Goal: Task Accomplishment & Management: Manage account settings

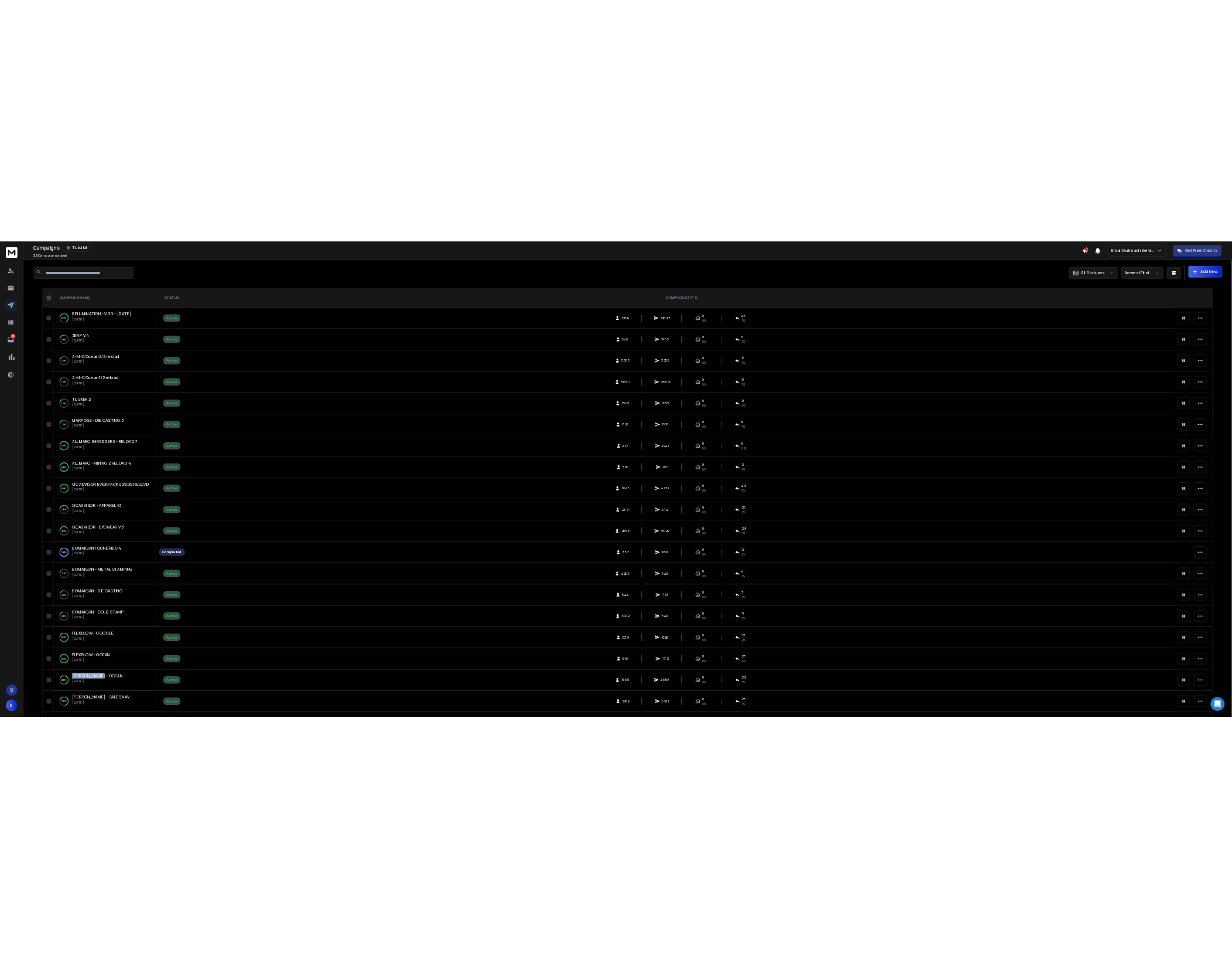
scroll to position [542, 0]
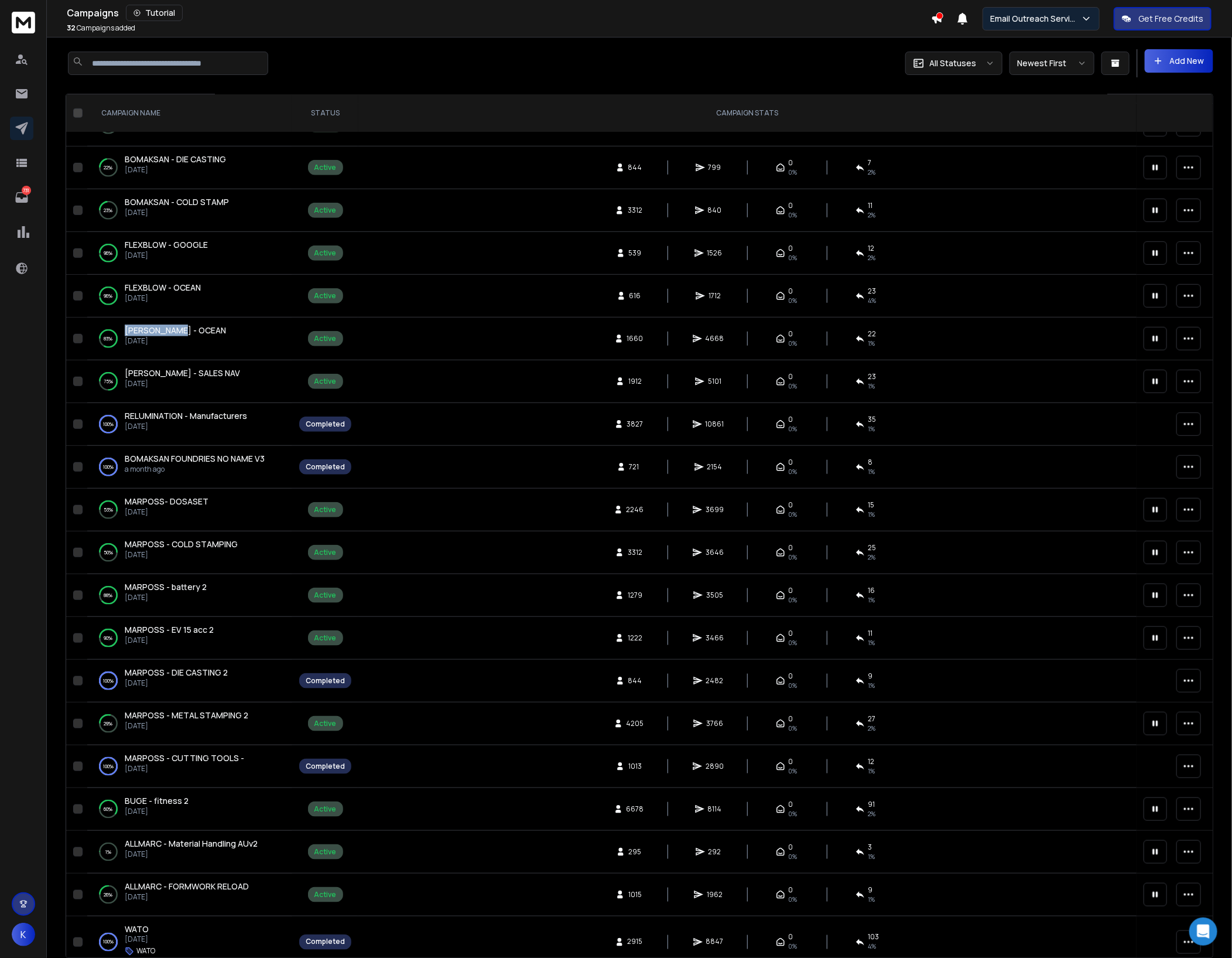
click at [1031, 21] on p "Email Outreach Service" at bounding box center [1036, 19] width 91 height 12
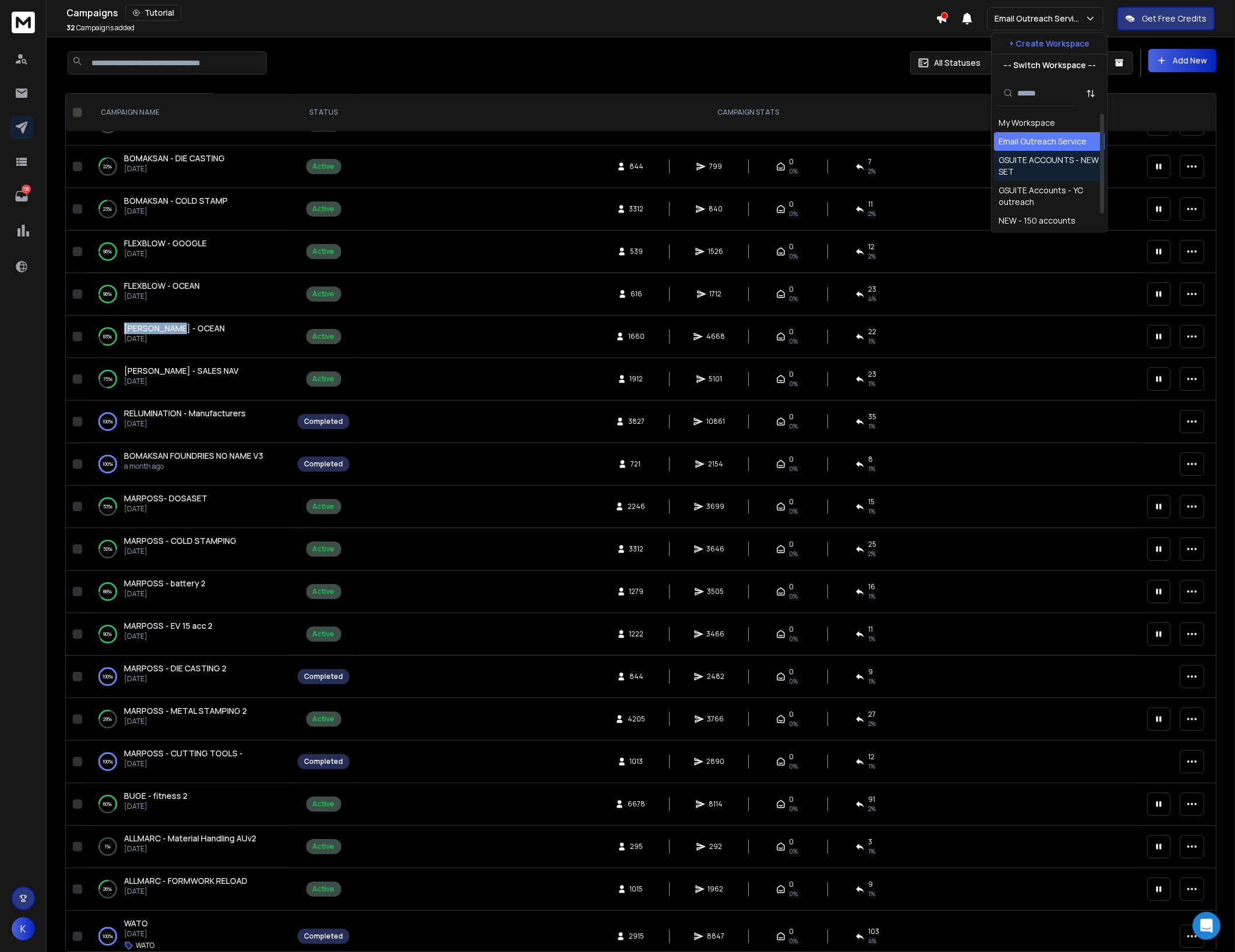
click at [1054, 170] on div "GSUITE ACCOUNTS - NEW SET" at bounding box center [1049, 166] width 101 height 23
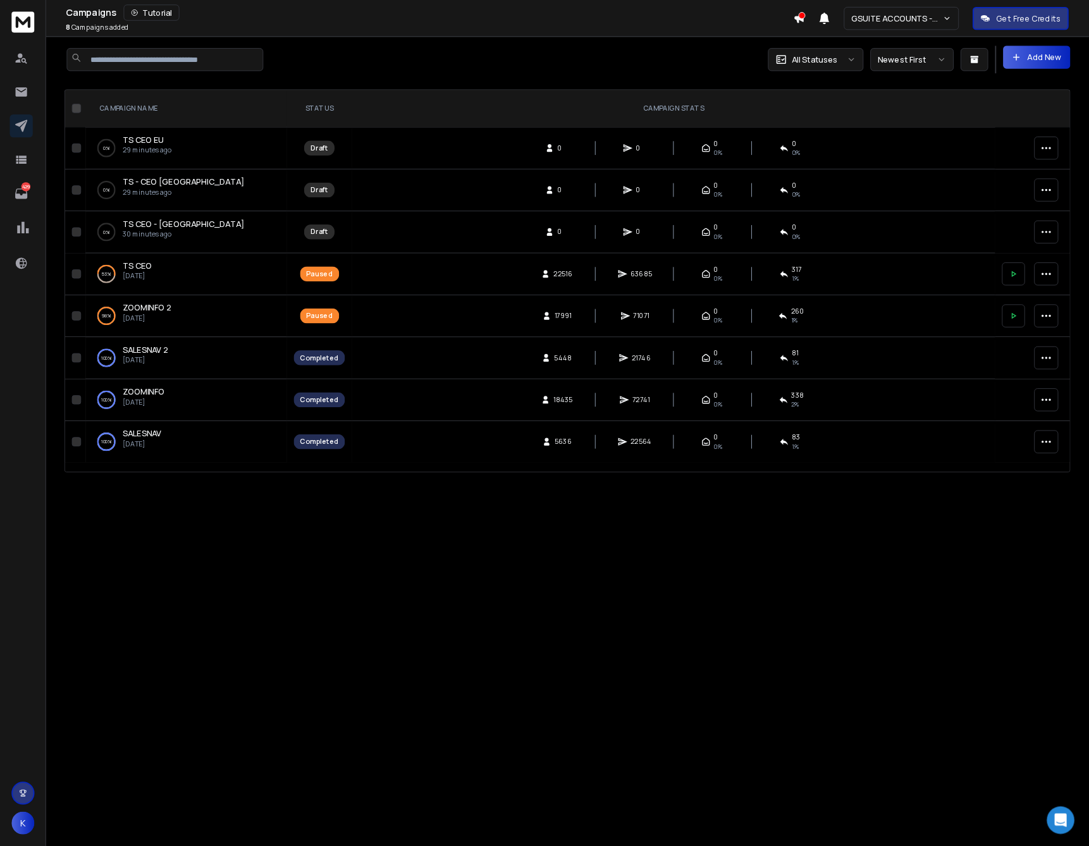
scroll to position [2, 0]
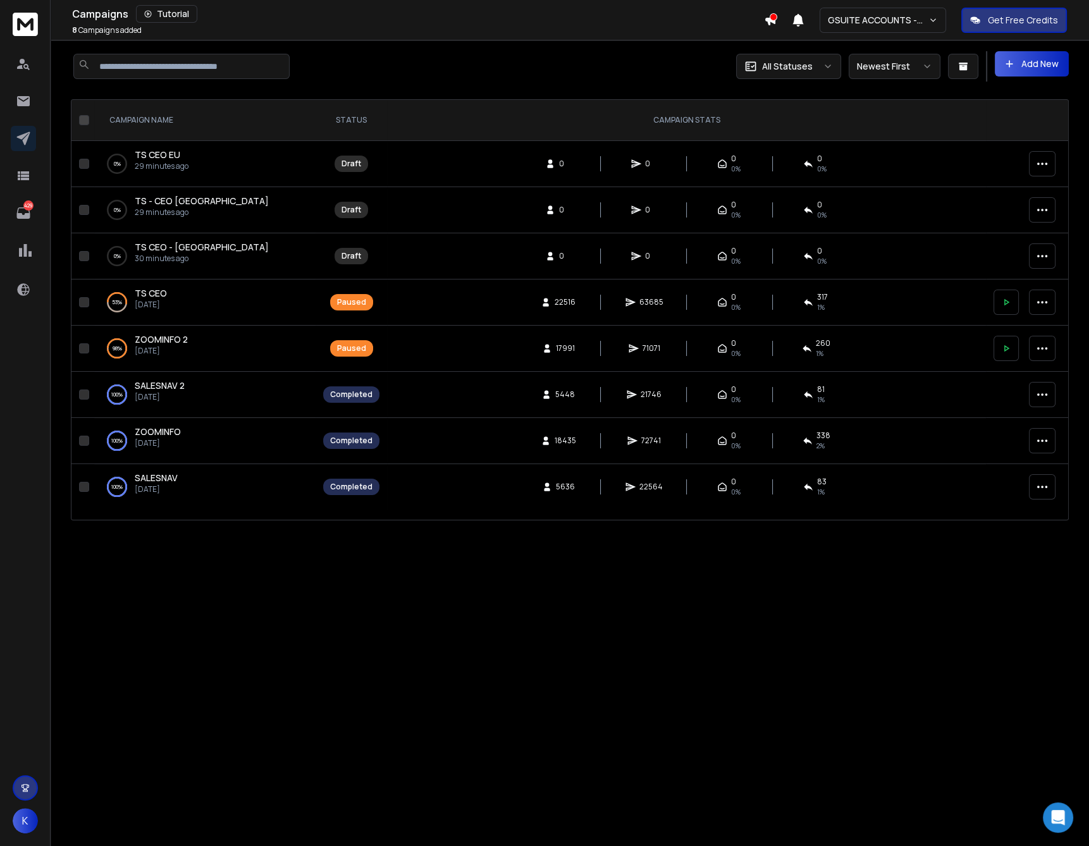
click at [925, 557] on div "Campaigns 8 Campaigns Added All Statuses Newest First Add New CAMPAIGN NAME STA…" at bounding box center [570, 474] width 998 height 846
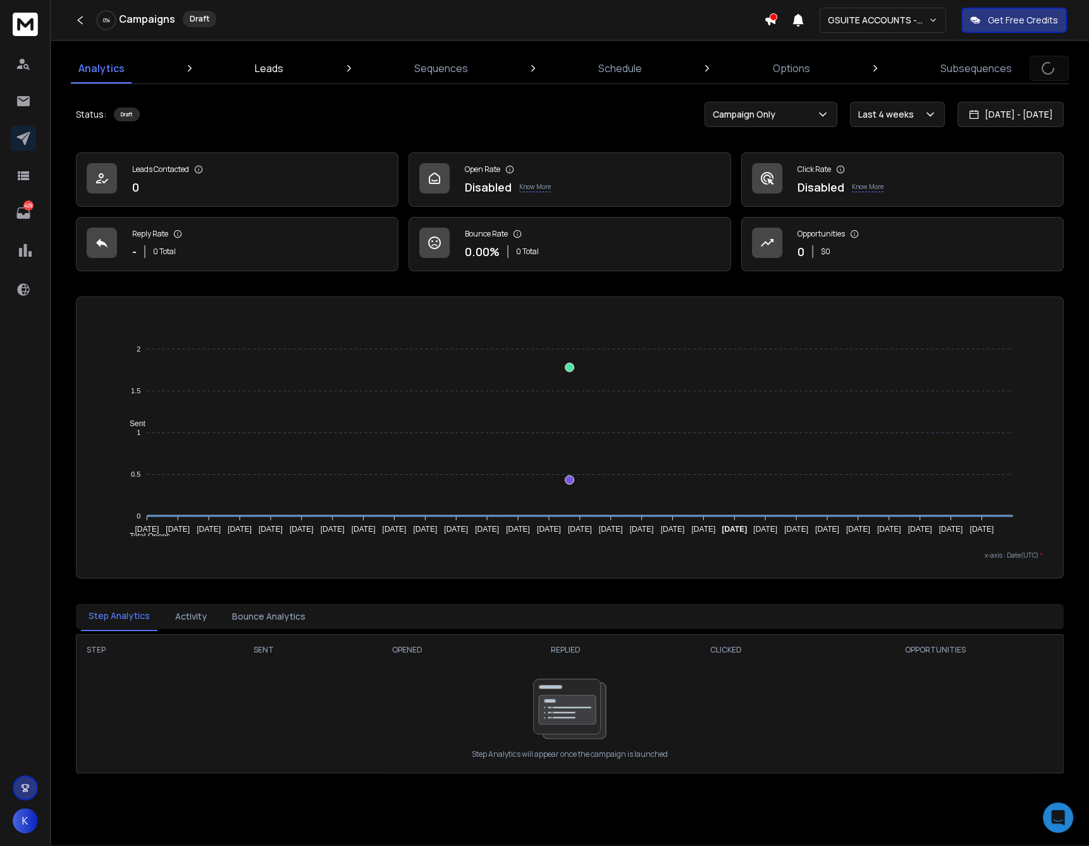
click at [281, 76] on link "Leads" at bounding box center [269, 68] width 44 height 30
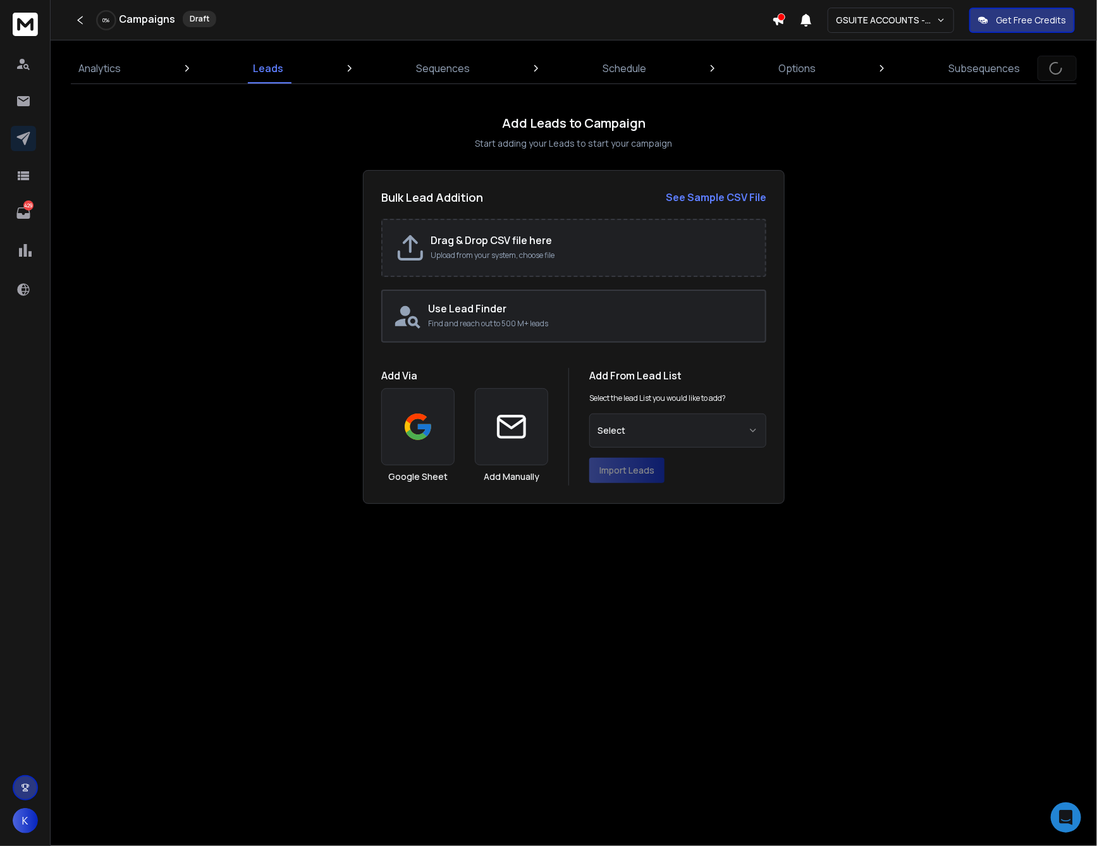
click at [475, 254] on p "Upload from your system, choose file" at bounding box center [592, 255] width 322 height 10
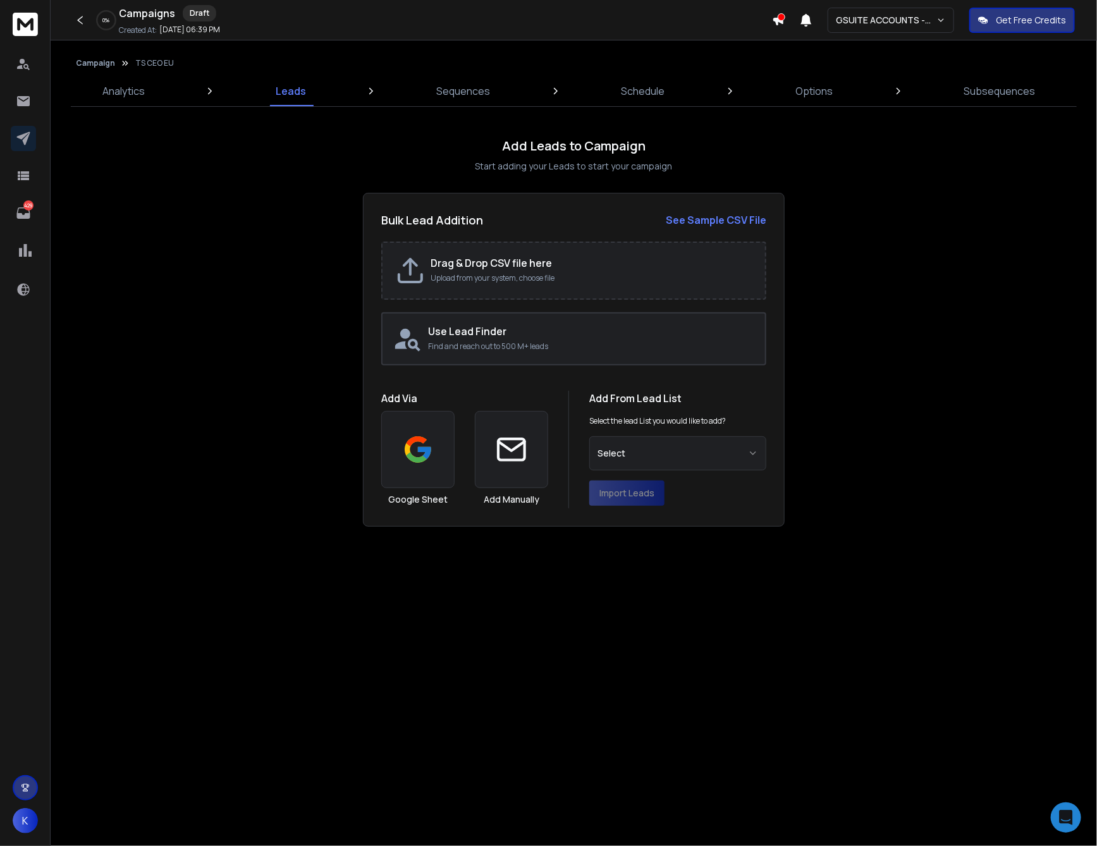
type input "**********"
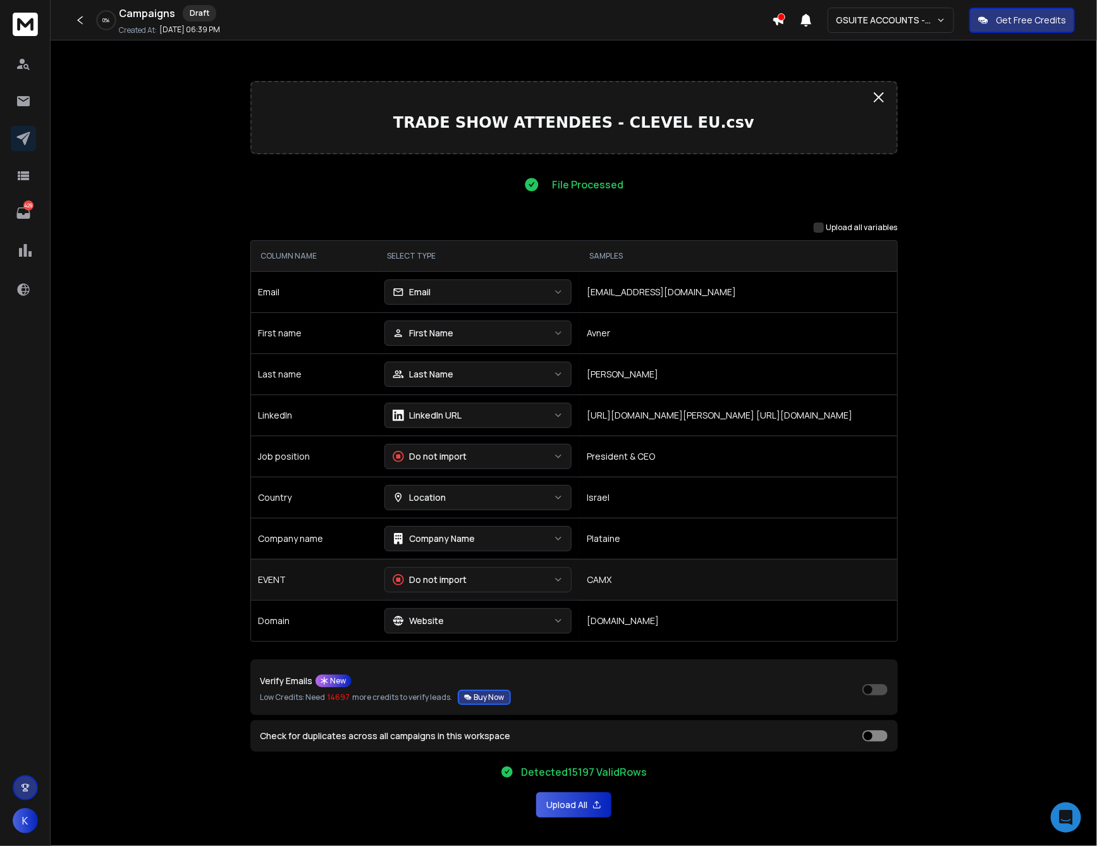
click at [465, 576] on button "Do not import" at bounding box center [477, 579] width 187 height 25
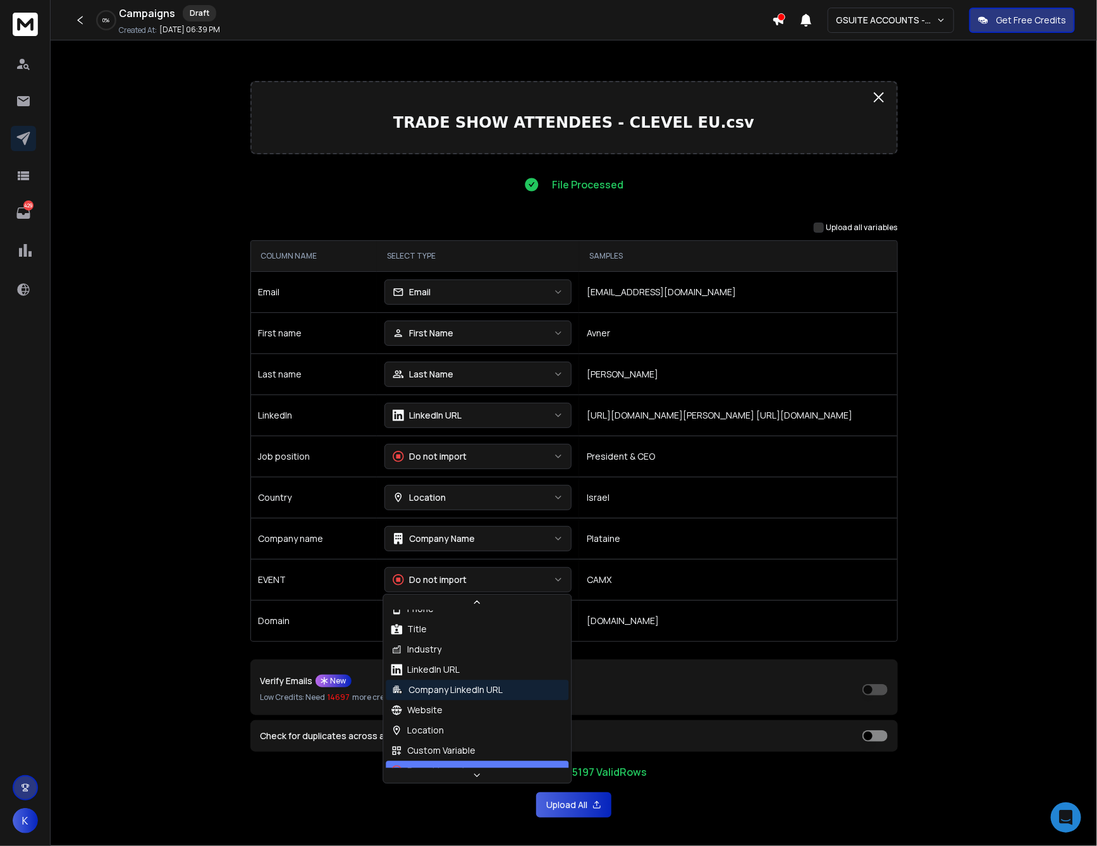
scroll to position [114, 0]
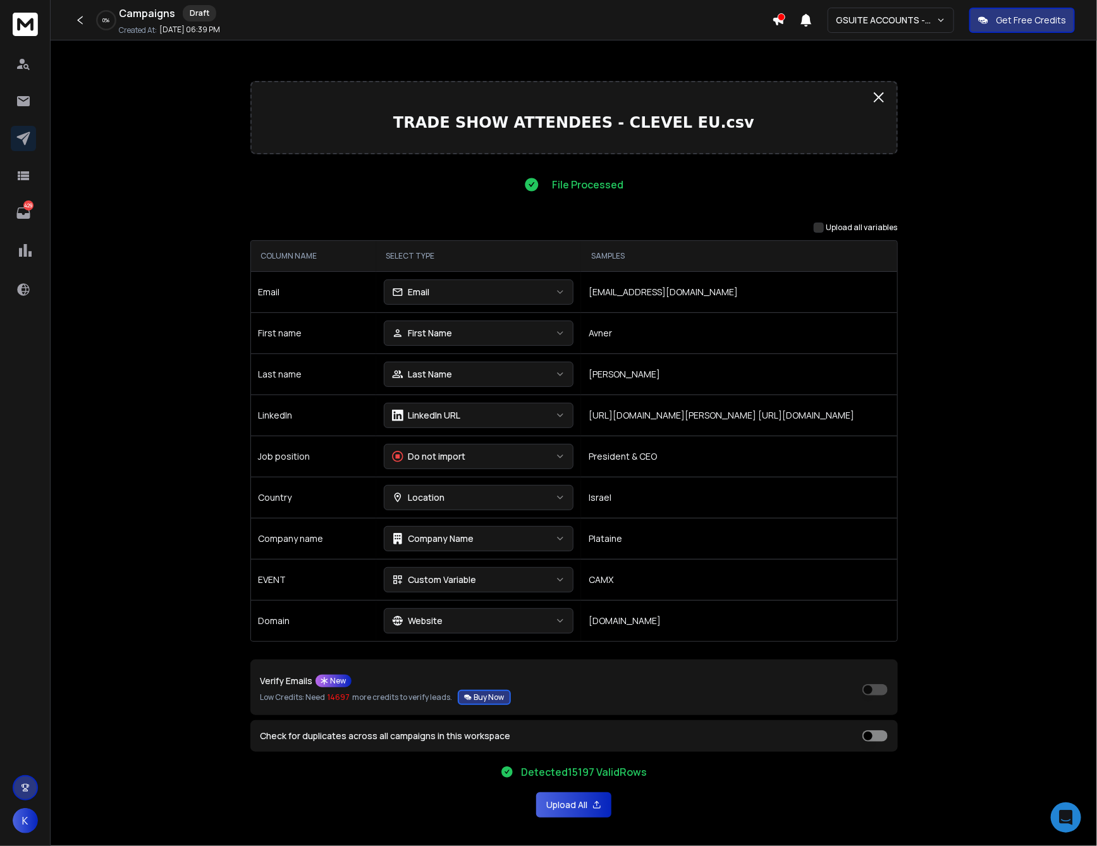
click at [570, 798] on button "Upload All" at bounding box center [573, 804] width 75 height 25
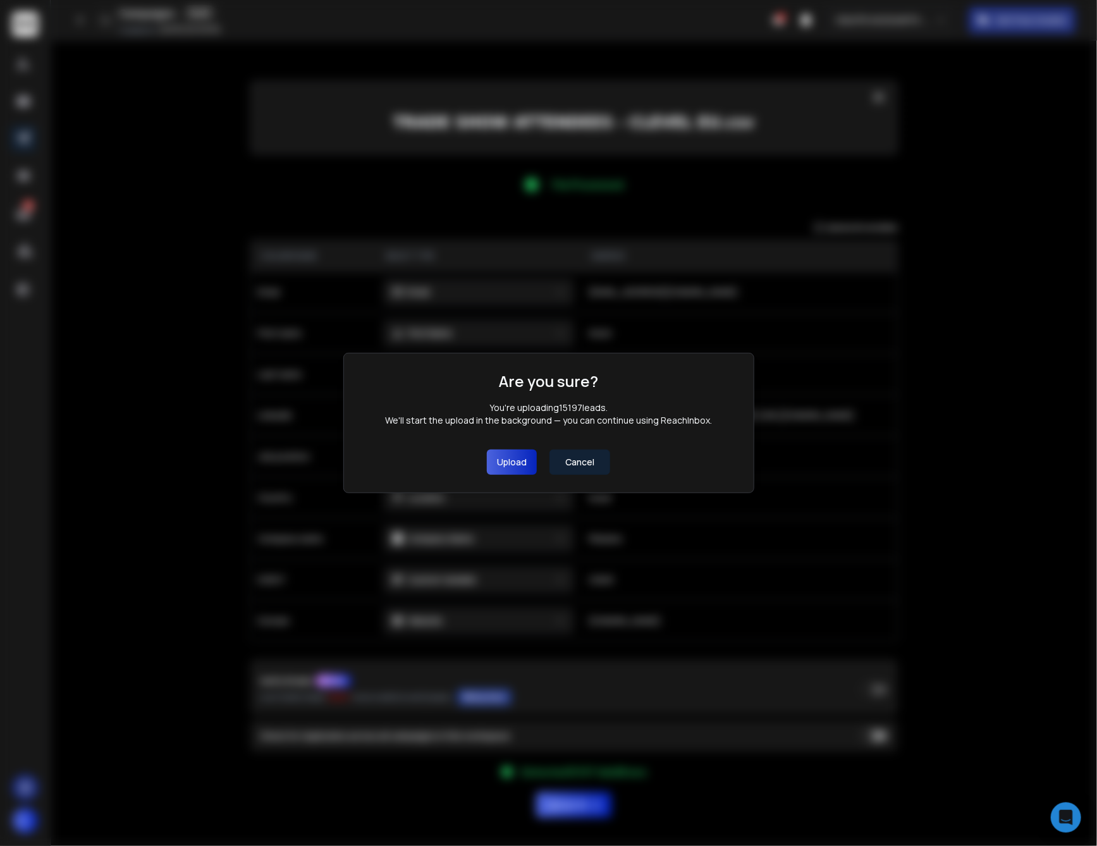
click at [518, 468] on button "Upload" at bounding box center [512, 462] width 50 height 25
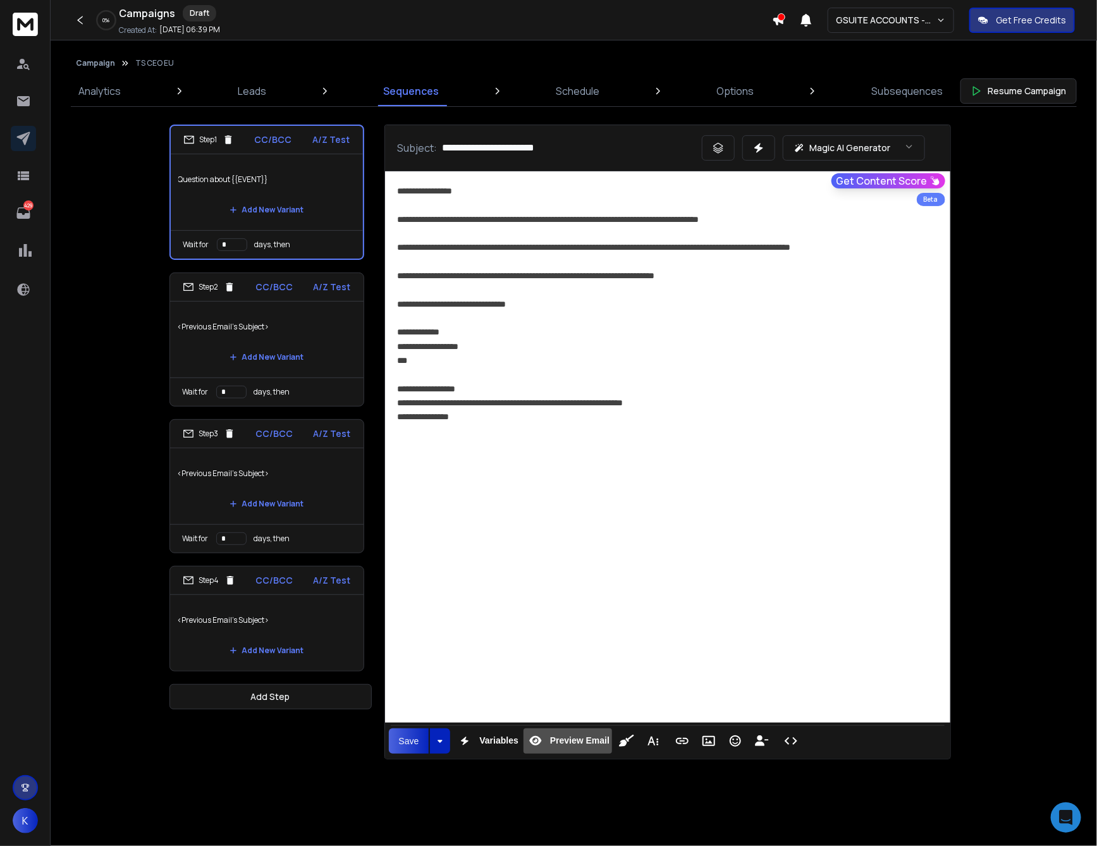
click at [566, 750] on div "Preview Email" at bounding box center [567, 740] width 89 height 21
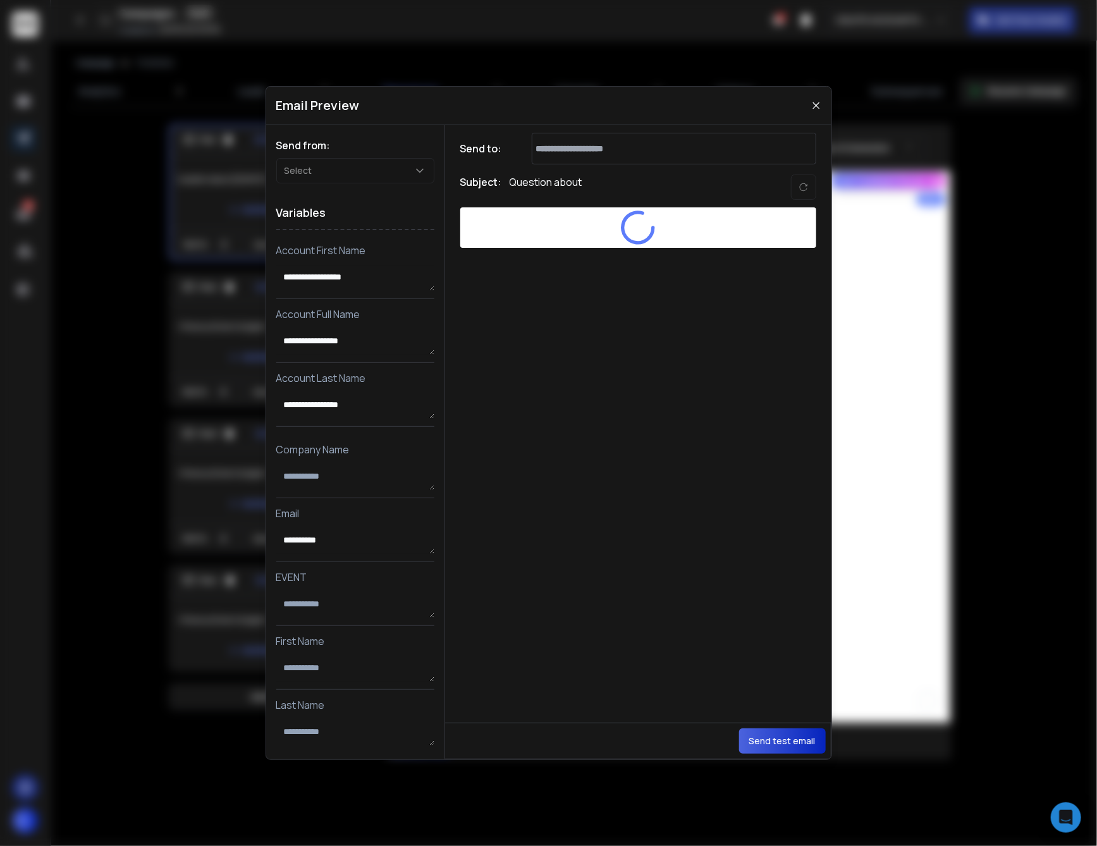
type textarea "**********"
type textarea "*******"
type textarea "******"
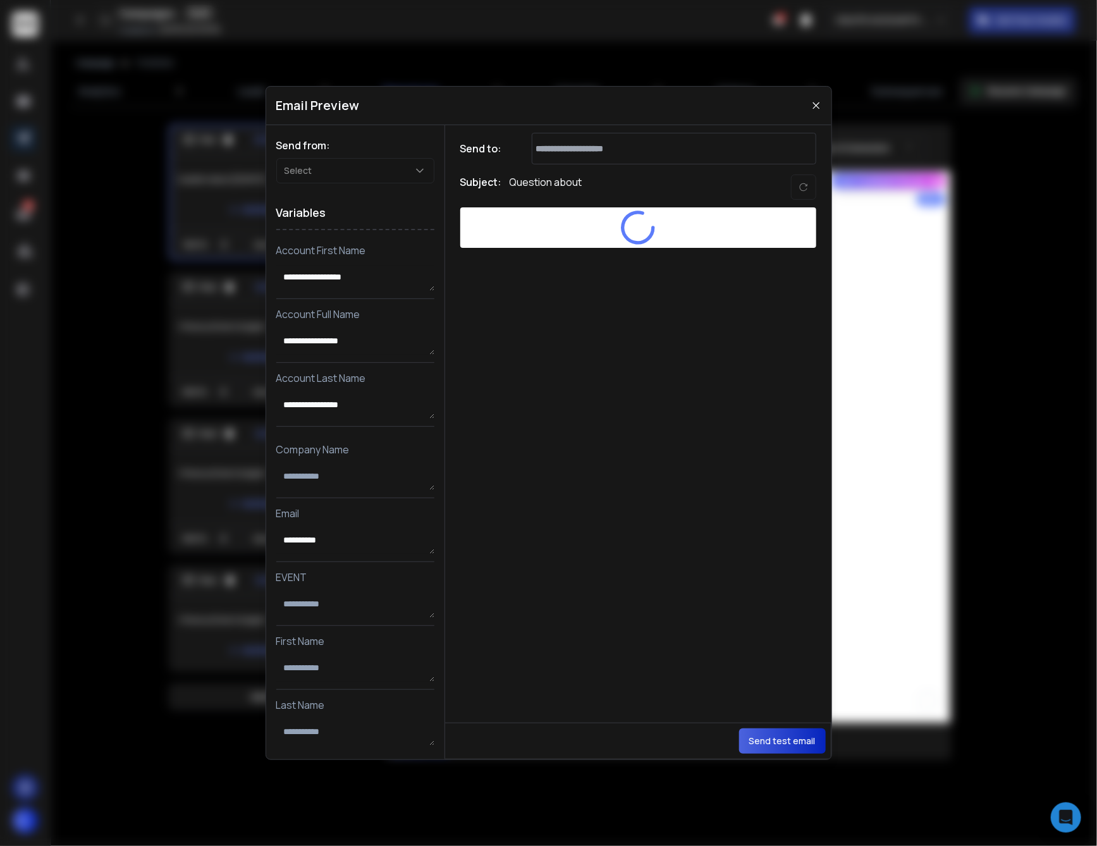
type textarea "**********"
type textarea "********"
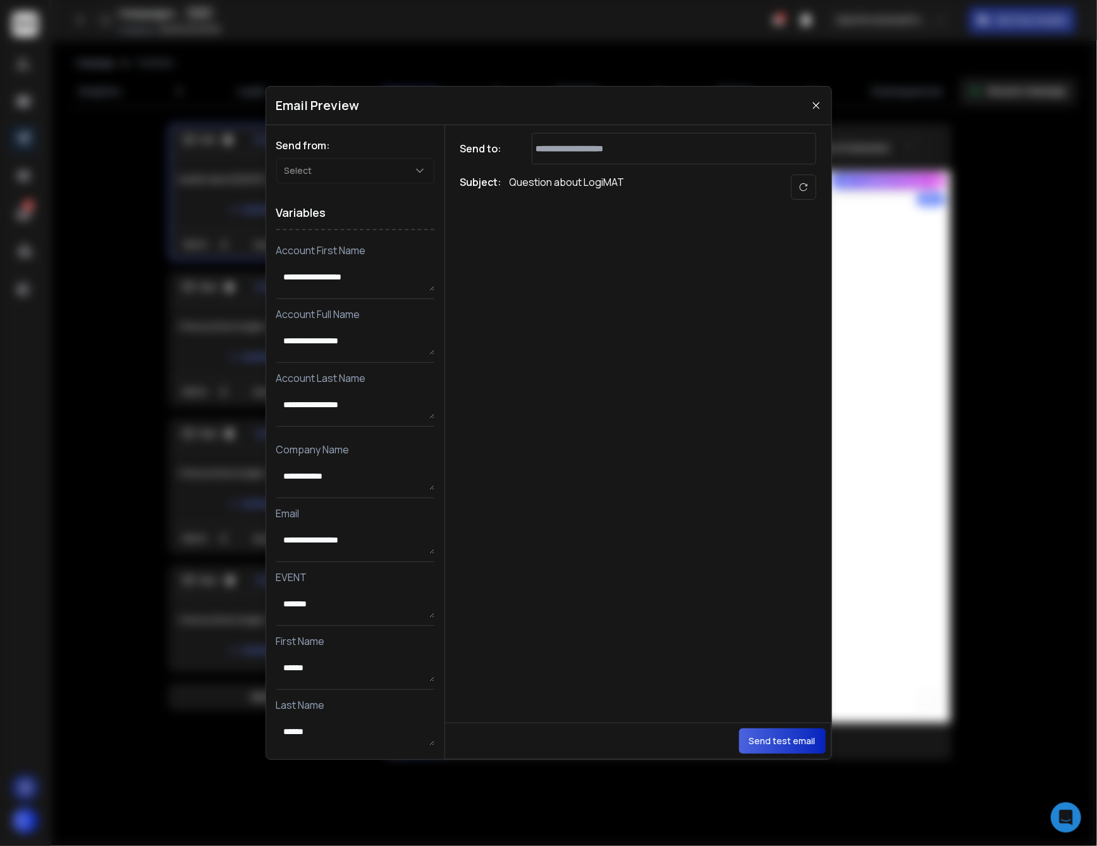
type textarea "********"
type textarea "**********"
type textarea "*********"
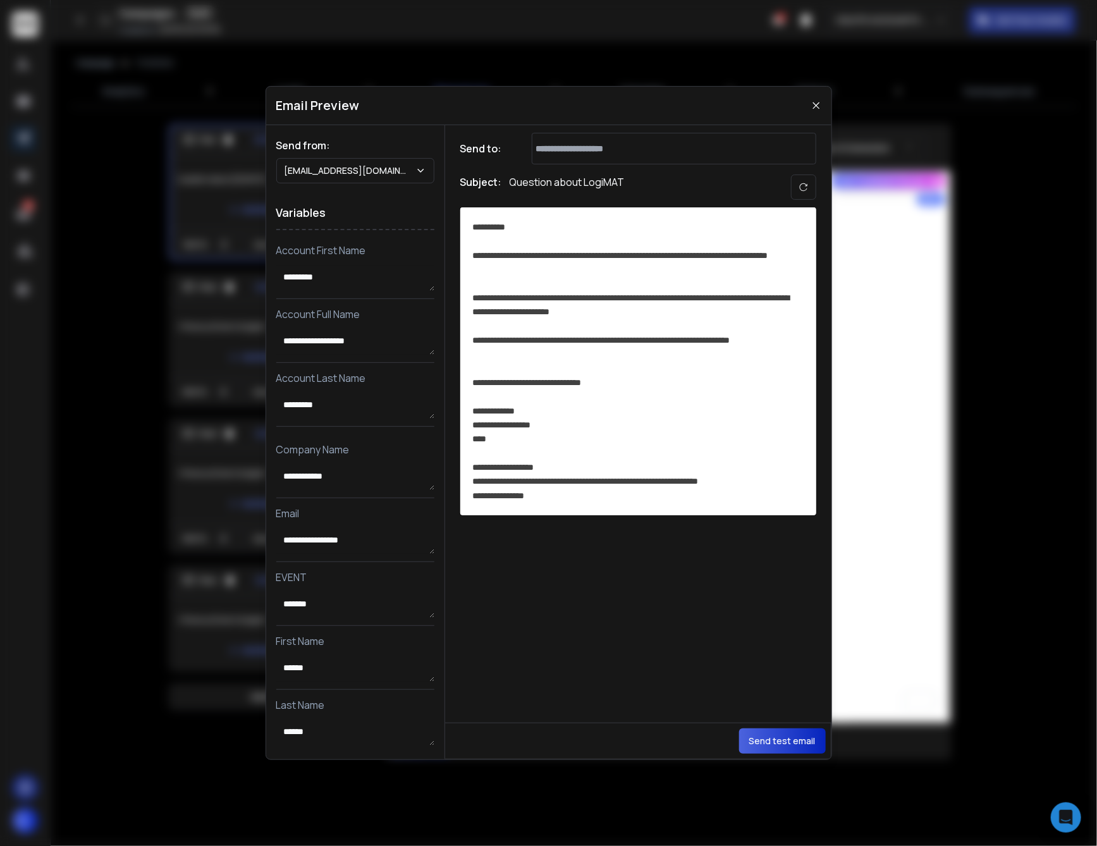
click at [858, 532] on div "**********" at bounding box center [548, 422] width 1097 height 699
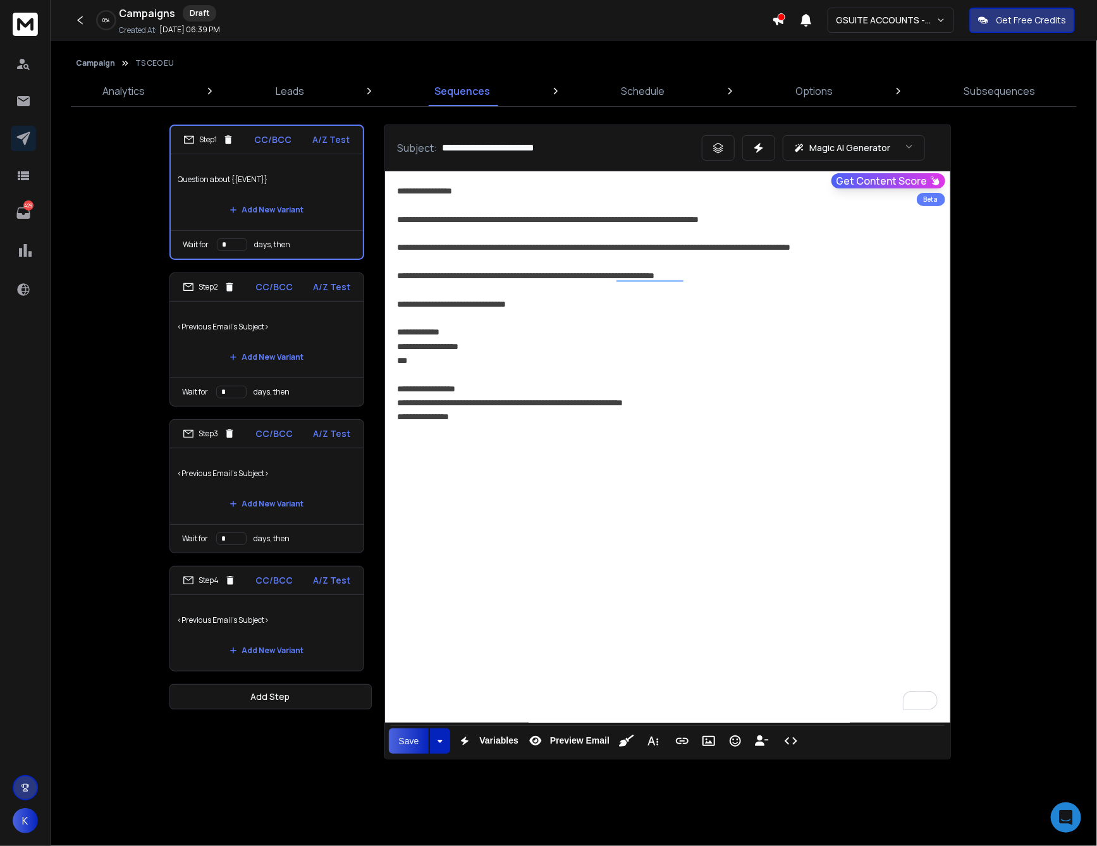
click at [300, 334] on p "<Previous Email's Subject>" at bounding box center [267, 326] width 178 height 35
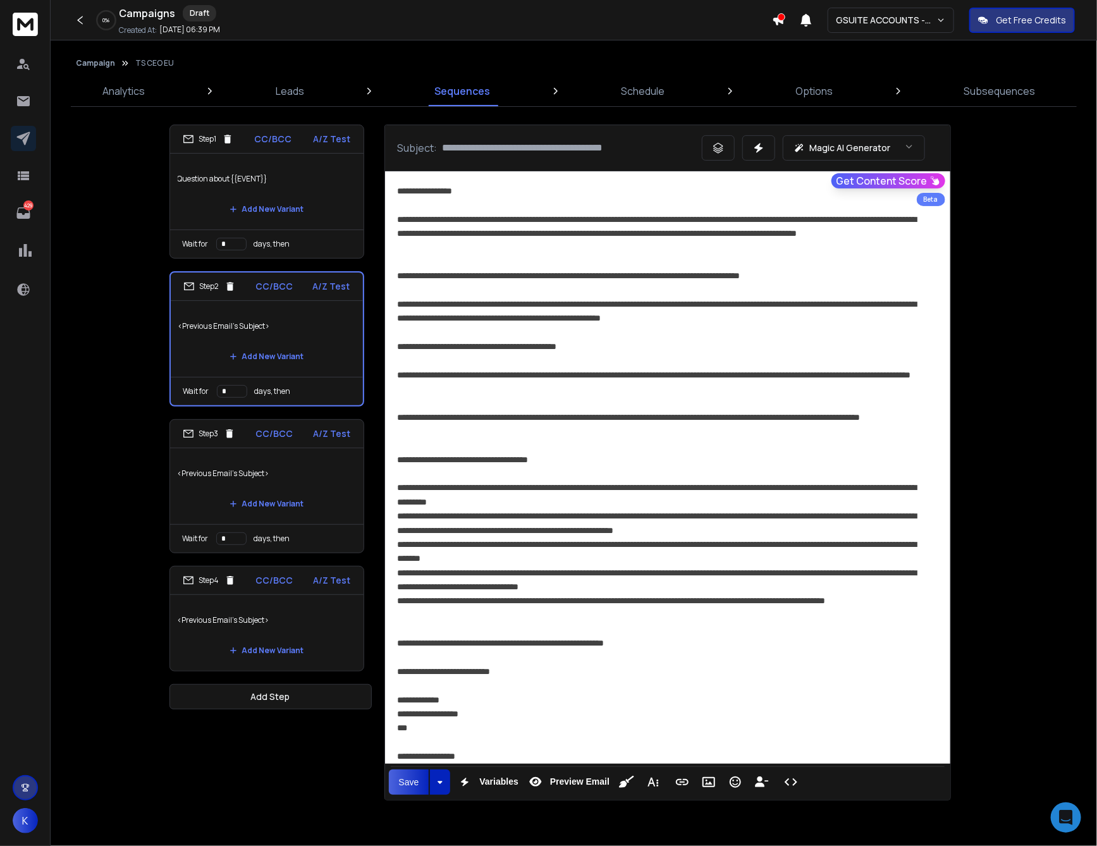
click at [292, 481] on p "<Previous Email's Subject>" at bounding box center [267, 473] width 178 height 35
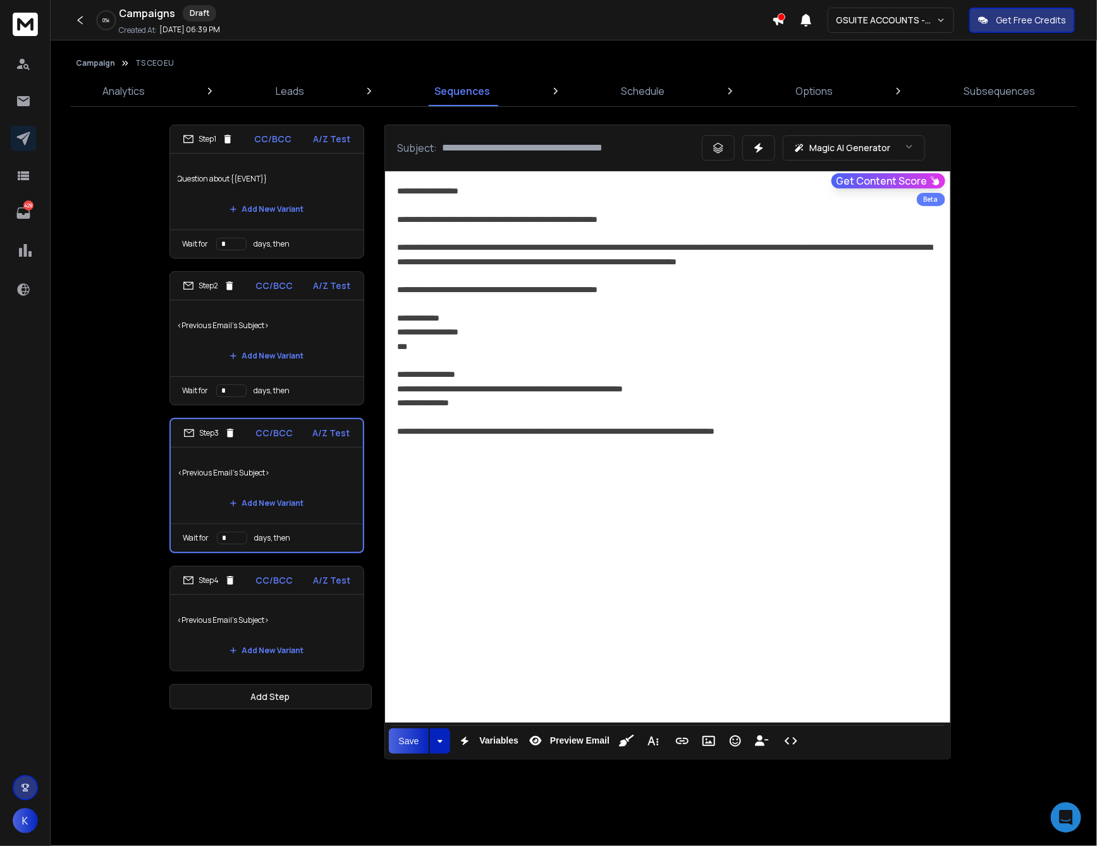
click at [245, 614] on p "<Previous Email's Subject>" at bounding box center [267, 620] width 178 height 35
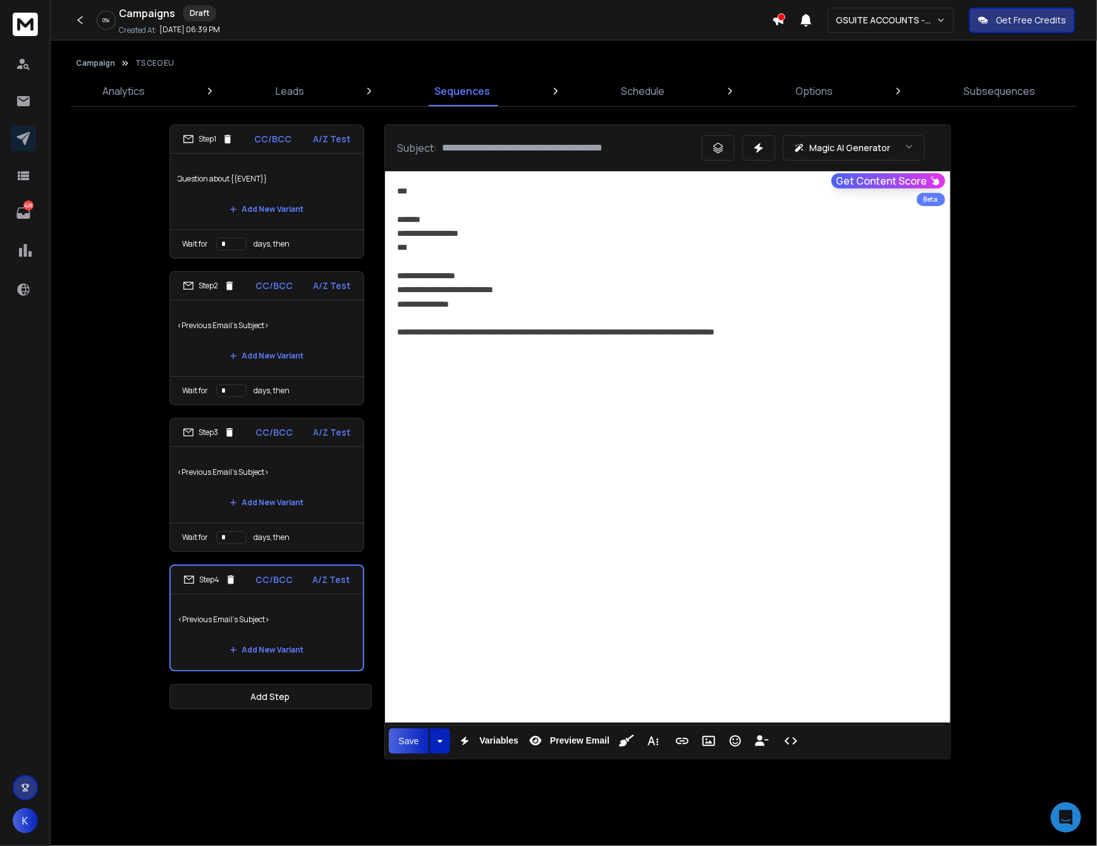
click at [300, 188] on p "Question about {{EVENT}}" at bounding box center [267, 178] width 178 height 35
type input "**********"
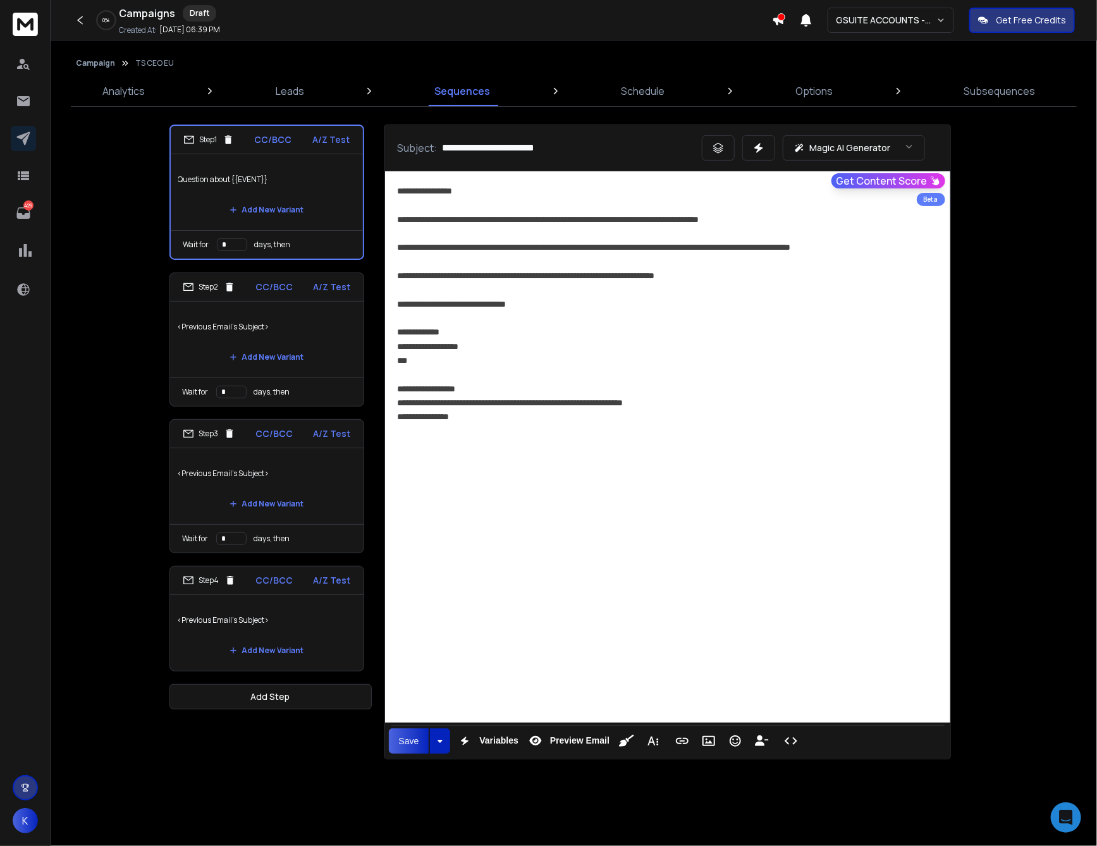
click at [293, 469] on p "<Previous Email's Subject>" at bounding box center [267, 473] width 178 height 35
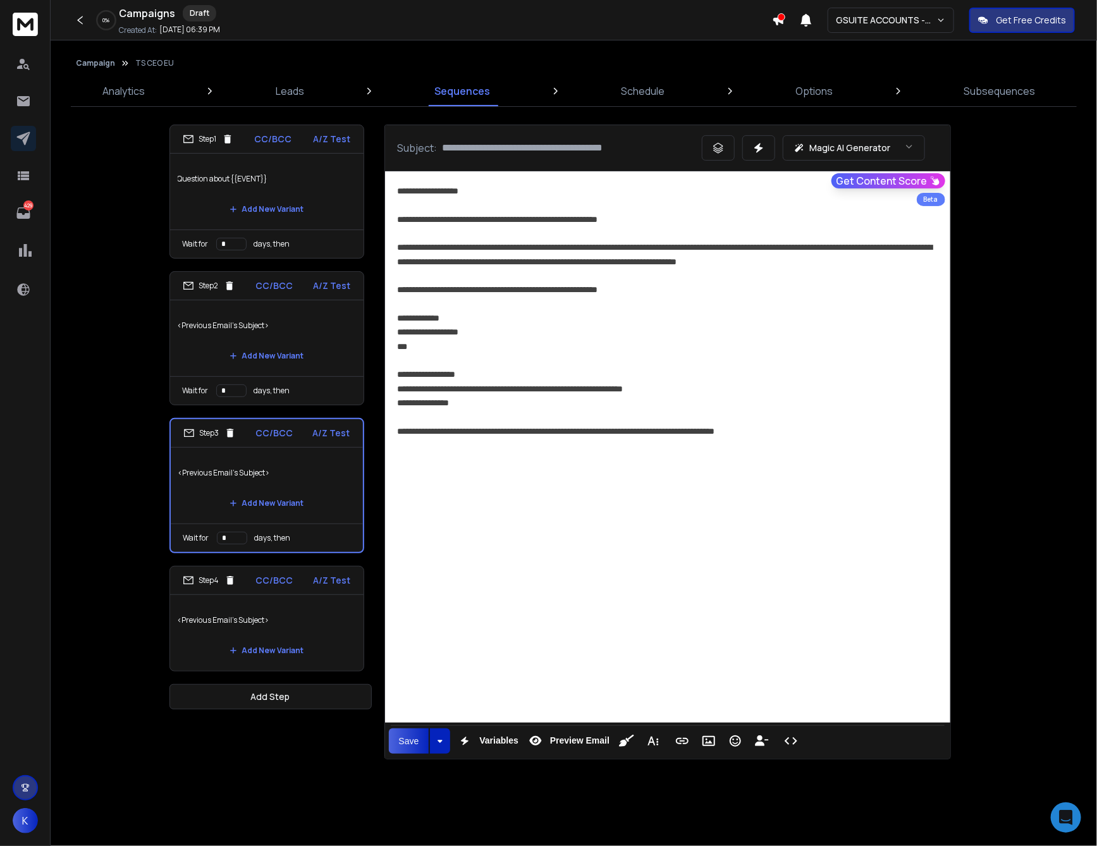
click at [295, 191] on p "Question about {{EVENT}}" at bounding box center [267, 178] width 178 height 35
type input "**********"
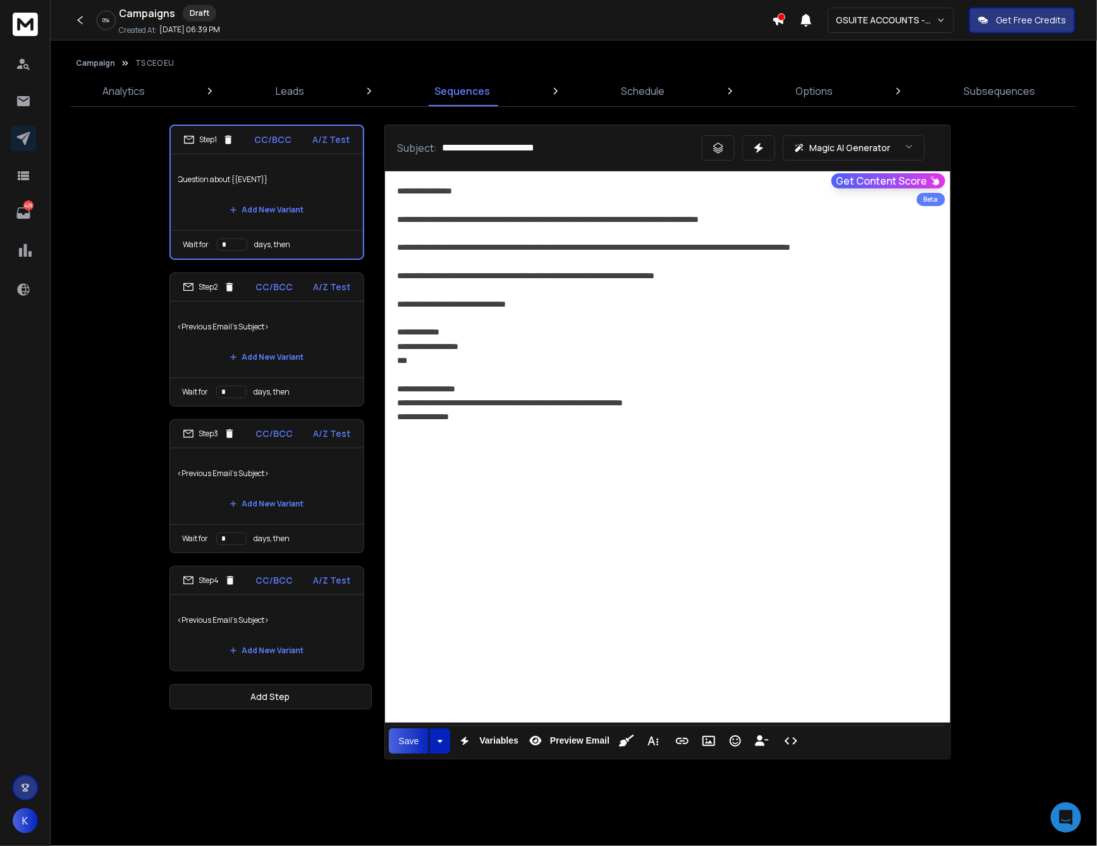
click at [333, 331] on p "<Previous Email's Subject>" at bounding box center [267, 326] width 178 height 35
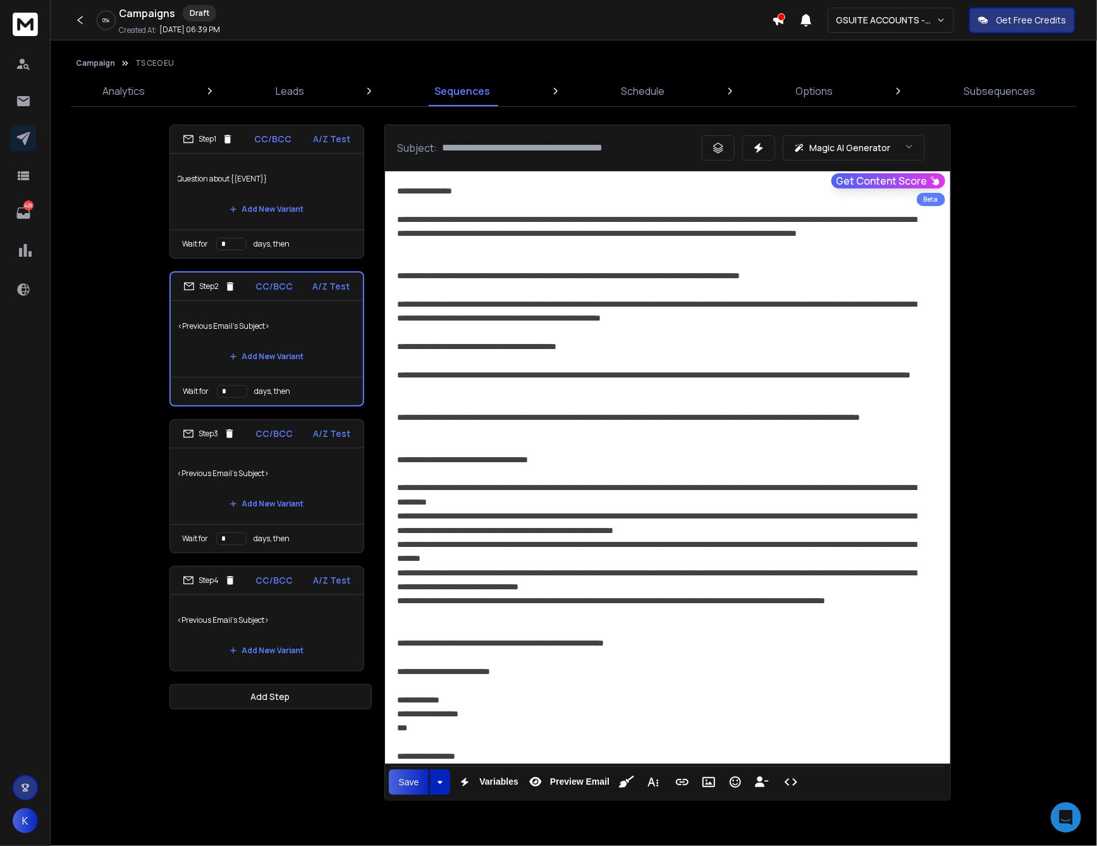
click at [269, 187] on p "Question about {{EVENT}}" at bounding box center [267, 178] width 178 height 35
type input "**********"
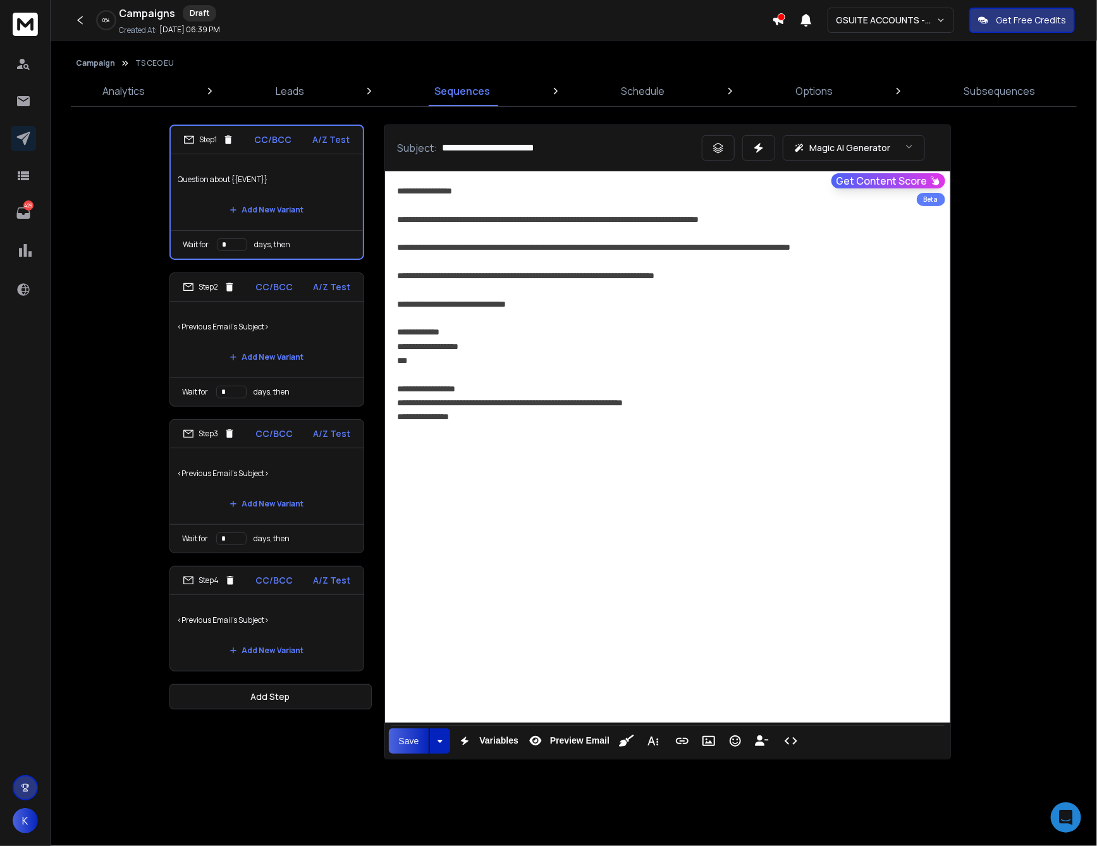
click at [285, 321] on p "<Previous Email's Subject>" at bounding box center [267, 326] width 178 height 35
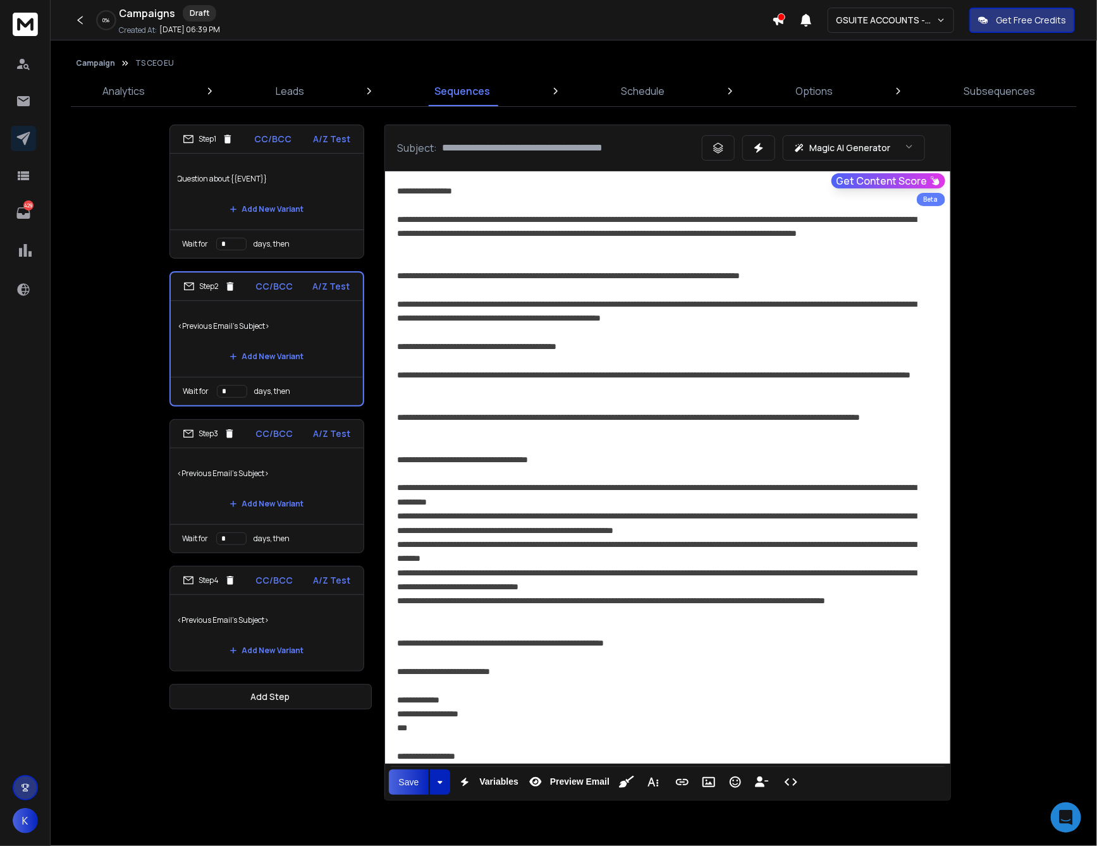
click at [296, 182] on p "Question about {{EVENT}}" at bounding box center [267, 178] width 178 height 35
type input "**********"
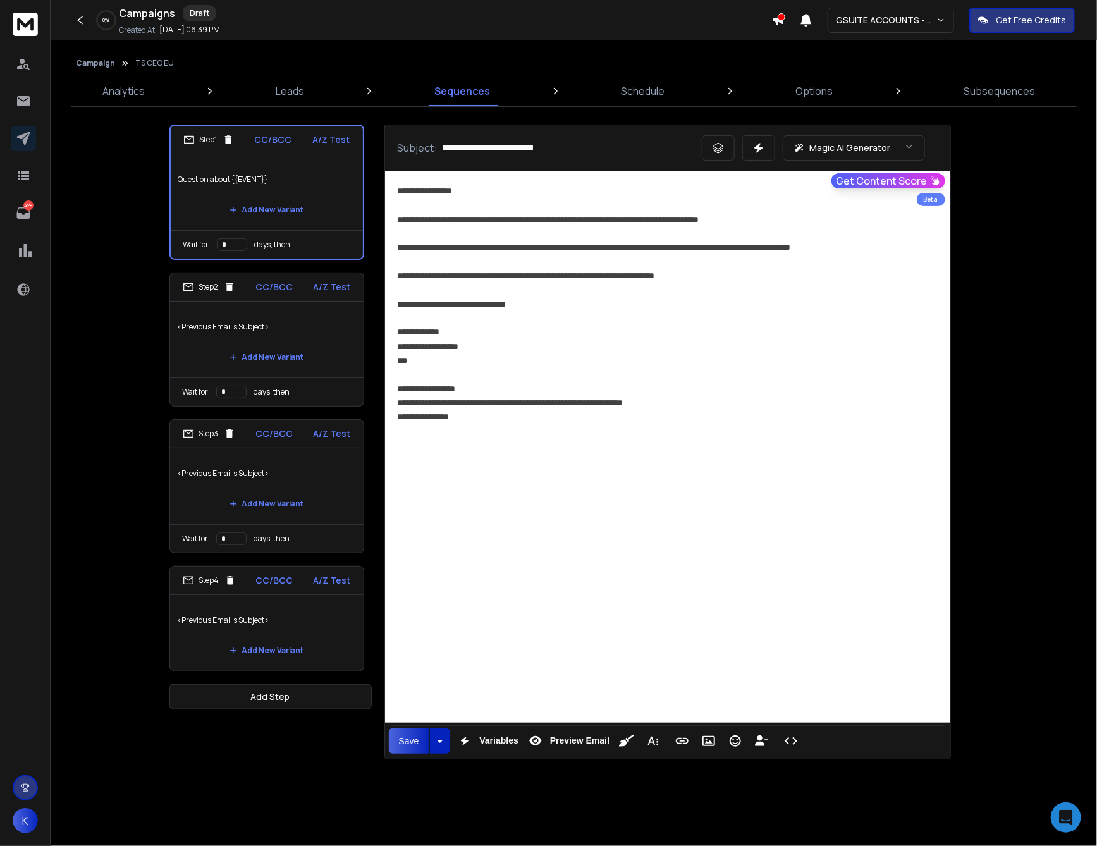
click at [321, 324] on p "<Previous Email's Subject>" at bounding box center [267, 326] width 178 height 35
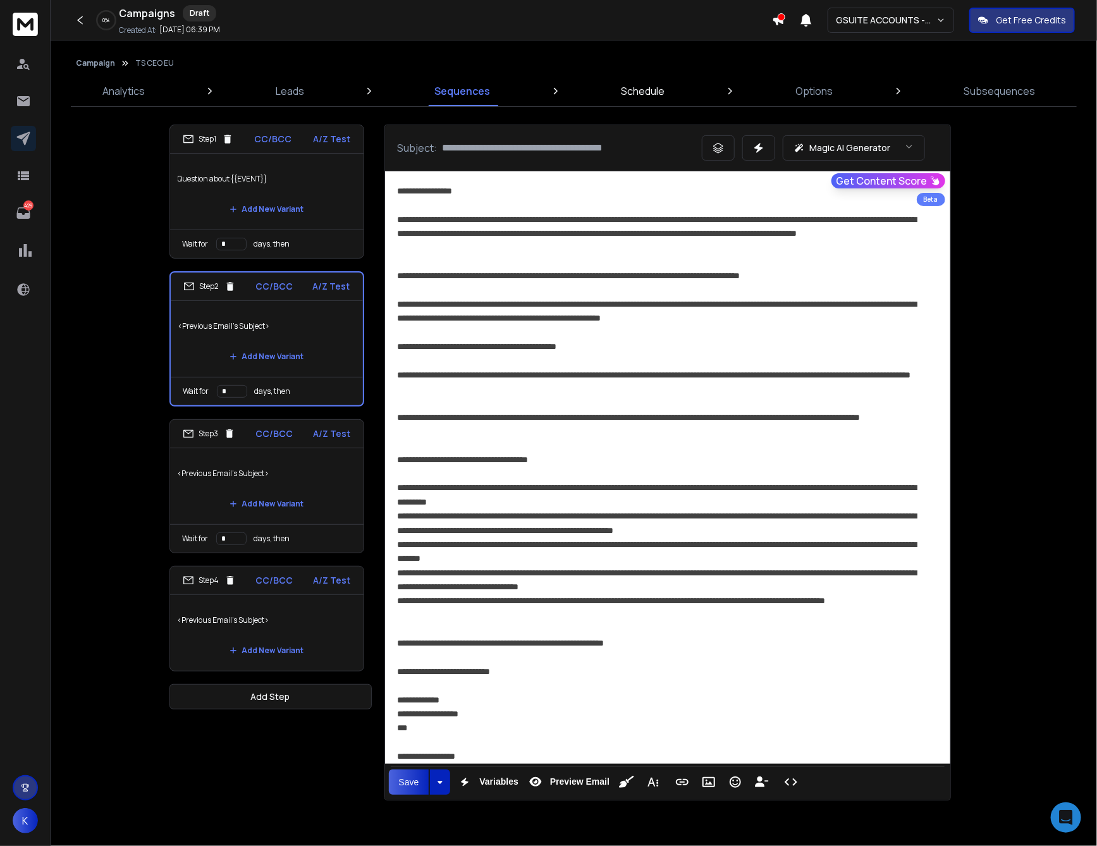
click at [640, 98] on p "Schedule" at bounding box center [643, 90] width 44 height 15
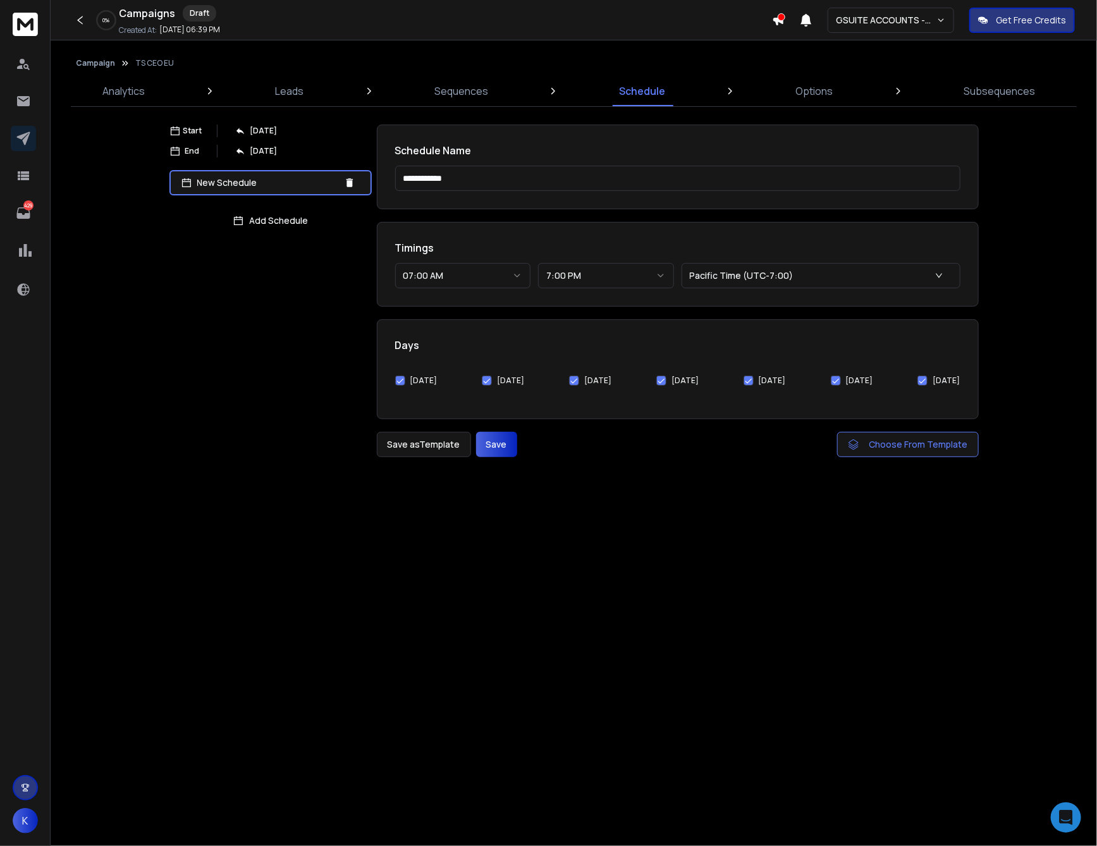
click at [497, 279] on button "07:00 AM" at bounding box center [463, 275] width 136 height 25
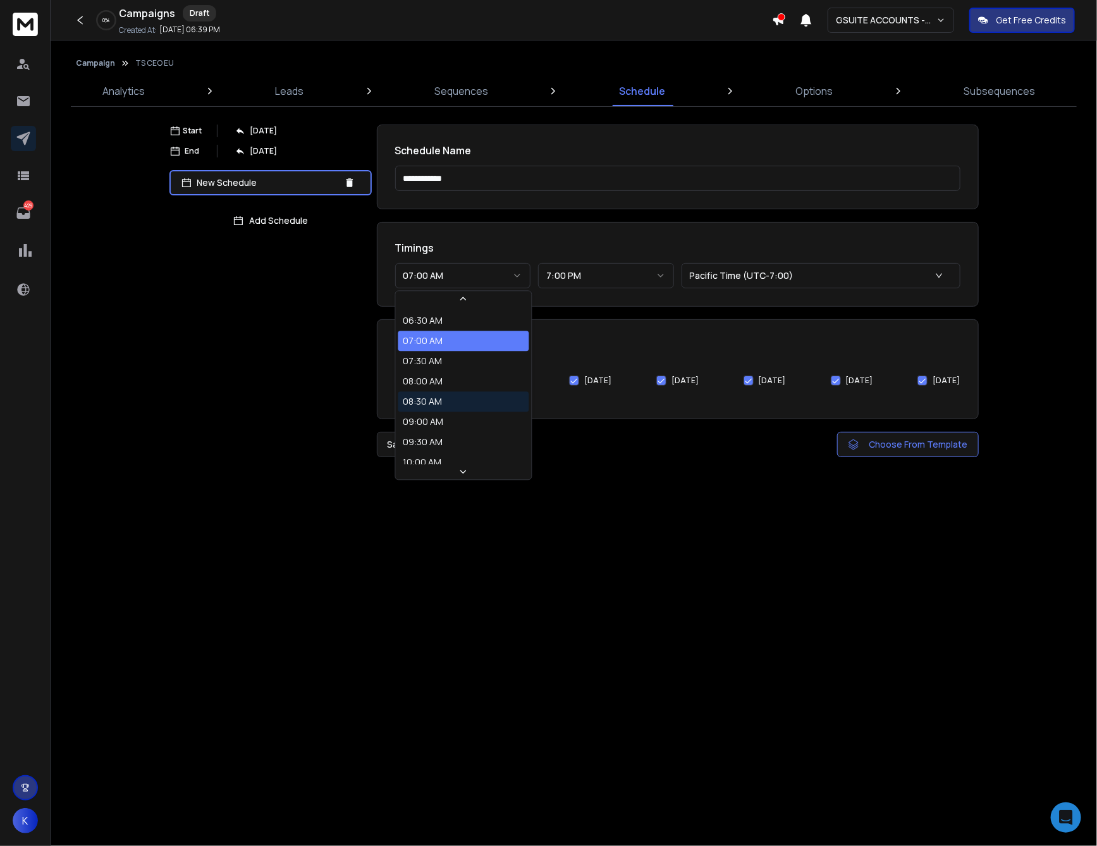
scroll to position [267, 0]
select select "********"
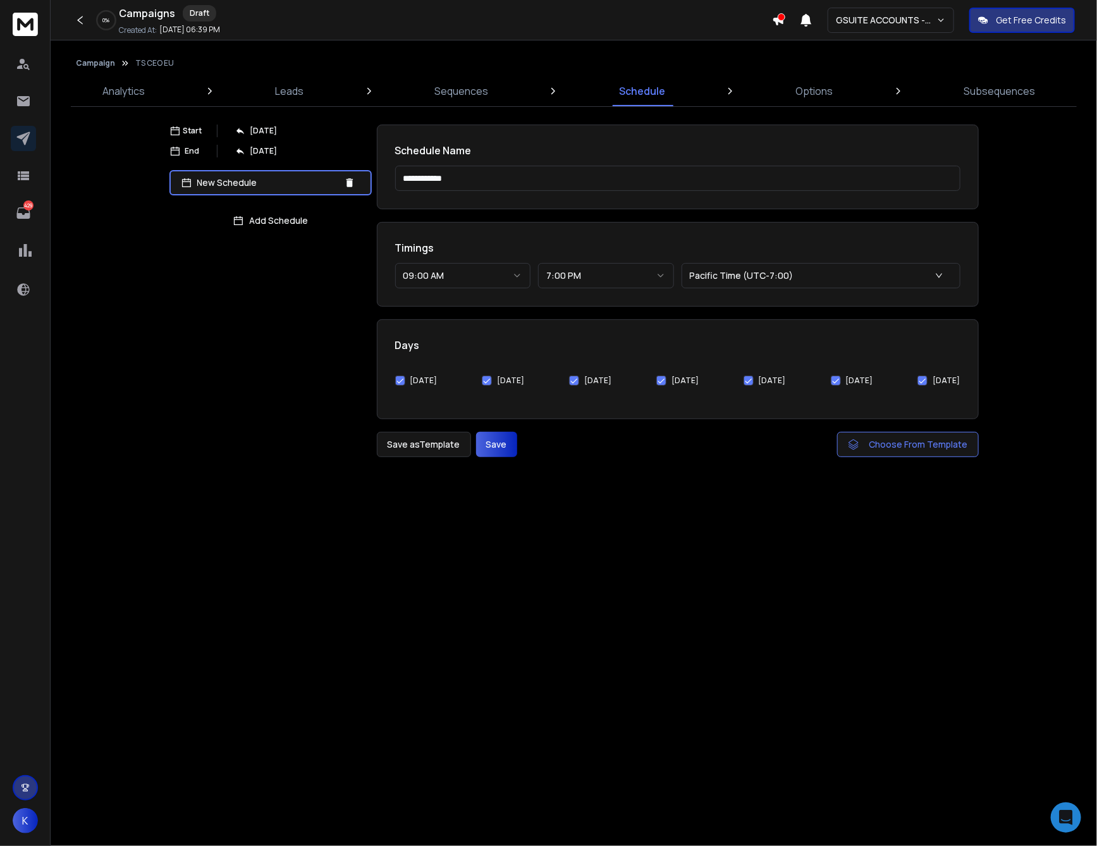
click at [649, 277] on button "7:00 PM" at bounding box center [606, 275] width 136 height 25
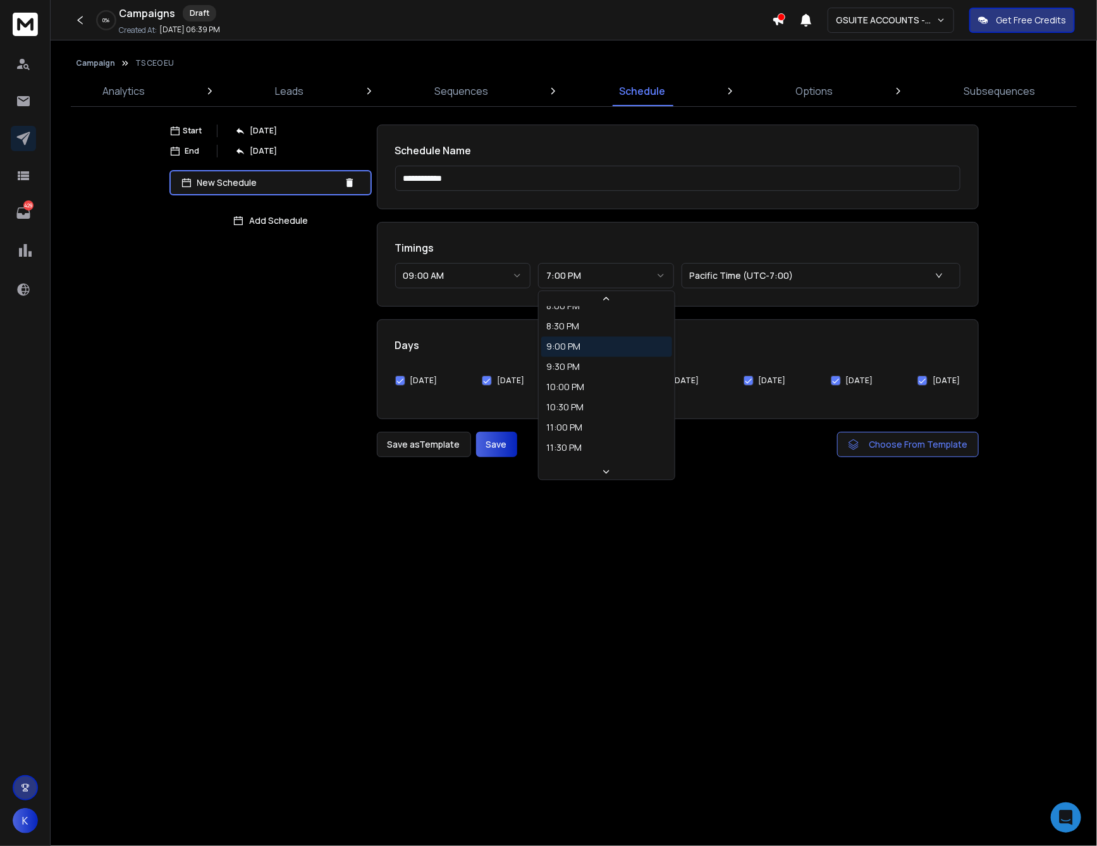
scroll to position [436, 0]
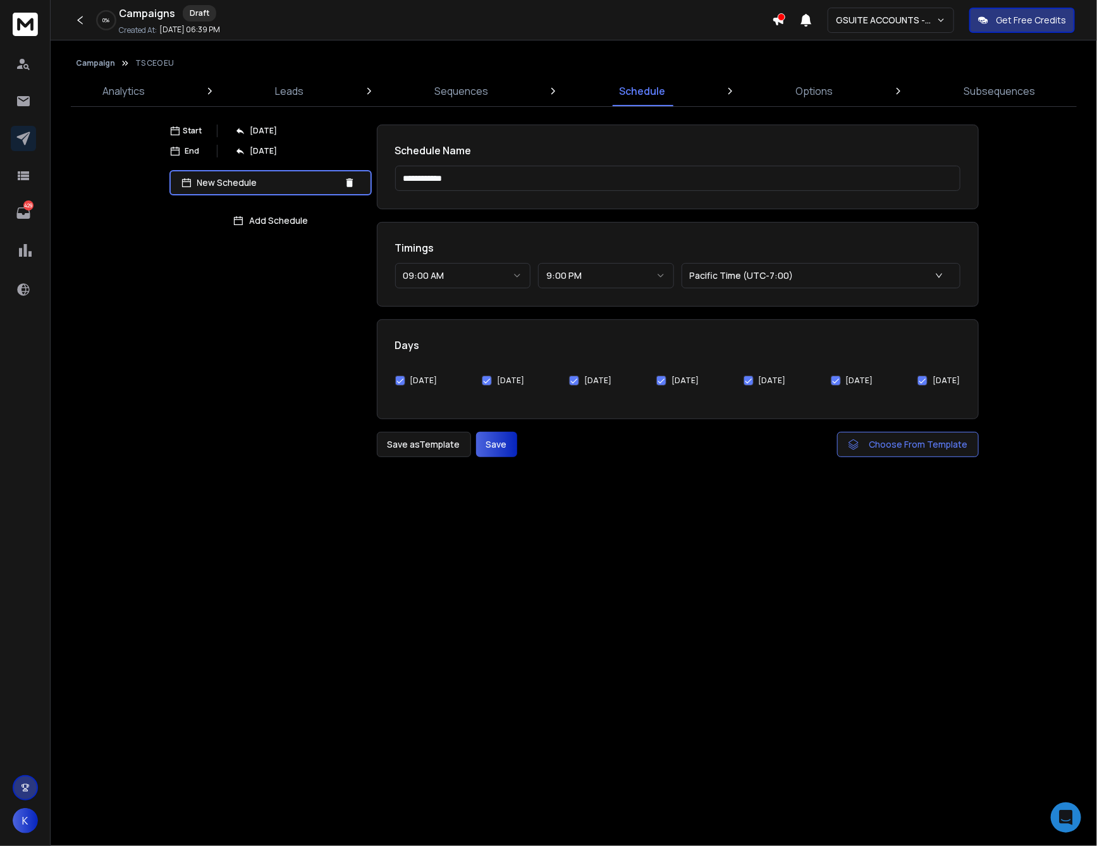
click at [670, 266] on button "9:00 PM" at bounding box center [606, 275] width 136 height 25
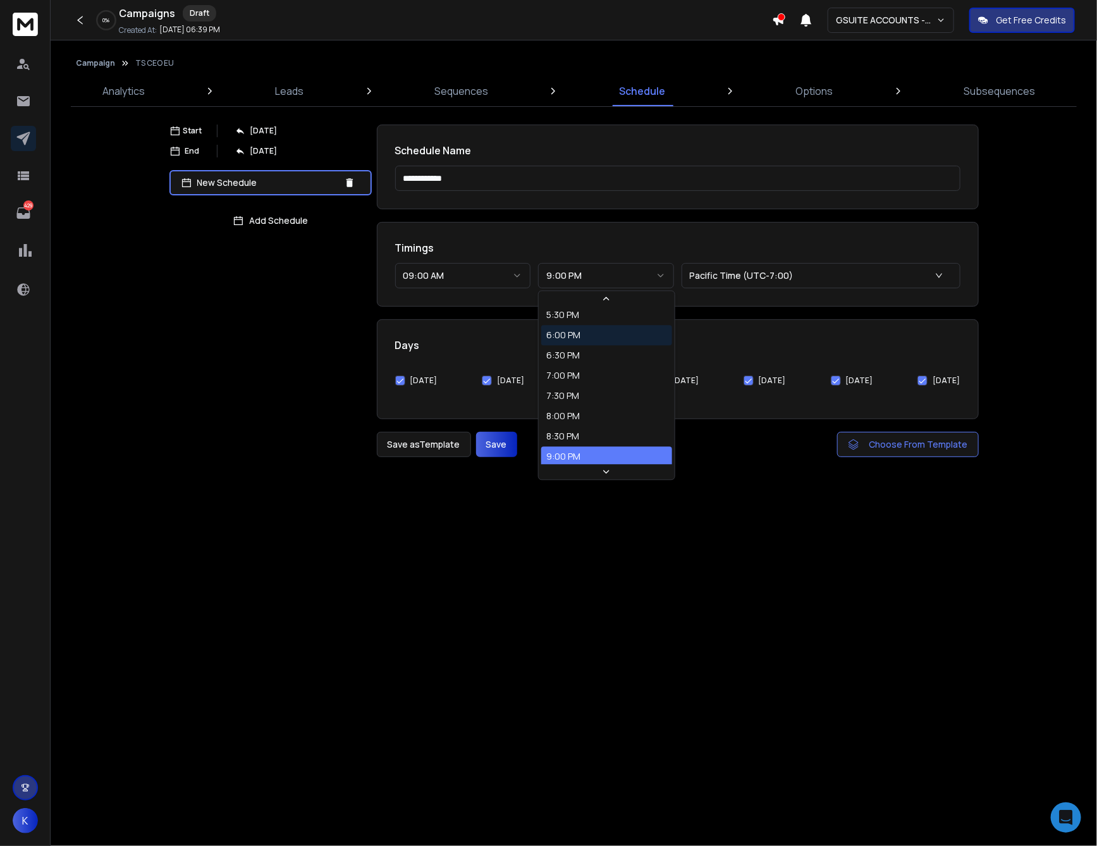
scroll to position [325, 0]
select select "********"
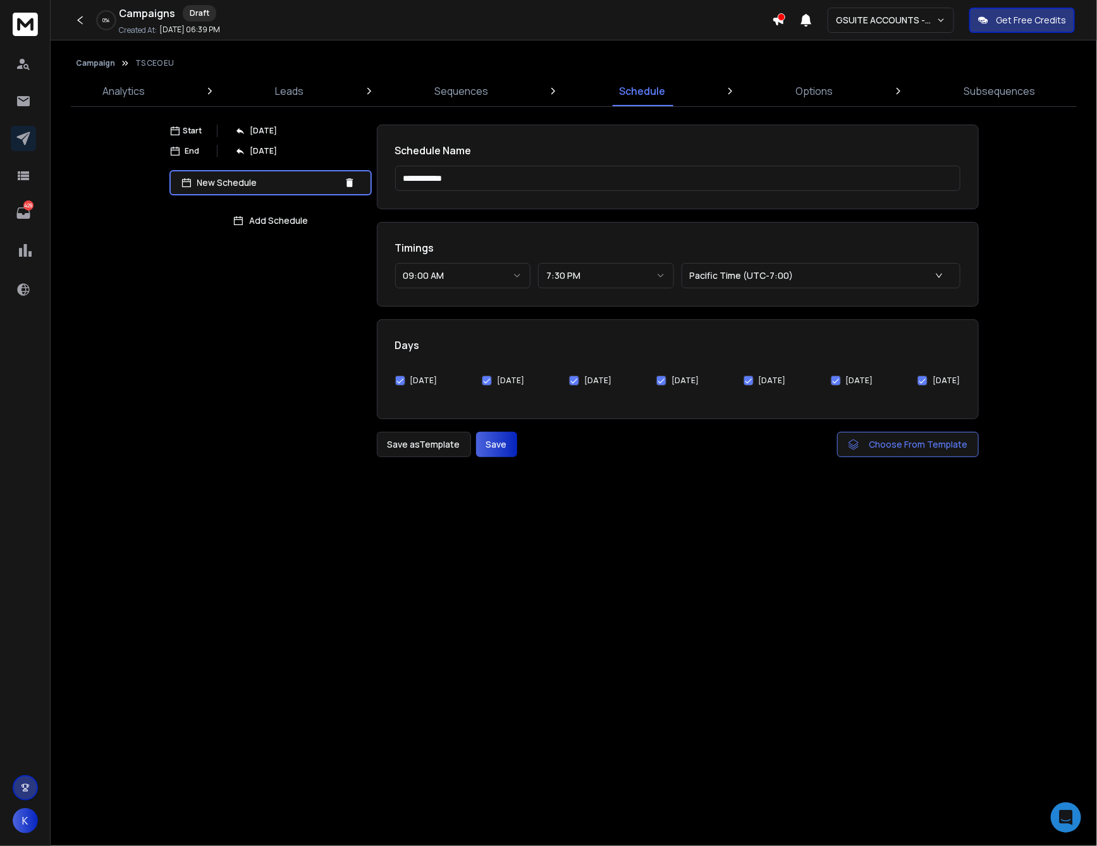
click at [831, 382] on button "Saturday" at bounding box center [836, 381] width 10 height 10
click at [921, 382] on button "Sunday" at bounding box center [922, 381] width 10 height 10
click at [501, 448] on button "Save" at bounding box center [496, 444] width 41 height 25
click at [502, 444] on button "Save" at bounding box center [496, 444] width 41 height 25
click at [824, 89] on p "Options" at bounding box center [814, 90] width 37 height 15
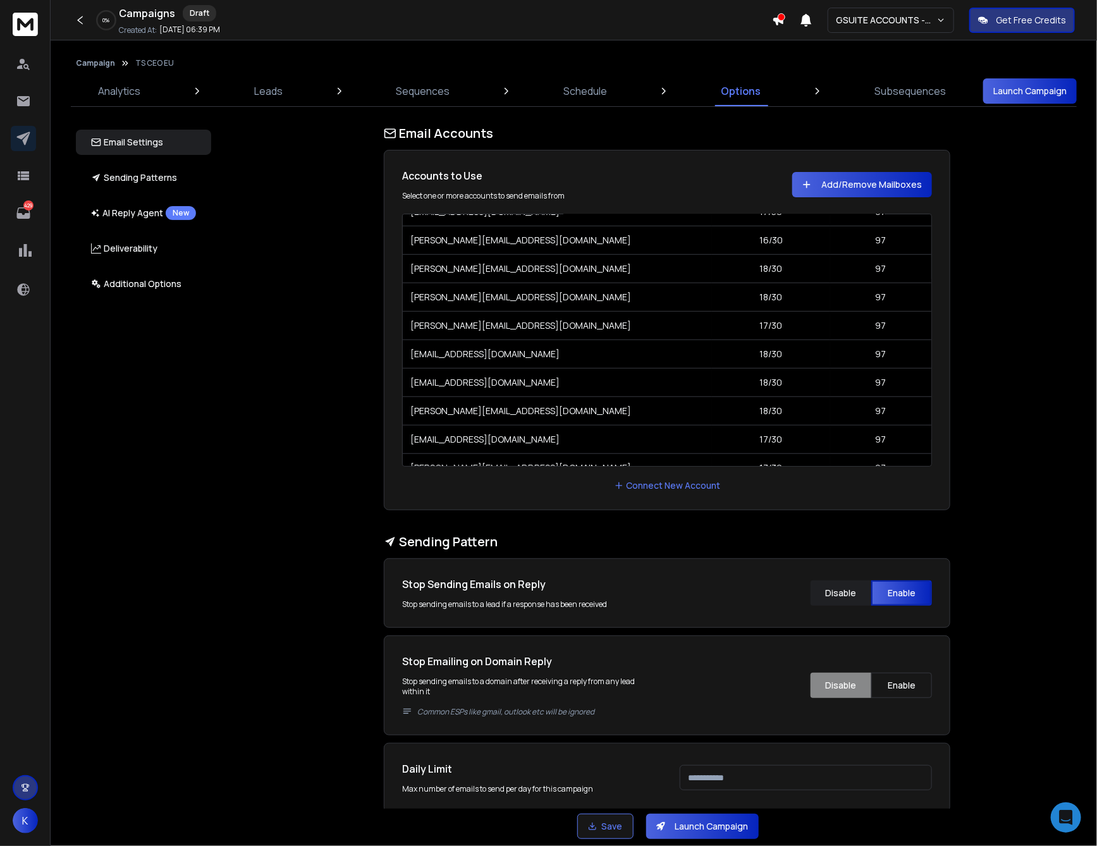
click at [680, 833] on button "Launch Campaign" at bounding box center [702, 826] width 113 height 25
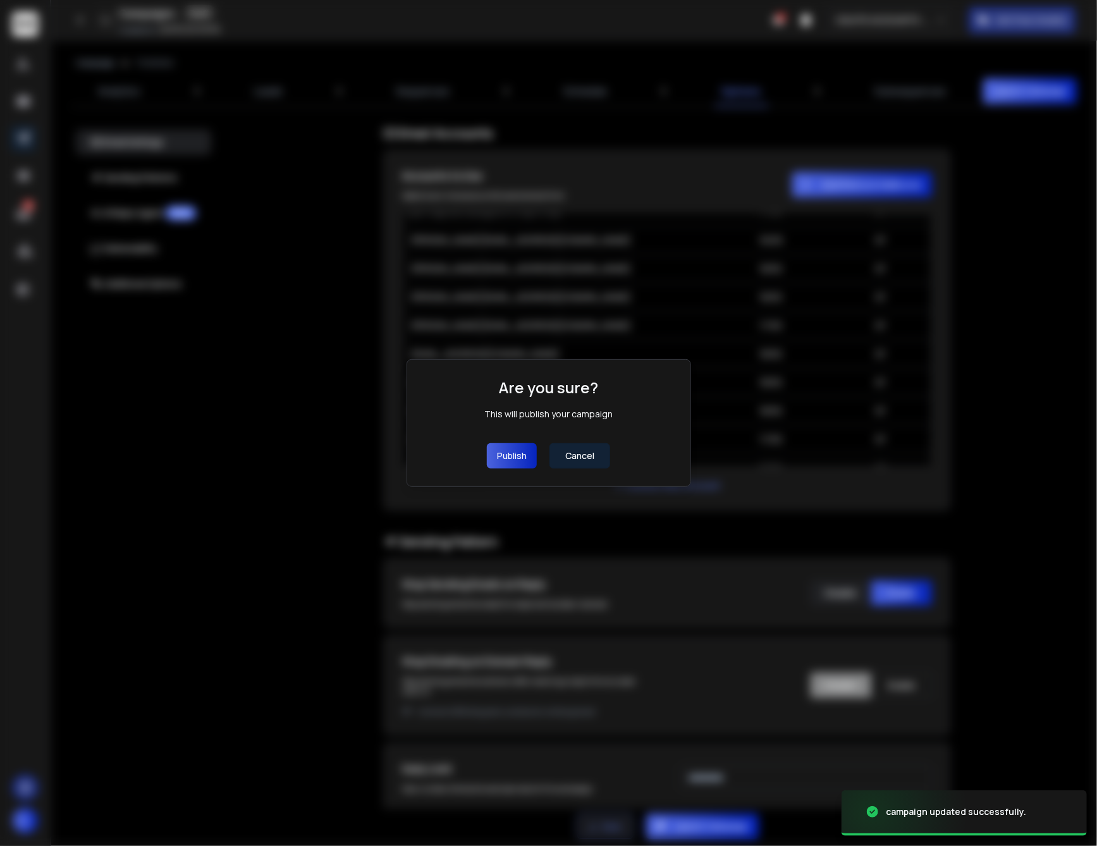
click at [520, 462] on button "Publish" at bounding box center [512, 455] width 50 height 25
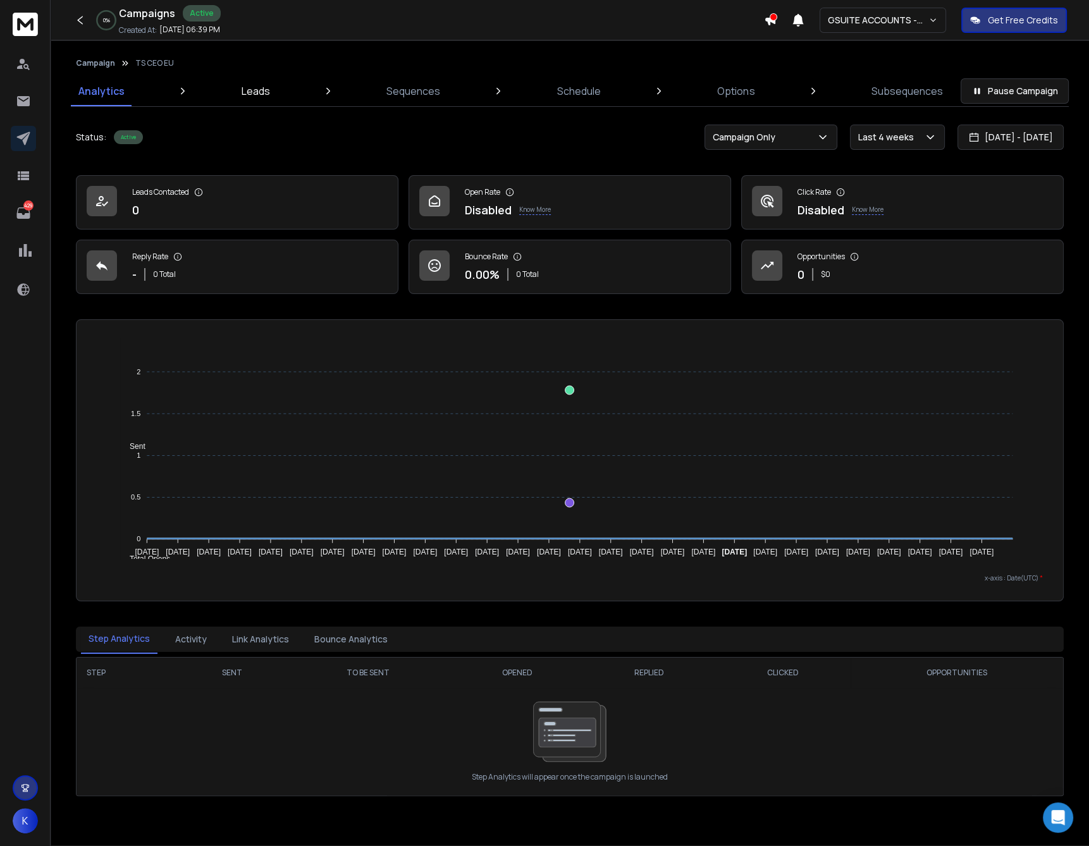
click at [256, 93] on p "Leads" at bounding box center [256, 90] width 28 height 15
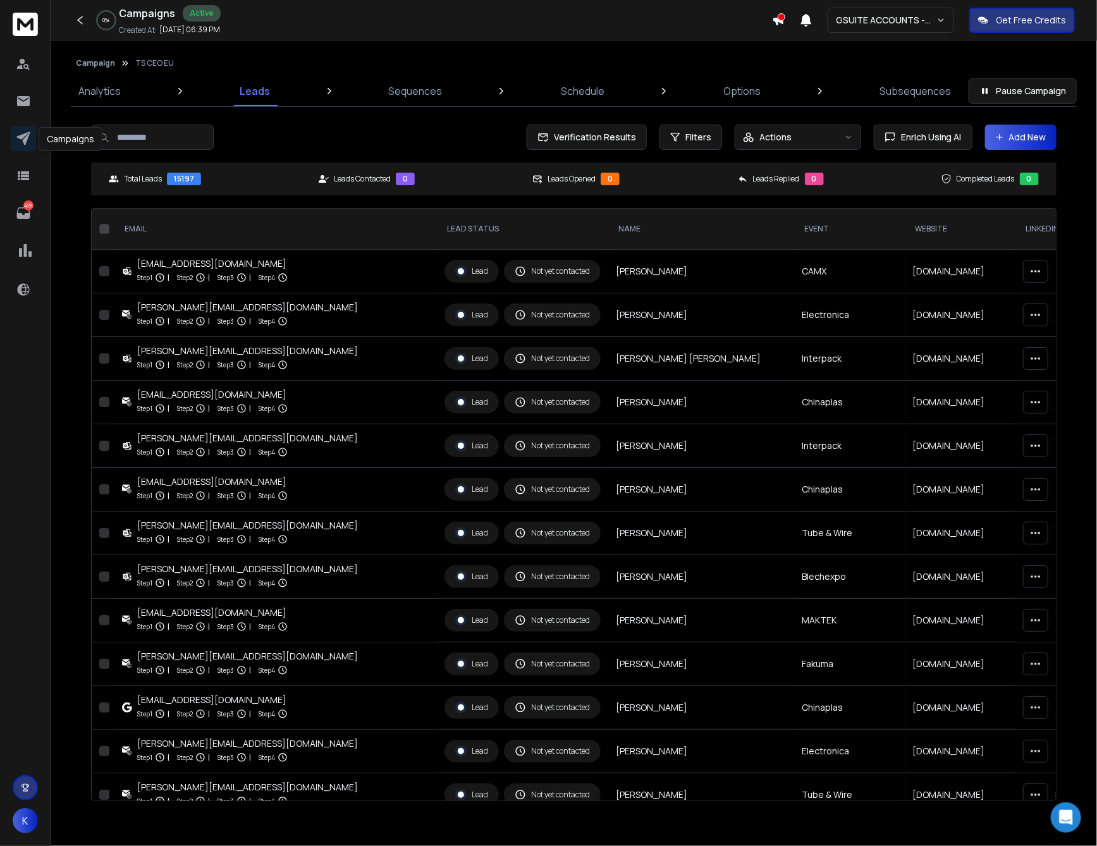
click at [29, 146] on icon at bounding box center [23, 138] width 15 height 15
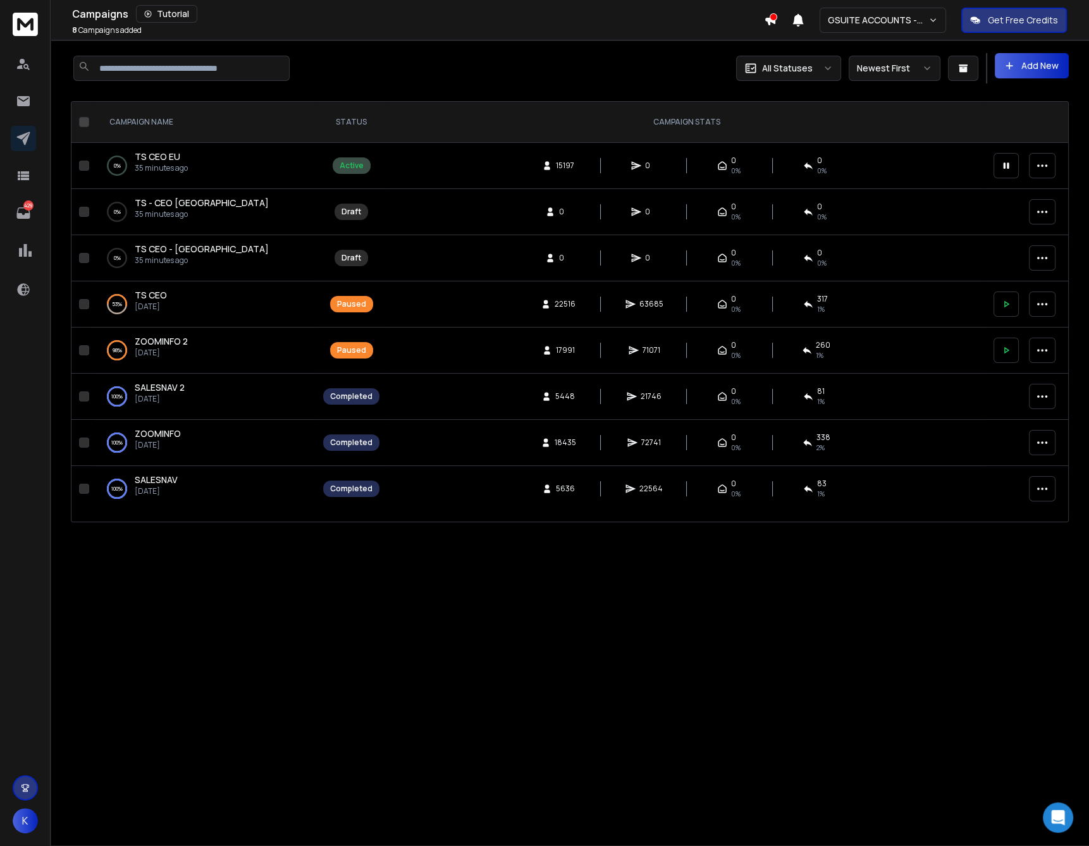
click at [187, 203] on span "TS - CEO USA" at bounding box center [202, 203] width 134 height 12
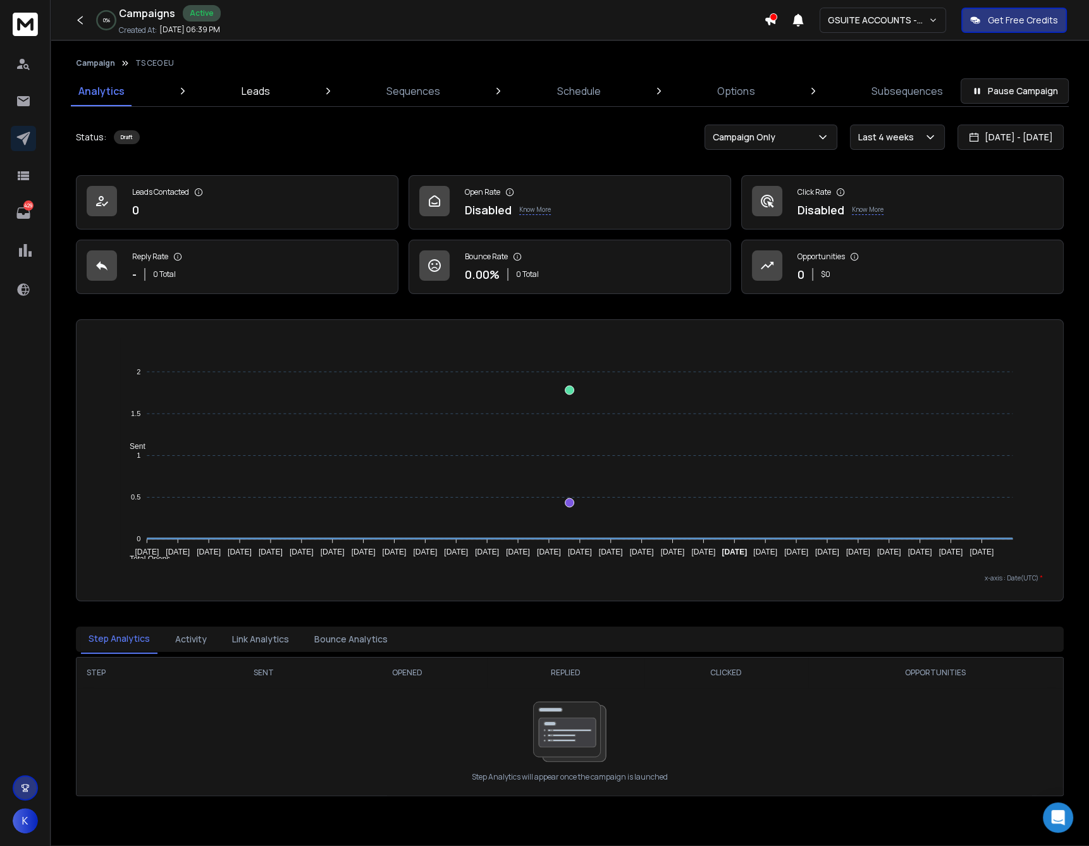
click at [272, 99] on link "Leads" at bounding box center [256, 91] width 44 height 30
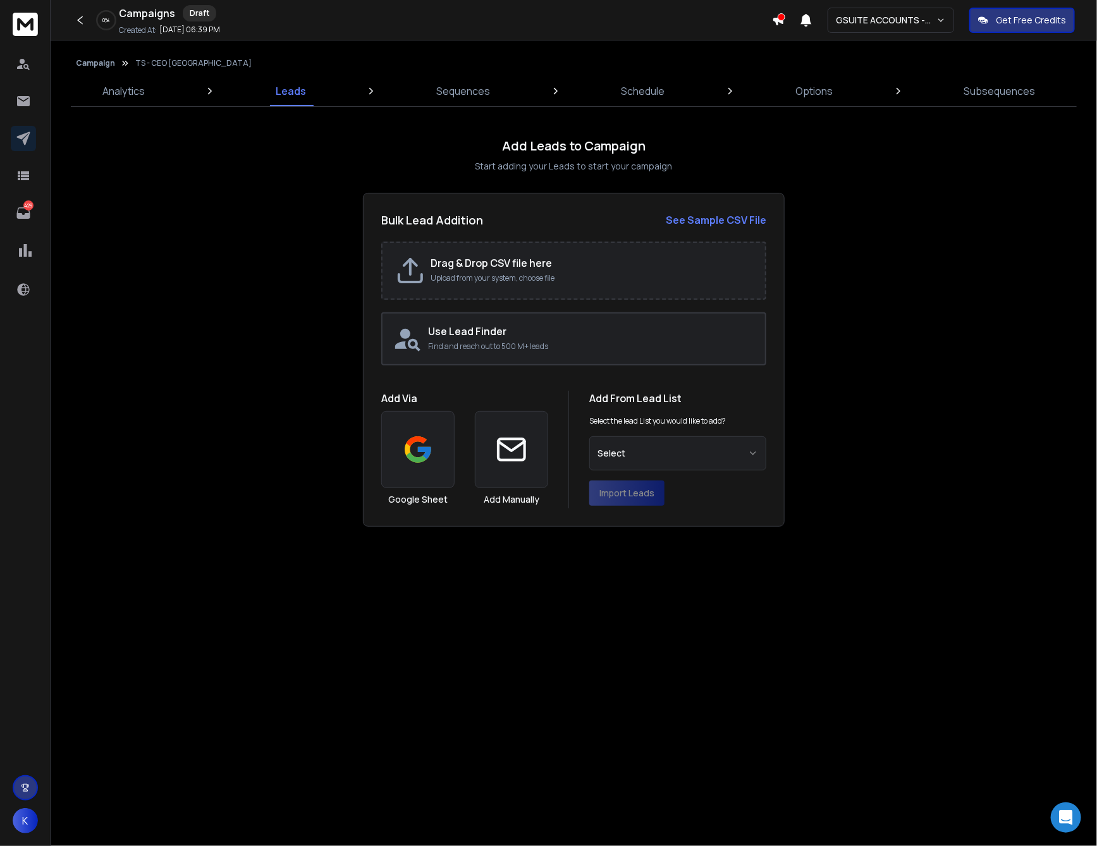
click at [410, 262] on line at bounding box center [410, 266] width 0 height 15
type input "**********"
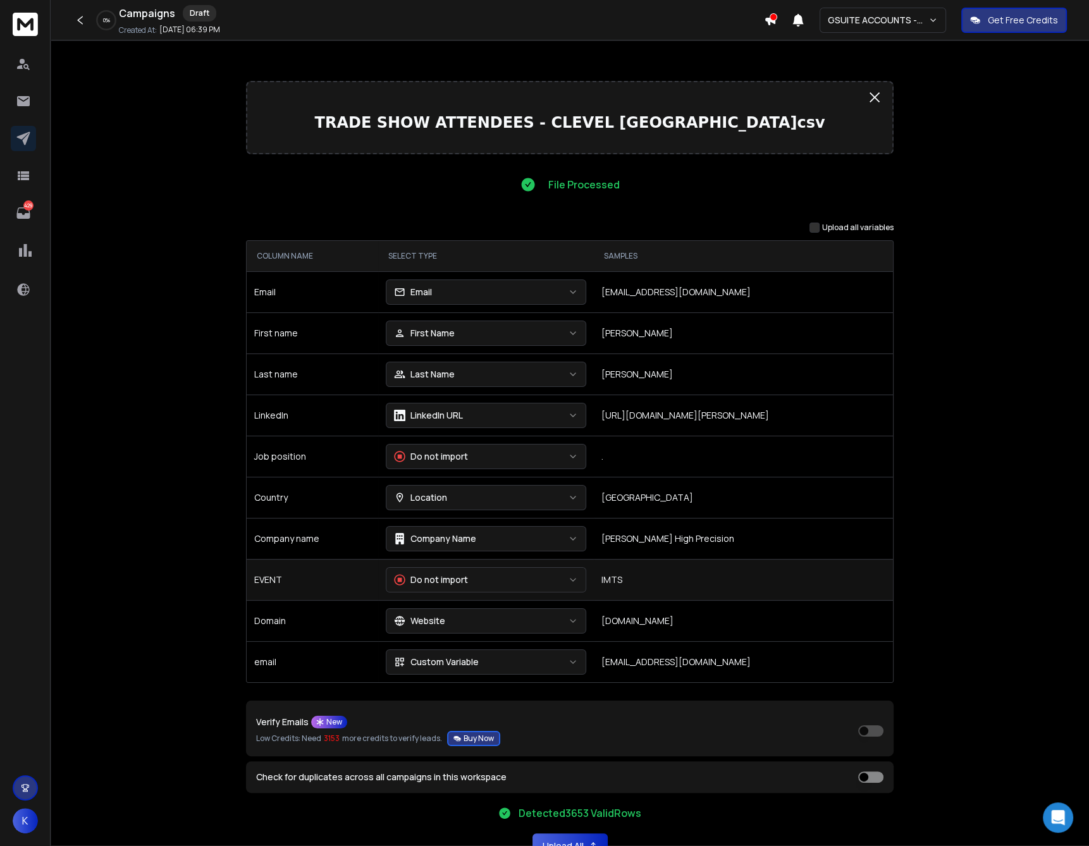
click at [429, 589] on button "Do not import" at bounding box center [486, 579] width 200 height 25
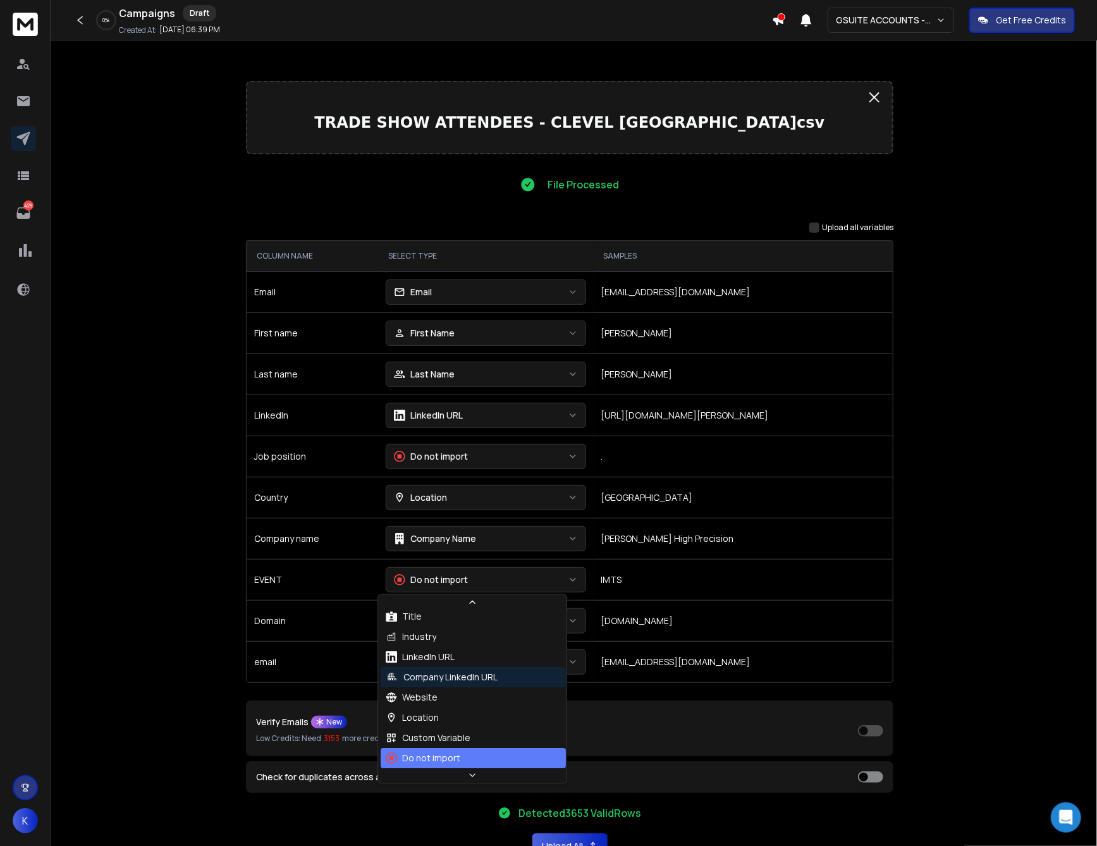
scroll to position [125, 0]
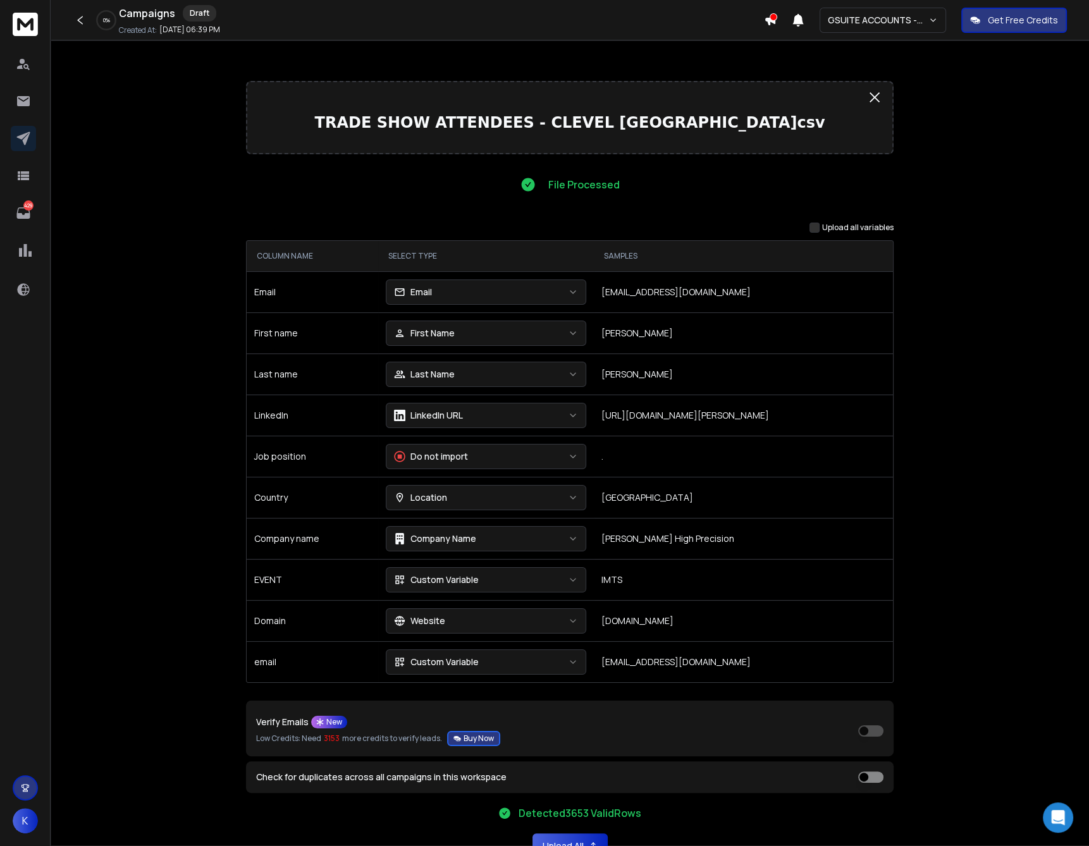
click at [575, 837] on button "Upload All" at bounding box center [569, 845] width 75 height 25
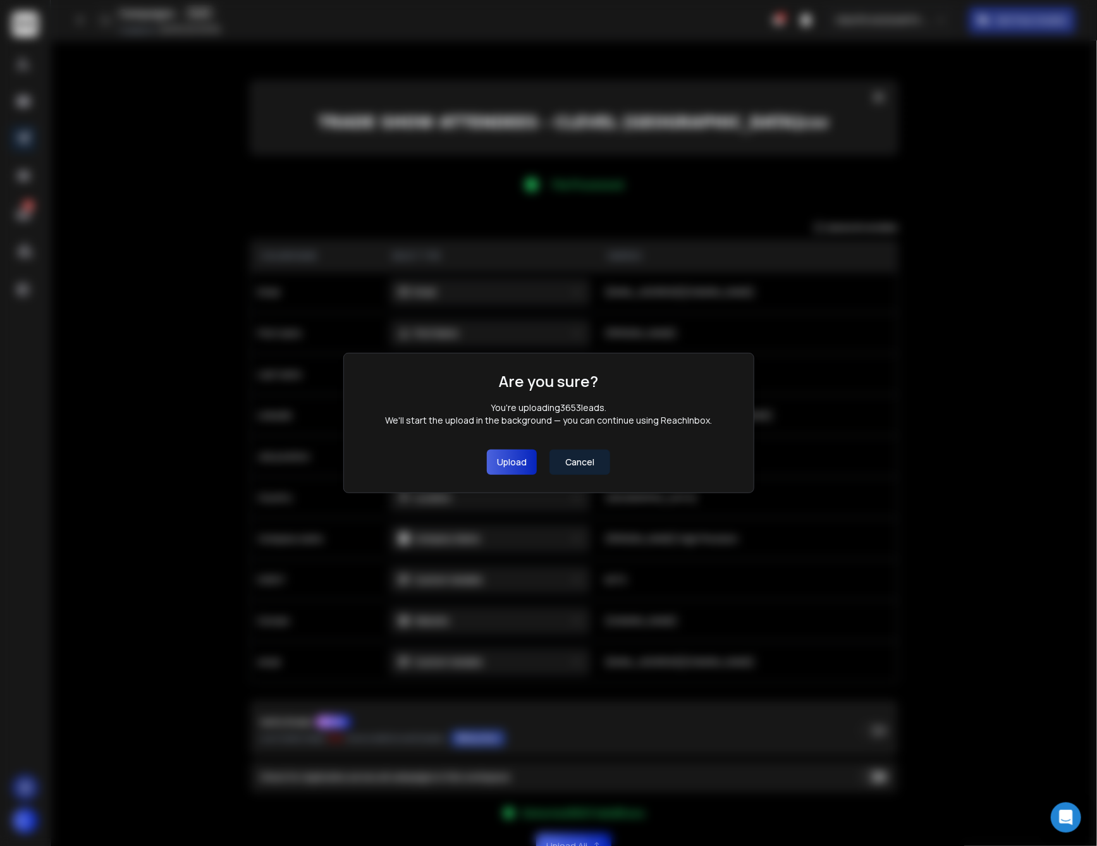
click at [513, 464] on button "Upload" at bounding box center [512, 462] width 50 height 25
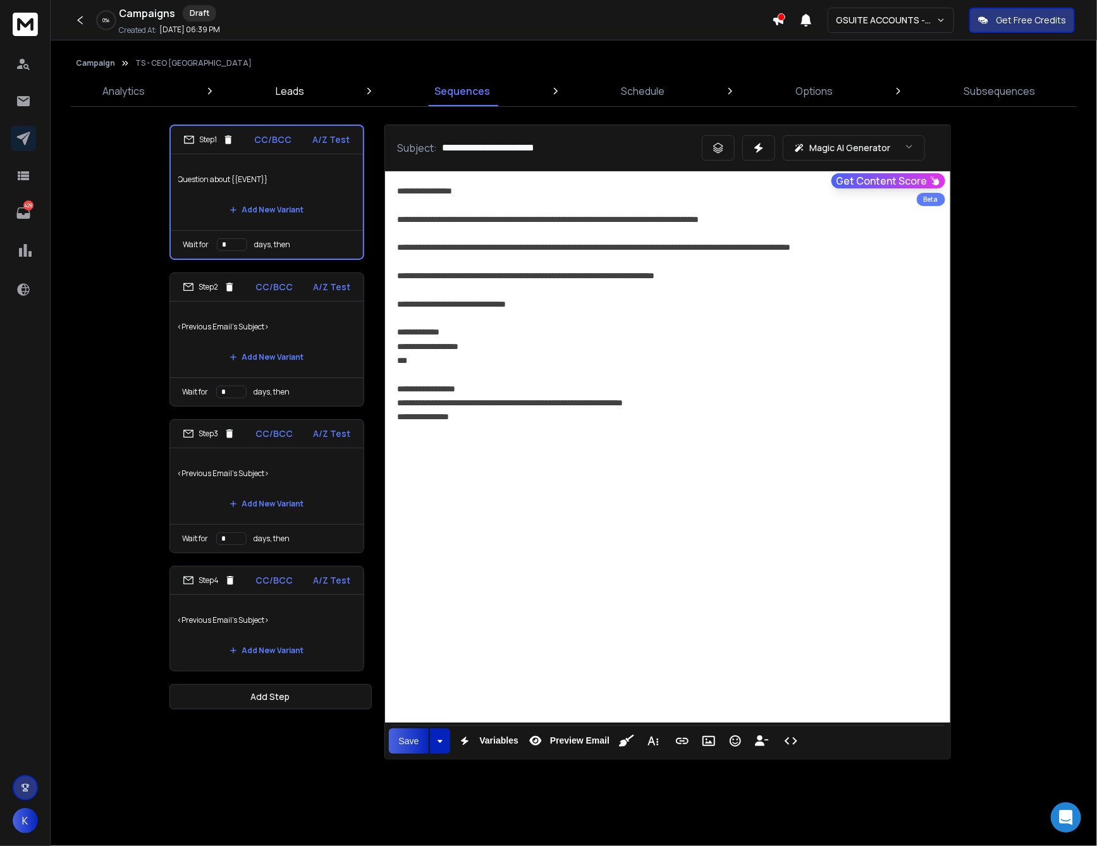
click at [303, 87] on p "Leads" at bounding box center [290, 90] width 28 height 15
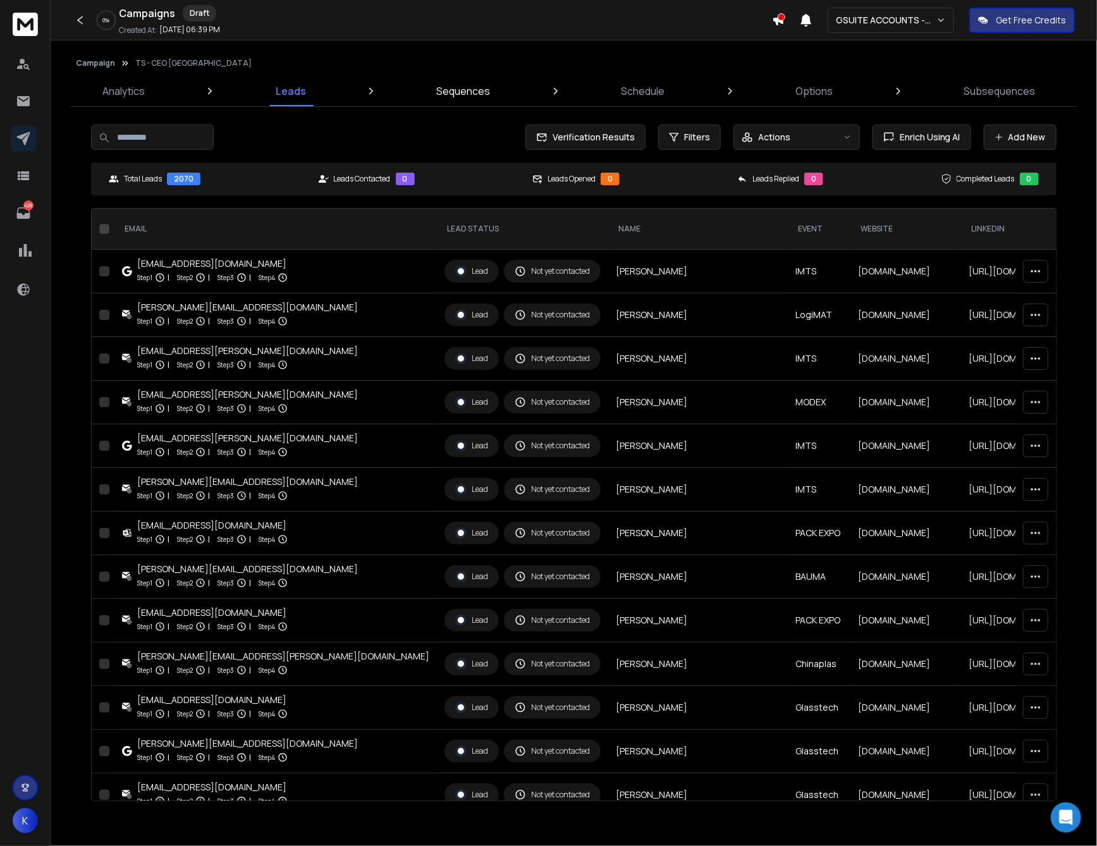
click at [471, 99] on link "Sequences" at bounding box center [463, 91] width 69 height 30
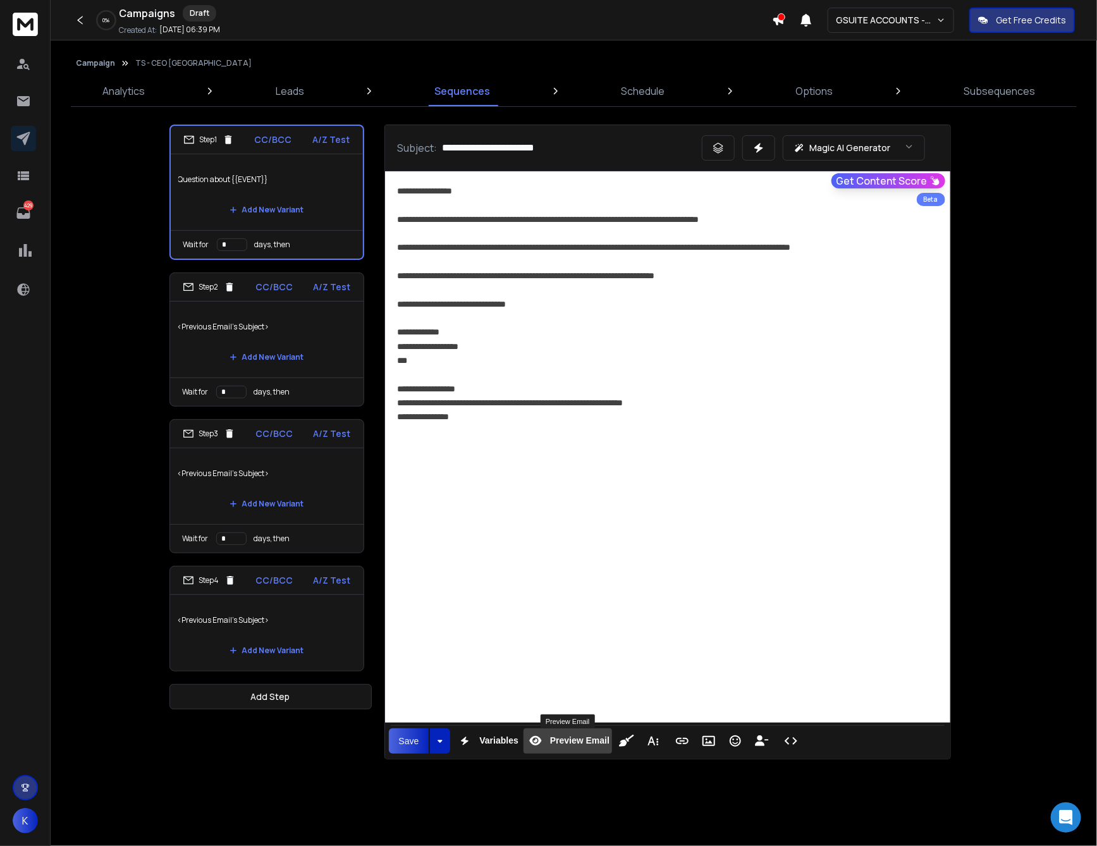
click at [611, 735] on span "Preview Email" at bounding box center [580, 740] width 64 height 11
click at [639, 102] on link "Schedule" at bounding box center [642, 91] width 59 height 30
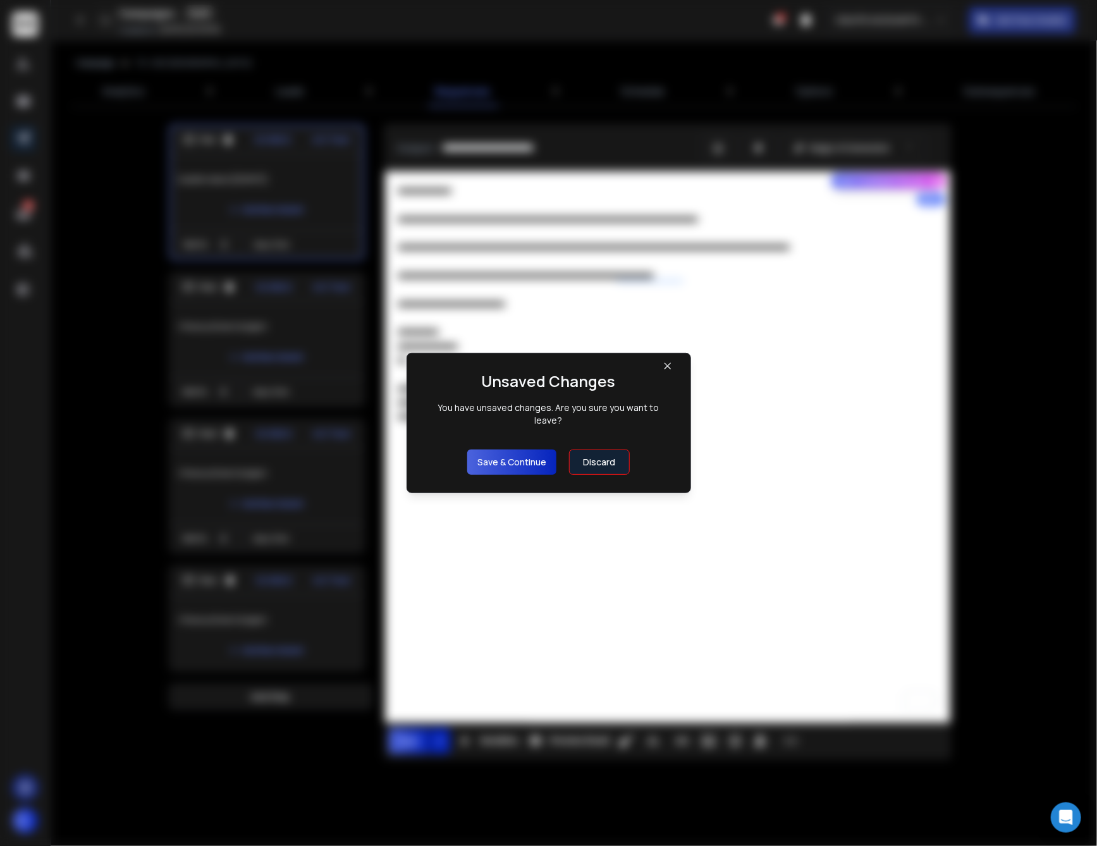
click at [534, 455] on button "Save & Continue" at bounding box center [511, 462] width 89 height 25
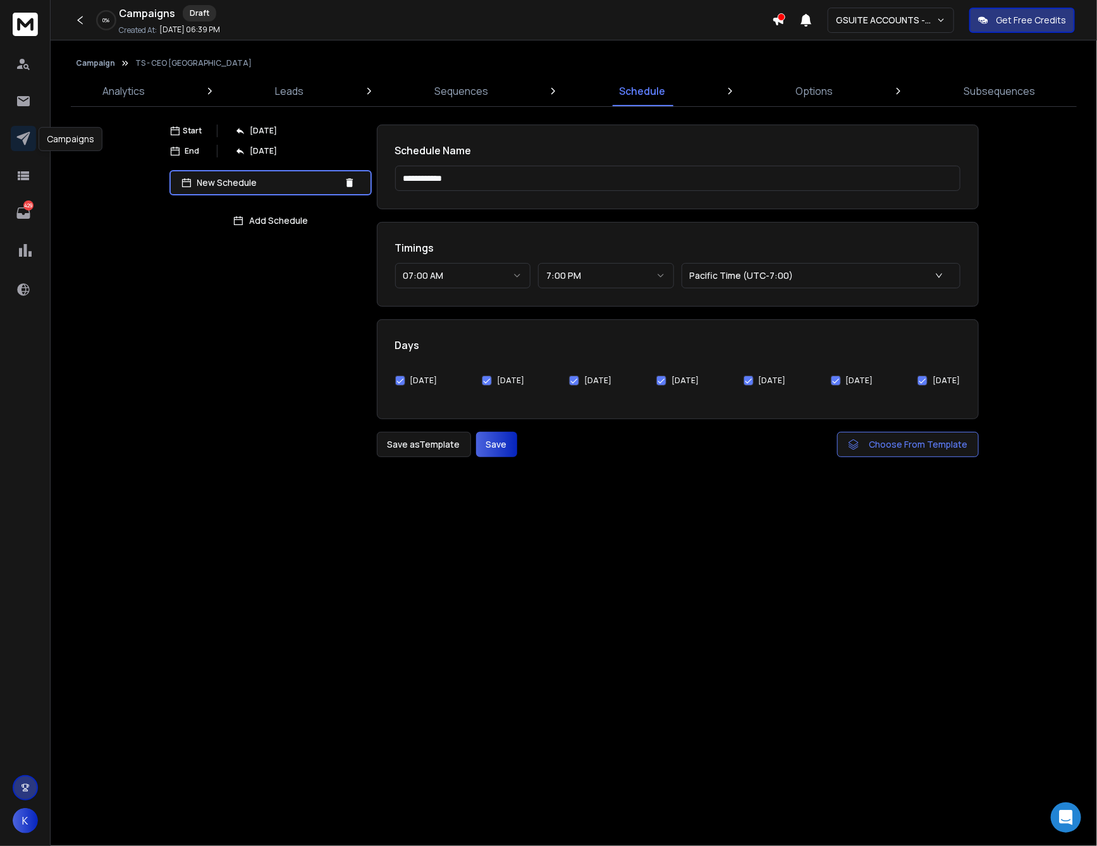
click at [30, 142] on link at bounding box center [23, 138] width 25 height 25
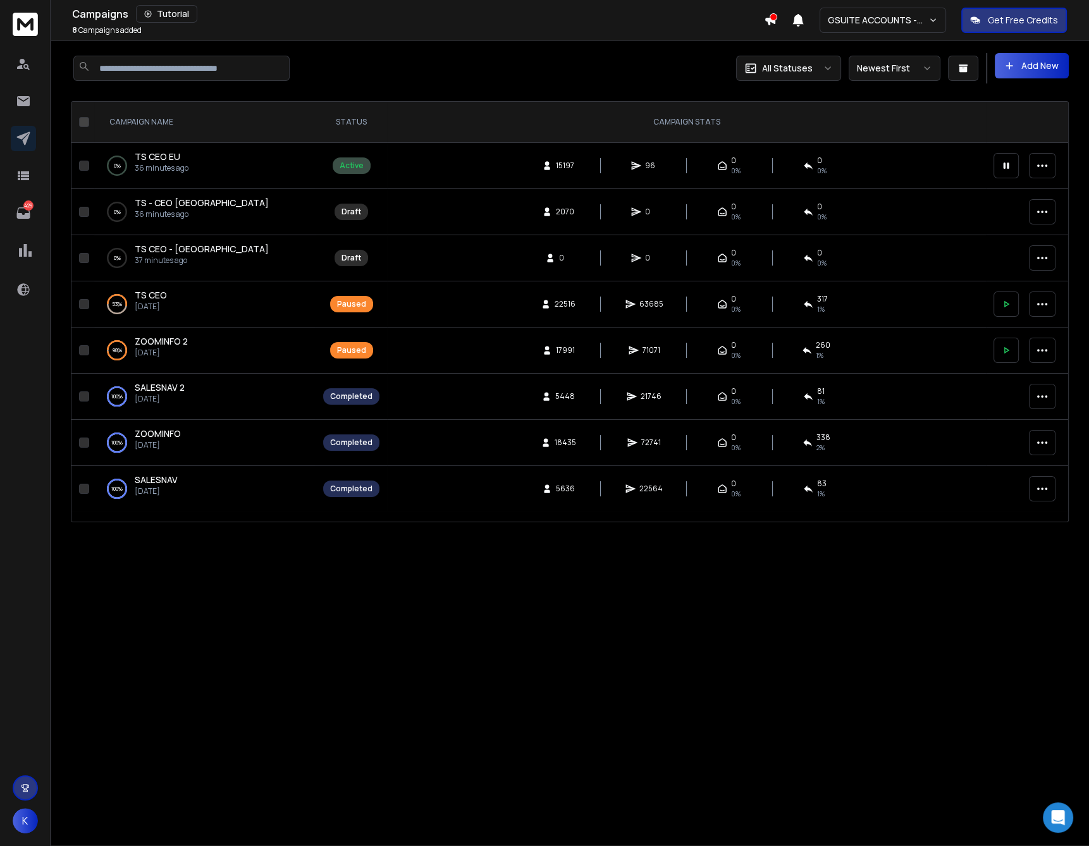
click at [167, 204] on span "TS - CEO USA" at bounding box center [202, 203] width 134 height 12
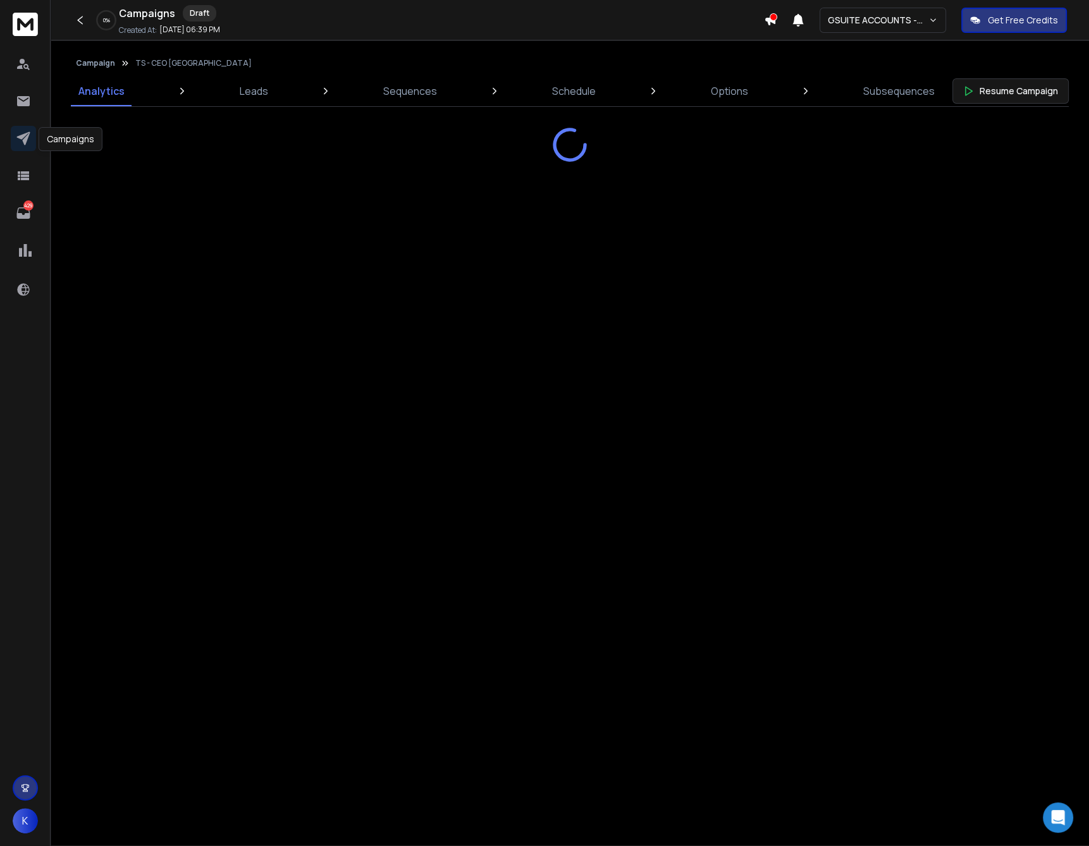
click at [31, 135] on link at bounding box center [23, 138] width 25 height 25
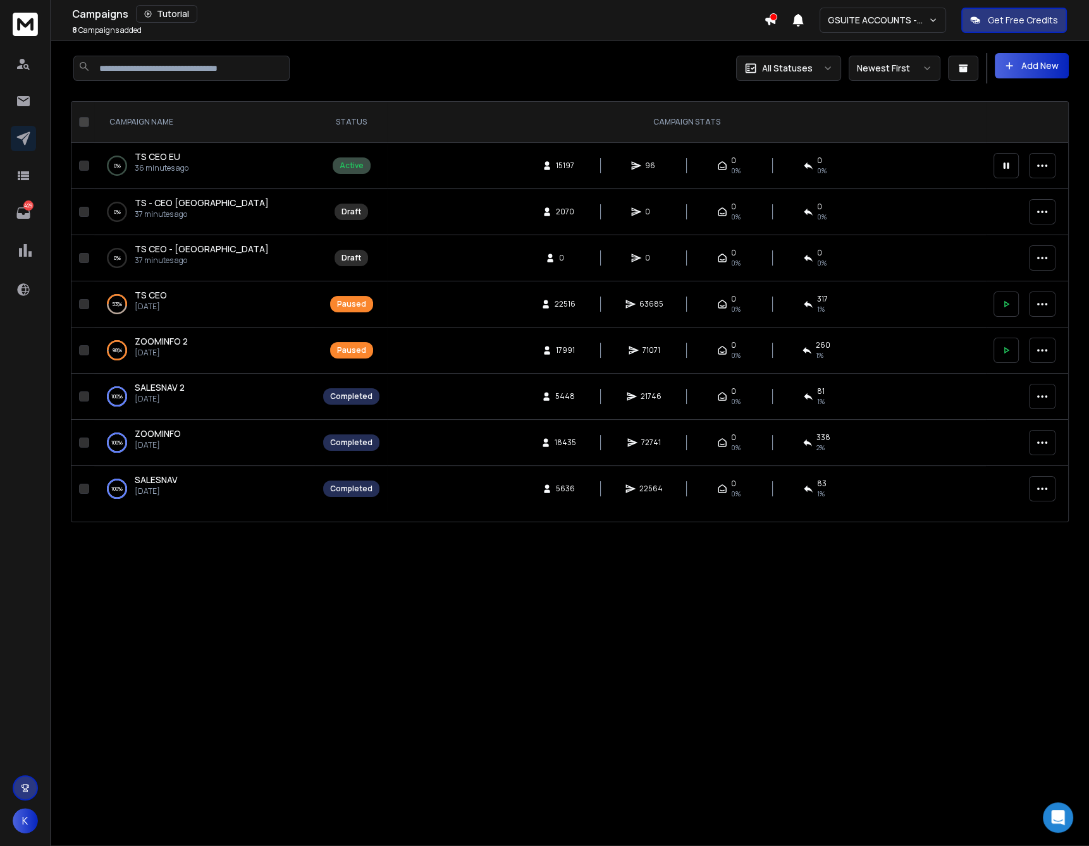
click at [164, 162] on span "TS CEO EU" at bounding box center [158, 156] width 46 height 12
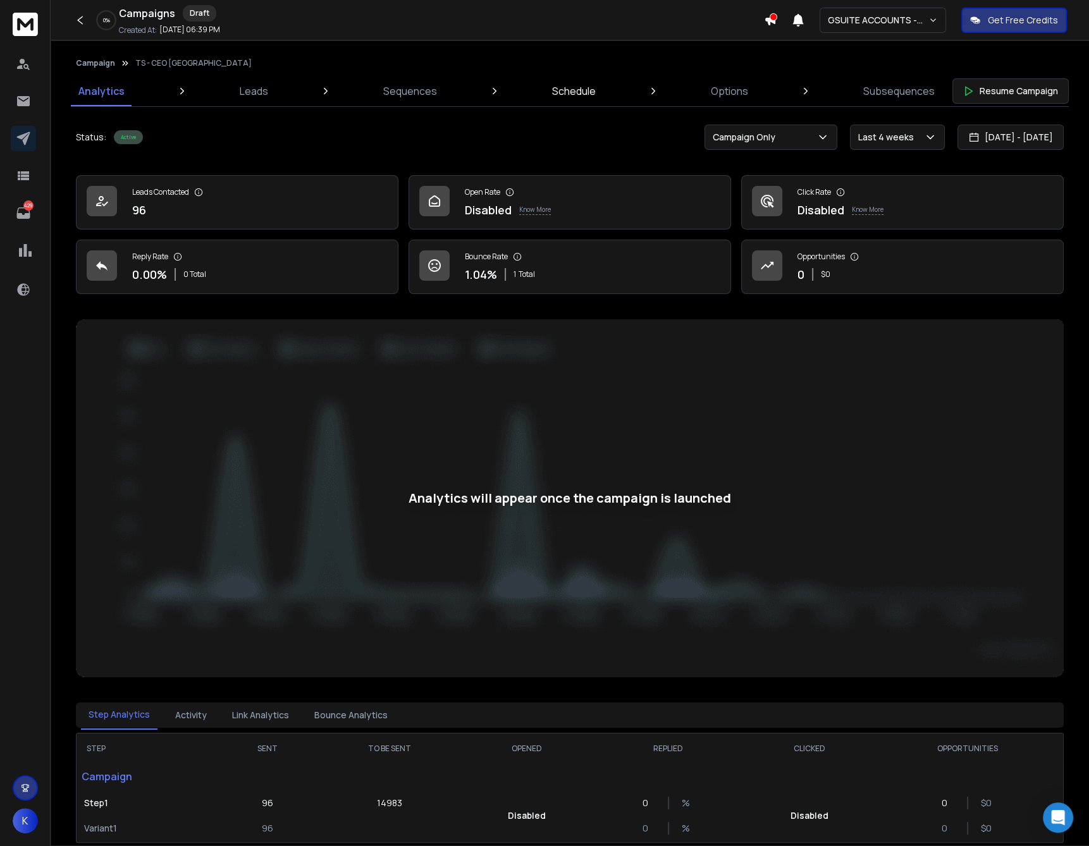
click at [558, 95] on p "Schedule" at bounding box center [574, 90] width 44 height 15
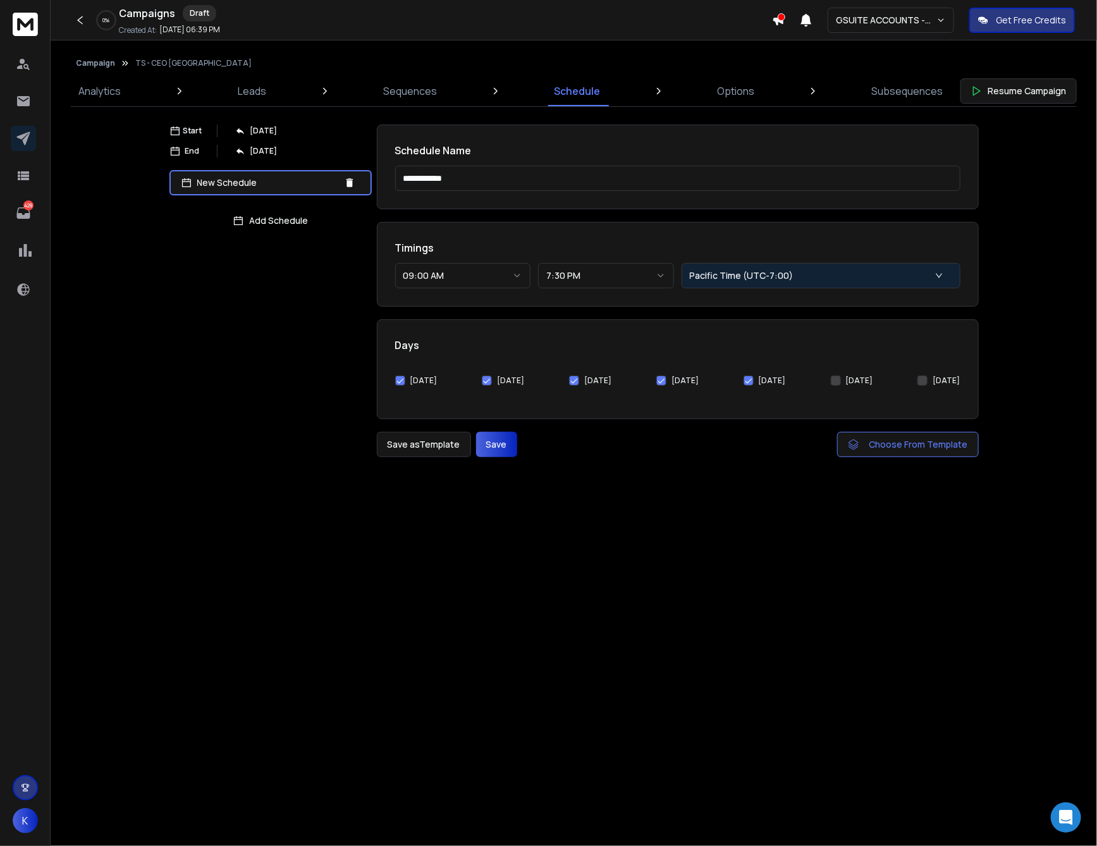
click at [701, 279] on p "Pacific Time (UTC-7:00)" at bounding box center [744, 275] width 109 height 13
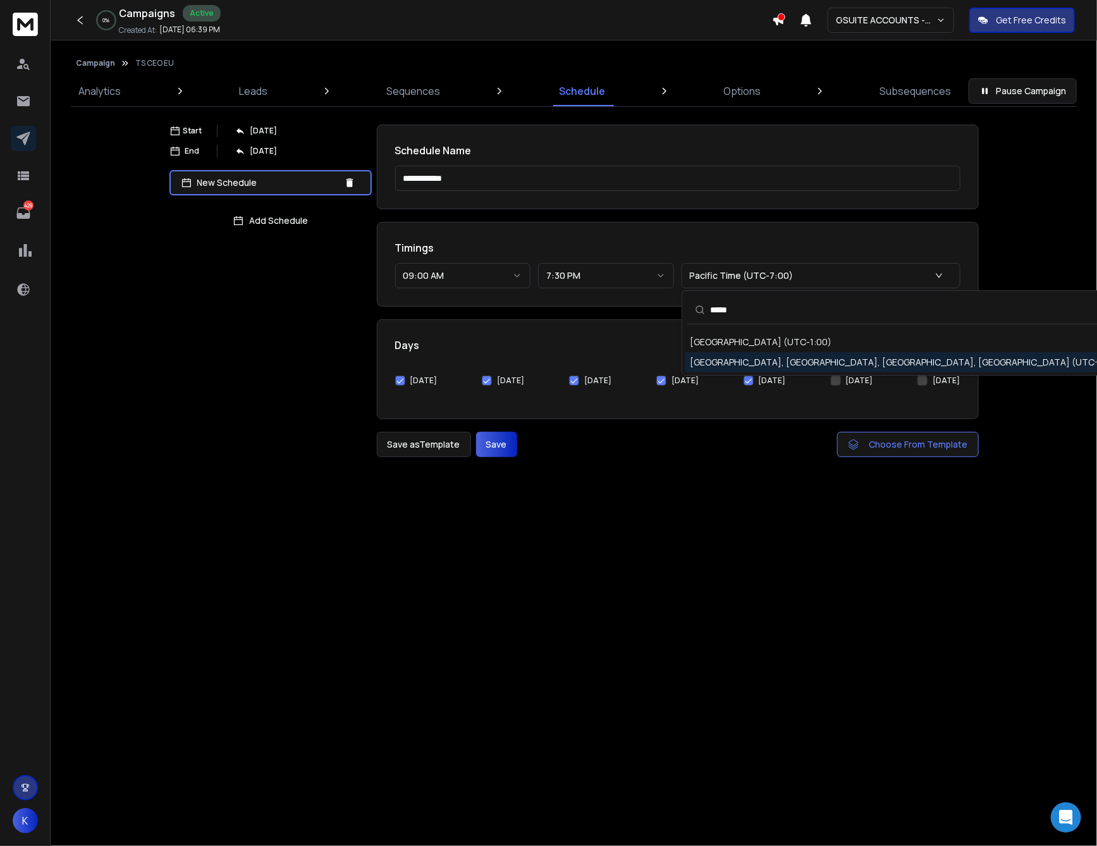
type input "*****"
click at [750, 360] on div "[GEOGRAPHIC_DATA], [GEOGRAPHIC_DATA], [GEOGRAPHIC_DATA], [GEOGRAPHIC_DATA] (UTC…" at bounding box center [907, 362] width 434 height 13
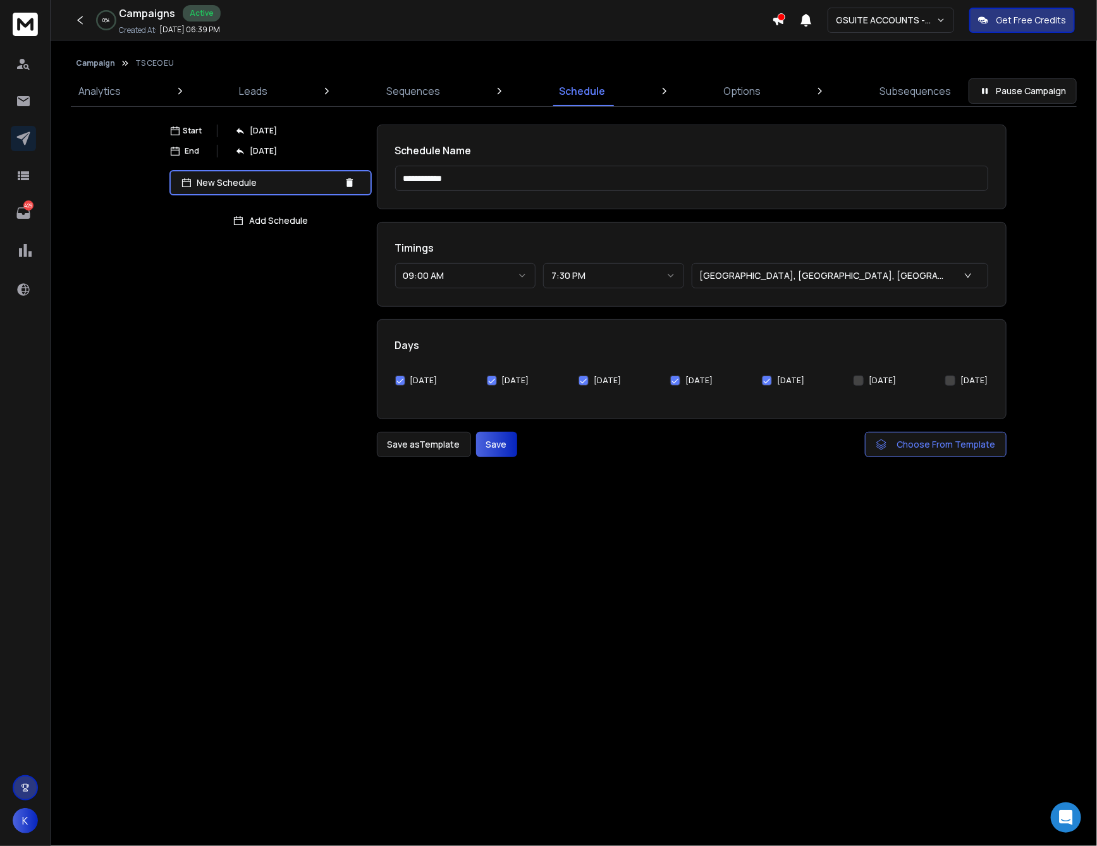
click at [495, 439] on button "Save" at bounding box center [496, 444] width 41 height 25
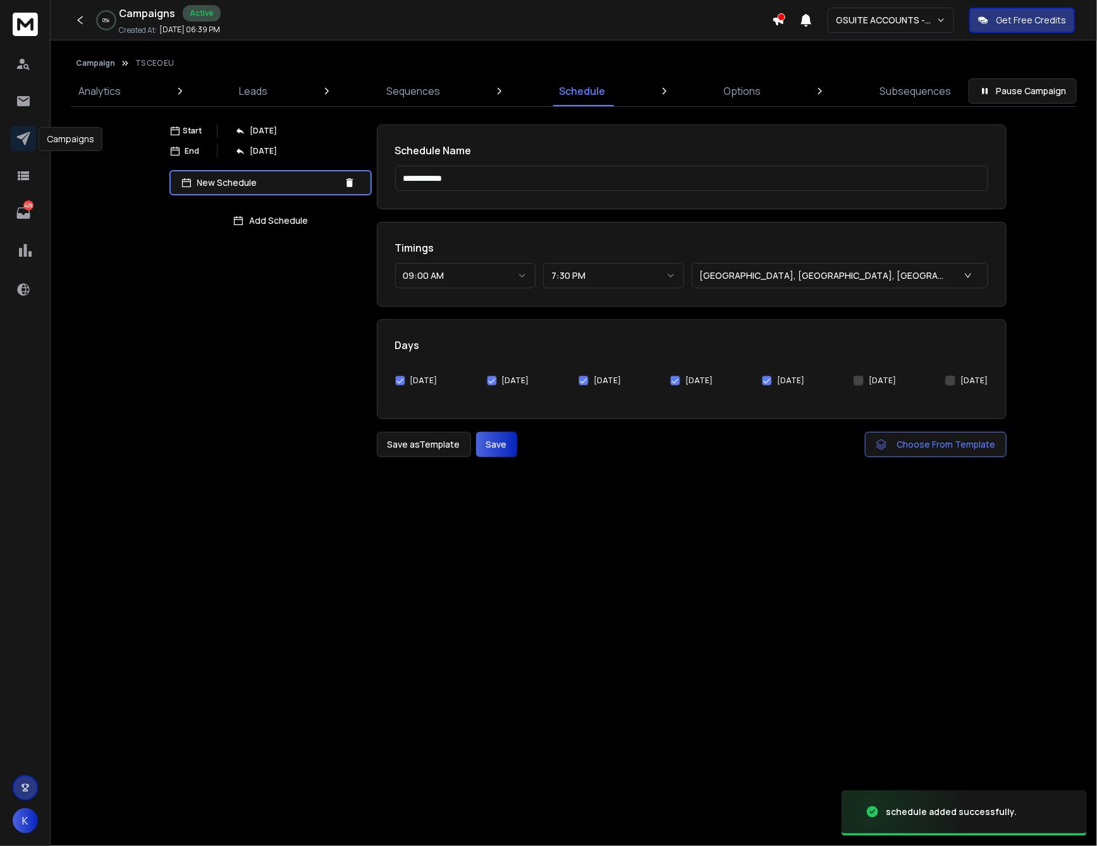
click at [16, 138] on icon at bounding box center [23, 138] width 15 height 15
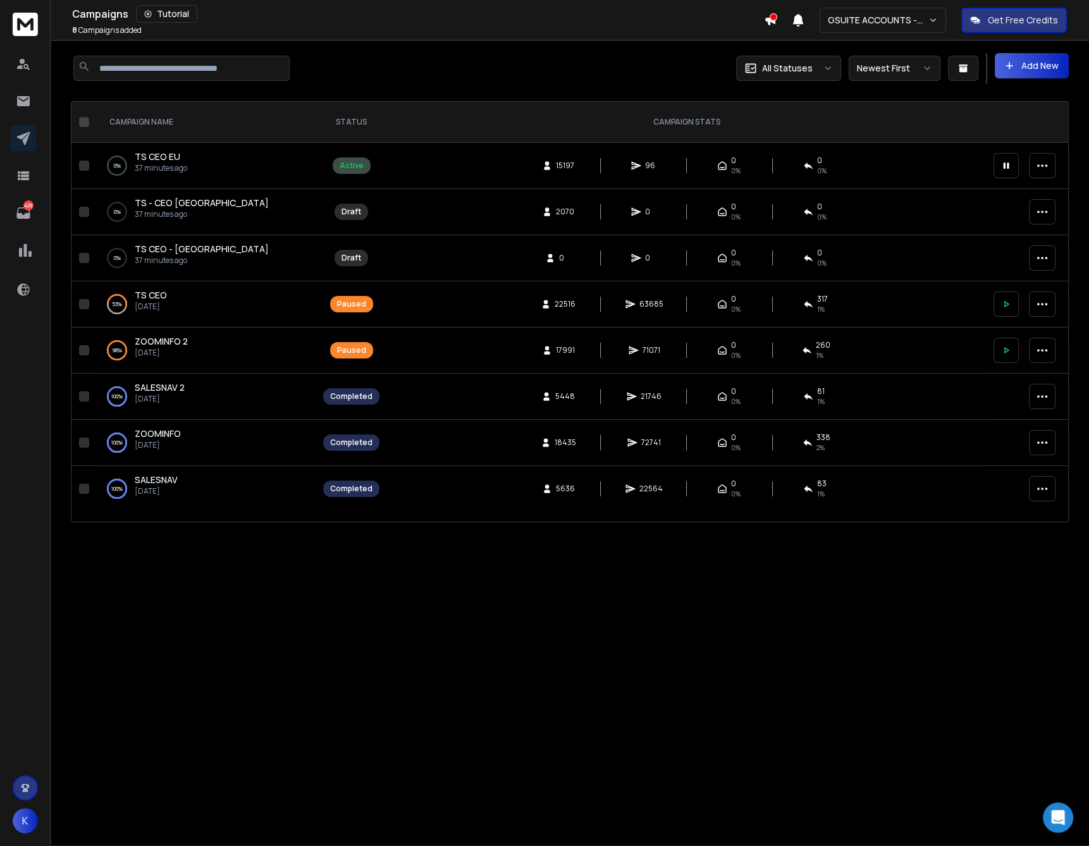
click at [173, 209] on p "37 minutes ago" at bounding box center [202, 214] width 134 height 10
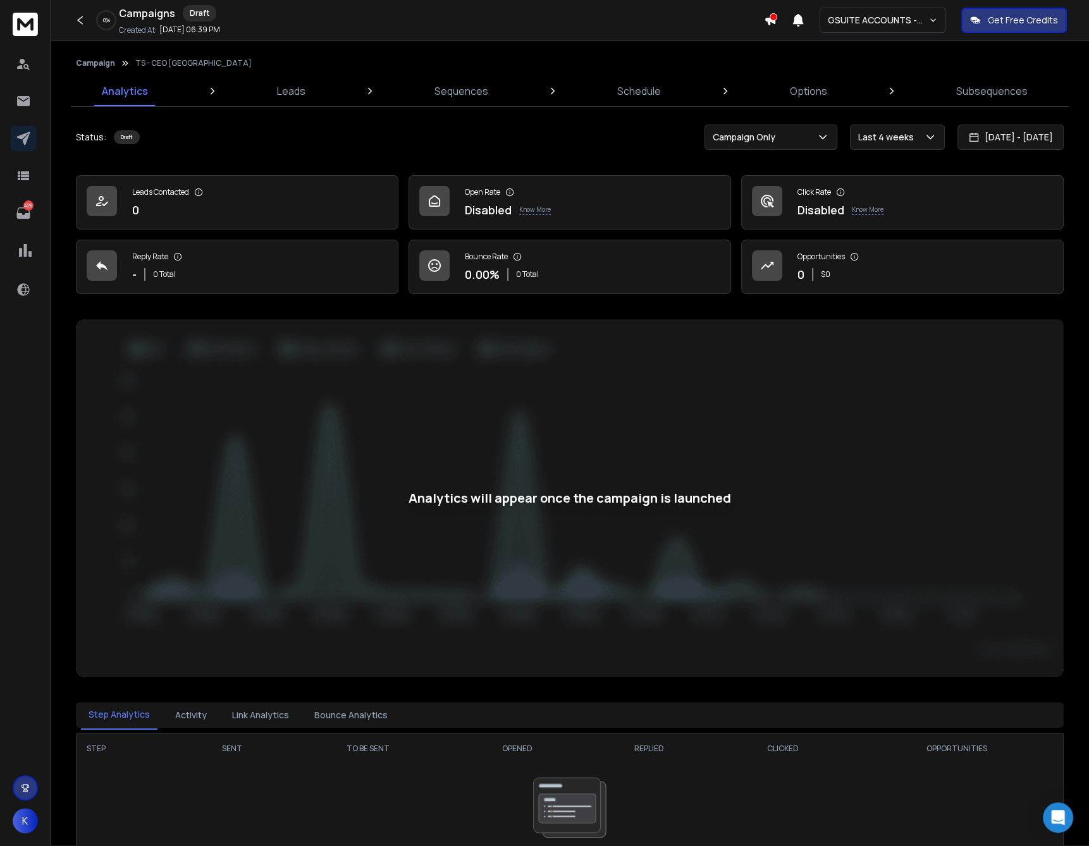
click at [574, 102] on div "Analytics Leads Sequences Schedule Options Subsequences" at bounding box center [565, 91] width 988 height 30
click at [574, 100] on div "Analytics Leads Sequences Schedule Options Subsequences" at bounding box center [565, 91] width 988 height 30
click at [612, 97] on link "Schedule" at bounding box center [638, 91] width 59 height 30
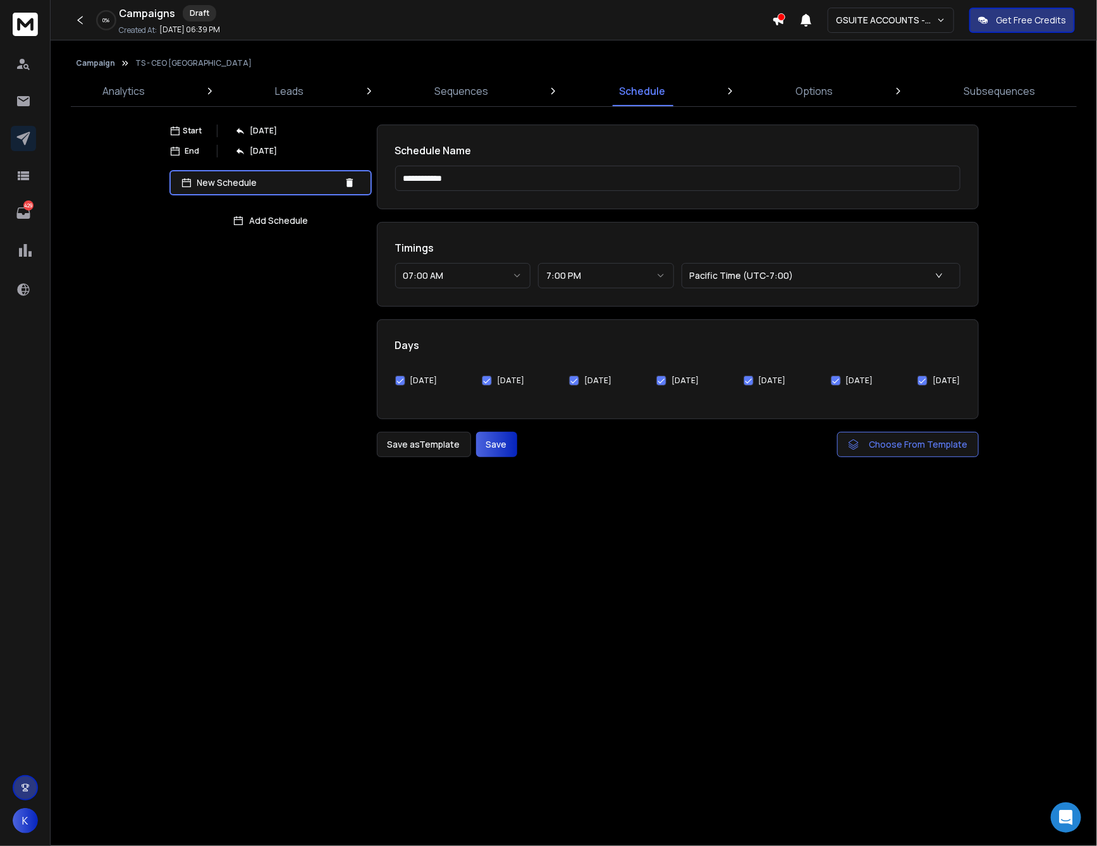
click at [558, 279] on button "7:00 PM" at bounding box center [606, 275] width 136 height 25
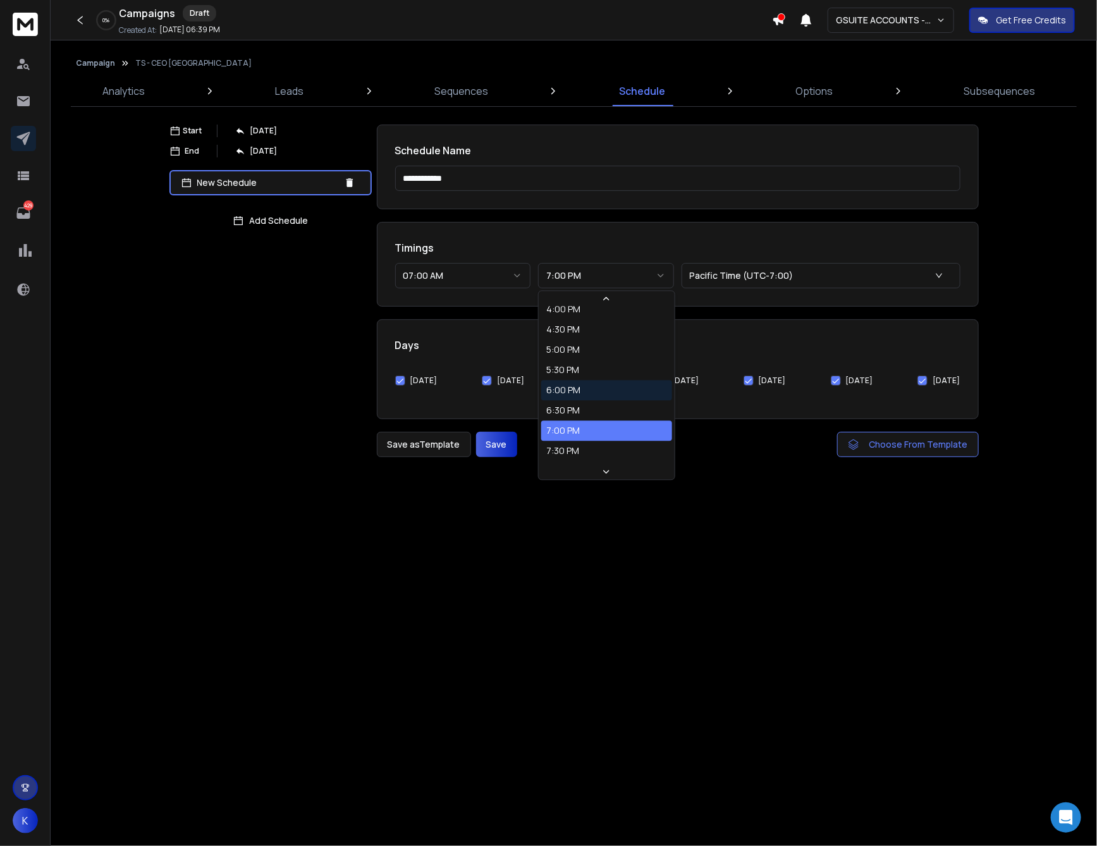
scroll to position [360, 0]
select select "********"
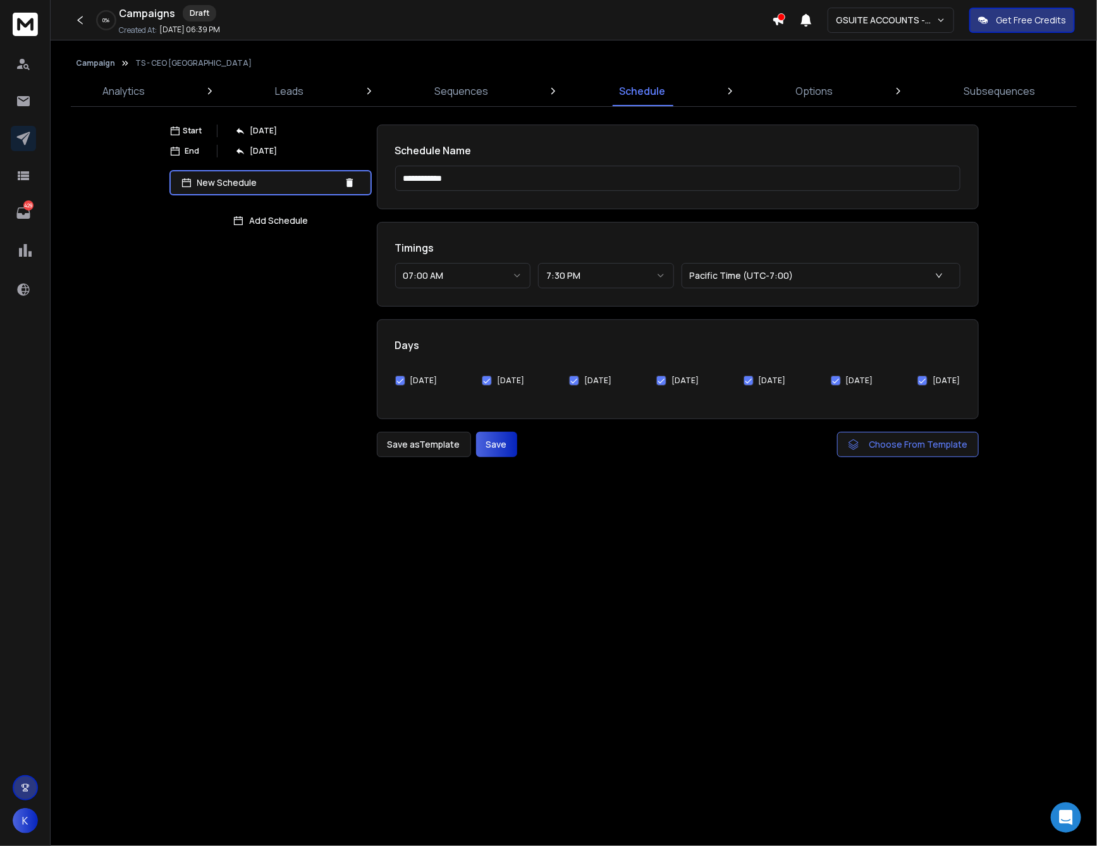
click at [512, 288] on div "Timings 07:00 AM ******** ******** ******** ******** ******** ******** ********…" at bounding box center [678, 264] width 602 height 85
click at [510, 282] on button "07:00 AM" at bounding box center [463, 275] width 136 height 25
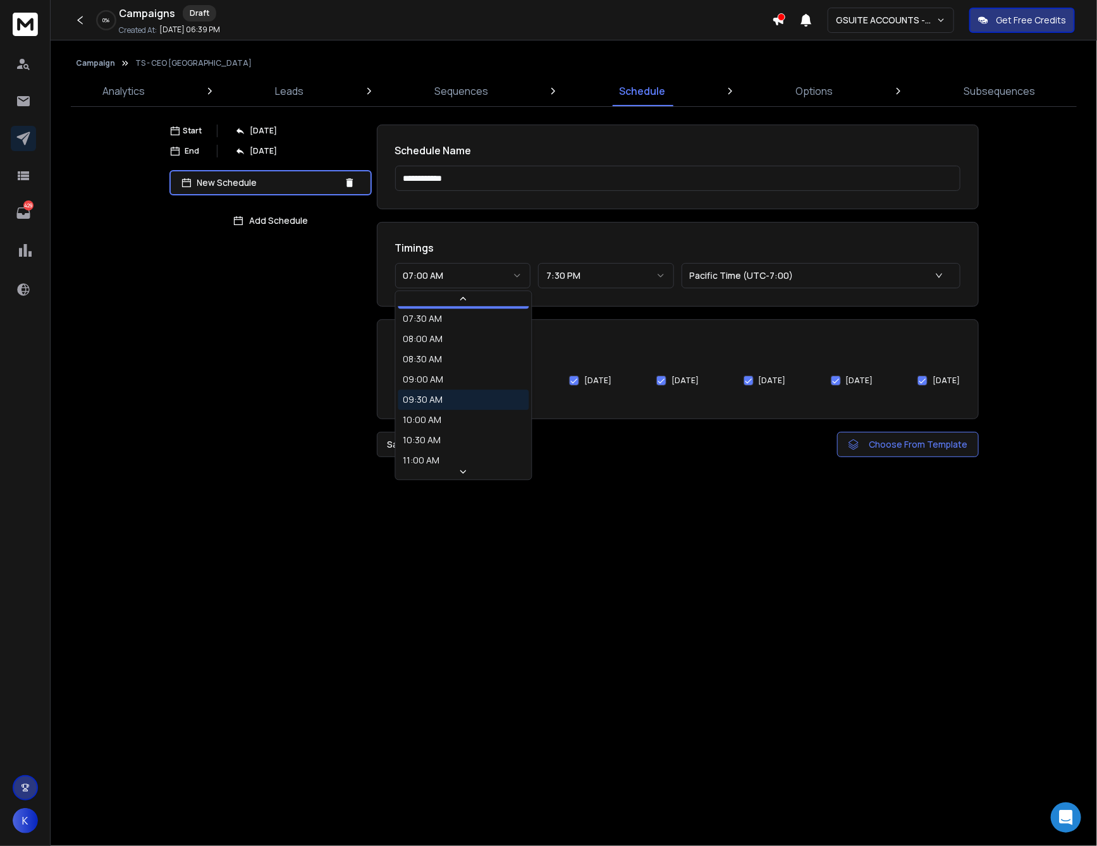
scroll to position [309, 0]
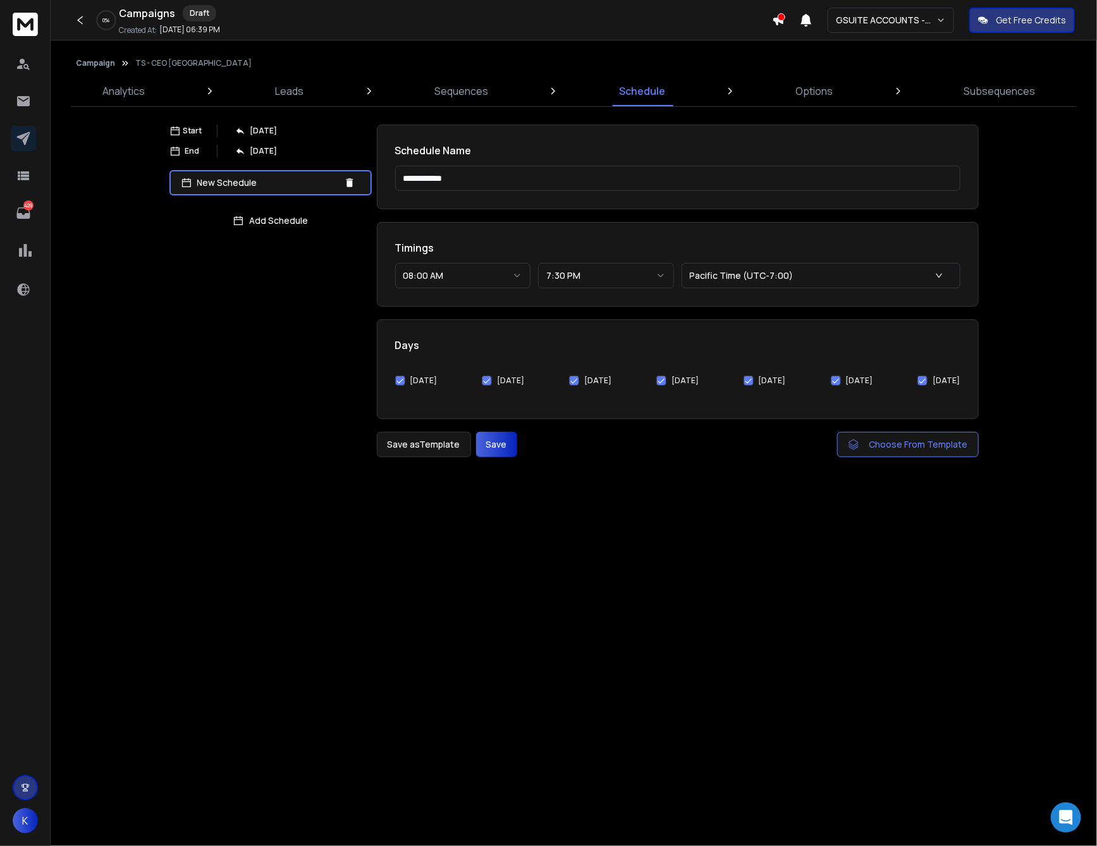
click at [475, 285] on button "08:00 AM" at bounding box center [463, 275] width 136 height 25
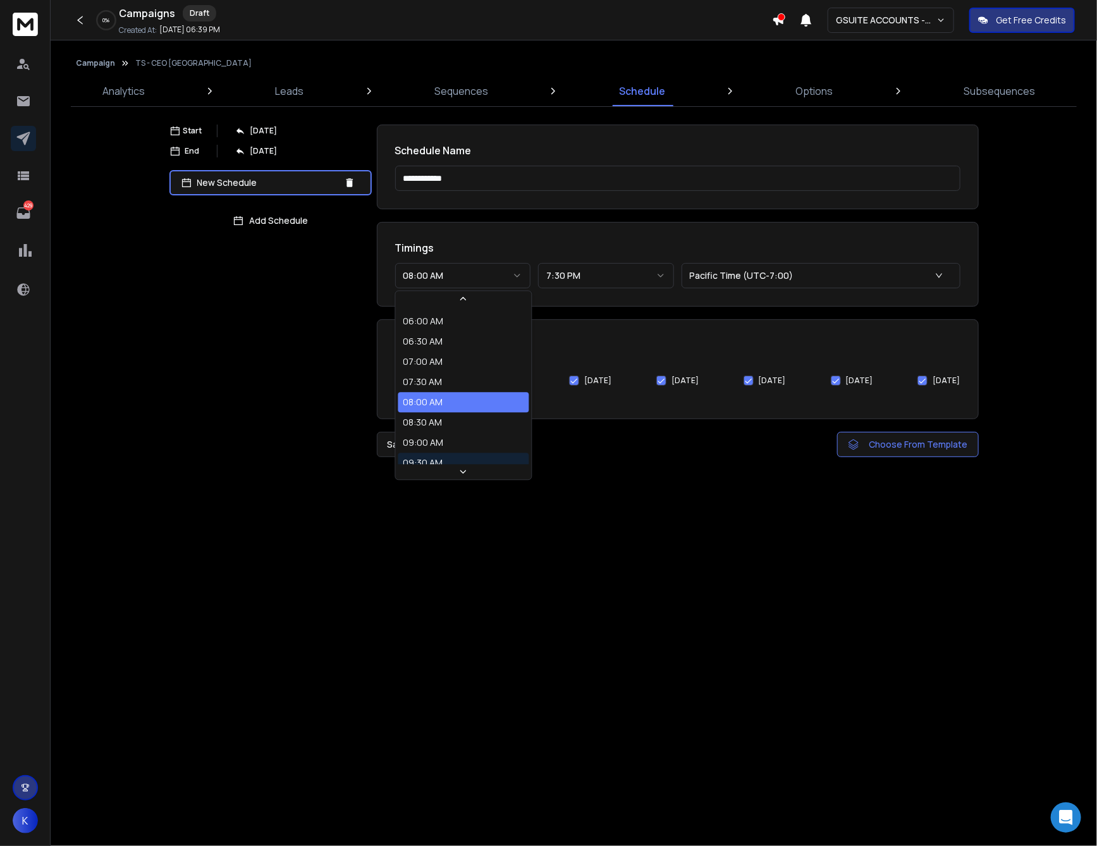
scroll to position [243, 0]
select select "********"
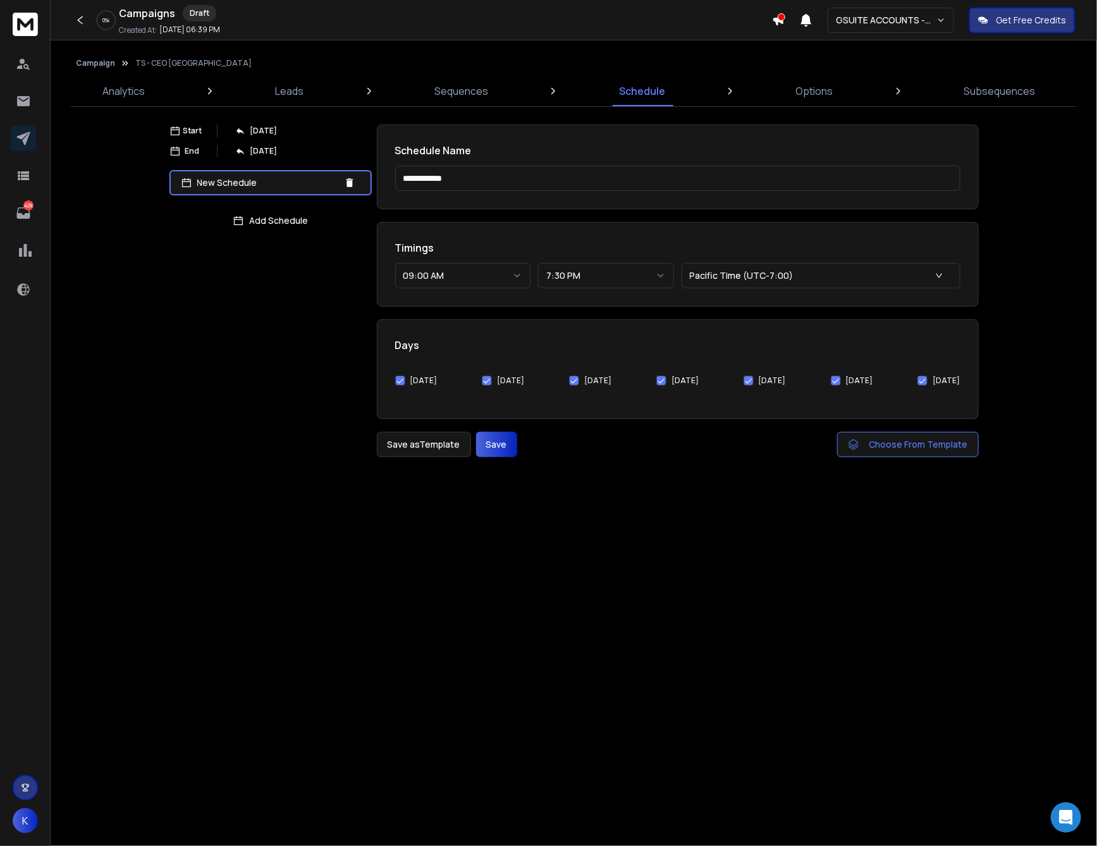
click at [490, 450] on button "Save" at bounding box center [496, 444] width 41 height 25
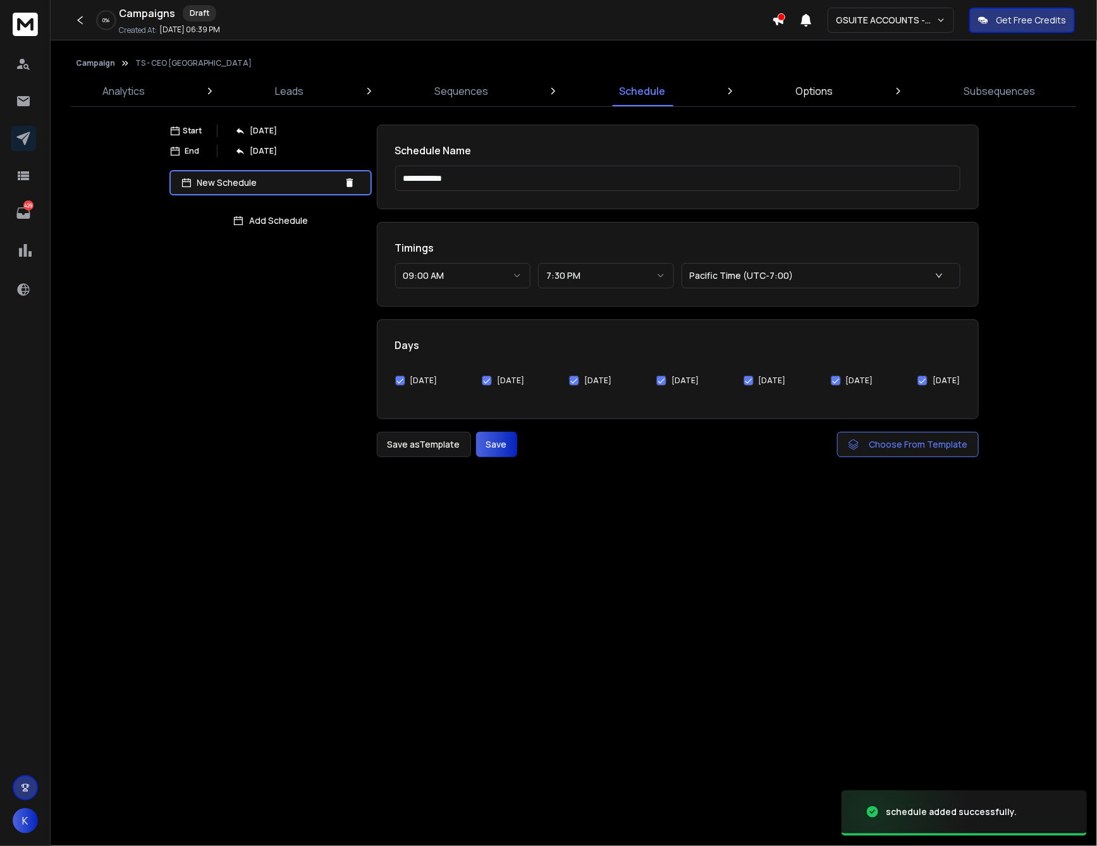
click at [796, 103] on link "Options" at bounding box center [814, 91] width 52 height 30
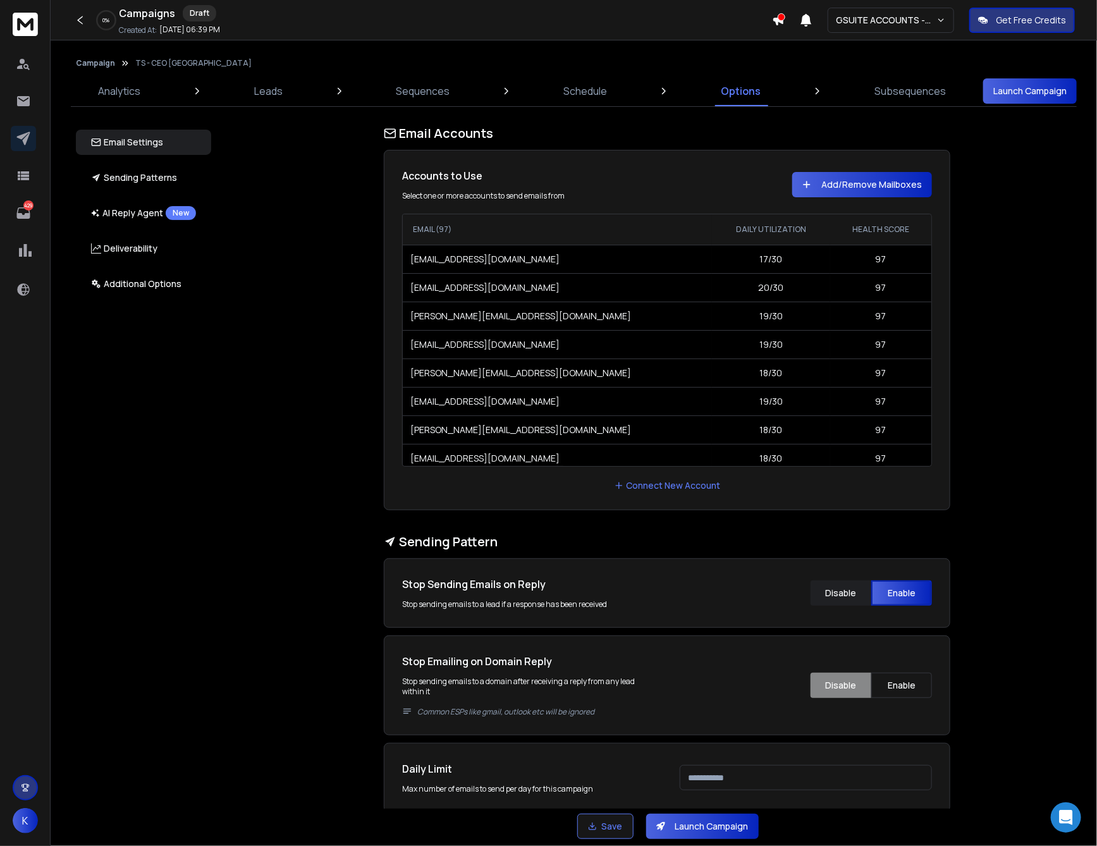
click at [1025, 95] on button "Launch Campaign" at bounding box center [1030, 90] width 94 height 25
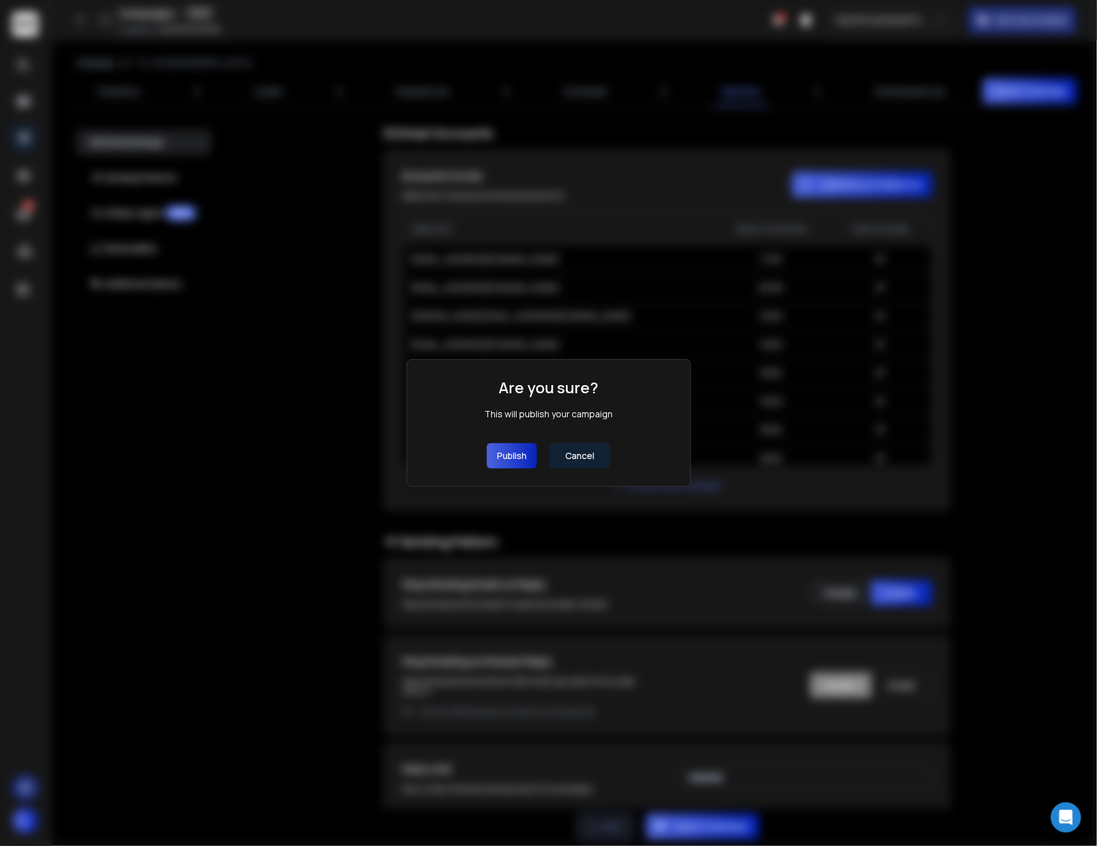
click at [506, 462] on button "Publish" at bounding box center [512, 455] width 50 height 25
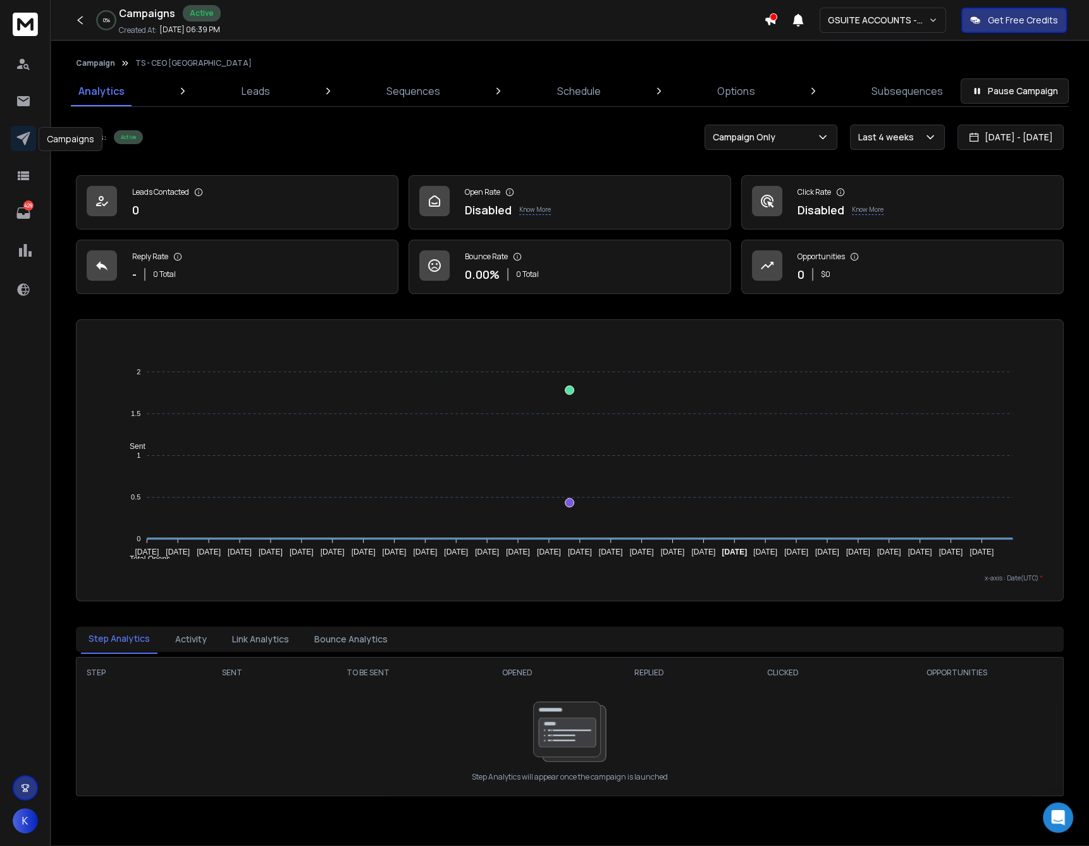
click at [33, 142] on link at bounding box center [23, 138] width 25 height 25
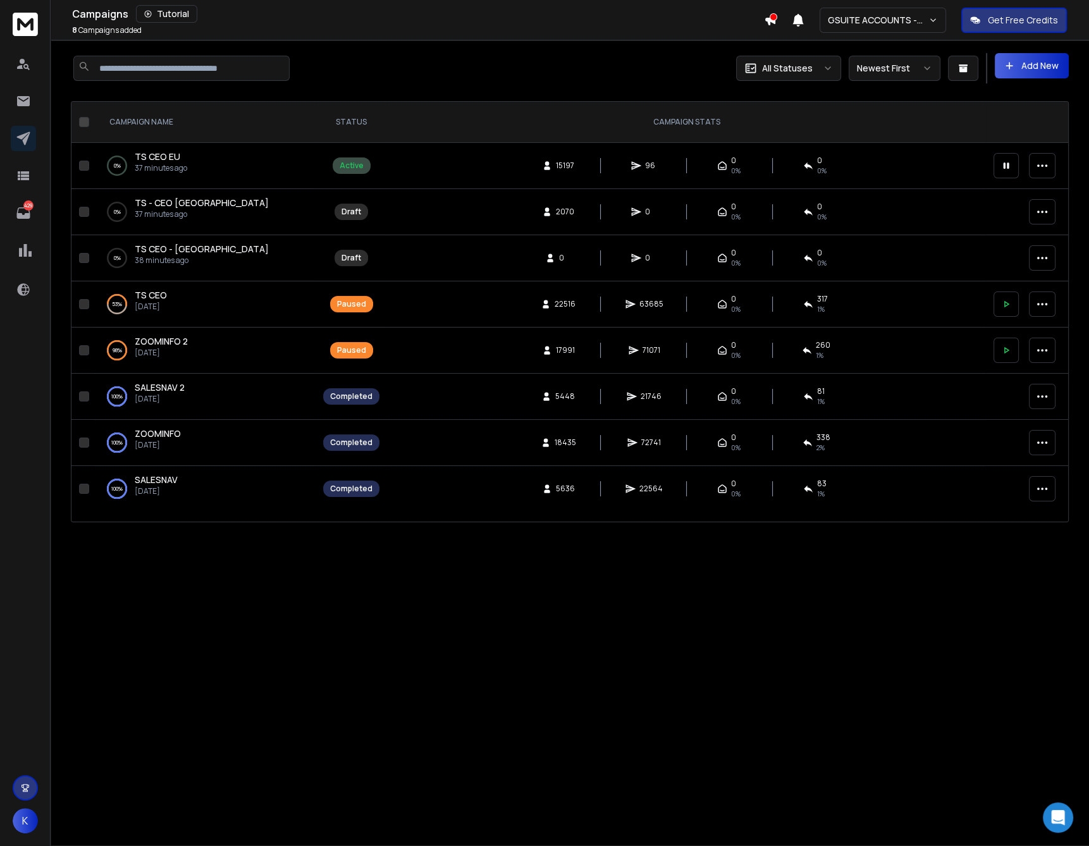
click at [166, 245] on span "TS CEO - ASIA" at bounding box center [202, 249] width 134 height 12
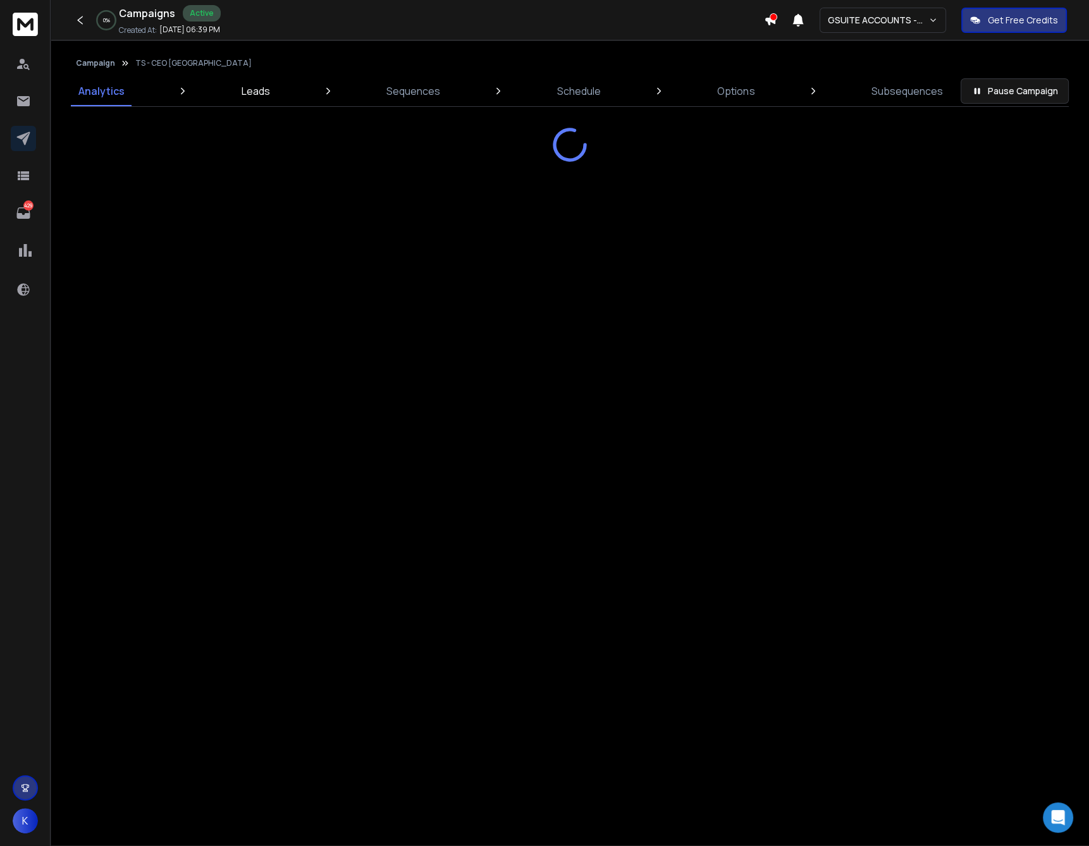
click at [252, 101] on link "Leads" at bounding box center [256, 91] width 44 height 30
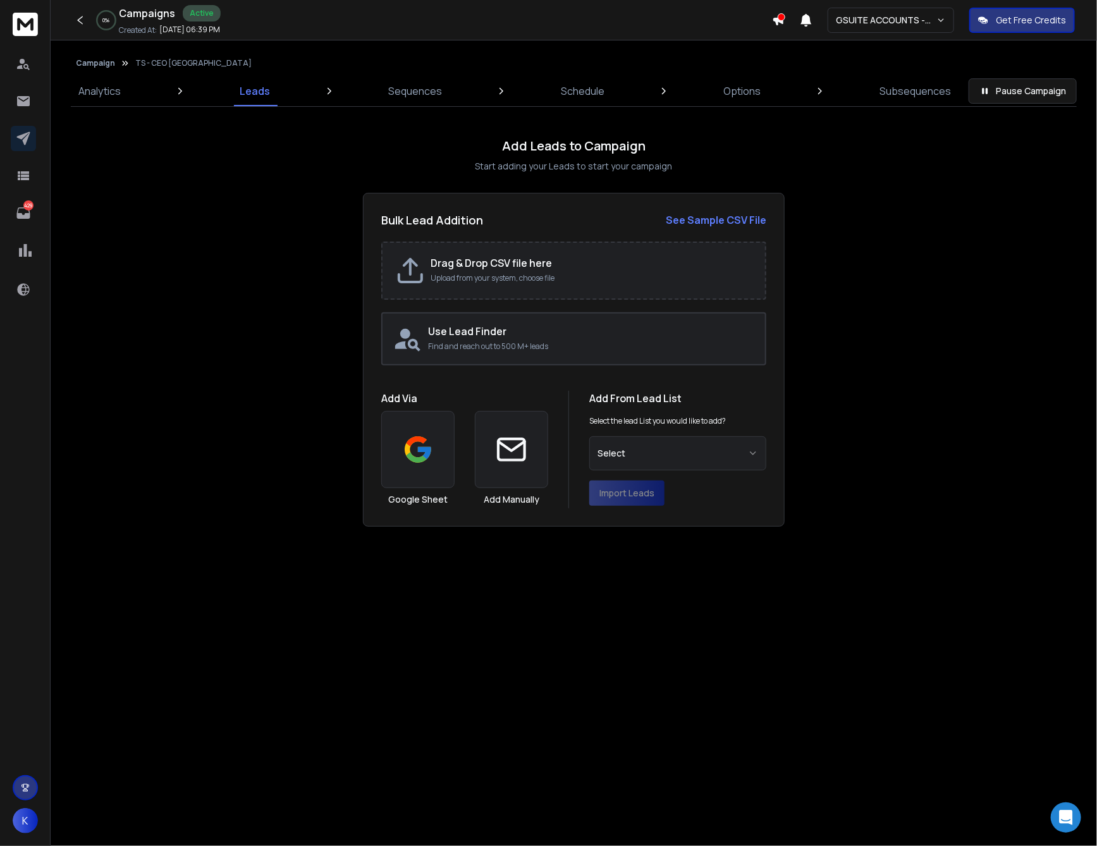
click at [432, 254] on div "Drag & Drop CSV file here Upload from your system, choose file" at bounding box center [573, 271] width 385 height 58
type input "**********"
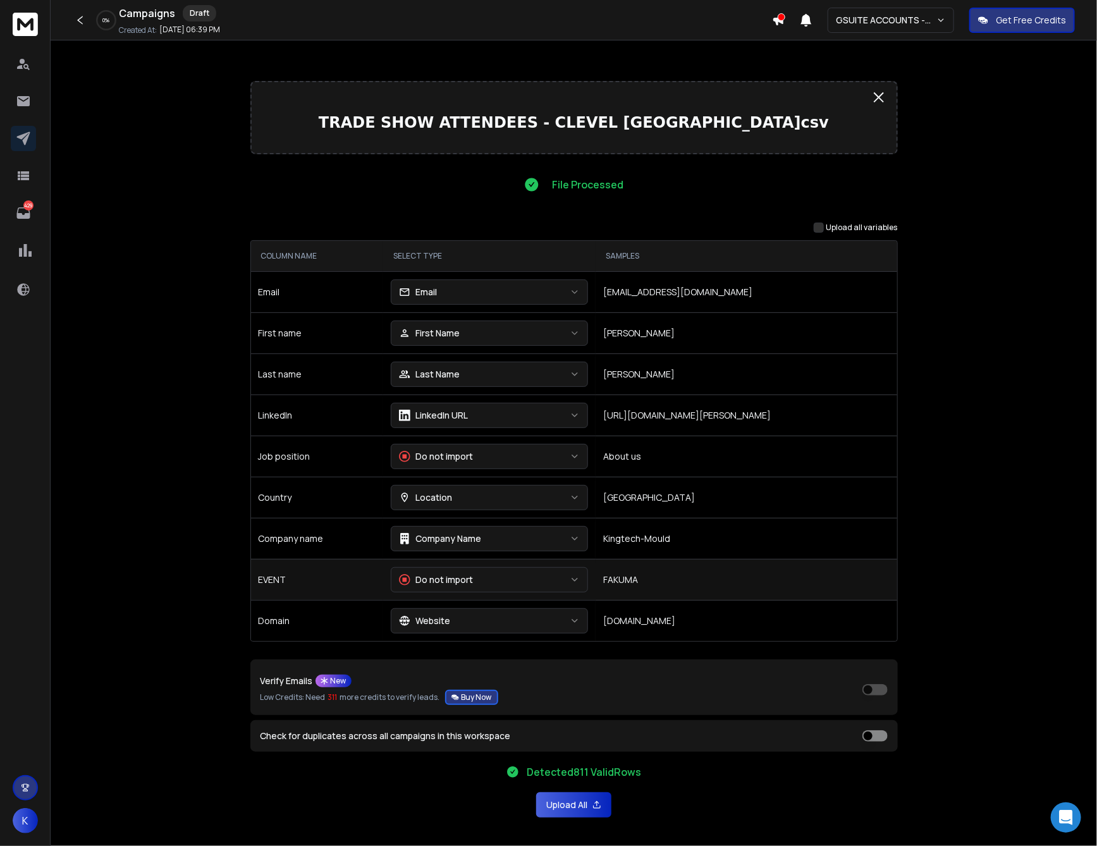
click at [414, 577] on div "Do not import" at bounding box center [436, 579] width 74 height 13
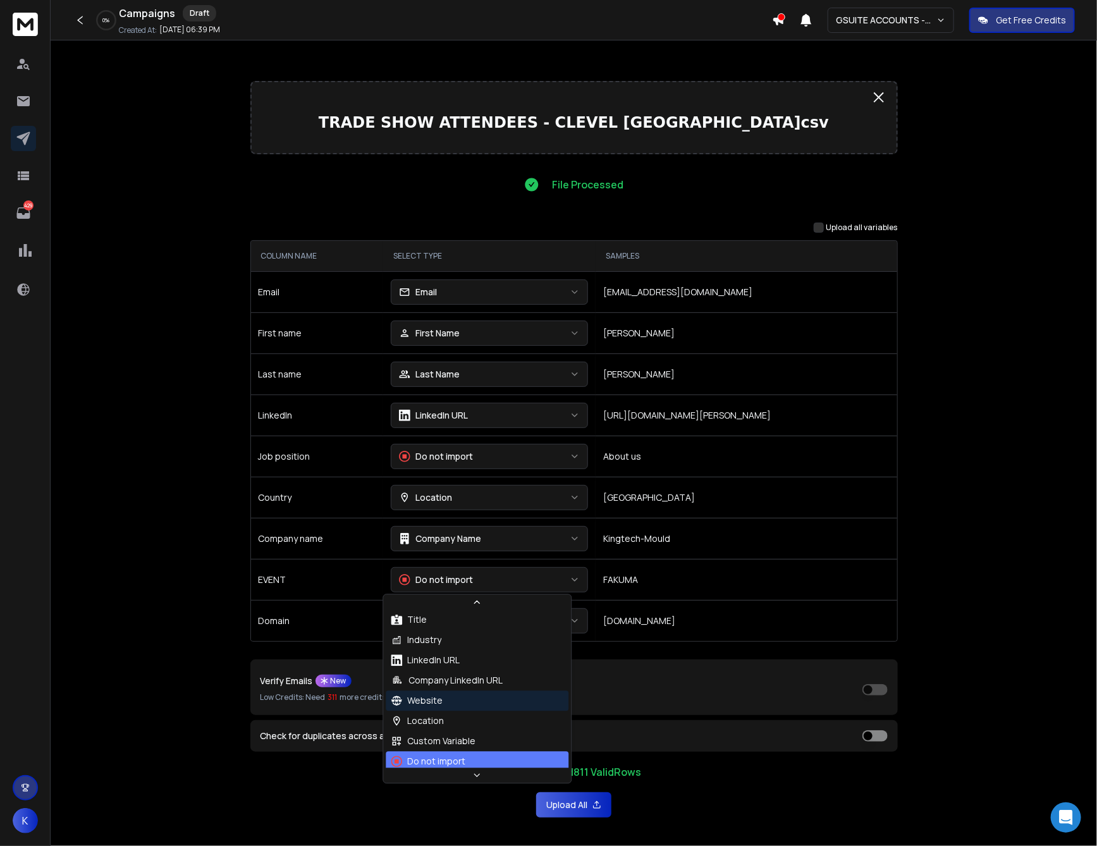
scroll to position [129, 0]
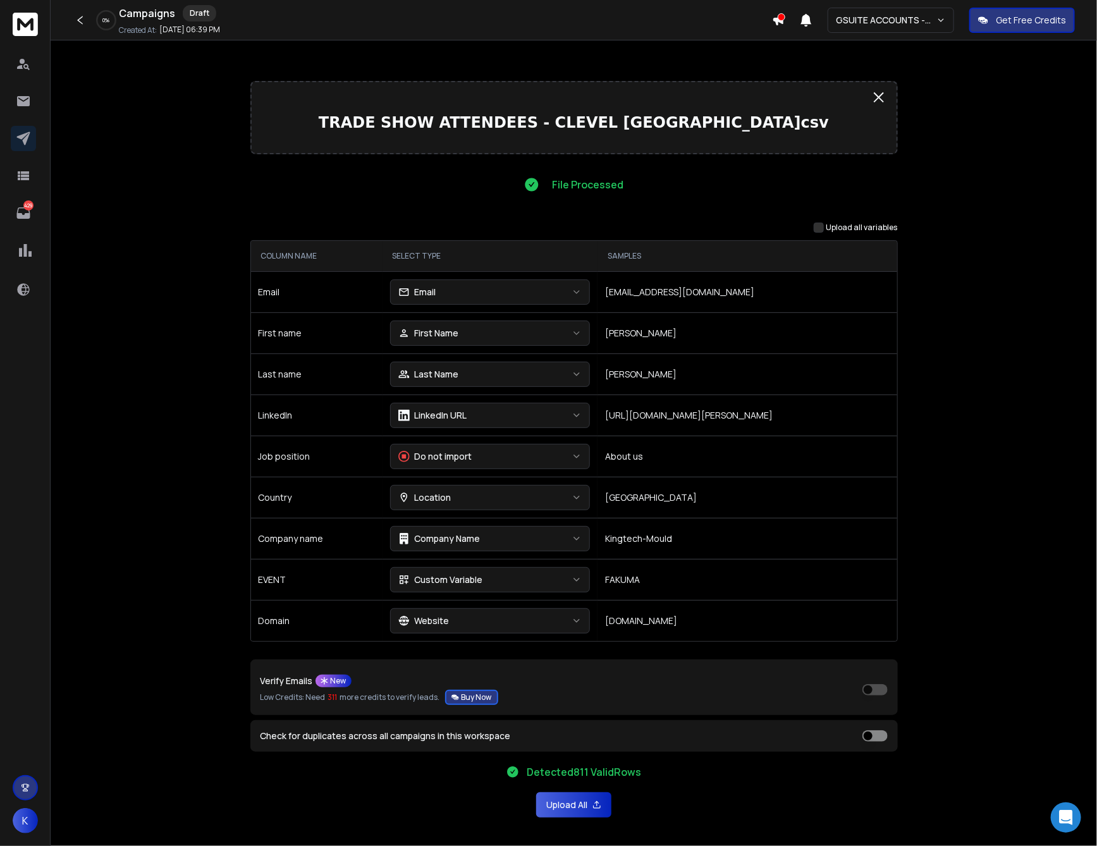
click at [543, 802] on button "Upload All" at bounding box center [573, 804] width 75 height 25
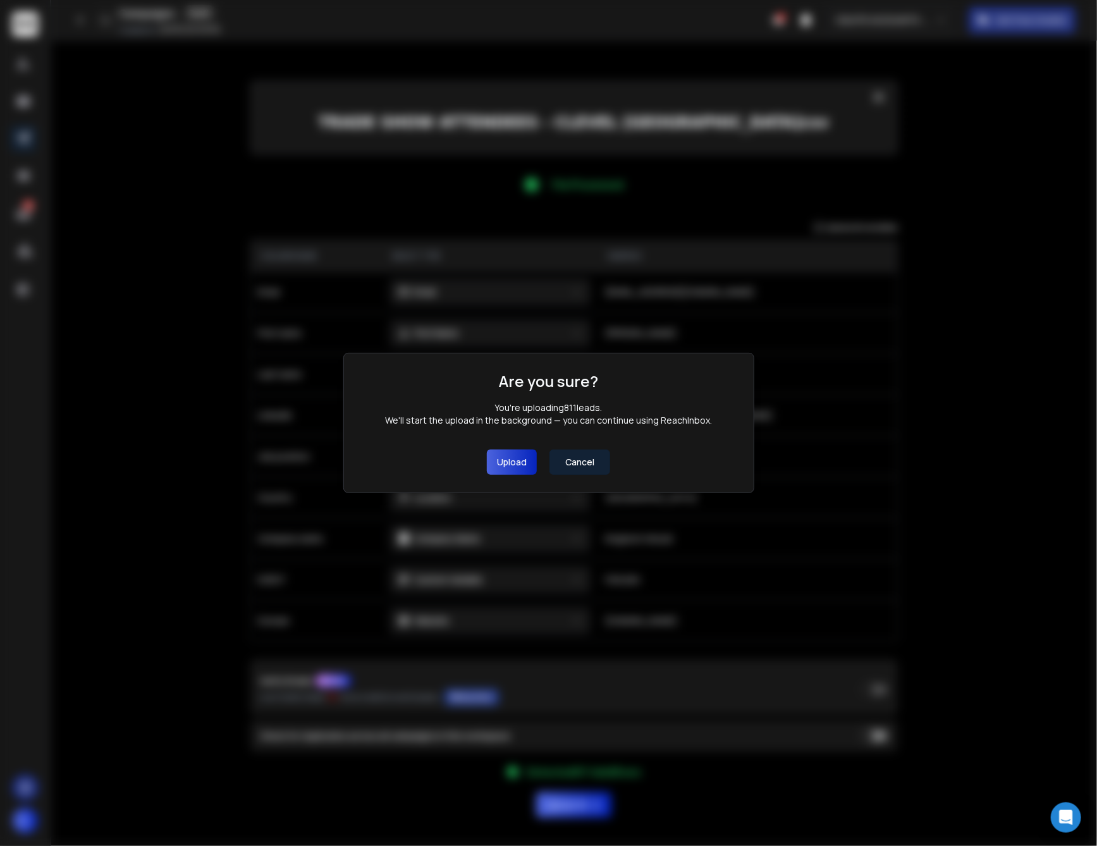
click at [520, 469] on button "Upload" at bounding box center [512, 462] width 50 height 25
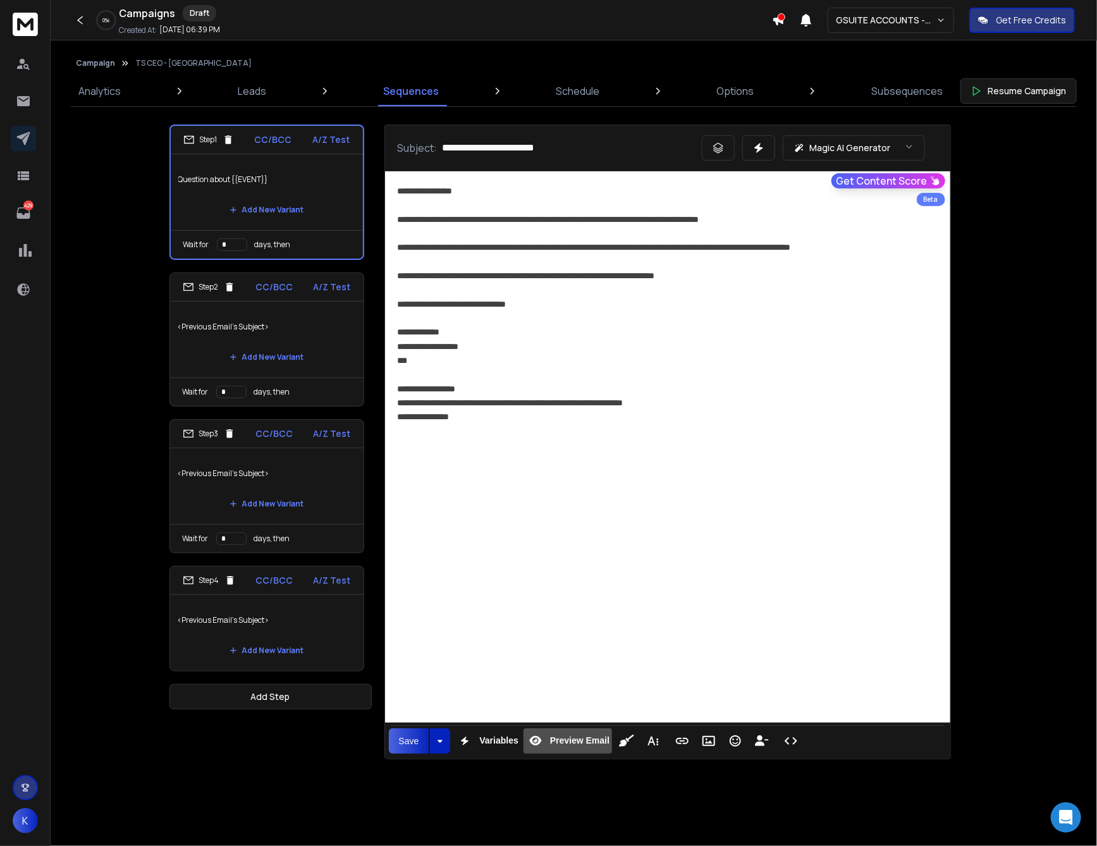
click at [556, 730] on button "Preview Email Preview Email" at bounding box center [567, 740] width 89 height 25
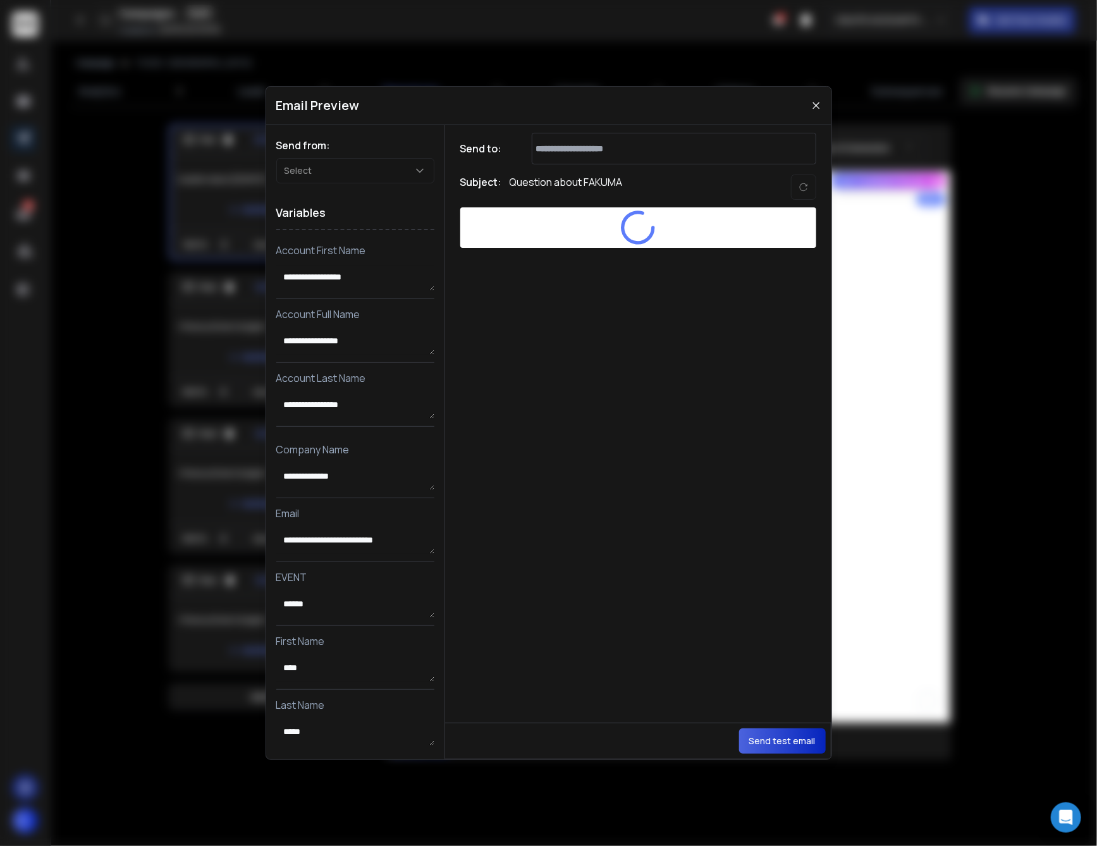
type textarea "**********"
type textarea "*********"
type textarea "******"
type textarea "**********"
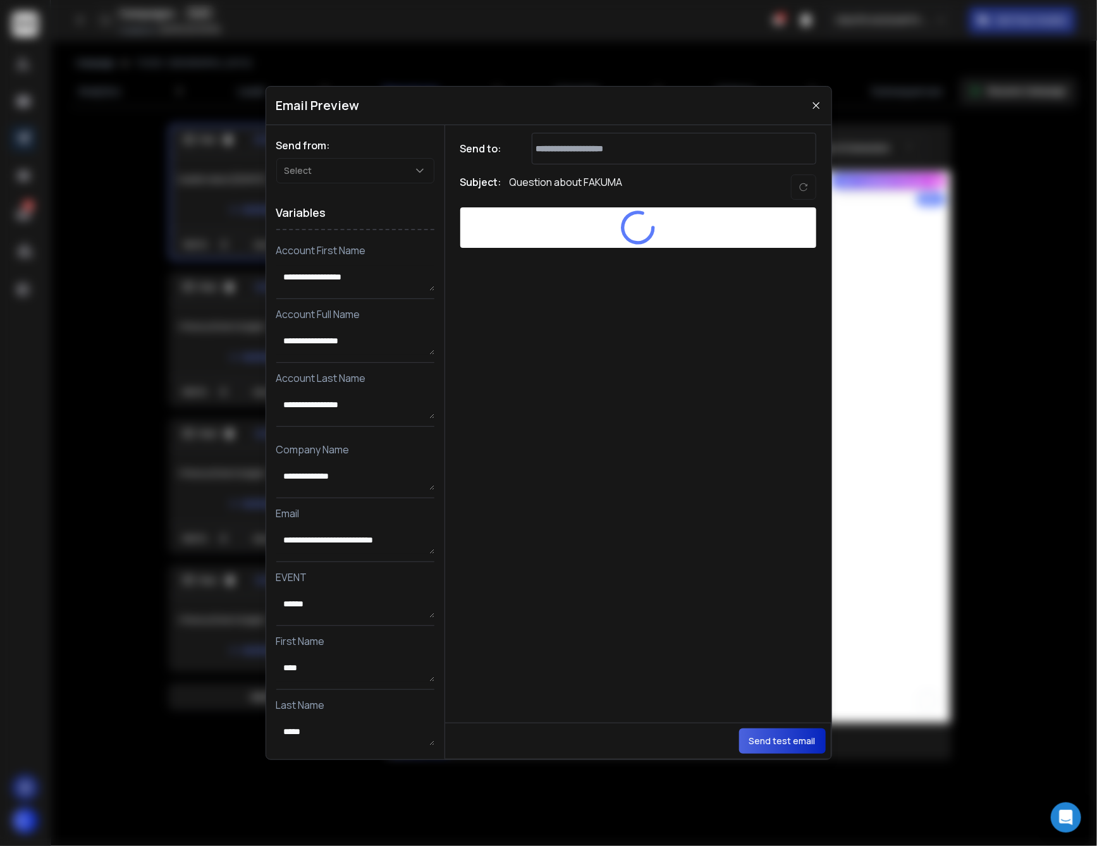
type textarea "**********"
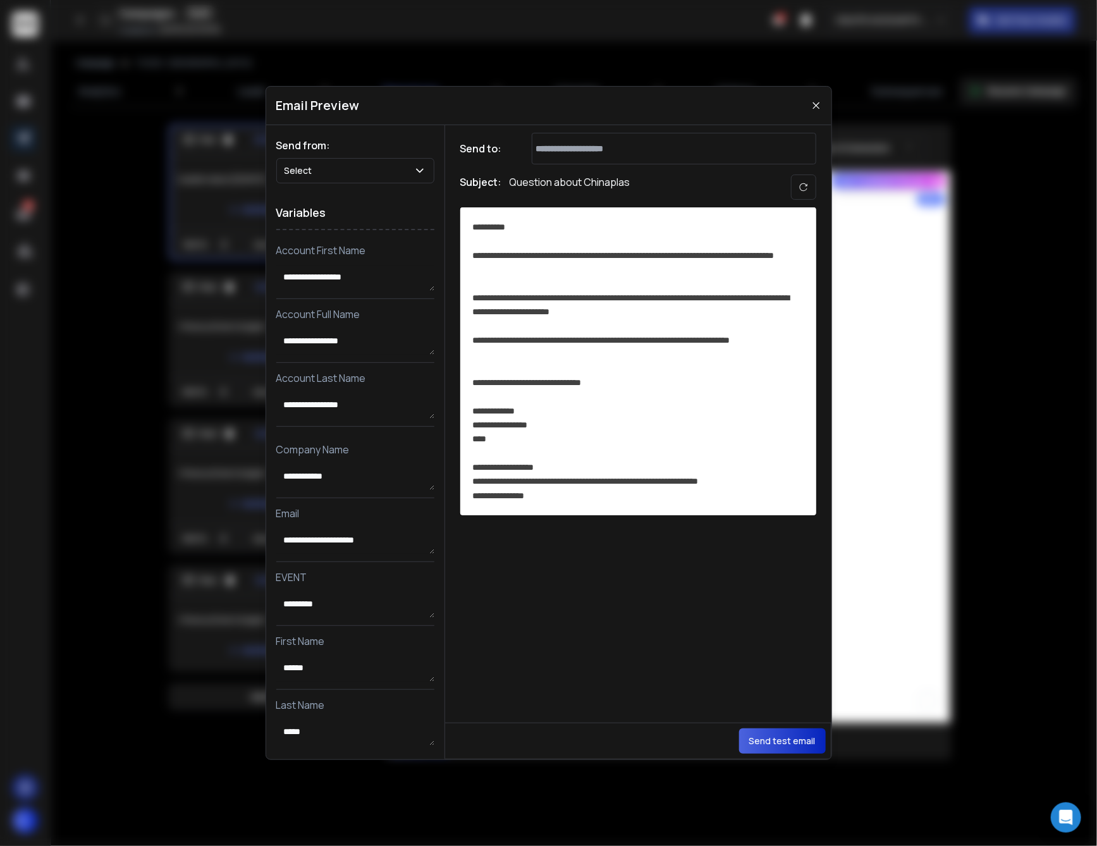
type textarea "********"
type textarea "**********"
type textarea "*********"
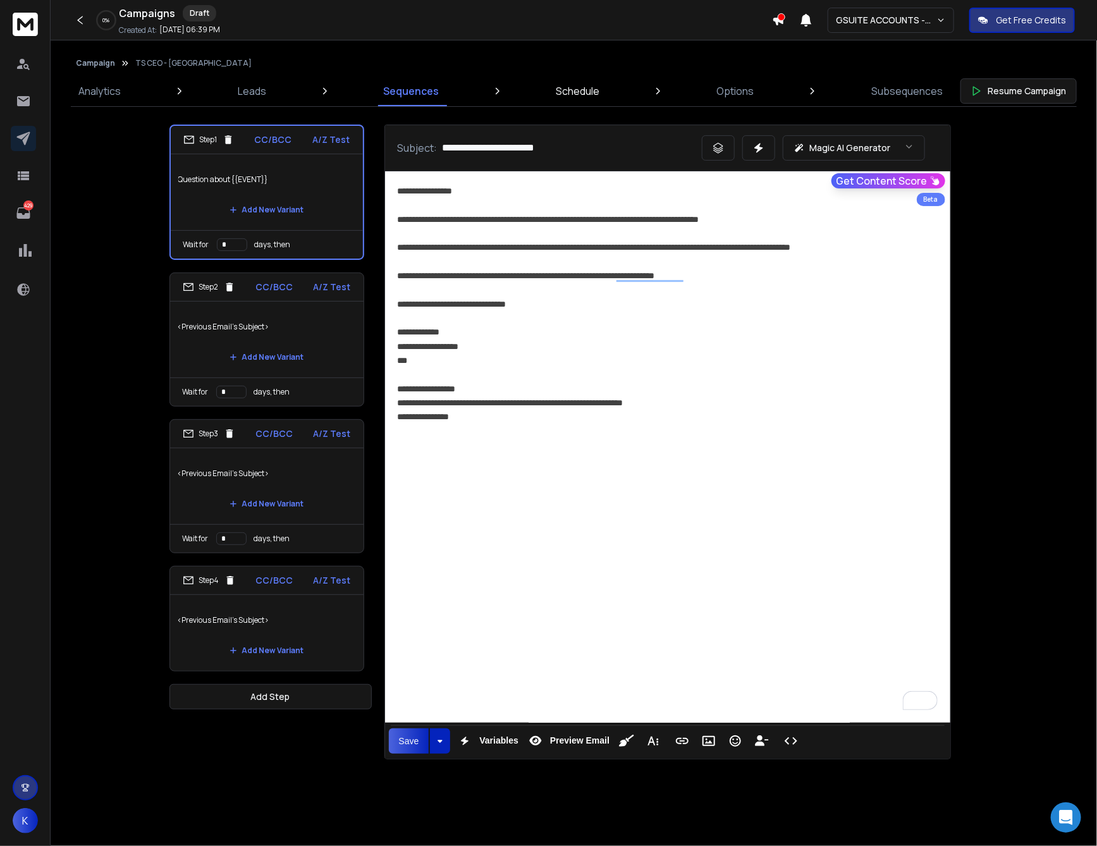
click at [572, 98] on p "Schedule" at bounding box center [578, 90] width 44 height 15
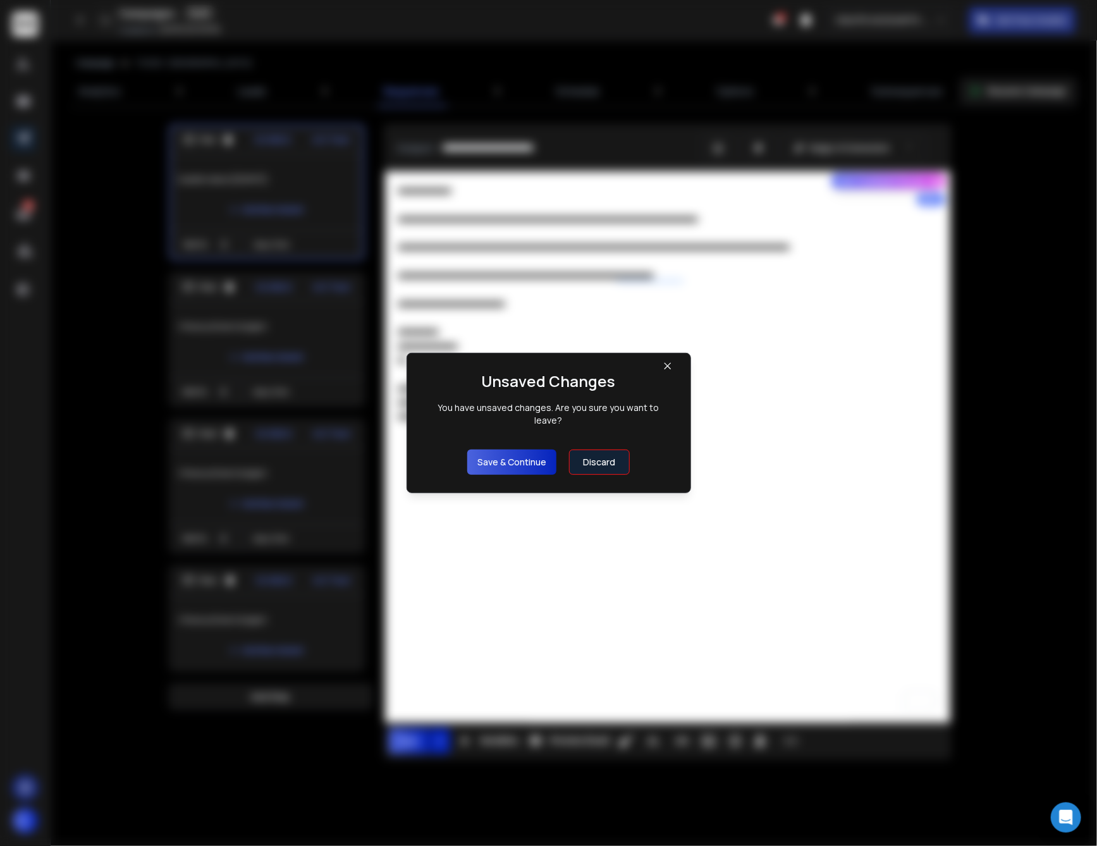
click at [520, 459] on button "Save & Continue" at bounding box center [511, 462] width 89 height 25
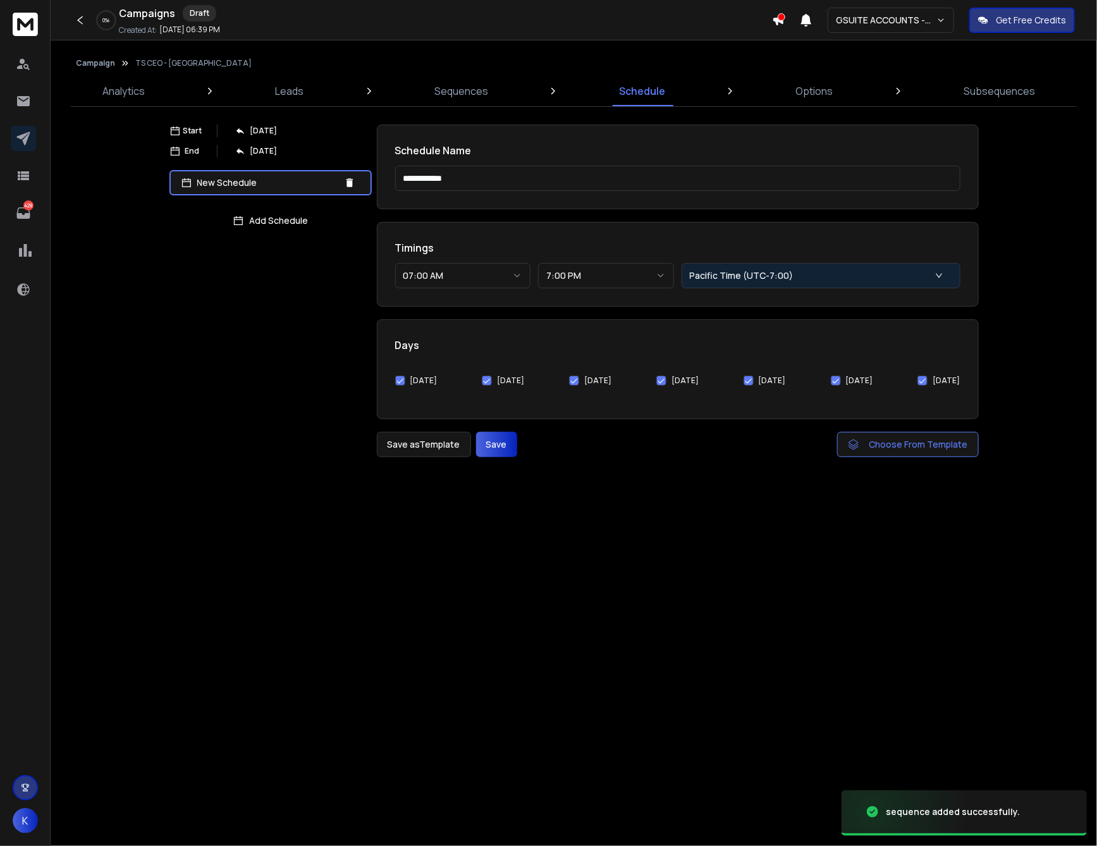
click at [726, 281] on button "Pacific Time (UTC-7:00)" at bounding box center [821, 275] width 279 height 25
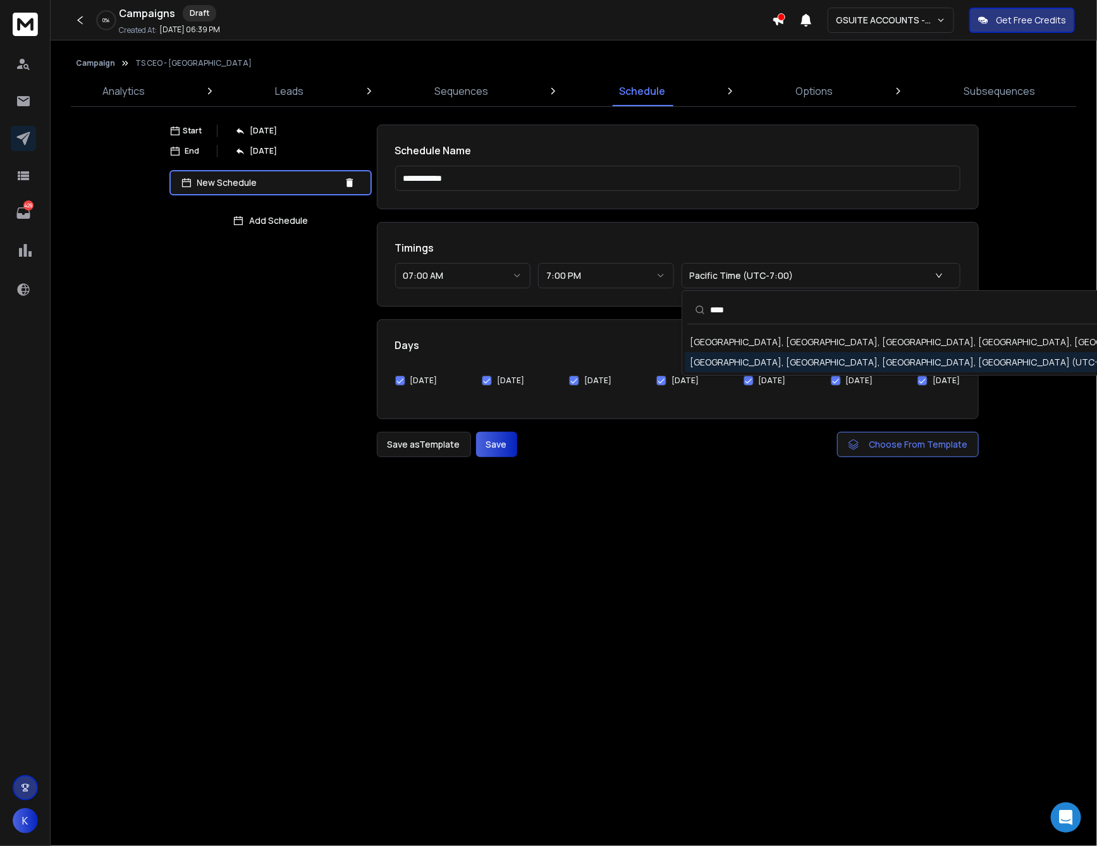
type input "****"
click at [735, 359] on div "Beijing, Chongqing, Hong Kong SAR, Urumqi (UTC+8:00)" at bounding box center [906, 362] width 433 height 13
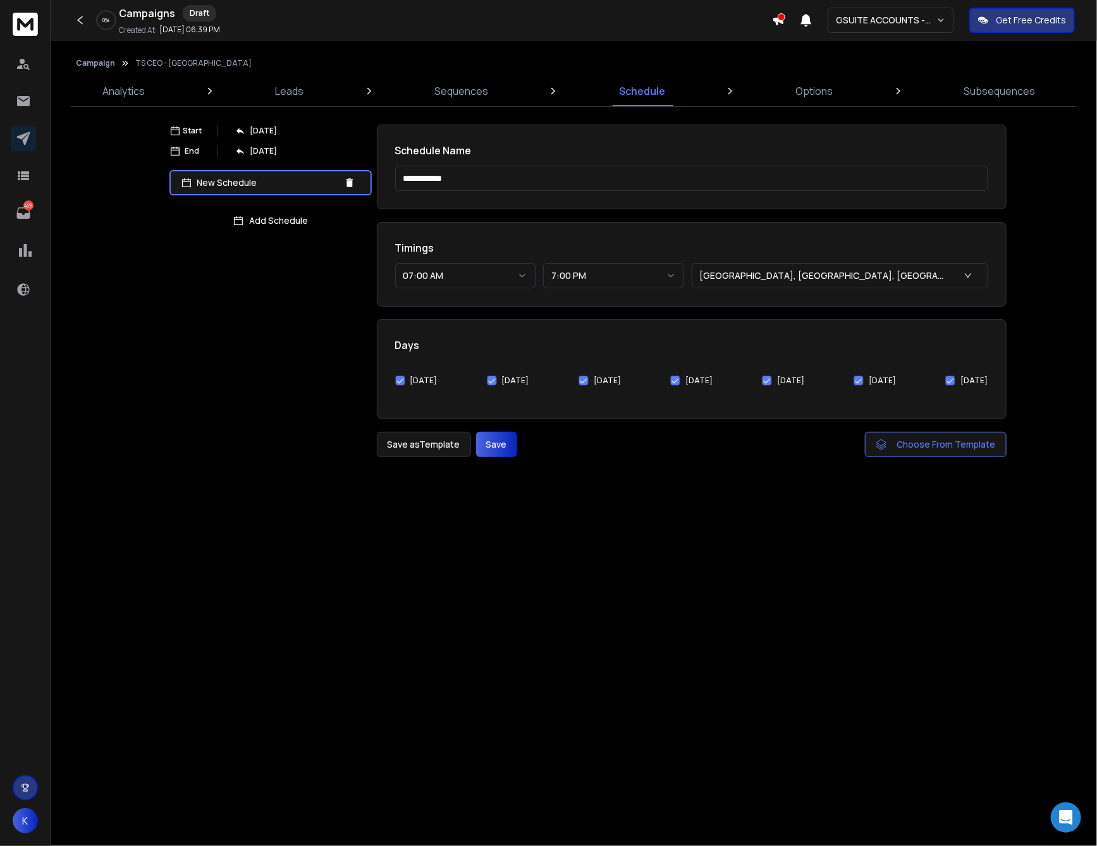
click at [551, 279] on button "7:00 PM" at bounding box center [613, 275] width 141 height 25
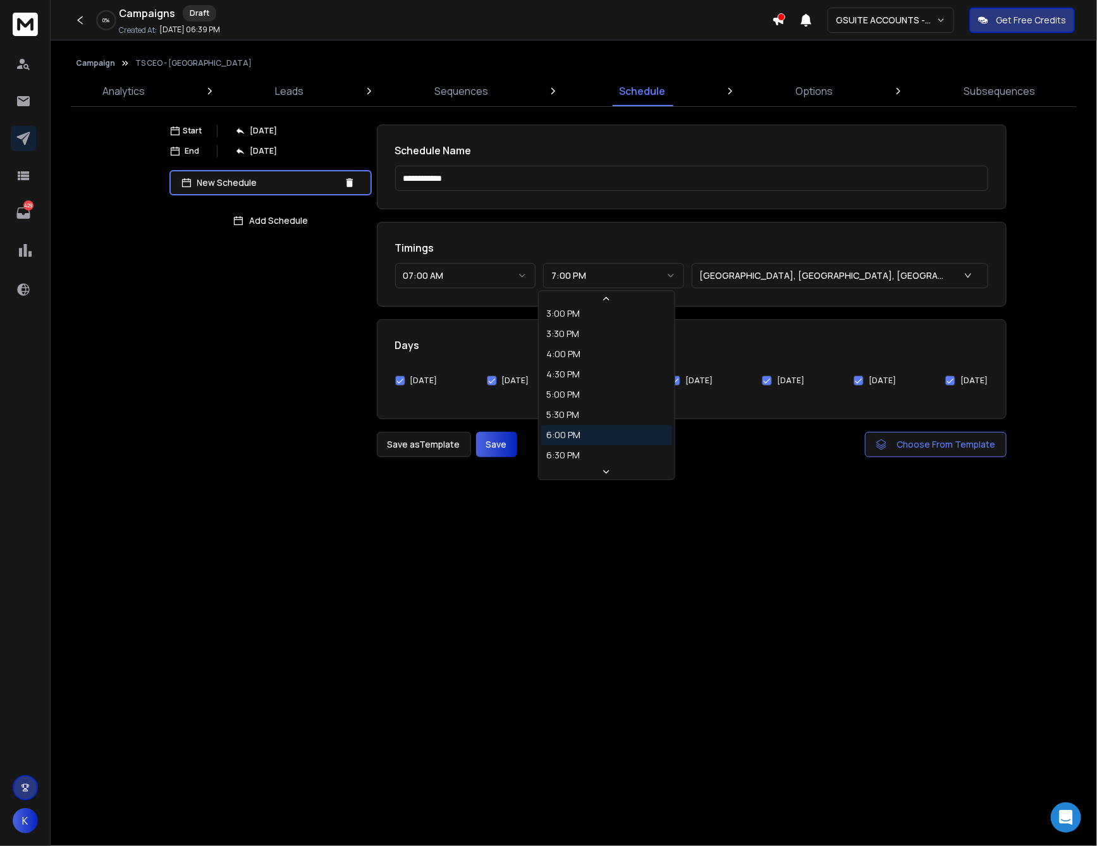
scroll to position [505, 0]
select select "********"
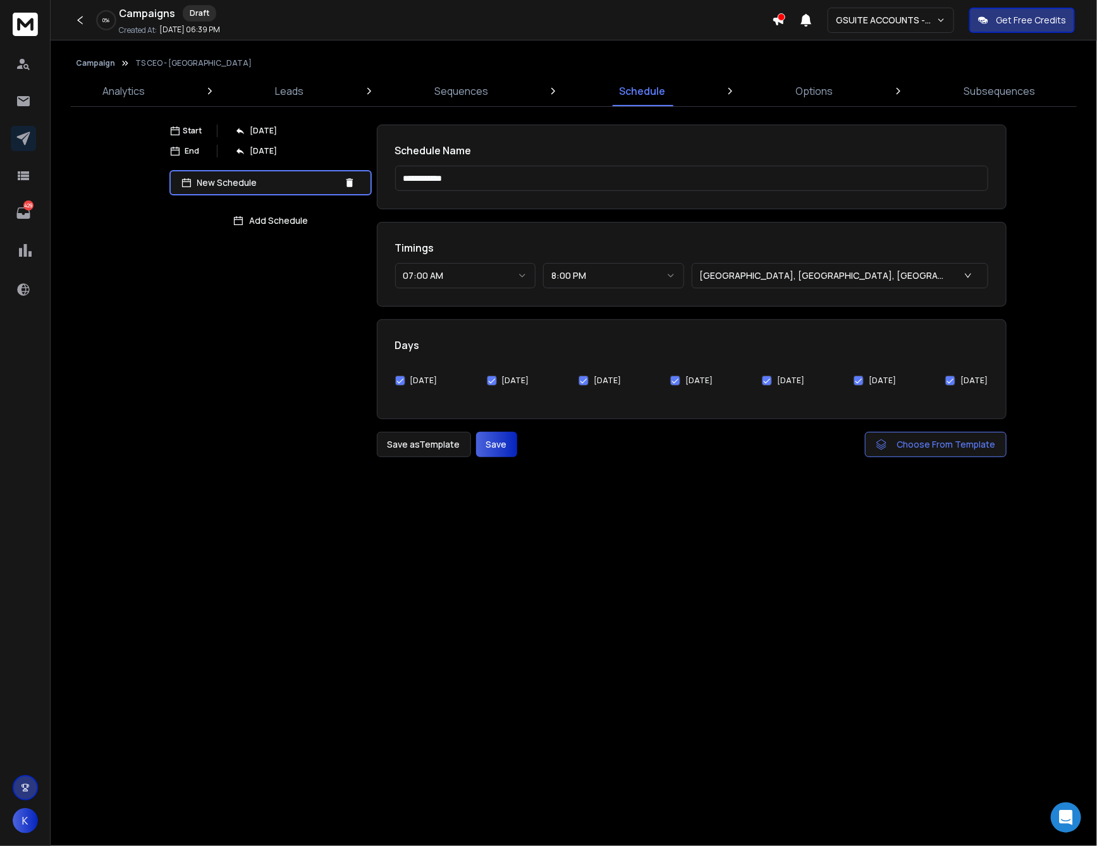
click at [493, 280] on button "07:00 AM" at bounding box center [465, 275] width 141 height 25
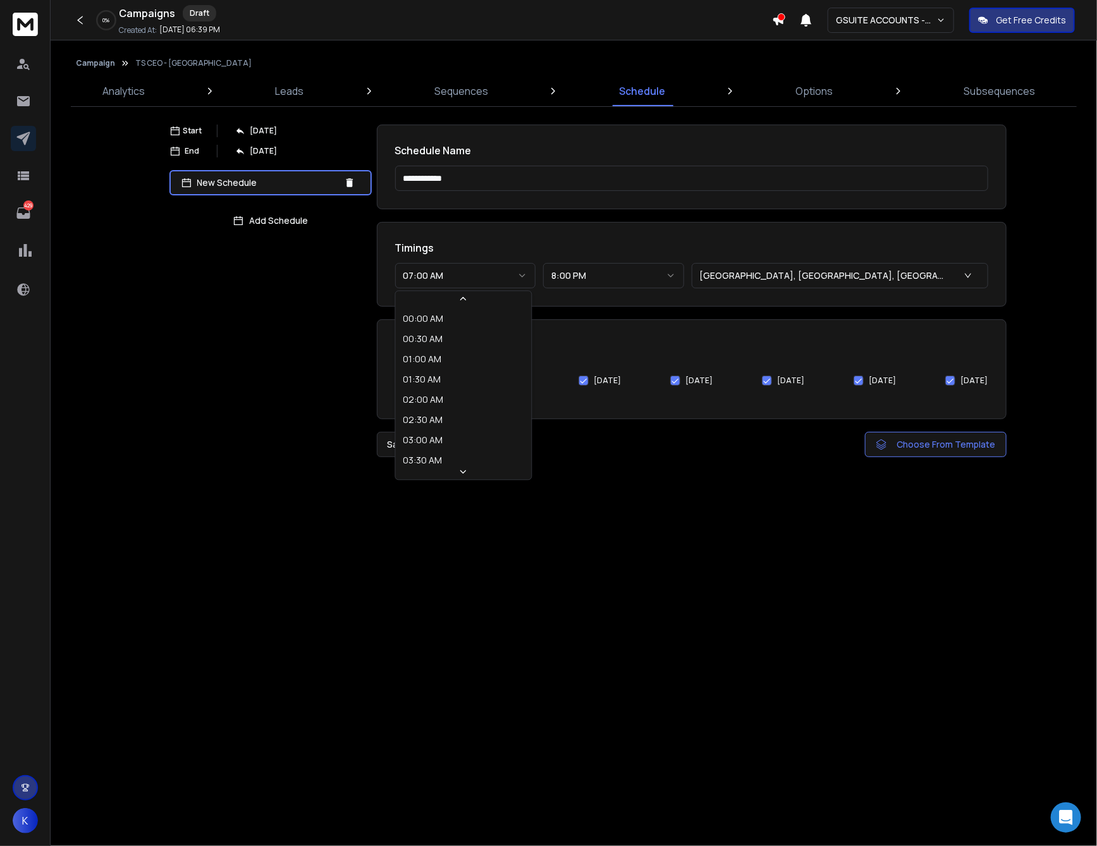
scroll to position [147, 0]
click at [584, 338] on h1 "Days" at bounding box center [691, 345] width 593 height 15
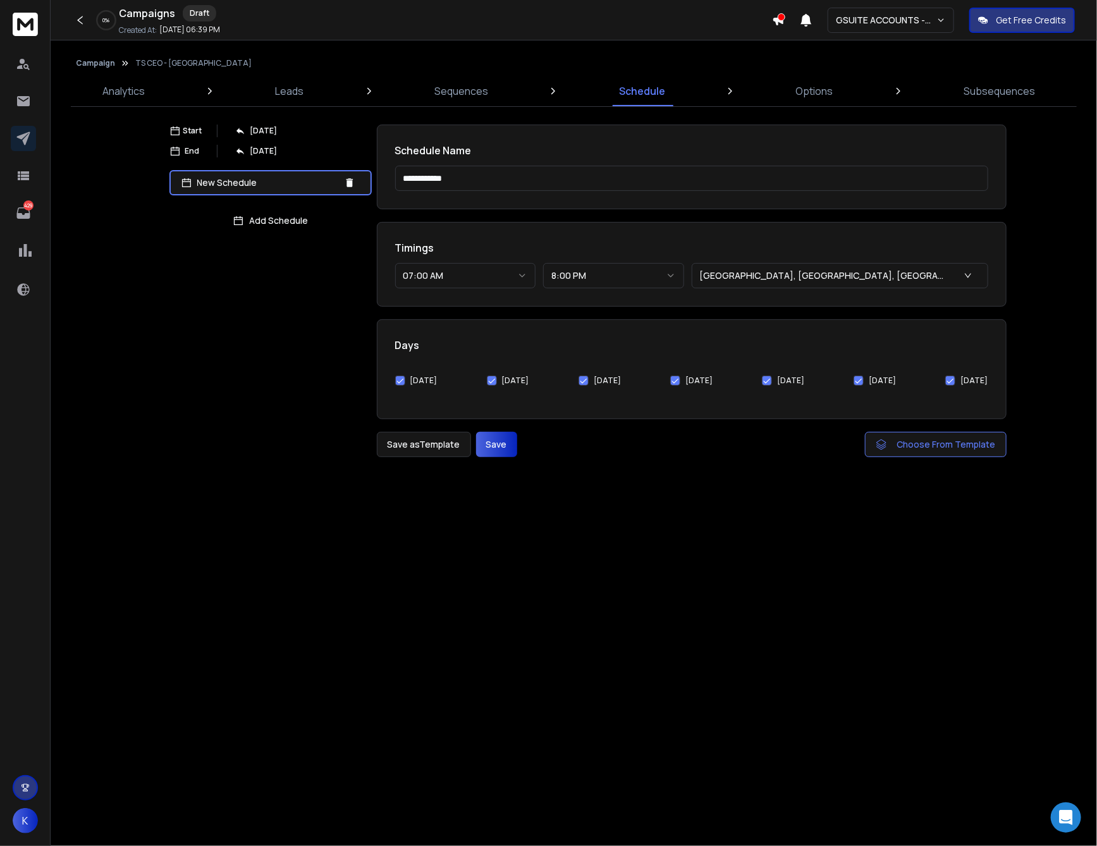
drag, startPoint x: 479, startPoint y: 295, endPoint x: 480, endPoint y: 289, distance: 6.4
click at [479, 291] on div "Timings 07:00 AM ******** ******** ******** ******** ******** ******** ********…" at bounding box center [692, 264] width 630 height 85
click at [480, 286] on button "07:00 AM" at bounding box center [465, 275] width 141 height 25
click at [544, 343] on h1 "Days" at bounding box center [691, 345] width 593 height 15
click at [479, 443] on button "Save" at bounding box center [496, 444] width 41 height 25
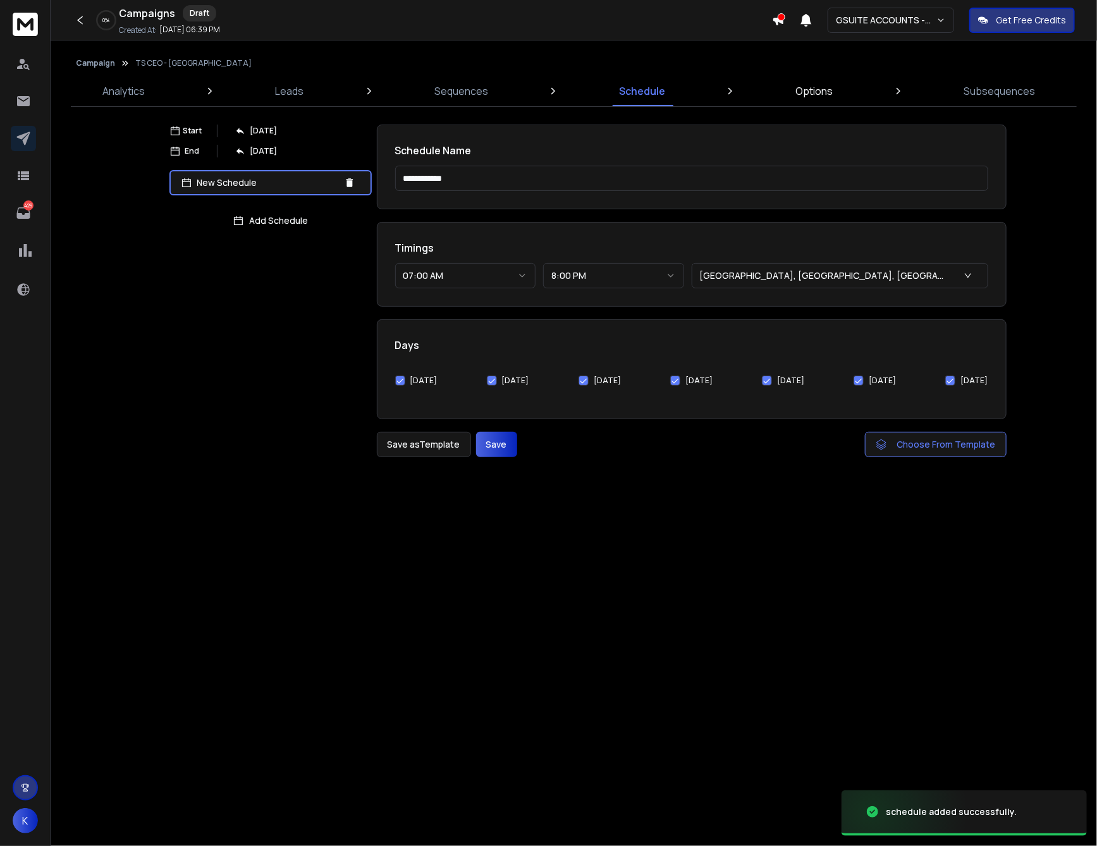
click at [819, 97] on p "Options" at bounding box center [814, 90] width 37 height 15
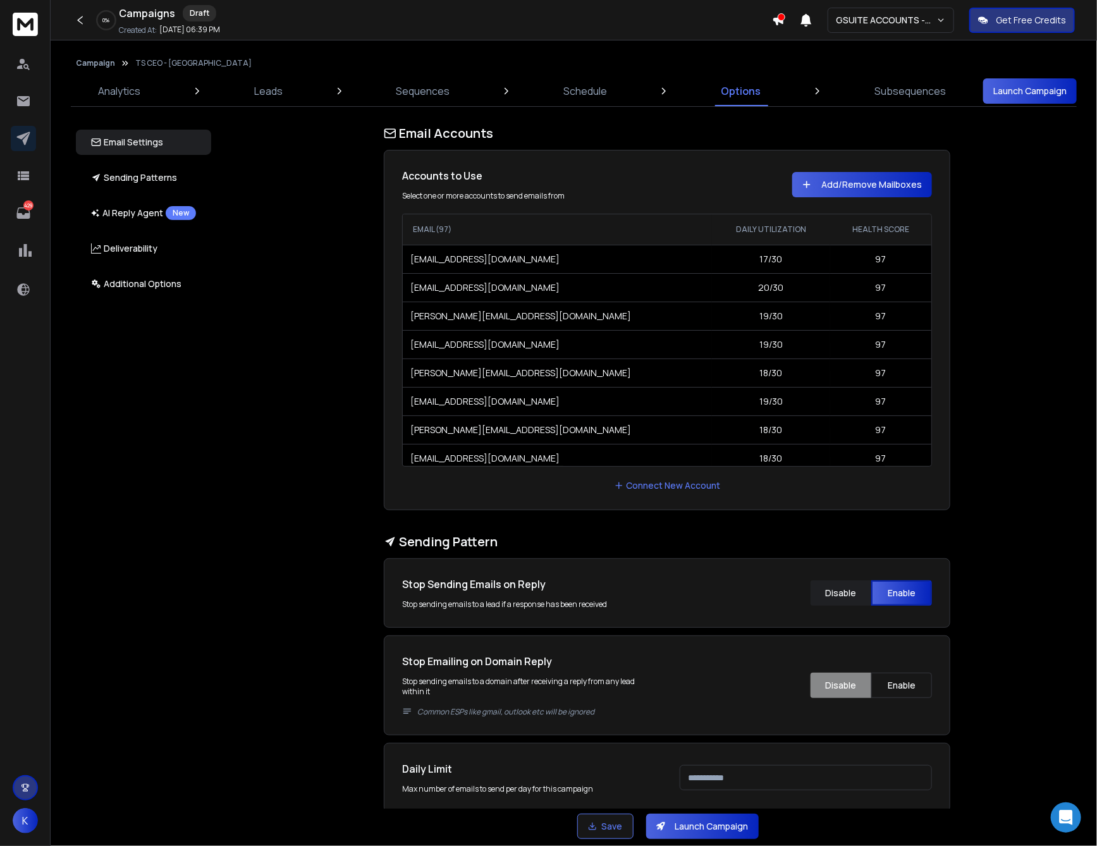
click at [994, 97] on button "Launch Campaign" at bounding box center [1030, 90] width 94 height 25
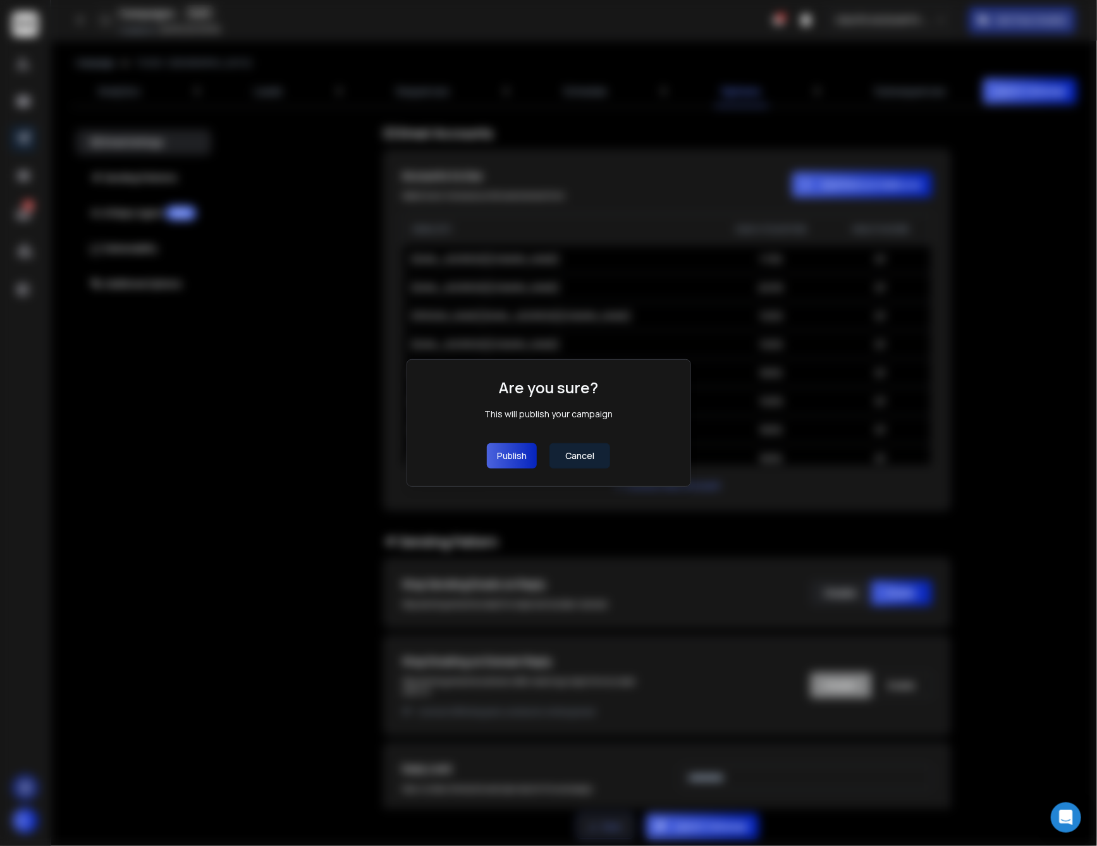
click at [515, 450] on button "Publish" at bounding box center [512, 455] width 50 height 25
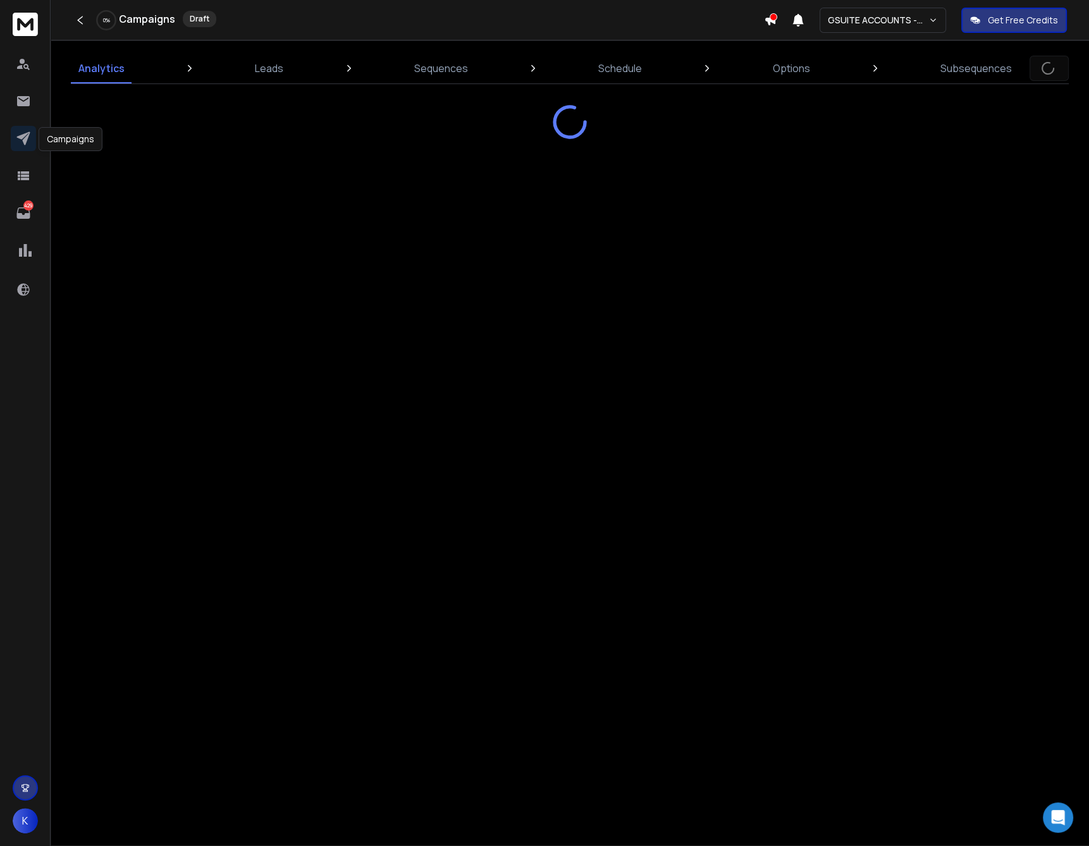
click at [26, 140] on icon at bounding box center [22, 138] width 13 height 13
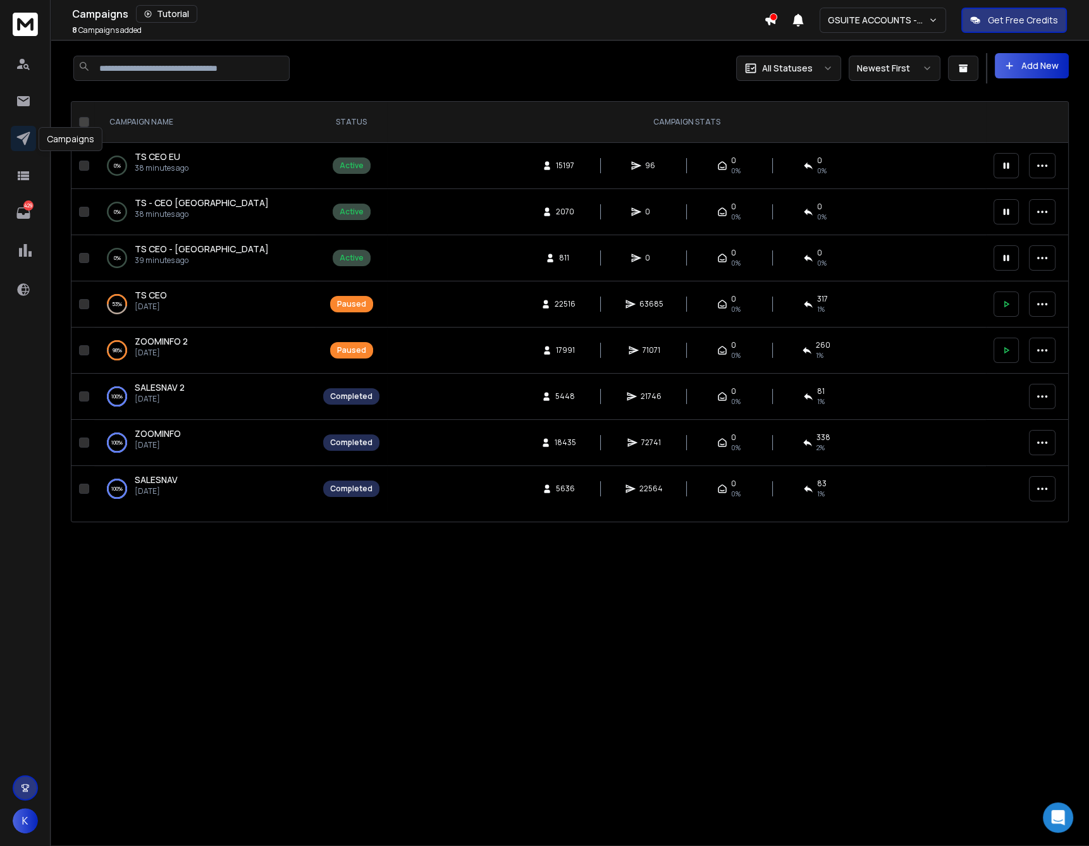
click at [1041, 309] on icon "button" at bounding box center [1042, 304] width 13 height 13
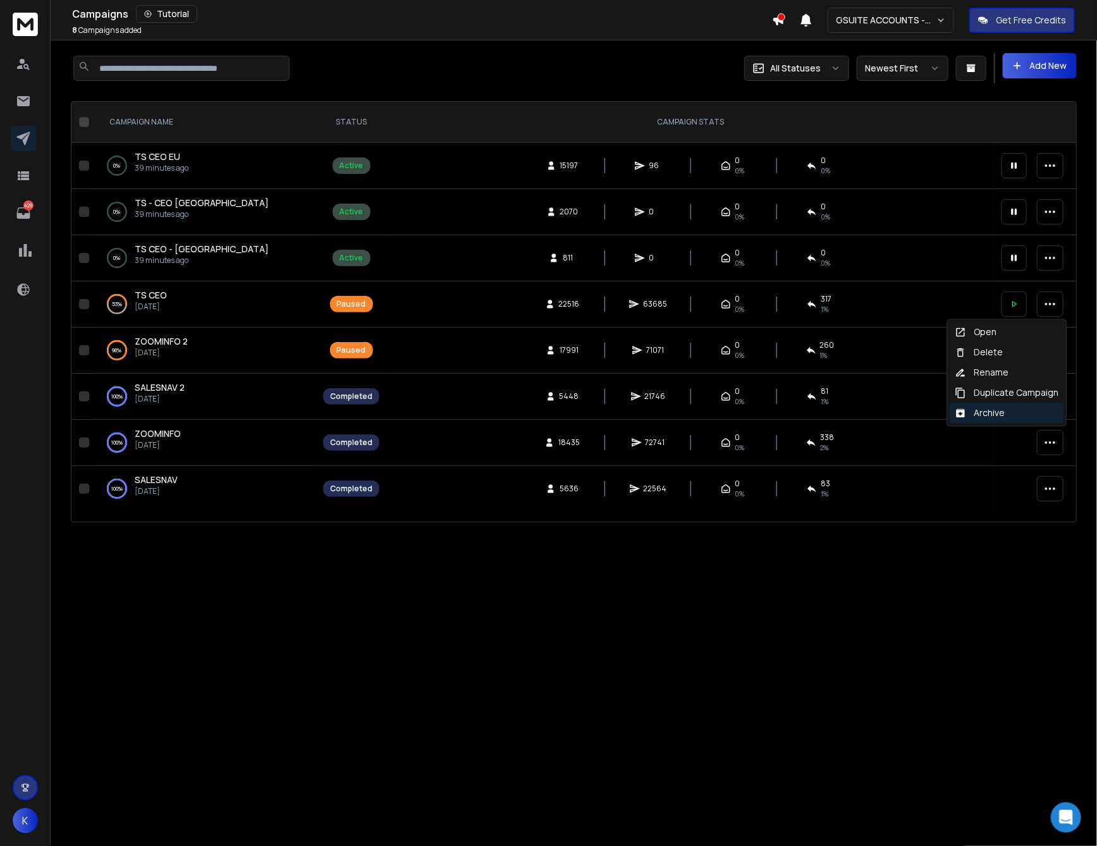
click at [1000, 407] on div "Archive" at bounding box center [980, 413] width 50 height 13
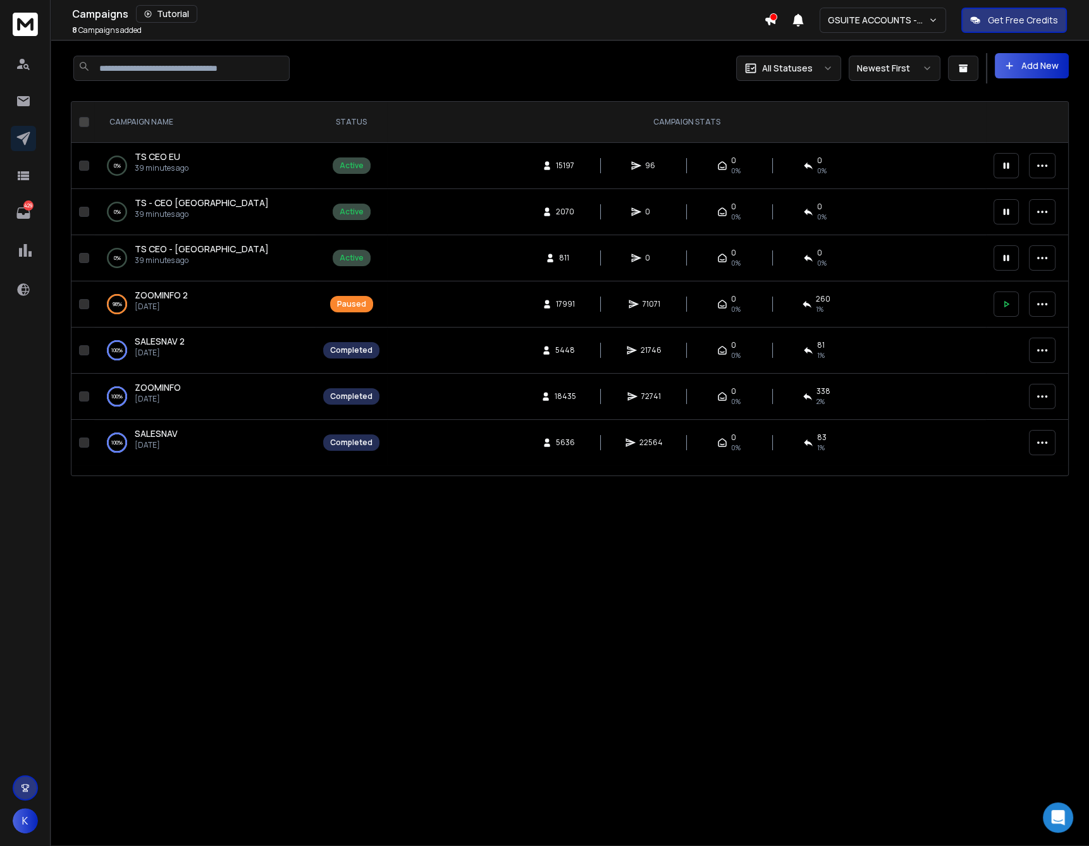
click at [1038, 309] on icon "button" at bounding box center [1042, 304] width 13 height 13
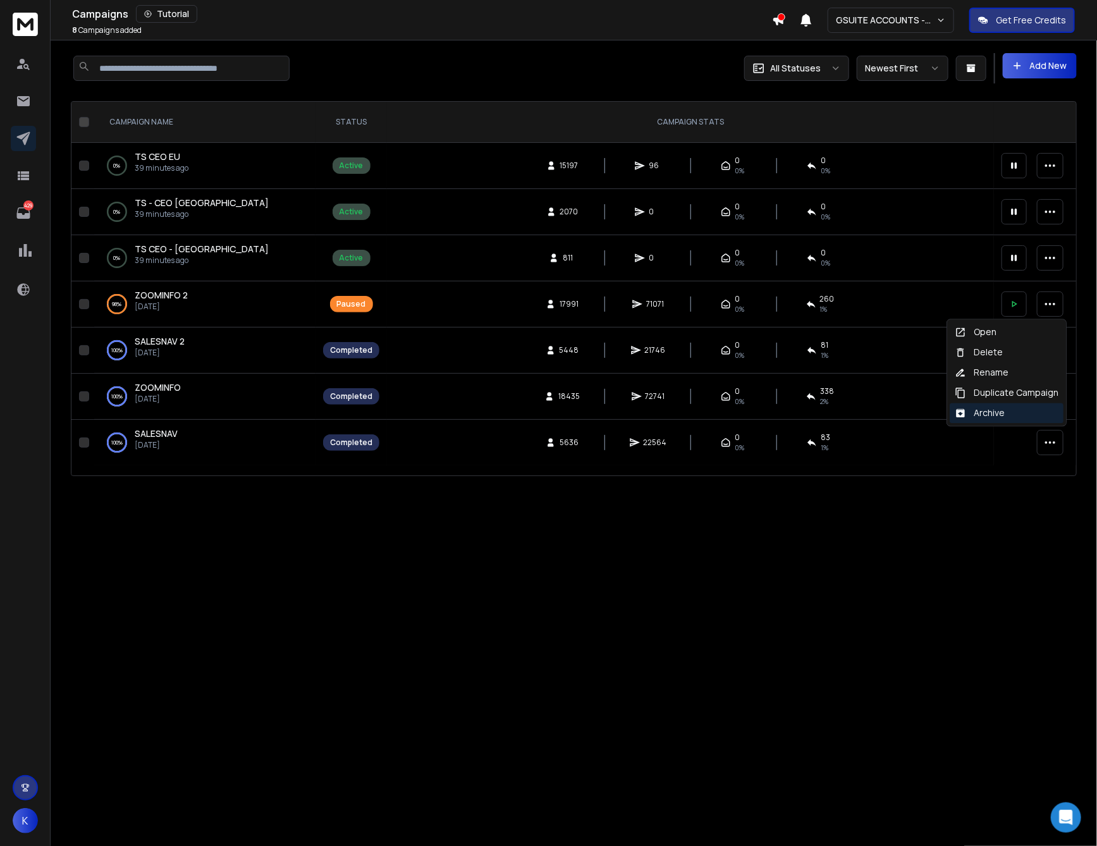
click at [989, 409] on div "Archive" at bounding box center [980, 413] width 50 height 13
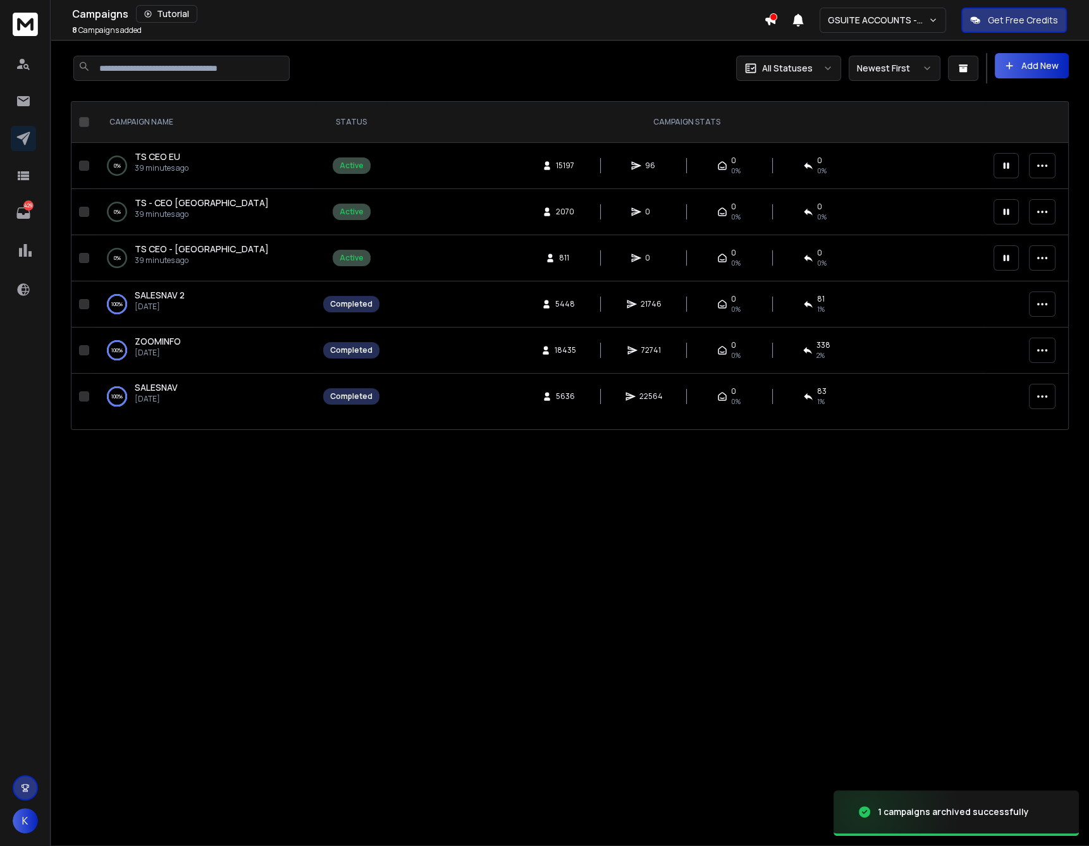
click at [1032, 393] on button "button" at bounding box center [1042, 396] width 27 height 25
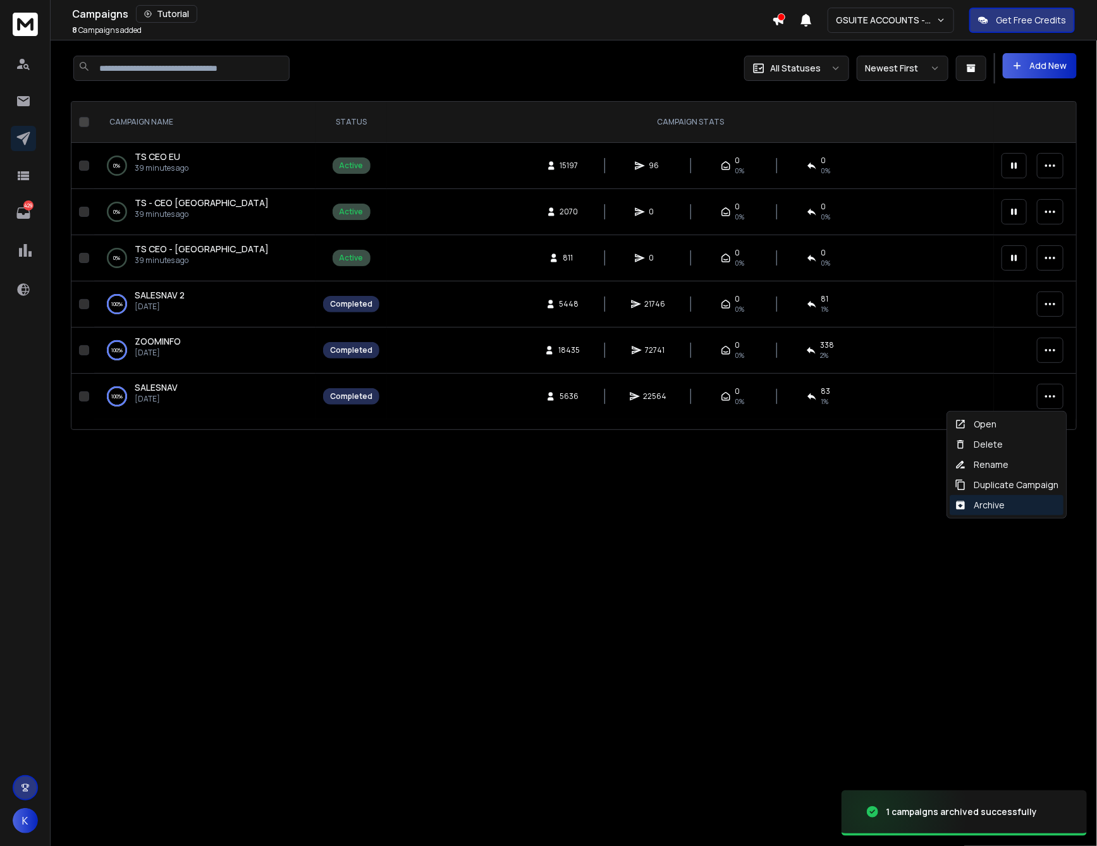
click at [1027, 501] on div "Archive" at bounding box center [1007, 505] width 114 height 20
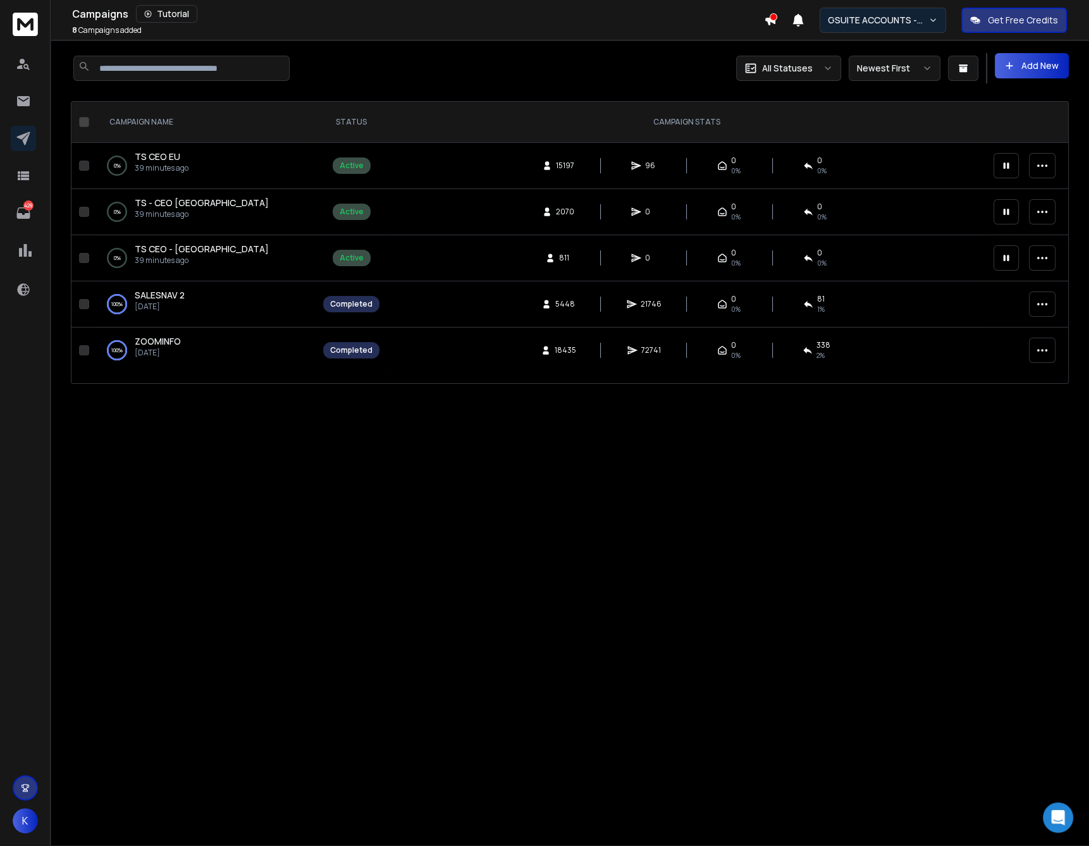
click at [871, 22] on p "GSUITE ACCOUNTS - NEW SET" at bounding box center [878, 20] width 101 height 13
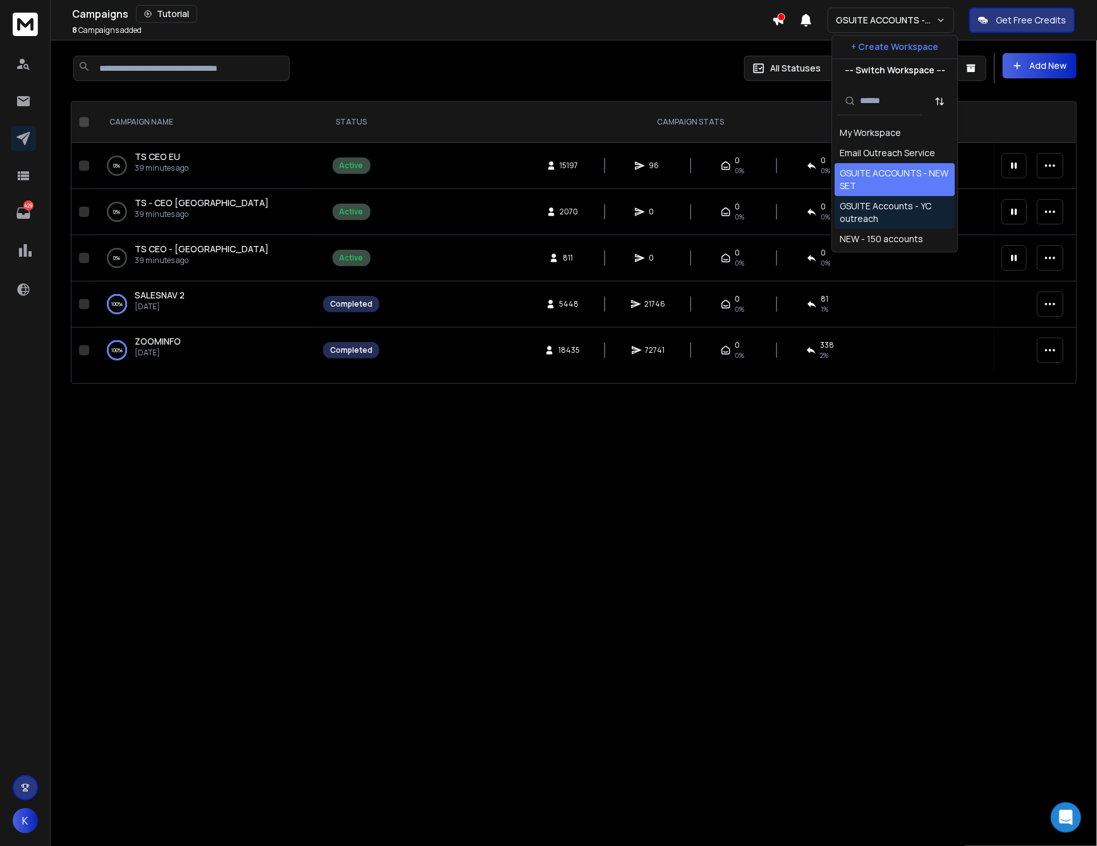
click at [711, 621] on div "Campaigns 8 Campaigns Added All Statuses Newest First Add New CAMPAIGN NAME STA…" at bounding box center [574, 476] width 1006 height 846
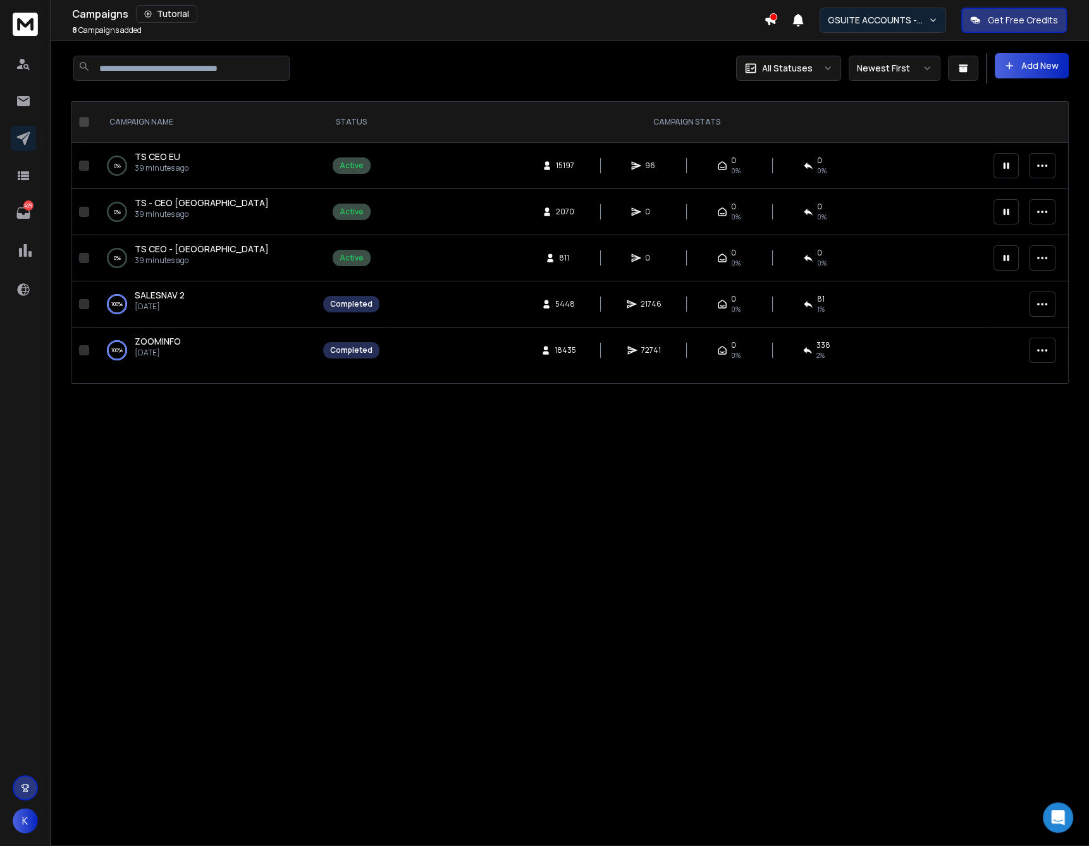
click at [864, 28] on button "GSUITE ACCOUNTS - NEW SET" at bounding box center [882, 20] width 126 height 25
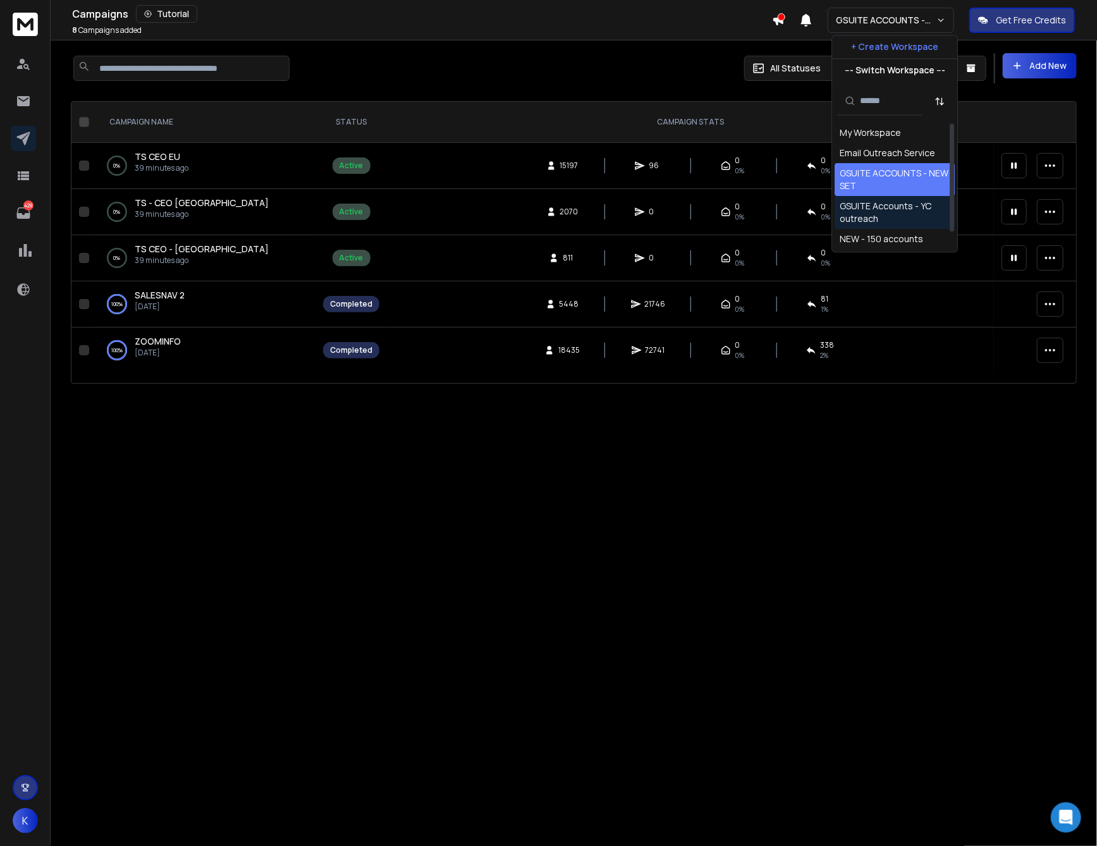
click at [876, 212] on div "GSUITE Accounts - YC outreach" at bounding box center [895, 212] width 110 height 25
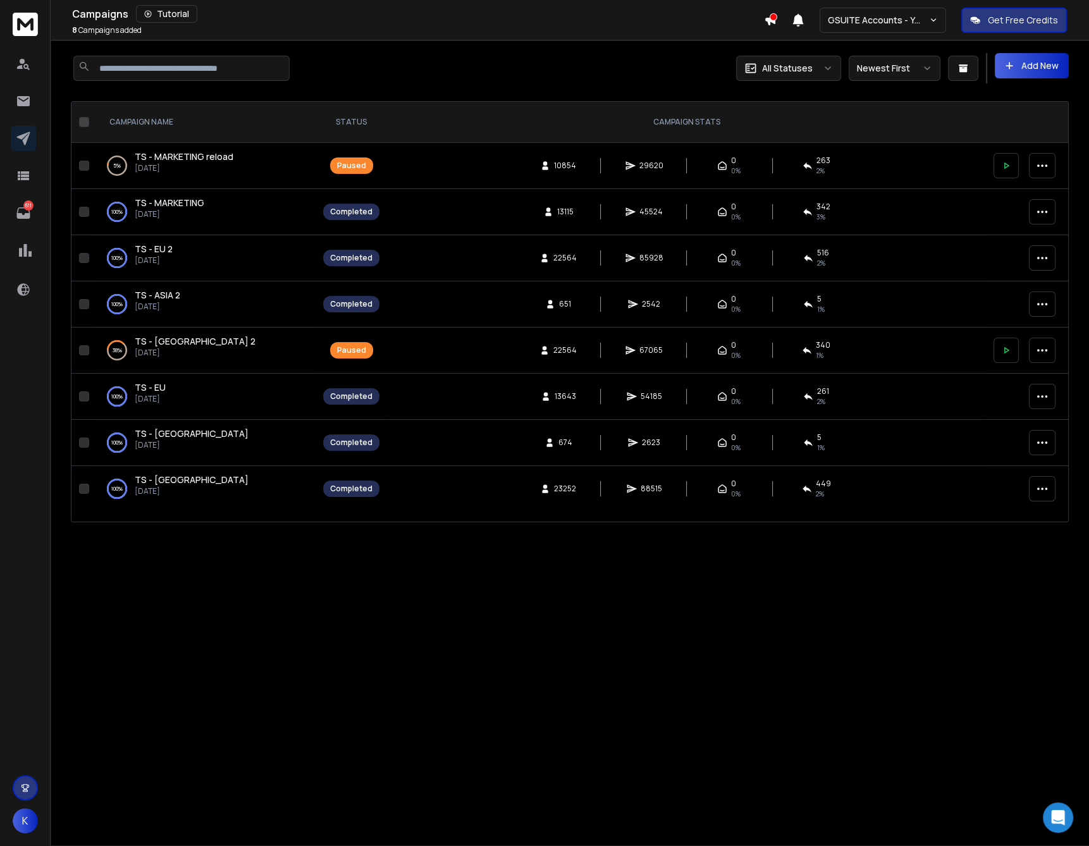
click at [1041, 171] on icon "button" at bounding box center [1042, 165] width 13 height 13
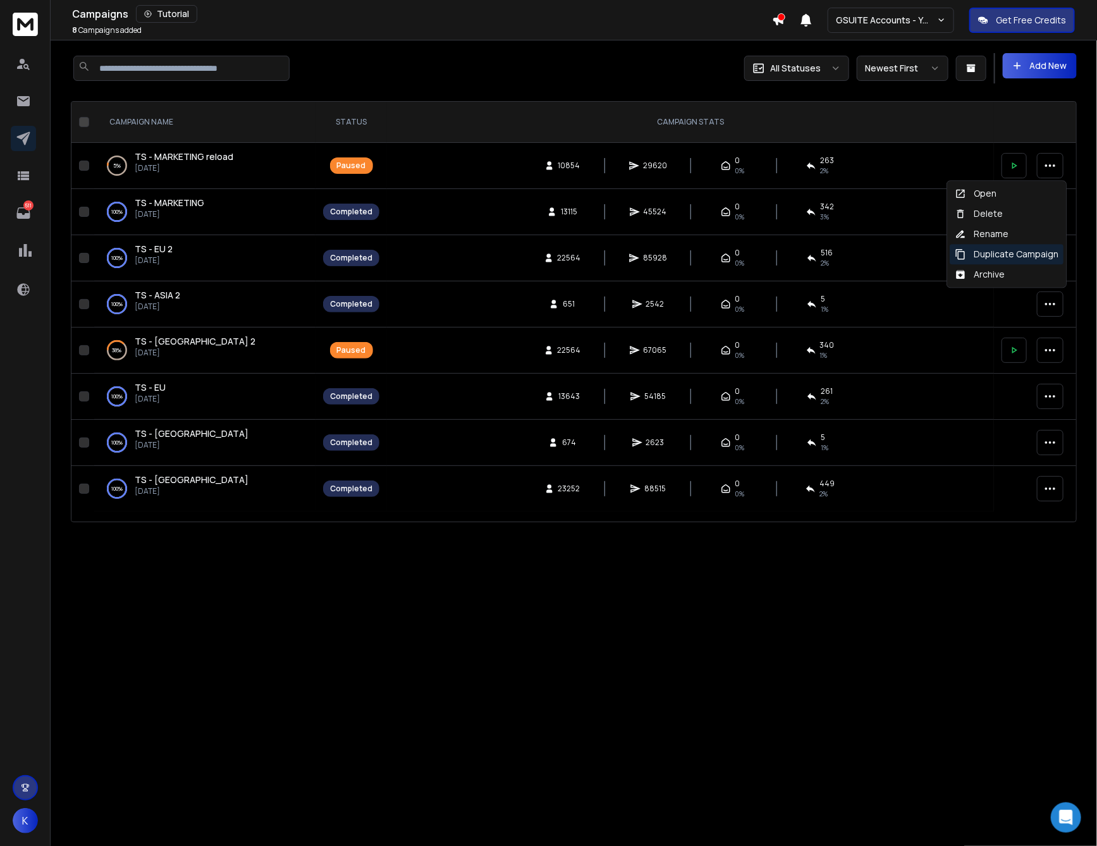
click at [1013, 250] on div "Duplicate Campaign" at bounding box center [1007, 254] width 104 height 13
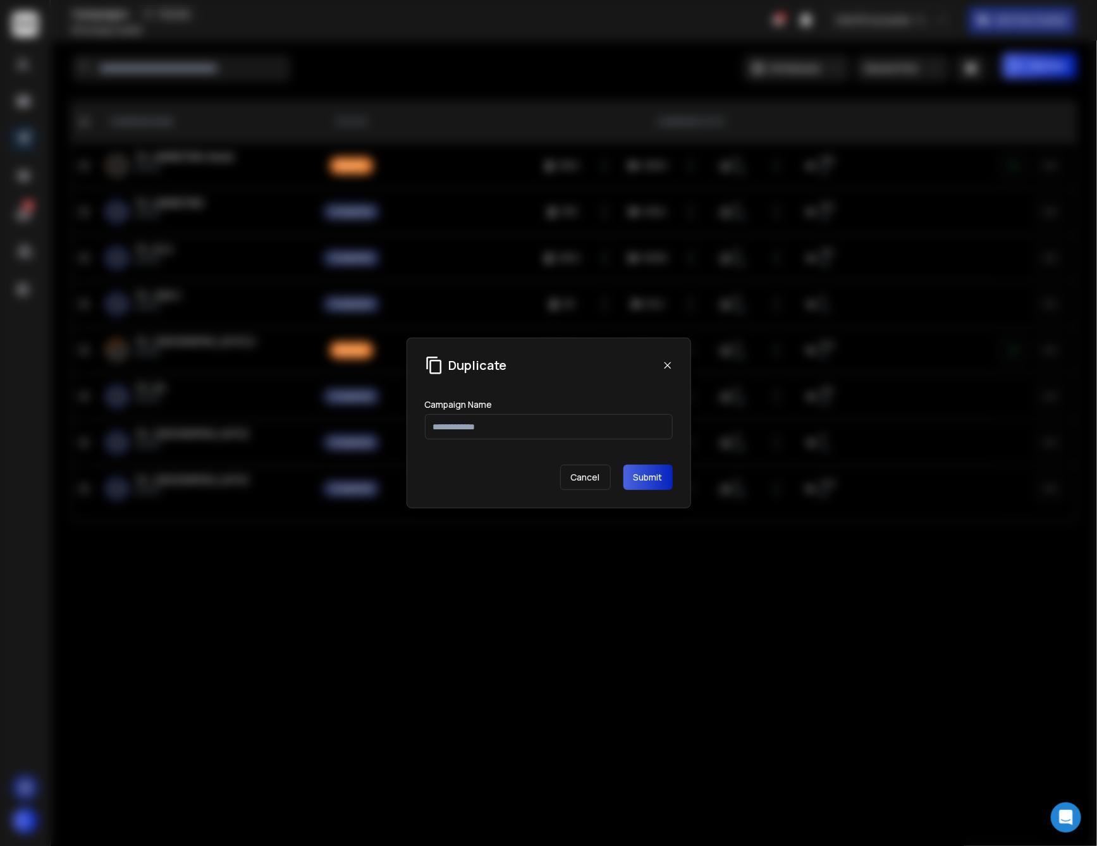
click at [590, 423] on input "text" at bounding box center [549, 426] width 248 height 25
type input "**********"
click at [623, 465] on button "Submit" at bounding box center [647, 477] width 49 height 25
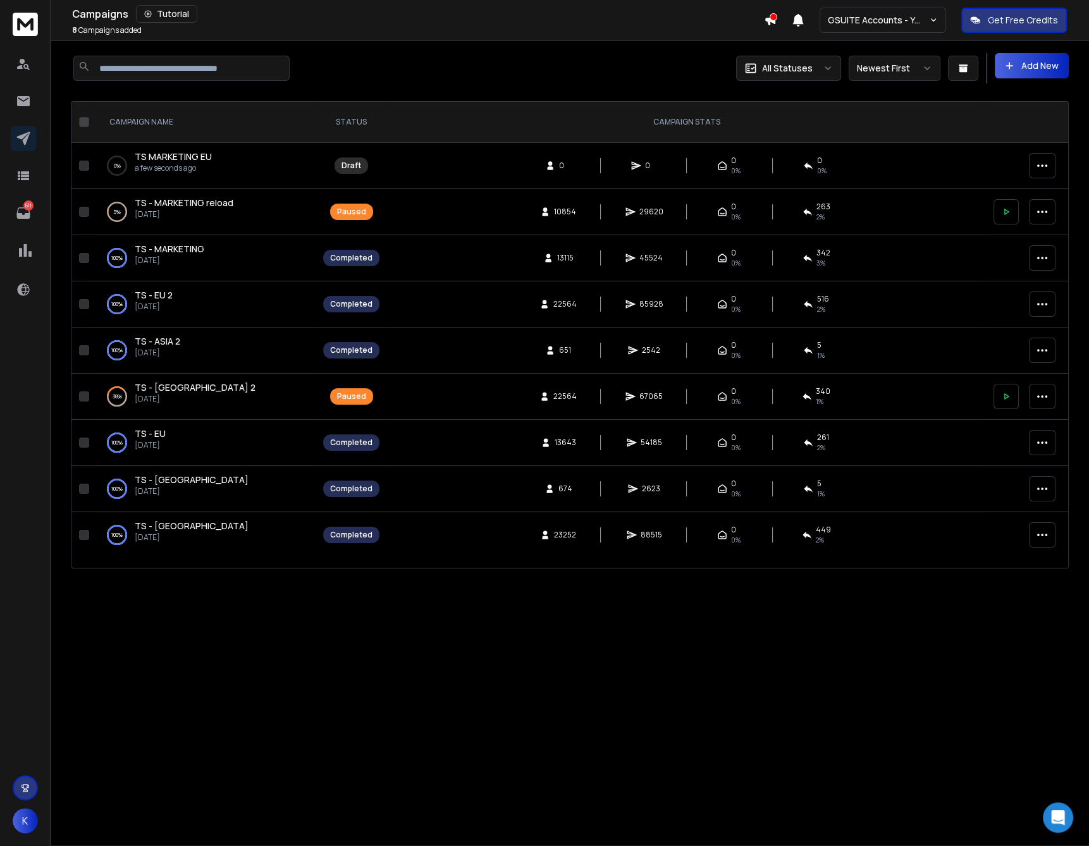
click at [1032, 216] on button "button" at bounding box center [1042, 211] width 27 height 25
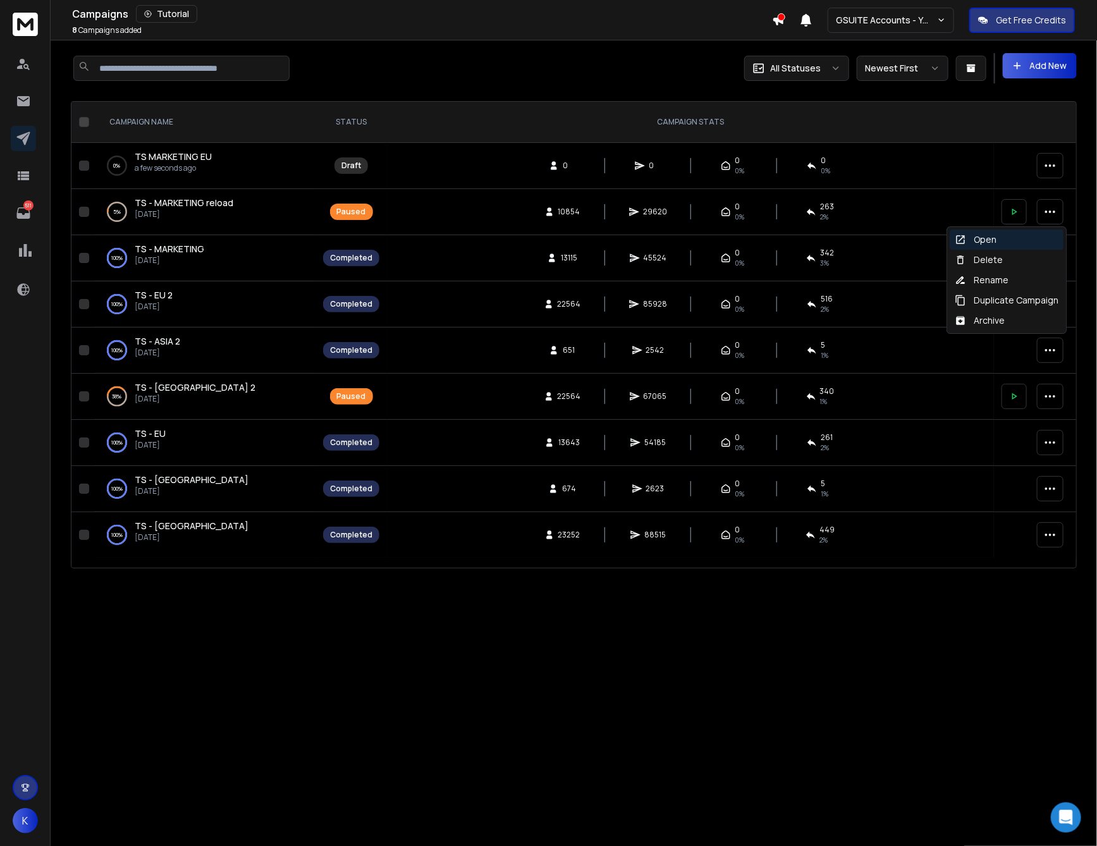
click at [1032, 216] on div at bounding box center [1032, 211] width 62 height 25
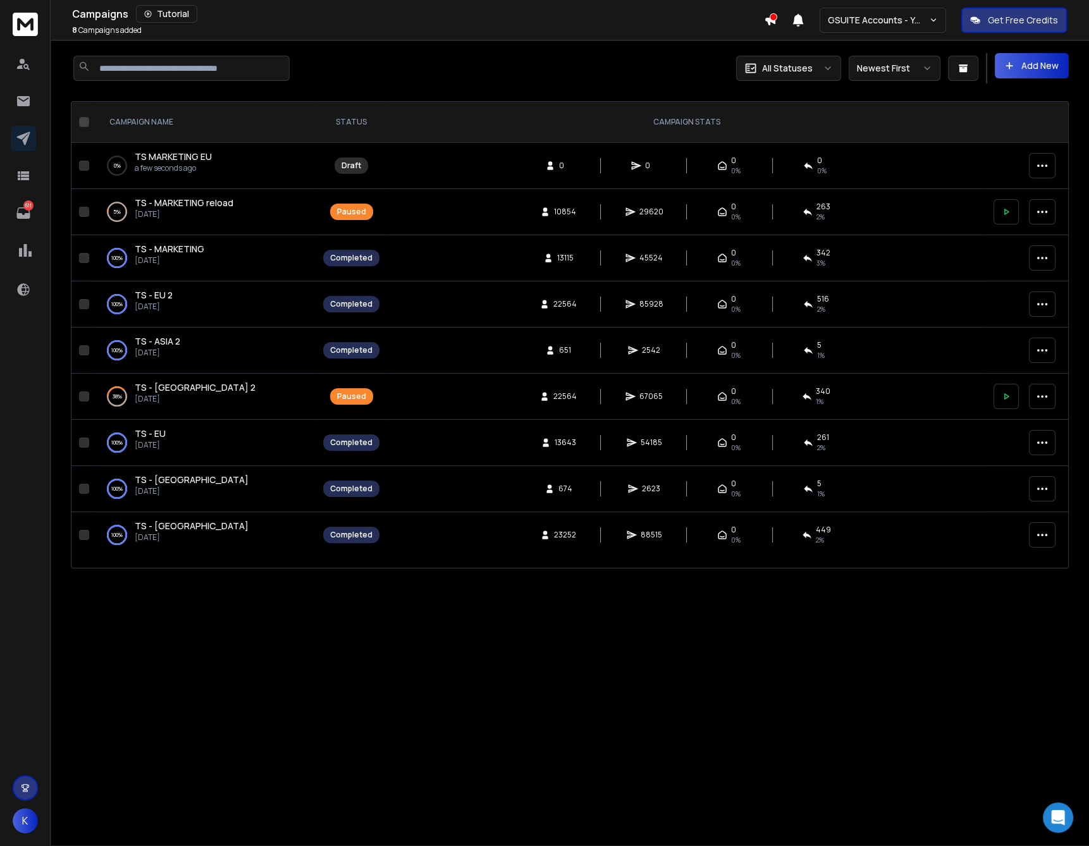
click at [89, 211] on div at bounding box center [86, 212] width 15 height 10
click at [82, 254] on button "button" at bounding box center [84, 258] width 10 height 10
click at [85, 212] on button "button" at bounding box center [84, 212] width 10 height 10
click at [85, 310] on td at bounding box center [82, 304] width 23 height 46
click at [85, 305] on button "button" at bounding box center [84, 304] width 10 height 10
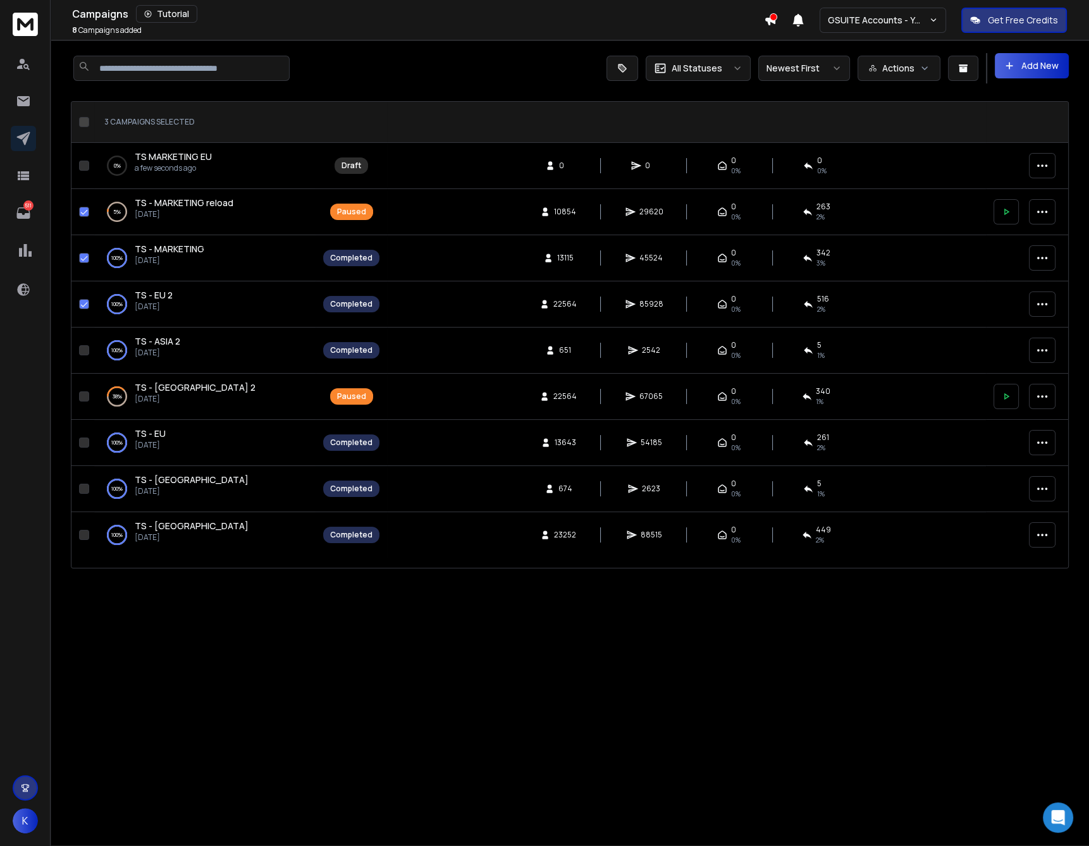
click at [83, 348] on button "button" at bounding box center [84, 350] width 10 height 10
click at [82, 396] on button "button" at bounding box center [84, 396] width 10 height 10
click at [87, 443] on button "button" at bounding box center [84, 443] width 10 height 10
click at [82, 494] on td at bounding box center [82, 489] width 23 height 46
click at [82, 491] on button "button" at bounding box center [84, 489] width 10 height 10
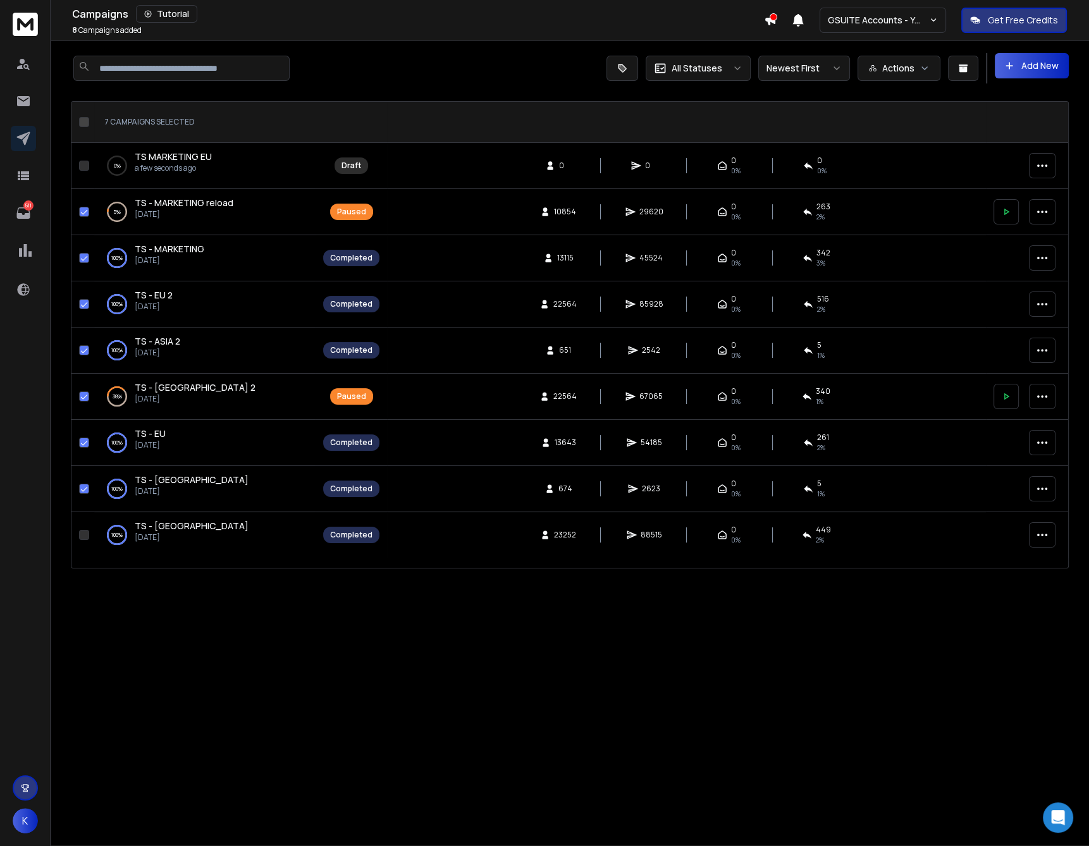
click at [88, 535] on button "button" at bounding box center [84, 535] width 10 height 10
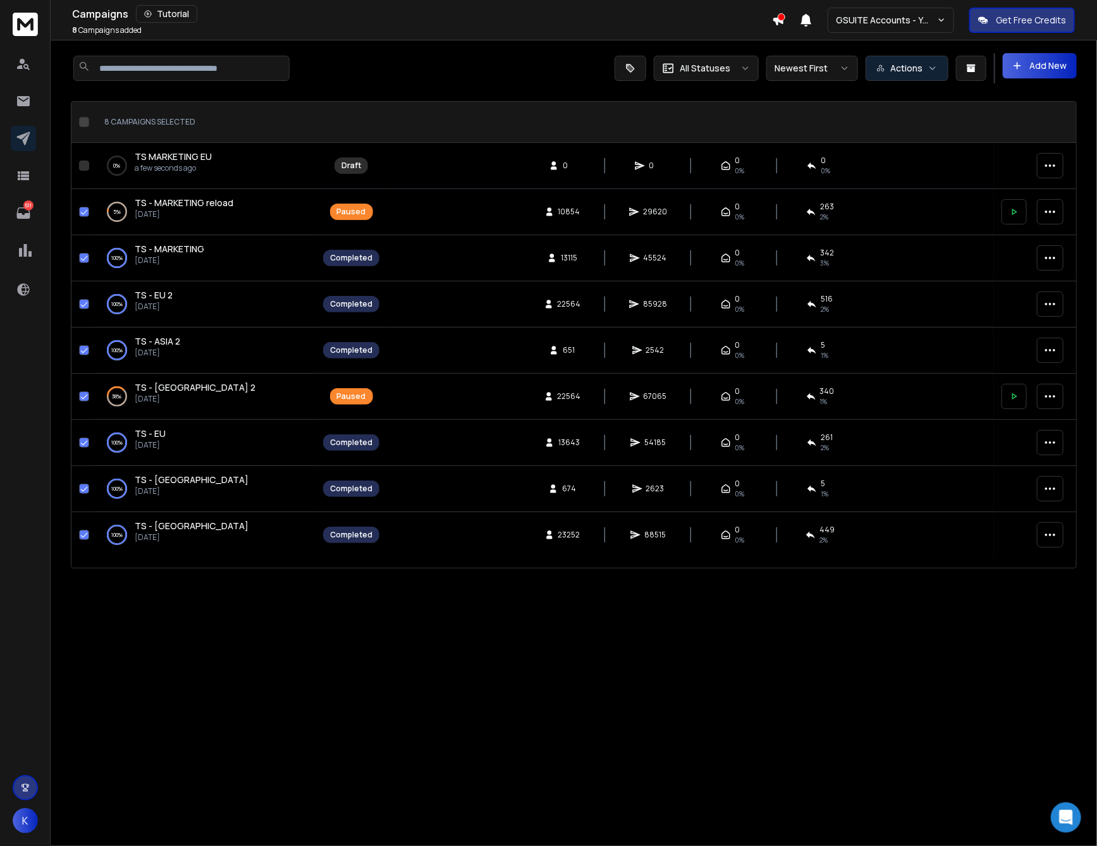
click at [876, 71] on icon "button" at bounding box center [880, 68] width 9 height 9
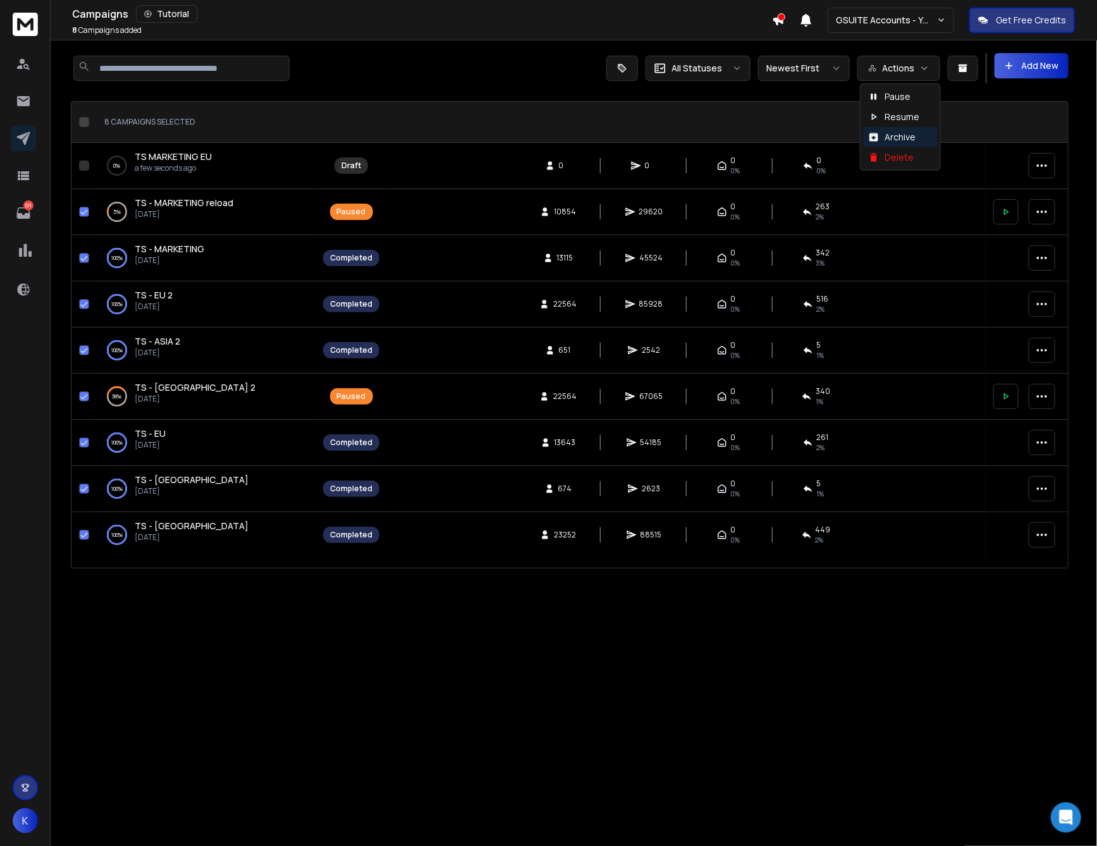
click at [879, 138] on icon at bounding box center [873, 137] width 11 height 11
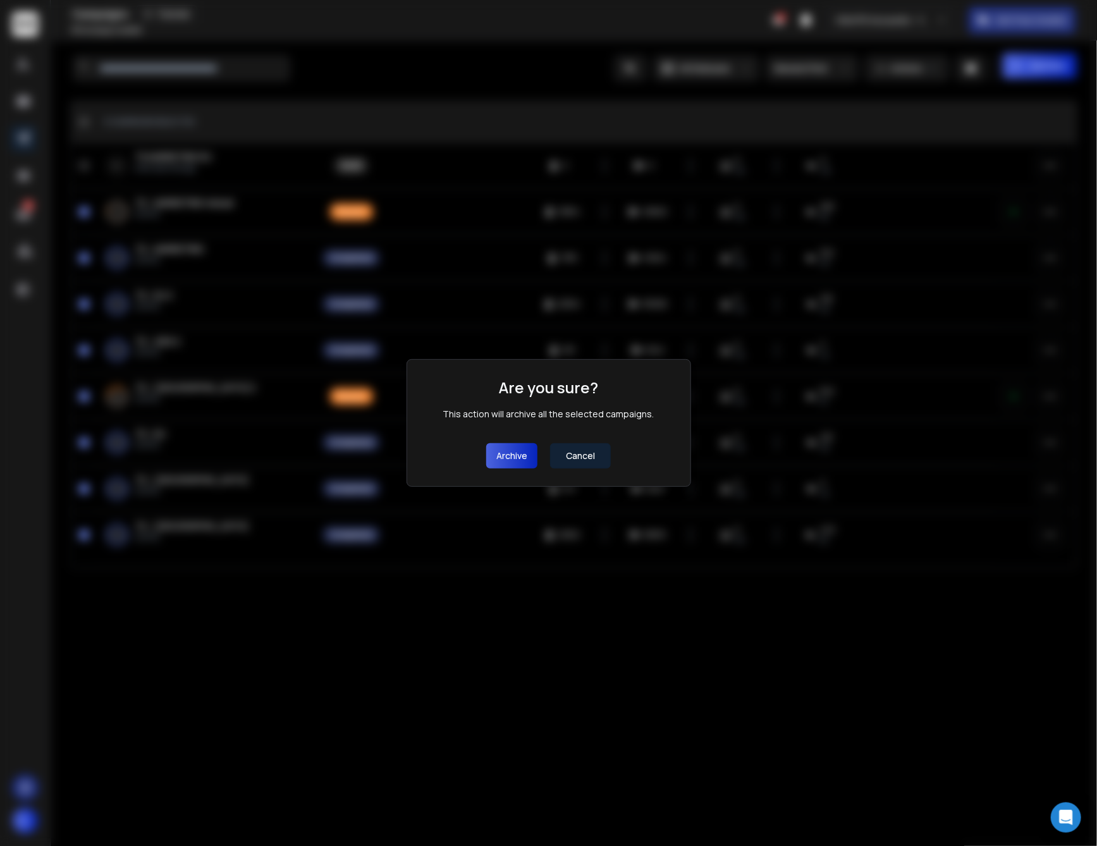
click at [513, 463] on button "archive" at bounding box center [511, 455] width 51 height 25
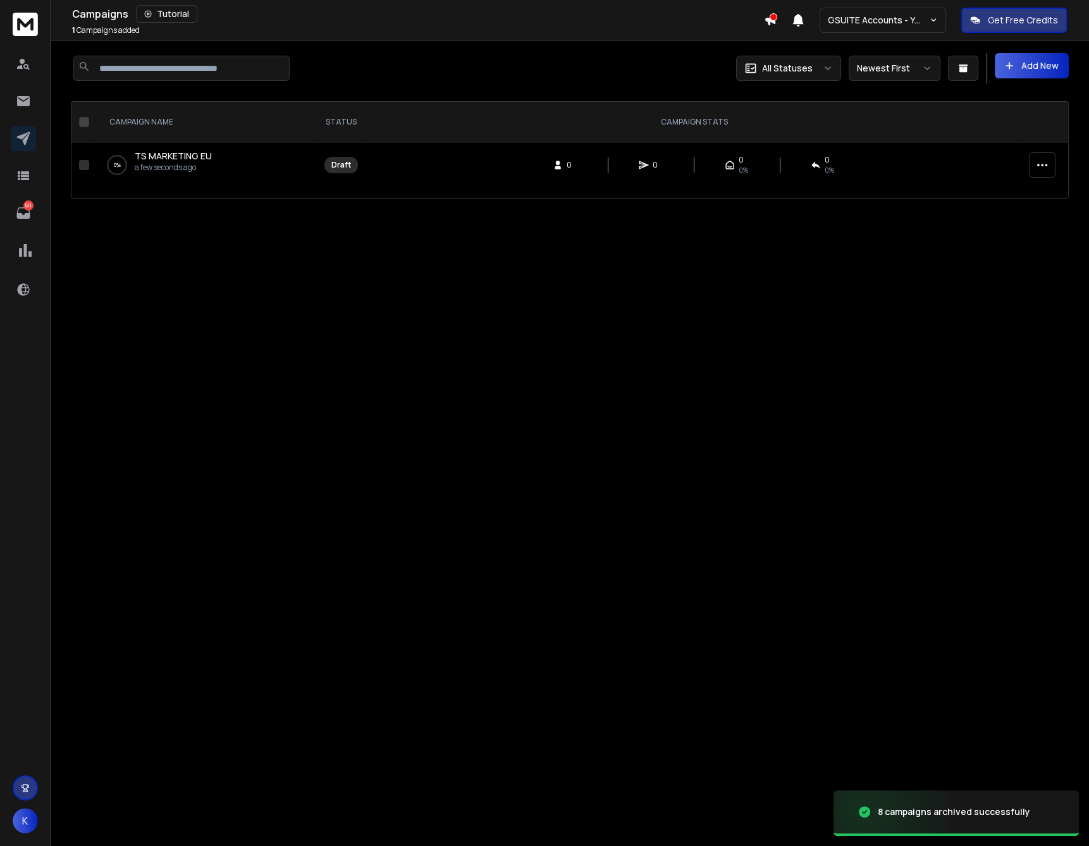
click at [1034, 164] on button "button" at bounding box center [1042, 164] width 27 height 25
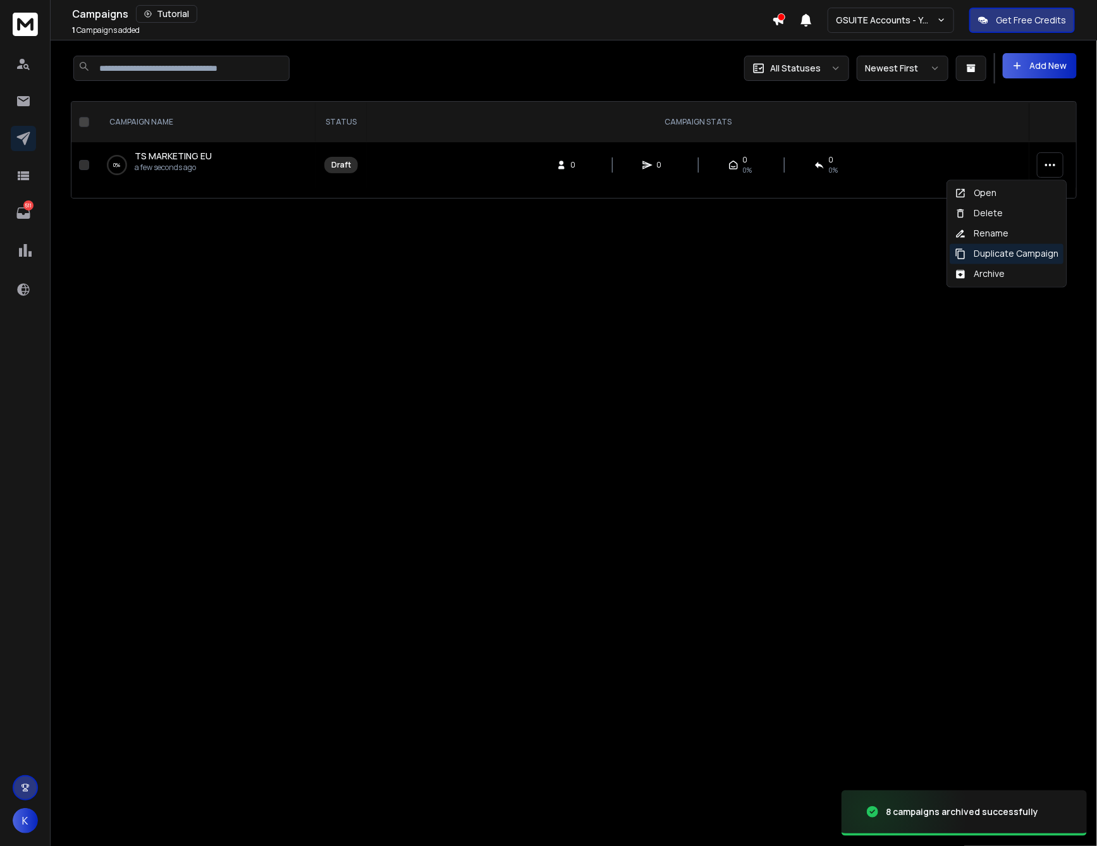
click at [1005, 258] on div "Duplicate Campaign" at bounding box center [1007, 254] width 104 height 13
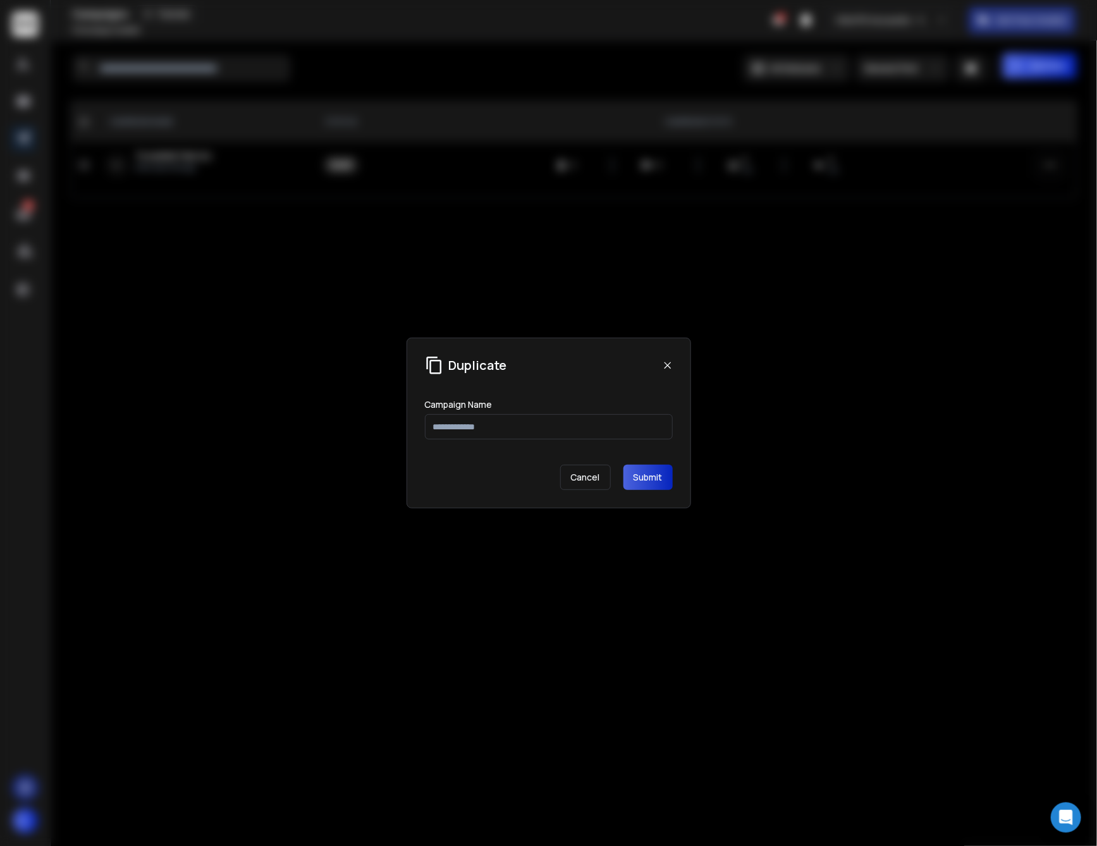
click at [596, 430] on input "text" at bounding box center [549, 426] width 248 height 25
type input "**********"
click at [630, 477] on button "Submit" at bounding box center [647, 477] width 49 height 25
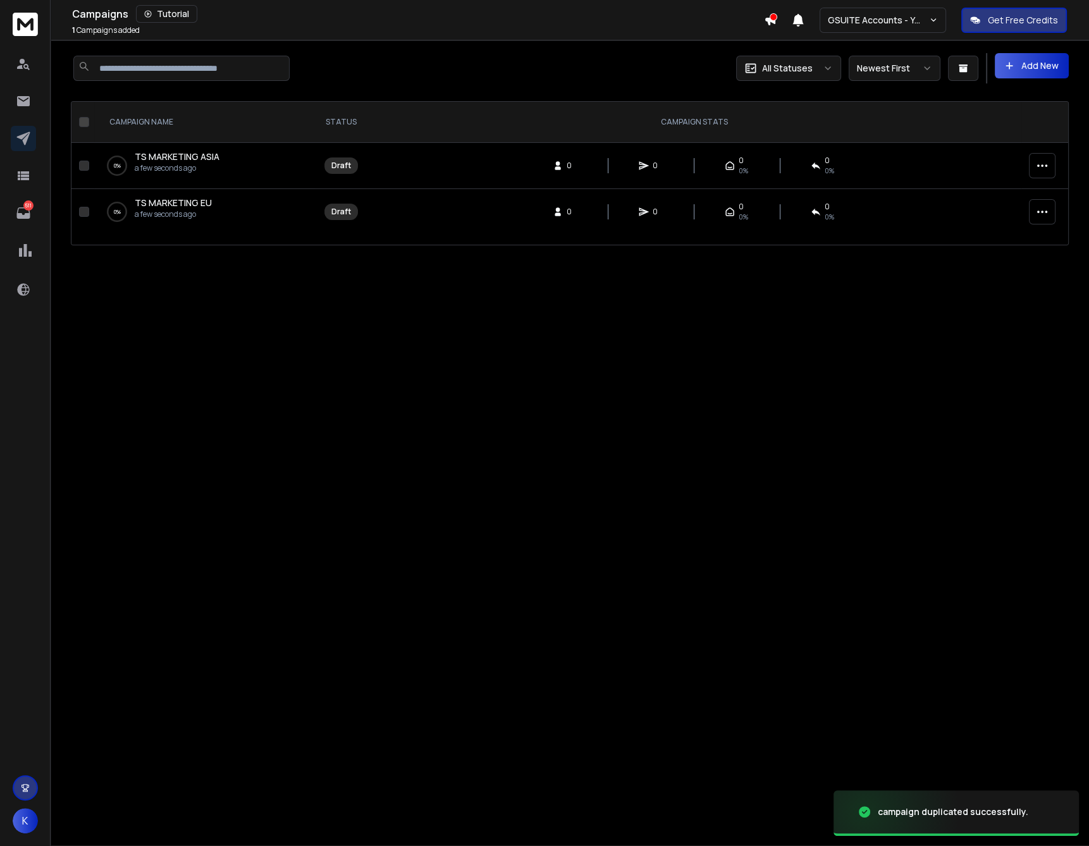
click at [1037, 214] on icon "button" at bounding box center [1042, 211] width 13 height 13
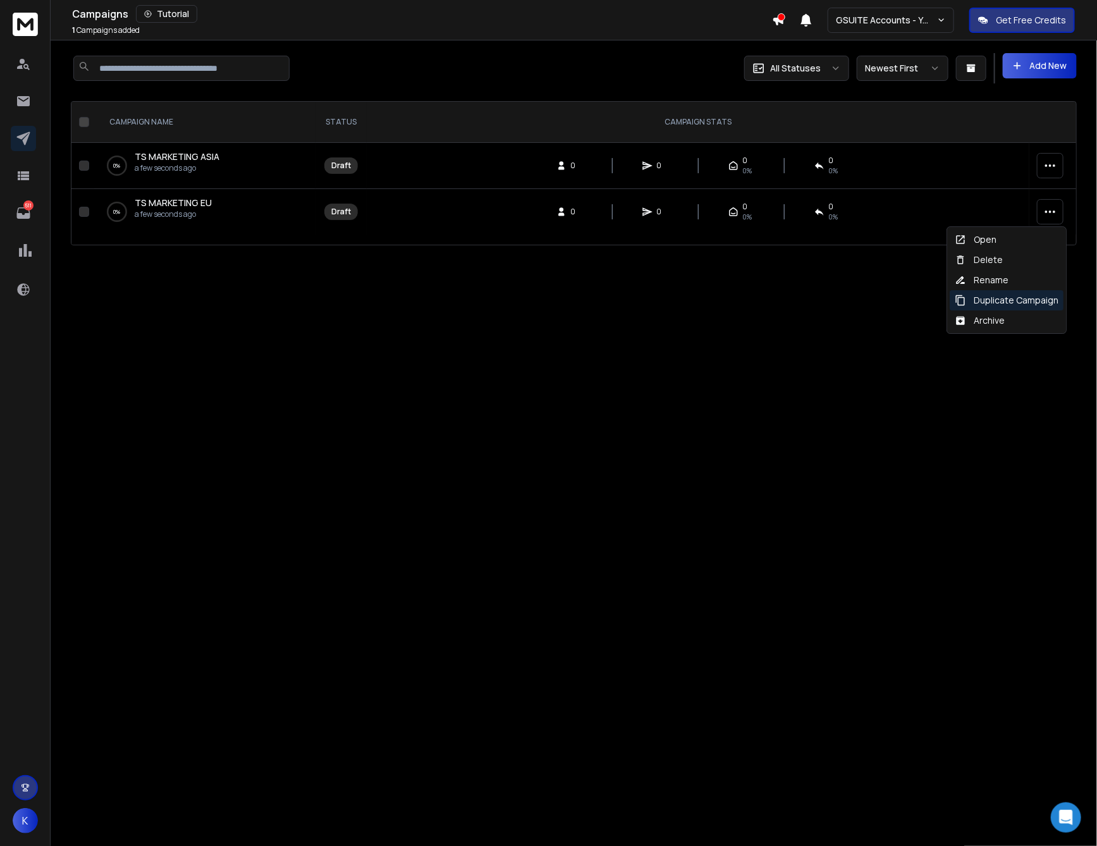
click at [997, 307] on div "Duplicate Campaign" at bounding box center [1007, 300] width 114 height 20
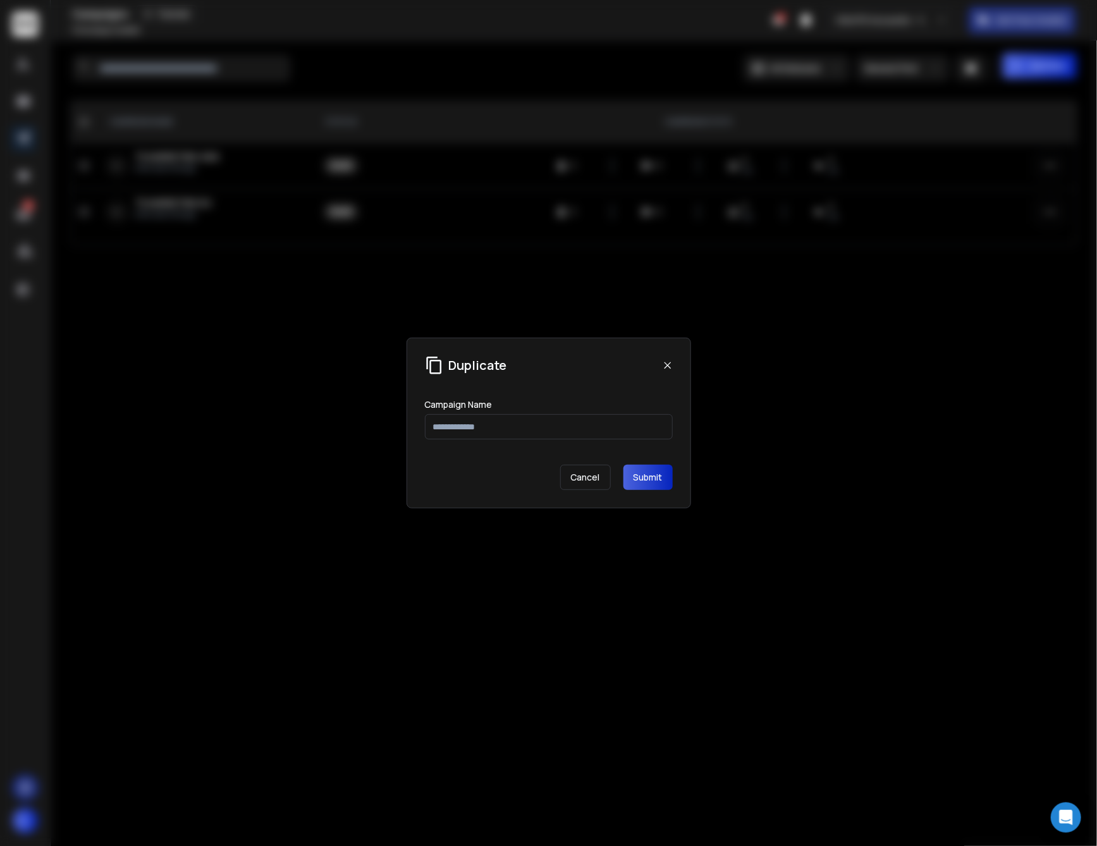
click at [621, 418] on input "text" at bounding box center [549, 426] width 248 height 25
paste input "**********"
click at [511, 429] on input "**********" at bounding box center [549, 426] width 248 height 25
type input "**********"
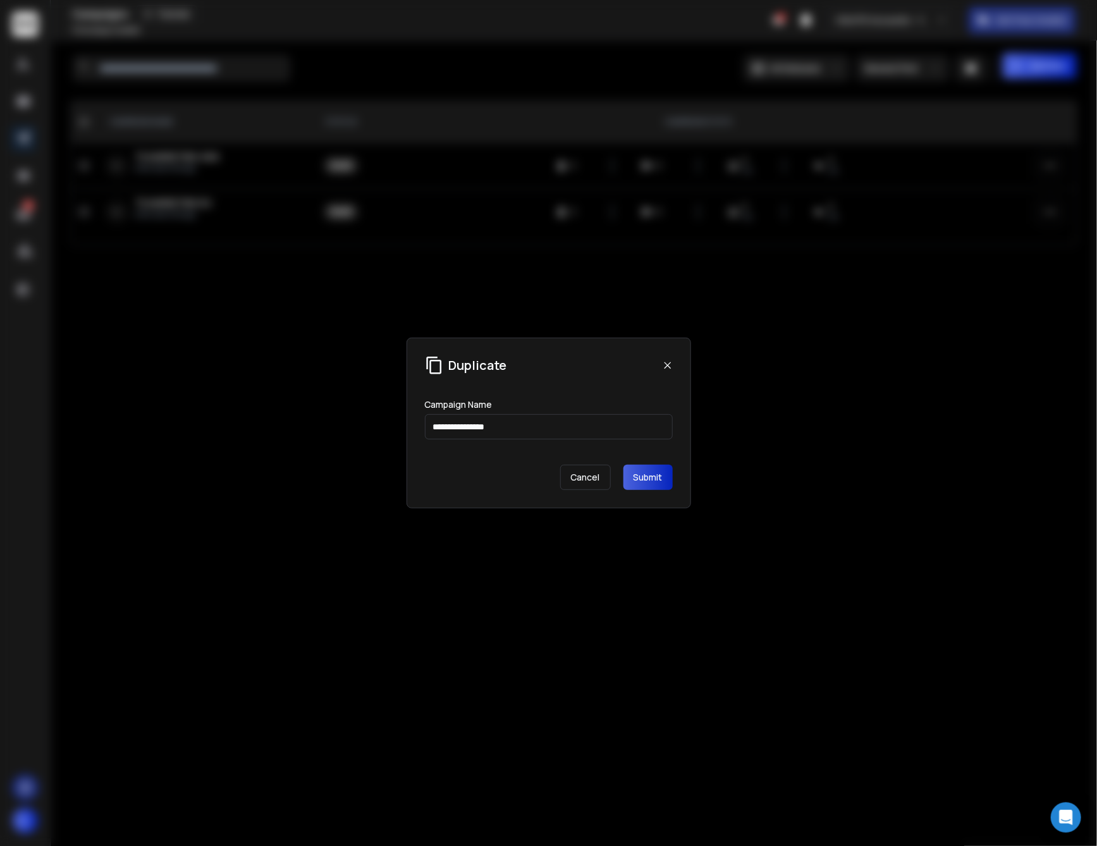
click at [658, 477] on button "Submit" at bounding box center [647, 477] width 49 height 25
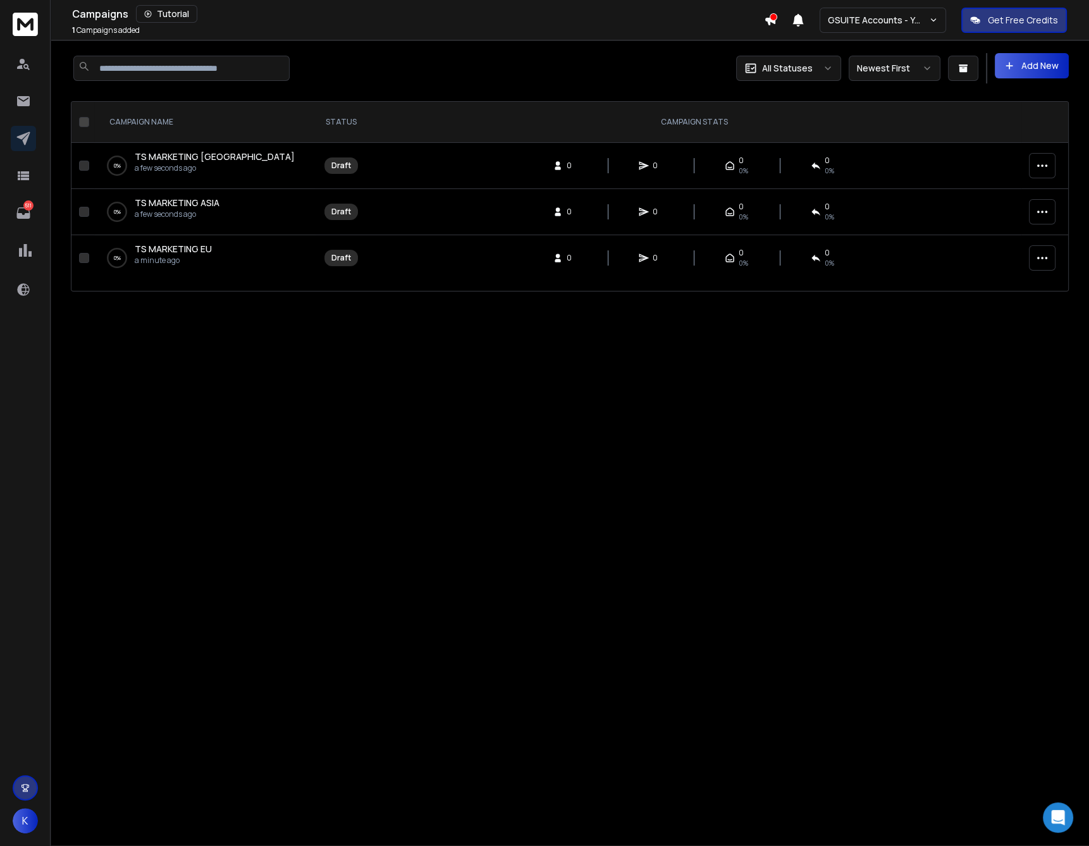
click at [216, 161] on div "0 % TS MARKETING USA a few seconds ago" at bounding box center [205, 165] width 196 height 30
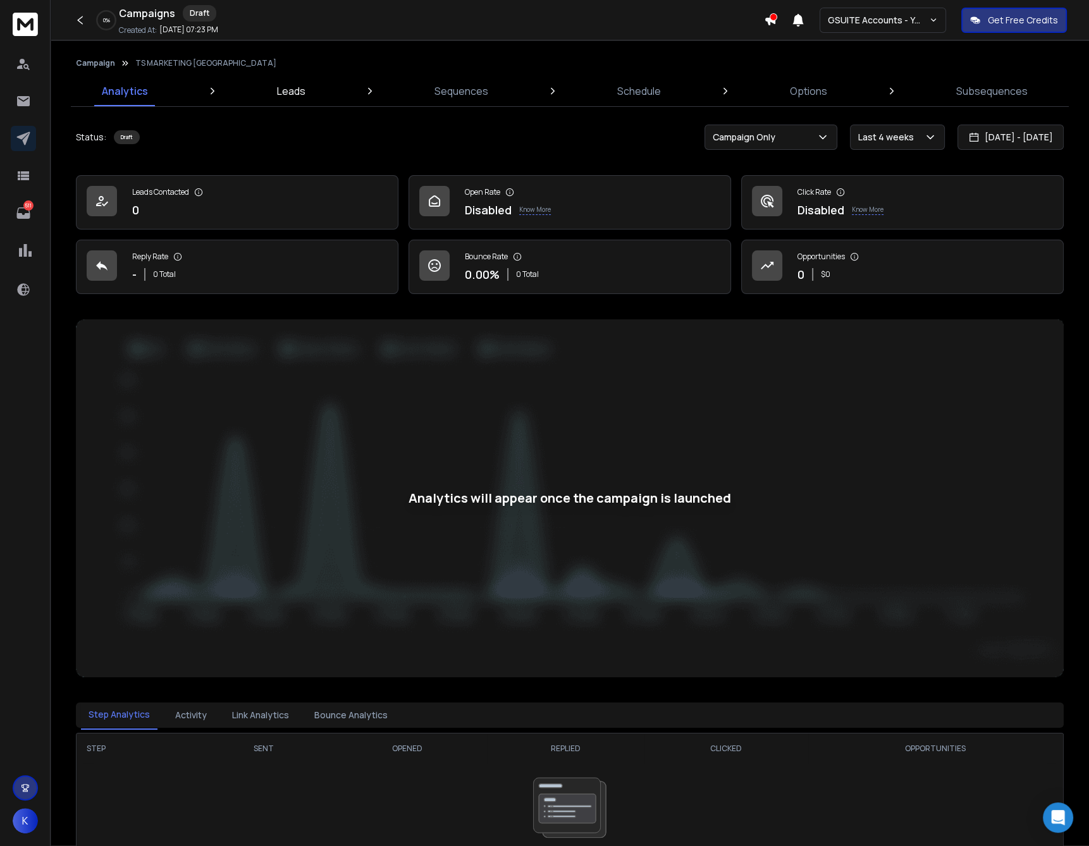
click at [281, 90] on p "Leads" at bounding box center [291, 90] width 28 height 15
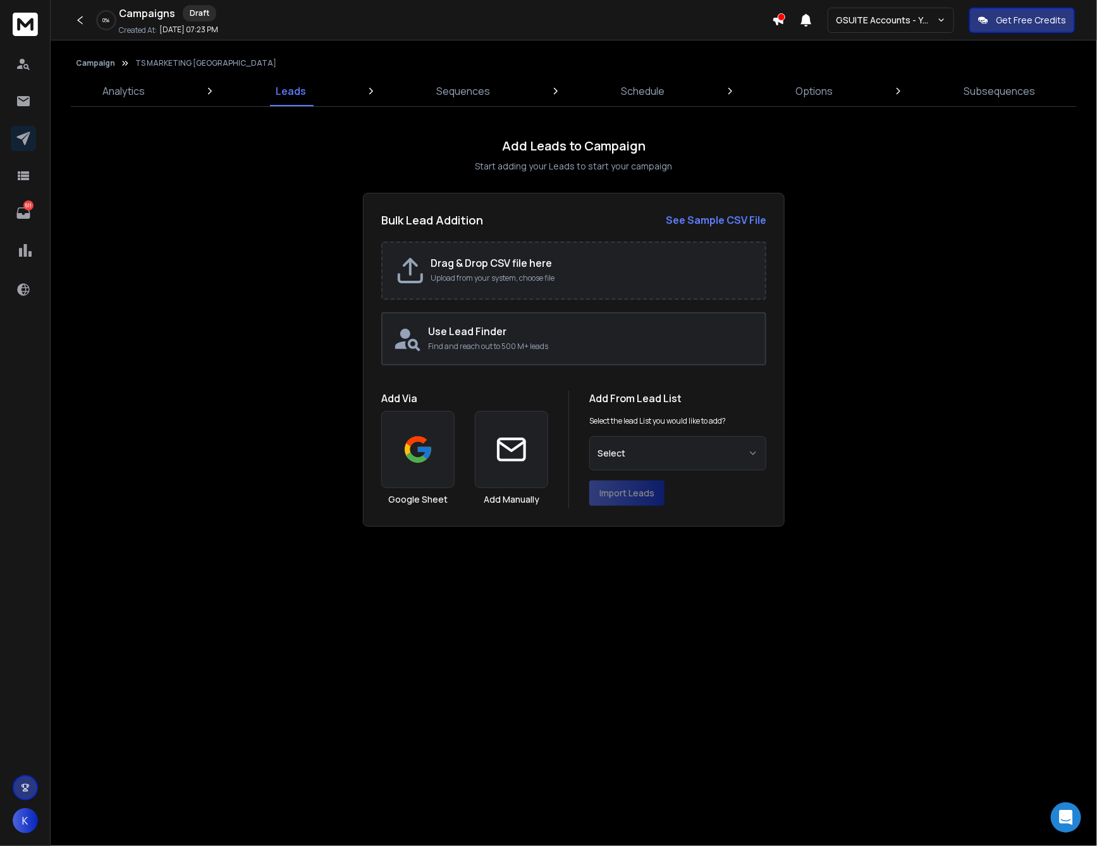
click at [483, 271] on div "Drag & Drop CSV file here Upload from your system, choose file" at bounding box center [592, 270] width 322 height 30
type input "**********"
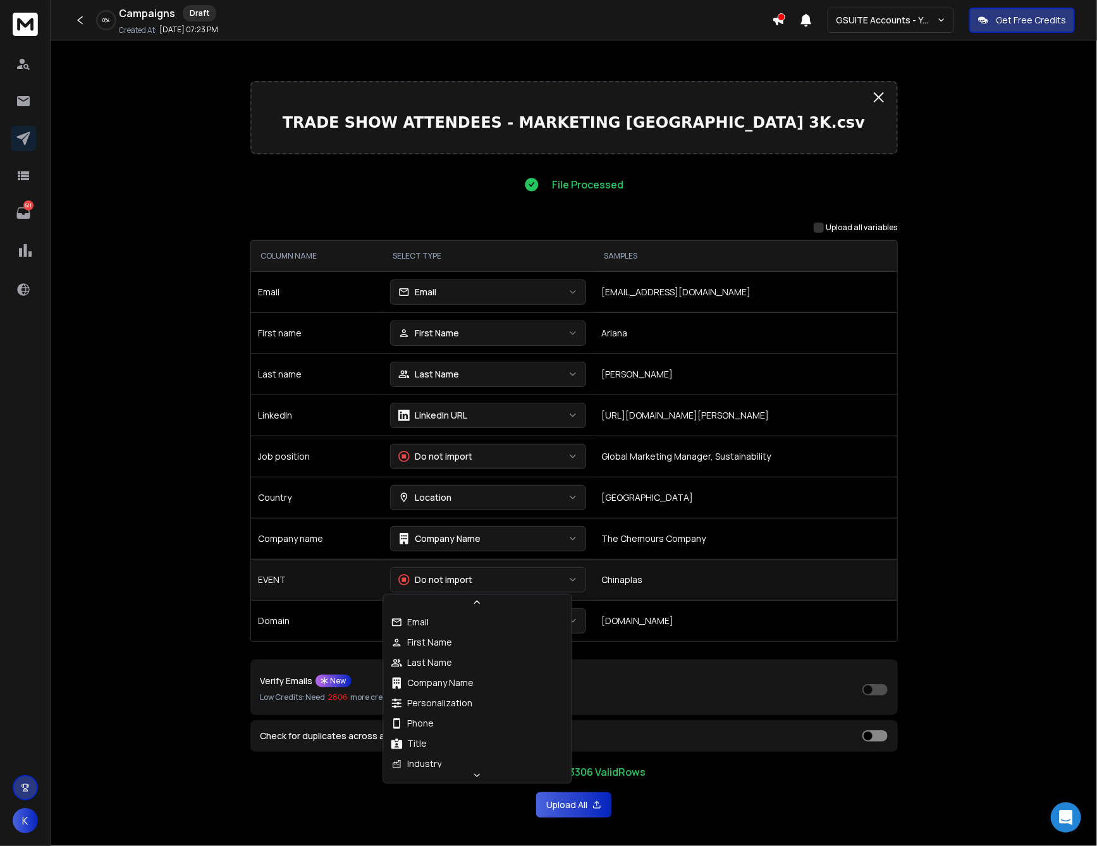
click at [429, 573] on div "Do not import" at bounding box center [435, 579] width 74 height 13
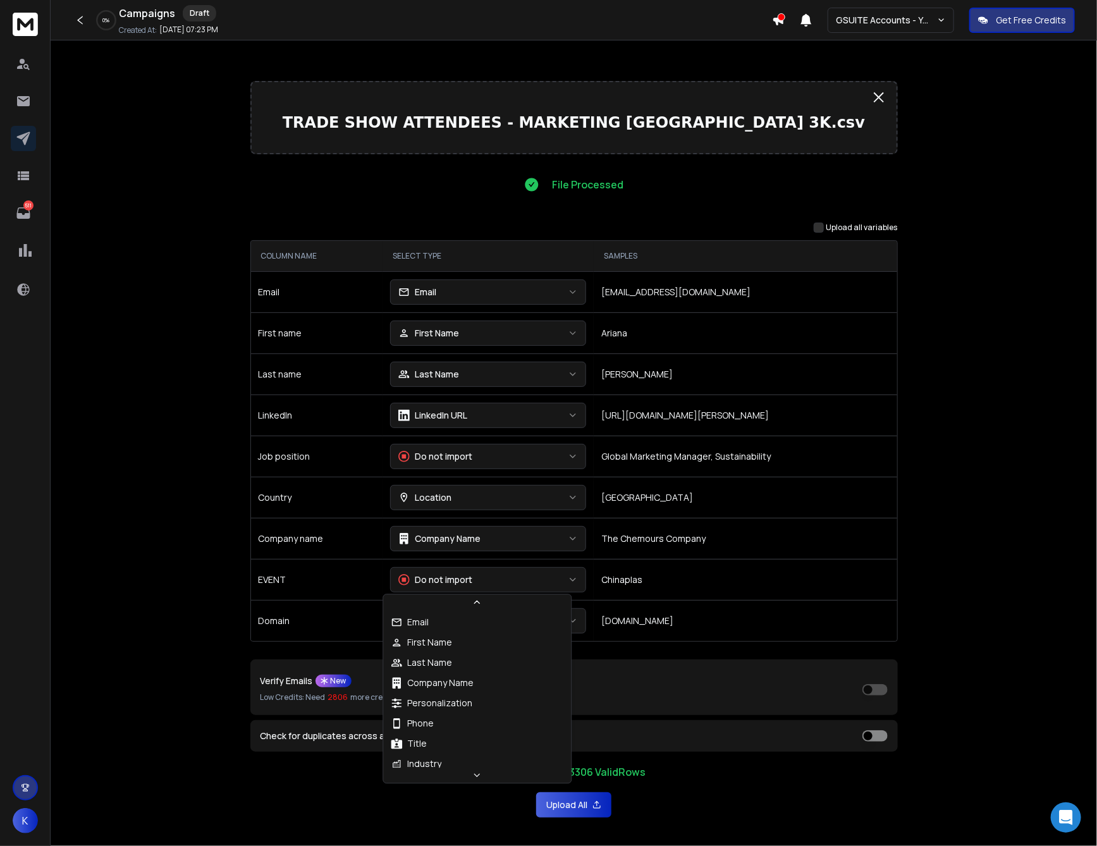
scroll to position [127, 0]
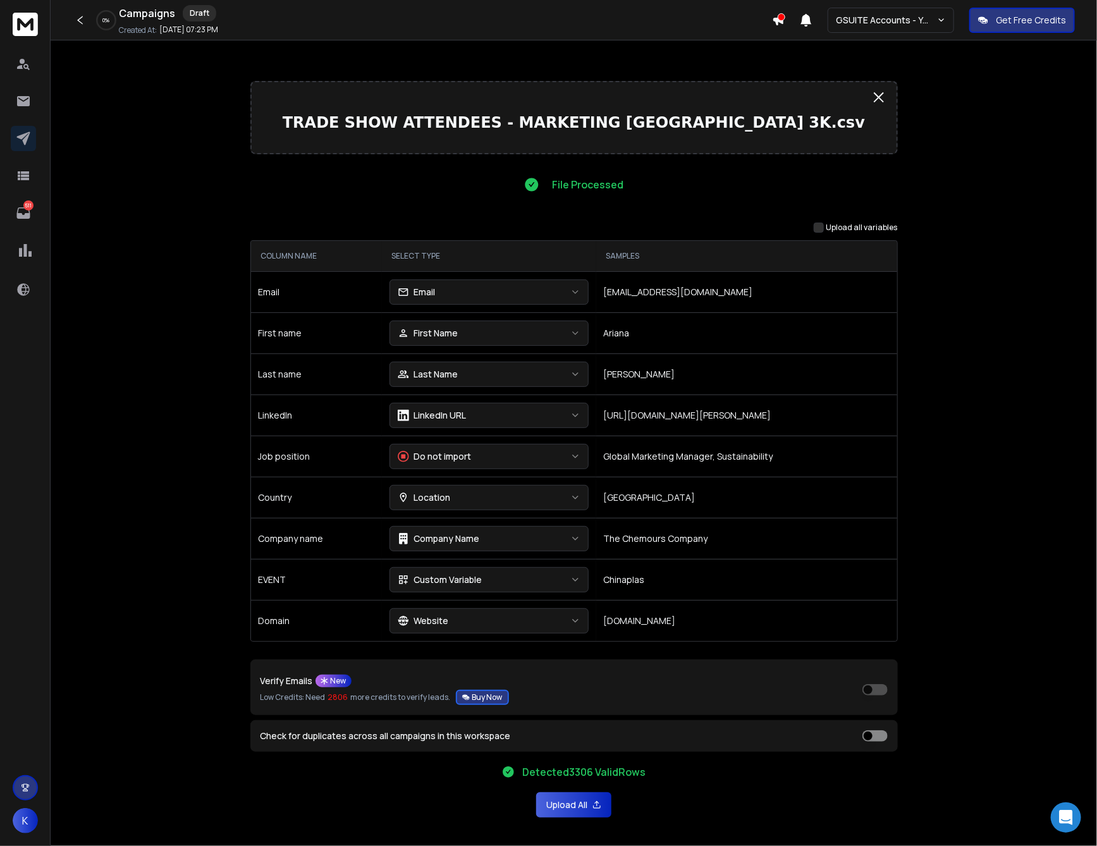
click at [572, 801] on button "Upload All" at bounding box center [573, 804] width 75 height 25
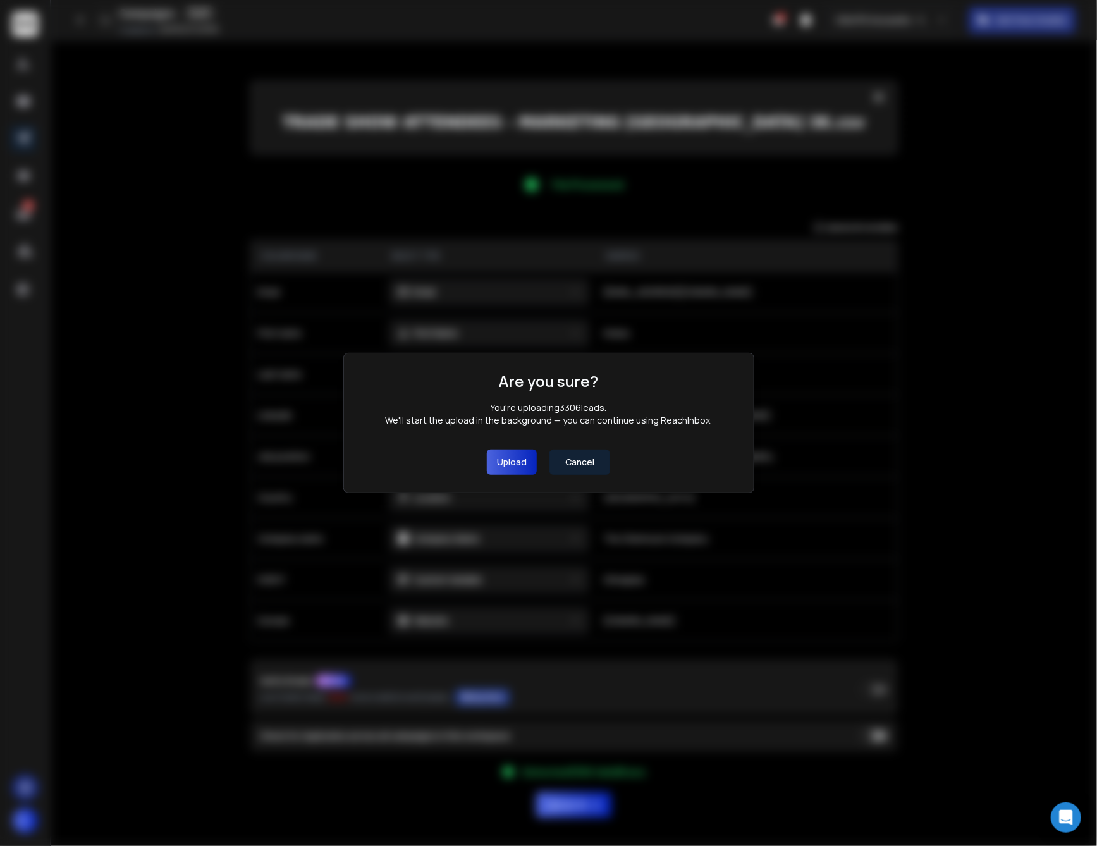
click at [508, 461] on button "Upload" at bounding box center [512, 462] width 50 height 25
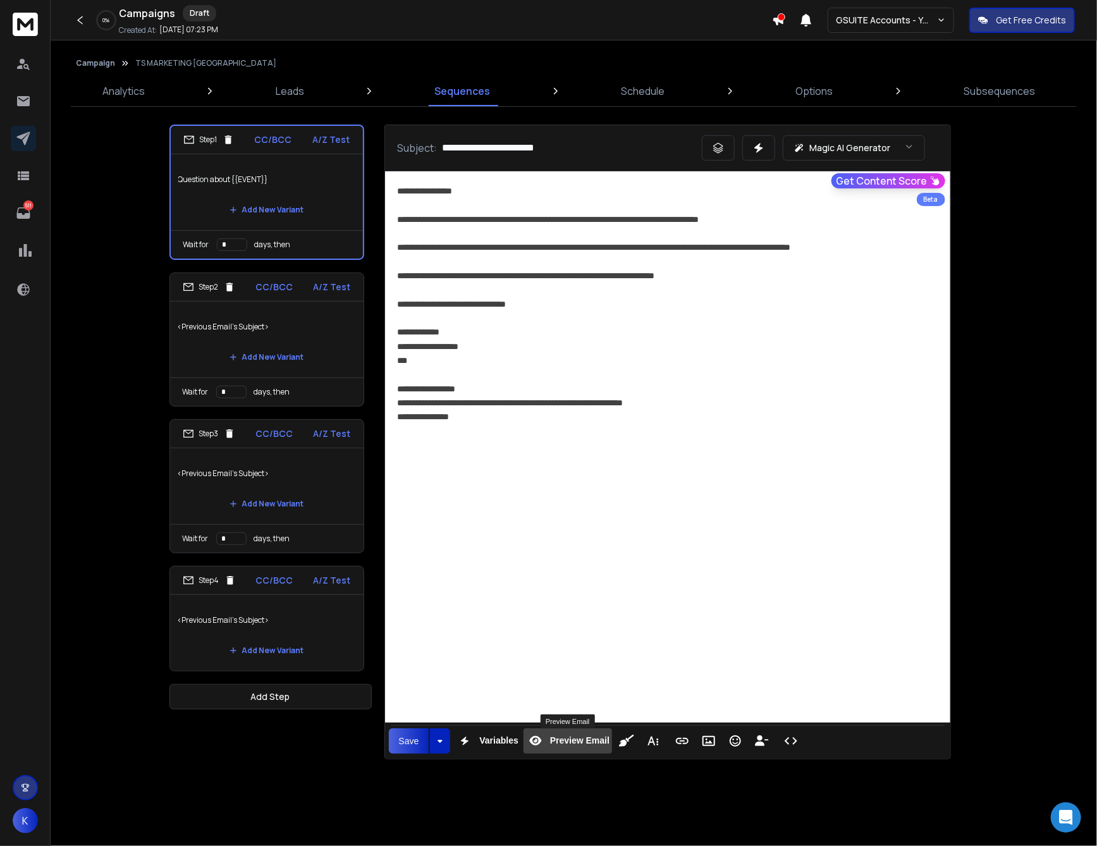
click at [577, 738] on span "Preview Email" at bounding box center [580, 740] width 64 height 11
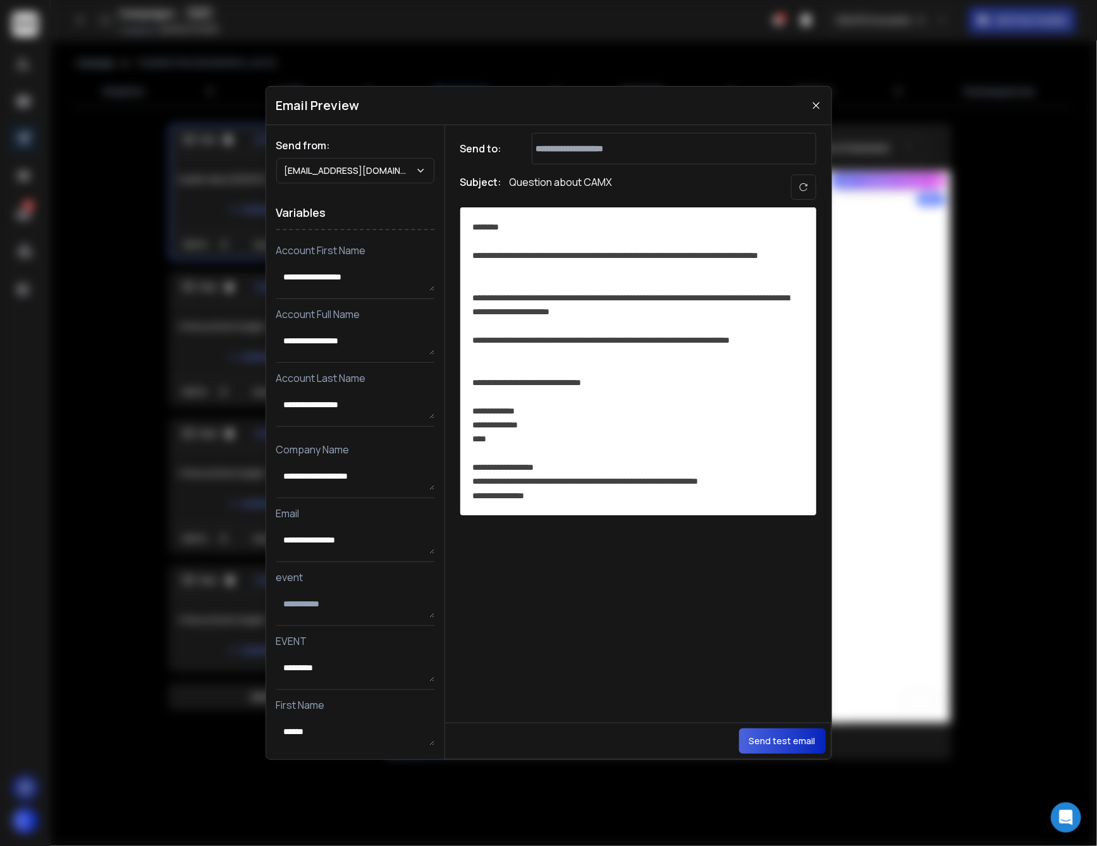
click at [814, 105] on icon at bounding box center [816, 106] width 10 height 10
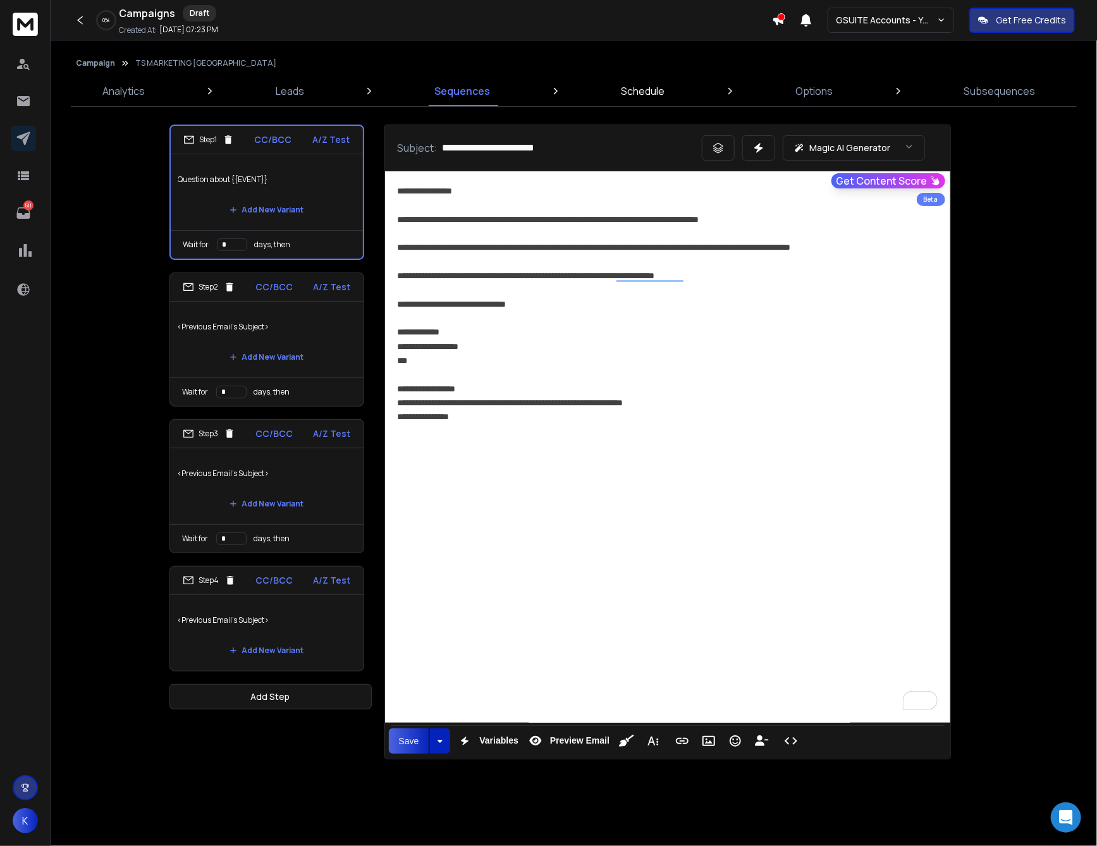
click at [647, 96] on p "Schedule" at bounding box center [643, 90] width 44 height 15
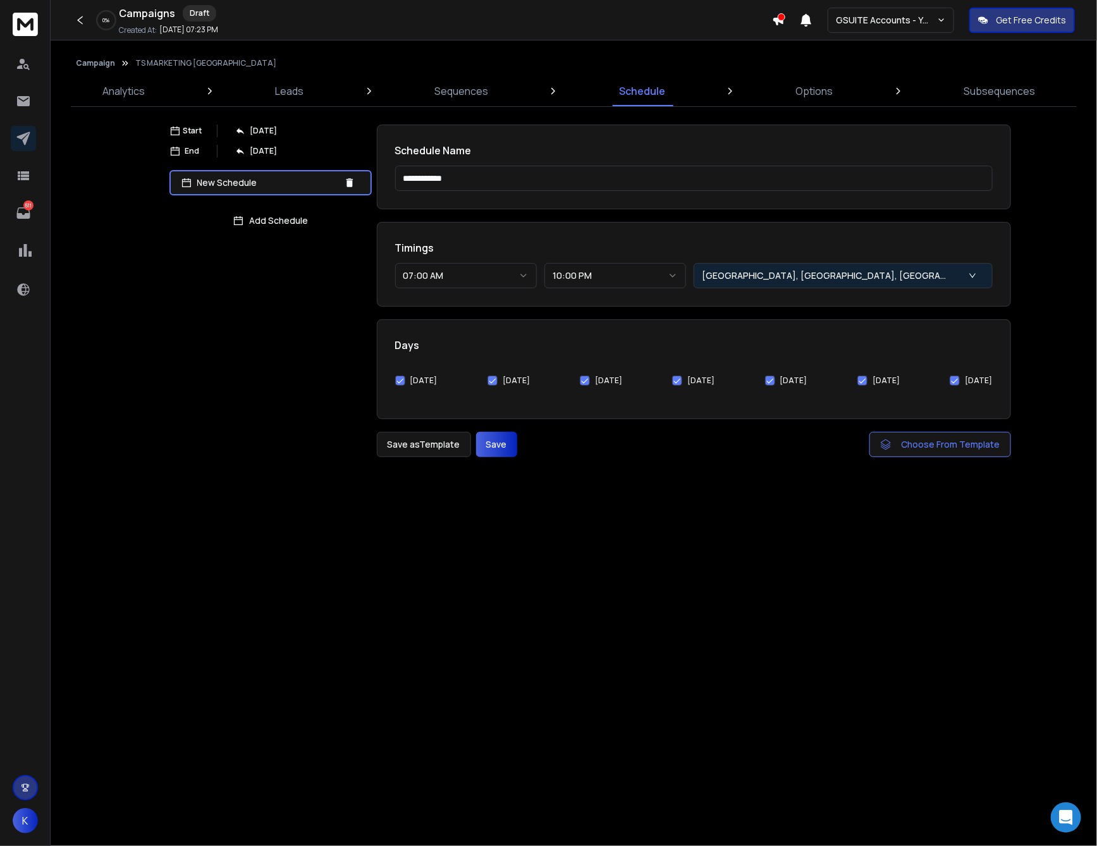
click at [709, 277] on p "Brussels, Copenhagen, Madrid, Paris (UTC+2:00)" at bounding box center [829, 275] width 254 height 13
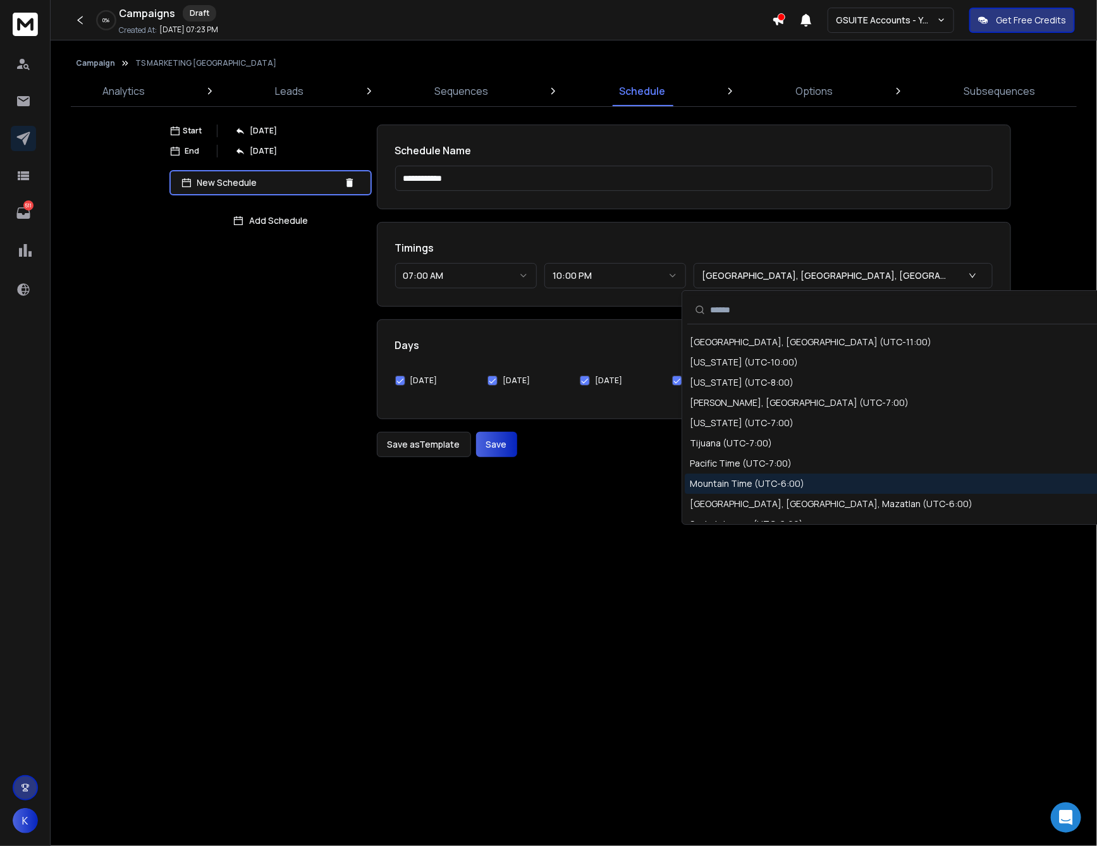
click at [762, 480] on div "Mountain Time (UTC-6:00)" at bounding box center [747, 483] width 114 height 13
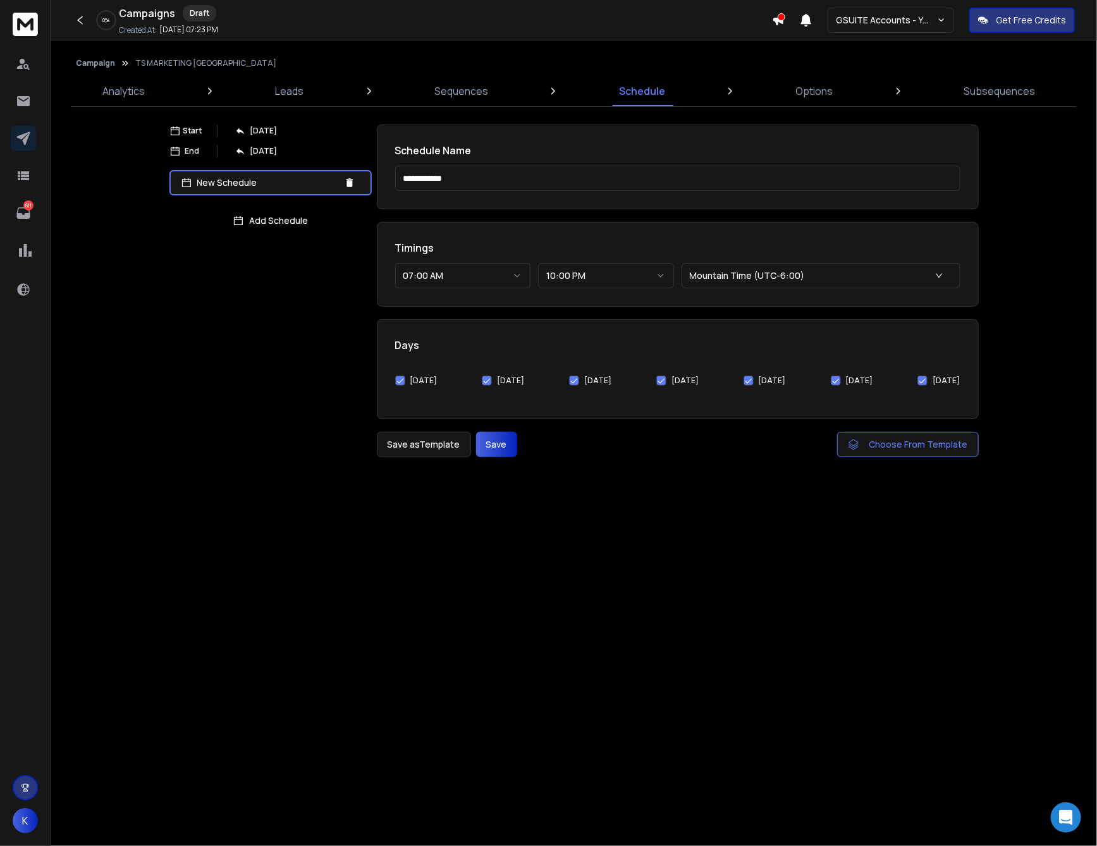
click at [491, 279] on button "07:00 AM" at bounding box center [463, 275] width 136 height 25
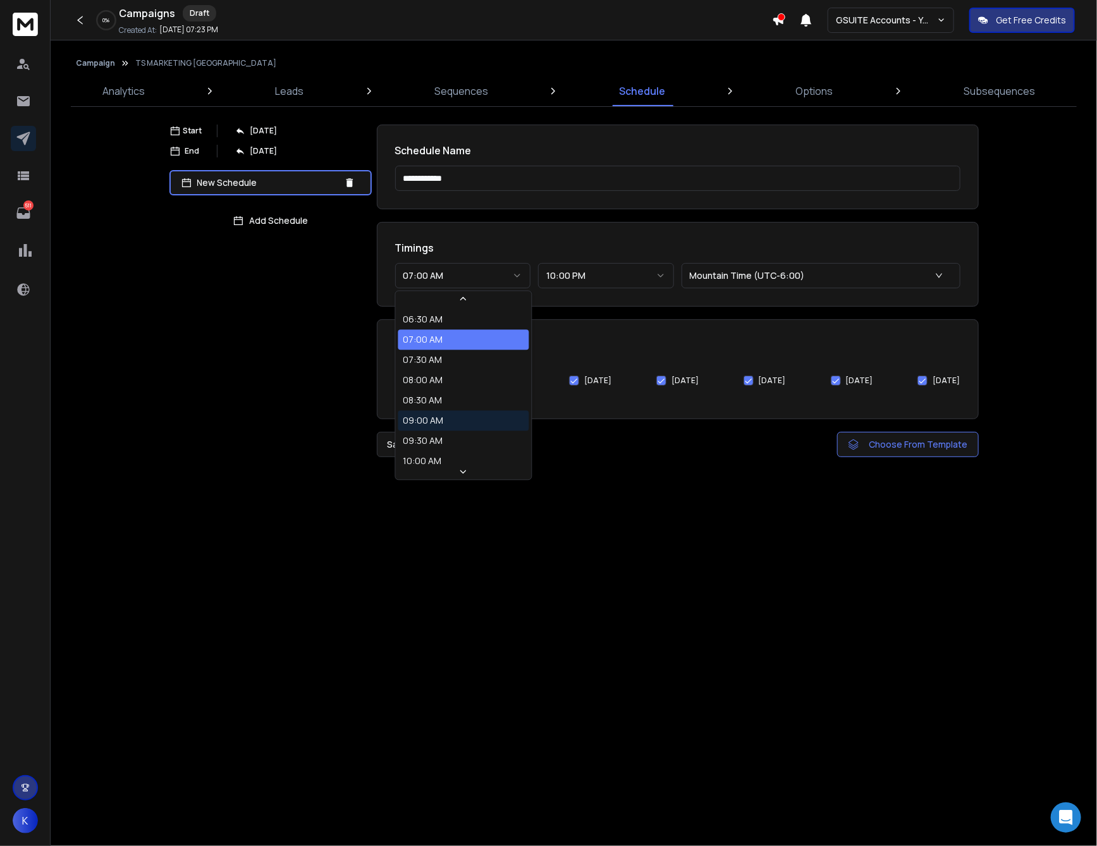
scroll to position [265, 0]
select select "********"
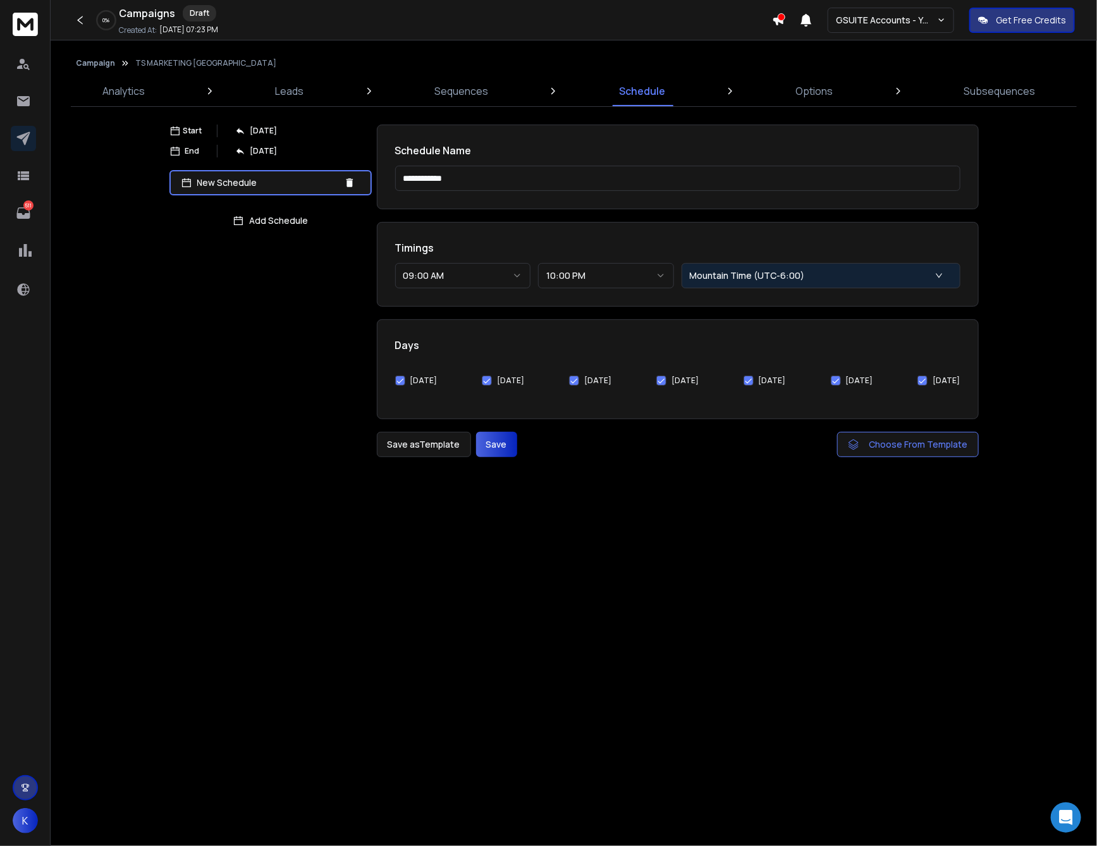
click at [733, 281] on p "Mountain Time (UTC-6:00)" at bounding box center [750, 275] width 120 height 13
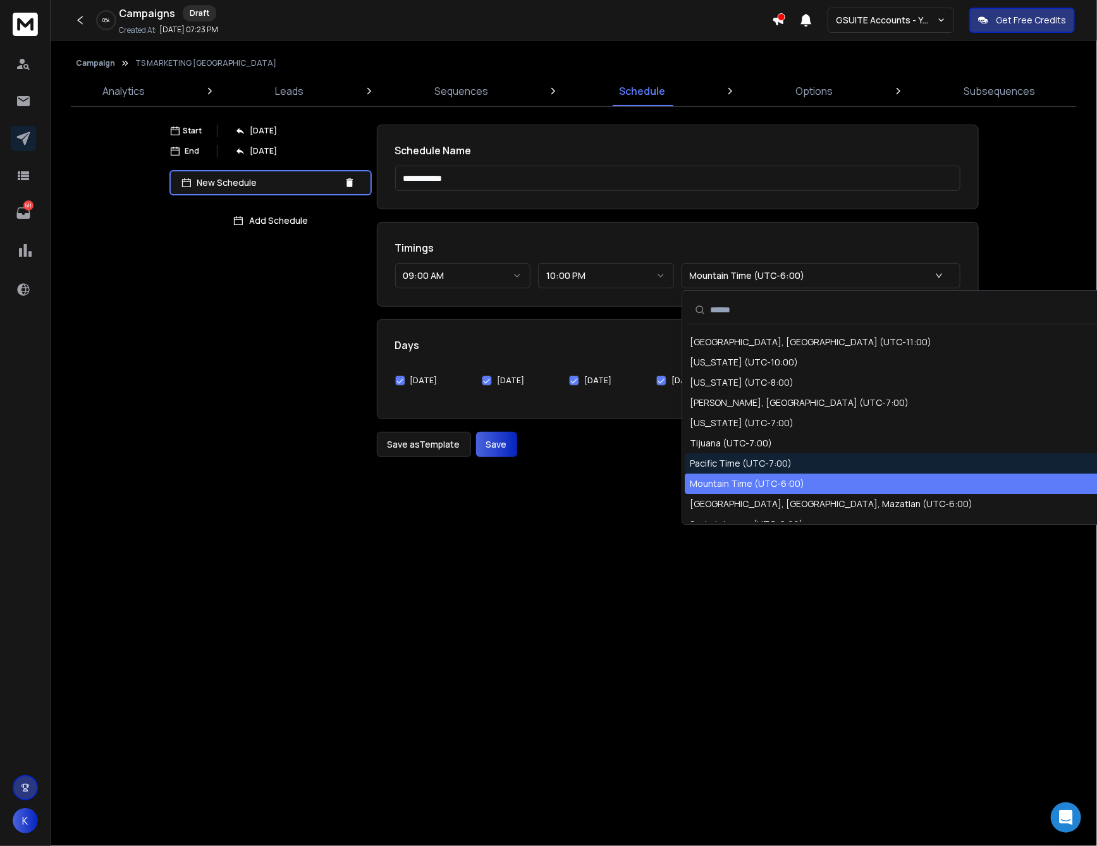
click at [756, 463] on div "Pacific Time (UTC-7:00)" at bounding box center [741, 463] width 102 height 13
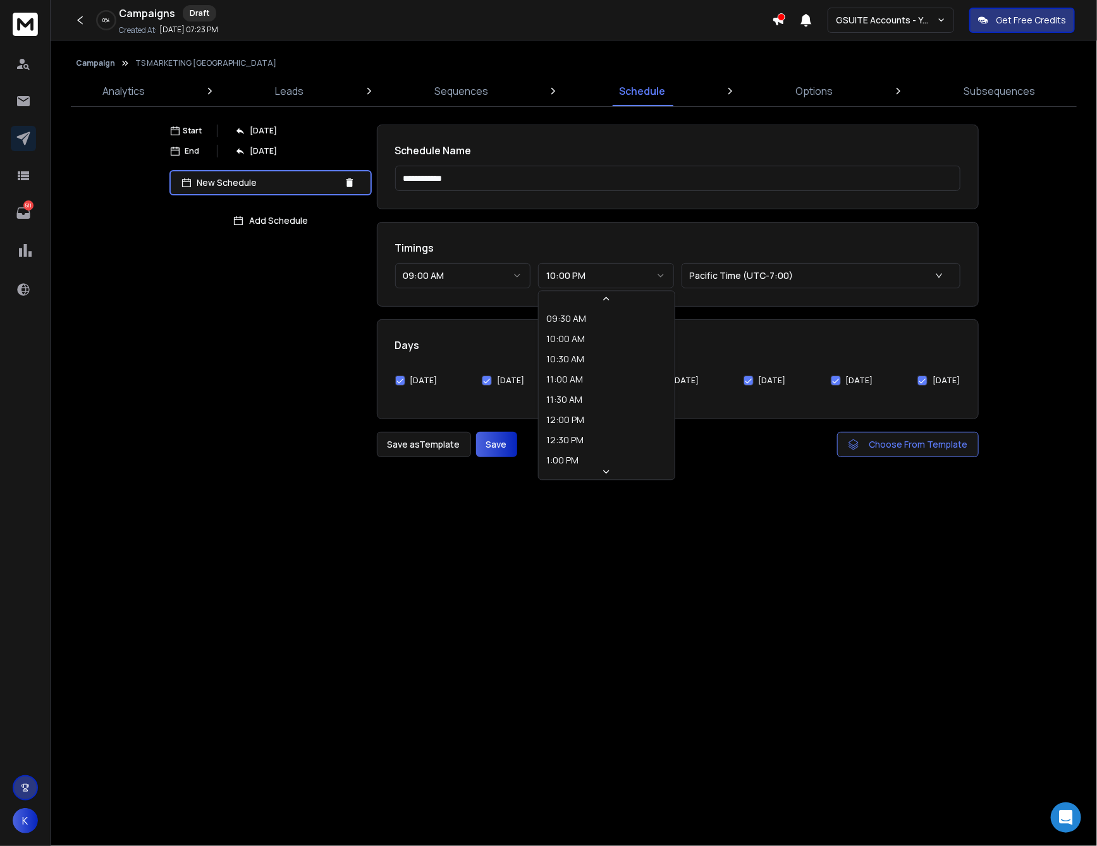
click at [635, 281] on button "10:00 PM" at bounding box center [606, 275] width 136 height 25
select select "********"
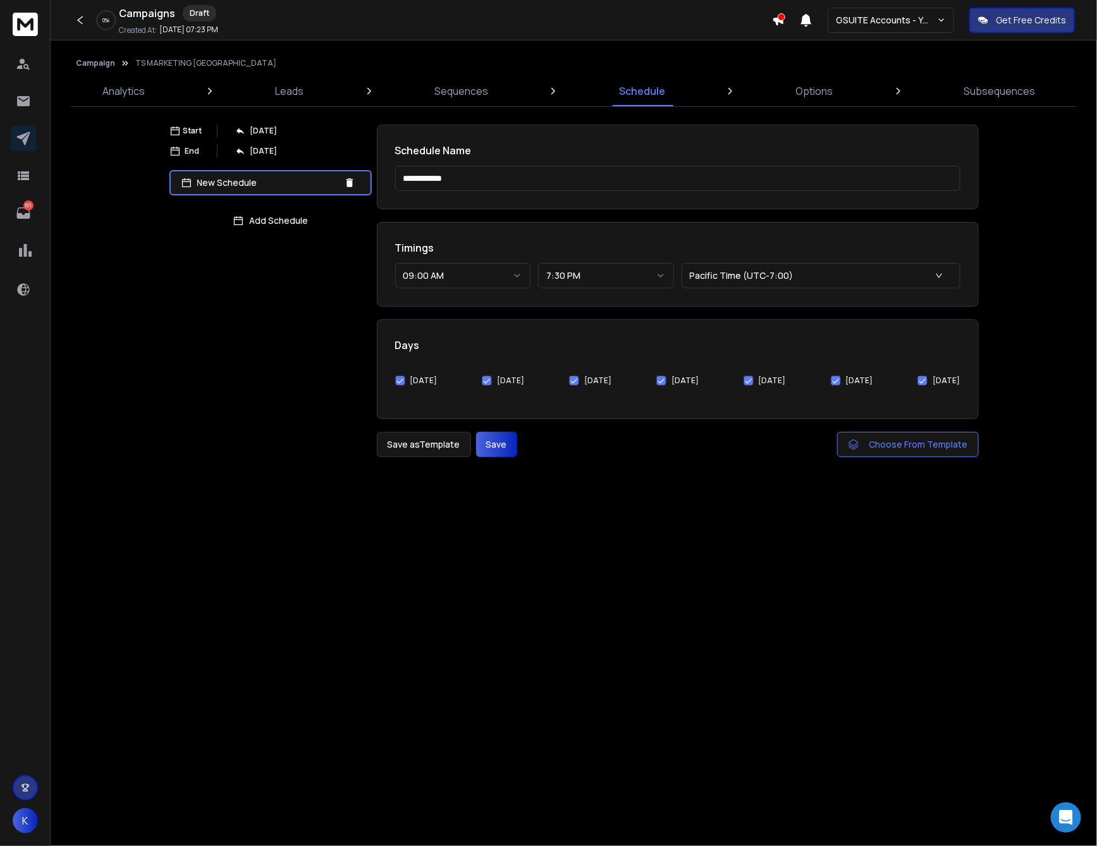
click at [499, 447] on button "Save" at bounding box center [496, 444] width 41 height 25
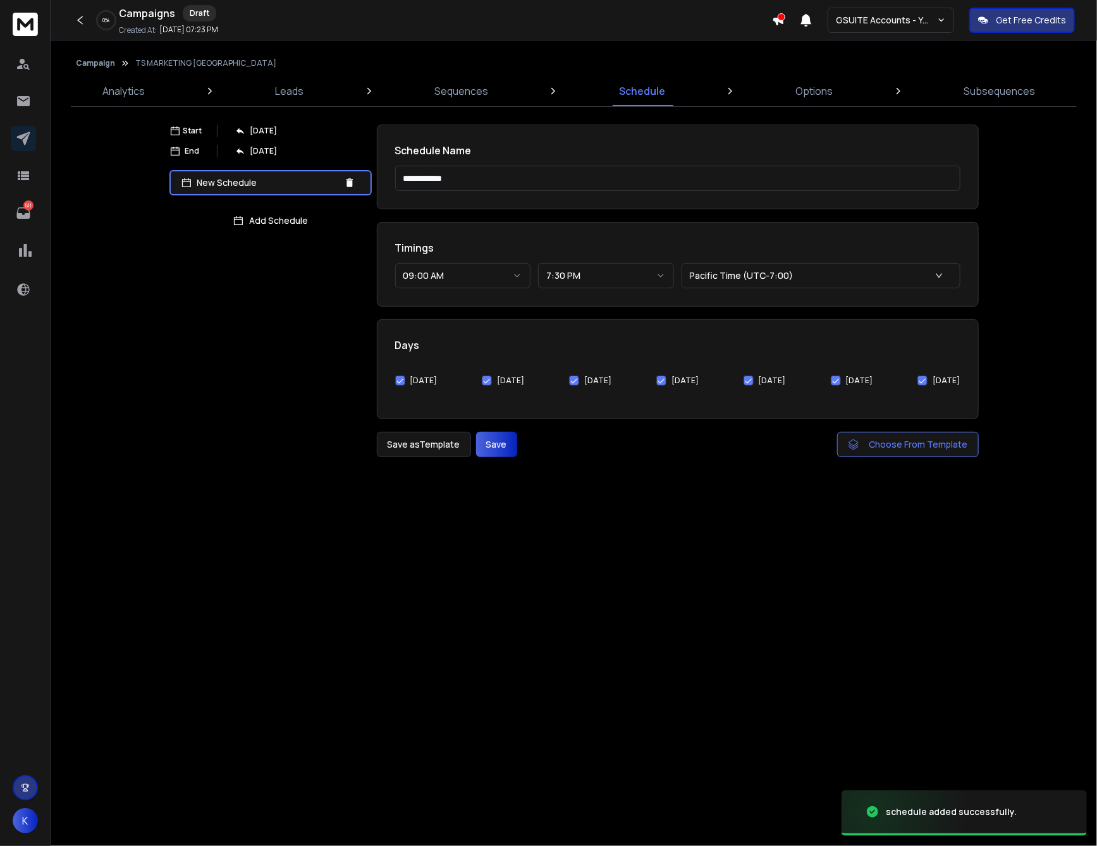
click at [838, 380] on button "[DATE]" at bounding box center [836, 381] width 10 height 10
click at [922, 379] on button "[DATE]" at bounding box center [922, 381] width 10 height 10
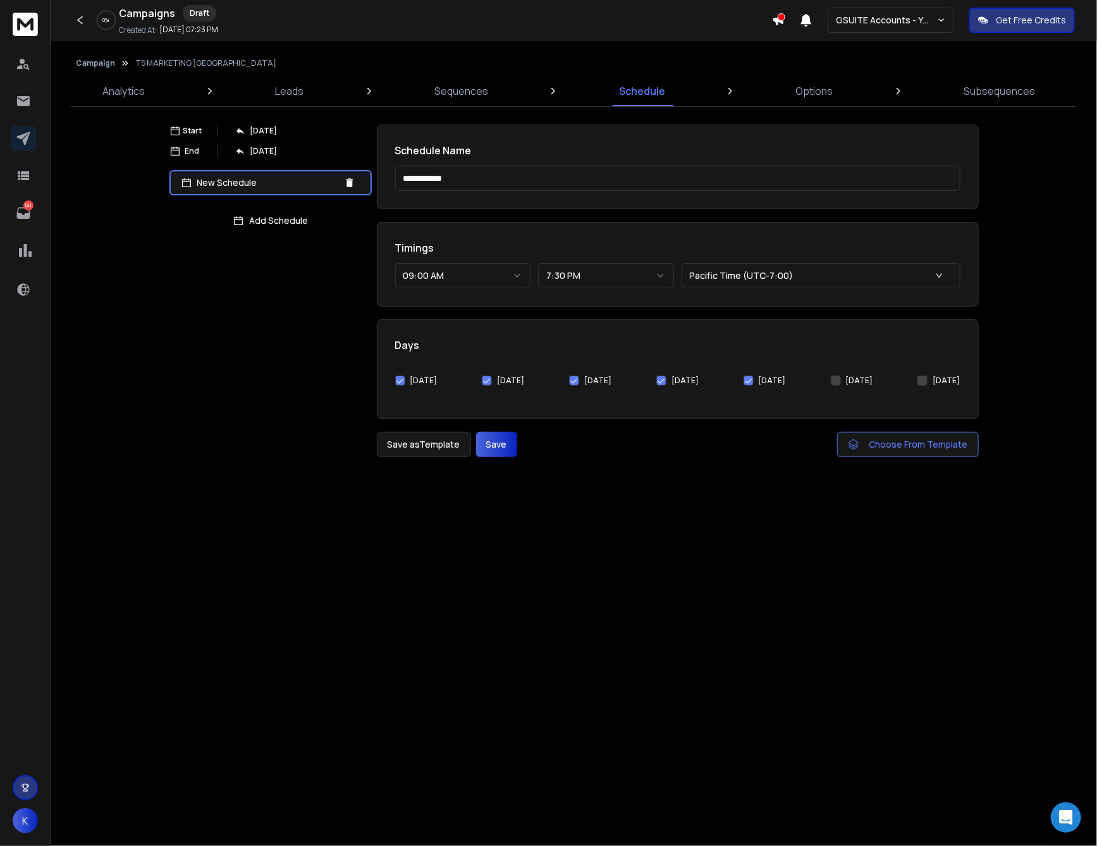
click at [503, 437] on button "Save" at bounding box center [496, 444] width 41 height 25
click at [812, 101] on link "Options" at bounding box center [814, 91] width 52 height 30
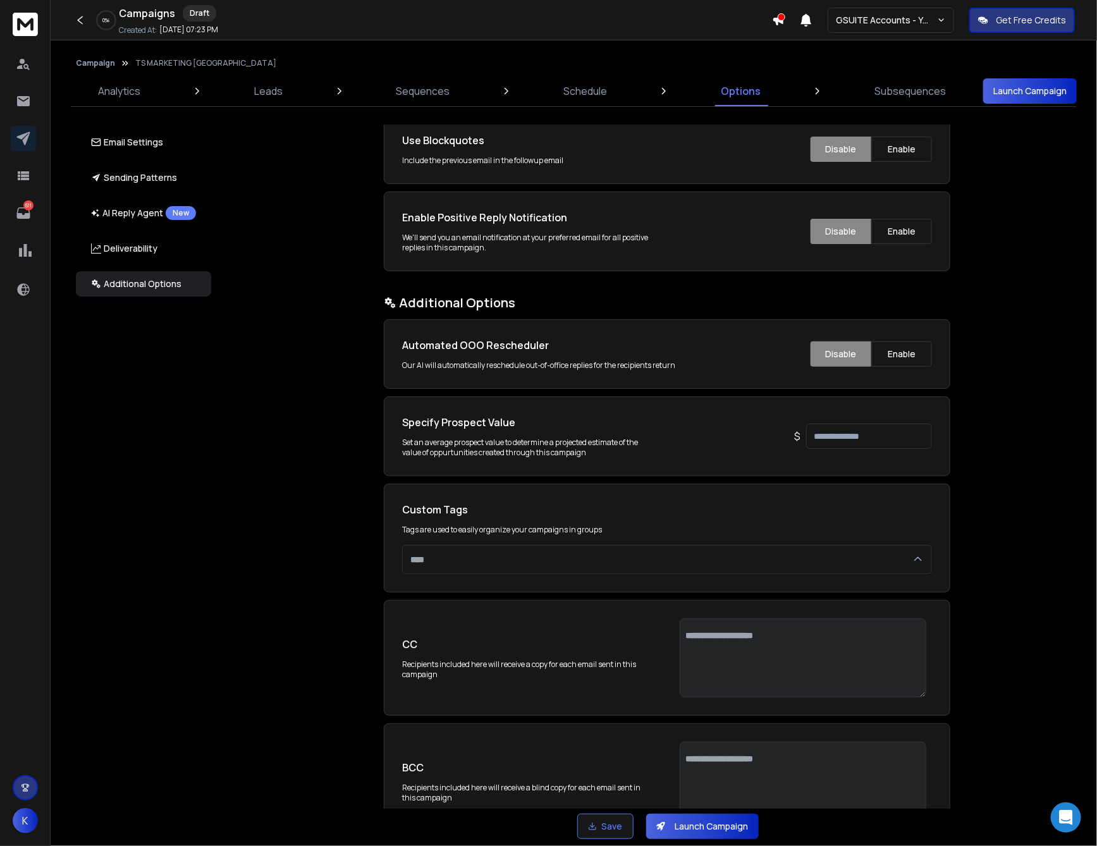
scroll to position [2124, 0]
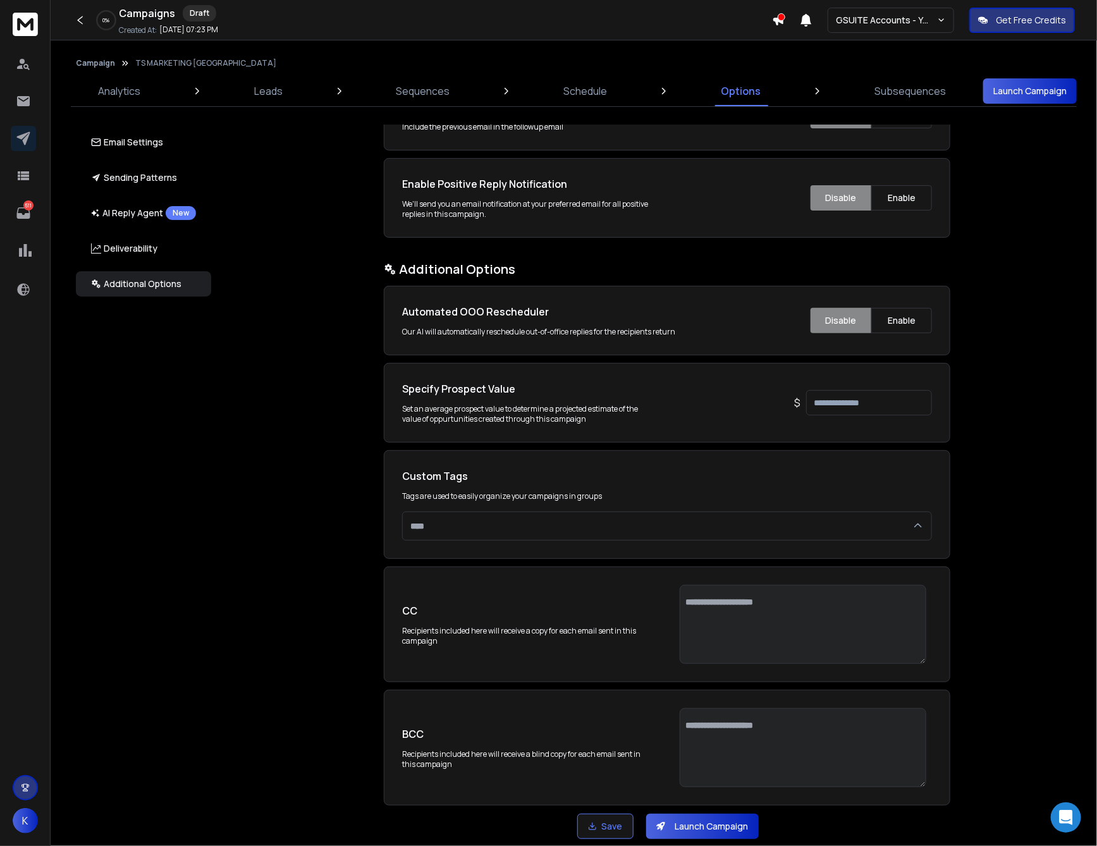
click at [678, 826] on button "Launch Campaign" at bounding box center [702, 826] width 113 height 25
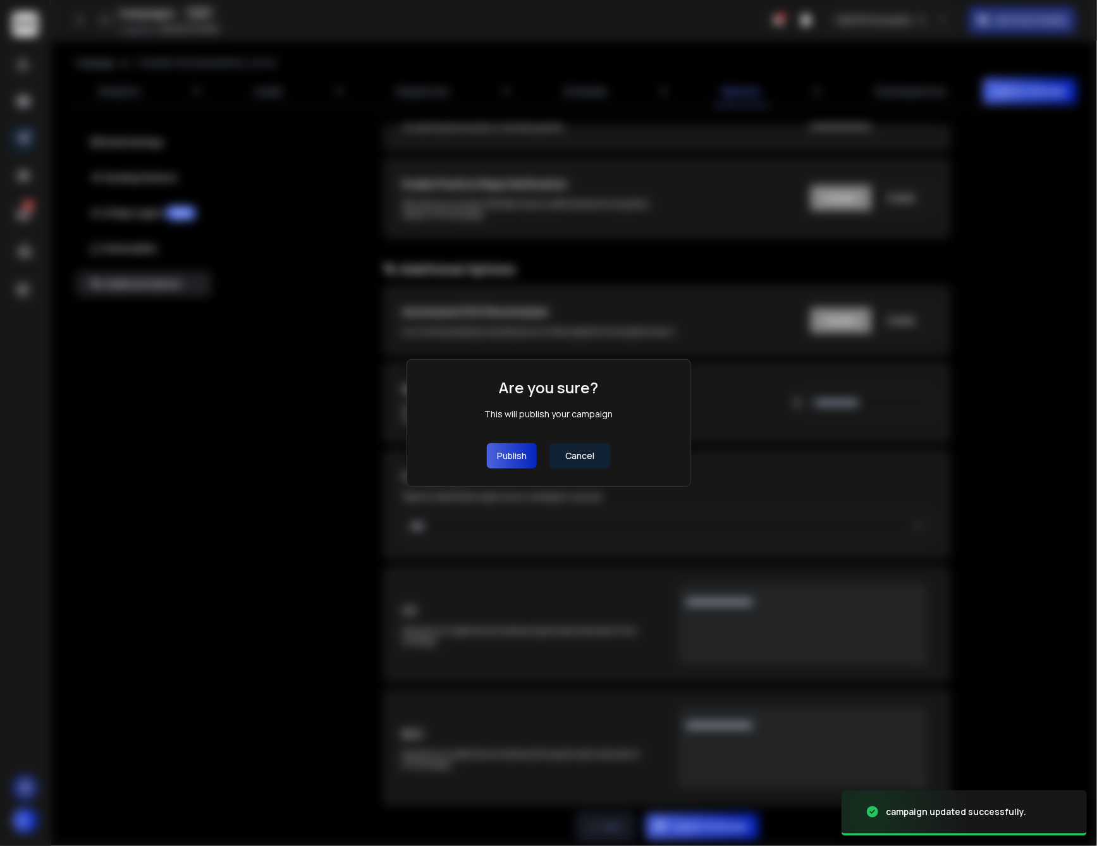
click at [511, 458] on button "Publish" at bounding box center [512, 455] width 50 height 25
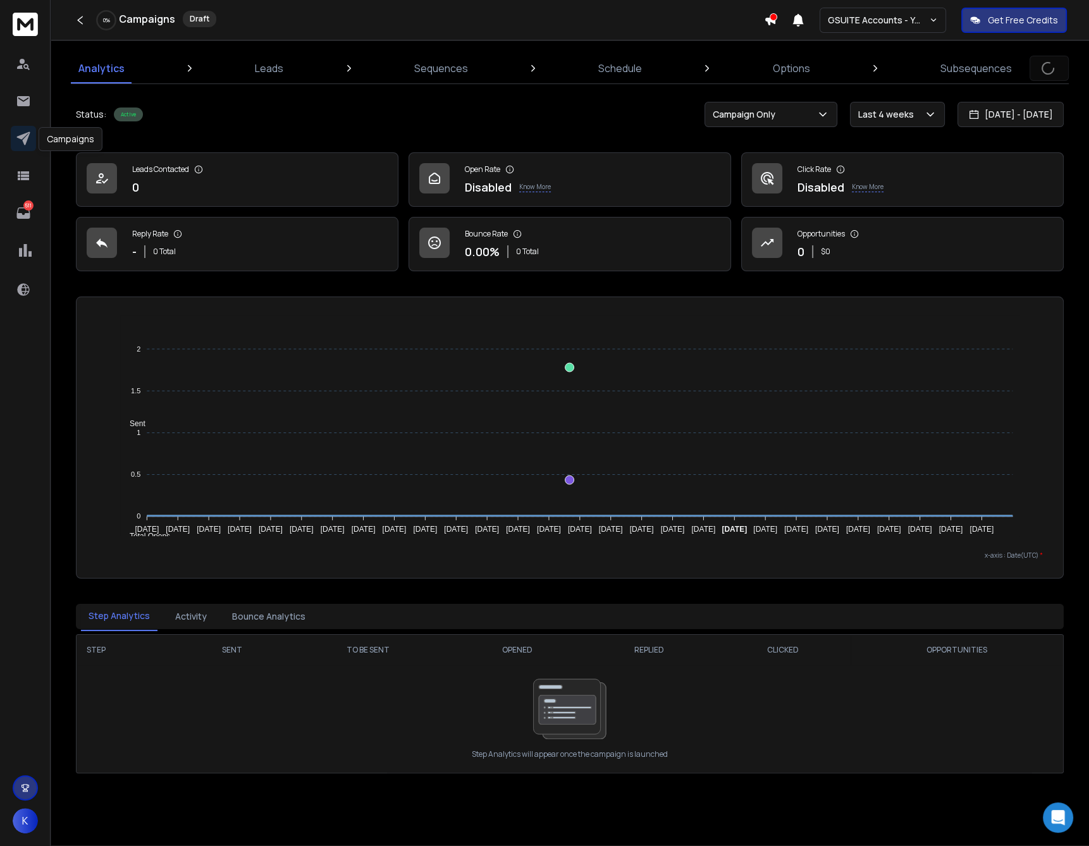
click at [26, 140] on icon at bounding box center [22, 138] width 13 height 13
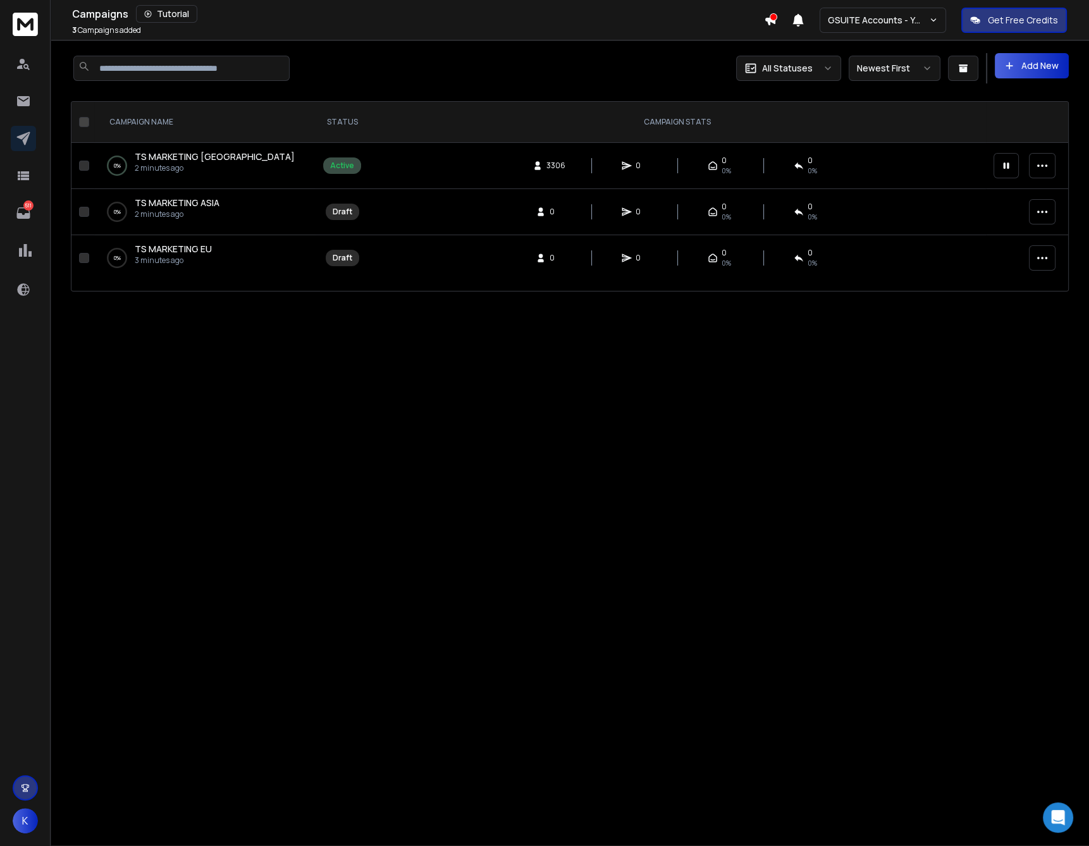
click at [180, 204] on span "TS MARKETING ASIA" at bounding box center [177, 203] width 85 height 12
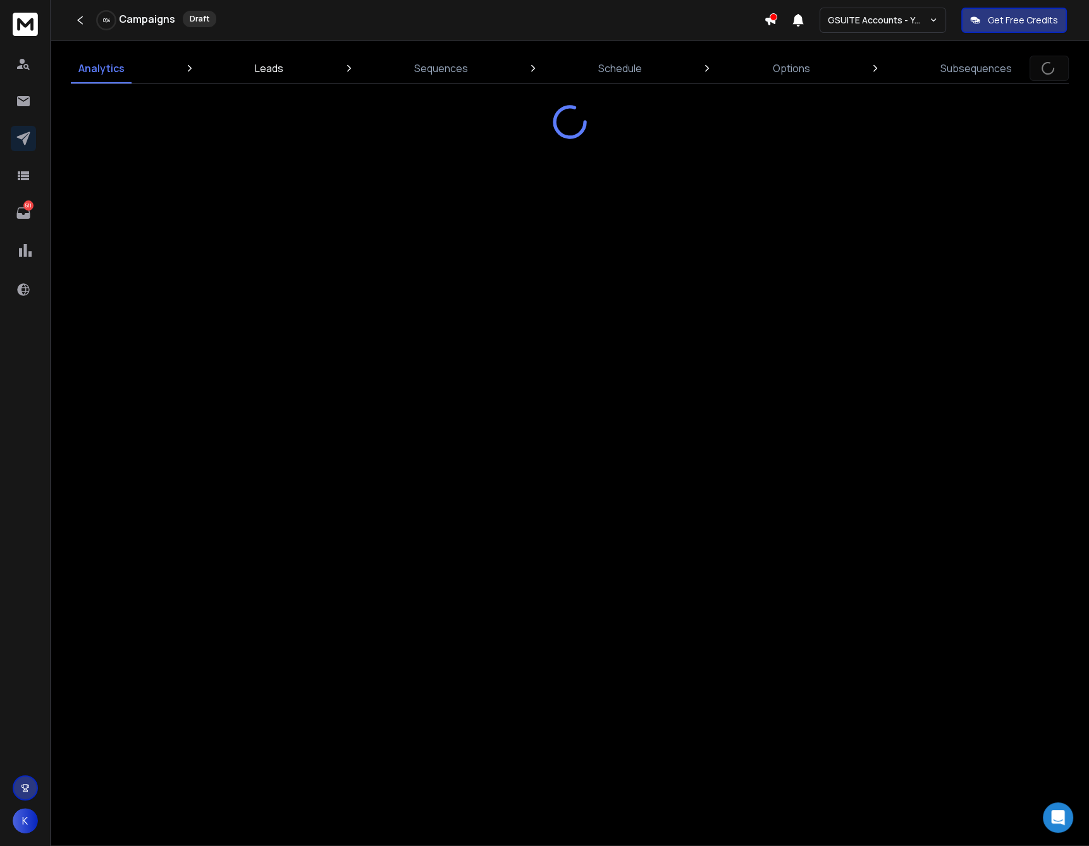
click at [262, 73] on p "Leads" at bounding box center [269, 68] width 28 height 15
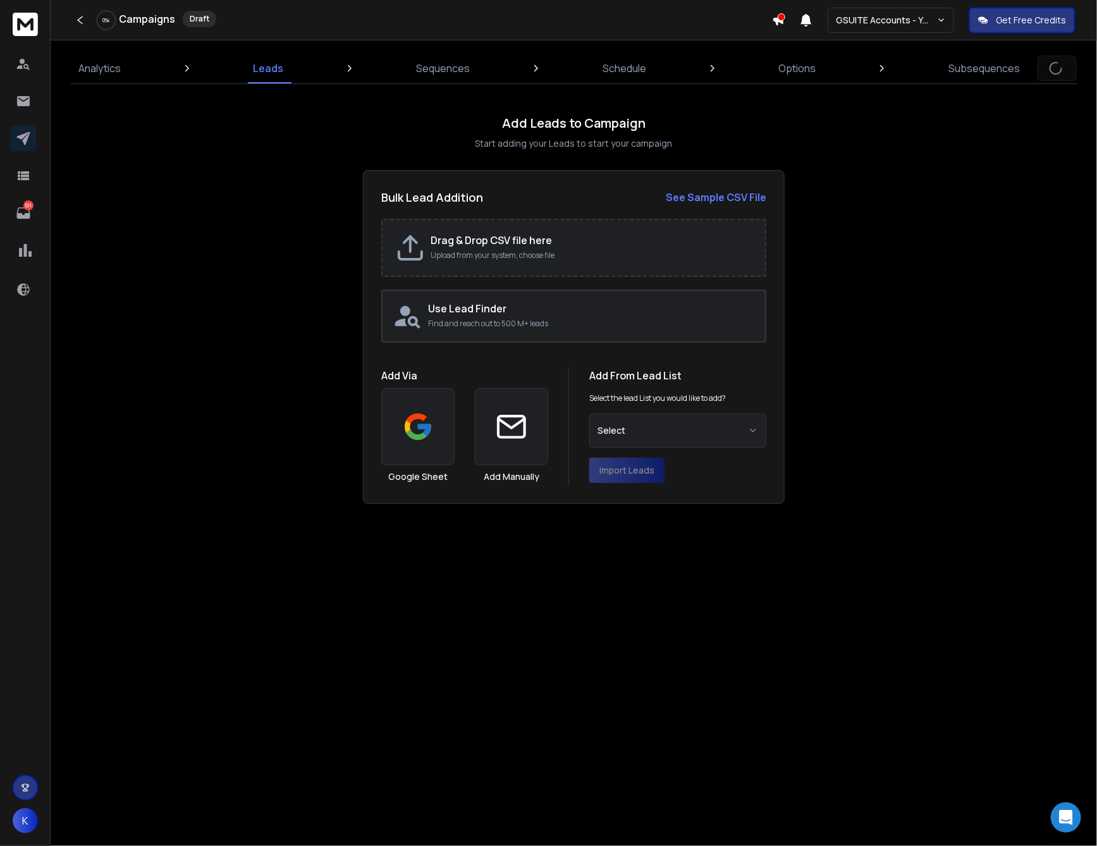
click at [444, 245] on h2 "Drag & Drop CSV file here" at bounding box center [592, 240] width 322 height 15
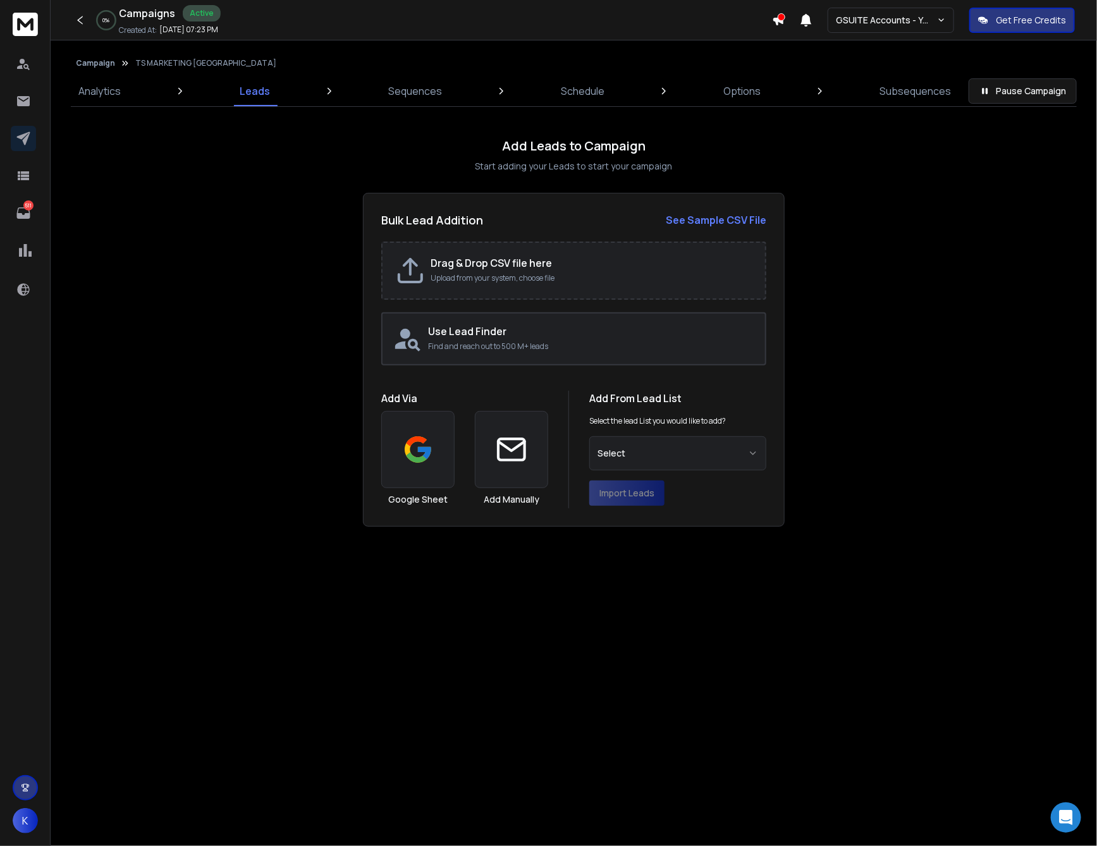
type input "**********"
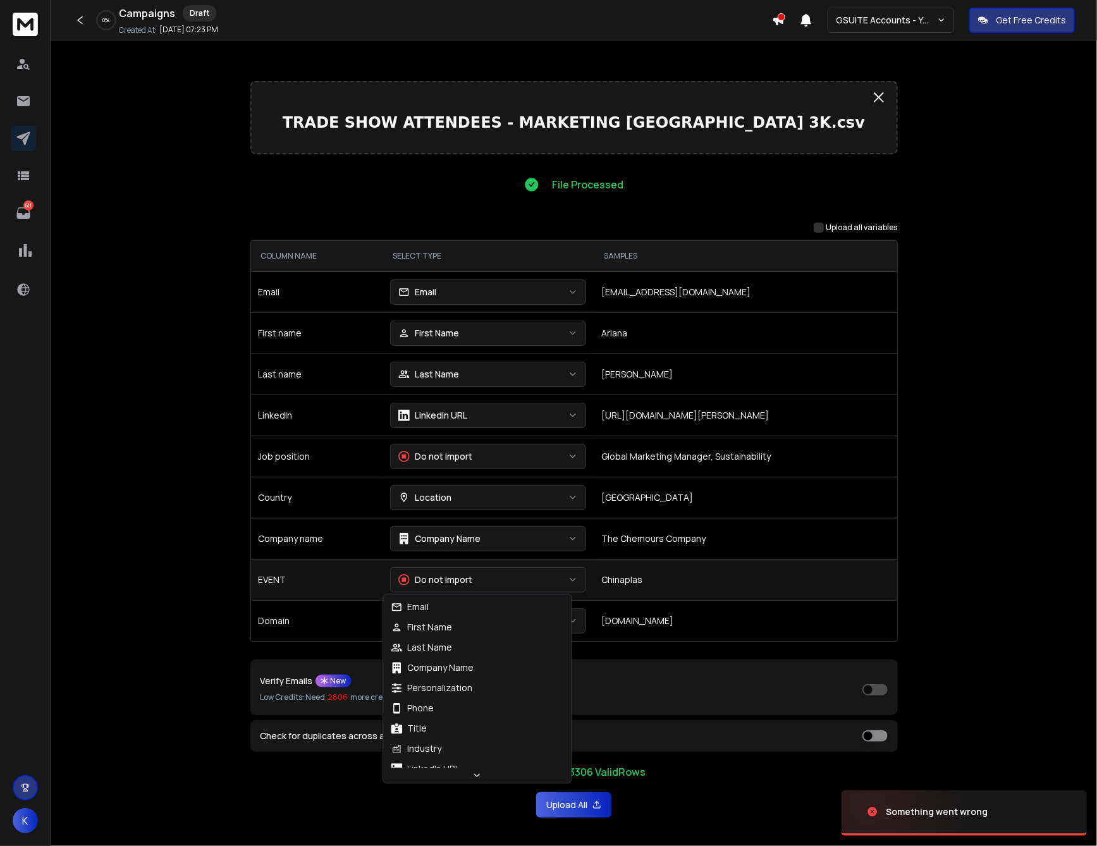
click at [455, 586] on button "Do not import" at bounding box center [488, 579] width 197 height 25
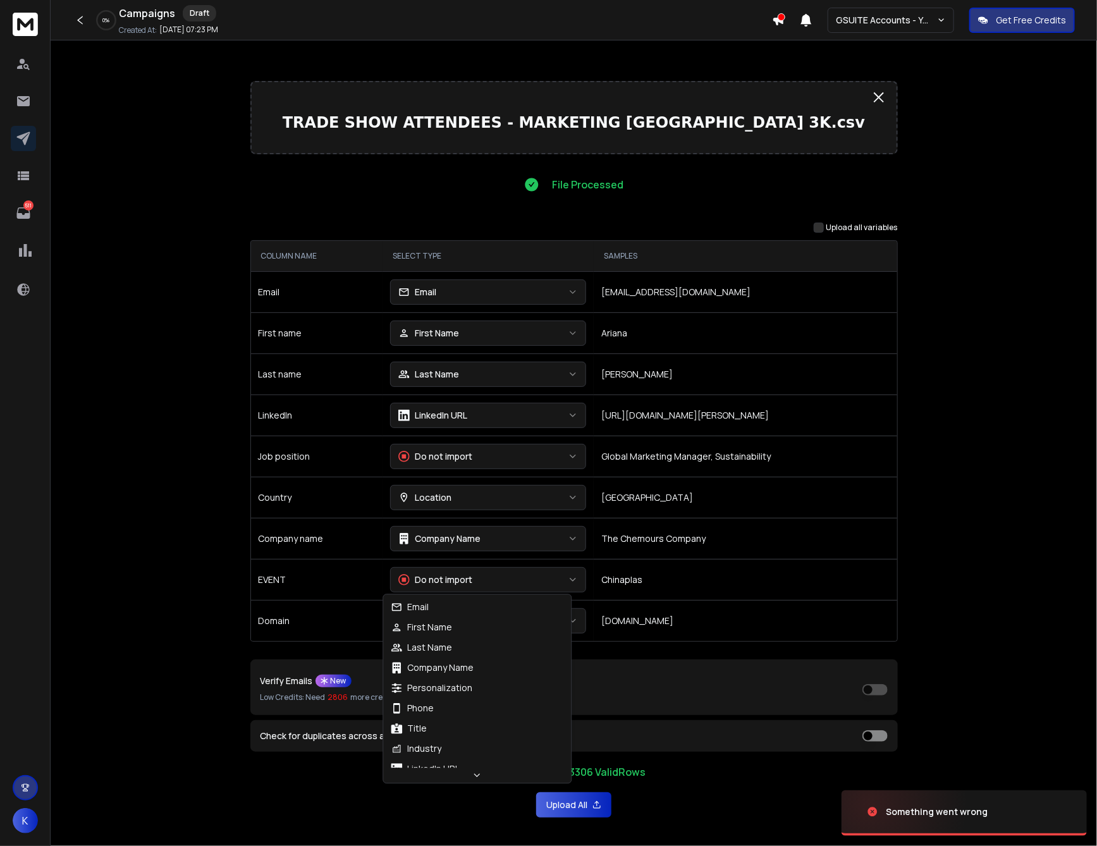
scroll to position [127, 0]
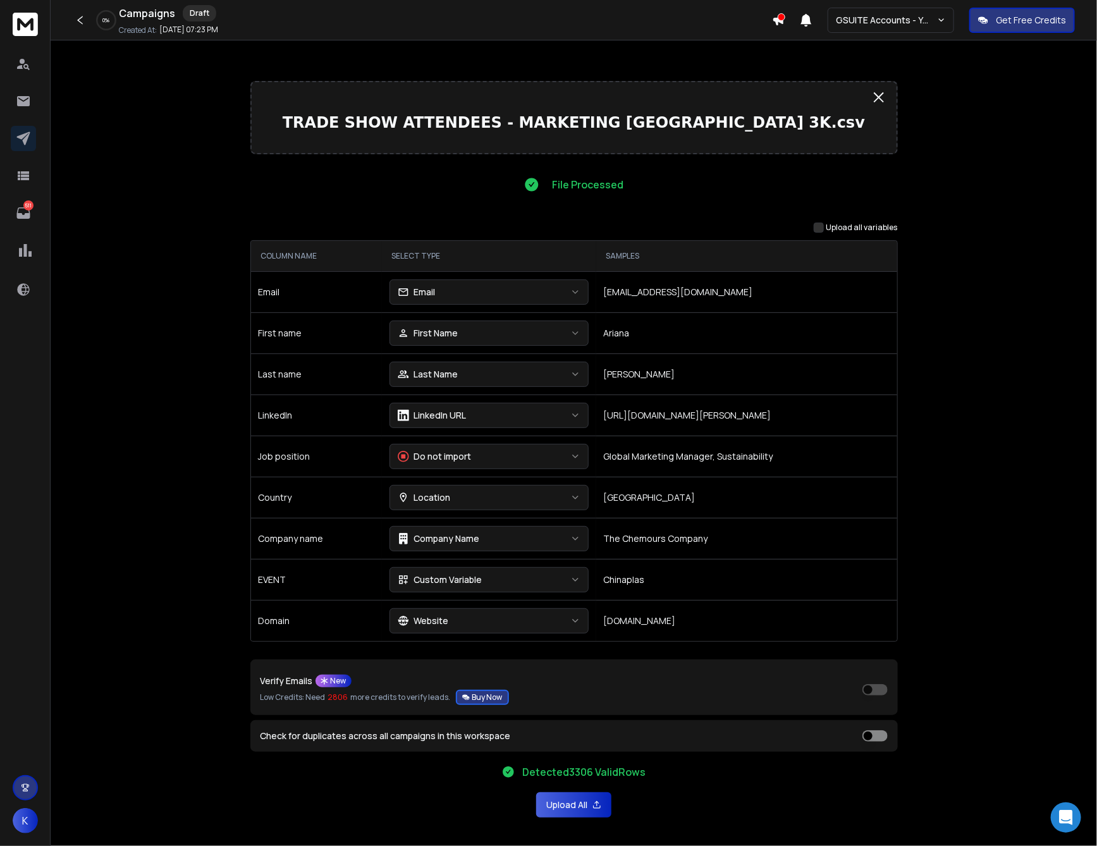
click at [558, 803] on button "Upload All" at bounding box center [573, 804] width 75 height 25
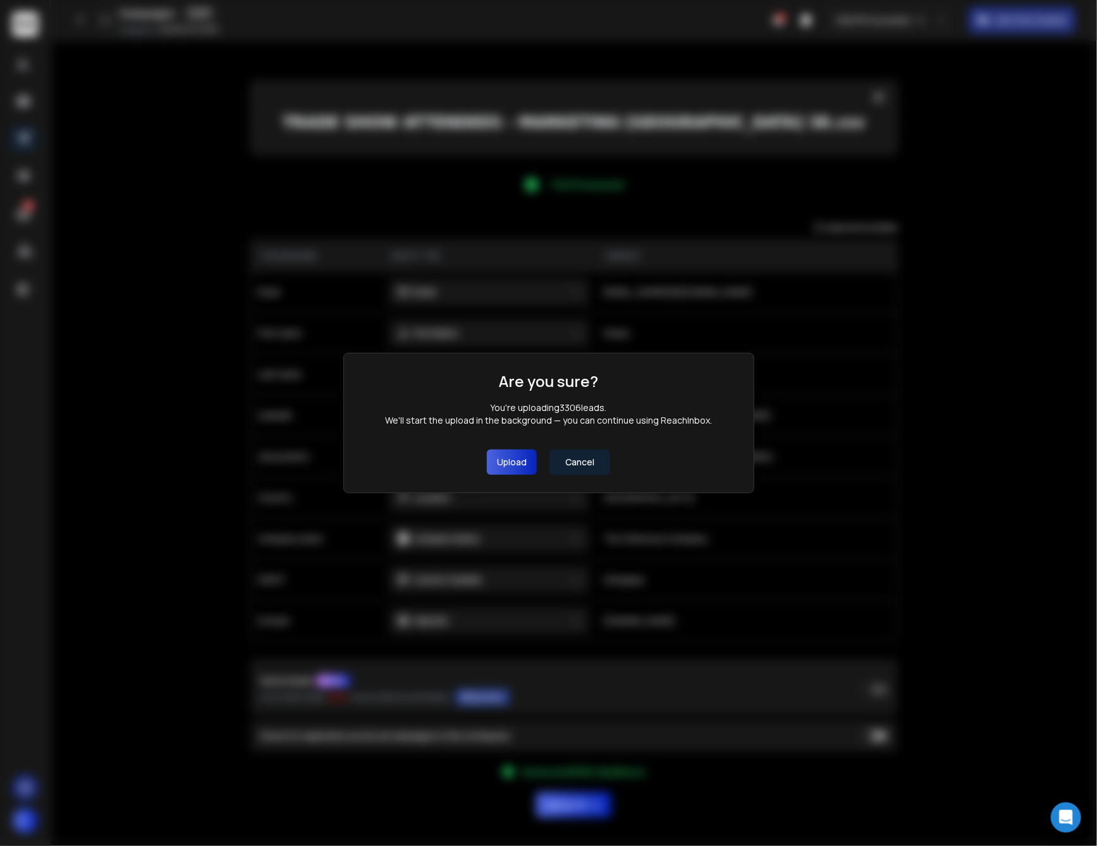
click at [524, 474] on button "Upload" at bounding box center [512, 462] width 50 height 25
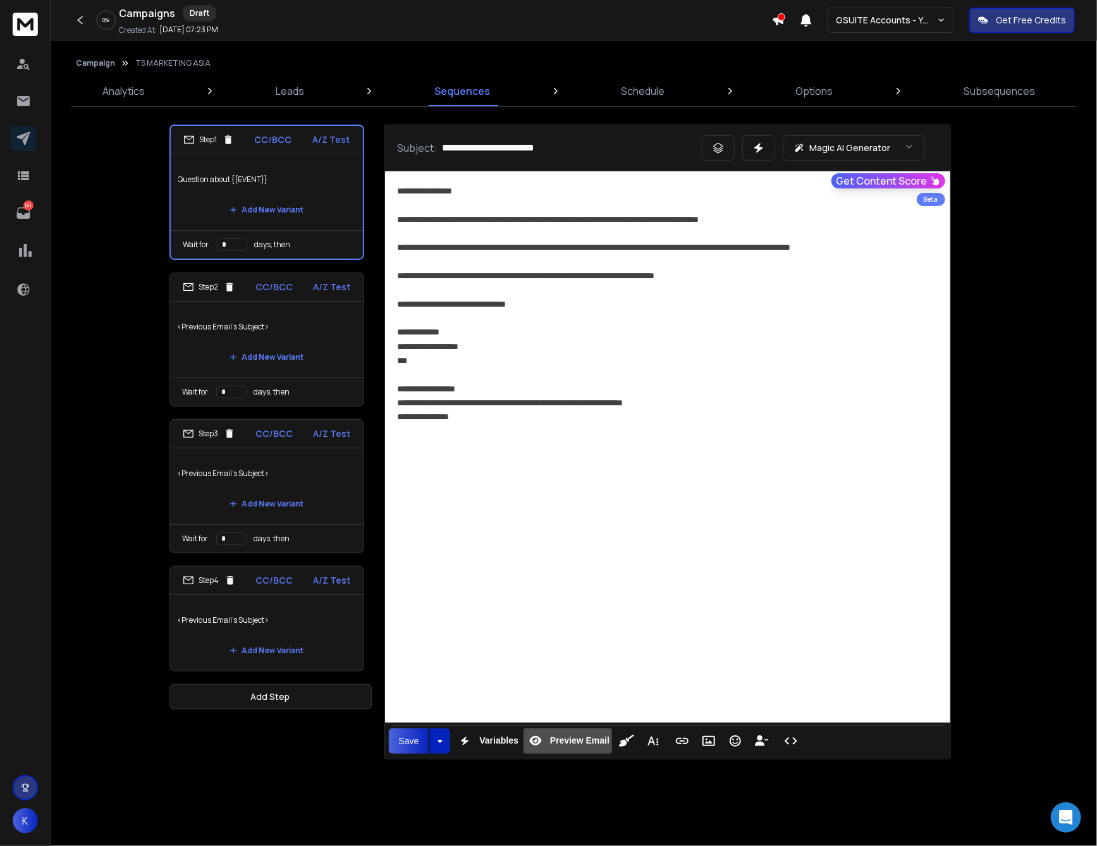
click at [560, 737] on span "Preview Email" at bounding box center [580, 740] width 64 height 11
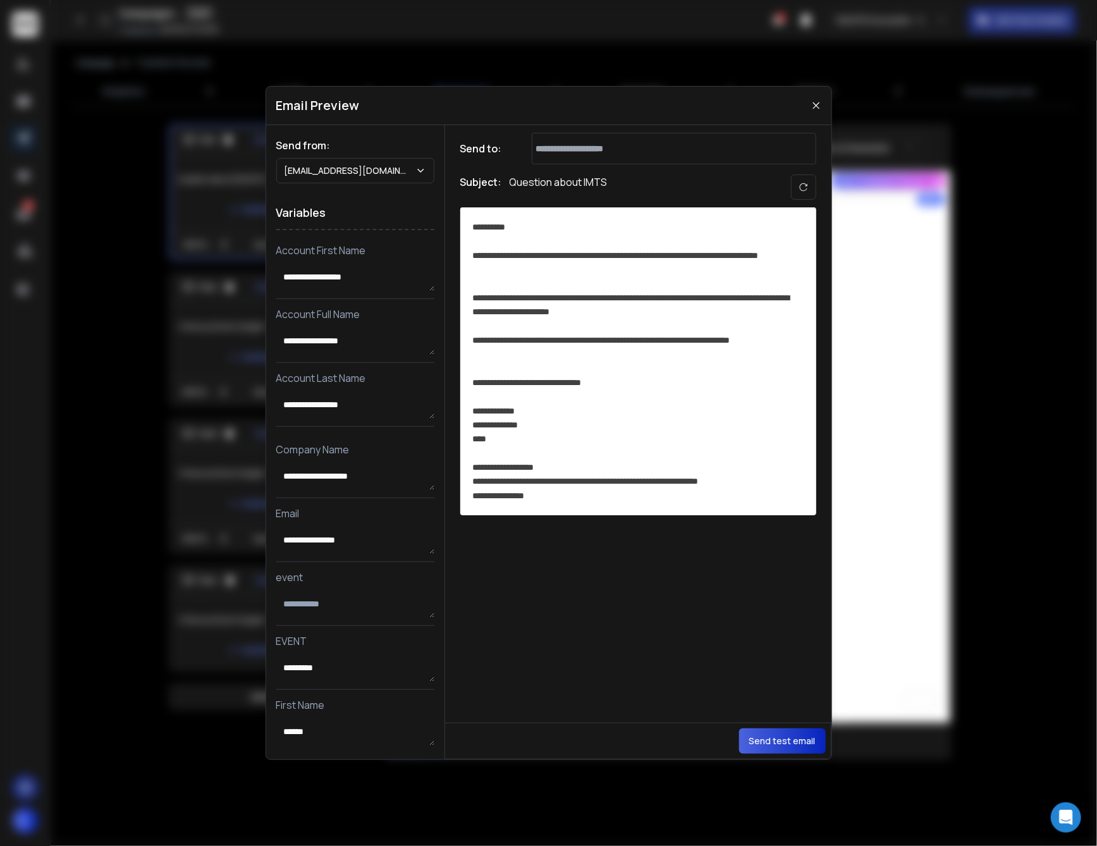
click at [814, 109] on icon at bounding box center [816, 106] width 10 height 10
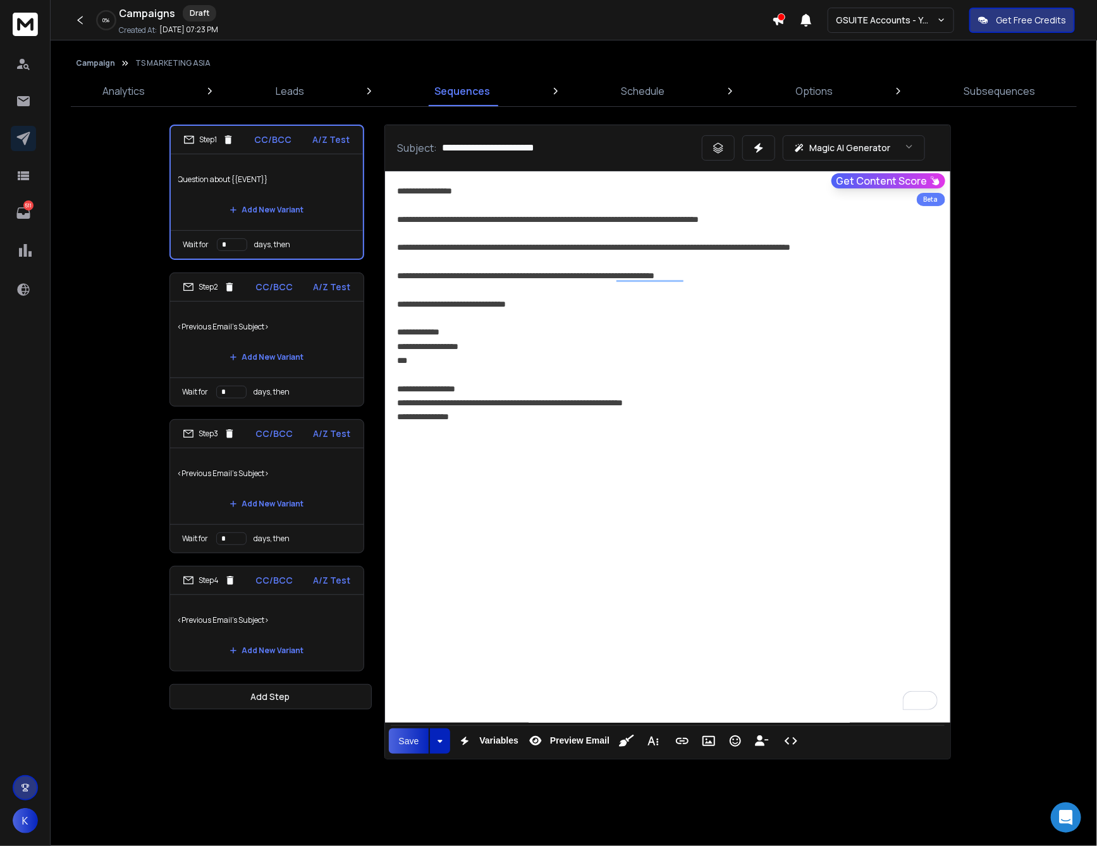
click at [709, 338] on div "**********" at bounding box center [668, 332] width 540 height 14
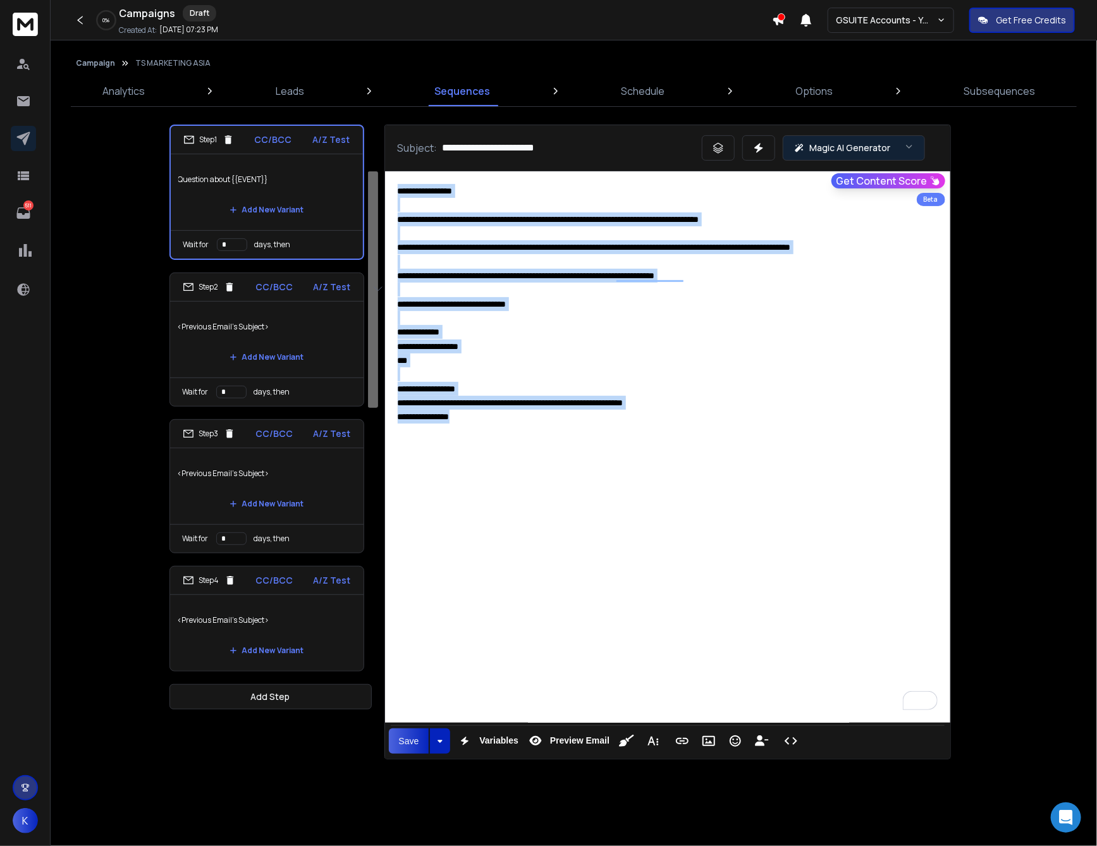
click at [876, 147] on p "Magic AI Generator" at bounding box center [850, 148] width 81 height 13
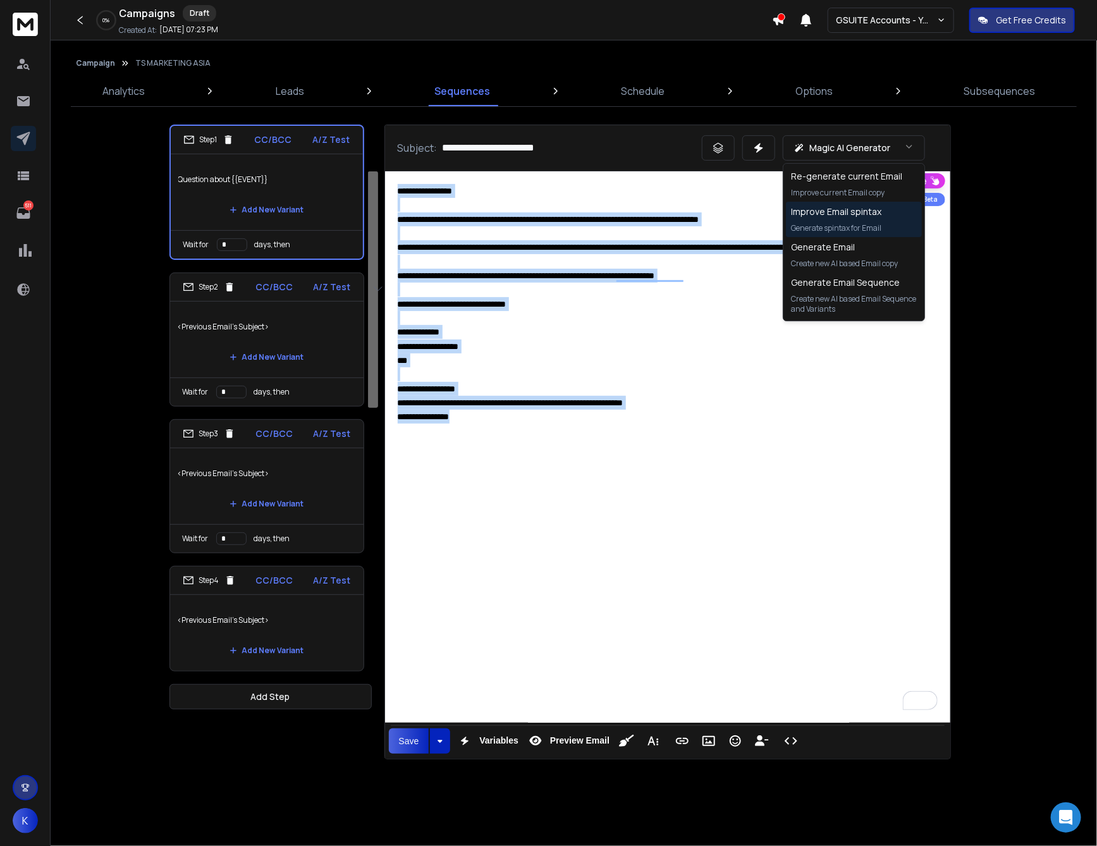
click at [851, 211] on h1 "Improve Email spintax" at bounding box center [836, 211] width 90 height 13
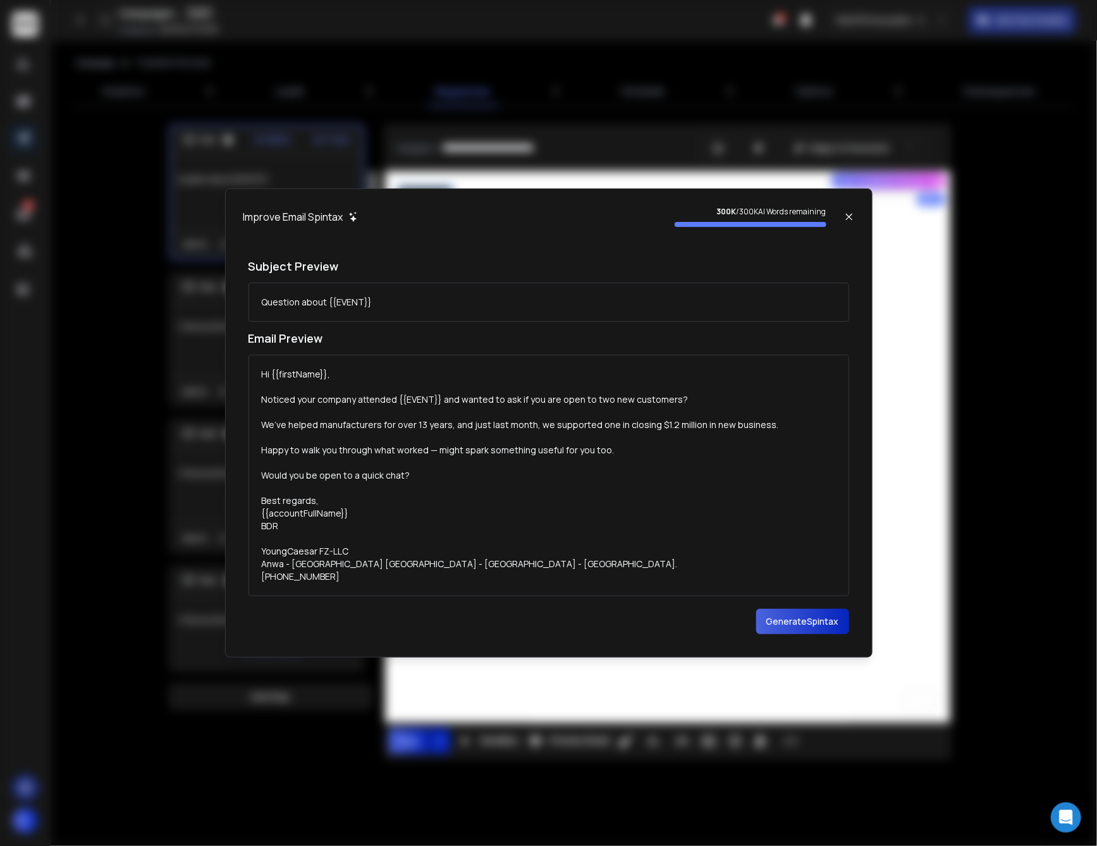
click at [821, 632] on button "Generate Spintax" at bounding box center [802, 621] width 93 height 25
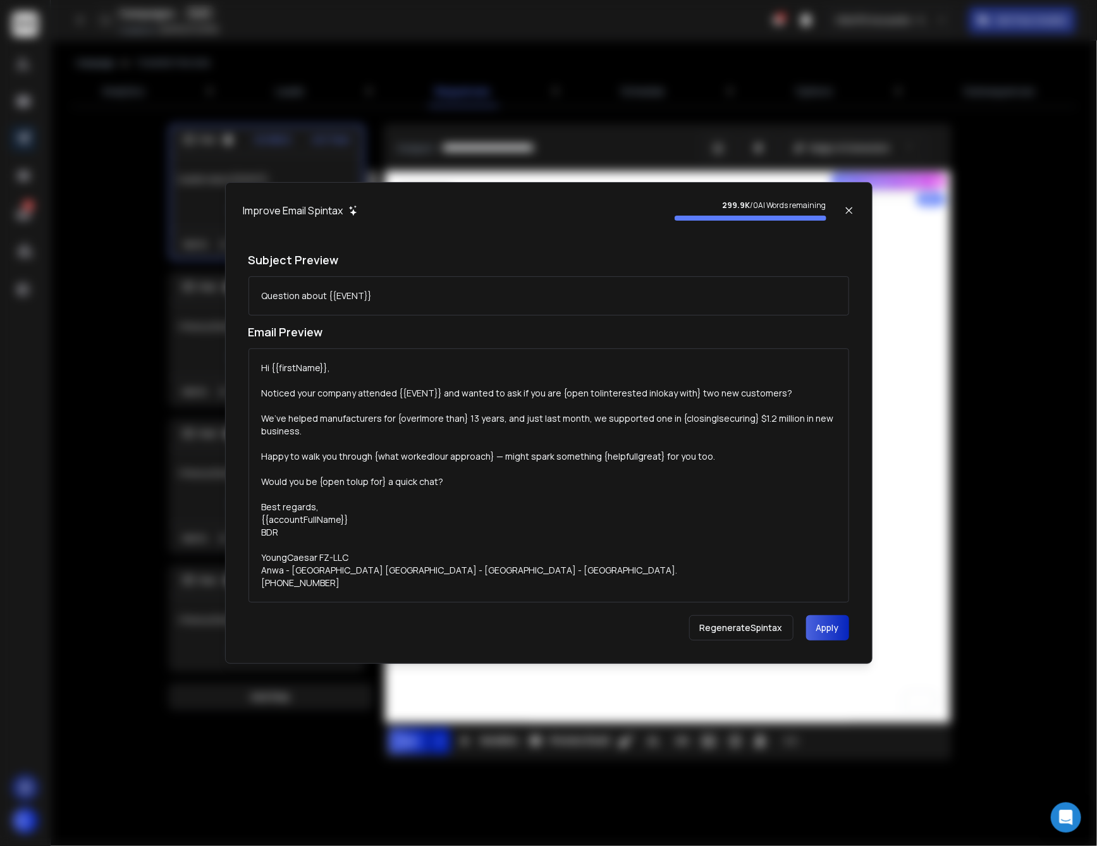
click at [847, 210] on icon at bounding box center [849, 210] width 10 height 10
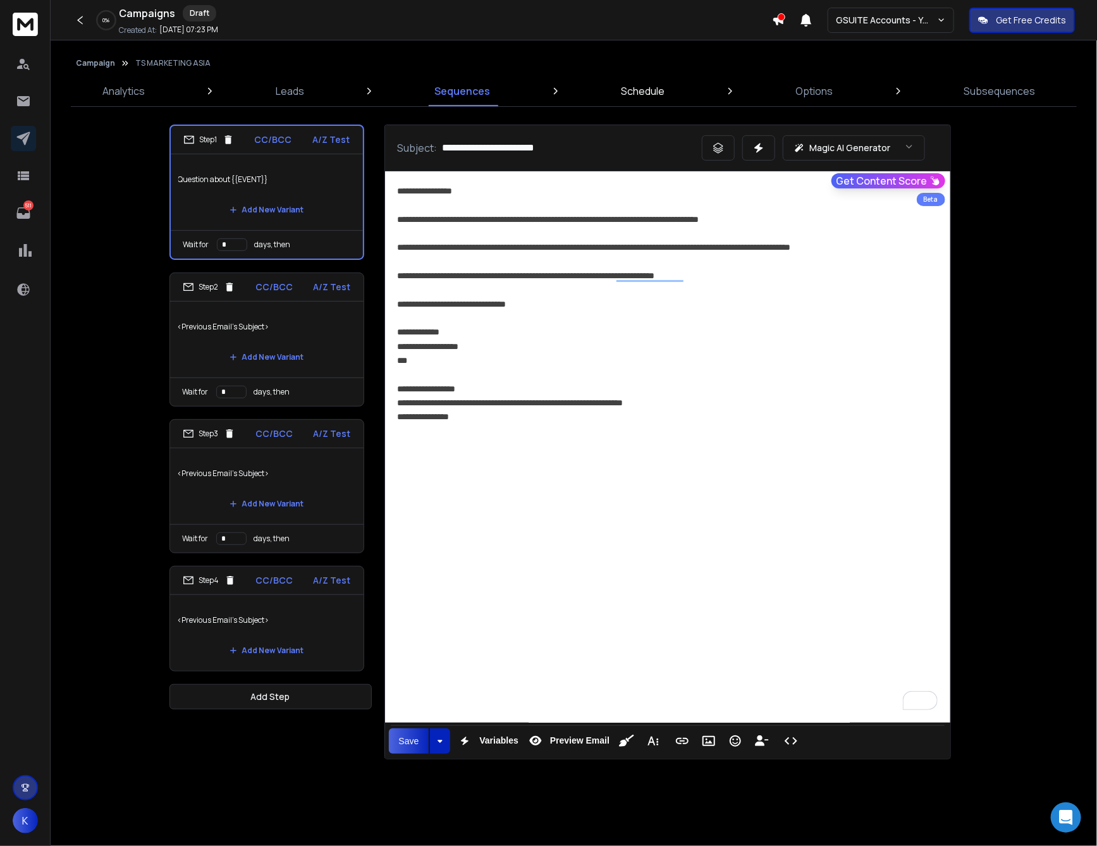
click at [641, 92] on p "Schedule" at bounding box center [643, 90] width 44 height 15
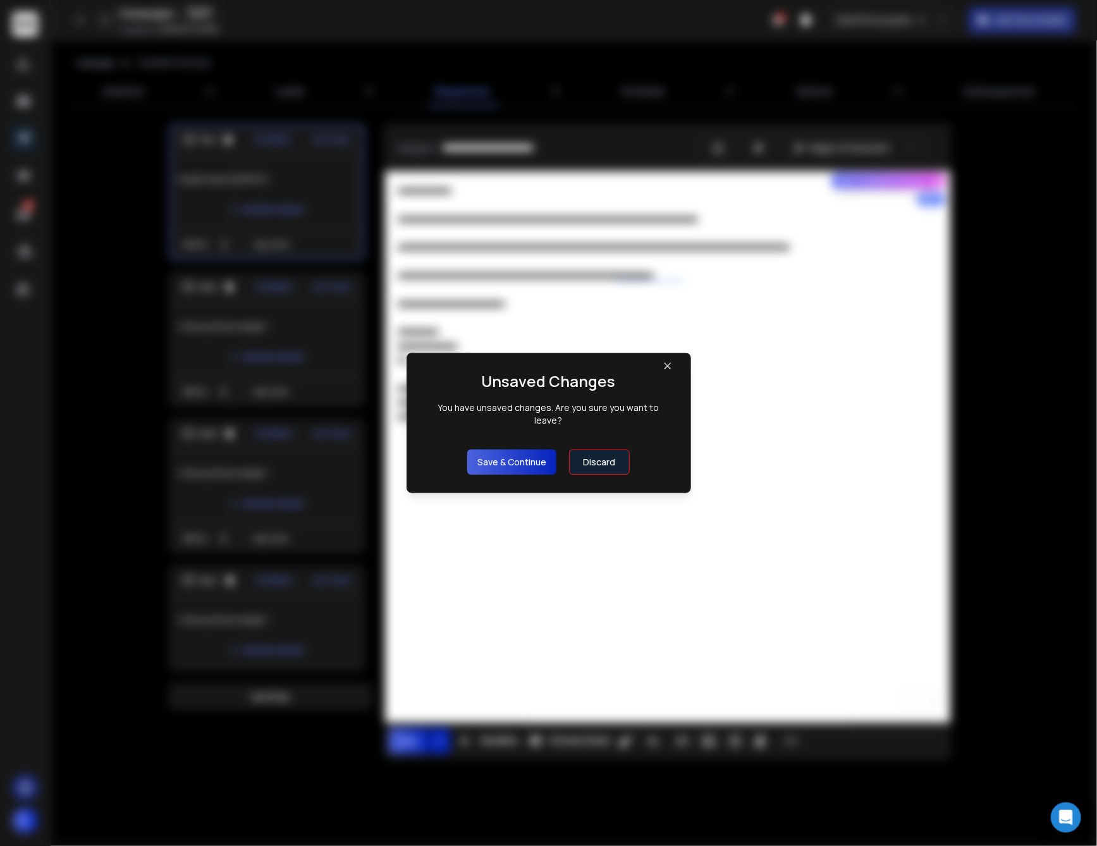
click at [518, 436] on div "Unsaved Changes You have unsaved changes. Are you sure you want to leave? Save …" at bounding box center [549, 423] width 248 height 104
click at [512, 450] on button "Save & Continue" at bounding box center [511, 462] width 89 height 25
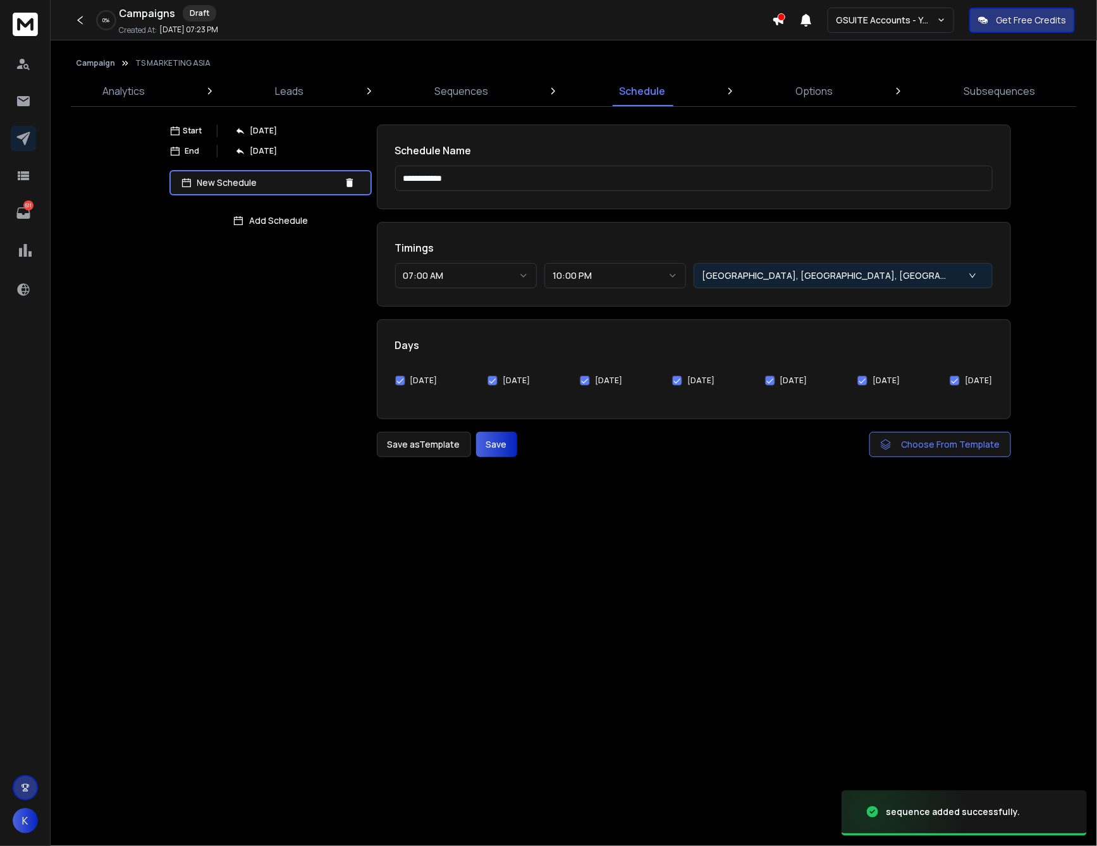
click at [761, 281] on p "[GEOGRAPHIC_DATA], [GEOGRAPHIC_DATA], [GEOGRAPHIC_DATA], [GEOGRAPHIC_DATA] (UTC…" at bounding box center [829, 275] width 254 height 13
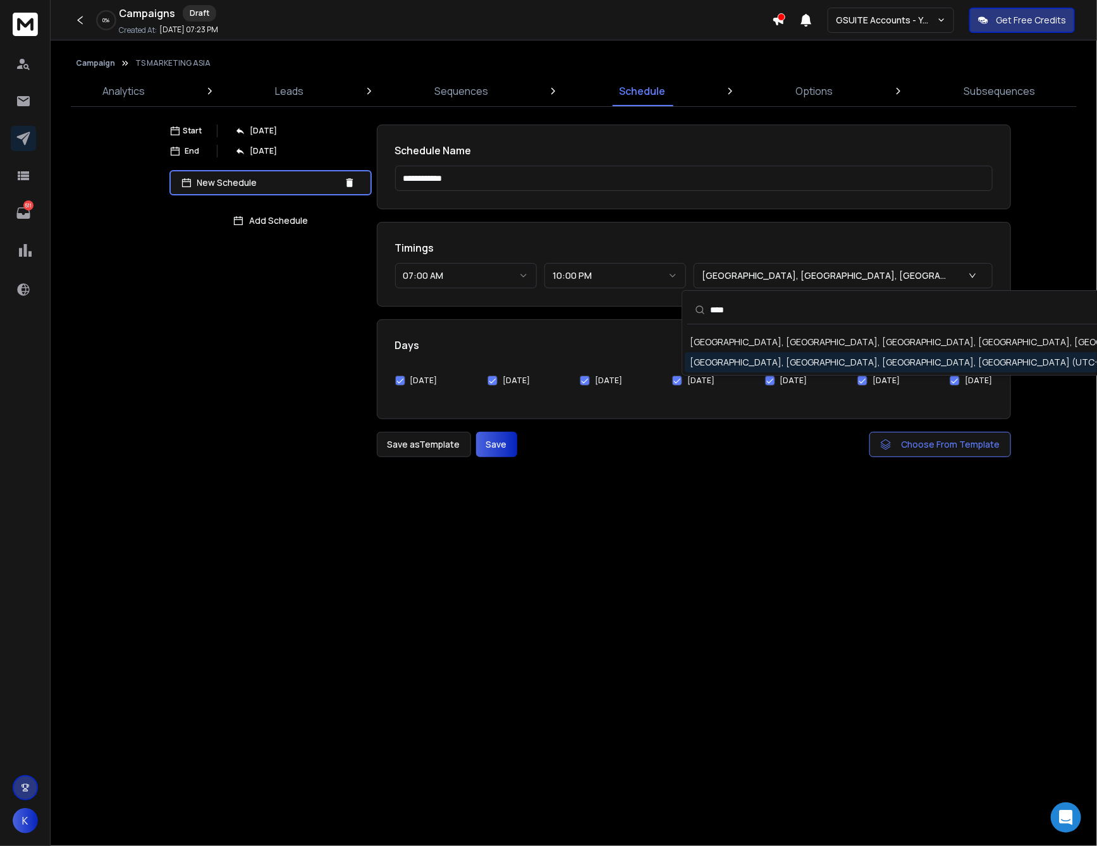
type input "****"
click at [773, 358] on div "[GEOGRAPHIC_DATA], [GEOGRAPHIC_DATA], [GEOGRAPHIC_DATA], [GEOGRAPHIC_DATA] (UTC…" at bounding box center [906, 362] width 433 height 13
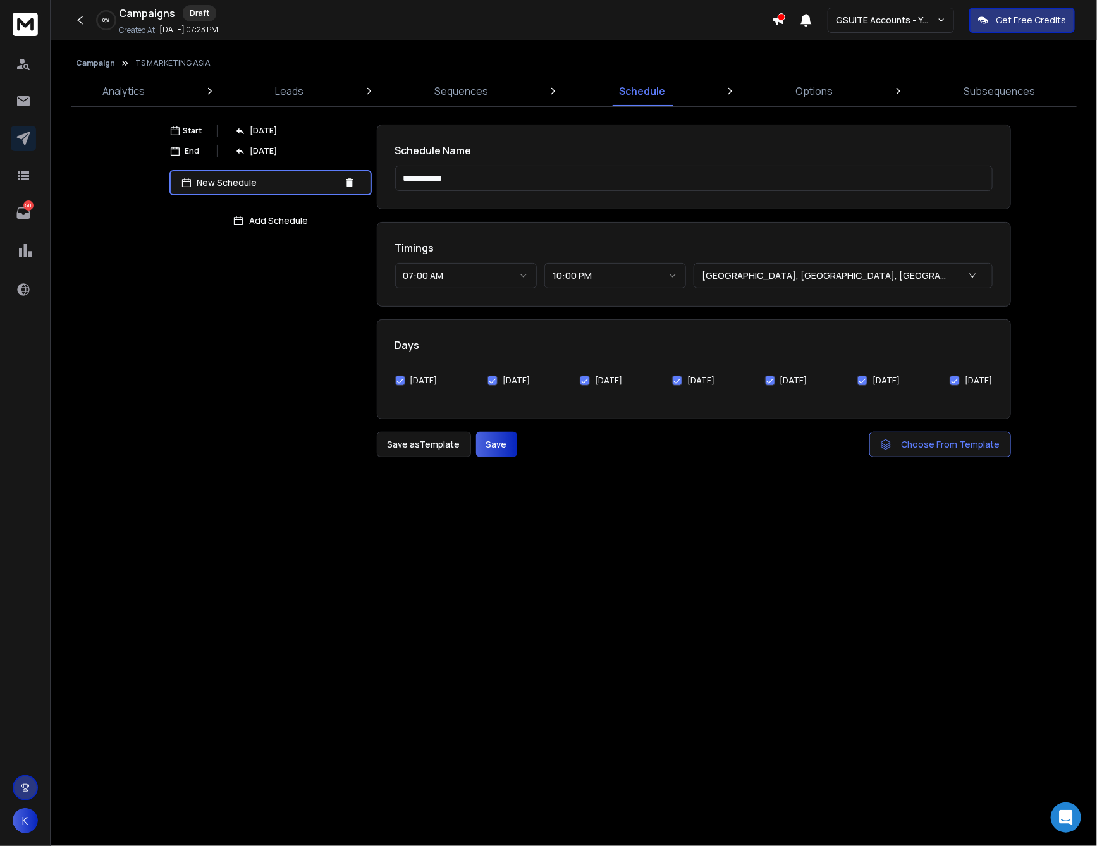
click at [485, 273] on button "07:00 AM" at bounding box center [466, 275] width 142 height 25
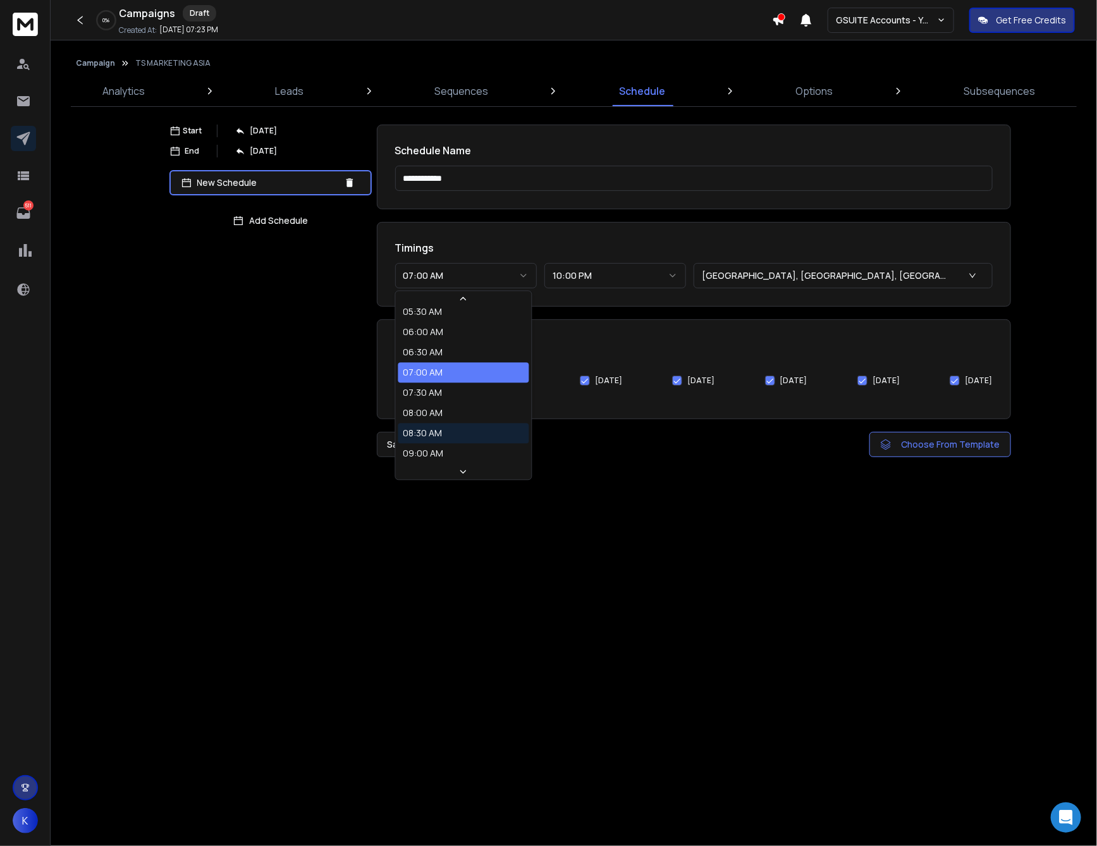
scroll to position [232, 0]
select select "********"
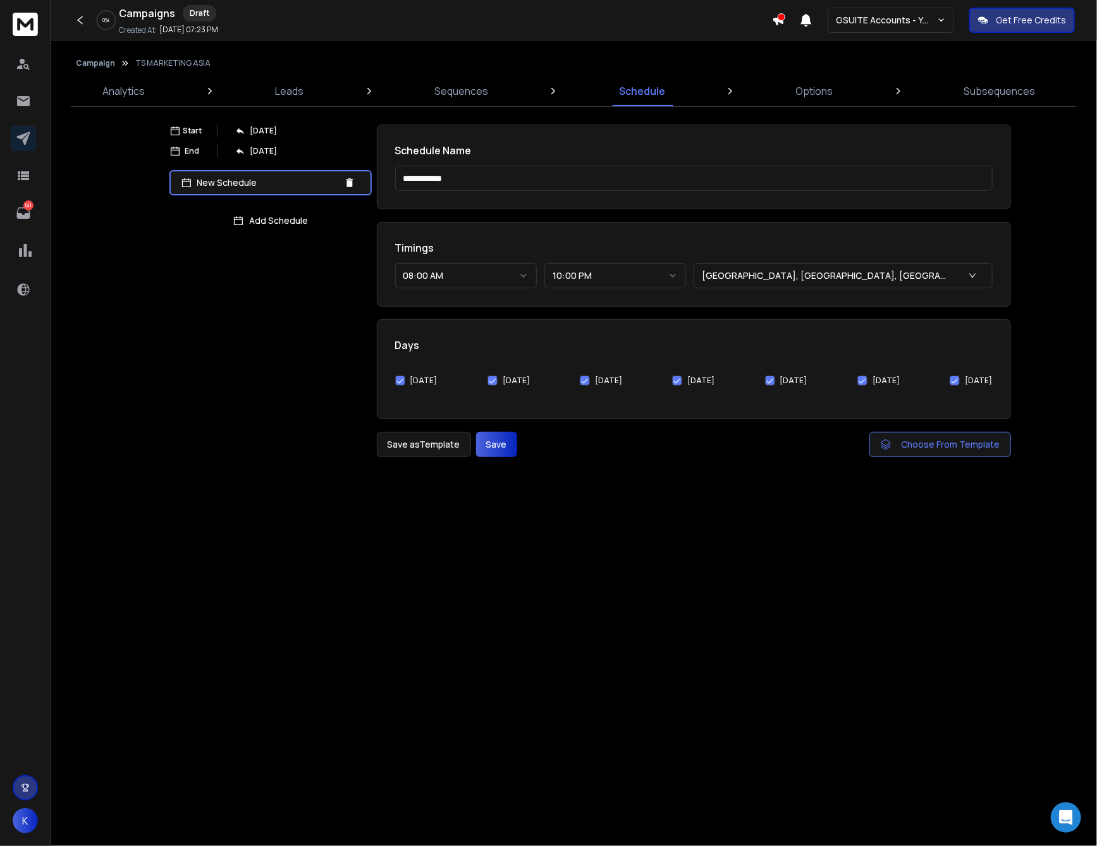
click at [558, 283] on button "10:00 PM" at bounding box center [615, 275] width 142 height 25
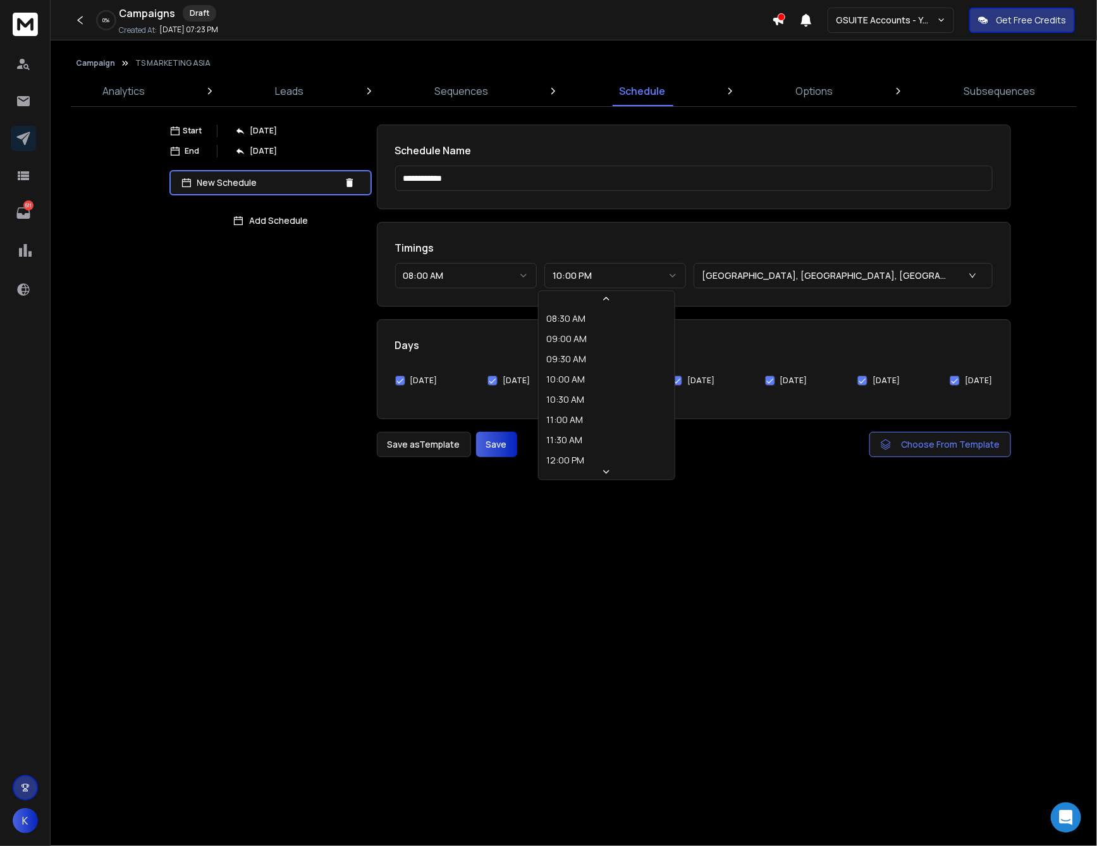
scroll to position [410, 0]
select select "********"
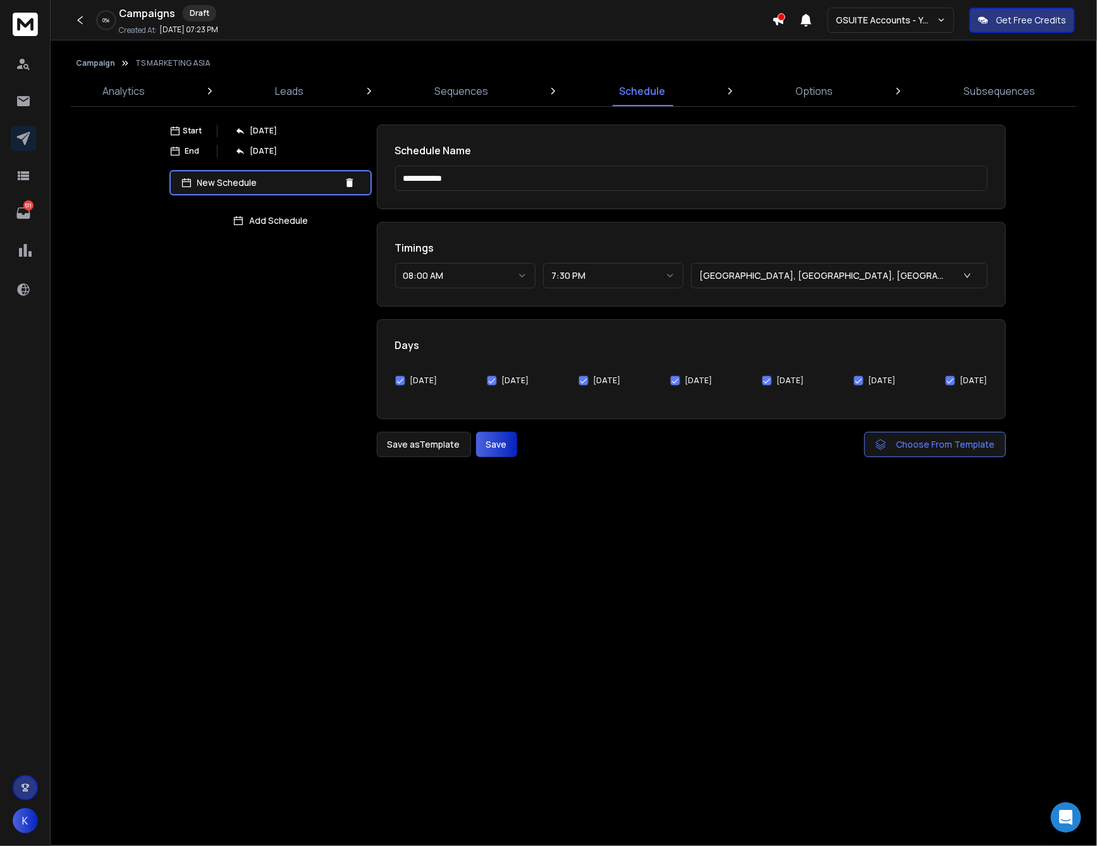
click at [486, 438] on button "Save" at bounding box center [496, 444] width 41 height 25
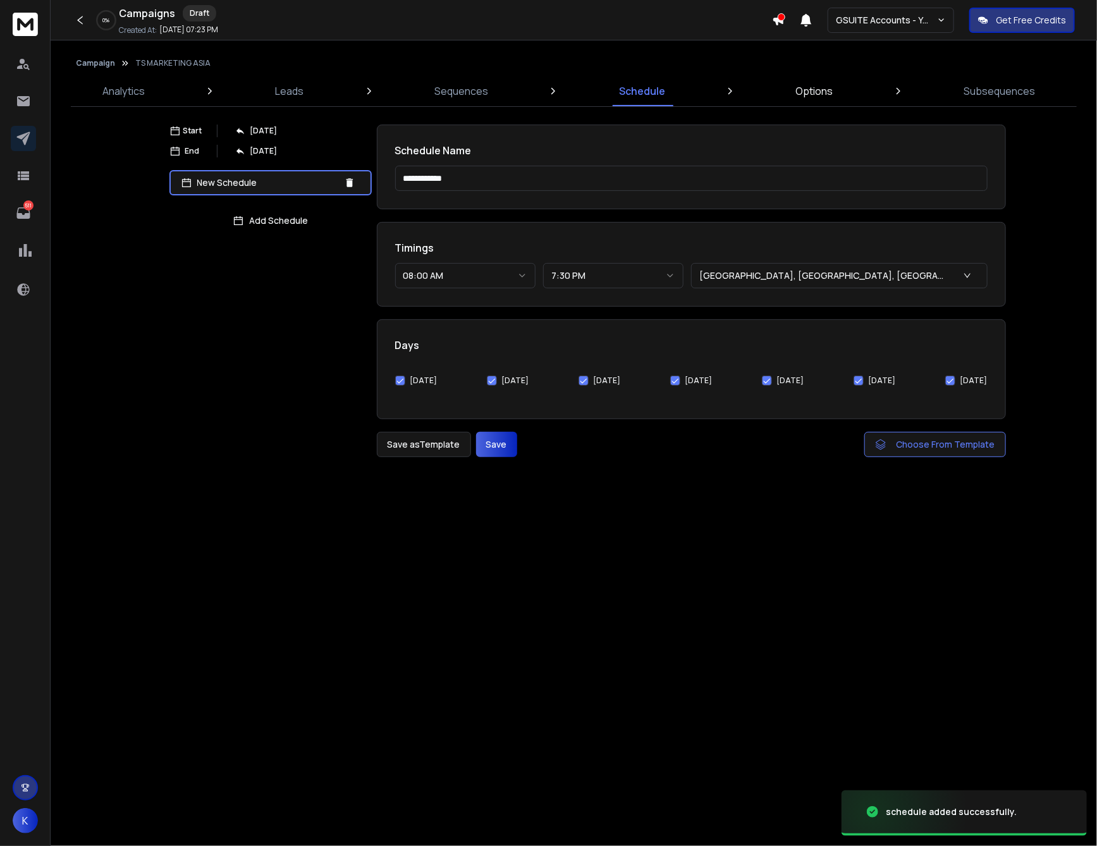
click at [796, 100] on link "Options" at bounding box center [814, 91] width 52 height 30
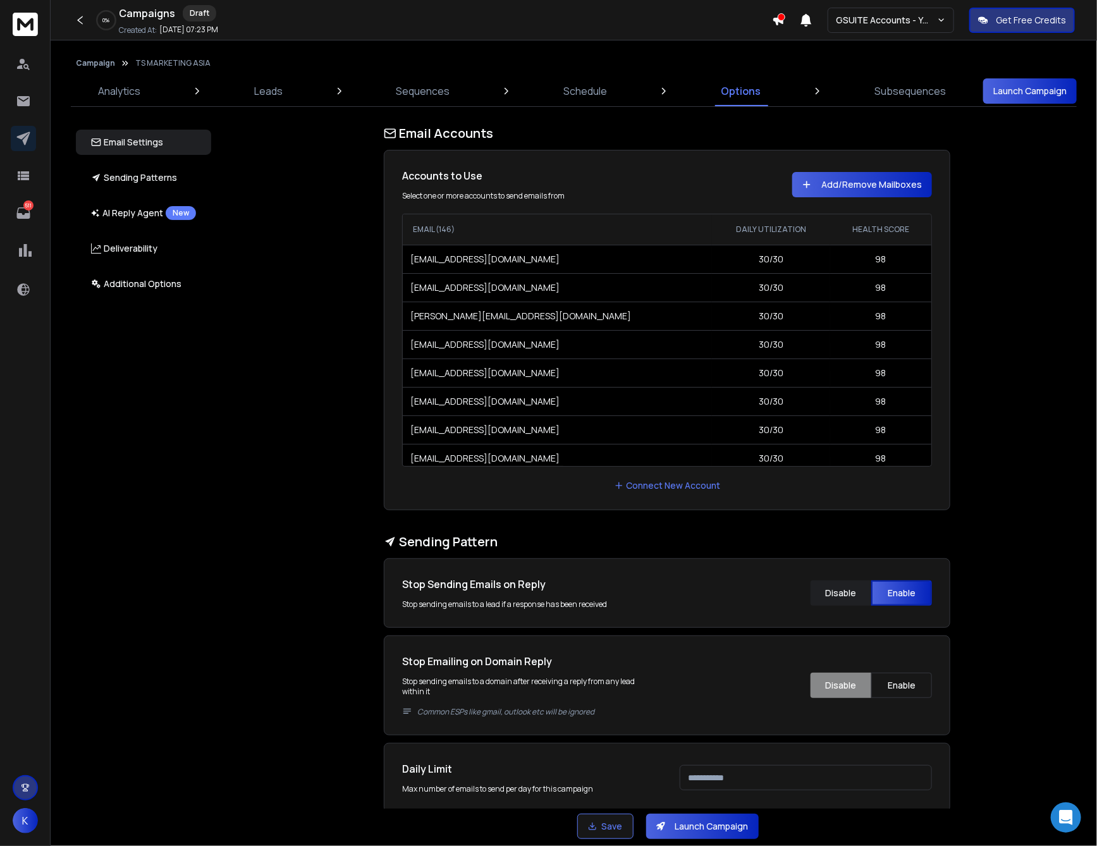
click at [687, 826] on button "Launch Campaign" at bounding box center [702, 826] width 113 height 25
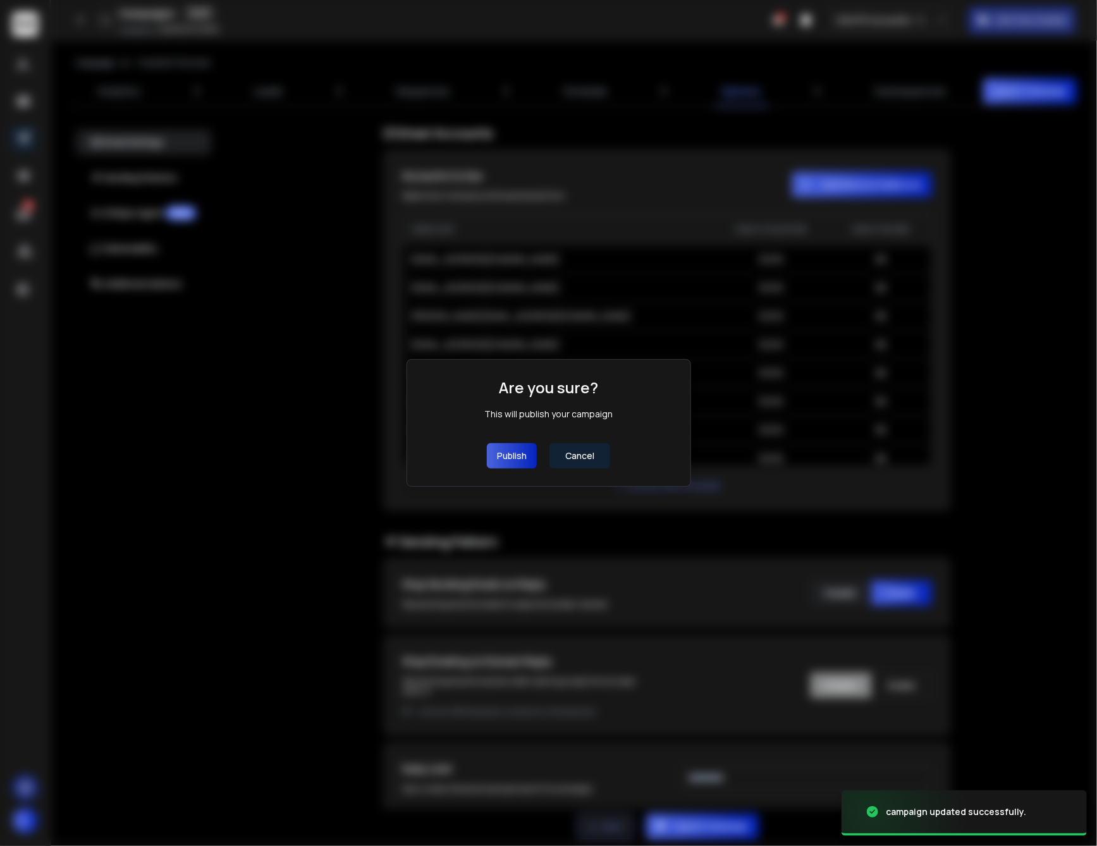
click at [512, 458] on button "Publish" at bounding box center [512, 455] width 50 height 25
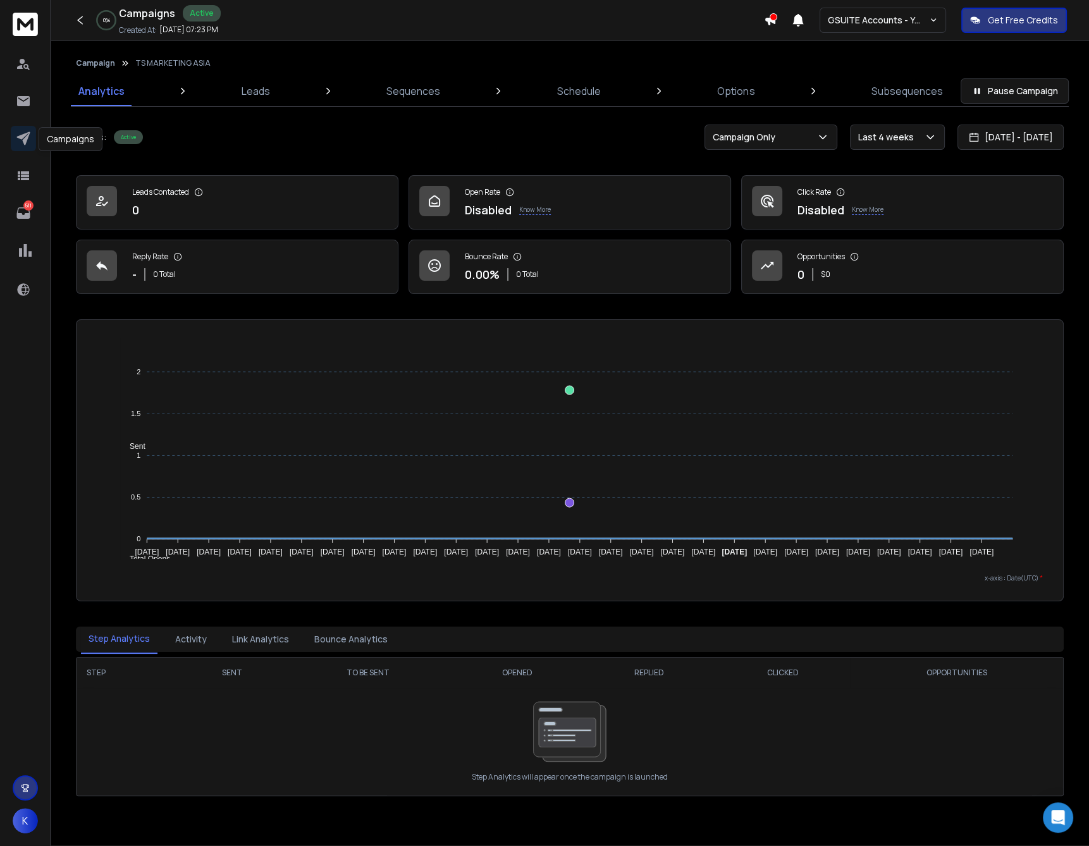
click at [32, 135] on link at bounding box center [23, 138] width 25 height 25
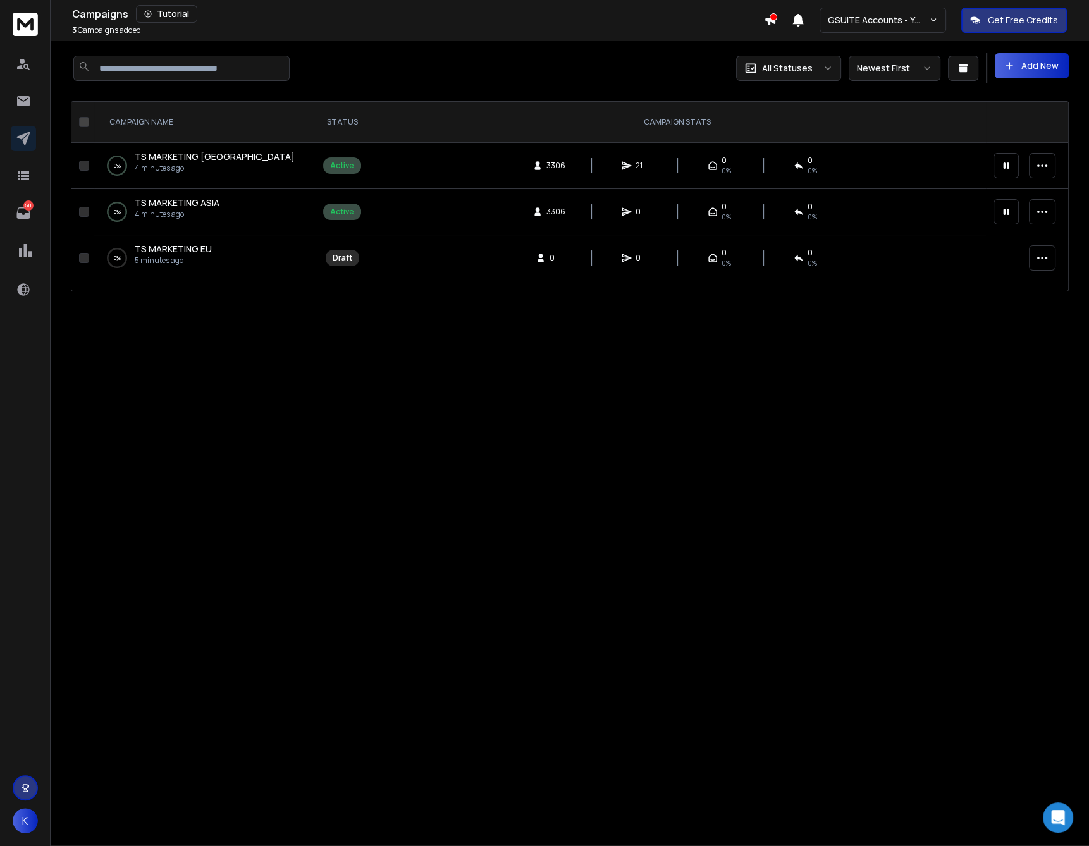
click at [208, 254] on span "TS MARKETING EU" at bounding box center [173, 249] width 77 height 12
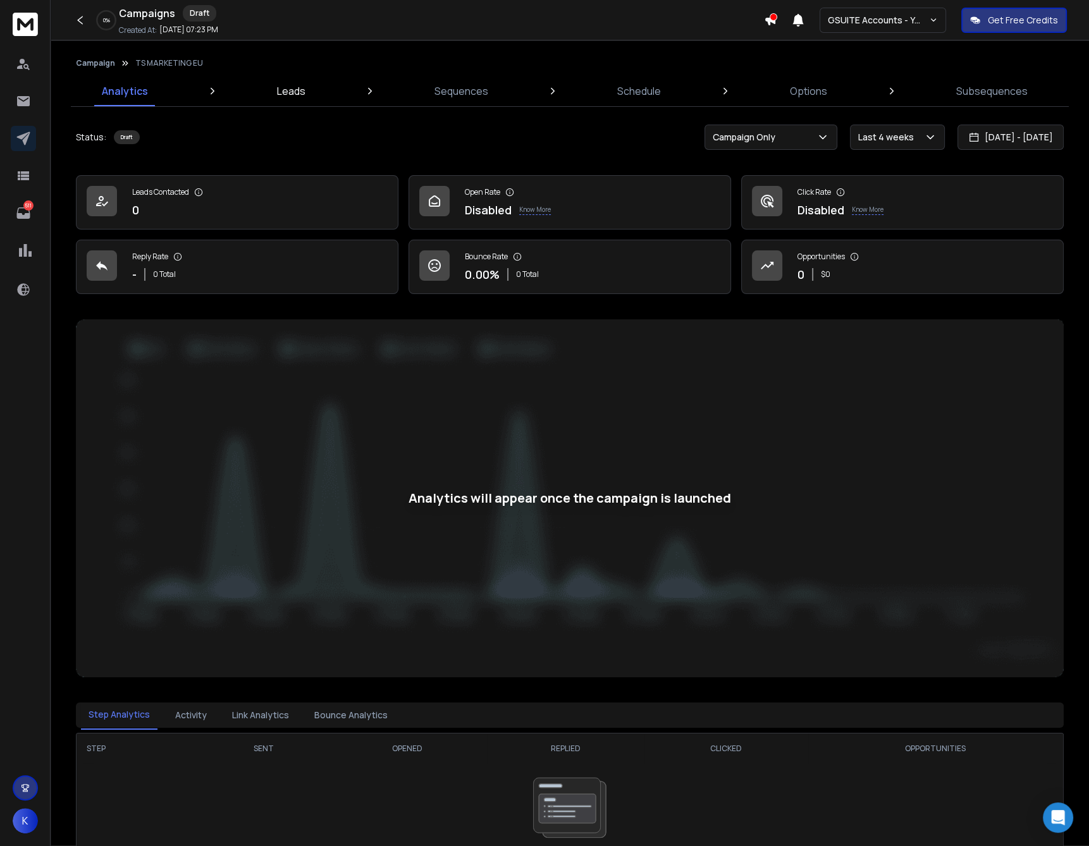
click at [308, 95] on link "Leads" at bounding box center [291, 91] width 44 height 30
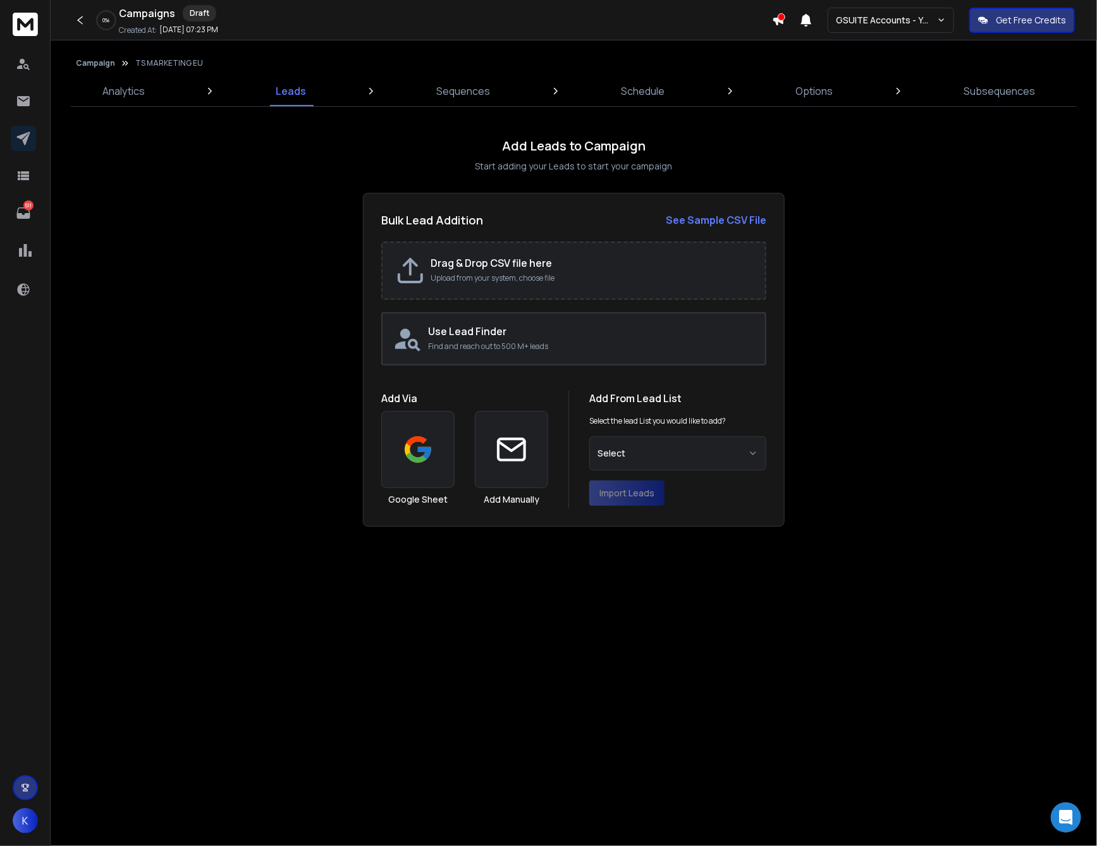
click at [446, 285] on div "Drag & Drop CSV file here Upload from your system, choose file" at bounding box center [592, 270] width 322 height 30
type input "**********"
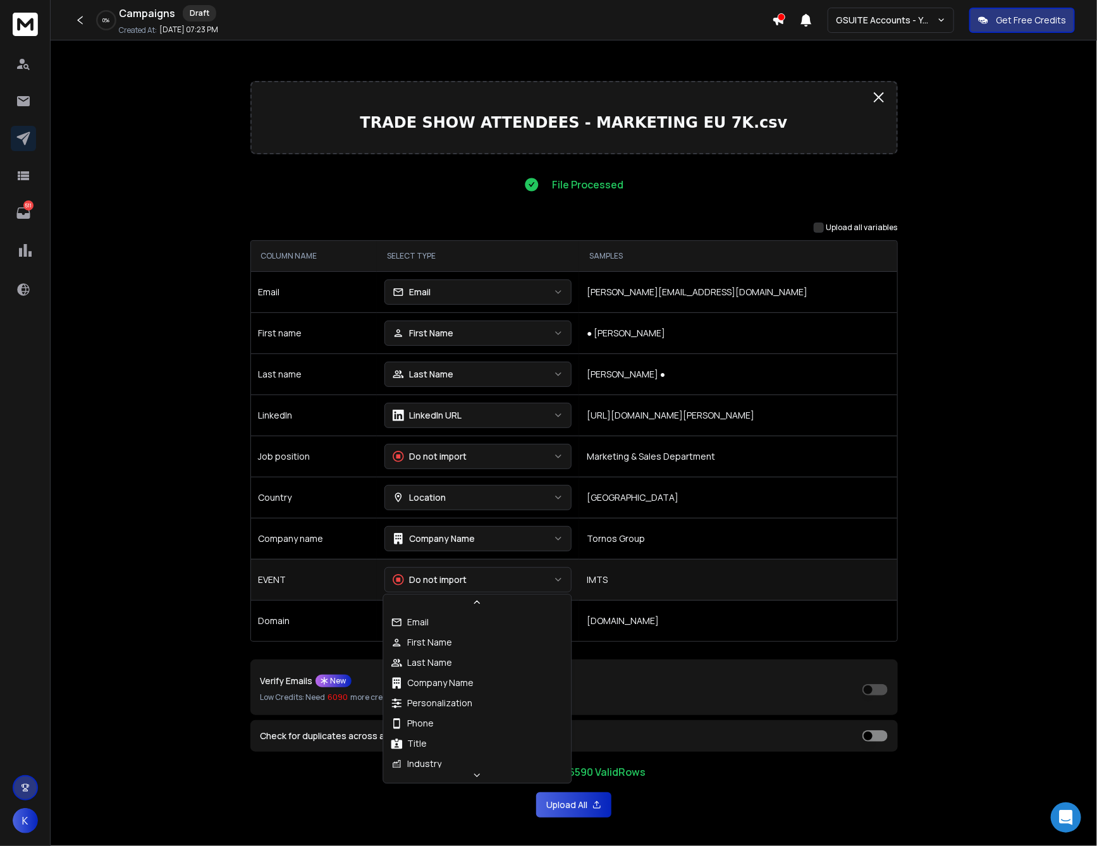
click at [423, 581] on div "Do not import" at bounding box center [430, 579] width 74 height 13
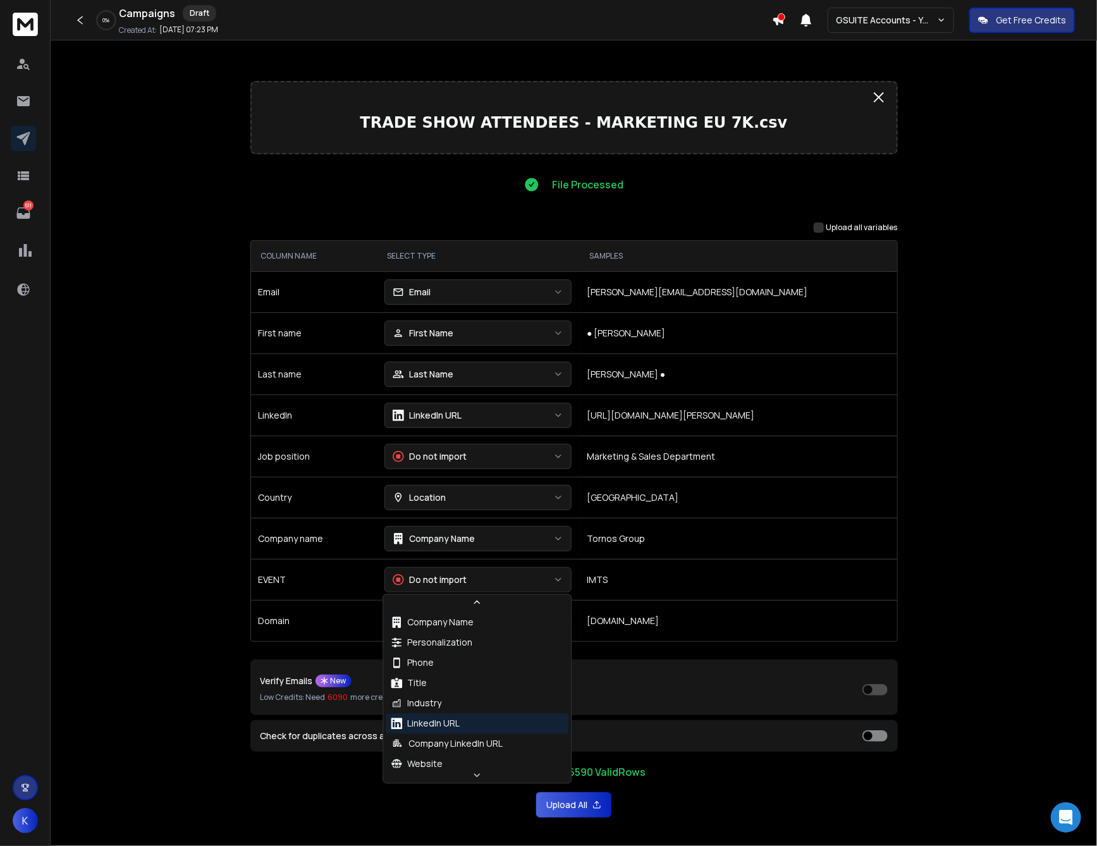
scroll to position [114, 0]
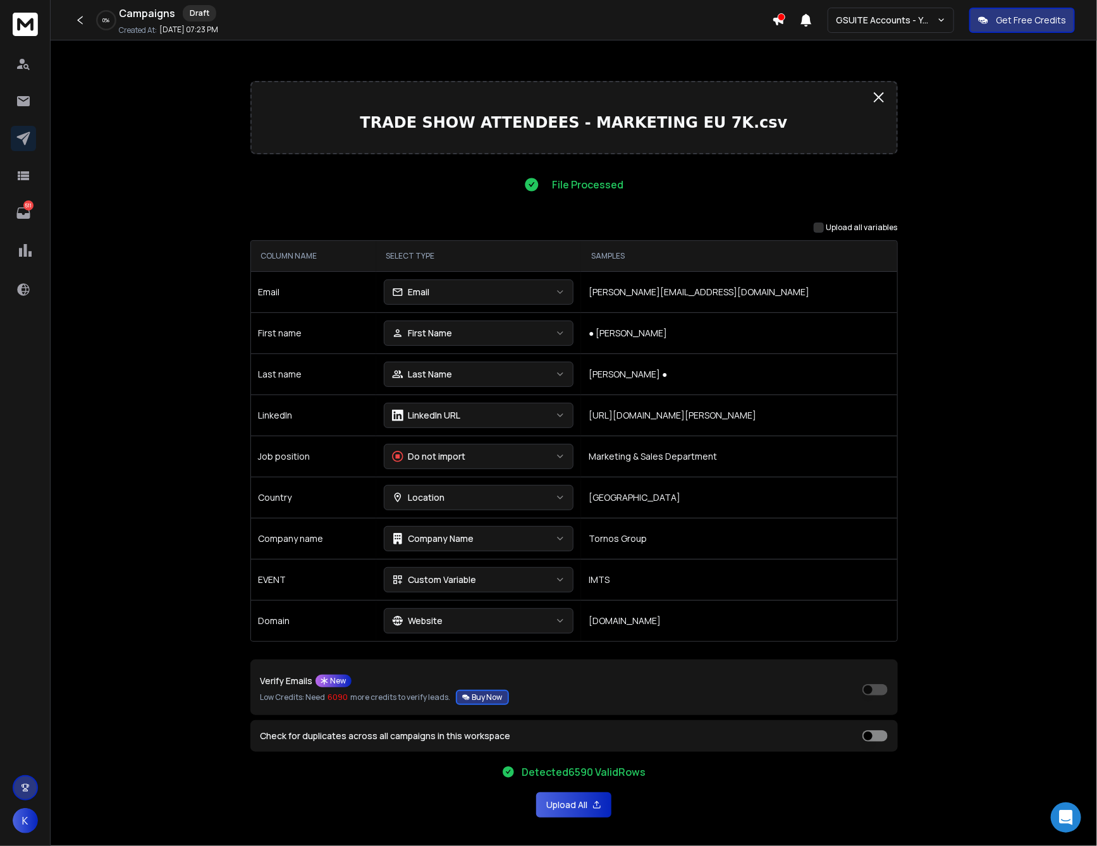
click at [563, 800] on button "Upload All" at bounding box center [573, 804] width 75 height 25
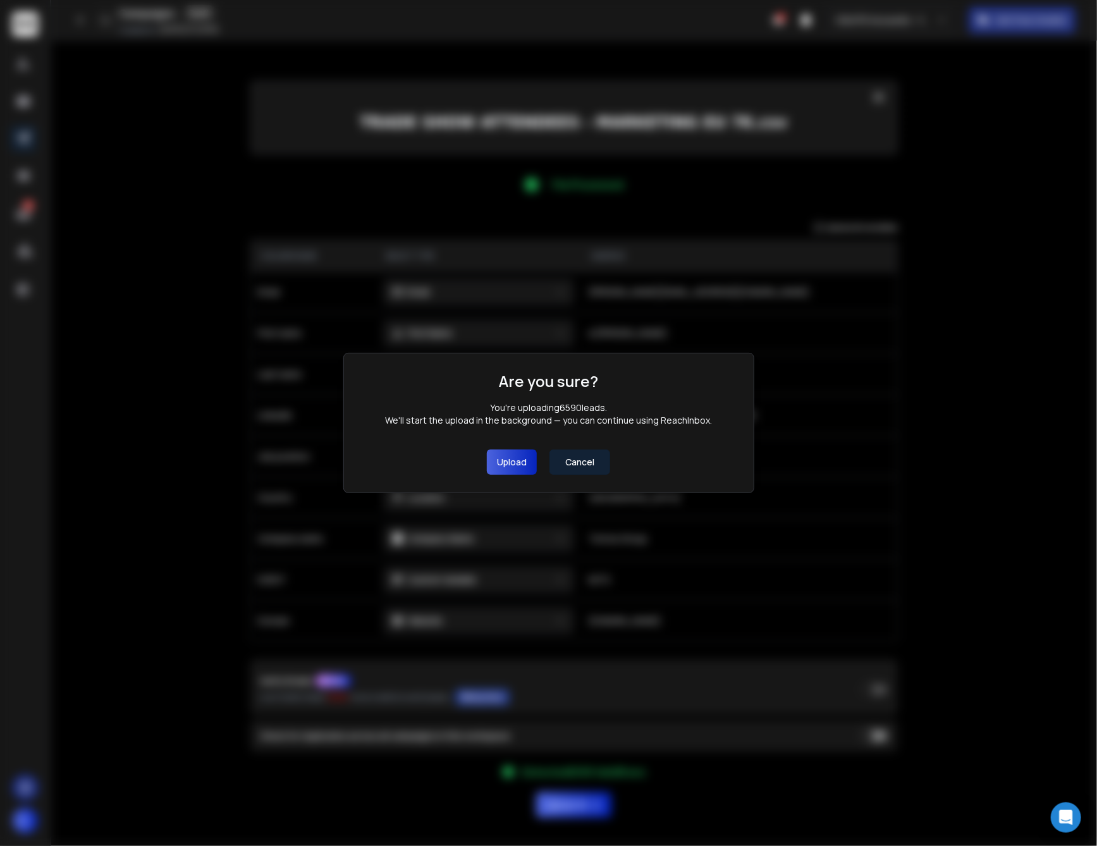
click at [511, 470] on button "Upload" at bounding box center [512, 462] width 50 height 25
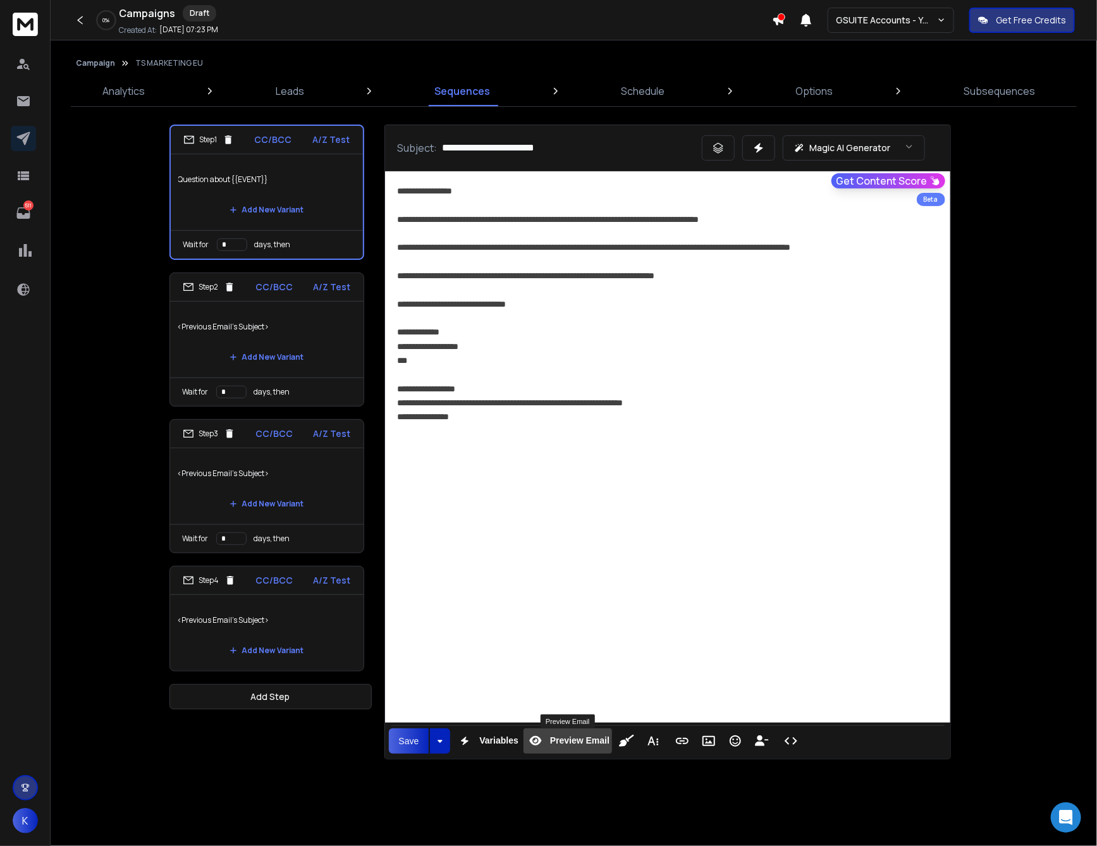
click at [590, 748] on div "Preview Email" at bounding box center [567, 740] width 89 height 21
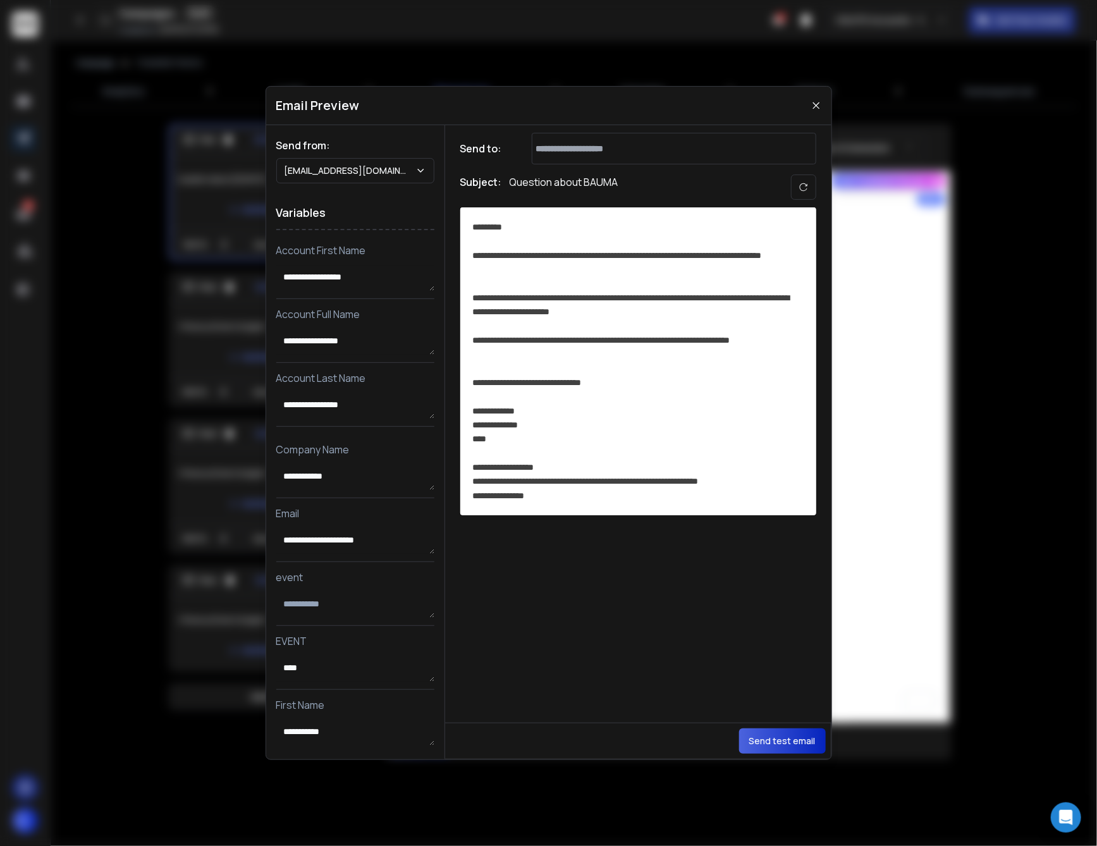
click at [858, 267] on div "**********" at bounding box center [548, 422] width 1097 height 699
click at [819, 101] on icon at bounding box center [816, 106] width 10 height 10
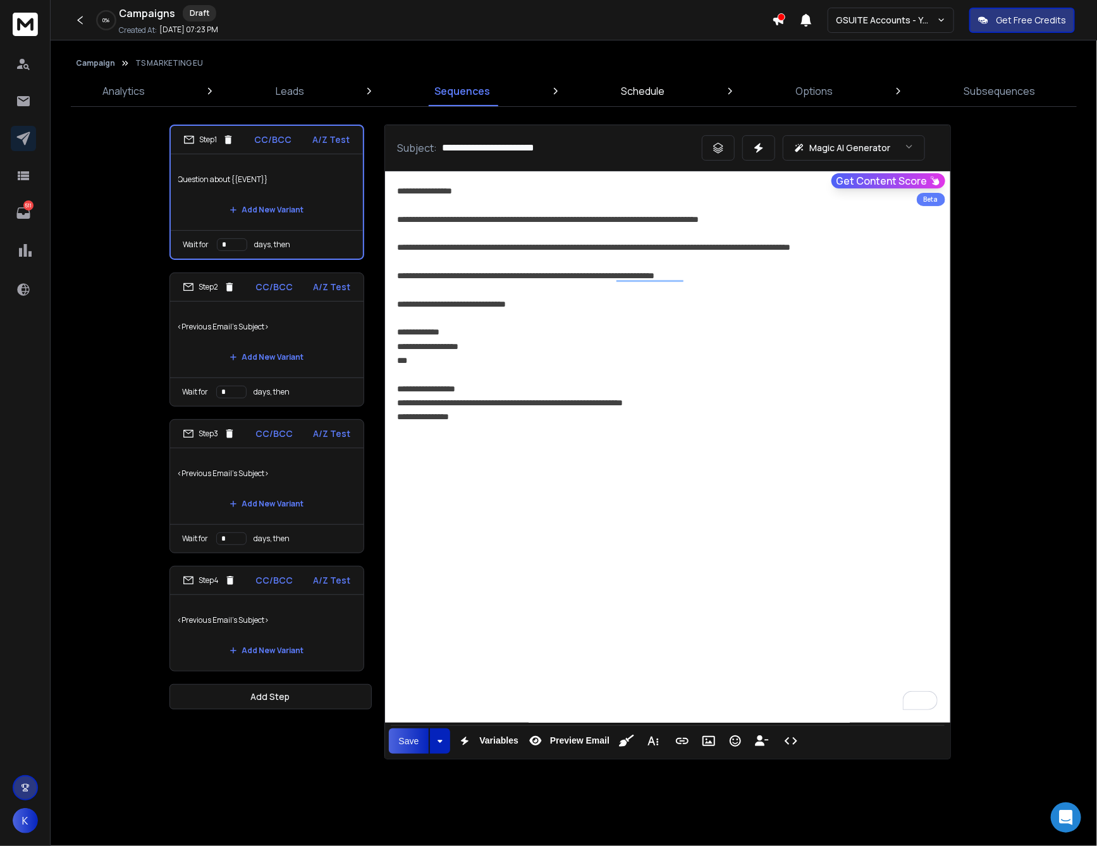
click at [644, 95] on p "Schedule" at bounding box center [643, 90] width 44 height 15
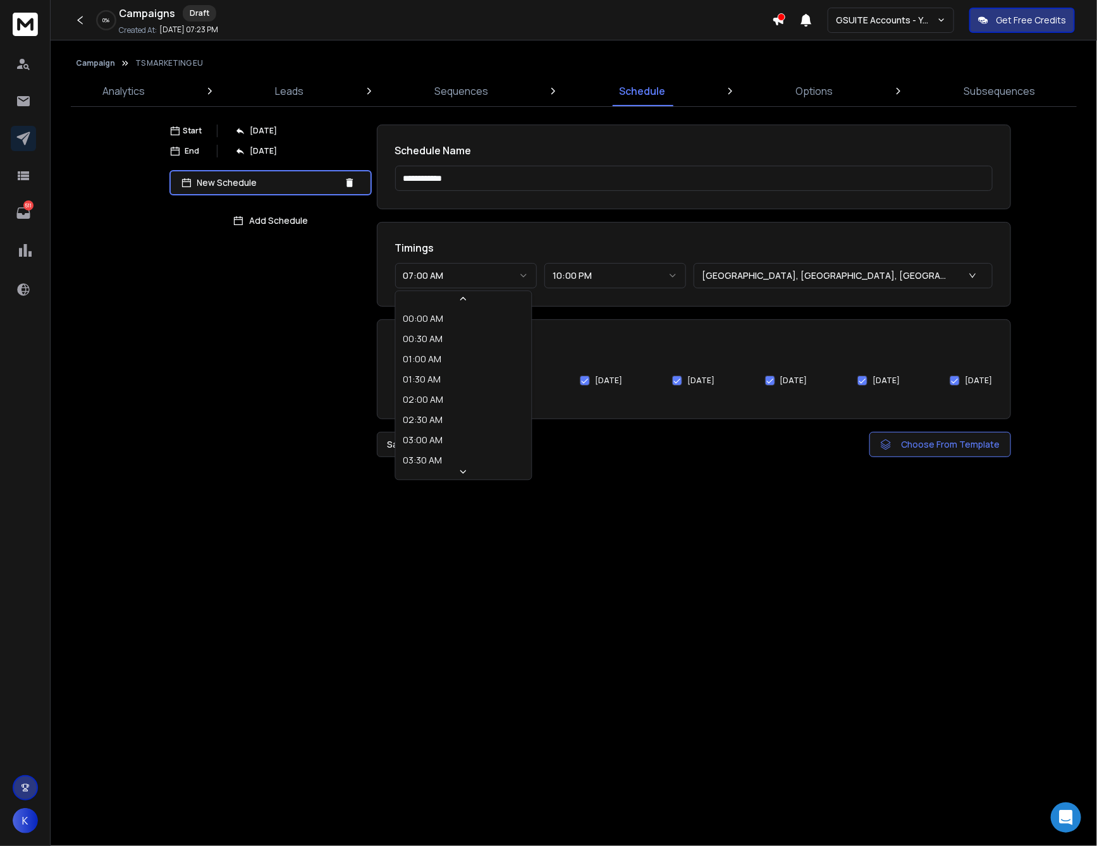
click at [450, 280] on button "07:00 AM" at bounding box center [466, 275] width 142 height 25
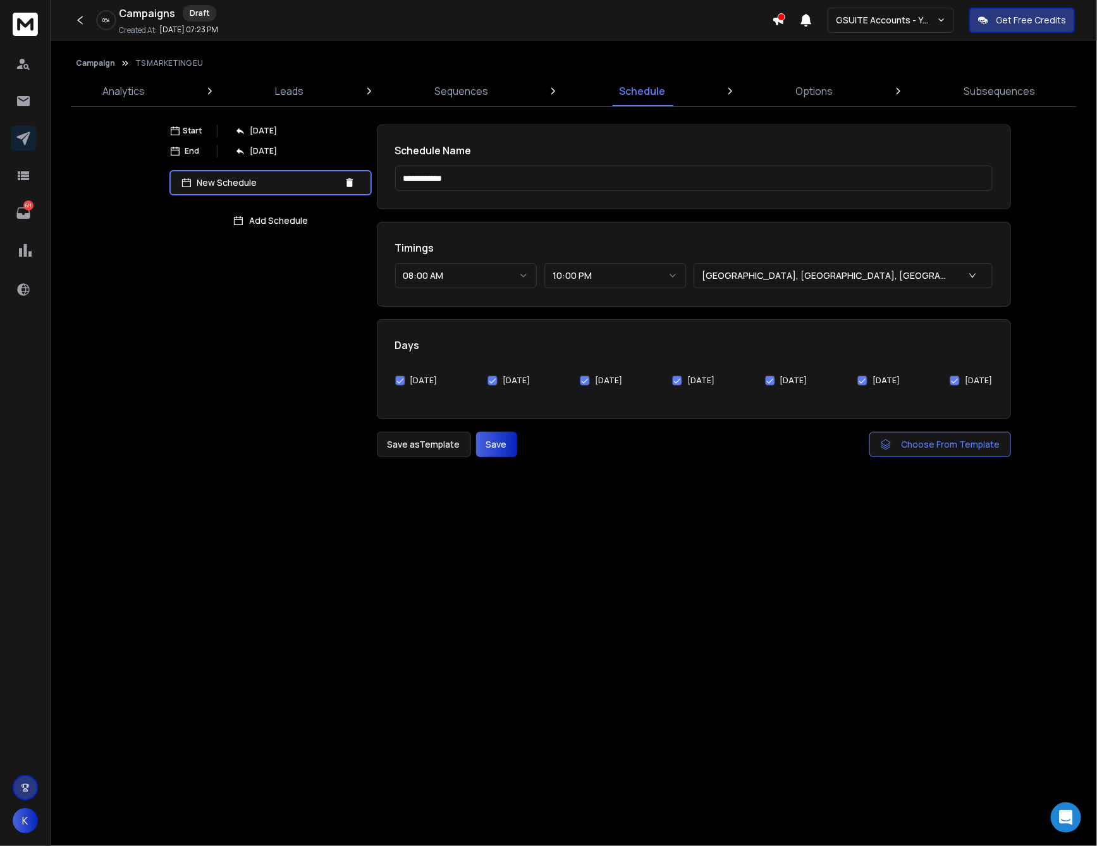
click at [454, 278] on button "08:00 AM" at bounding box center [466, 275] width 142 height 25
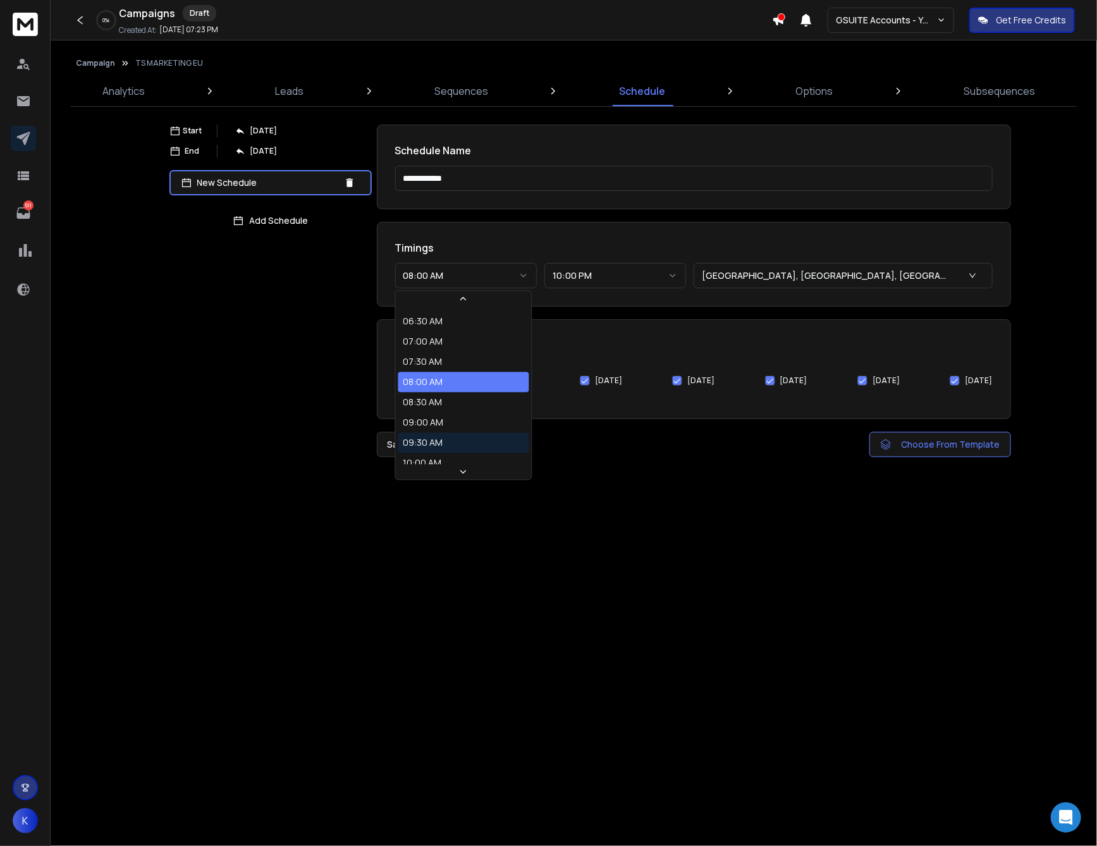
scroll to position [269, 0]
select select "********"
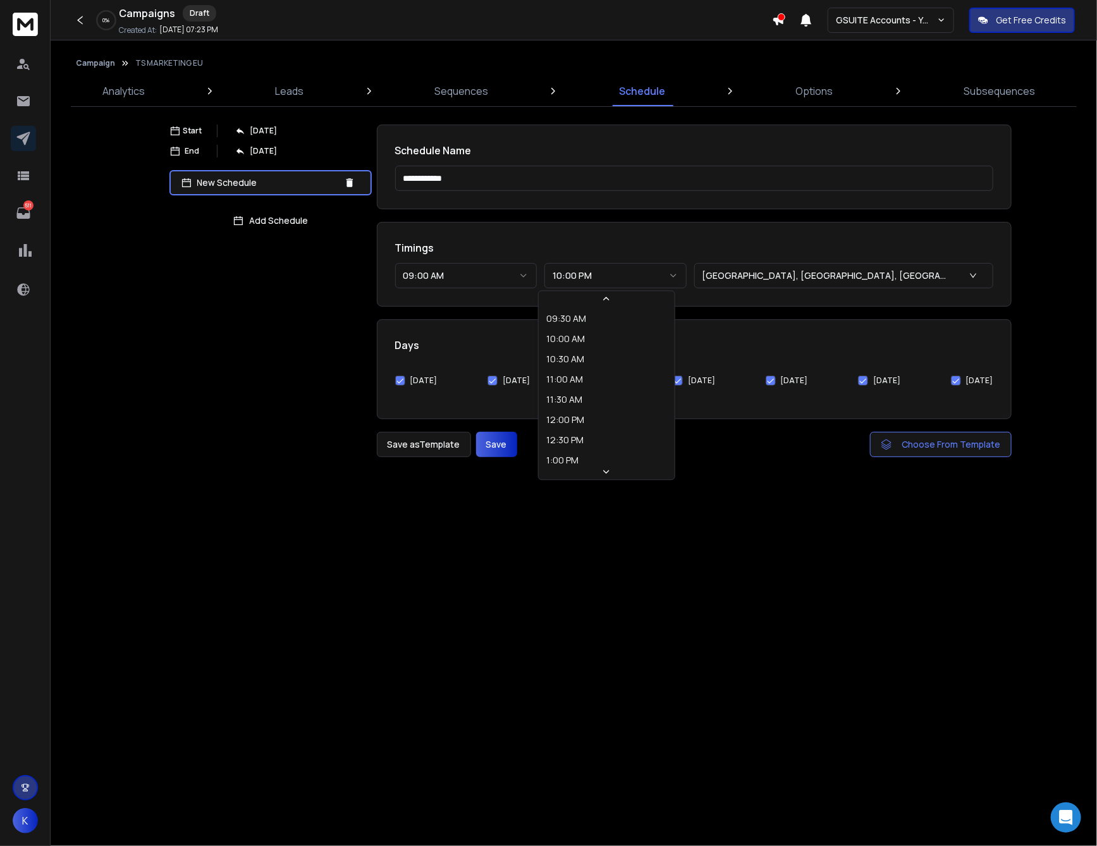
click at [573, 279] on button "10:00 PM" at bounding box center [615, 275] width 142 height 25
select select "********"
drag, startPoint x: 602, startPoint y: 342, endPoint x: 602, endPoint y: 352, distance: 9.5
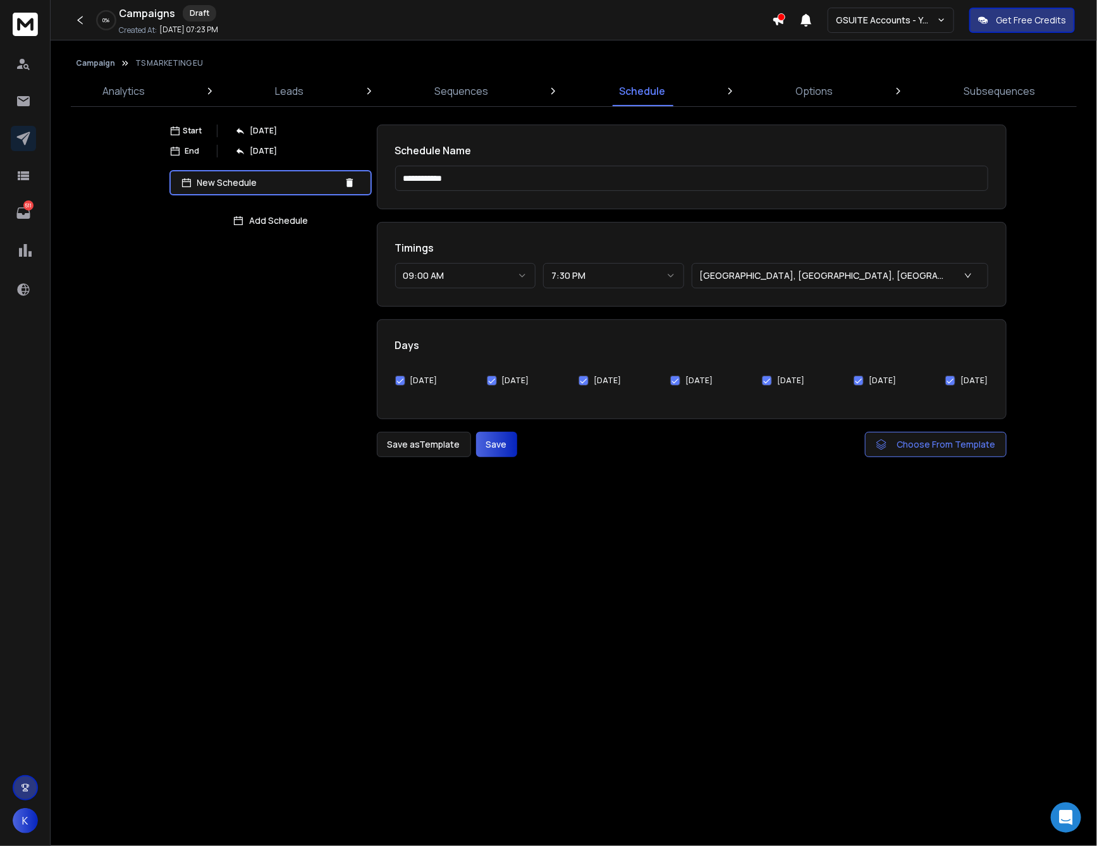
click at [511, 443] on button "Save" at bounding box center [496, 444] width 41 height 25
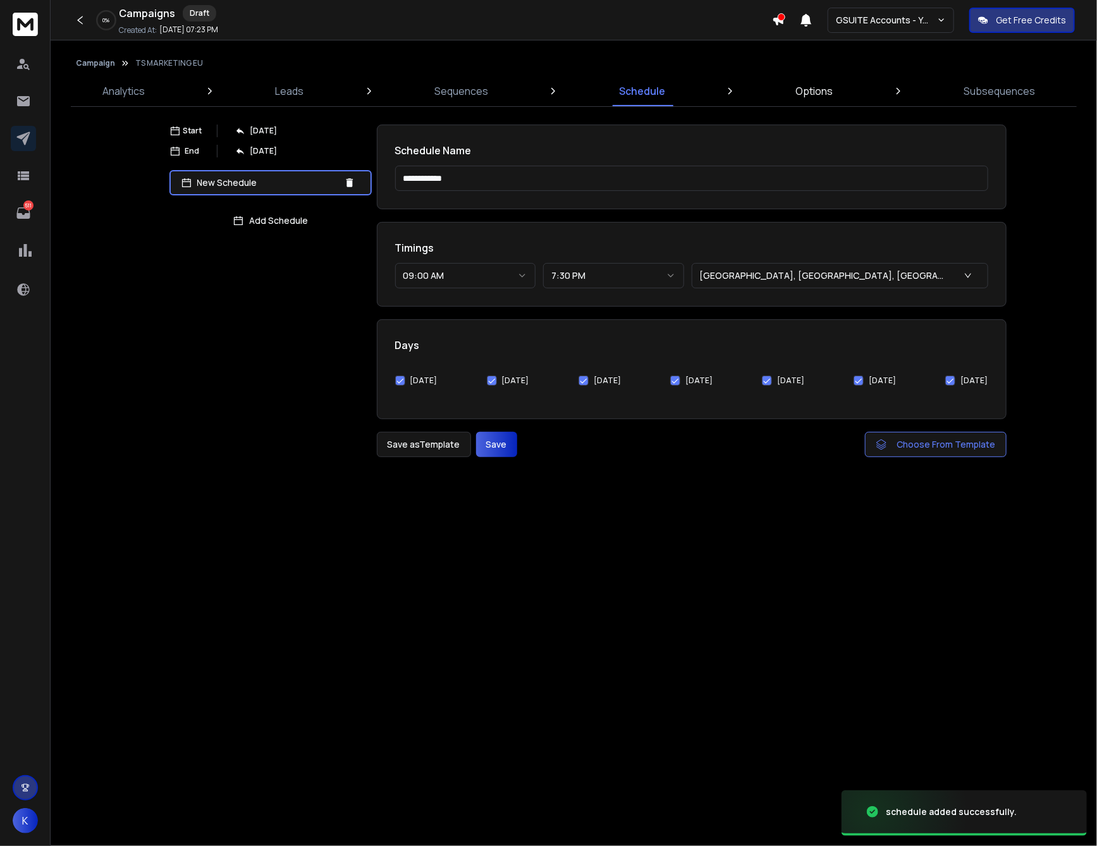
click at [812, 97] on p "Options" at bounding box center [814, 90] width 37 height 15
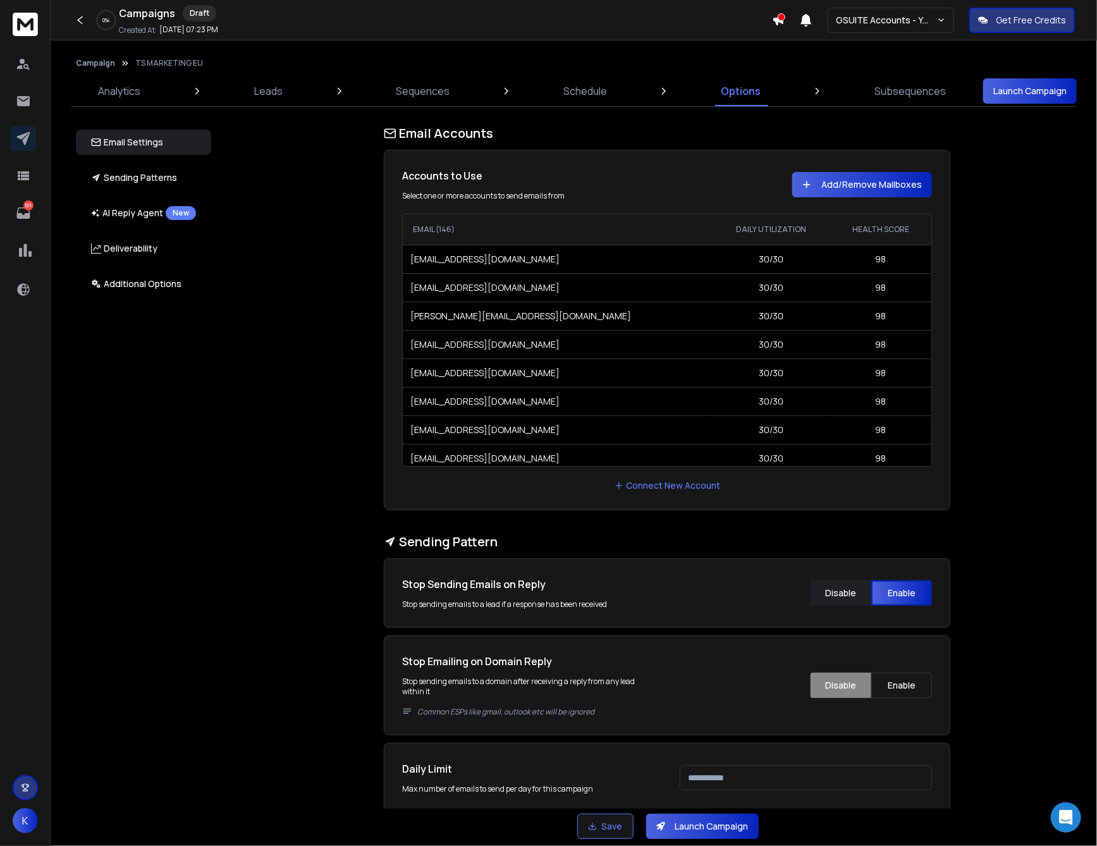
click at [676, 819] on button "Launch Campaign" at bounding box center [702, 826] width 113 height 25
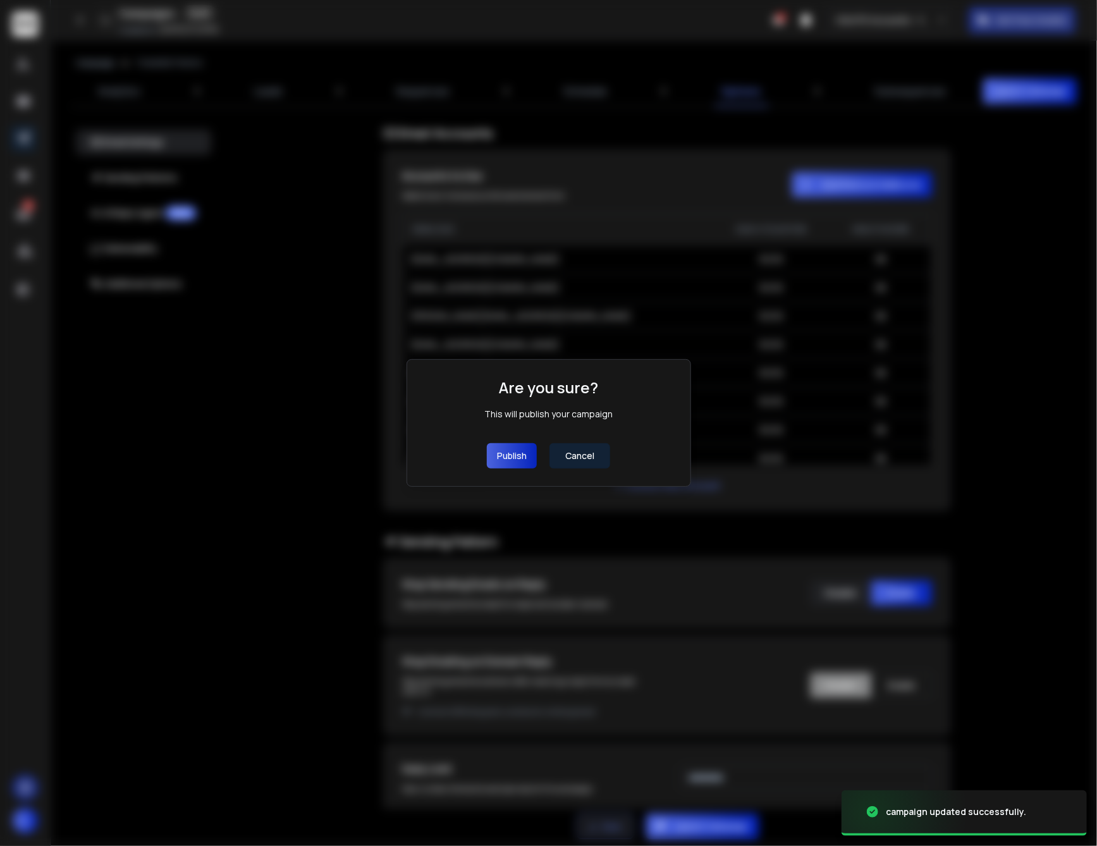
click at [505, 463] on button "Publish" at bounding box center [512, 455] width 50 height 25
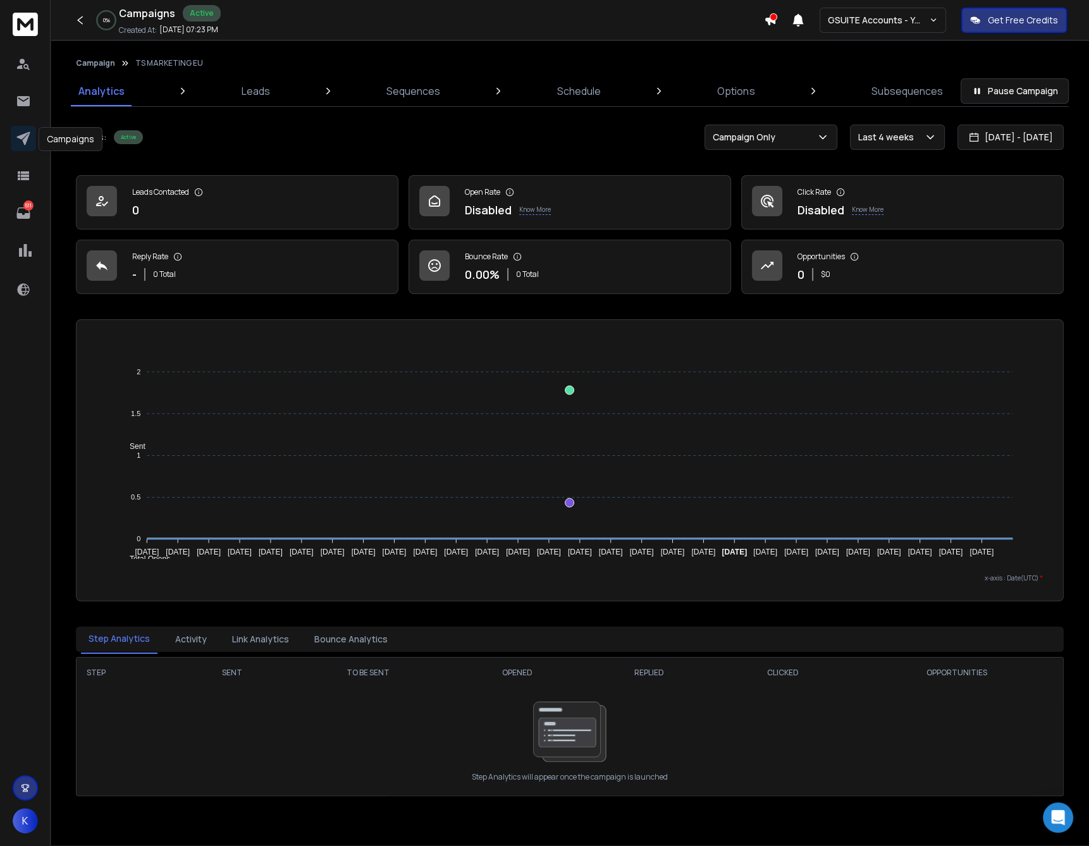
click at [23, 137] on icon at bounding box center [22, 138] width 13 height 13
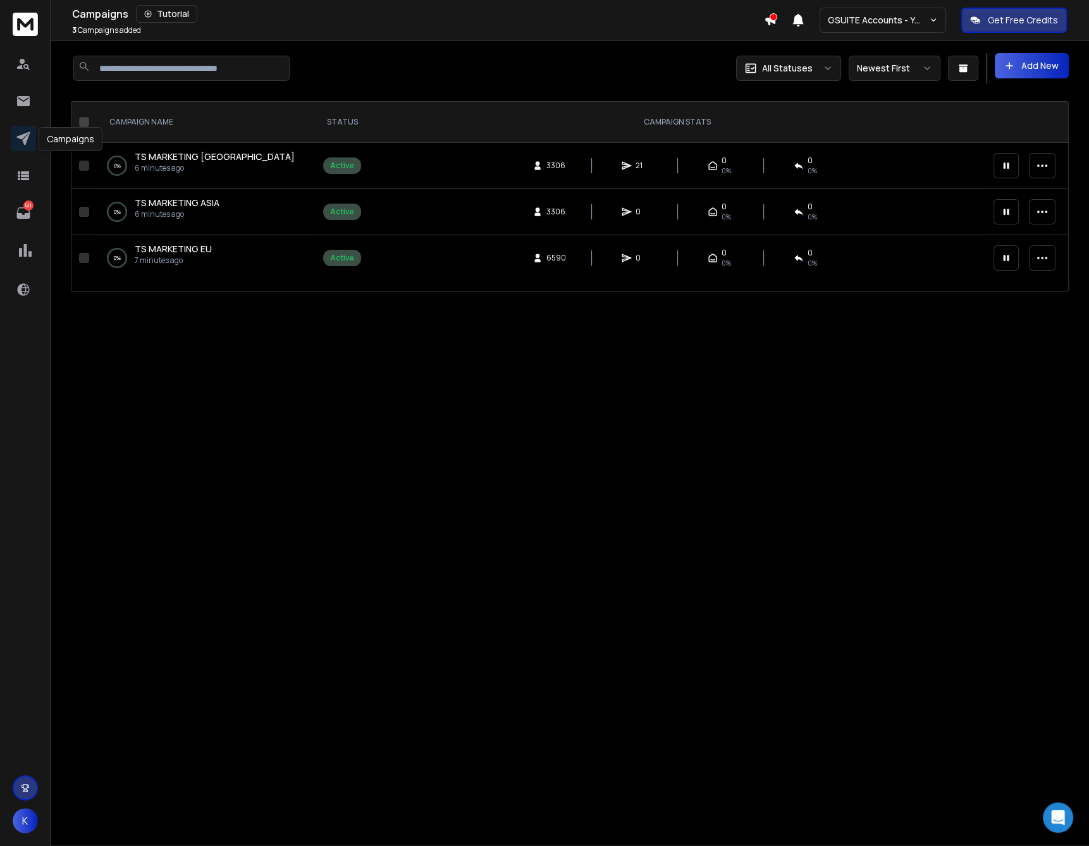
click at [1034, 258] on button "button" at bounding box center [1042, 257] width 27 height 25
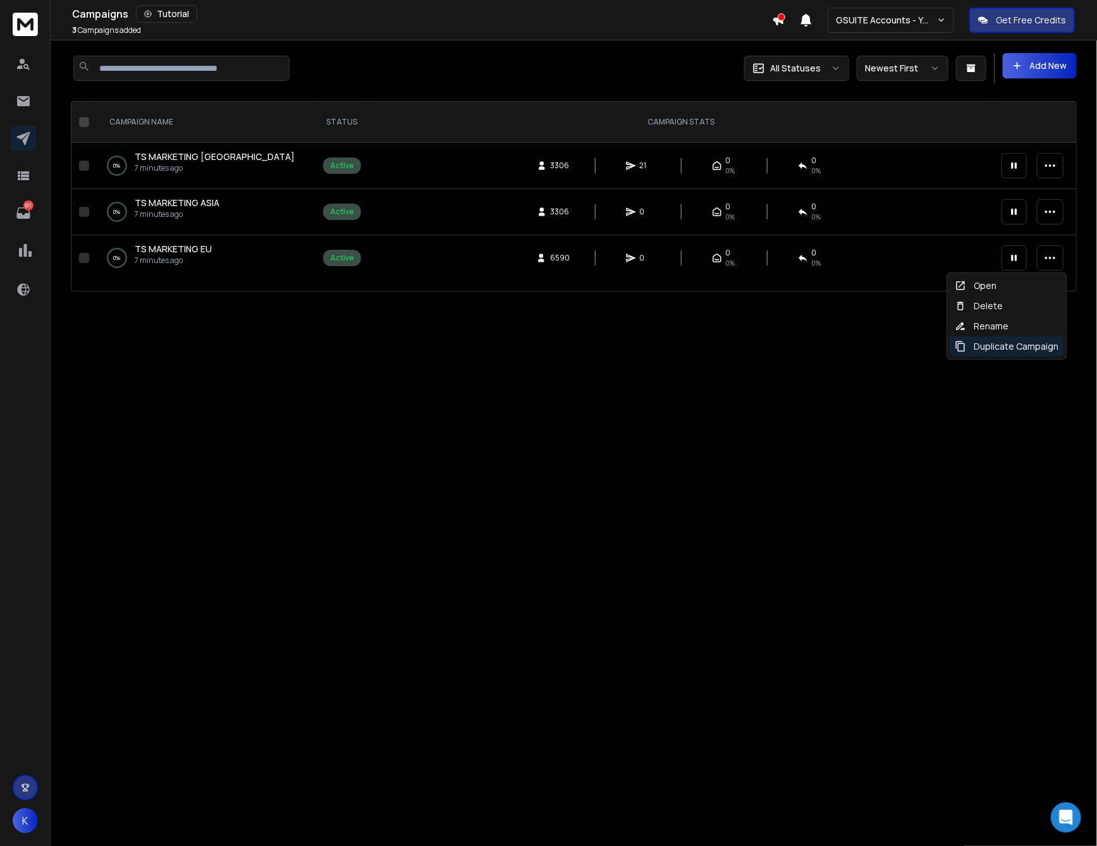
click at [981, 350] on div "Duplicate Campaign" at bounding box center [1007, 346] width 104 height 13
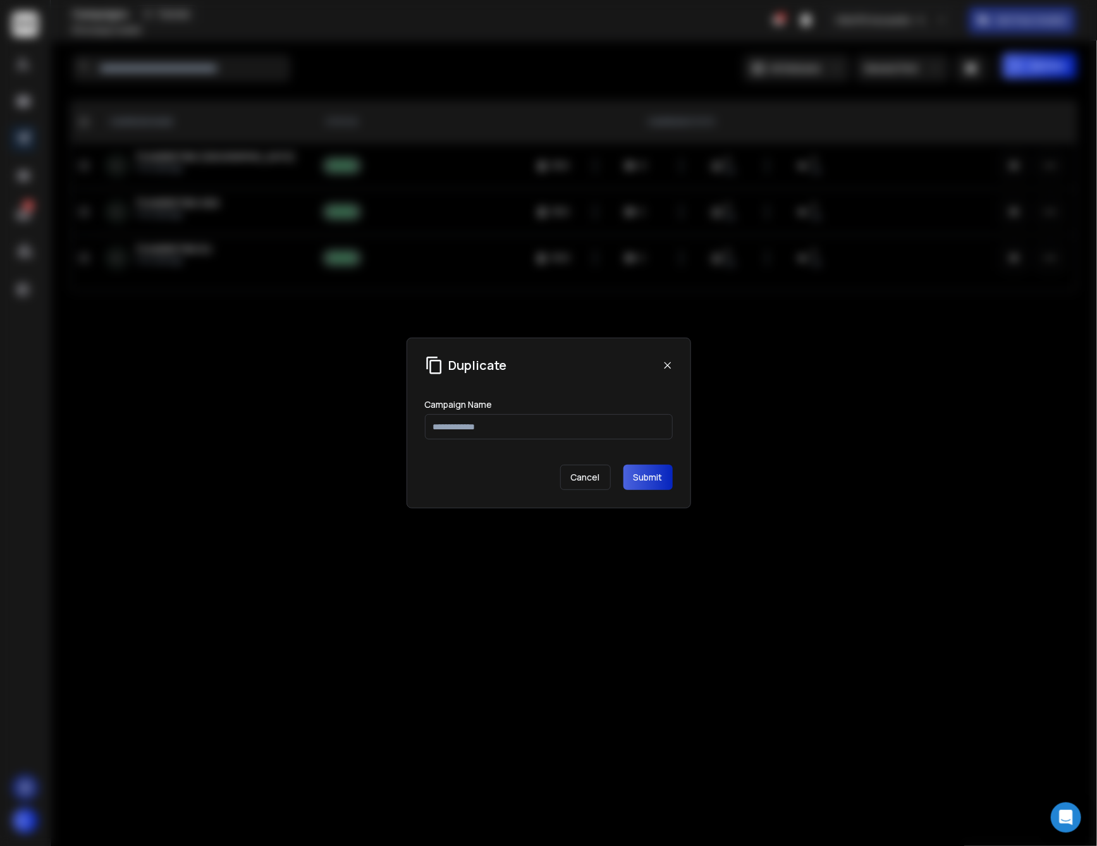
click at [603, 419] on input "text" at bounding box center [549, 426] width 248 height 25
type input "**********"
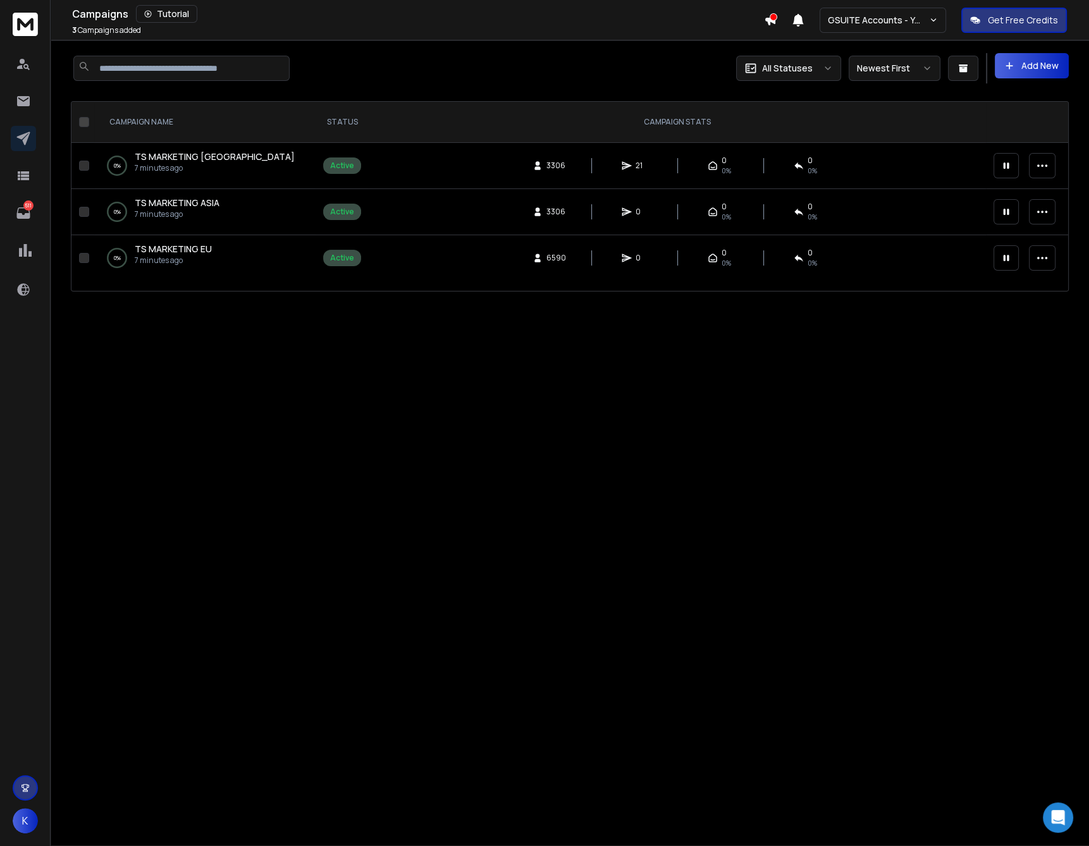
click at [1037, 265] on button "button" at bounding box center [1042, 257] width 27 height 25
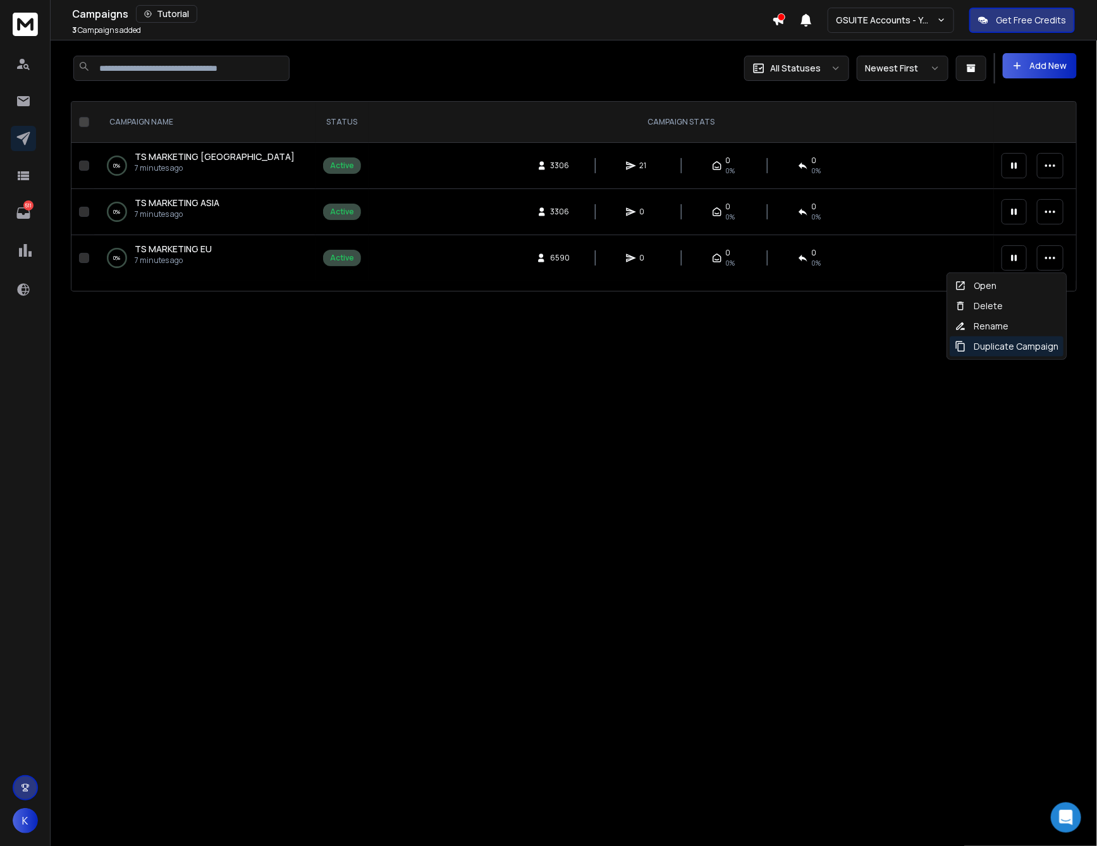
click at [981, 352] on div "Duplicate Campaign" at bounding box center [1007, 346] width 104 height 13
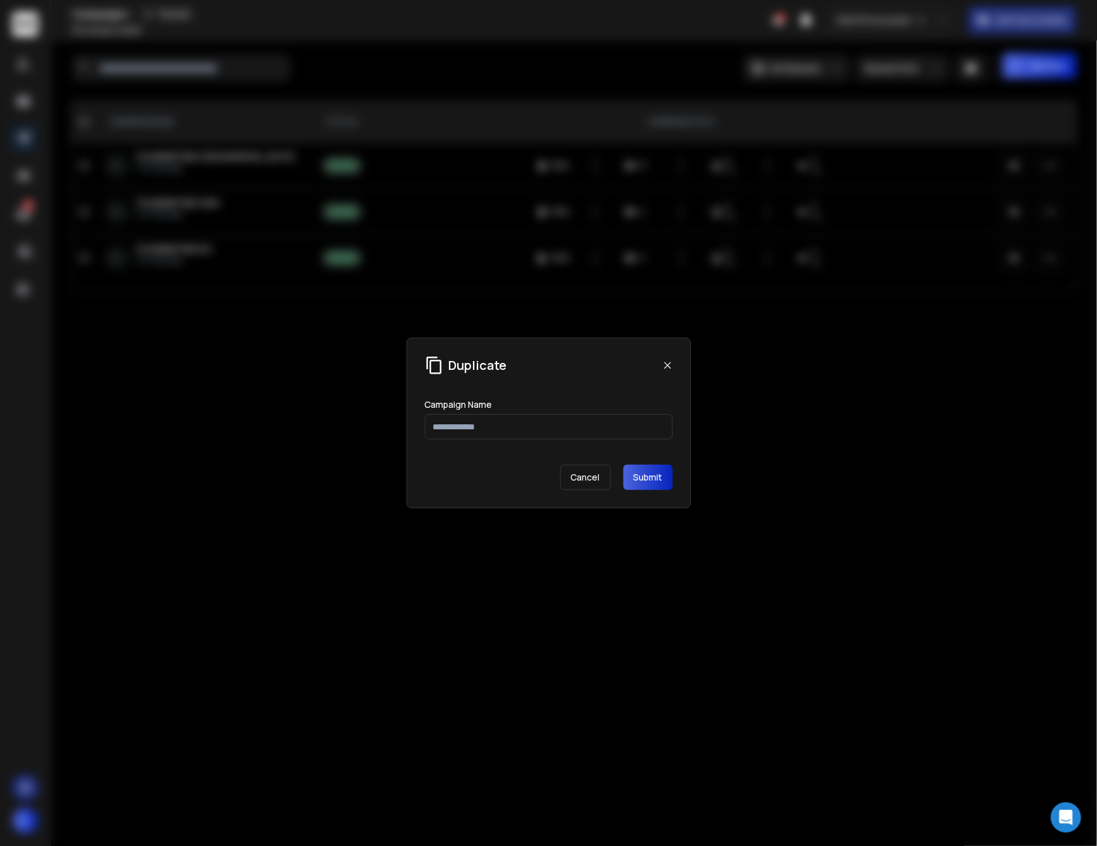
click at [599, 419] on input "text" at bounding box center [549, 426] width 248 height 25
type input "**********"
click at [646, 469] on button "Submit" at bounding box center [647, 477] width 49 height 25
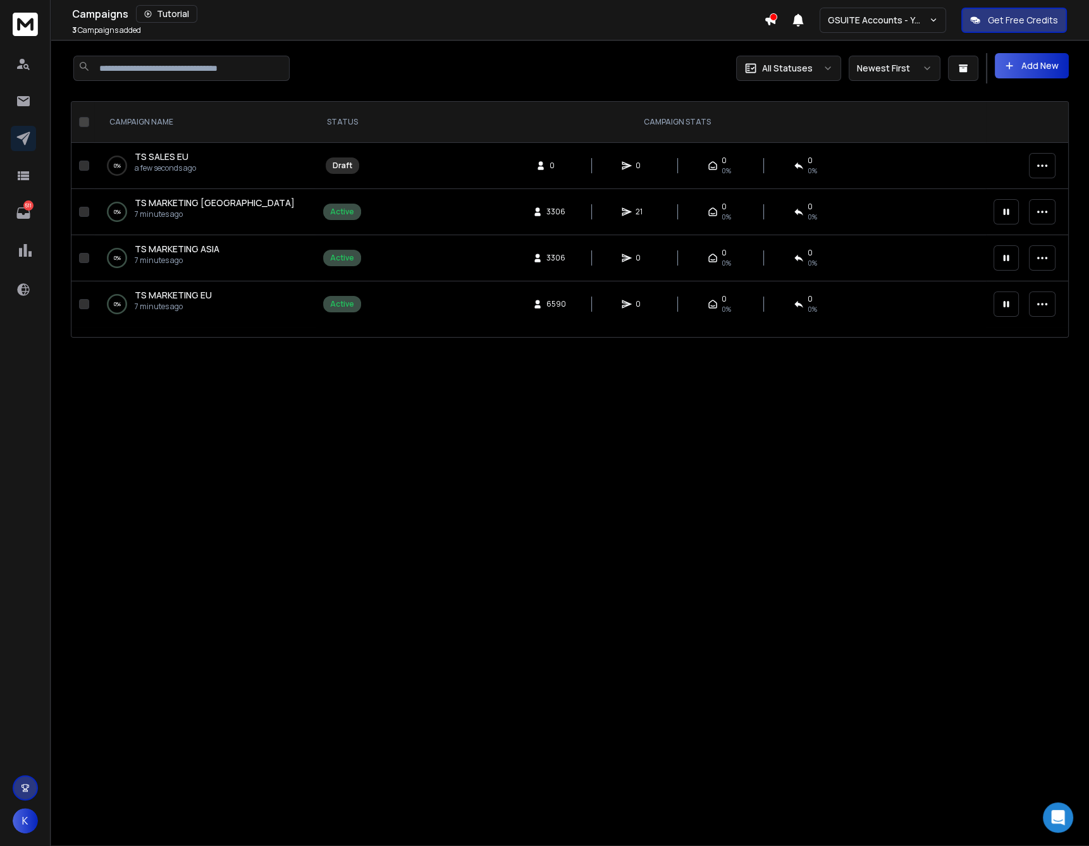
click at [1041, 221] on button "button" at bounding box center [1042, 211] width 27 height 25
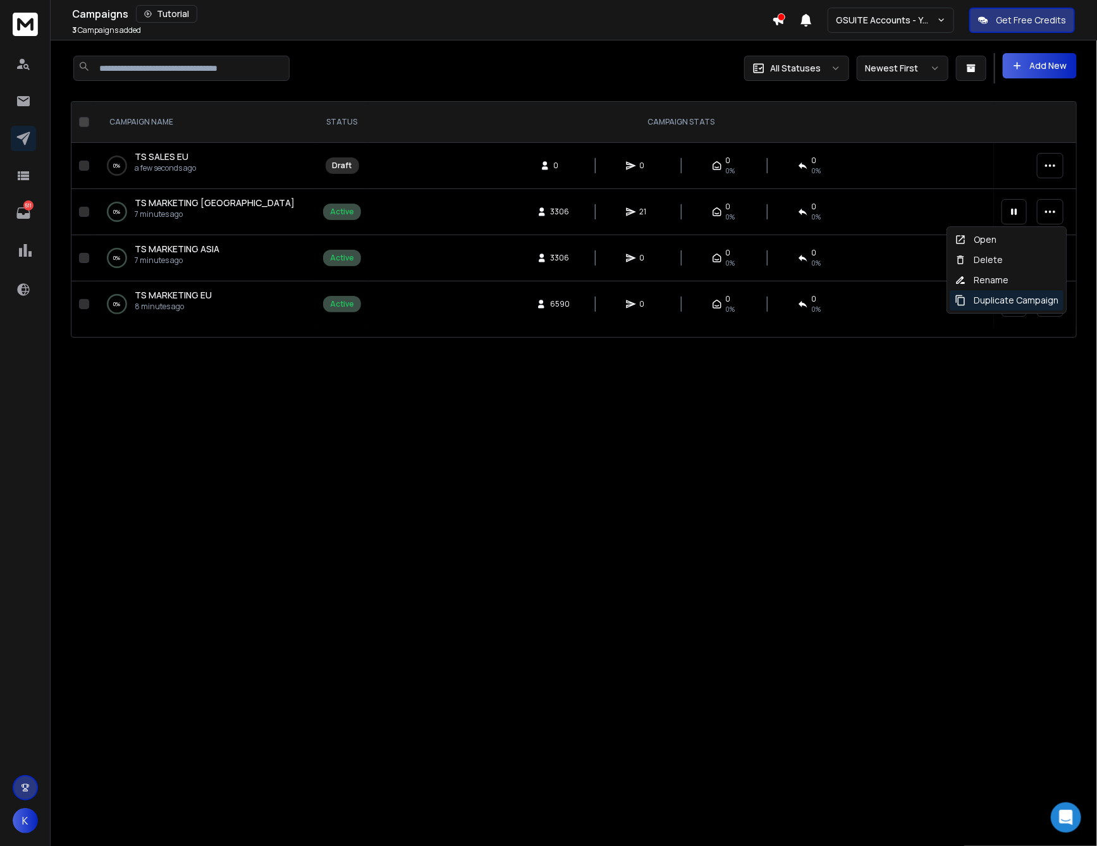
click at [1001, 299] on div "Duplicate Campaign" at bounding box center [1007, 300] width 104 height 13
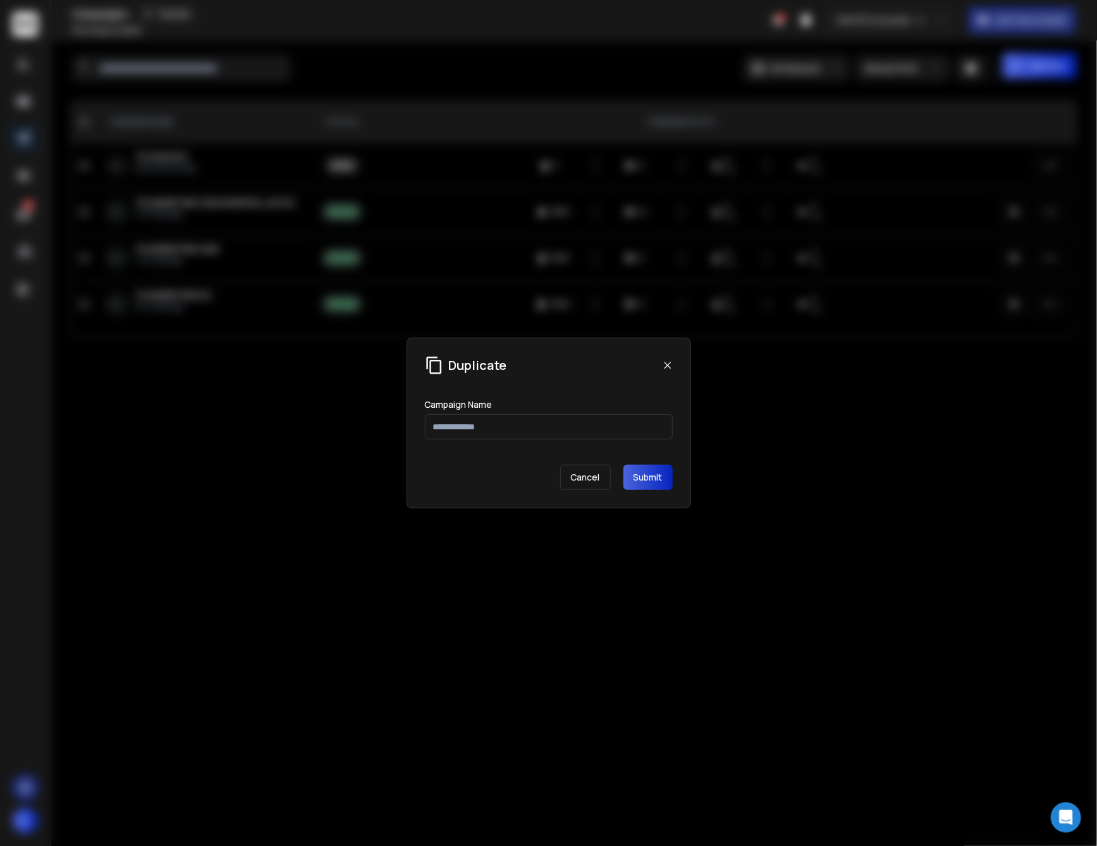
click at [556, 436] on input "text" at bounding box center [549, 426] width 248 height 25
type input "**********"
click at [671, 367] on icon at bounding box center [668, 365] width 10 height 10
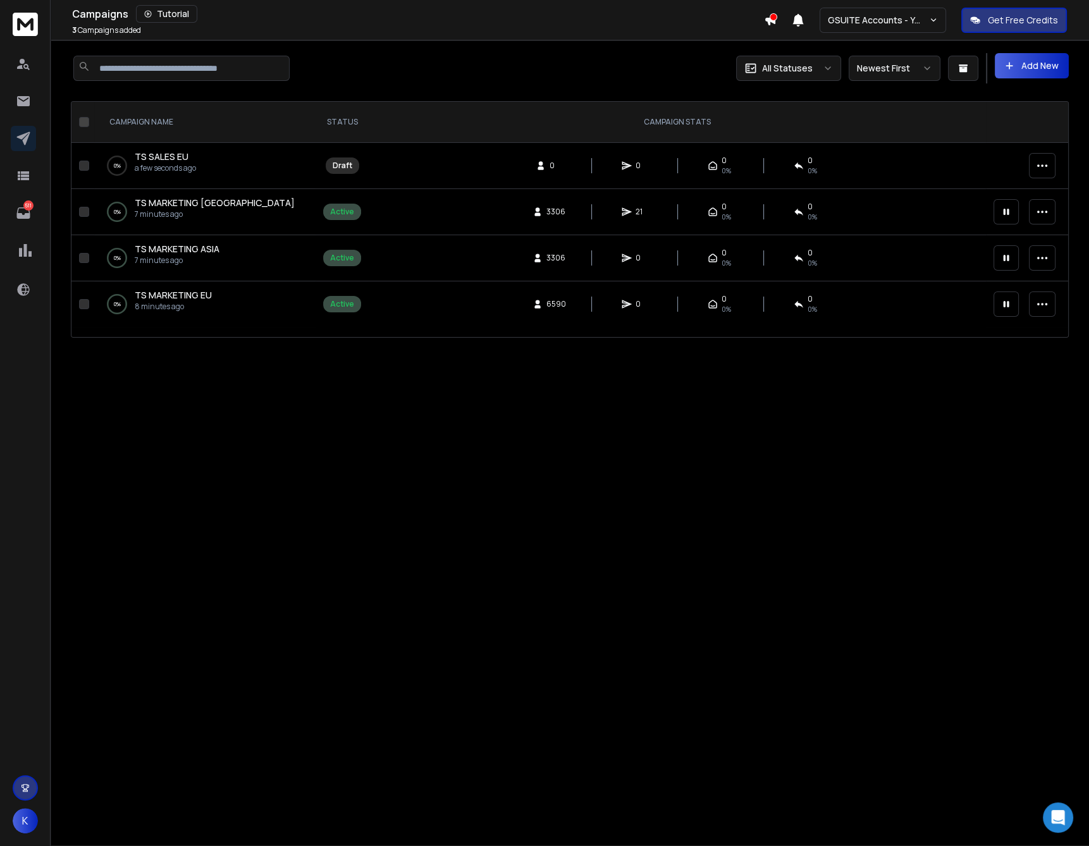
click at [1040, 211] on icon "button" at bounding box center [1042, 211] width 13 height 13
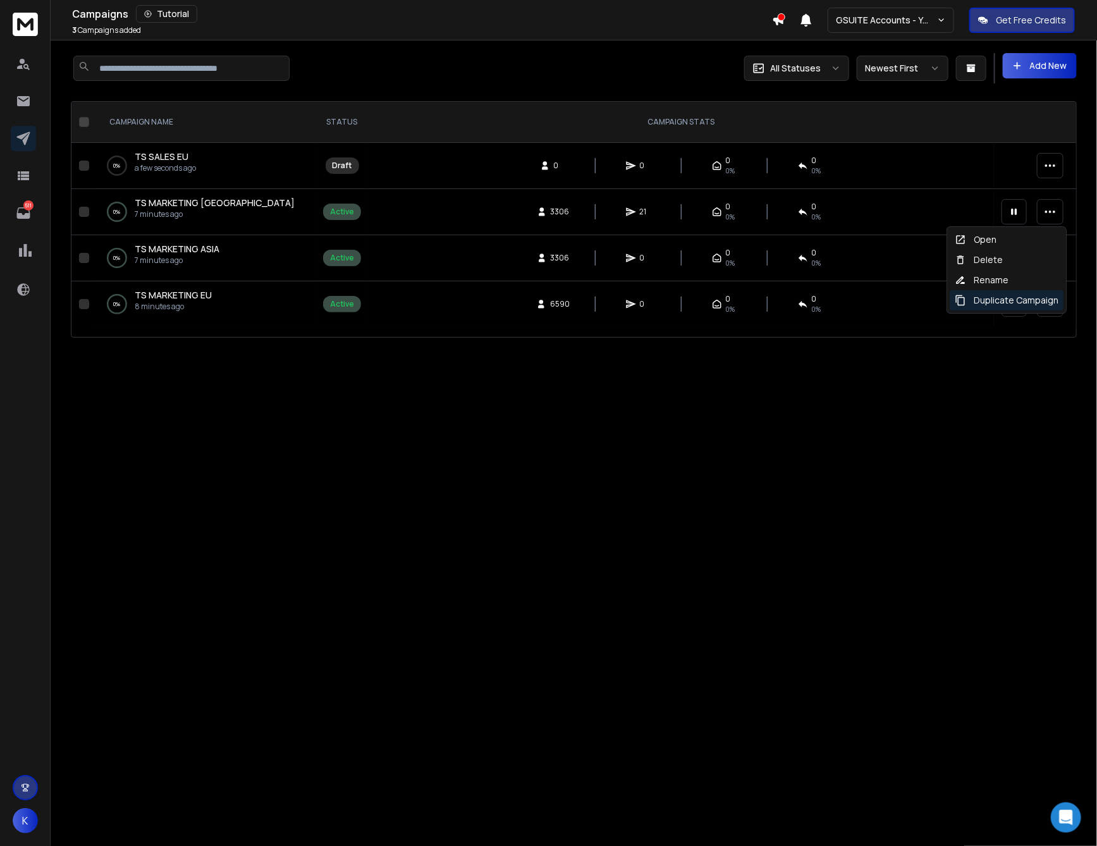
click at [1003, 298] on div "Duplicate Campaign" at bounding box center [1007, 300] width 104 height 13
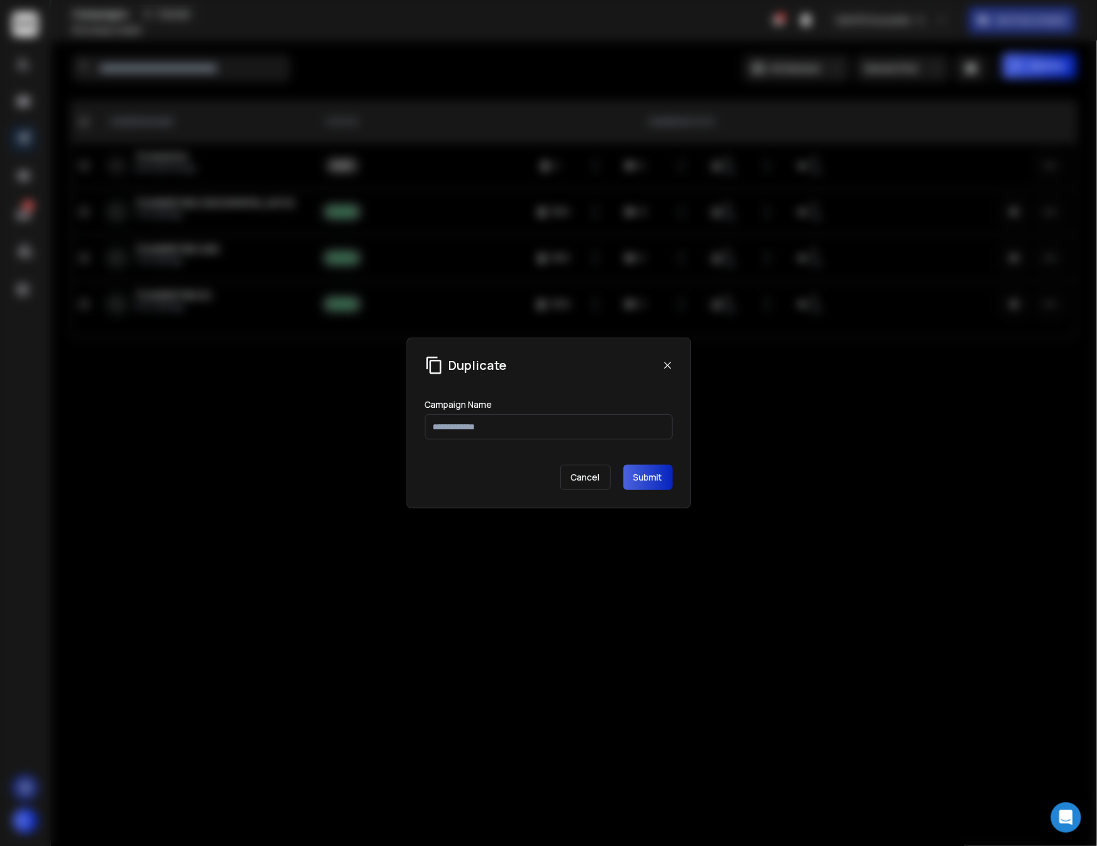
click at [645, 423] on input "text" at bounding box center [549, 426] width 248 height 25
type input "*"
type input "**********"
click at [659, 475] on button "Submit" at bounding box center [647, 477] width 49 height 25
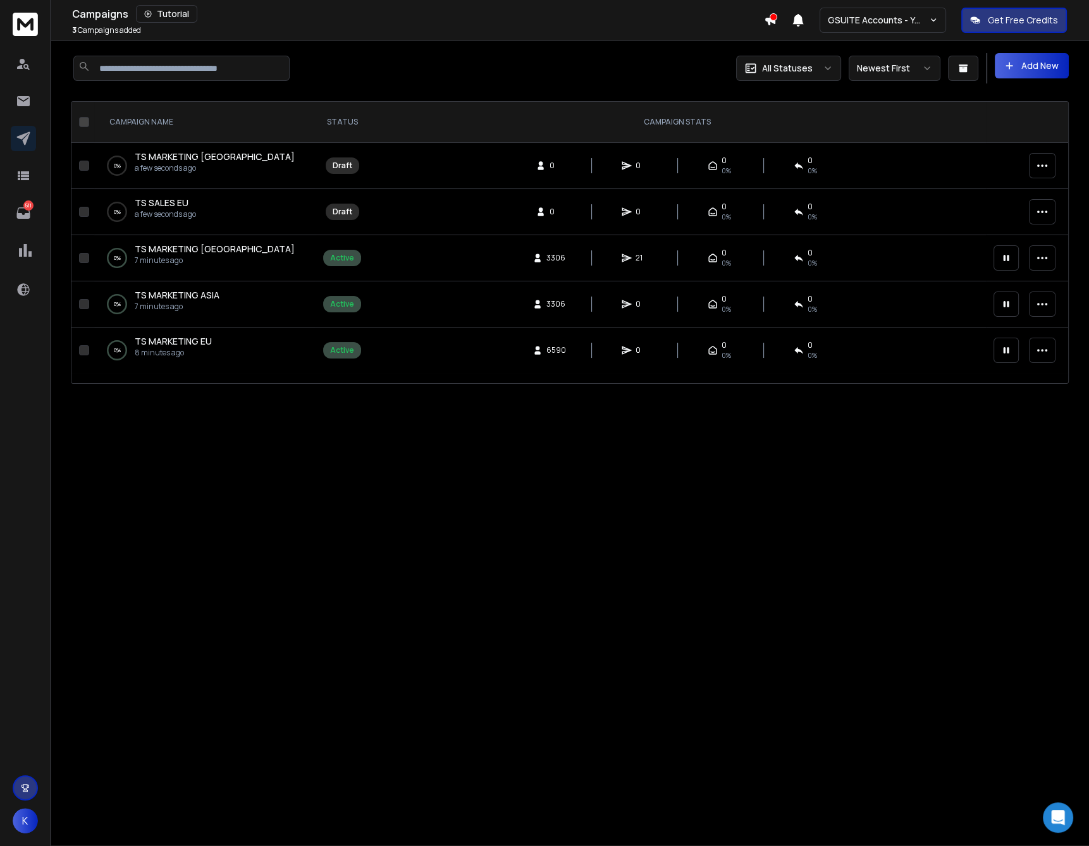
click at [1038, 301] on icon "button" at bounding box center [1042, 304] width 13 height 13
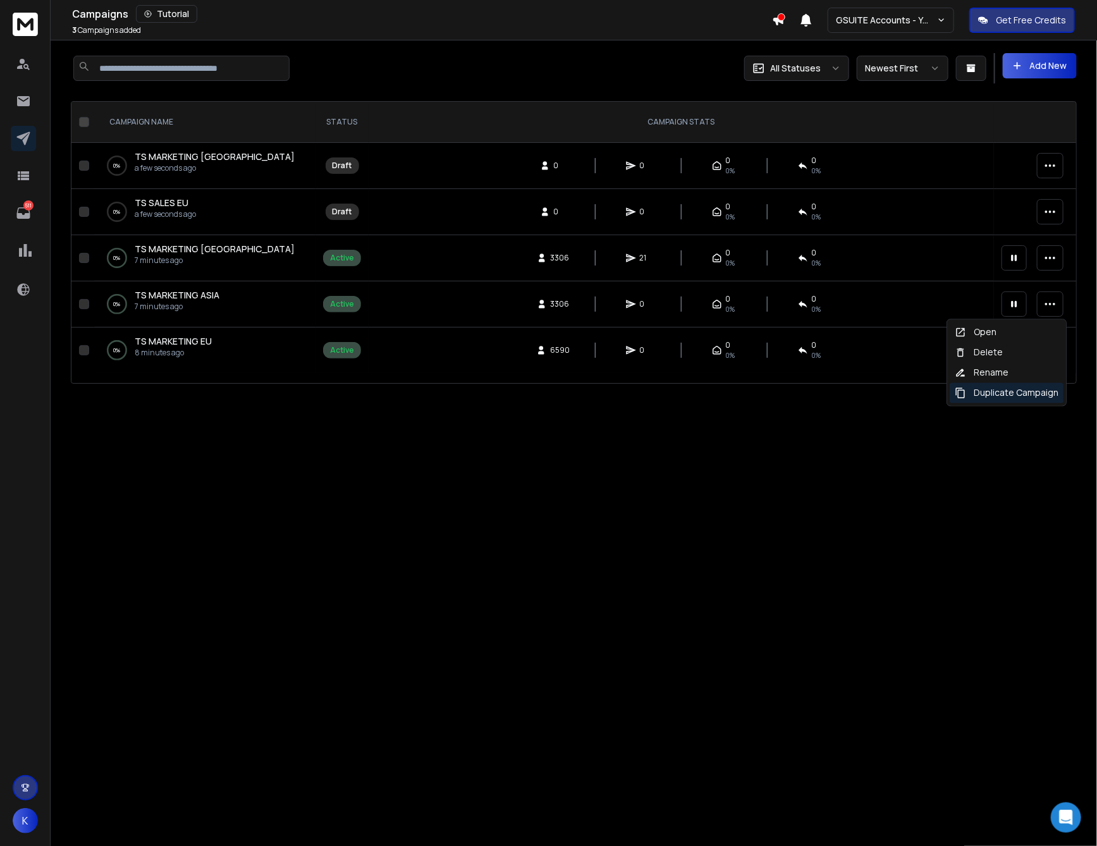
click at [1015, 388] on div "Duplicate Campaign" at bounding box center [1007, 393] width 104 height 13
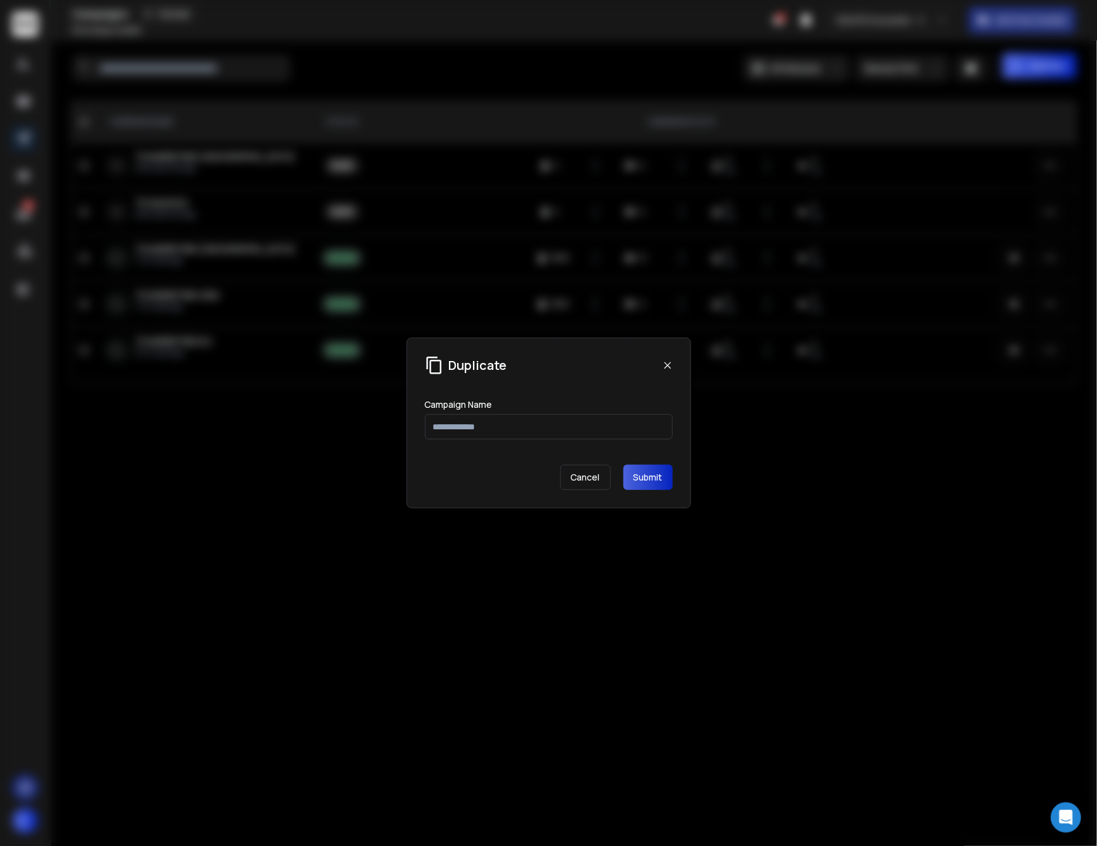
click at [546, 427] on input "text" at bounding box center [549, 426] width 248 height 25
type input "**********"
click at [658, 481] on button "Submit" at bounding box center [647, 477] width 49 height 25
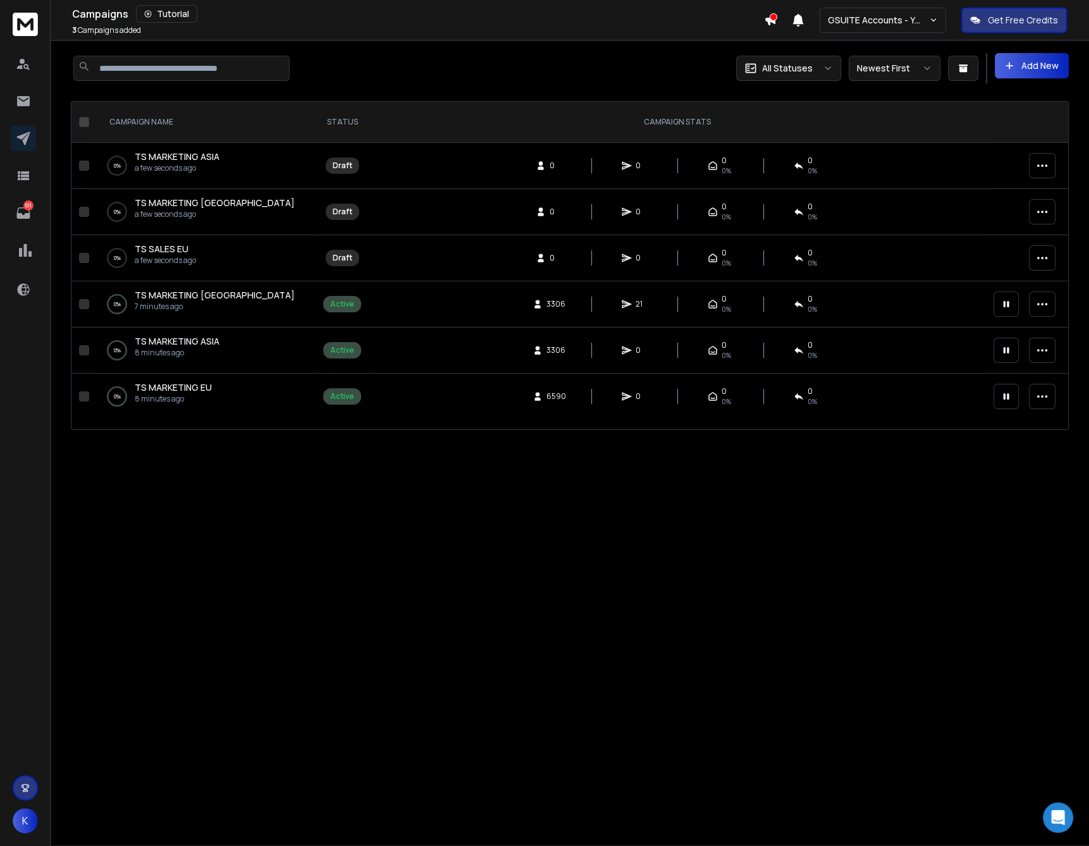
click at [204, 157] on span "TS MARKETING ASIA" at bounding box center [177, 156] width 85 height 12
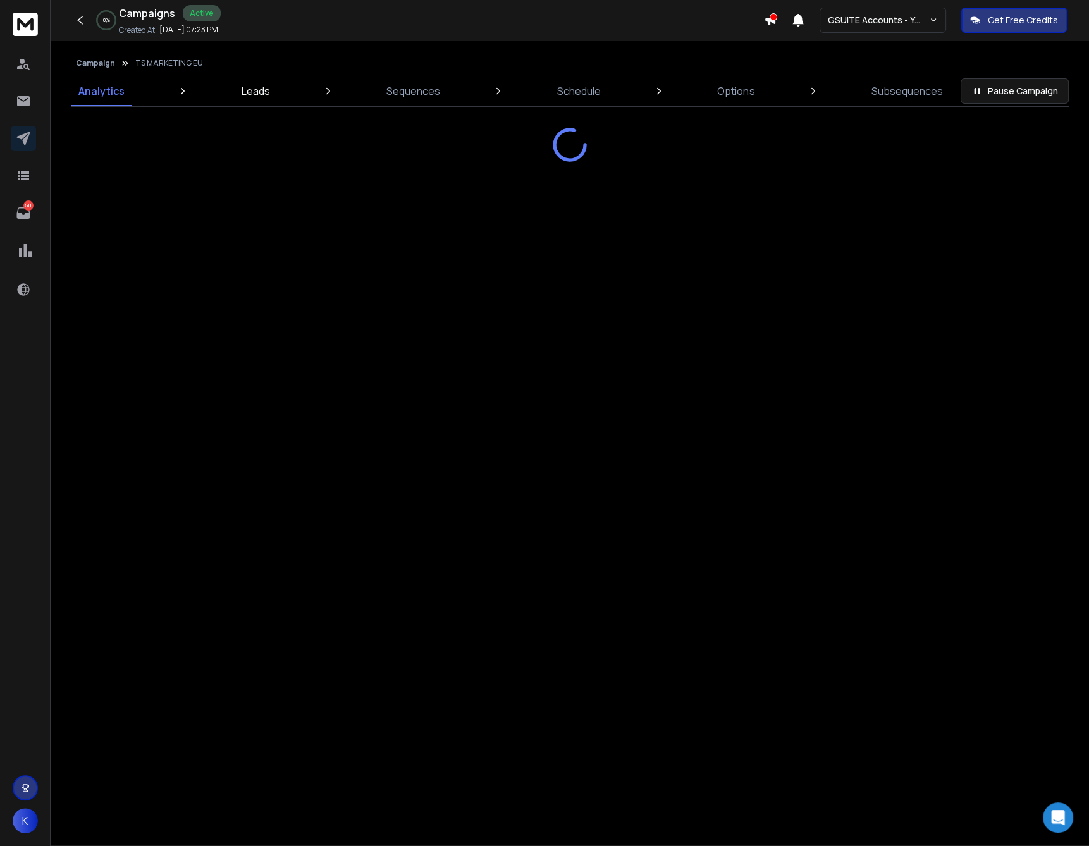
click at [266, 101] on div "Analytics Leads Sequences Schedule Options Subsequences" at bounding box center [510, 91] width 879 height 30
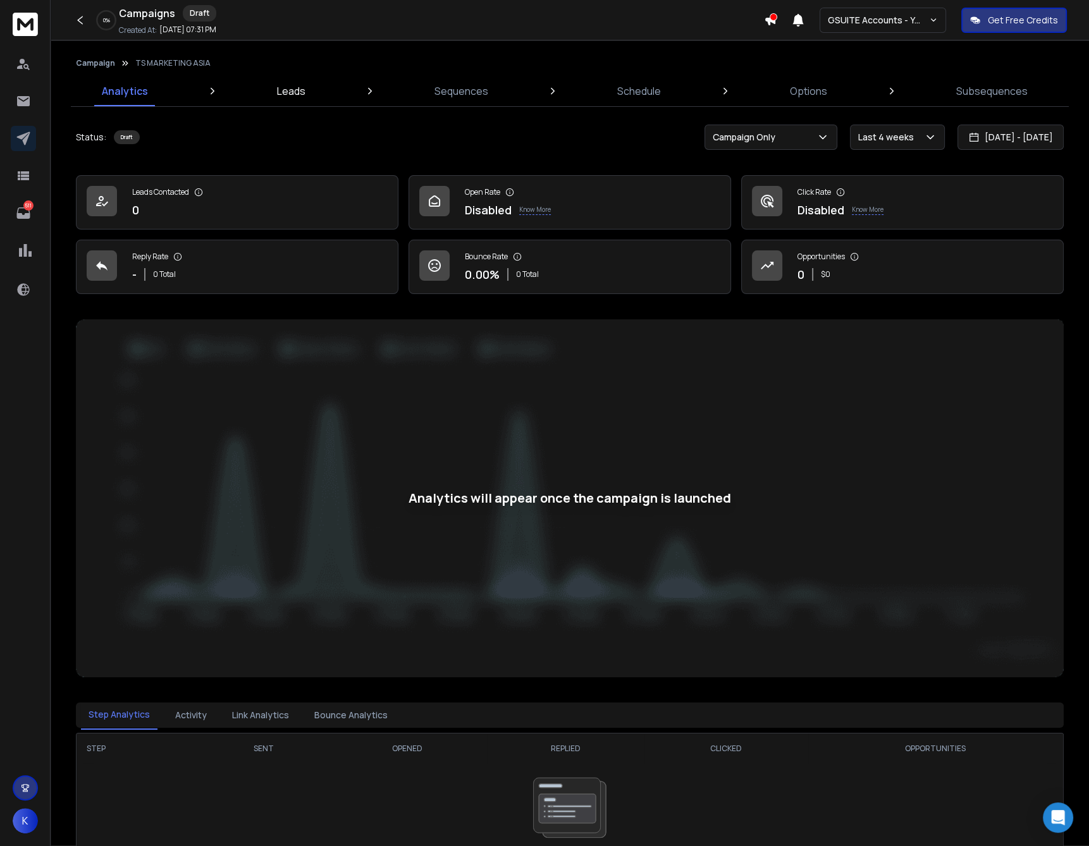
click at [276, 91] on link "Leads" at bounding box center [291, 91] width 44 height 30
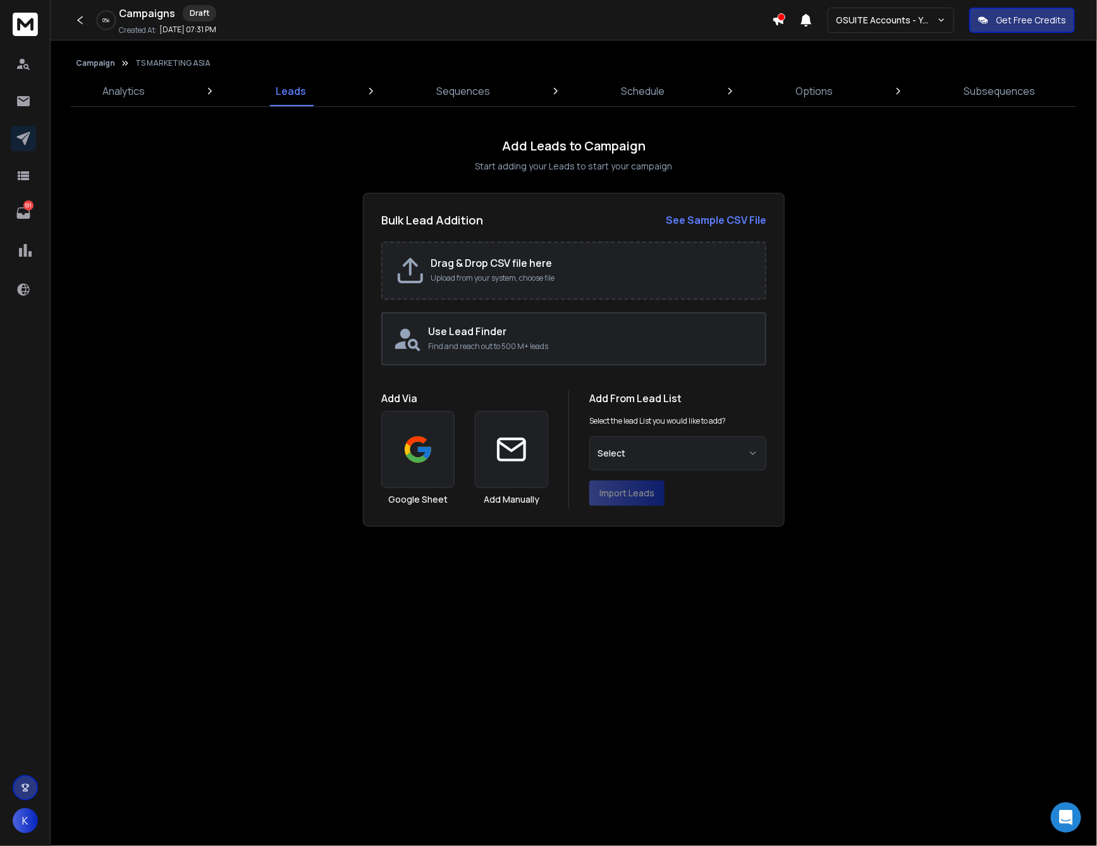
click at [429, 281] on div "Drag & Drop CSV file here Upload from your system, choose file" at bounding box center [573, 270] width 357 height 30
type input "**********"
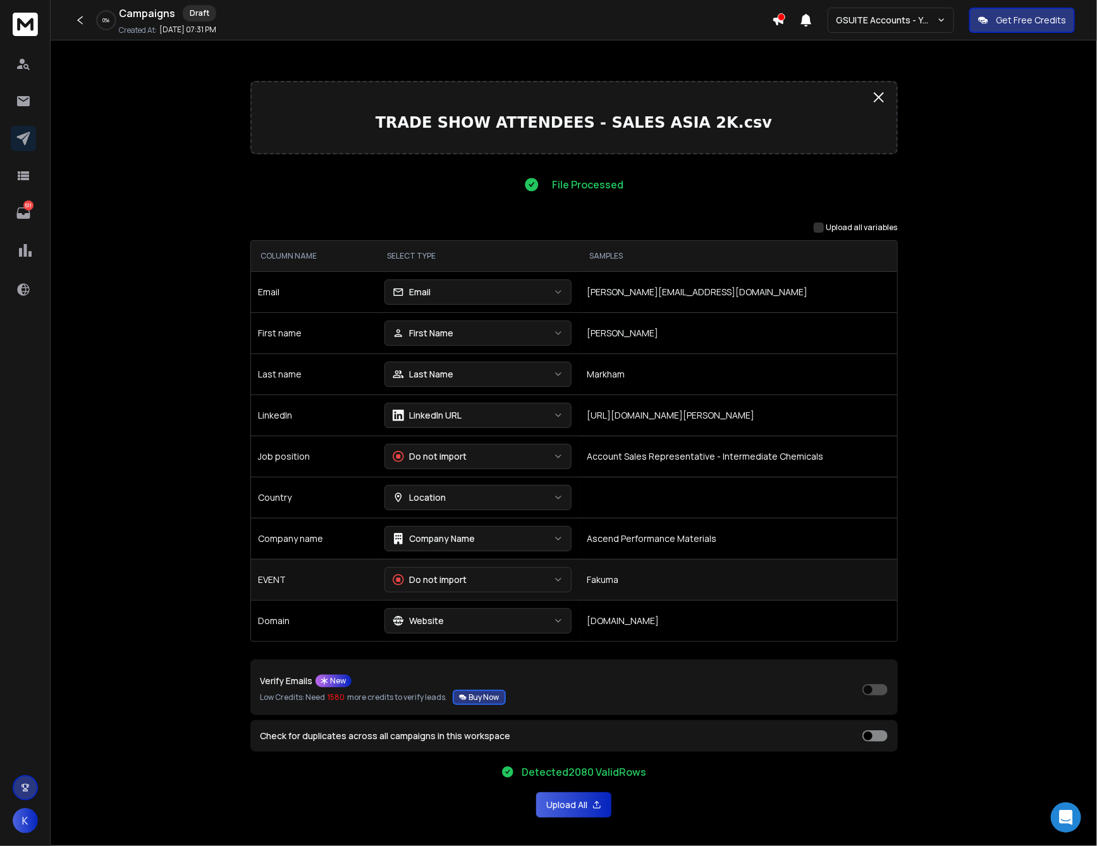
click at [444, 584] on div "Do not import" at bounding box center [430, 579] width 74 height 13
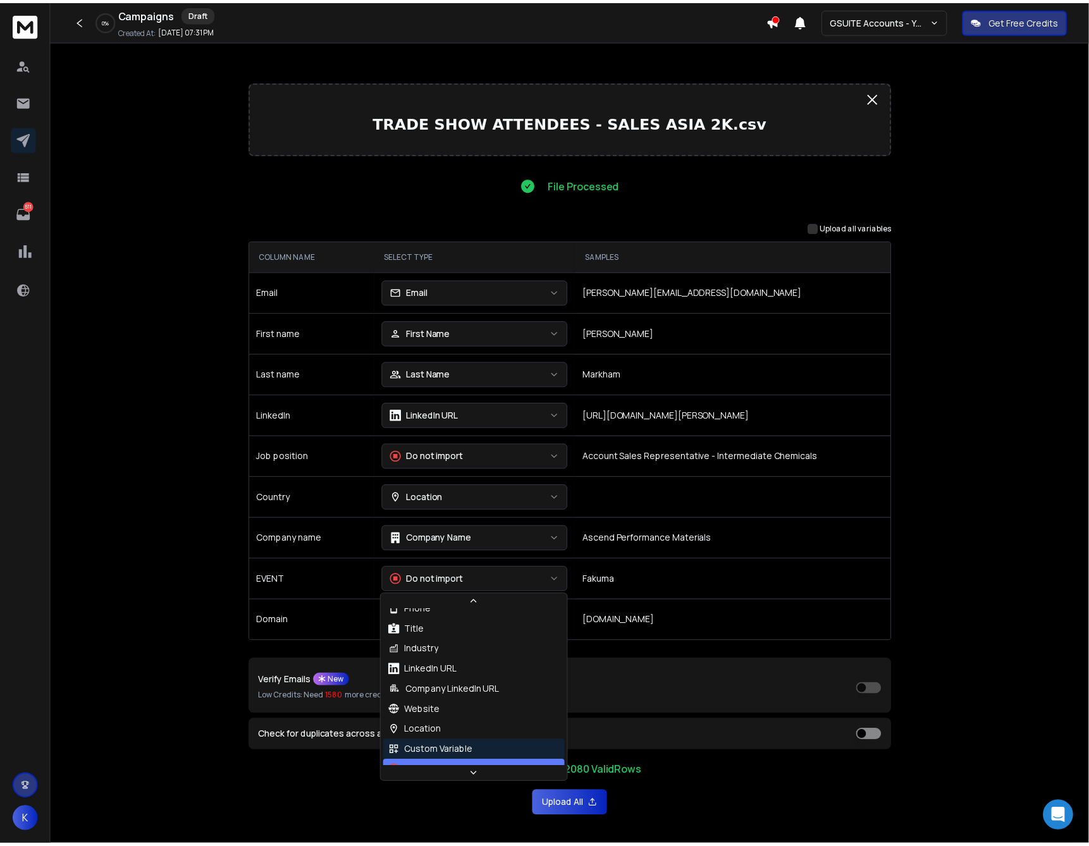
scroll to position [114, 0]
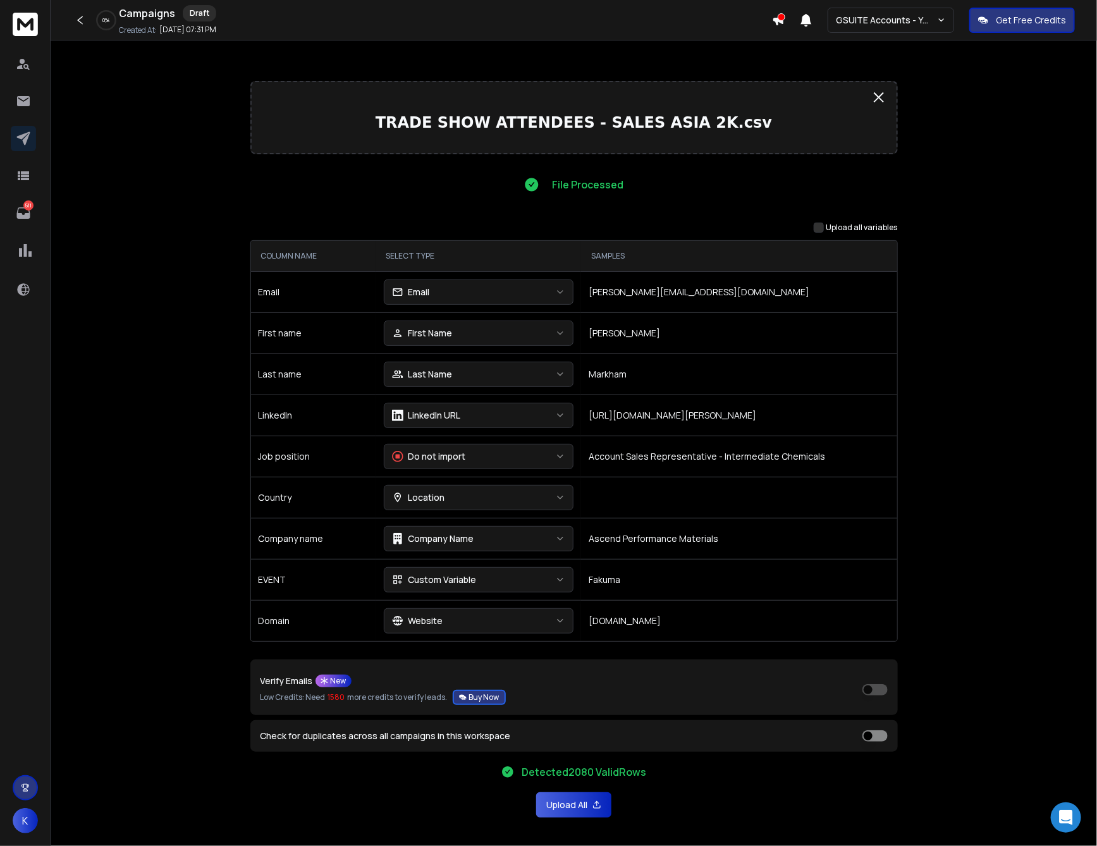
click at [568, 805] on button "Upload All" at bounding box center [573, 804] width 75 height 25
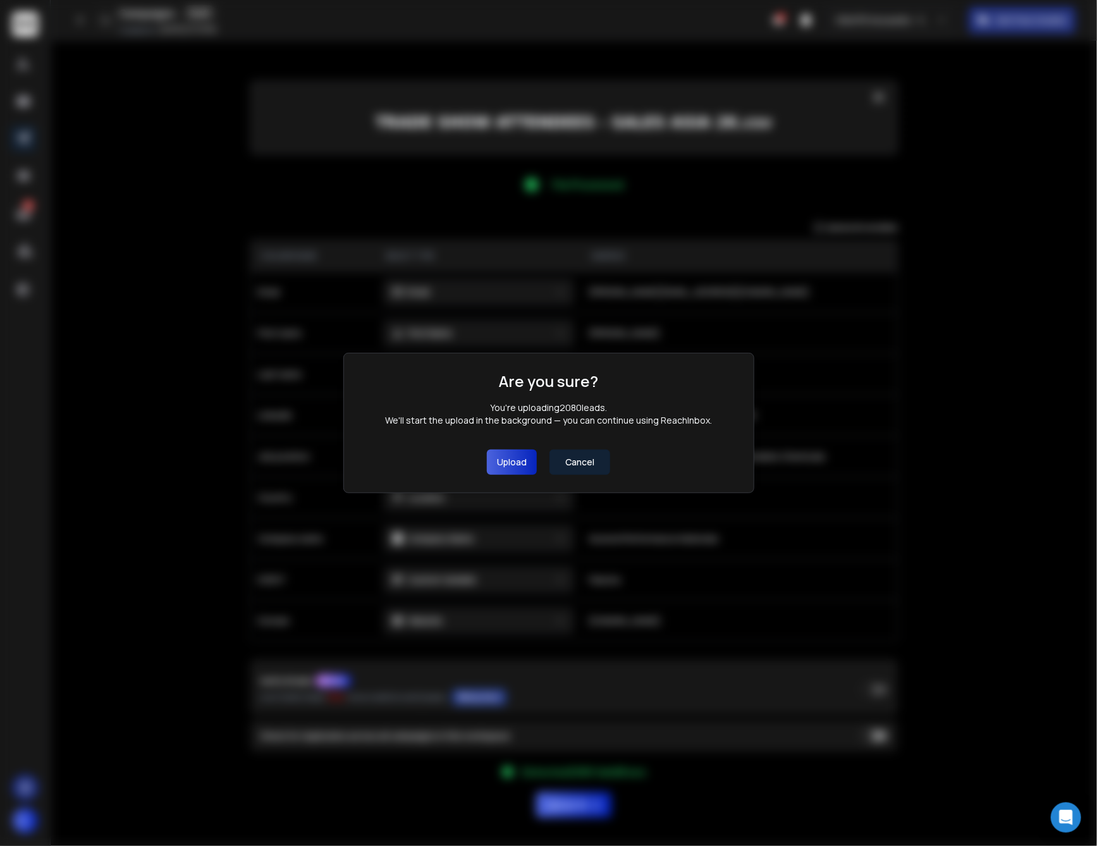
click at [515, 452] on button "Upload" at bounding box center [512, 462] width 50 height 25
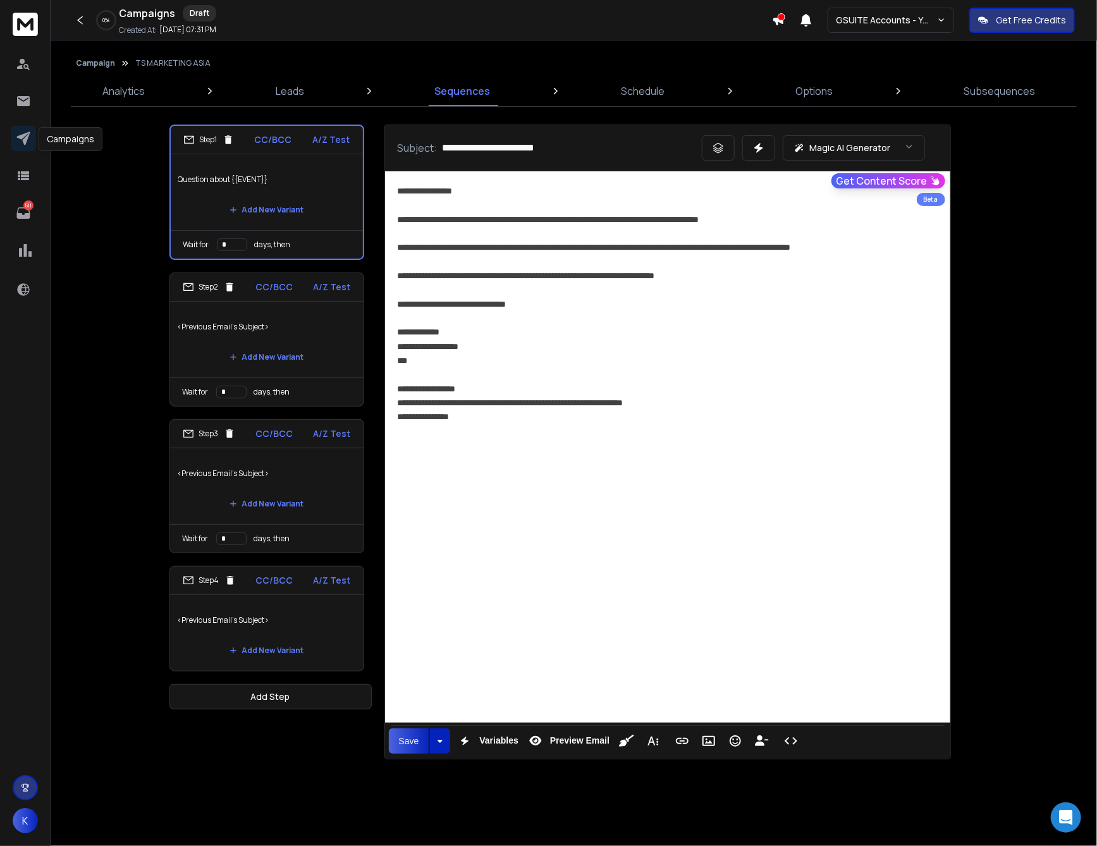
click at [23, 144] on icon at bounding box center [22, 138] width 13 height 13
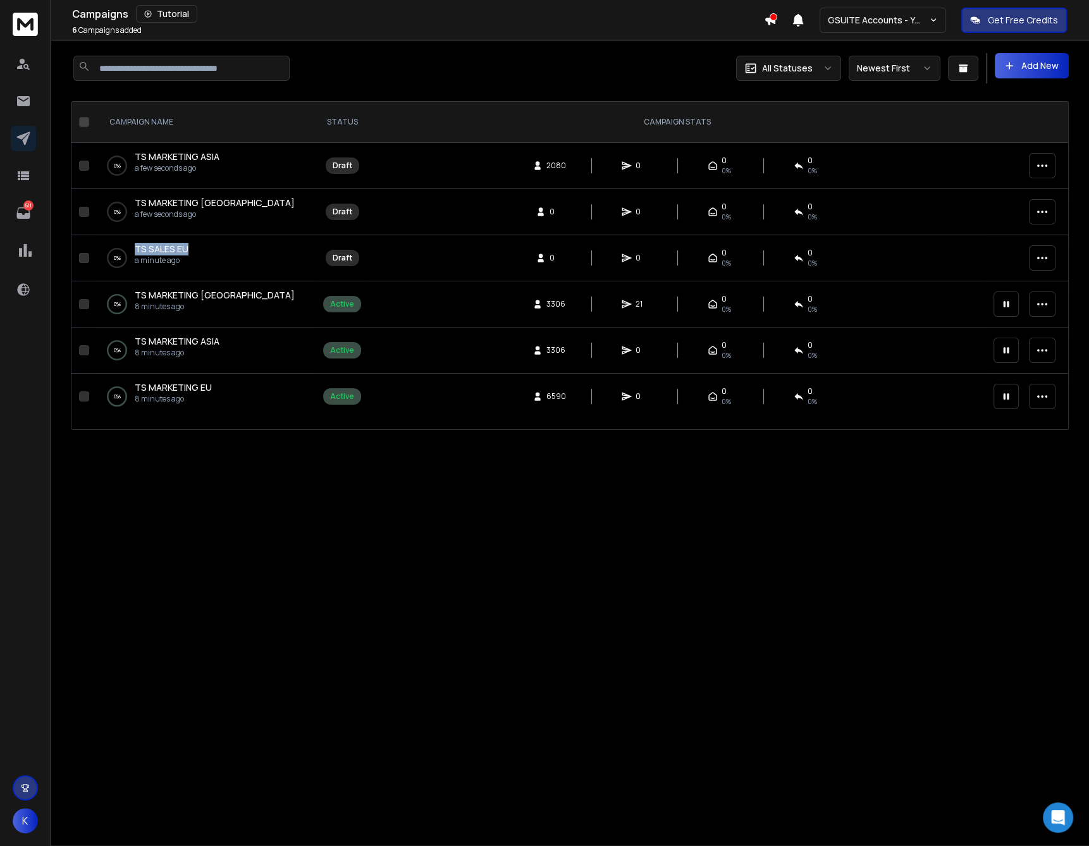
click at [1045, 213] on icon "button" at bounding box center [1042, 211] width 13 height 13
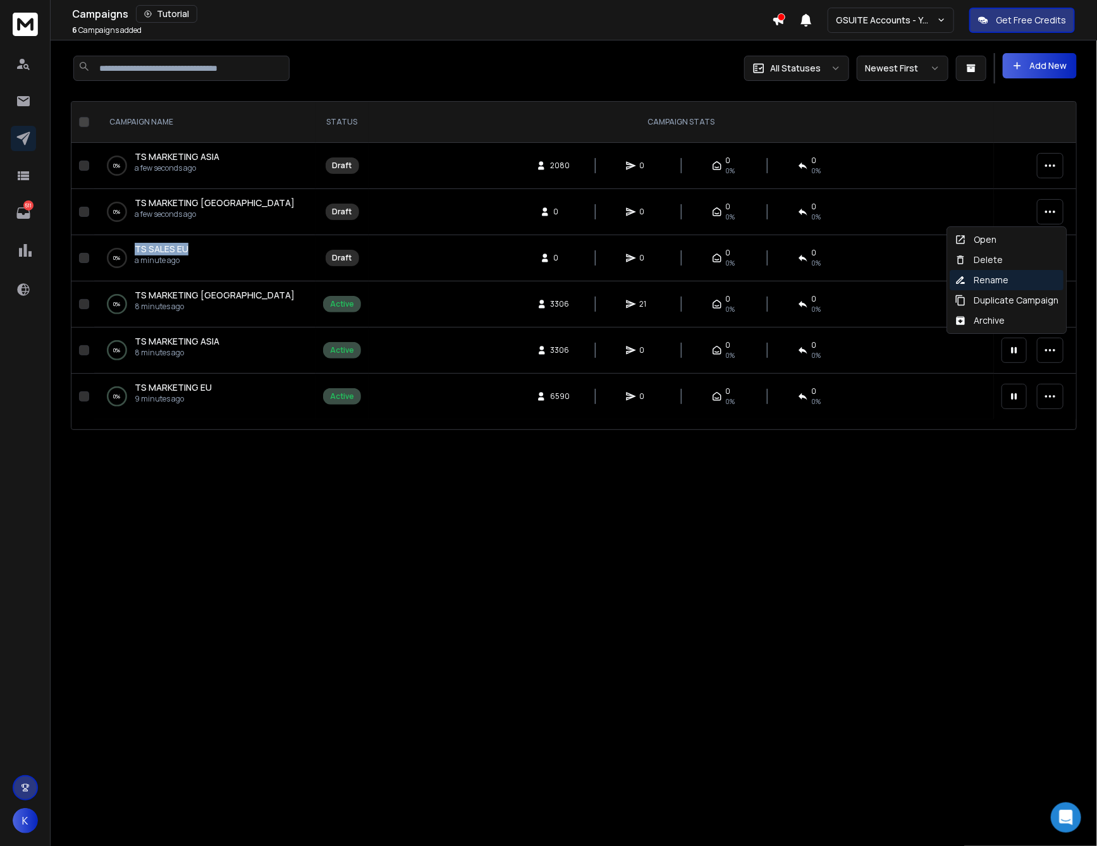
click at [986, 285] on div "Rename" at bounding box center [982, 280] width 54 height 13
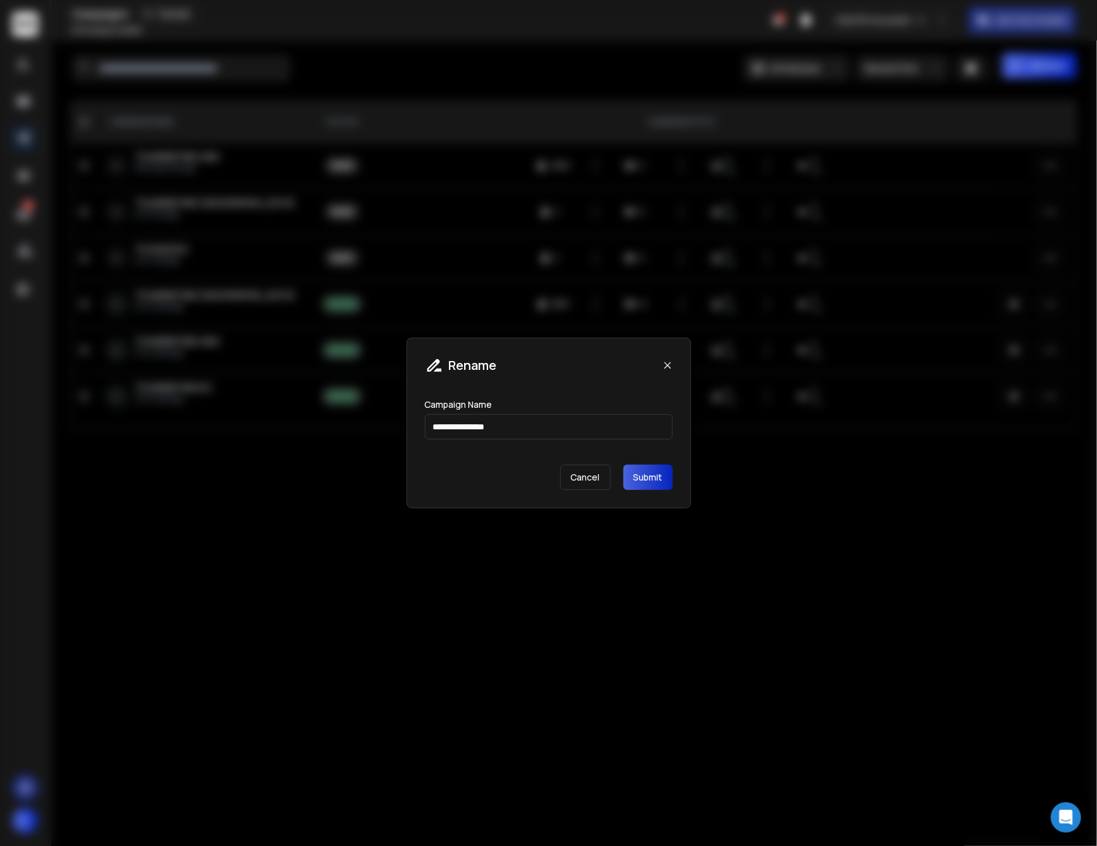
click at [462, 427] on input "**********" at bounding box center [549, 426] width 248 height 25
type input "**********"
click at [645, 474] on button "Submit" at bounding box center [647, 477] width 49 height 25
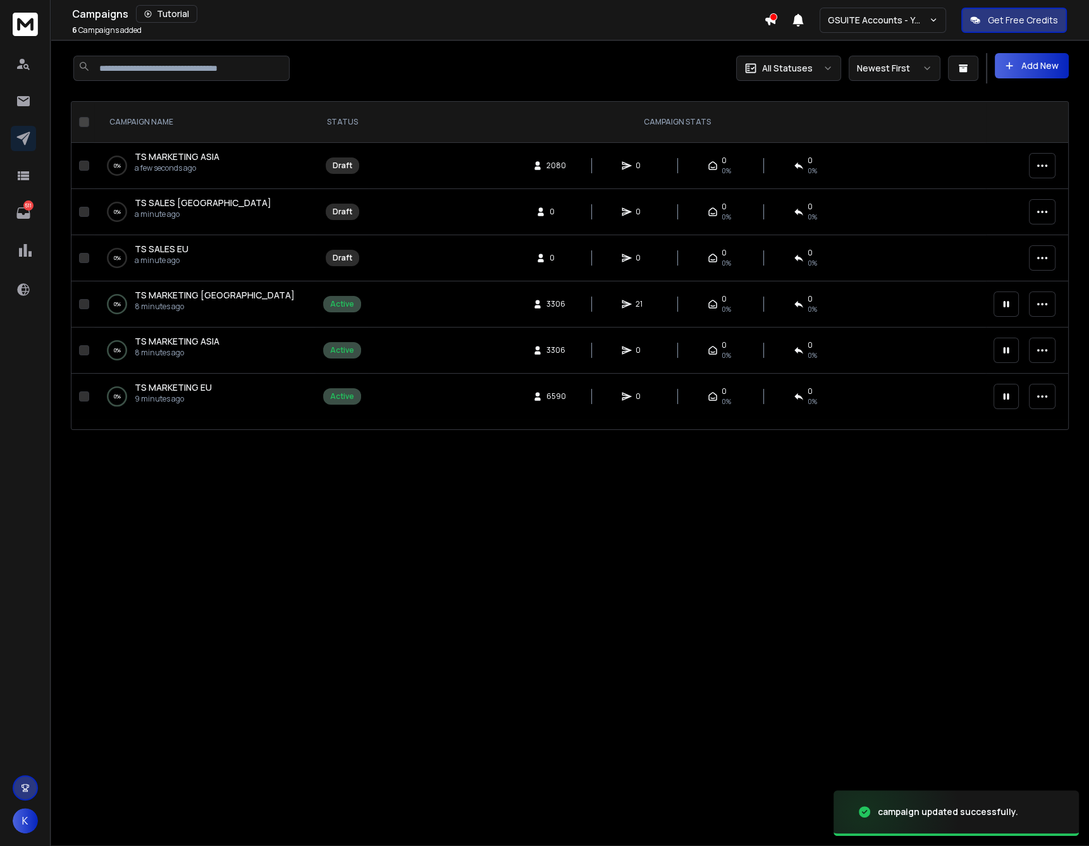
click at [1046, 161] on icon "button" at bounding box center [1042, 165] width 13 height 13
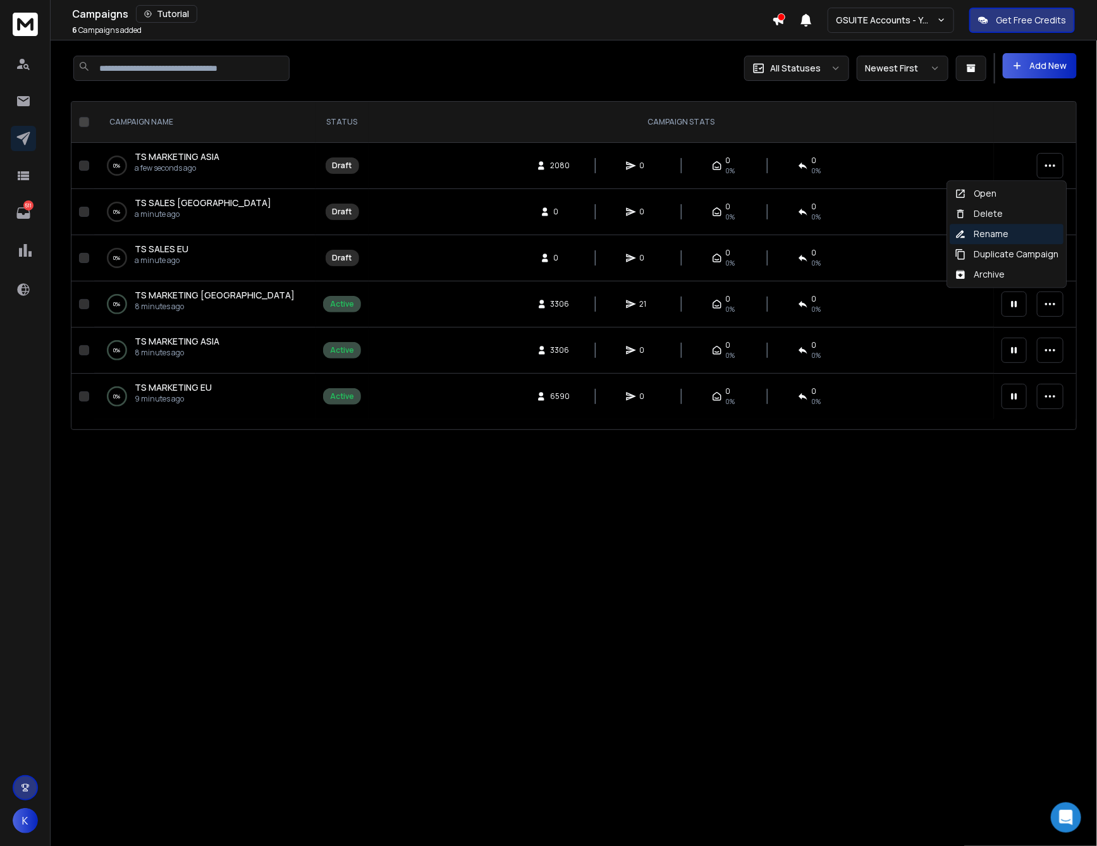
click at [998, 233] on div "Rename" at bounding box center [982, 234] width 54 height 13
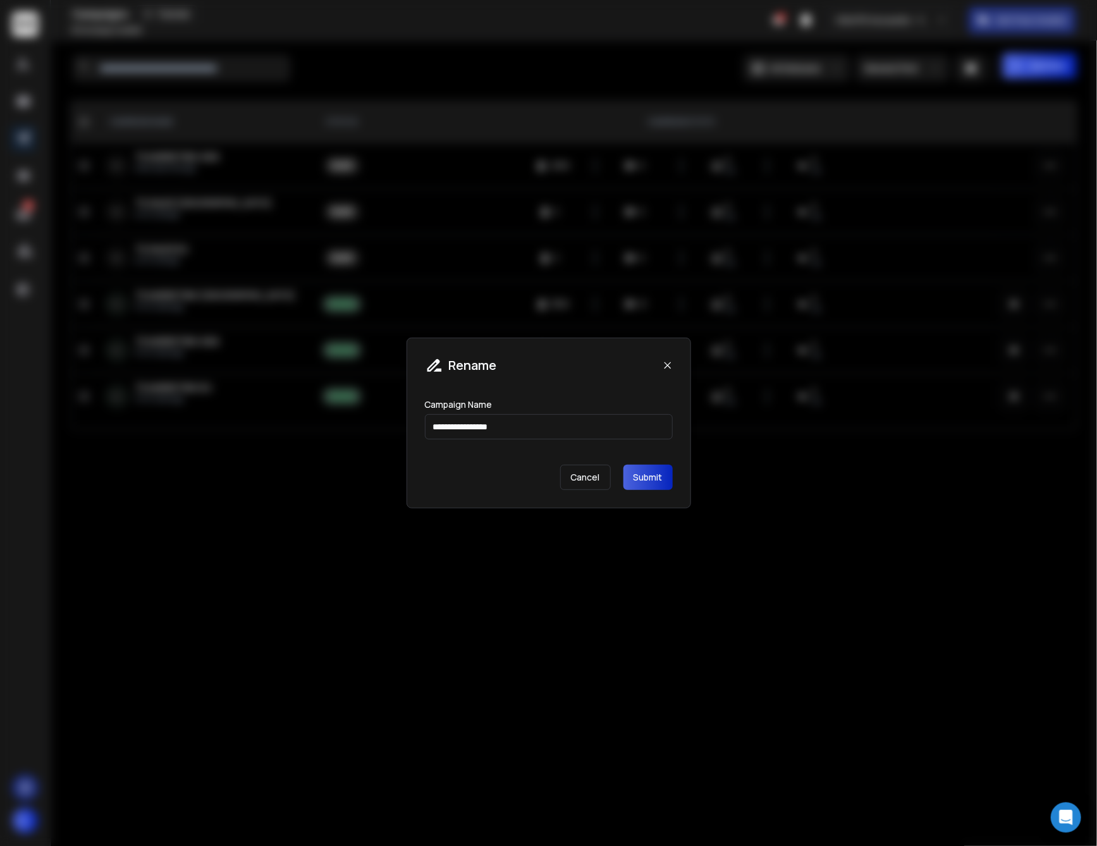
click at [473, 425] on input "**********" at bounding box center [549, 426] width 248 height 25
type input "**********"
click at [639, 475] on button "Submit" at bounding box center [647, 477] width 49 height 25
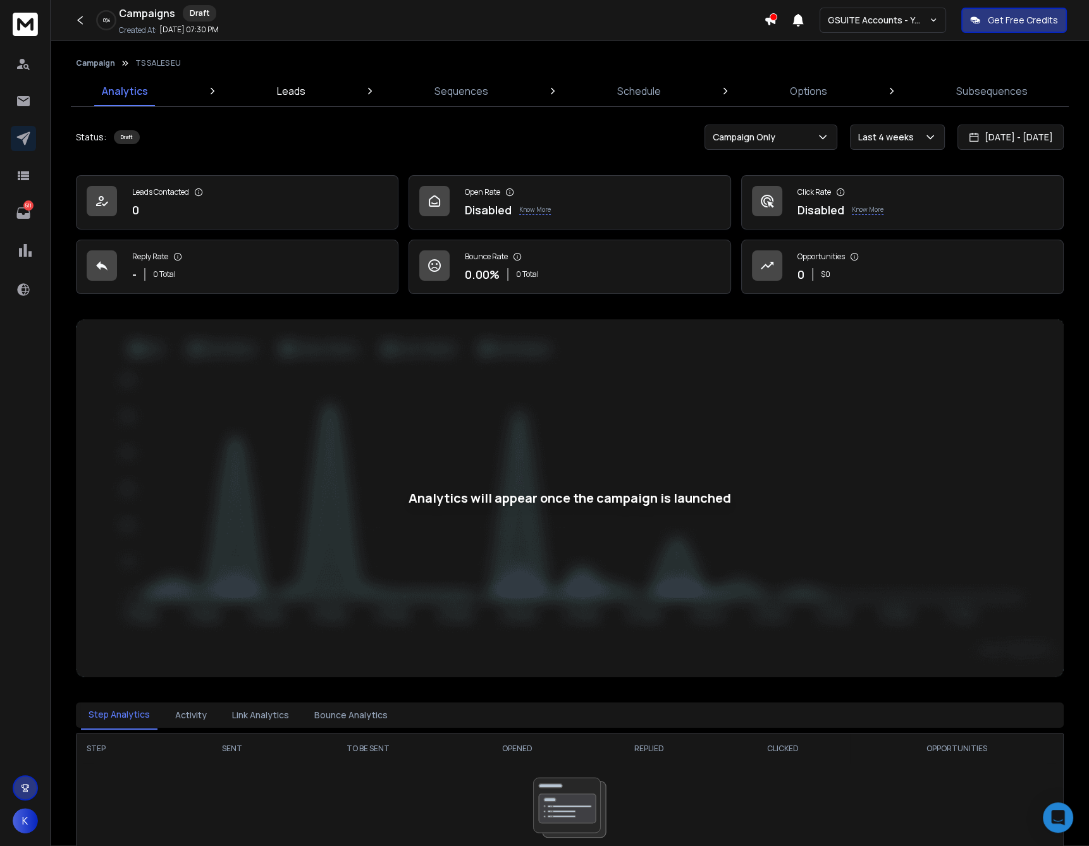
click at [295, 106] on div "Campaign TS SALES EU Analytics Leads Sequences Schedule Options Subsequences St…" at bounding box center [570, 514] width 998 height 922
click at [295, 100] on link "Leads" at bounding box center [291, 91] width 44 height 30
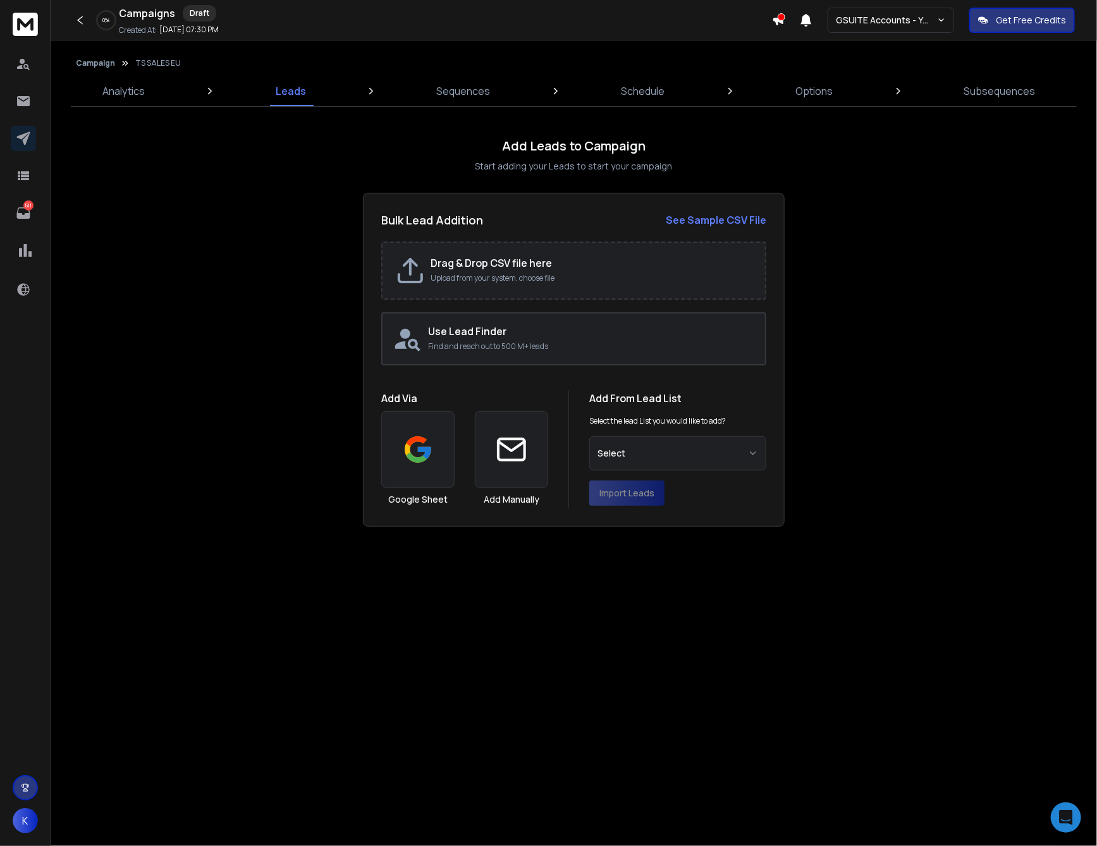
click at [463, 283] on p "Upload from your system, choose file" at bounding box center [592, 278] width 322 height 10
type input "**********"
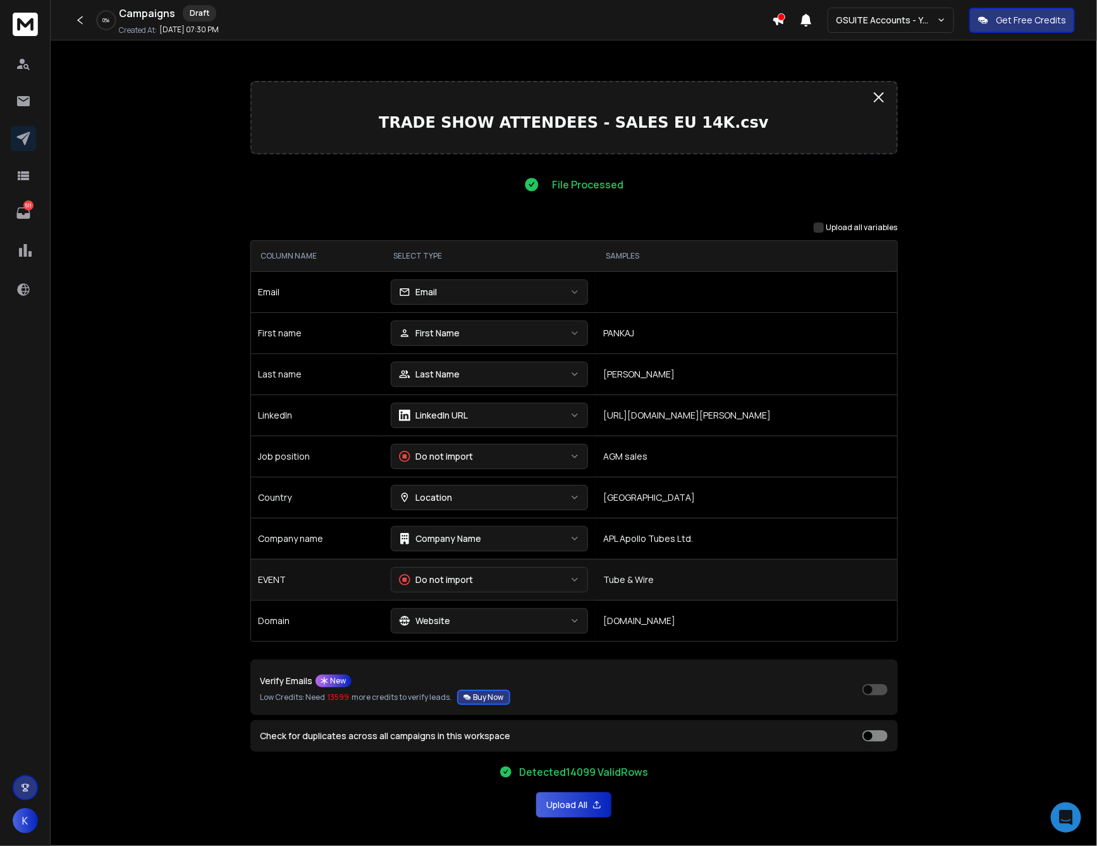
click at [418, 577] on div "Do not import" at bounding box center [436, 579] width 74 height 13
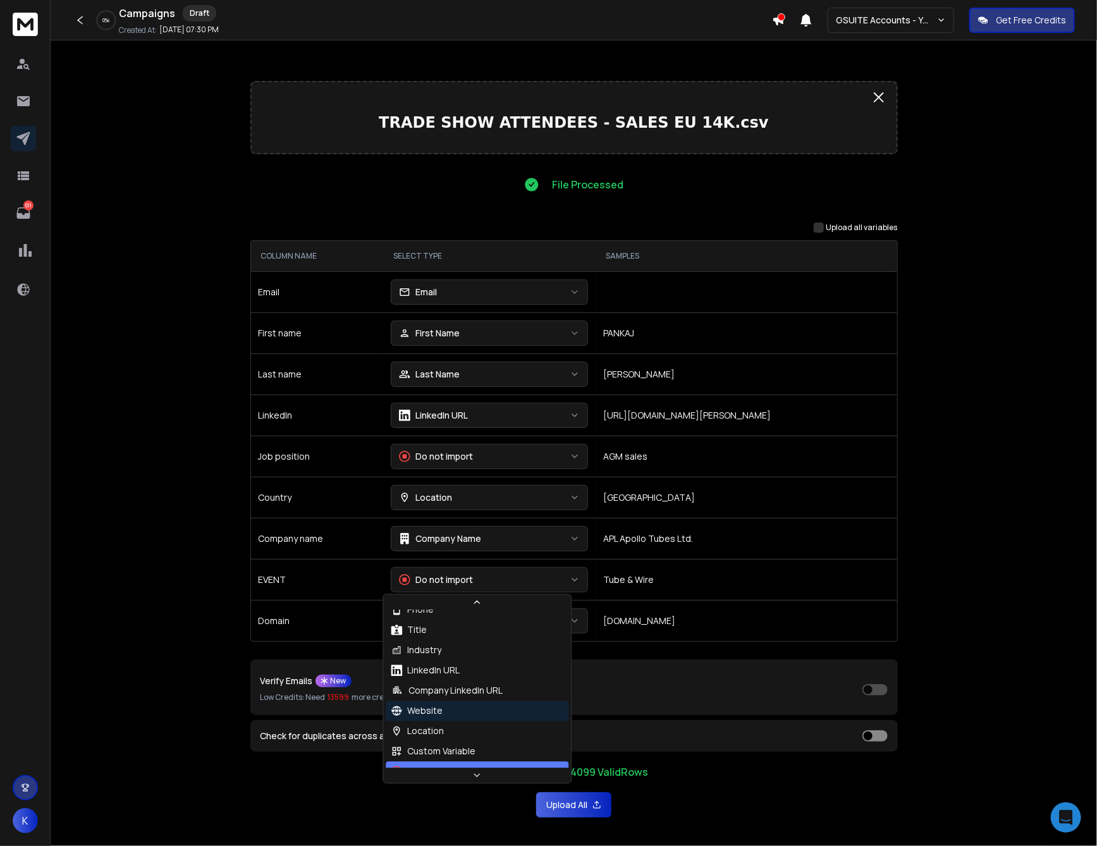
scroll to position [114, 0]
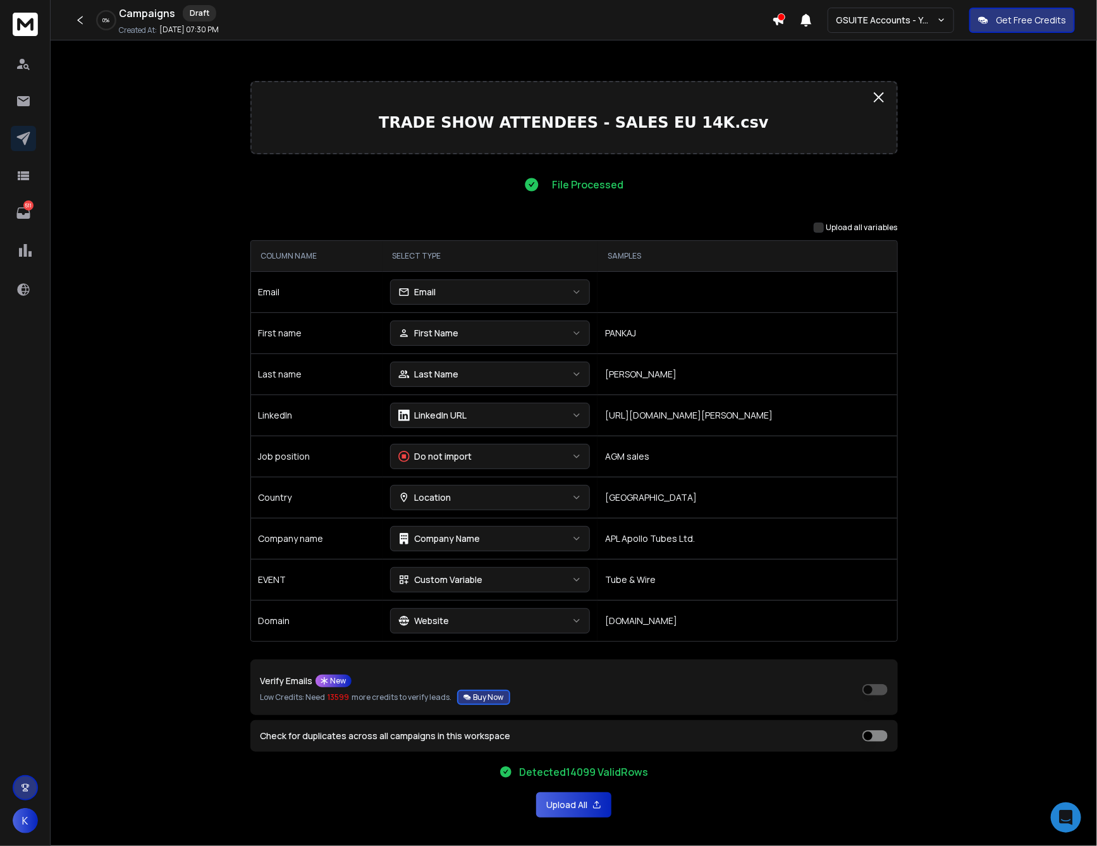
click at [549, 793] on button "Upload All" at bounding box center [573, 804] width 75 height 25
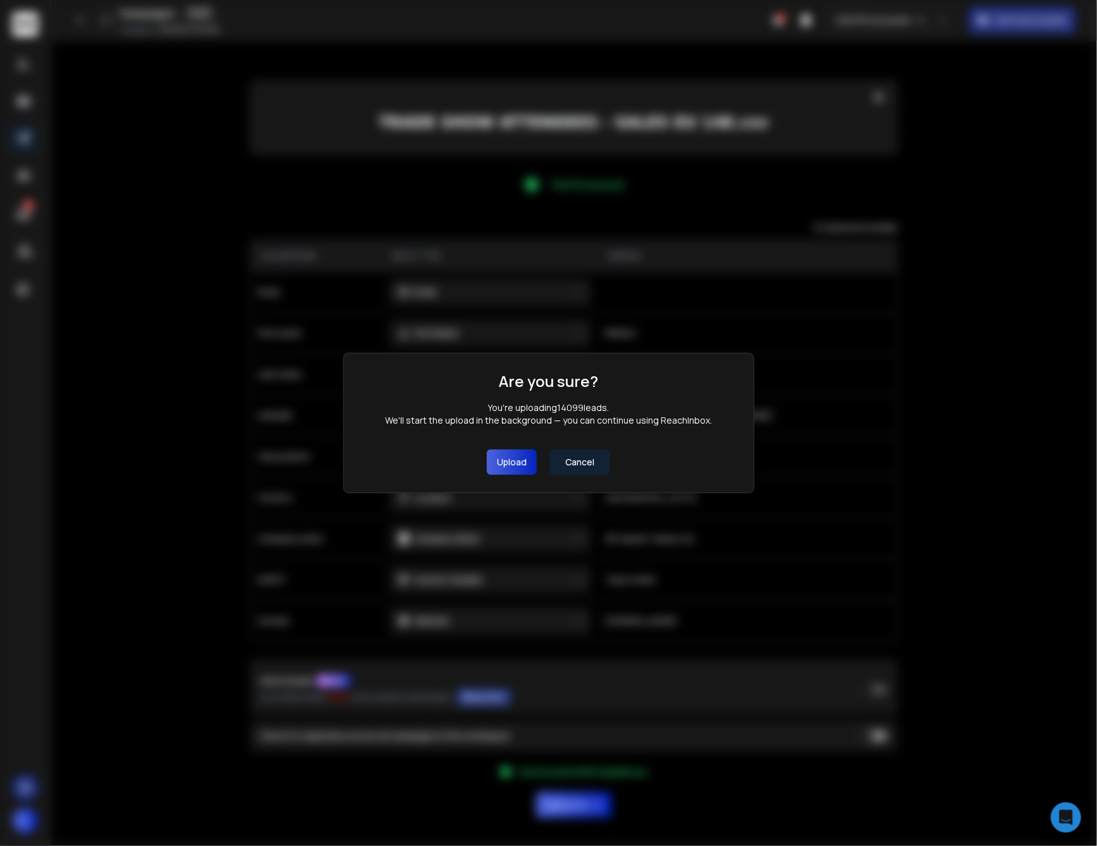
click at [505, 459] on button "Upload" at bounding box center [512, 462] width 50 height 25
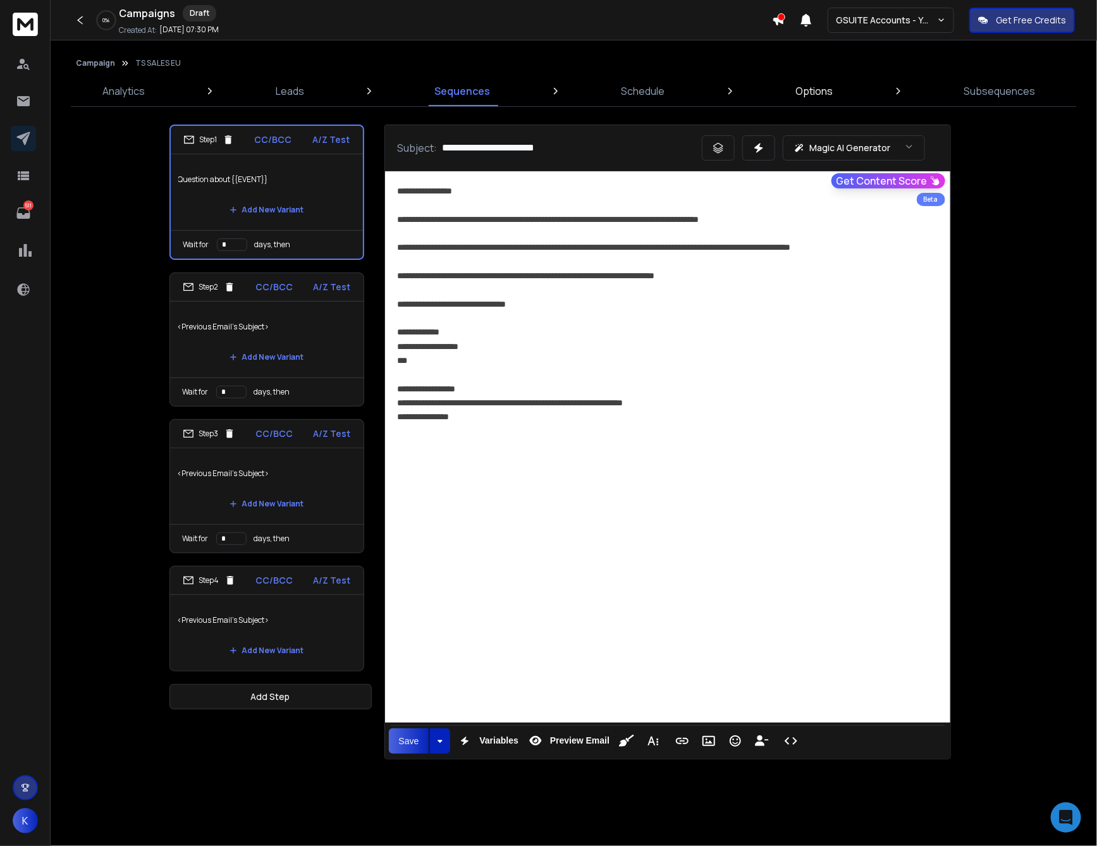
click at [804, 99] on link "Options" at bounding box center [814, 91] width 52 height 30
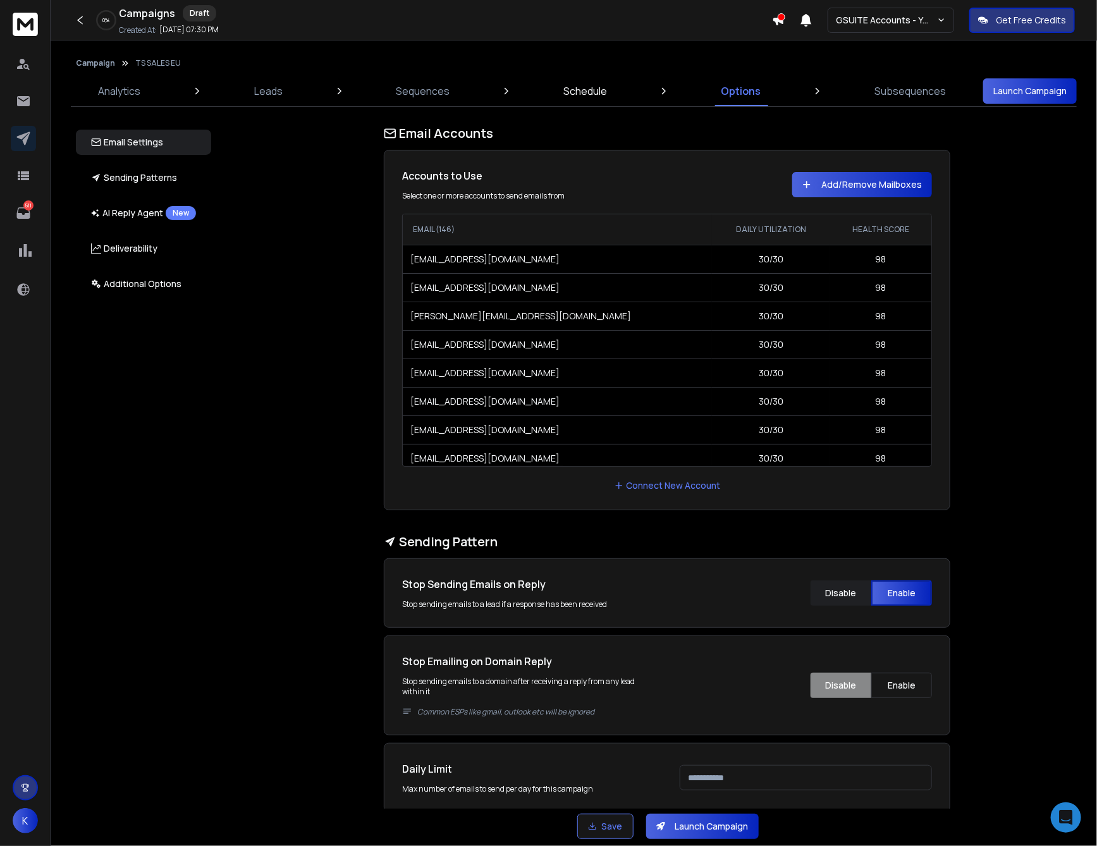
click at [604, 95] on p "Schedule" at bounding box center [585, 90] width 44 height 15
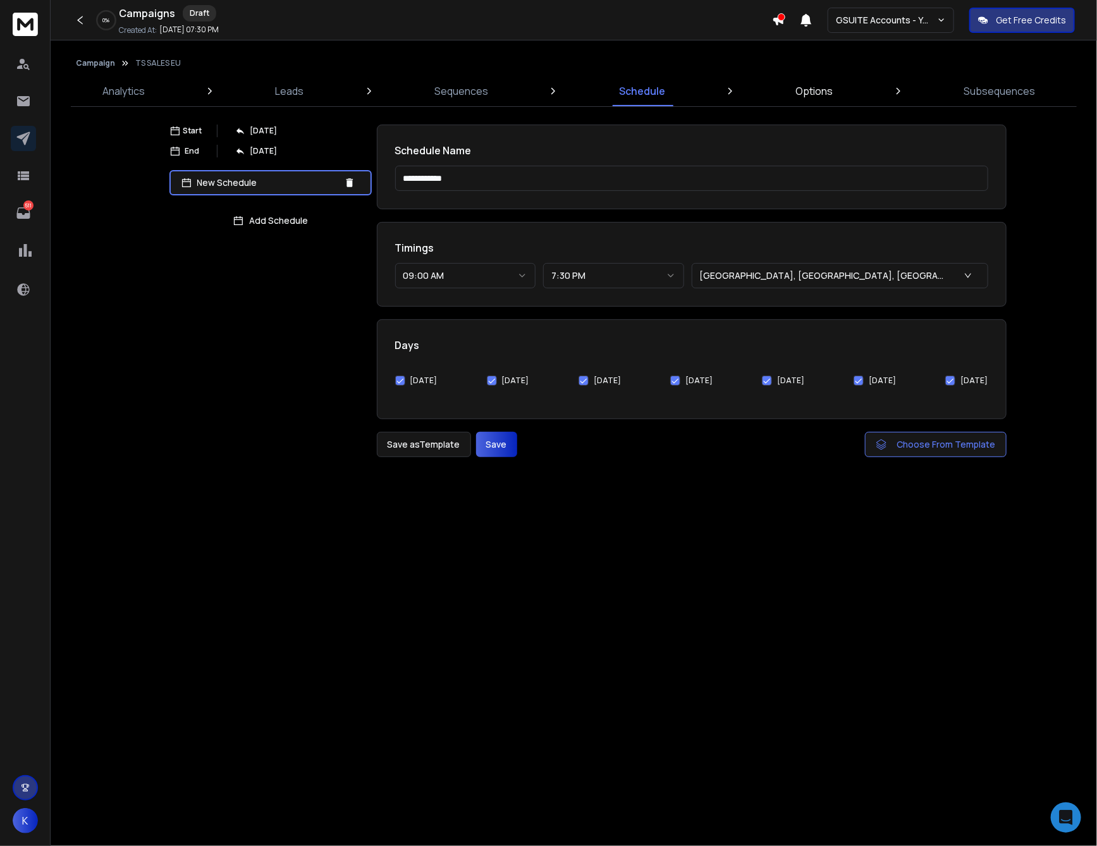
click at [800, 92] on p "Options" at bounding box center [814, 90] width 37 height 15
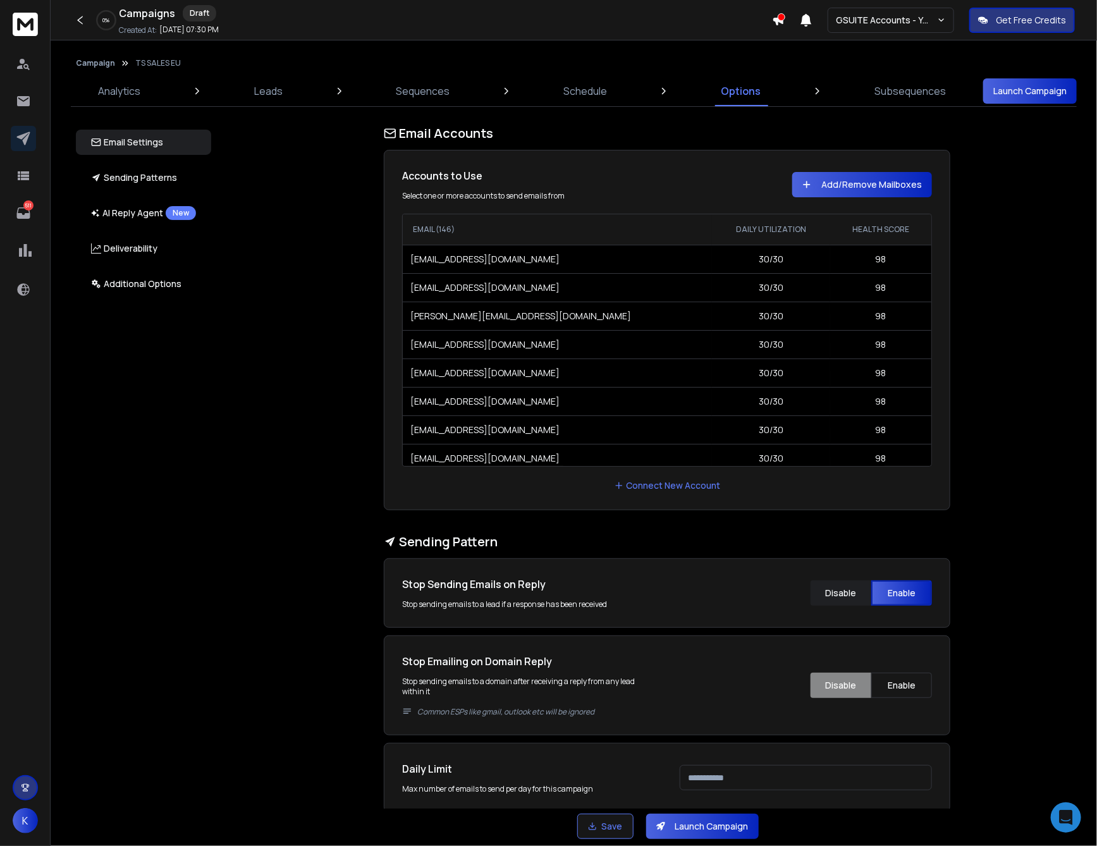
click at [685, 824] on button "Launch Campaign" at bounding box center [702, 826] width 113 height 25
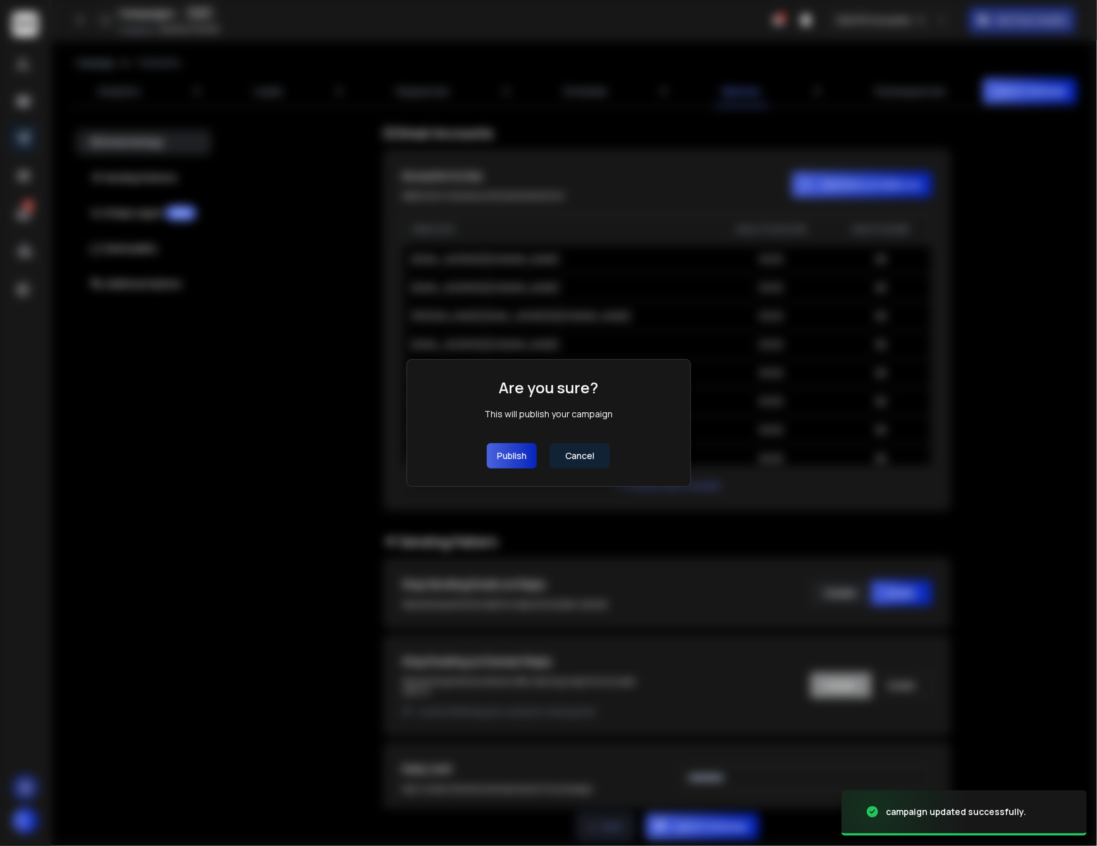
click at [527, 454] on button "Publish" at bounding box center [512, 455] width 50 height 25
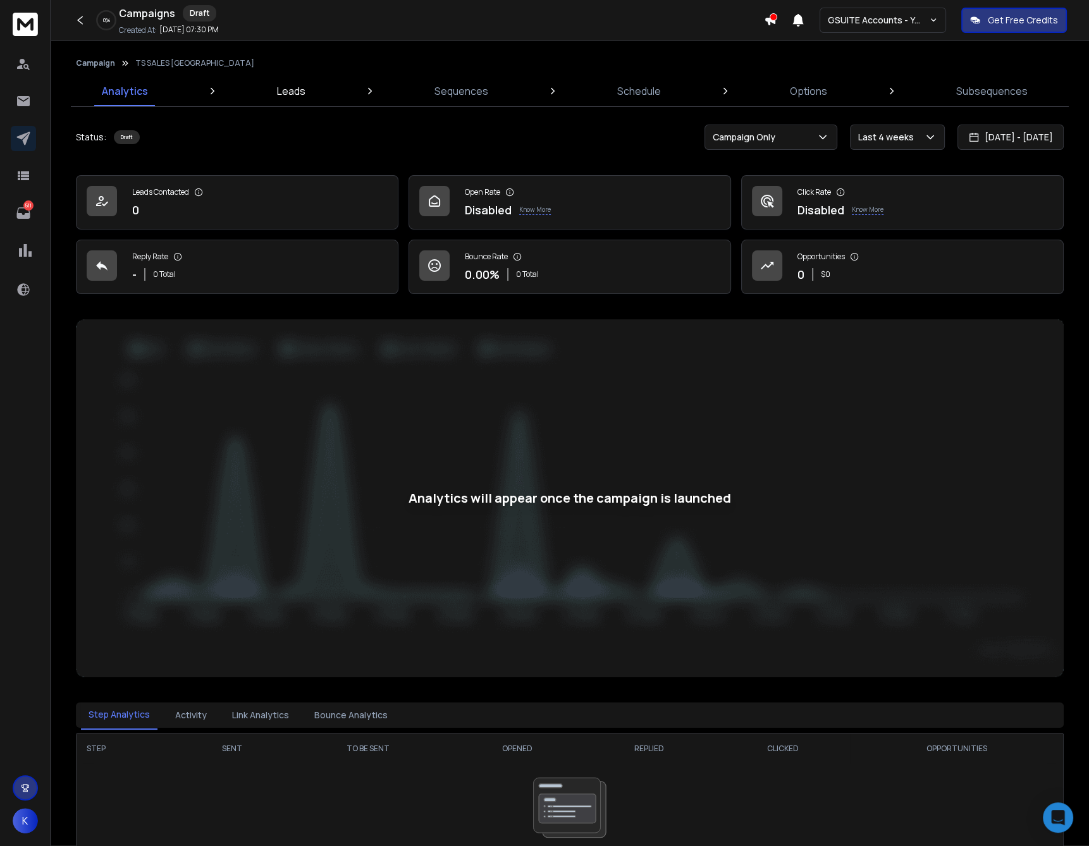
click at [274, 91] on link "Leads" at bounding box center [291, 91] width 44 height 30
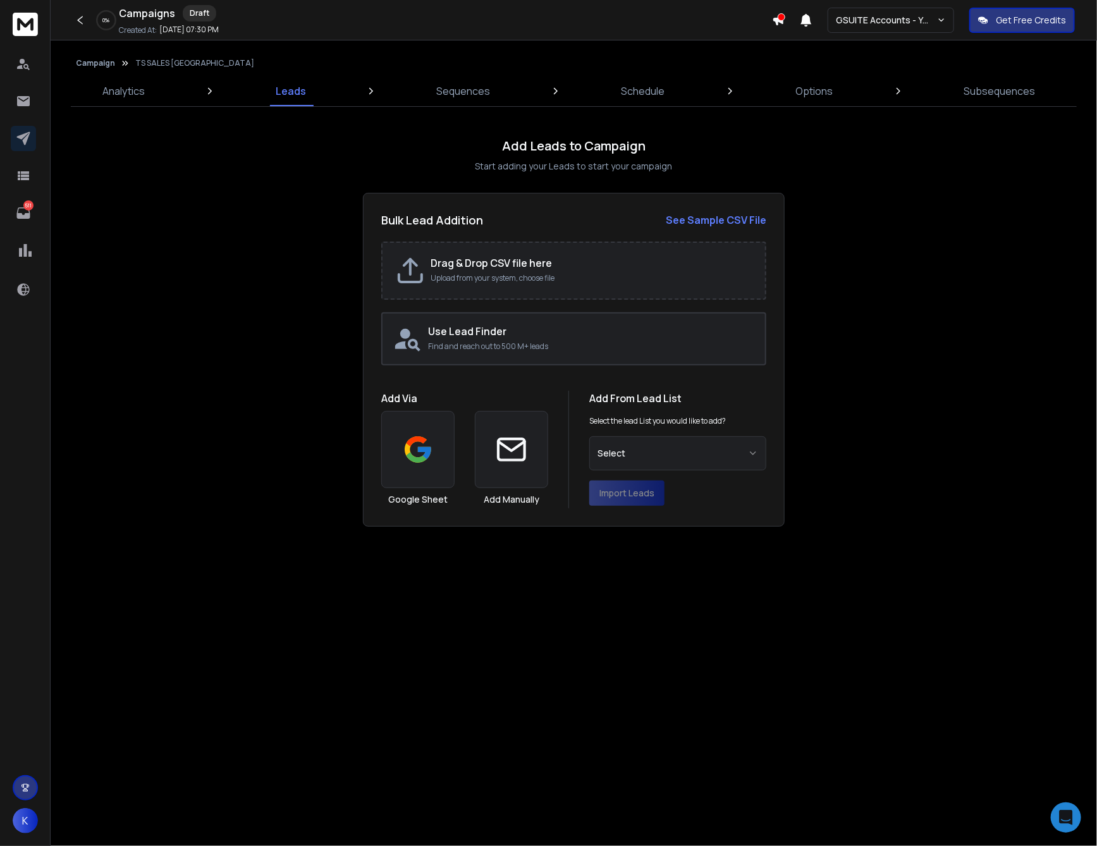
click at [419, 257] on icon at bounding box center [410, 270] width 30 height 30
type input "**********"
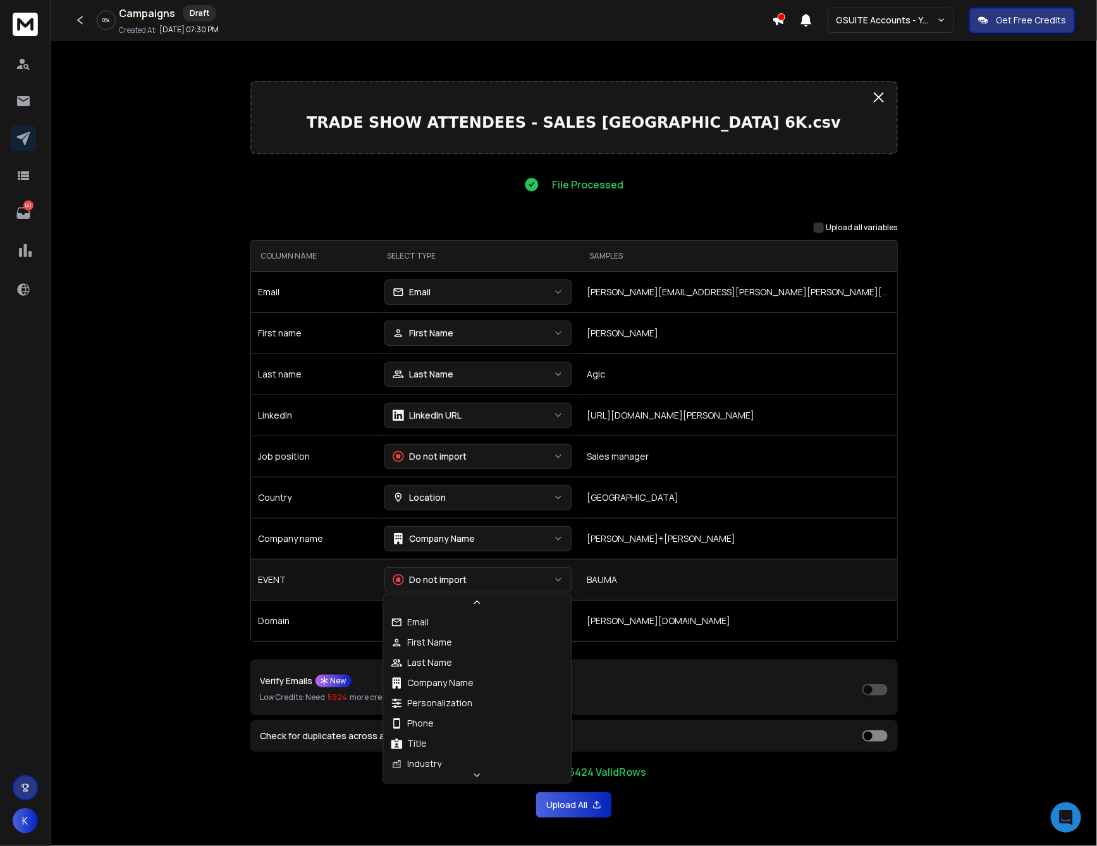
click at [462, 585] on button "Do not import" at bounding box center [477, 579] width 187 height 25
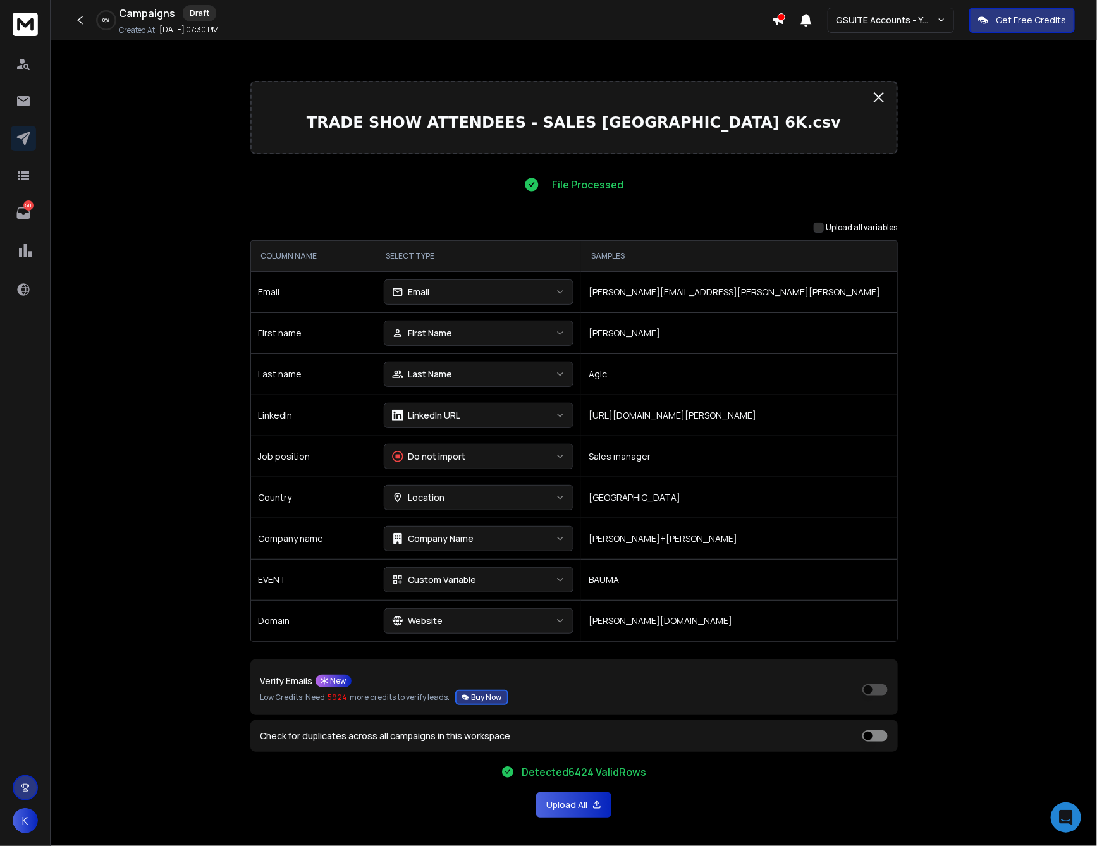
click at [558, 799] on button "Upload All" at bounding box center [573, 804] width 75 height 25
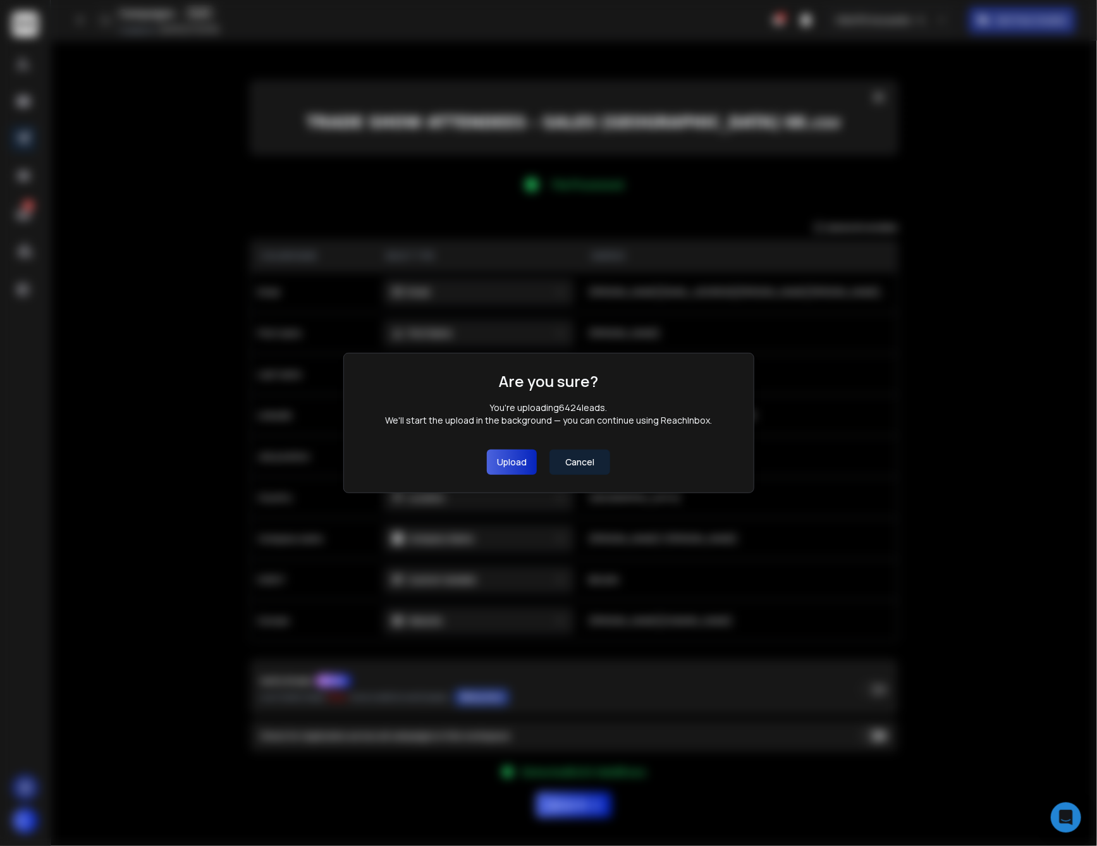
click at [502, 470] on button "Upload" at bounding box center [512, 462] width 50 height 25
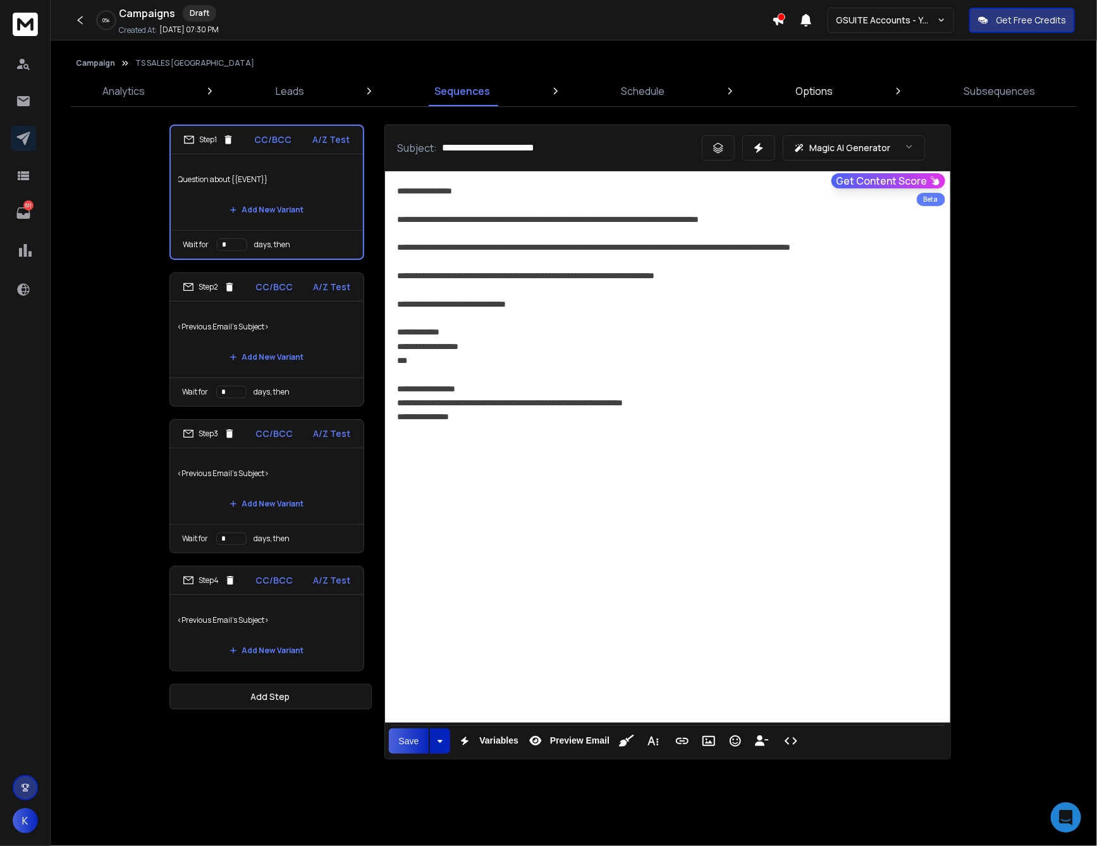
click at [803, 95] on p "Options" at bounding box center [813, 90] width 37 height 15
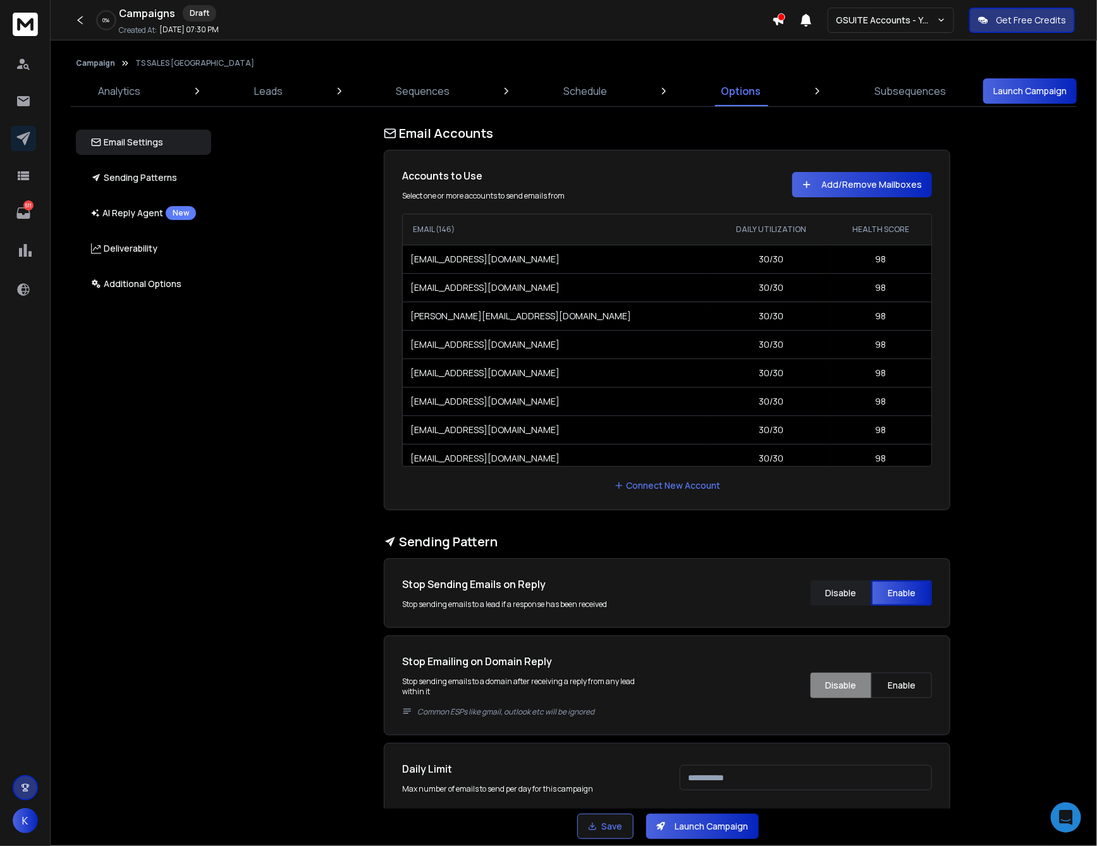
click at [683, 822] on button "Launch Campaign" at bounding box center [702, 826] width 113 height 25
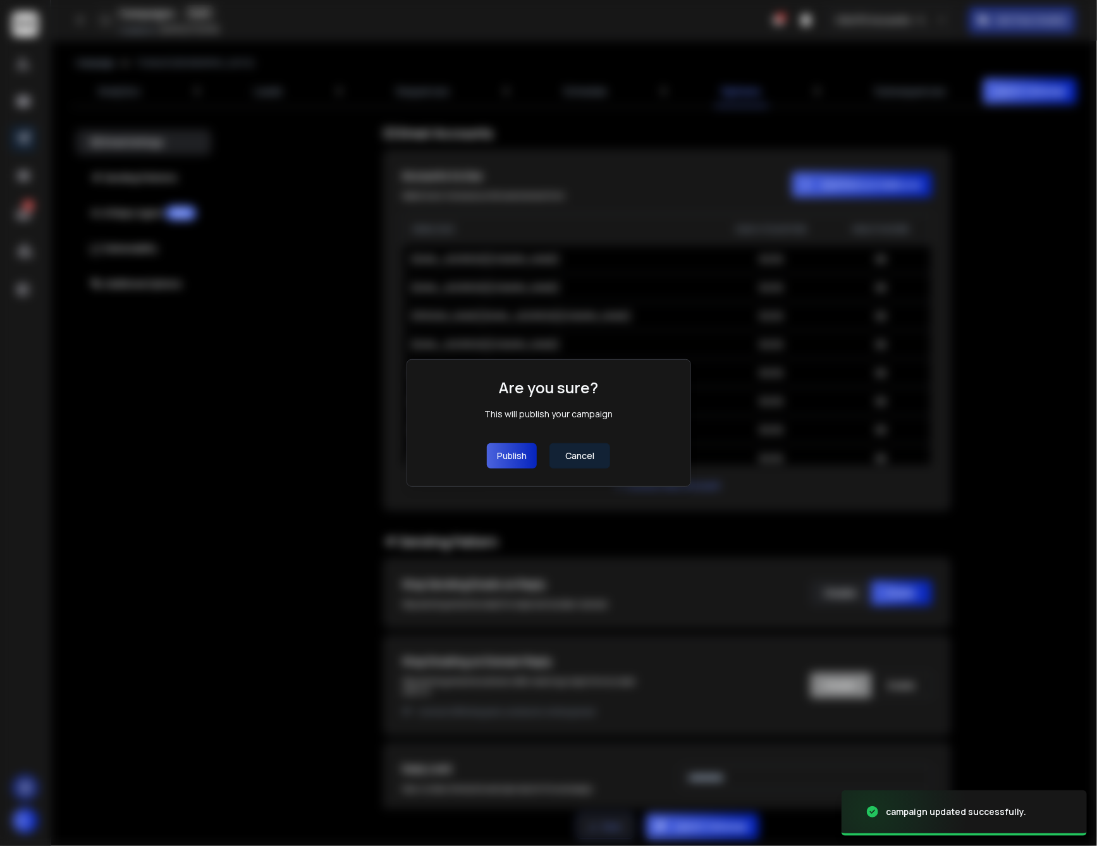
click at [525, 454] on button "Publish" at bounding box center [512, 455] width 50 height 25
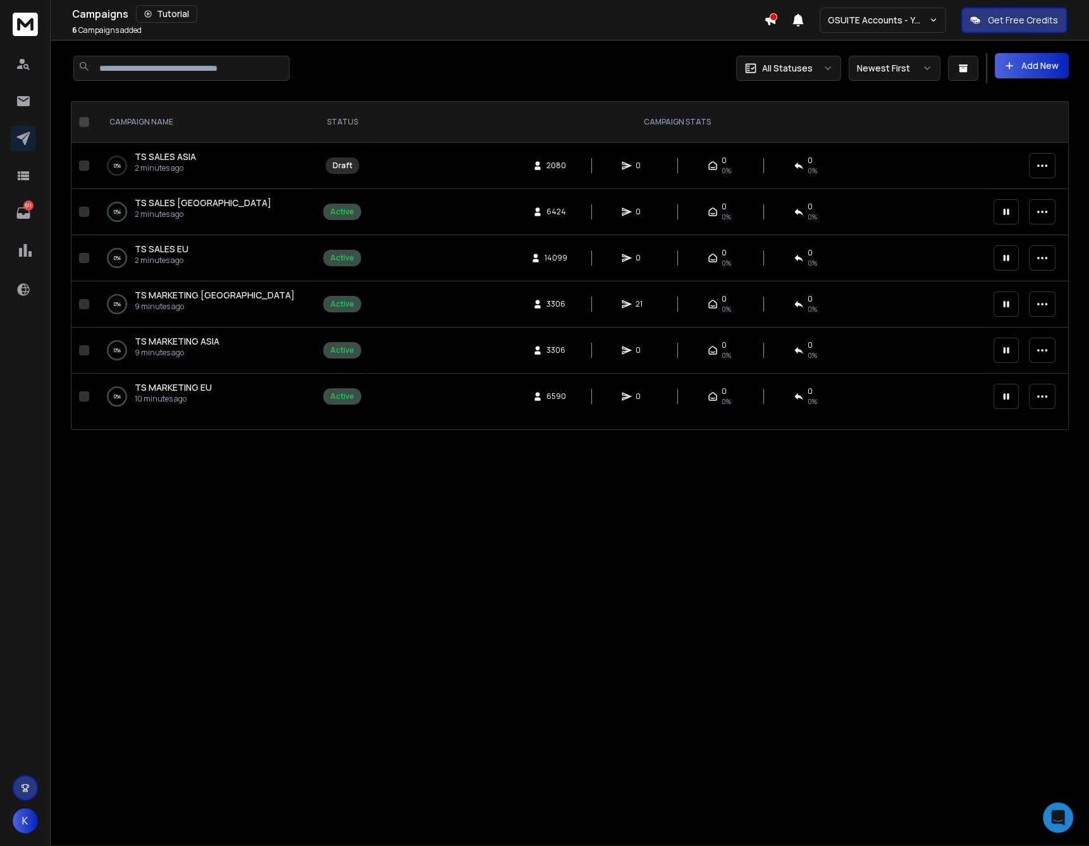
click at [178, 163] on p "2 minutes ago" at bounding box center [165, 168] width 61 height 10
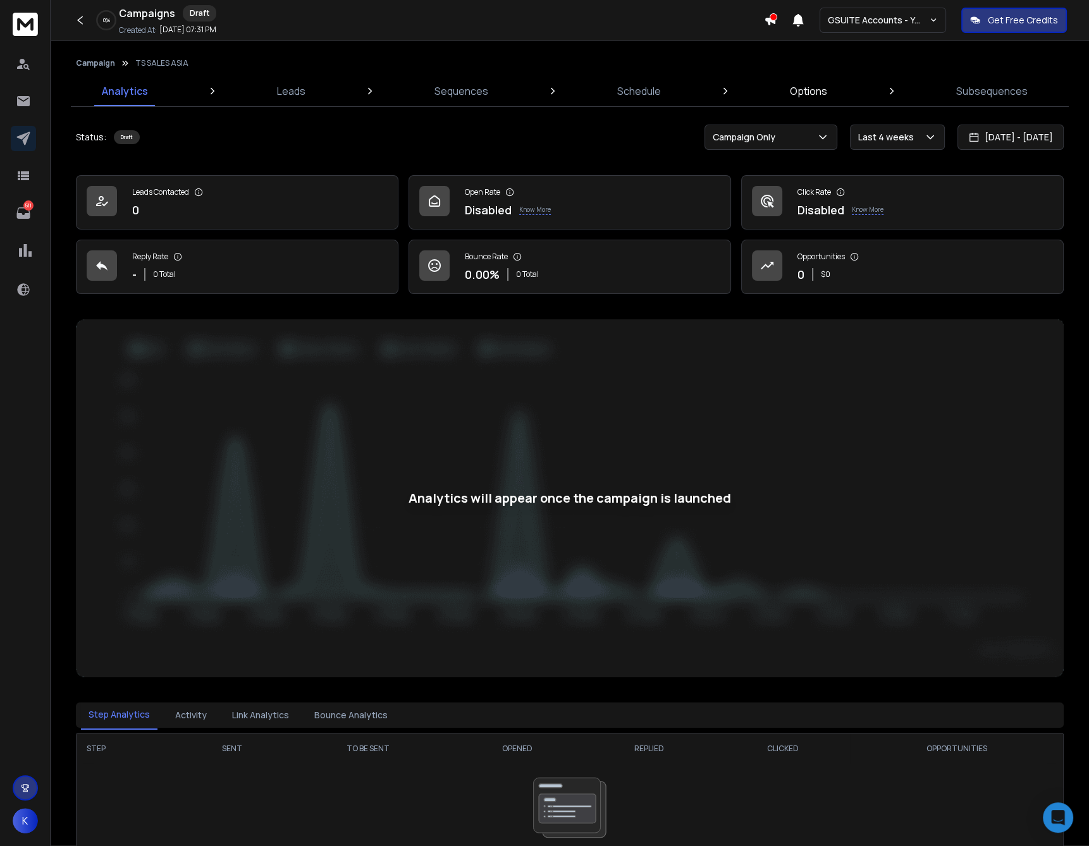
click at [785, 82] on link "Options" at bounding box center [808, 91] width 52 height 30
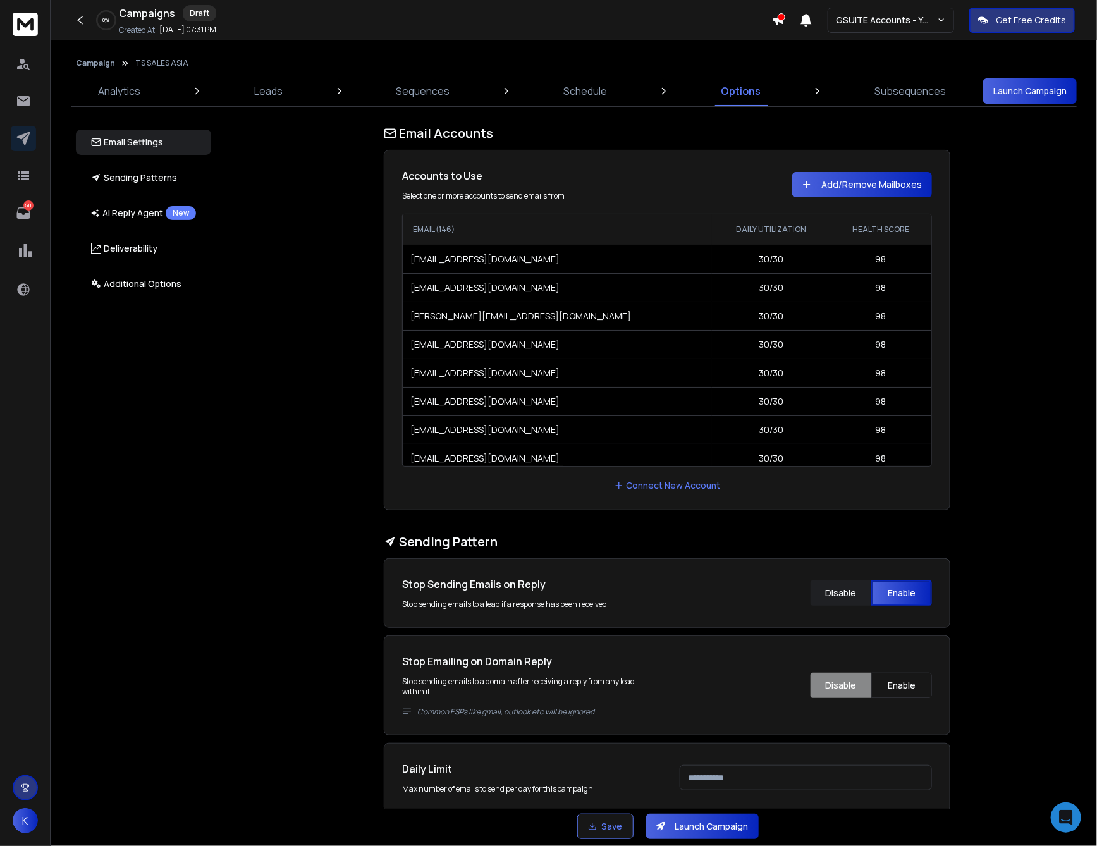
click at [1020, 102] on button "Launch Campaign" at bounding box center [1030, 90] width 94 height 25
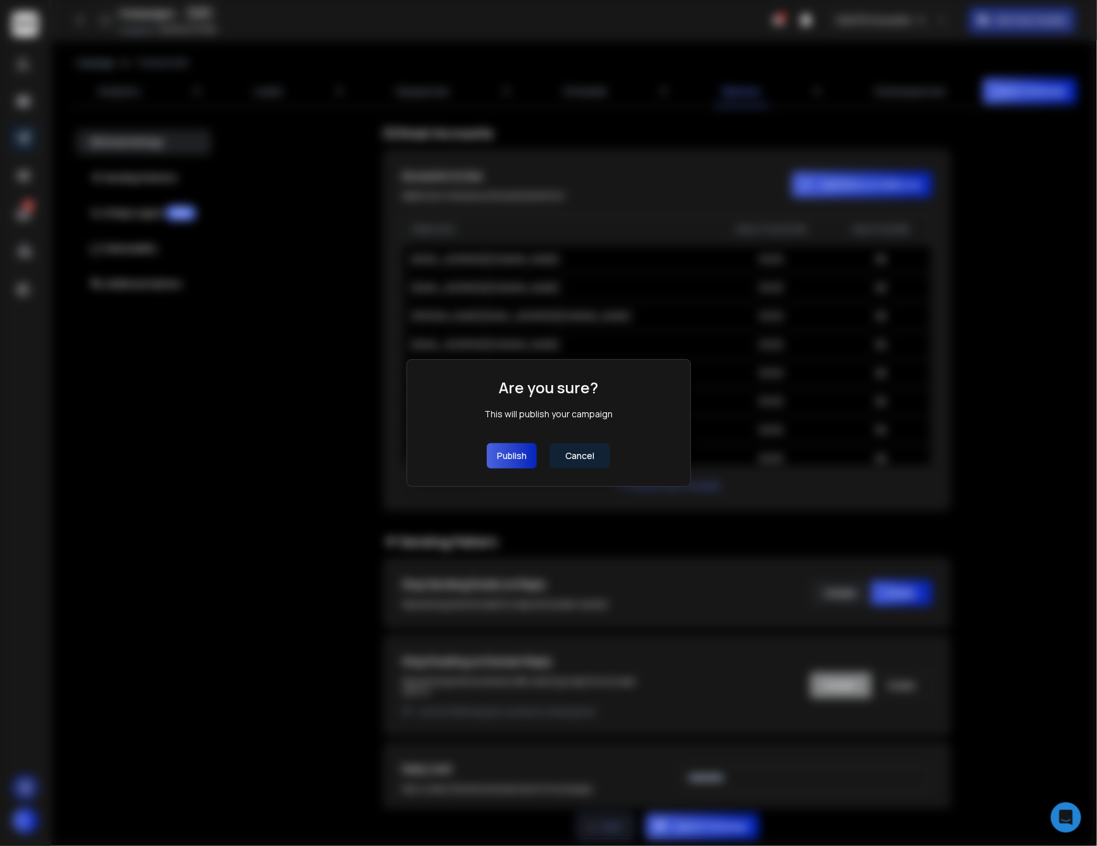
click at [484, 459] on div "Are you sure? This will publish your campaign Publish Cancel" at bounding box center [549, 422] width 248 height 91
click at [484, 458] on div "Are you sure? This will publish your campaign Publish Cancel" at bounding box center [549, 422] width 248 height 91
click at [497, 453] on button "Publish" at bounding box center [512, 455] width 50 height 25
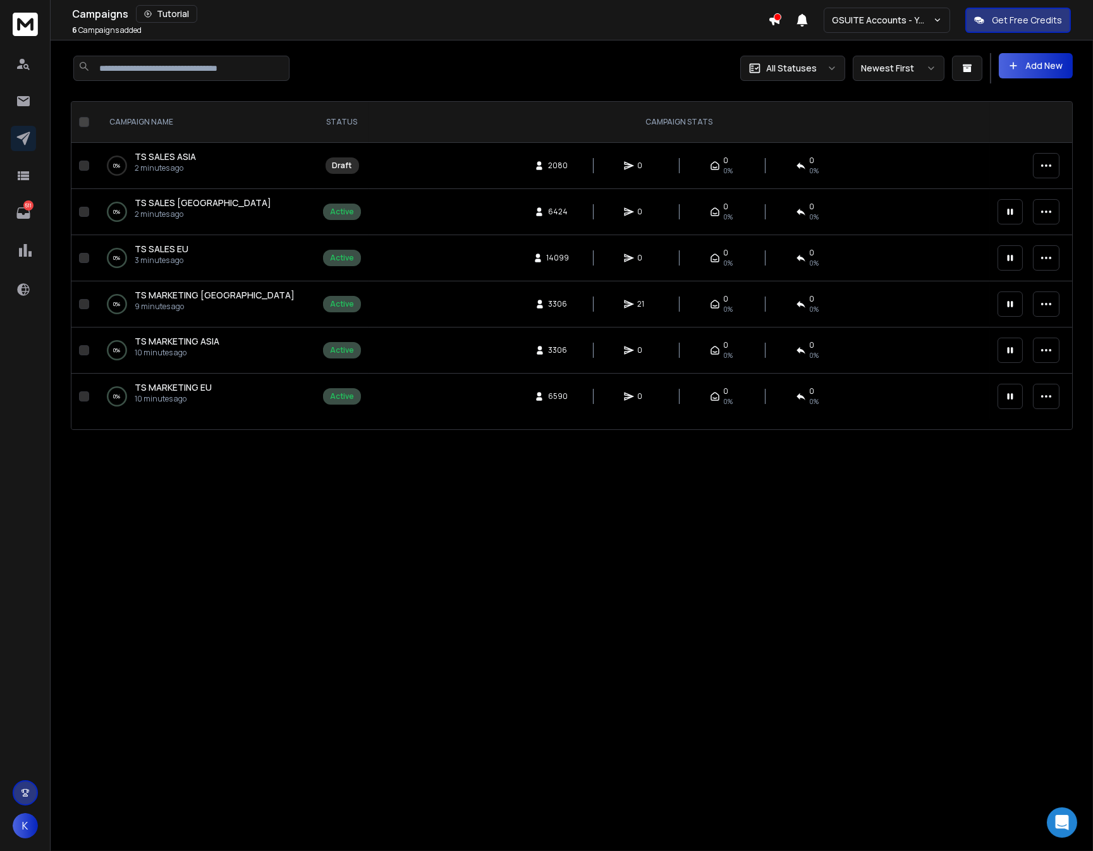
click at [196, 156] on div "0 % TS SALES ASIA 2 minutes ago" at bounding box center [205, 165] width 196 height 30
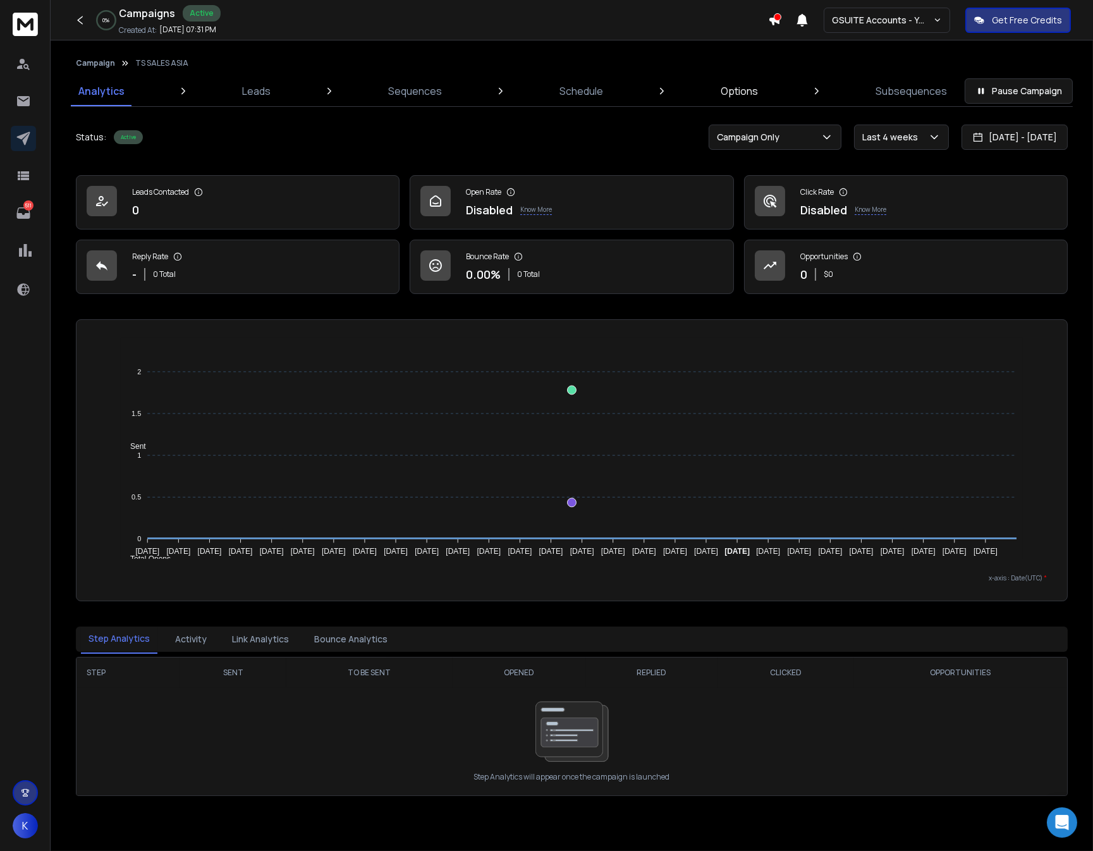
click at [762, 90] on link "Options" at bounding box center [739, 91] width 52 height 30
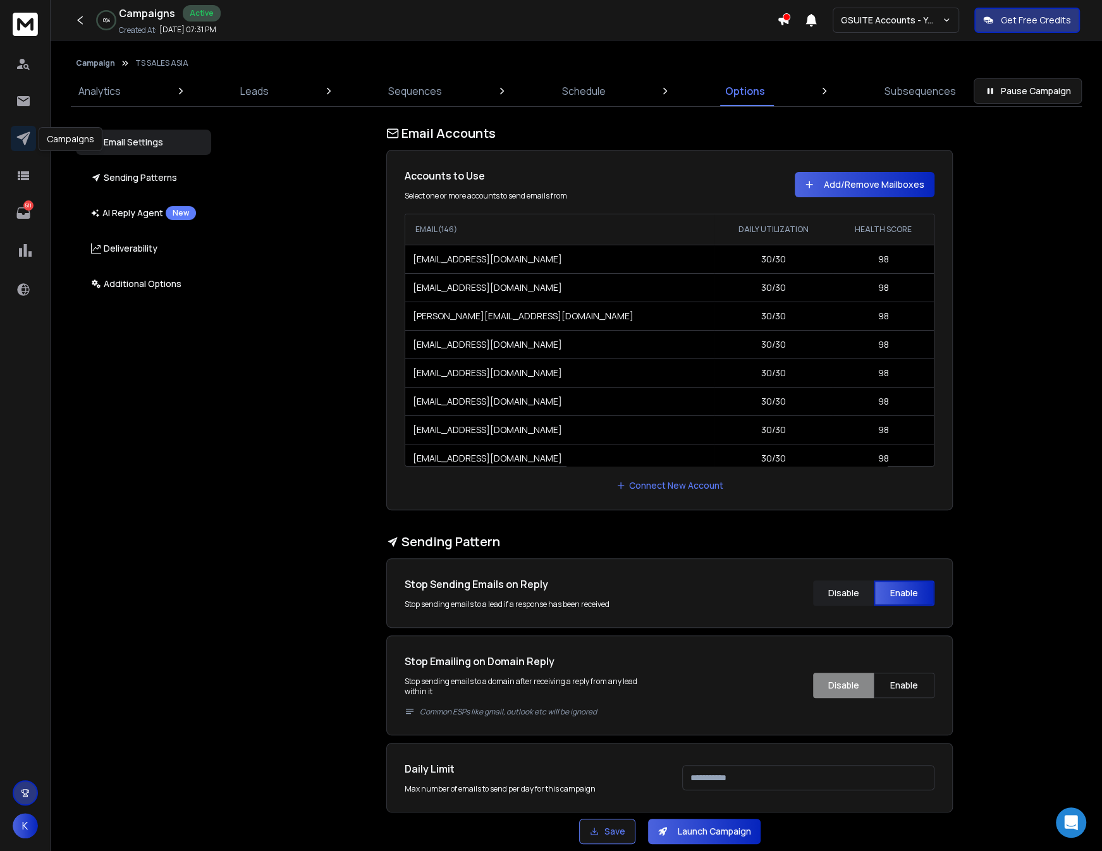
click at [18, 142] on icon at bounding box center [23, 138] width 15 height 15
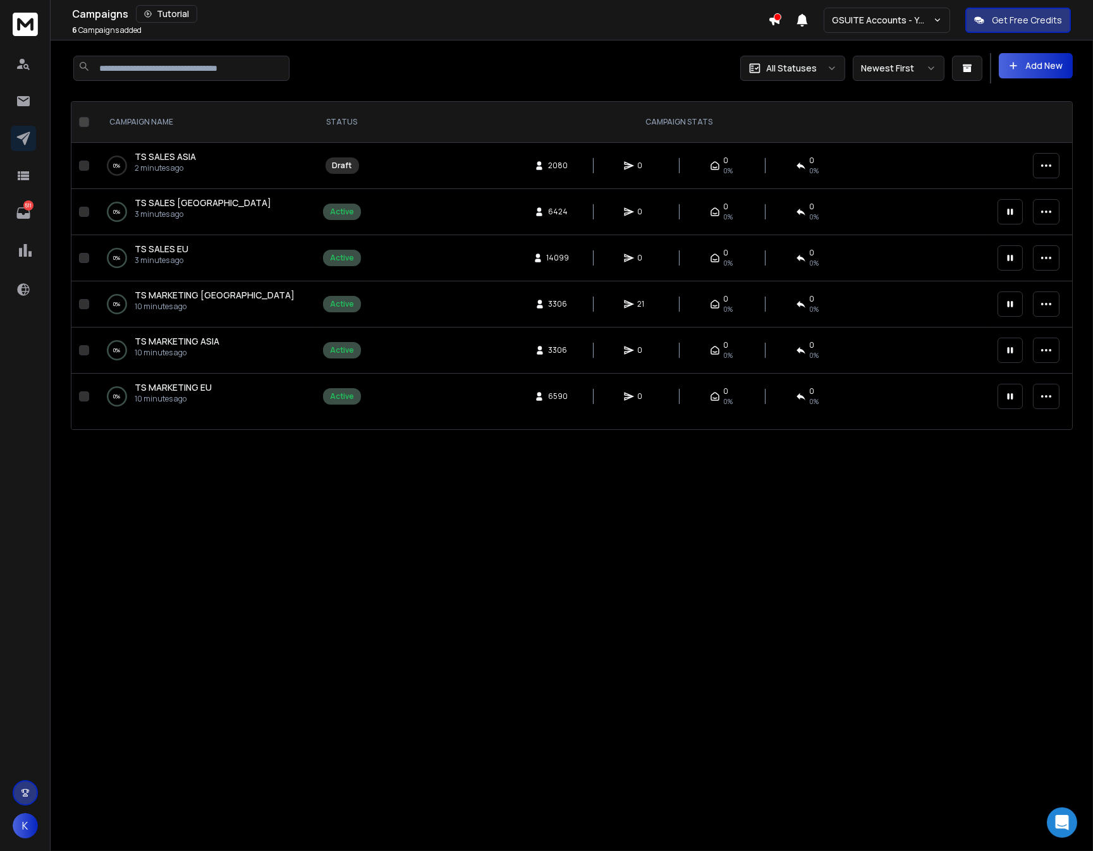
click at [190, 156] on span "TS SALES ASIA" at bounding box center [165, 156] width 61 height 12
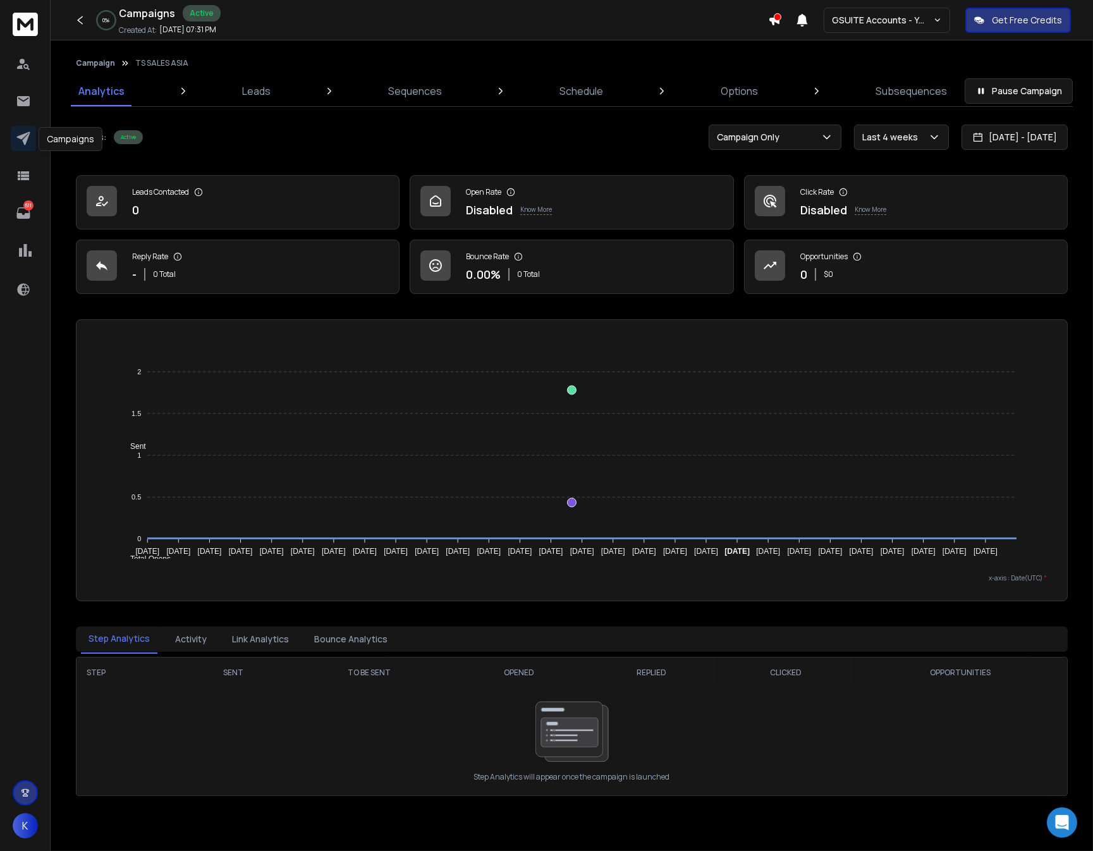
click at [30, 133] on icon at bounding box center [23, 138] width 15 height 15
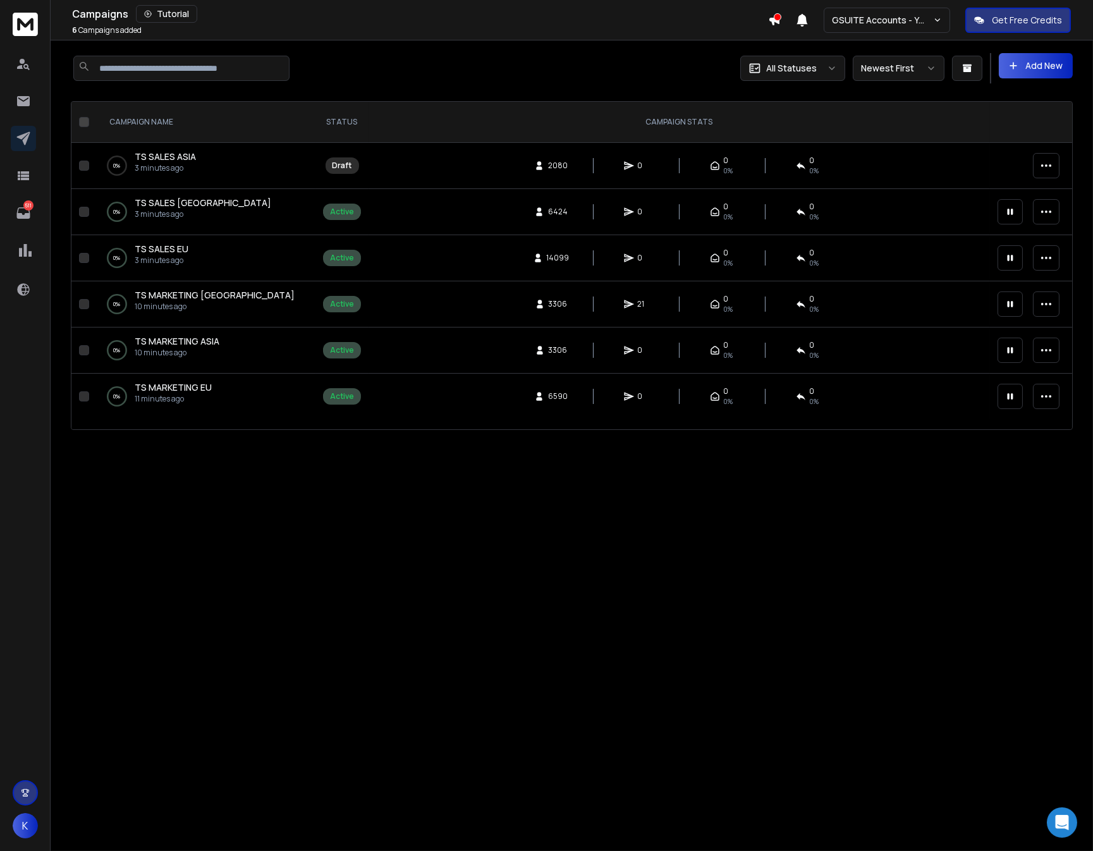
click at [670, 521] on div "Campaigns 6 Campaigns Added All Statuses Newest First Add New CAMPAIGN NAME STA…" at bounding box center [572, 478] width 1002 height 851
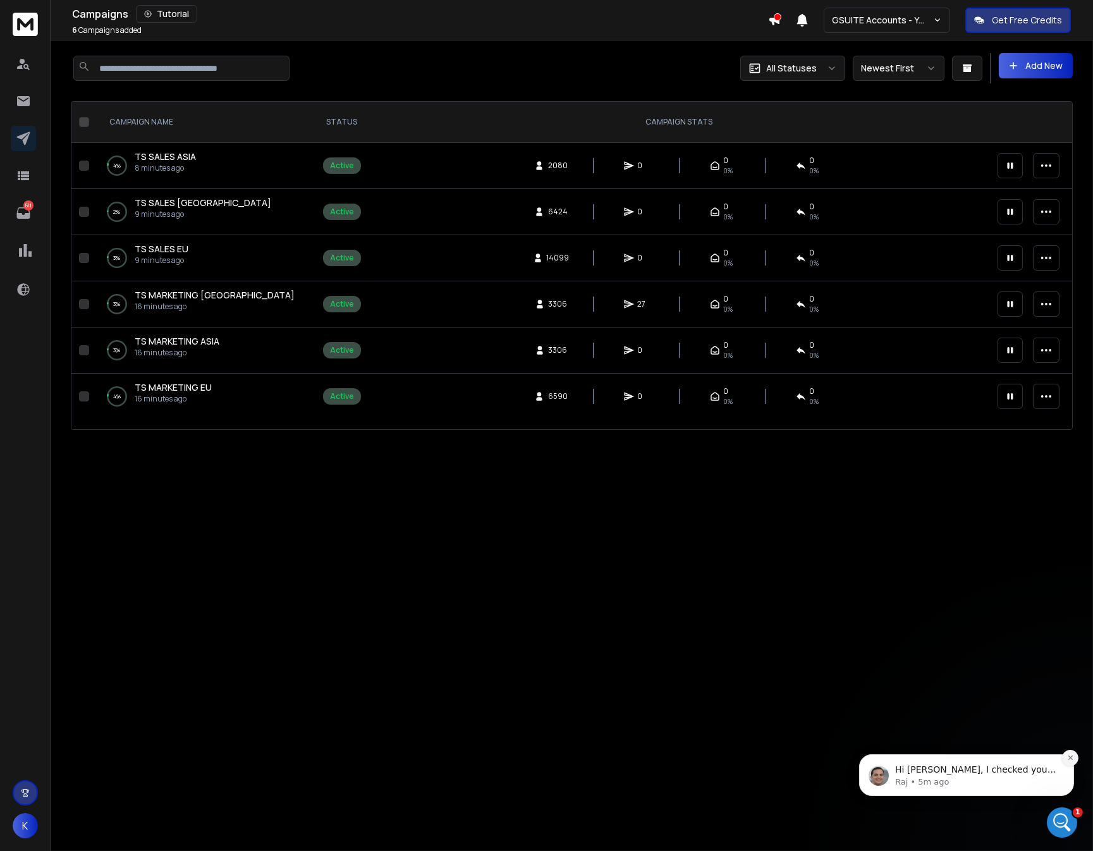
click at [1064, 754] on button "Dismiss notification" at bounding box center [1070, 757] width 16 height 16
click at [1046, 262] on icon "button" at bounding box center [1046, 258] width 13 height 13
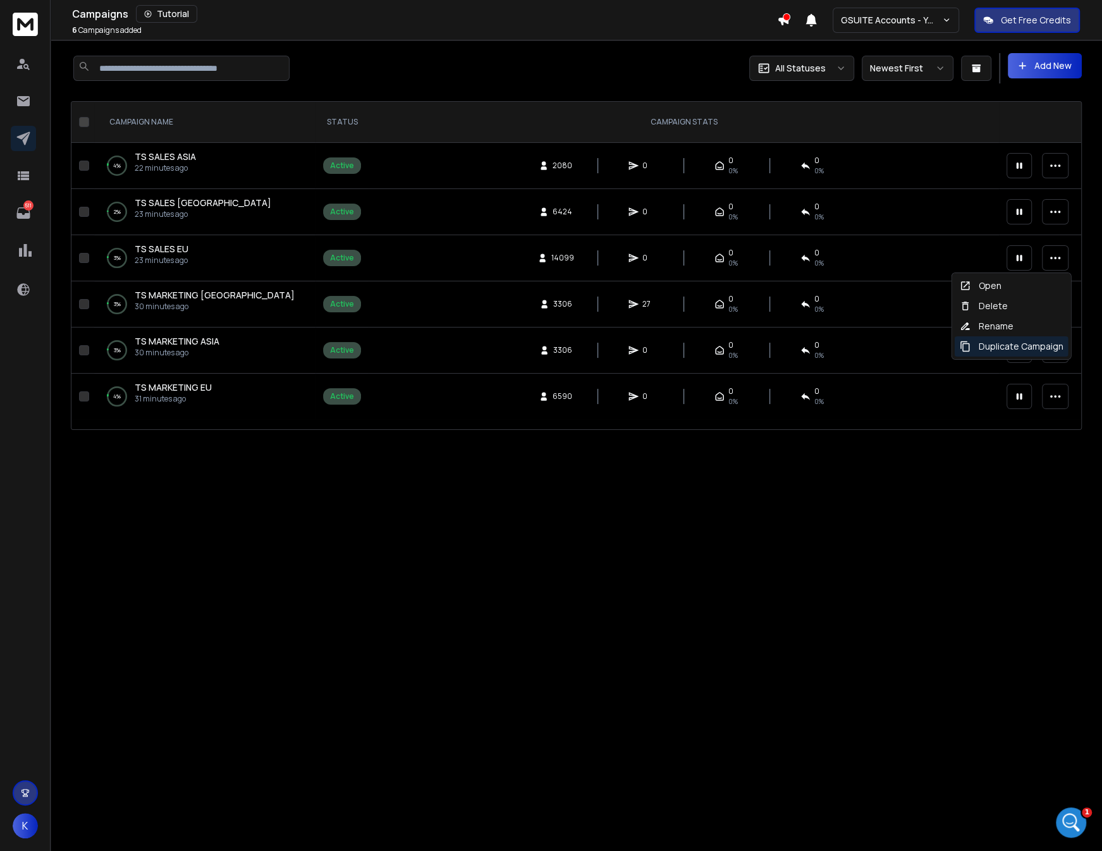
click at [1036, 349] on div "Duplicate Campaign" at bounding box center [1012, 346] width 104 height 13
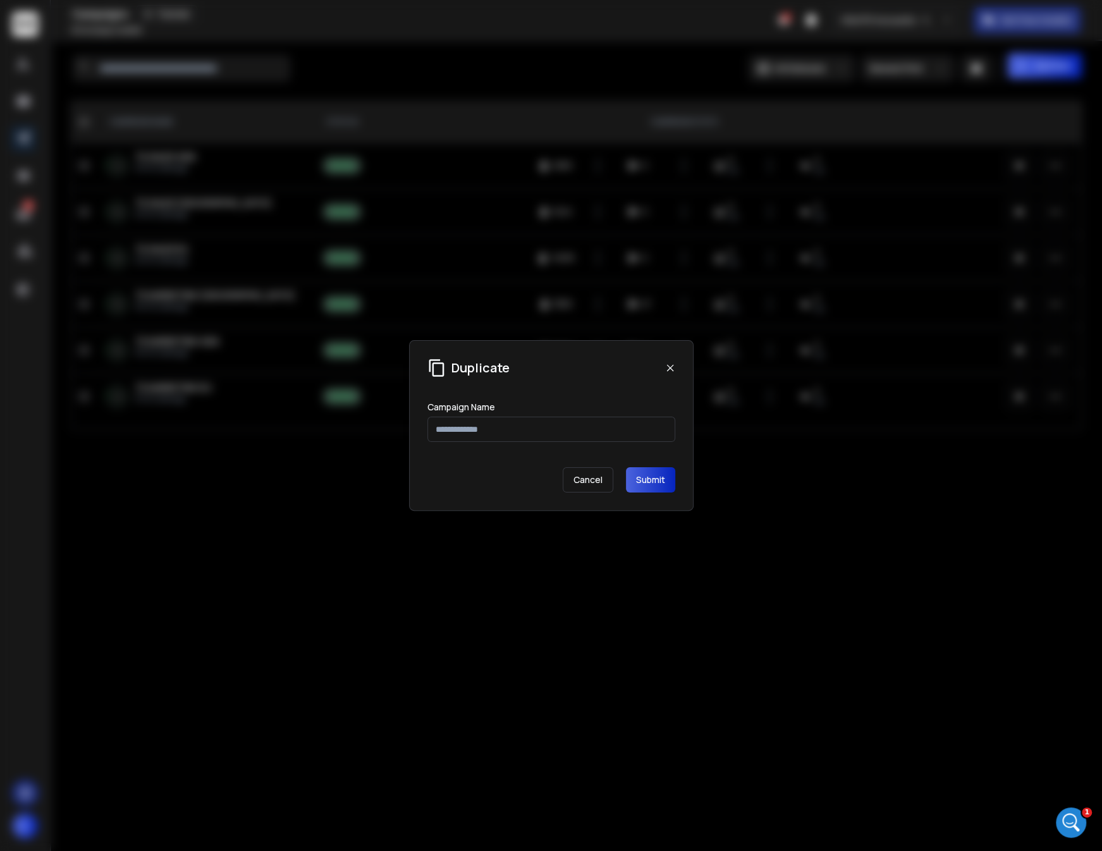
click at [609, 429] on input "text" at bounding box center [551, 429] width 248 height 25
type input "**********"
click at [656, 486] on button "Submit" at bounding box center [650, 479] width 49 height 25
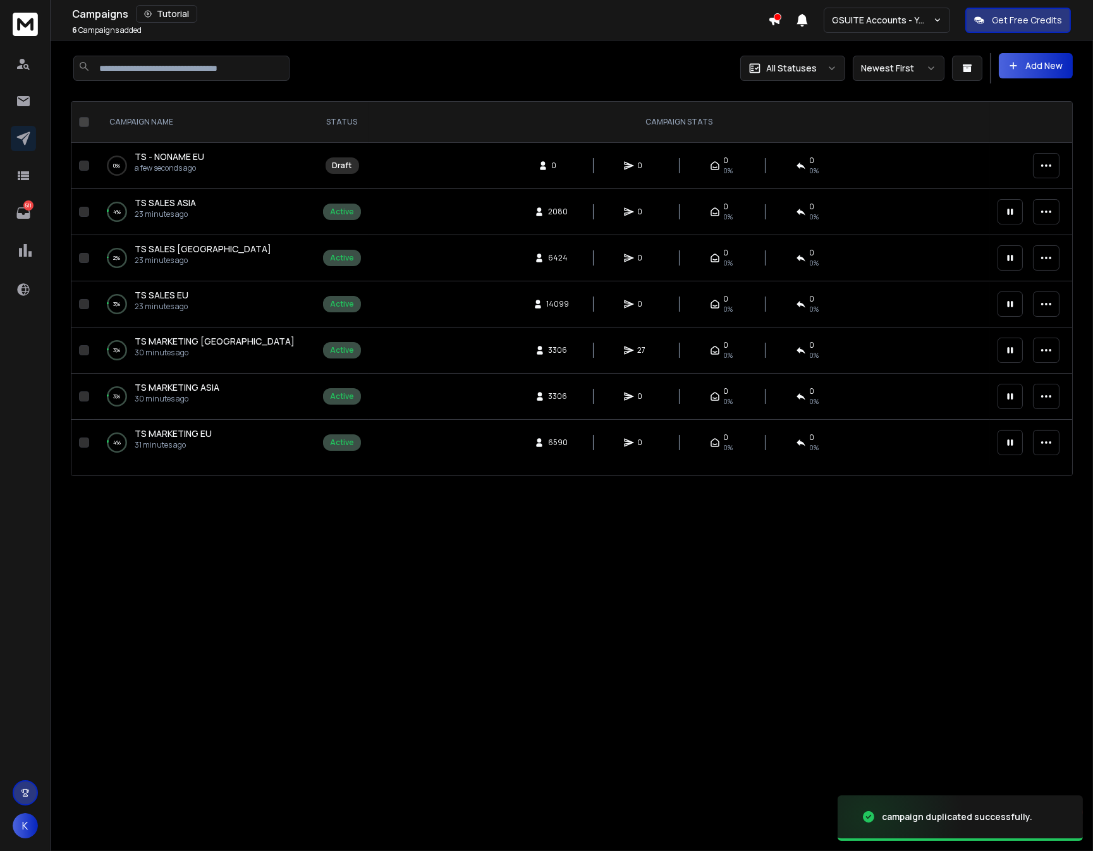
click at [1043, 217] on icon "button" at bounding box center [1046, 211] width 13 height 13
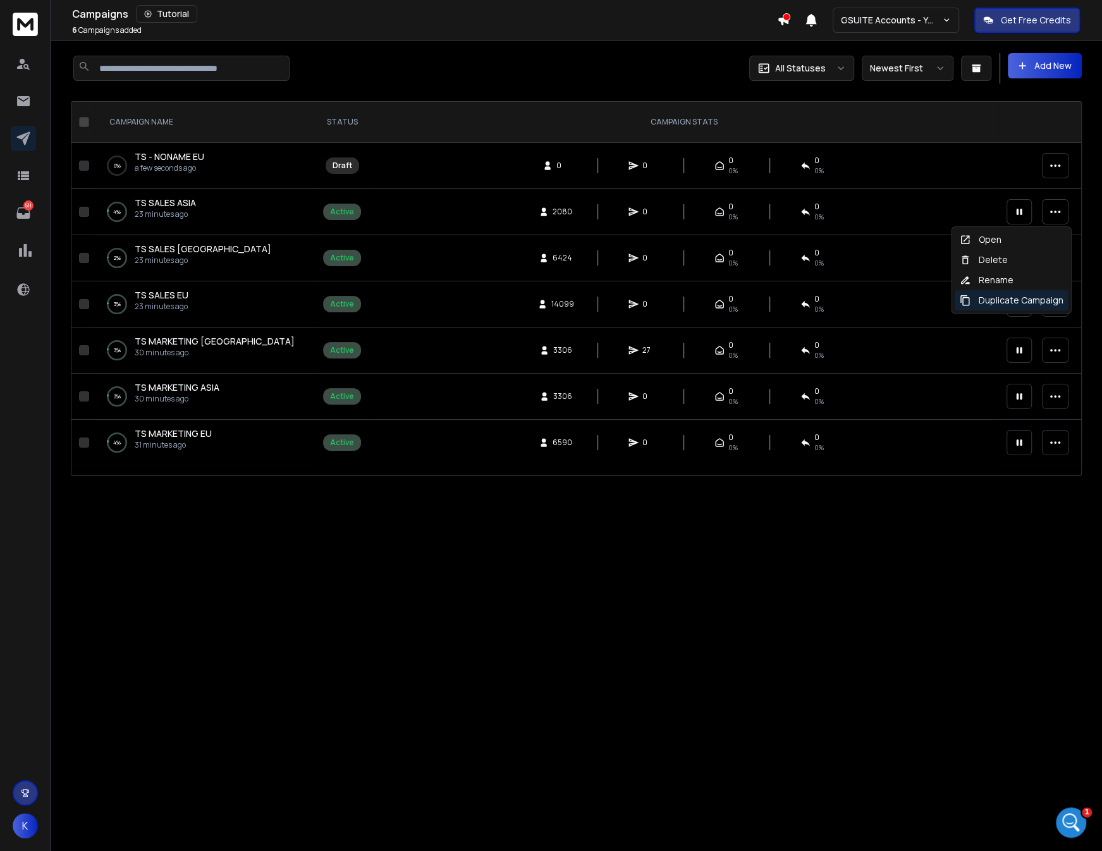
click at [987, 294] on div "Duplicate Campaign" at bounding box center [1012, 300] width 104 height 13
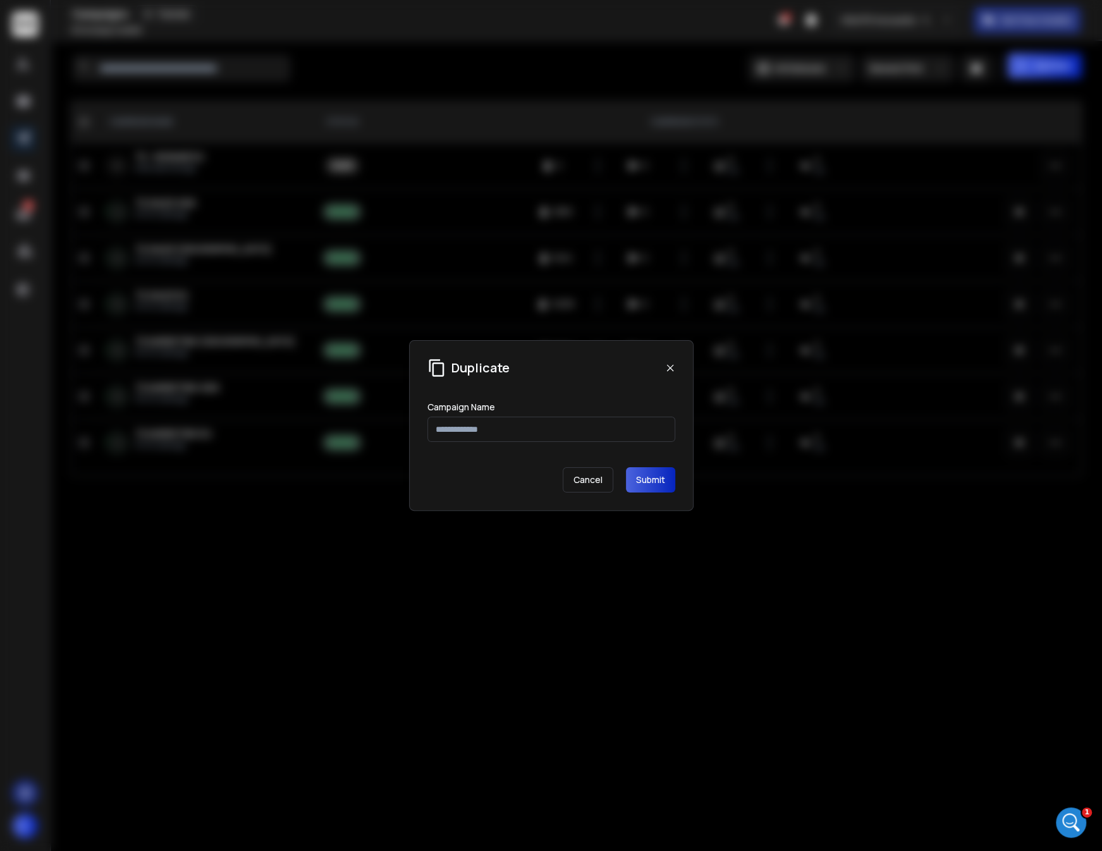
click at [603, 431] on input "text" at bounding box center [551, 429] width 248 height 25
type input "**********"
click at [599, 479] on p "Cancel" at bounding box center [588, 479] width 51 height 25
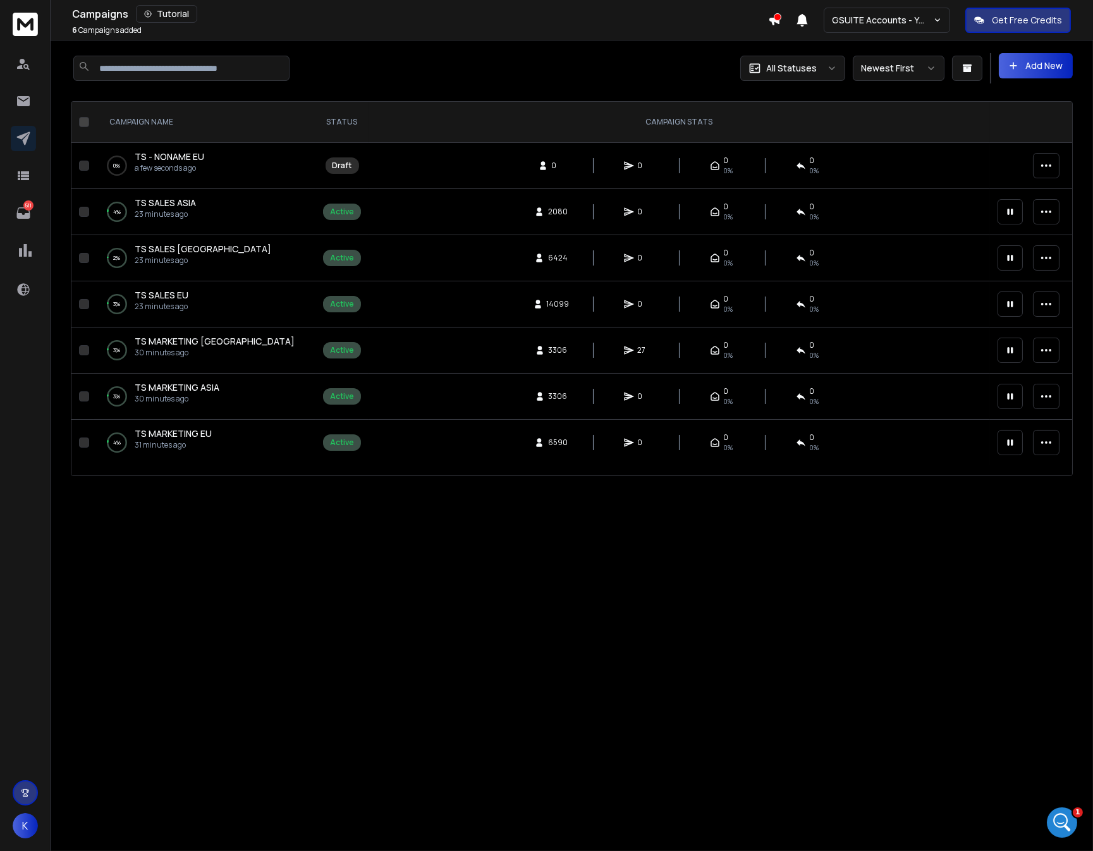
click at [1037, 211] on button "button" at bounding box center [1046, 211] width 27 height 25
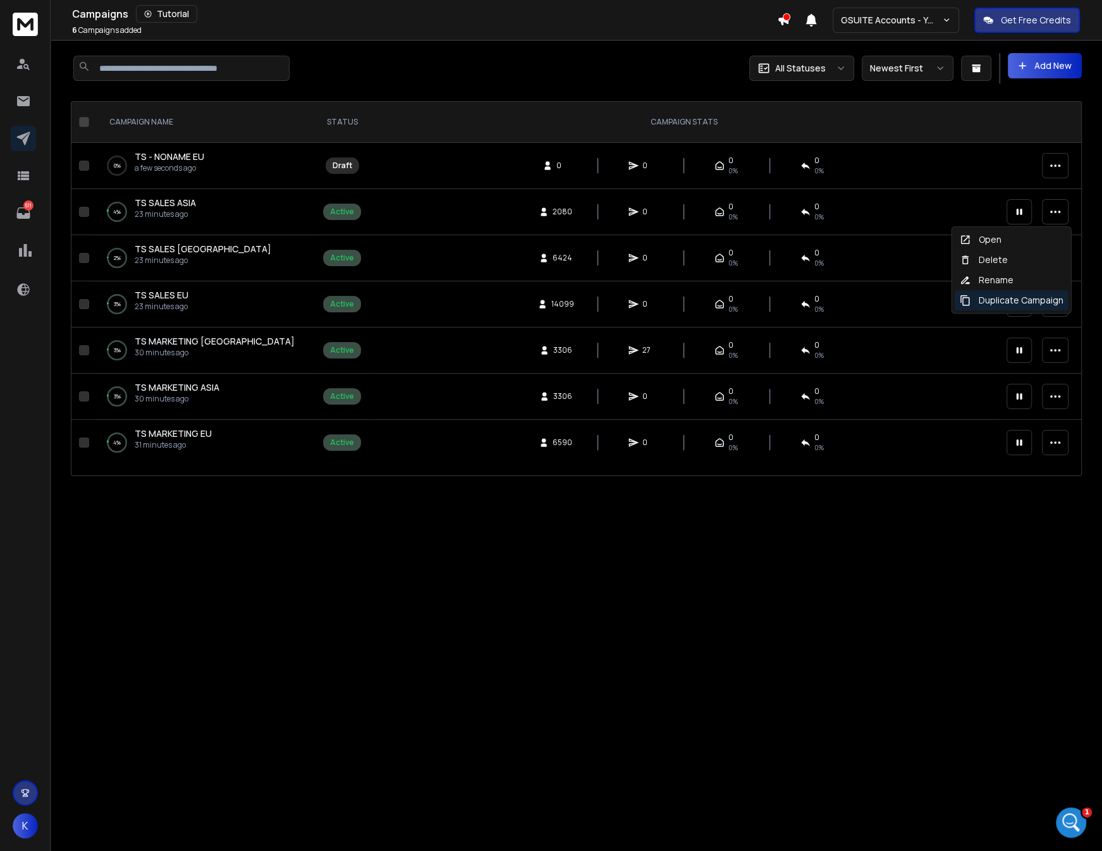
click at [993, 296] on div "Duplicate Campaign" at bounding box center [1012, 300] width 104 height 13
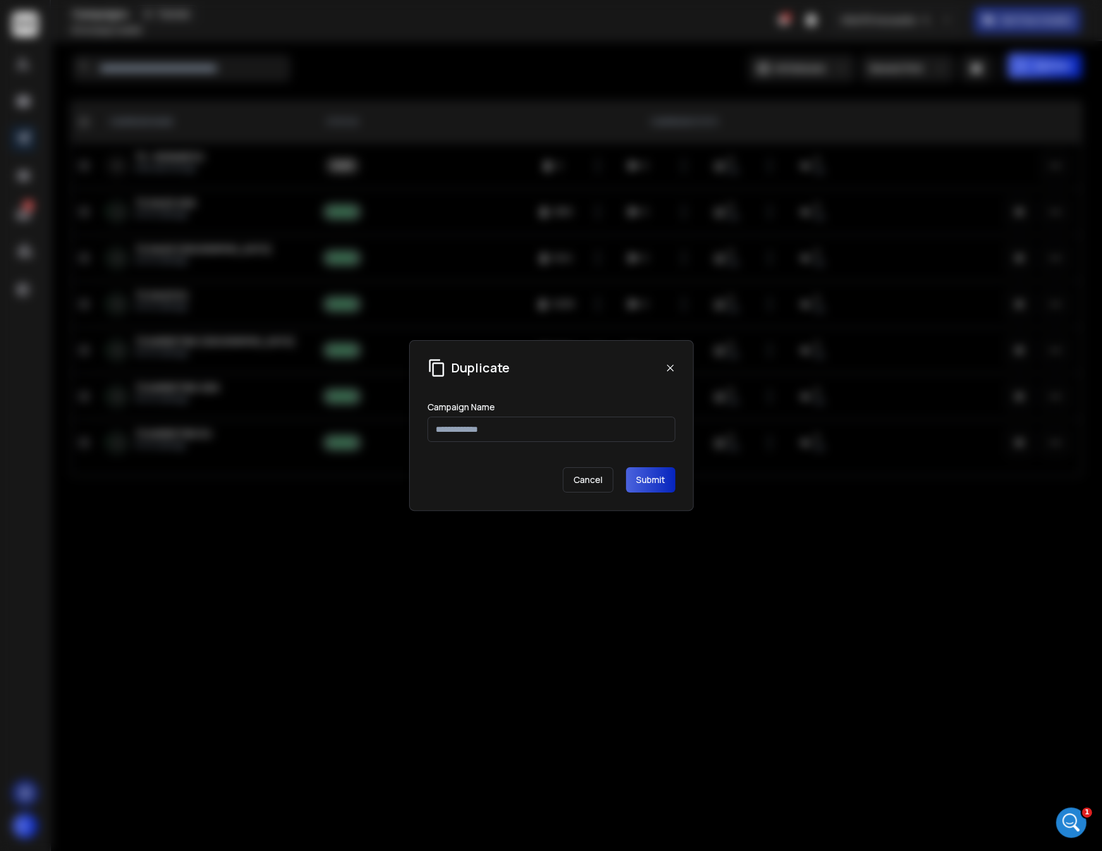
click at [549, 436] on input "text" at bounding box center [551, 429] width 248 height 25
paste input "**********"
type input "**********"
click at [640, 482] on button "Submit" at bounding box center [650, 479] width 49 height 25
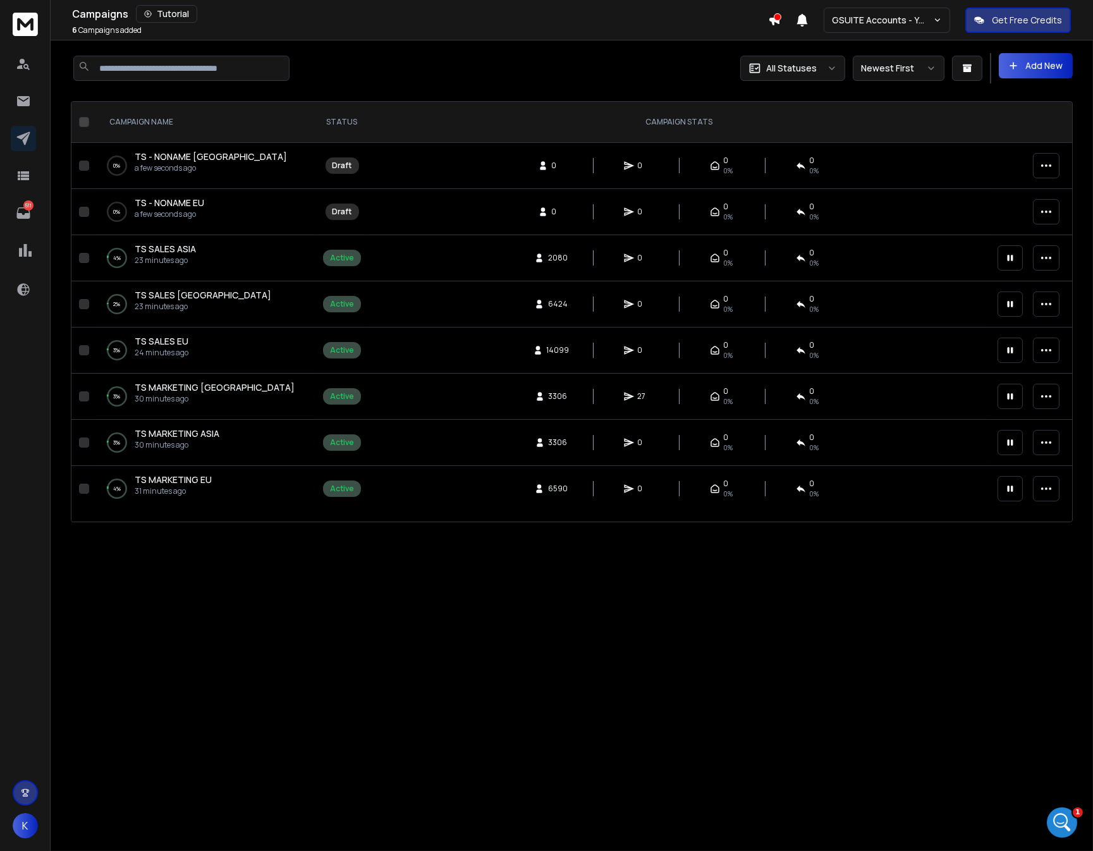
click at [1041, 304] on icon "button" at bounding box center [1046, 304] width 13 height 13
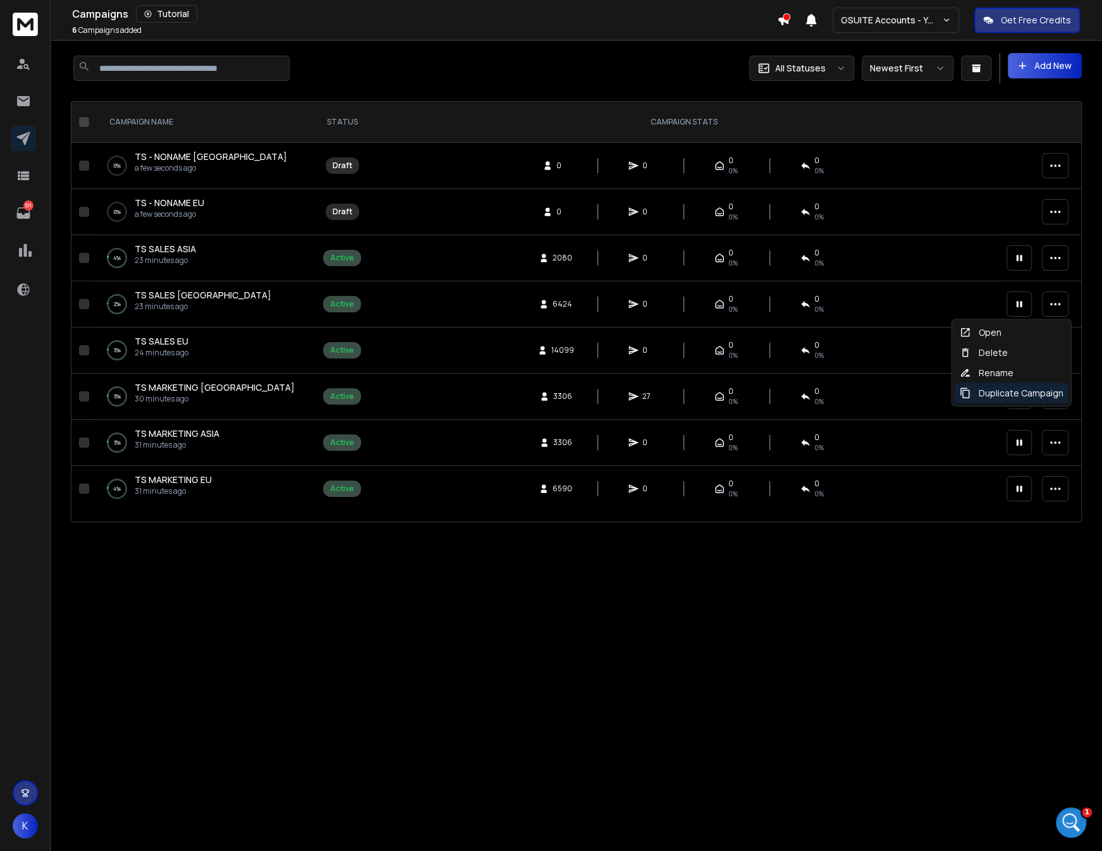
click at [1020, 387] on div "Duplicate Campaign" at bounding box center [1012, 393] width 104 height 13
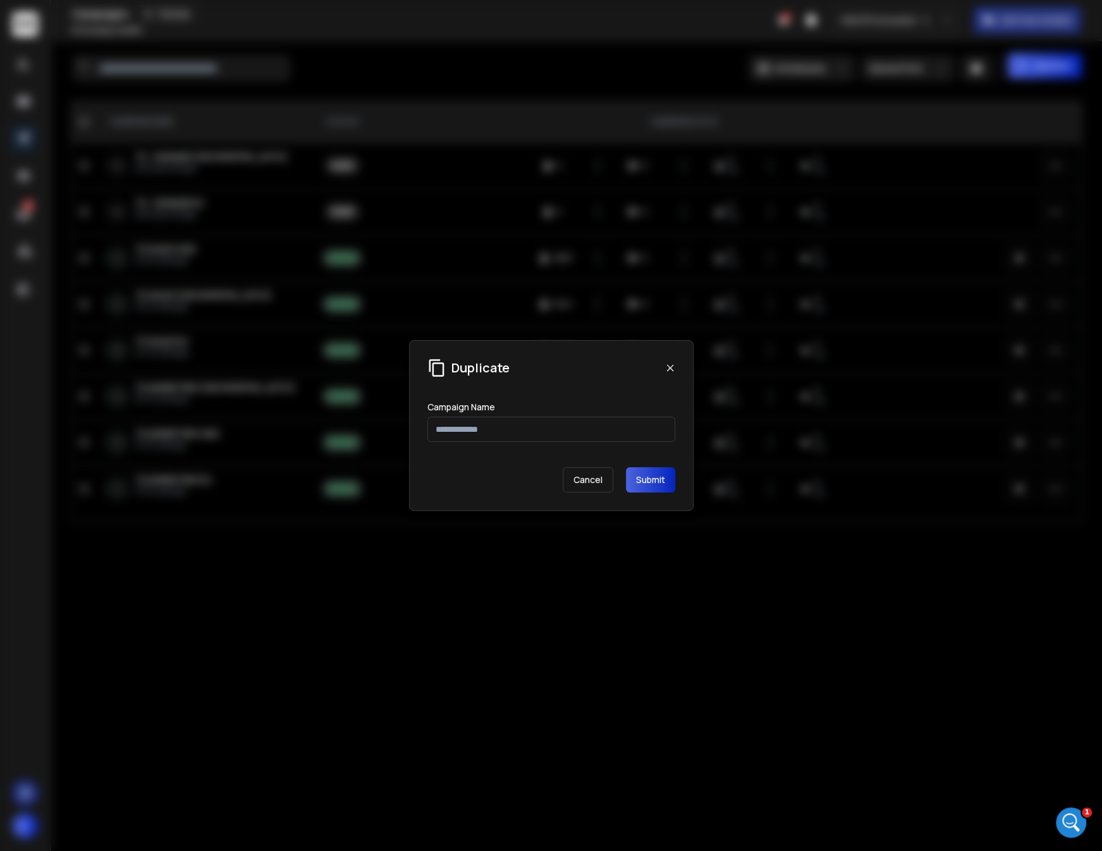
click at [592, 427] on input "text" at bounding box center [551, 429] width 248 height 25
paste input "**********"
click at [508, 436] on input "**********" at bounding box center [551, 429] width 248 height 25
type input "**********"
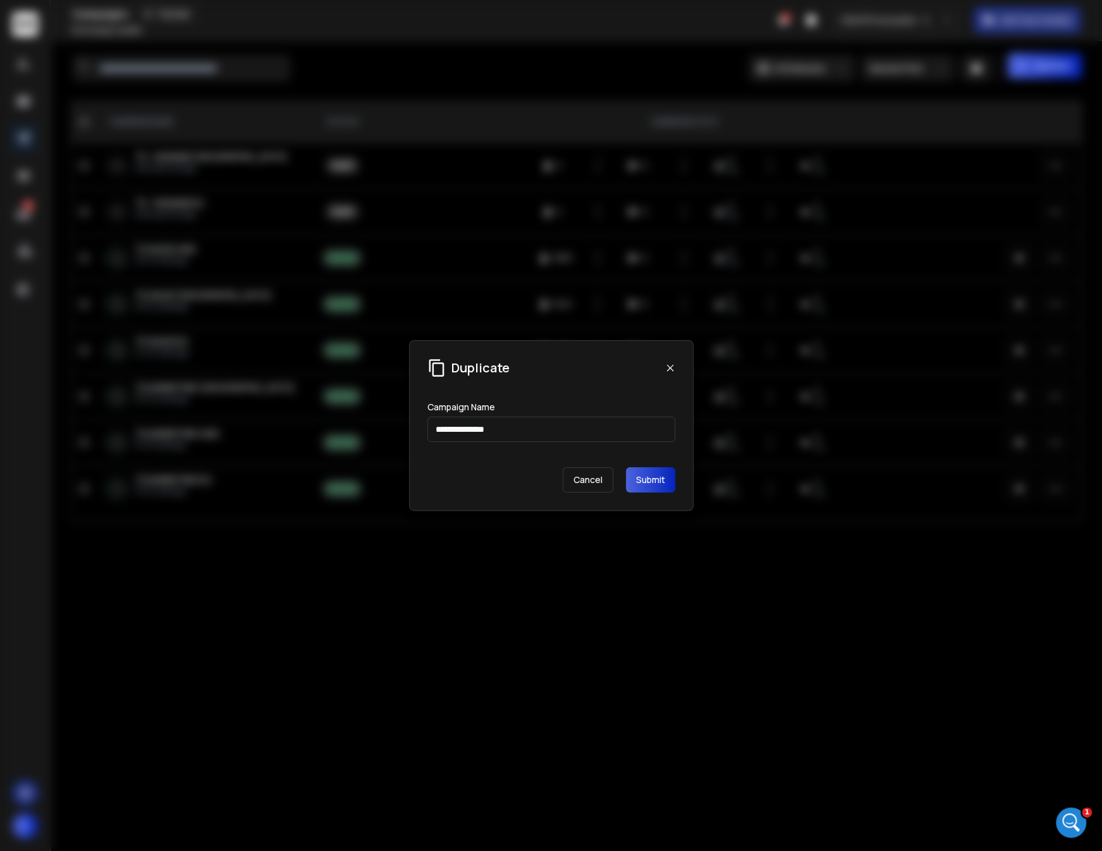
click at [646, 475] on button "Submit" at bounding box center [650, 479] width 49 height 25
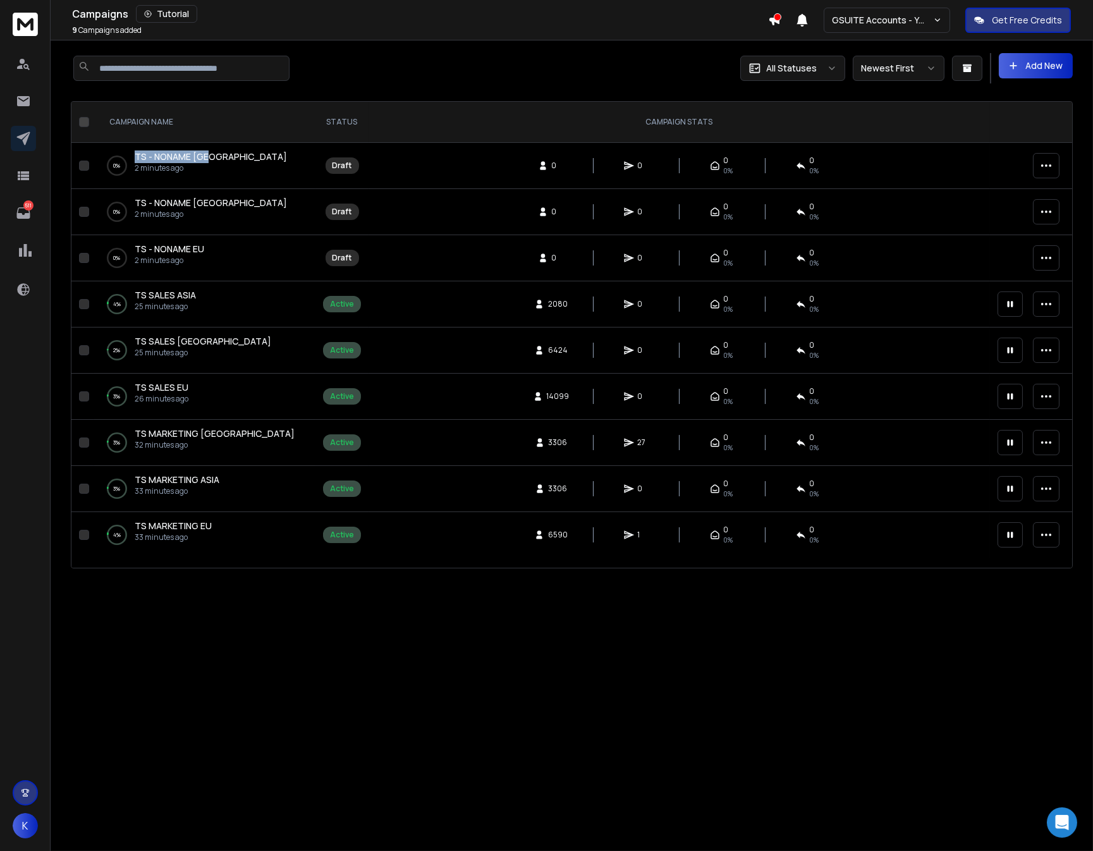
click at [190, 205] on span "TS - NONAME [GEOGRAPHIC_DATA]" at bounding box center [211, 203] width 152 height 12
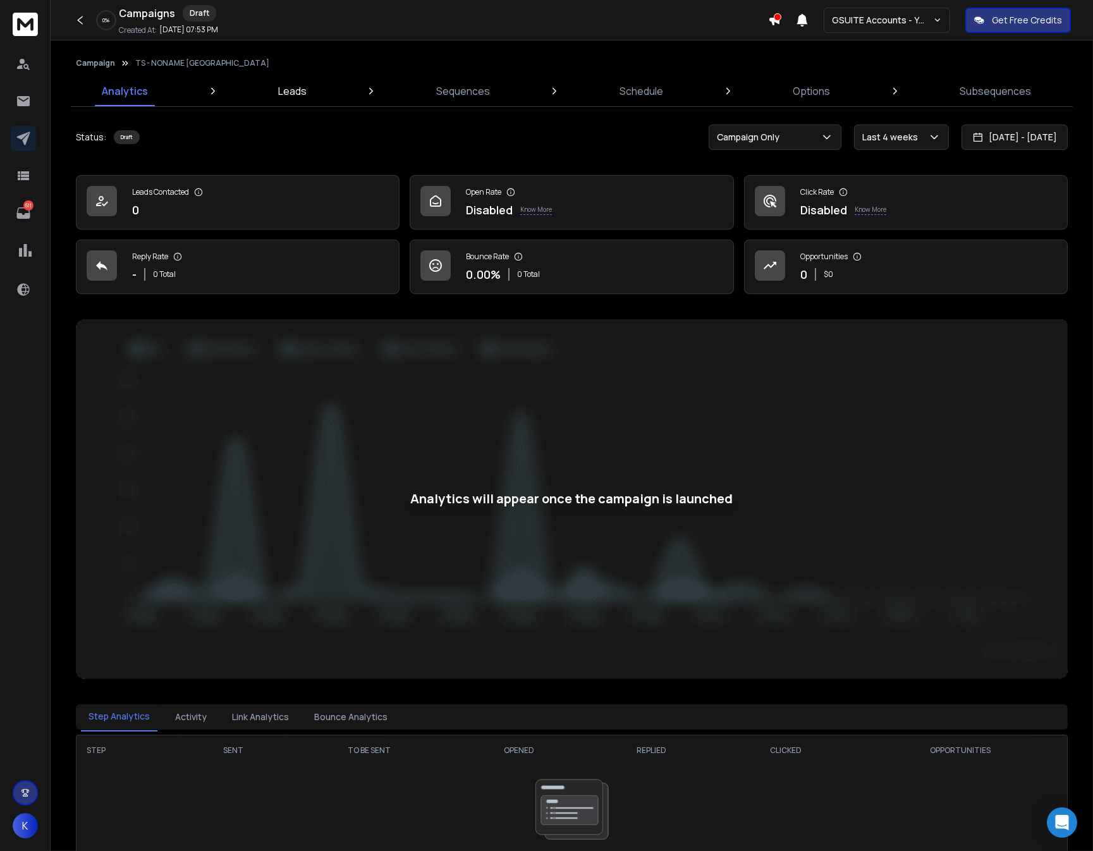
click at [284, 89] on p "Leads" at bounding box center [292, 90] width 28 height 15
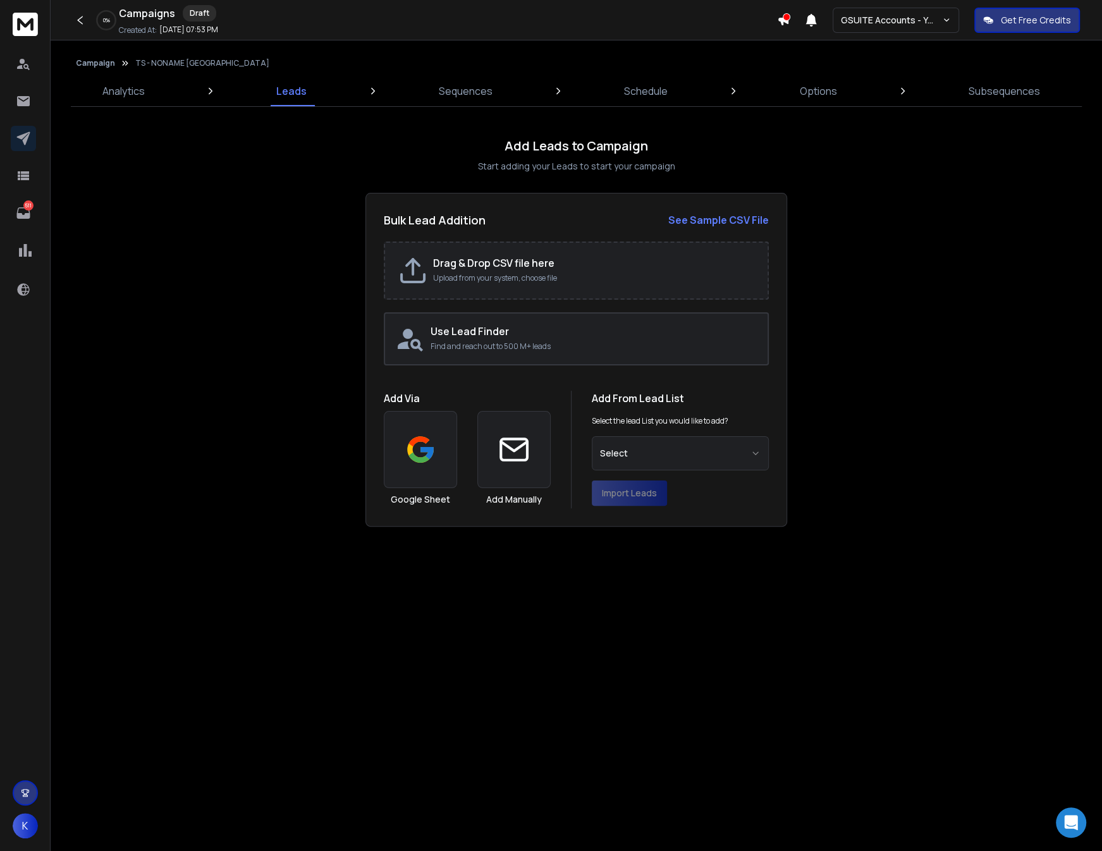
click at [452, 262] on h2 "Drag & Drop CSV file here" at bounding box center [594, 262] width 322 height 15
type input "**********"
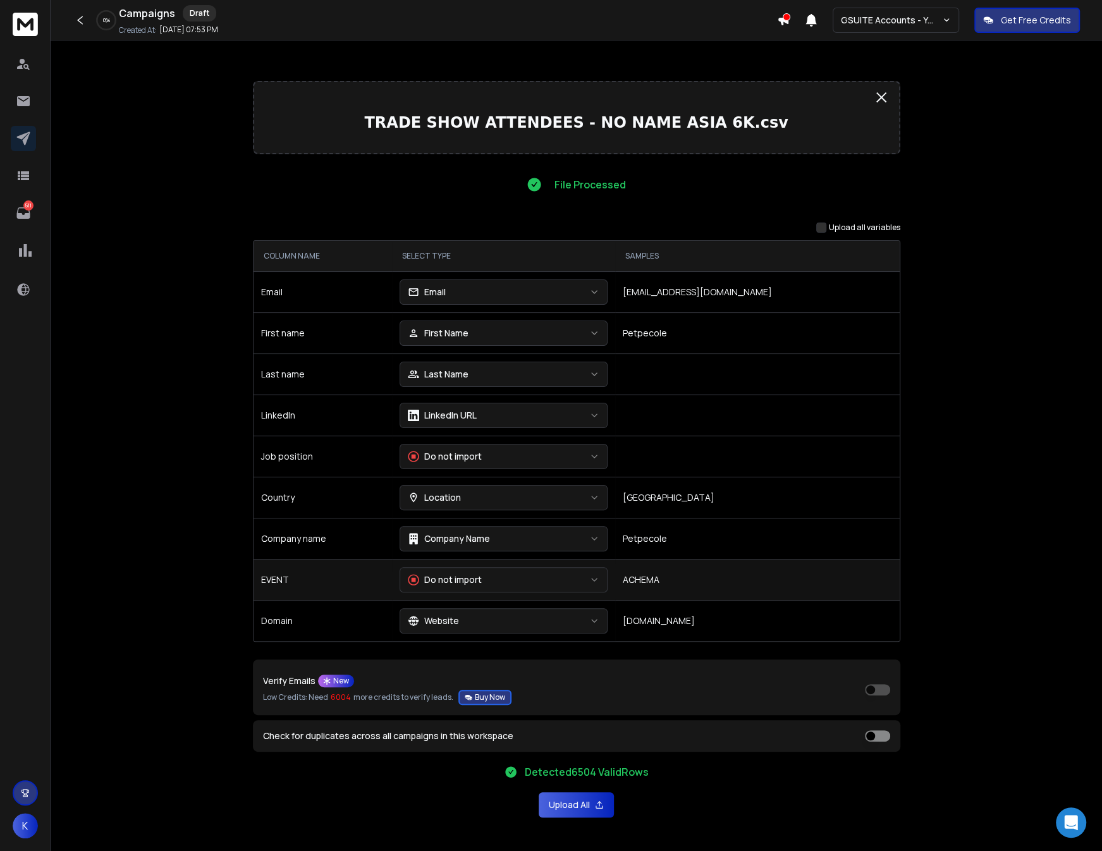
click at [510, 583] on button "Do not import" at bounding box center [504, 579] width 208 height 25
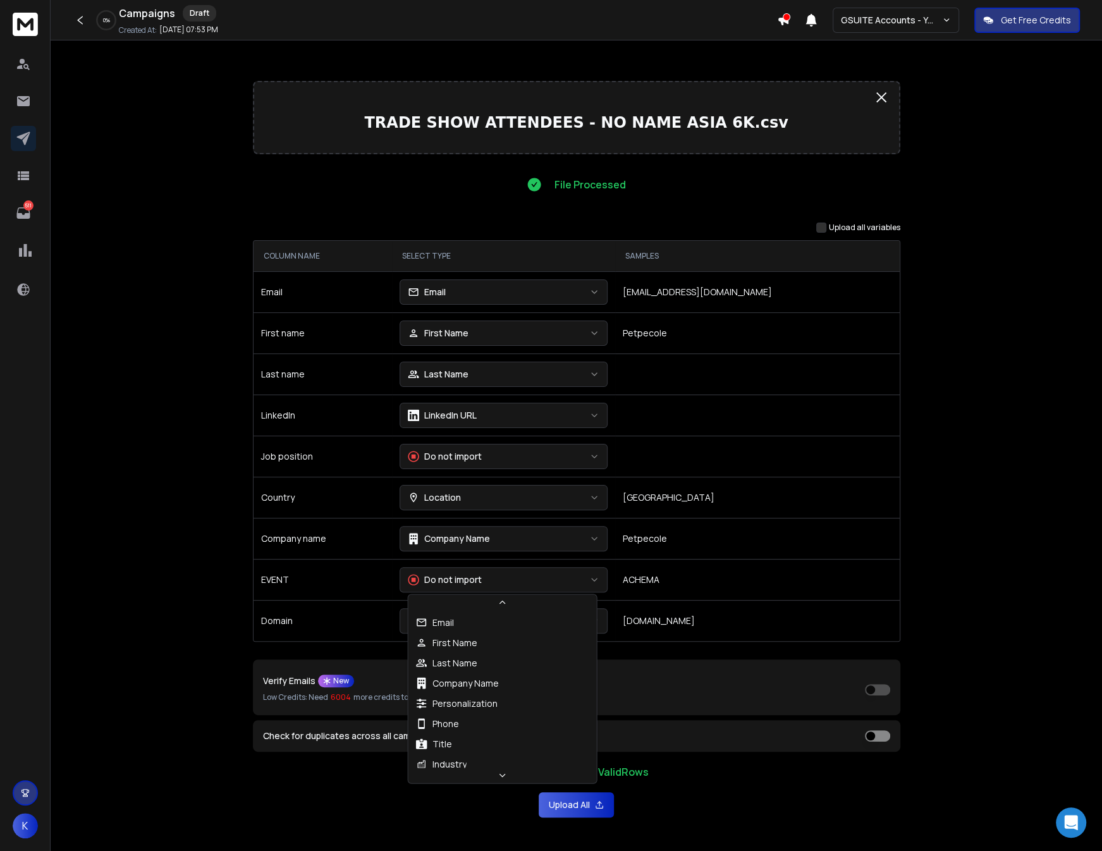
scroll to position [127, 0]
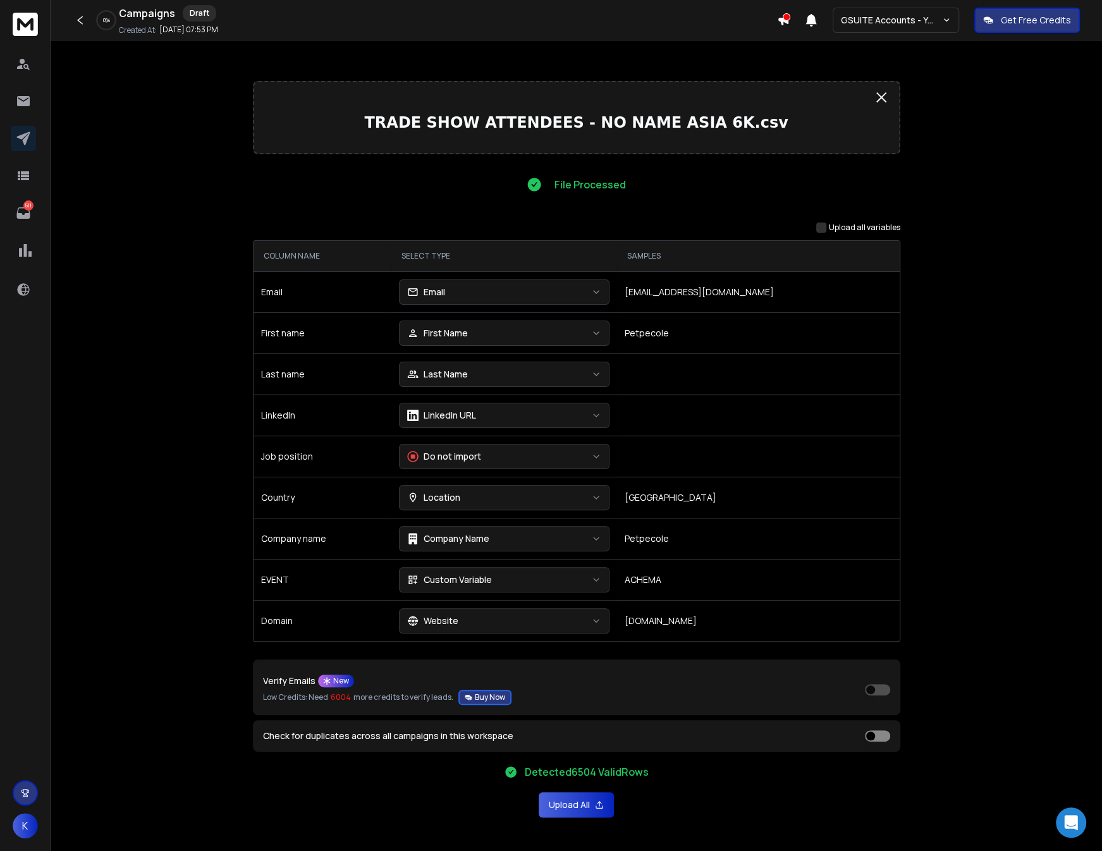
click at [575, 807] on button "Upload All" at bounding box center [576, 804] width 75 height 25
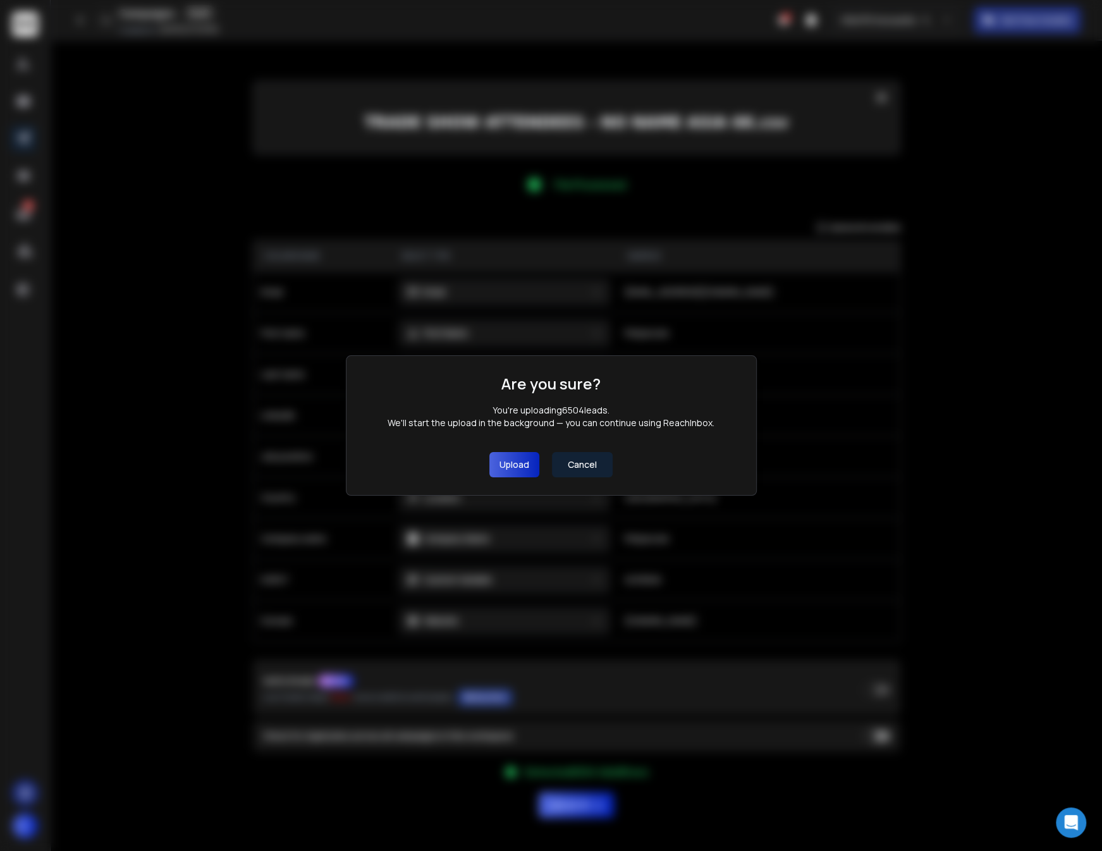
click at [508, 455] on button "Upload" at bounding box center [514, 464] width 50 height 25
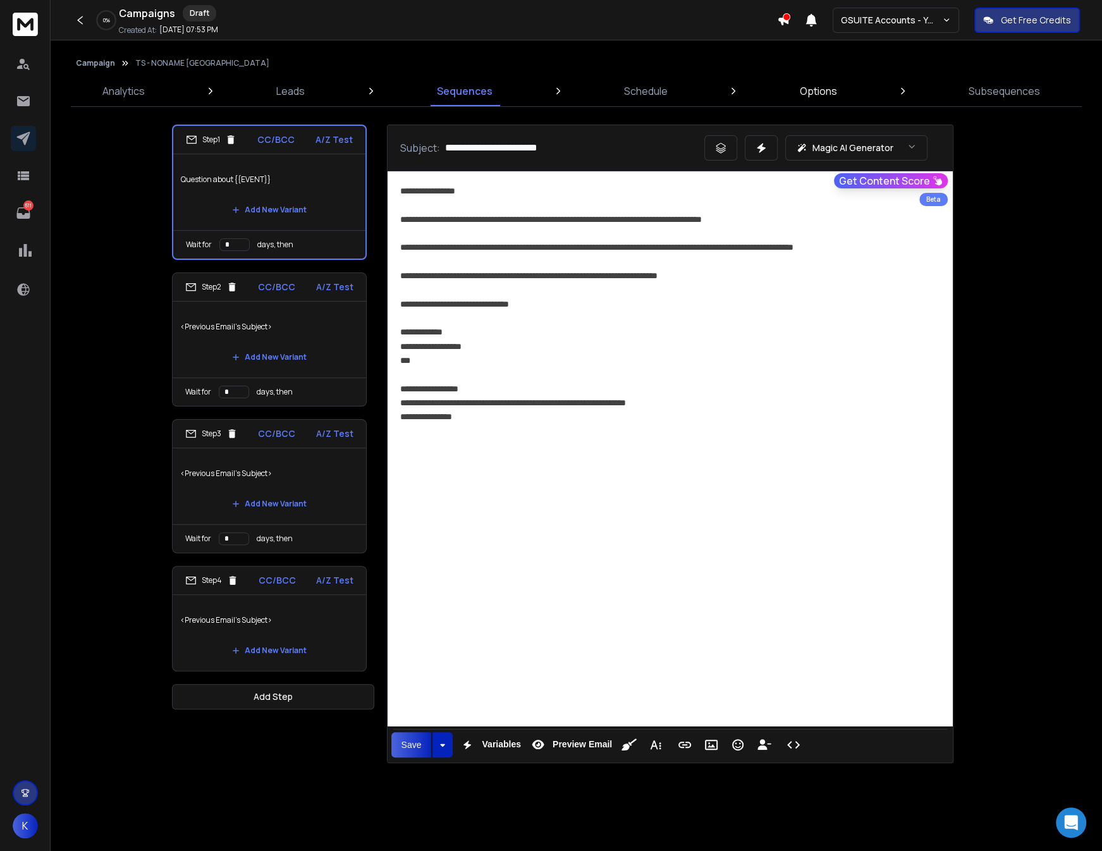
click at [800, 92] on p "Options" at bounding box center [817, 90] width 37 height 15
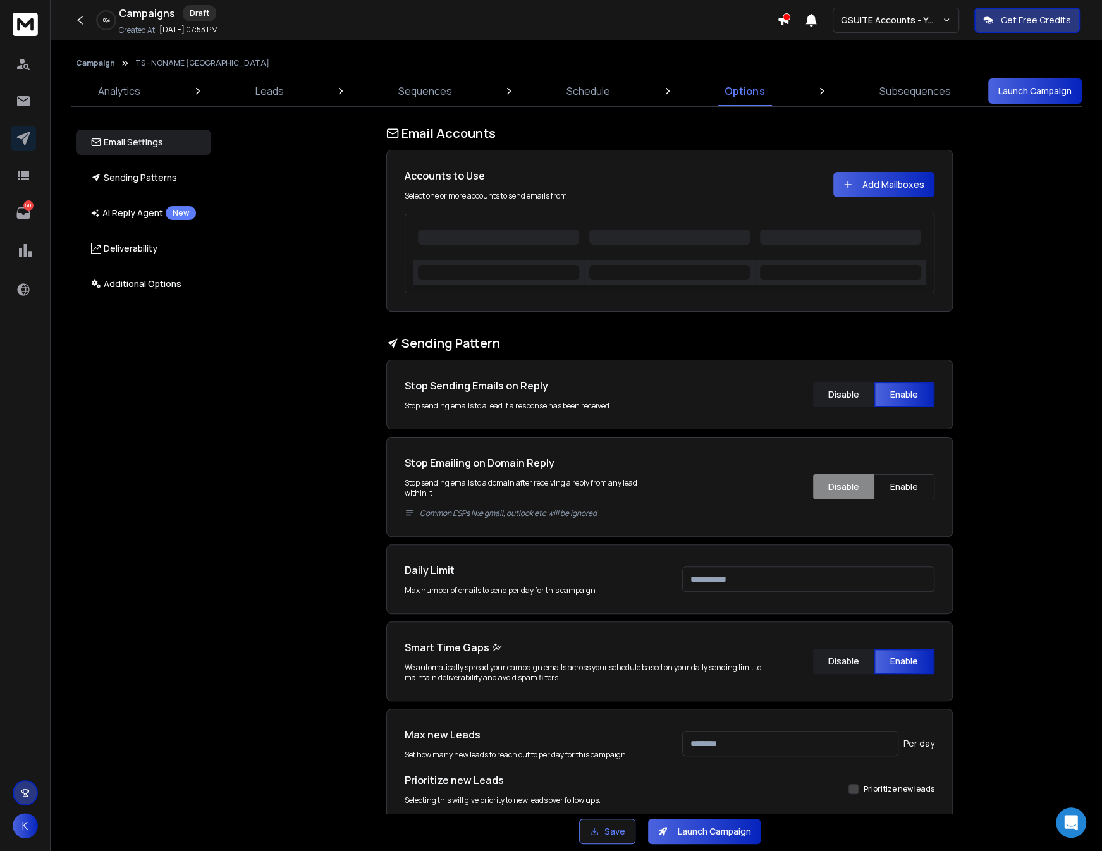
click at [679, 829] on button "Launch Campaign" at bounding box center [704, 831] width 113 height 25
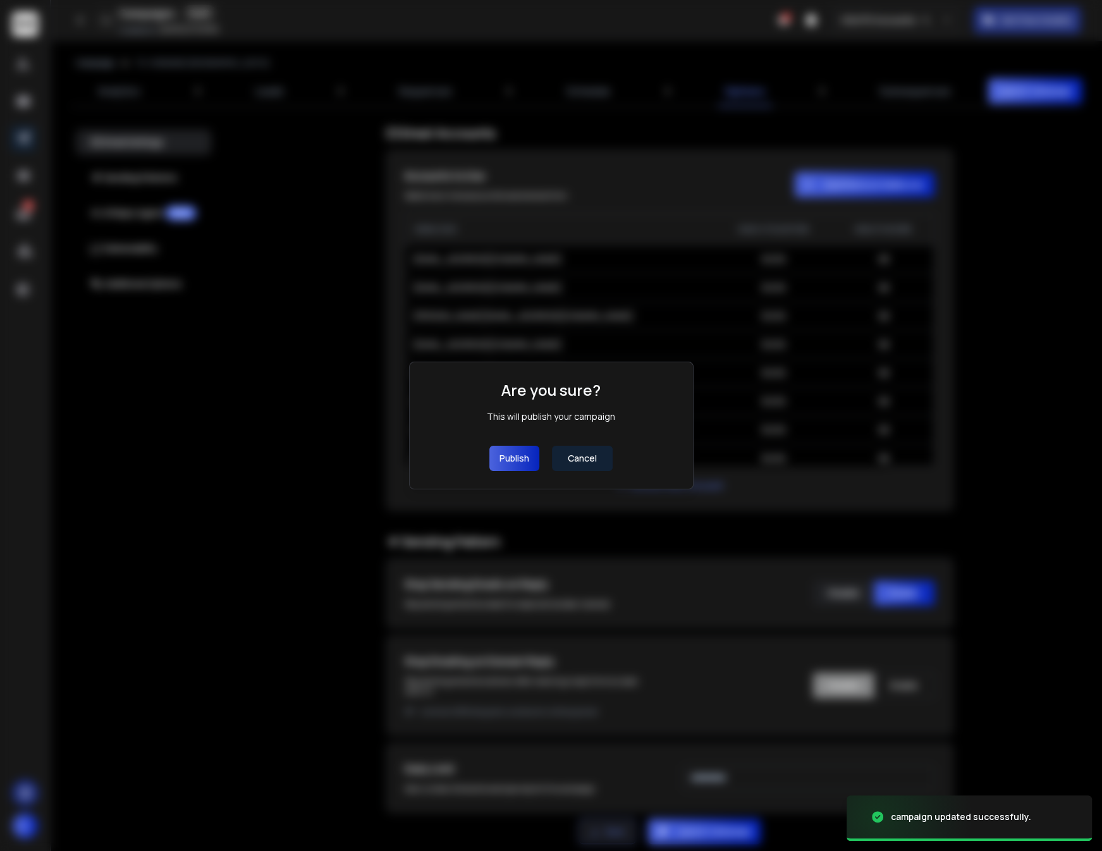
click at [514, 467] on button "Publish" at bounding box center [514, 458] width 50 height 25
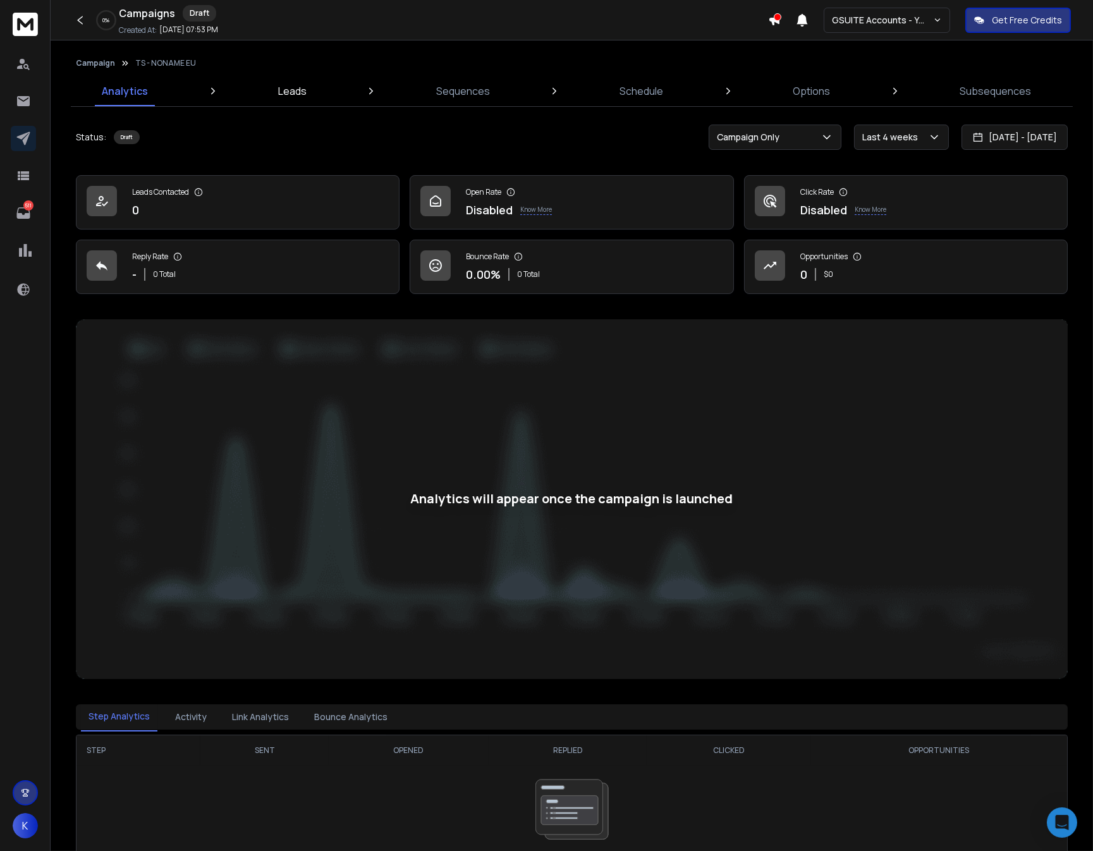
click at [278, 80] on link "Leads" at bounding box center [293, 91] width 44 height 30
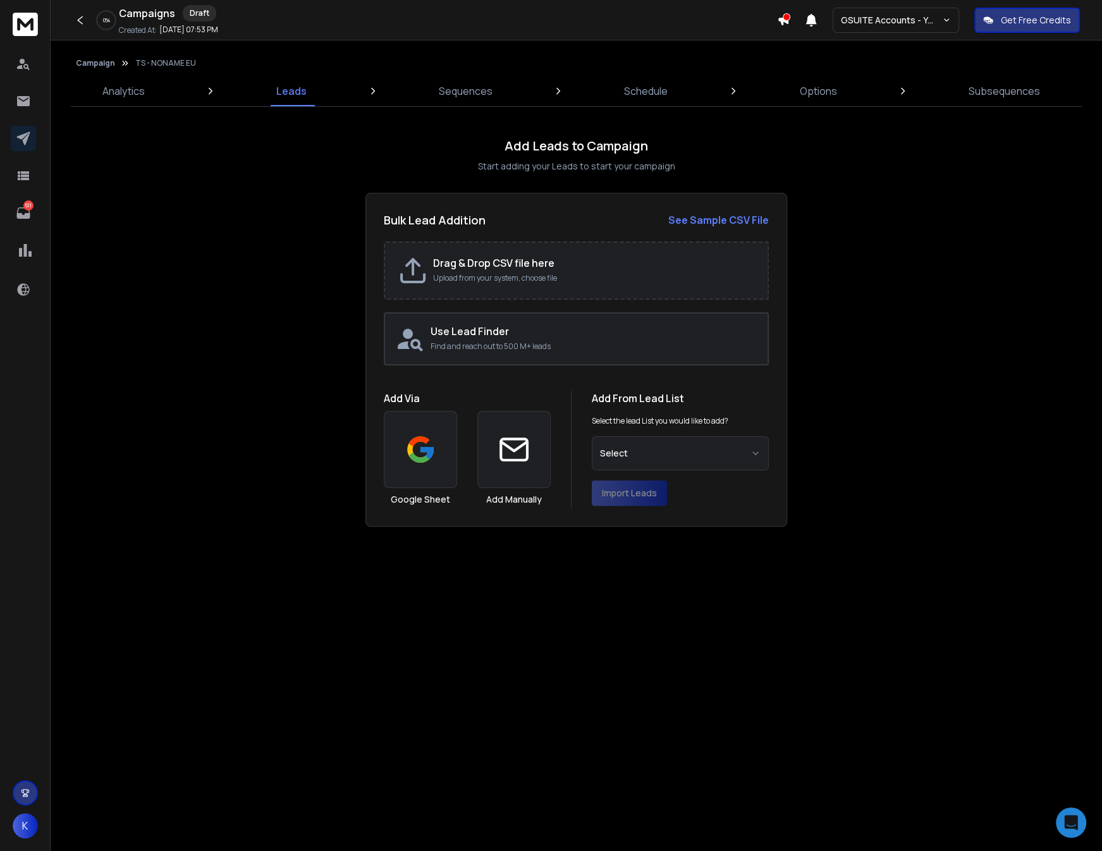
click at [459, 248] on div "Drag & Drop CSV file here Upload from your system, choose file" at bounding box center [576, 271] width 385 height 58
type input "**********"
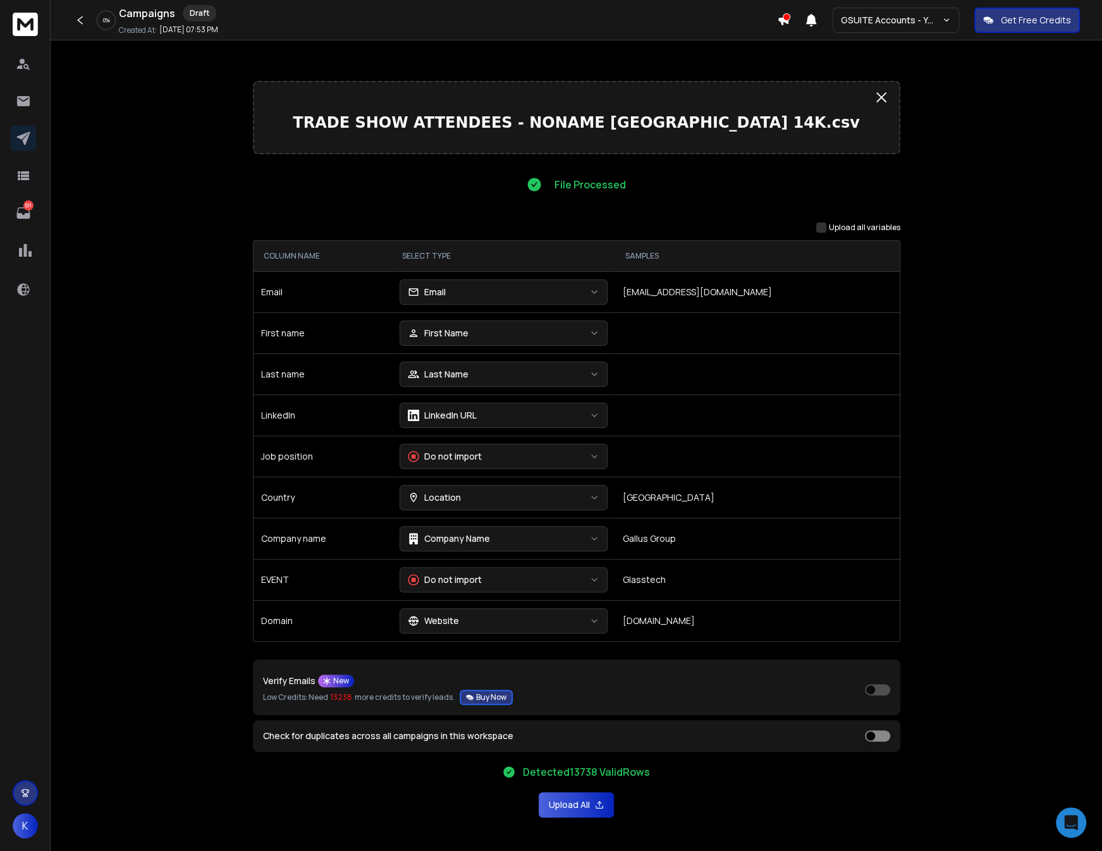
click at [883, 97] on icon at bounding box center [881, 97] width 15 height 15
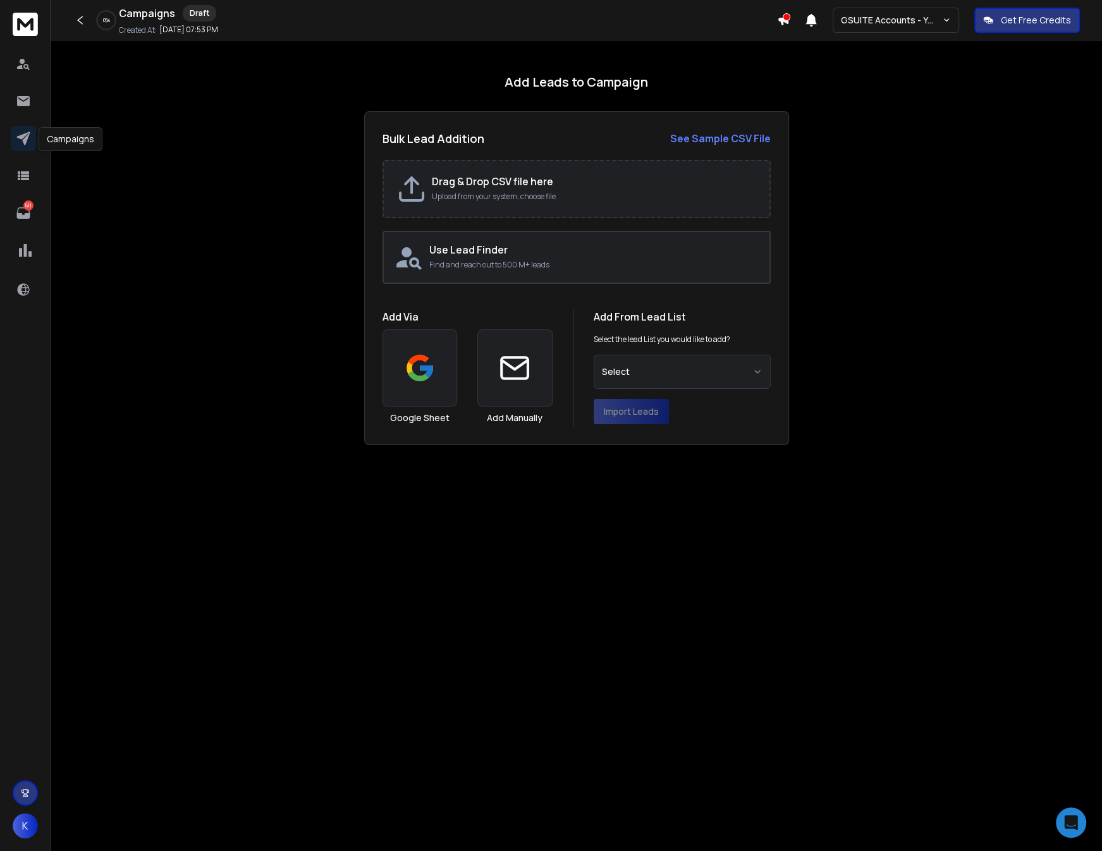
click at [32, 137] on link at bounding box center [23, 138] width 25 height 25
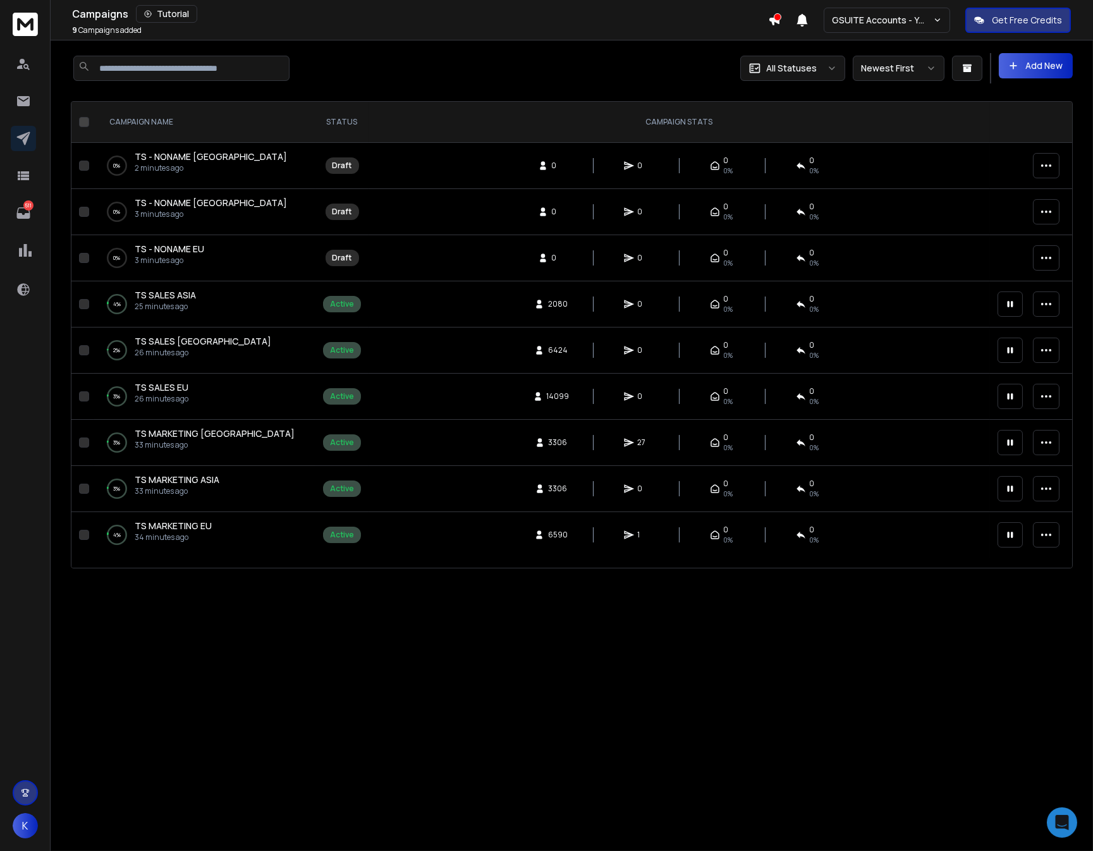
click at [205, 159] on span "TS - NONAME [GEOGRAPHIC_DATA]" at bounding box center [211, 156] width 152 height 12
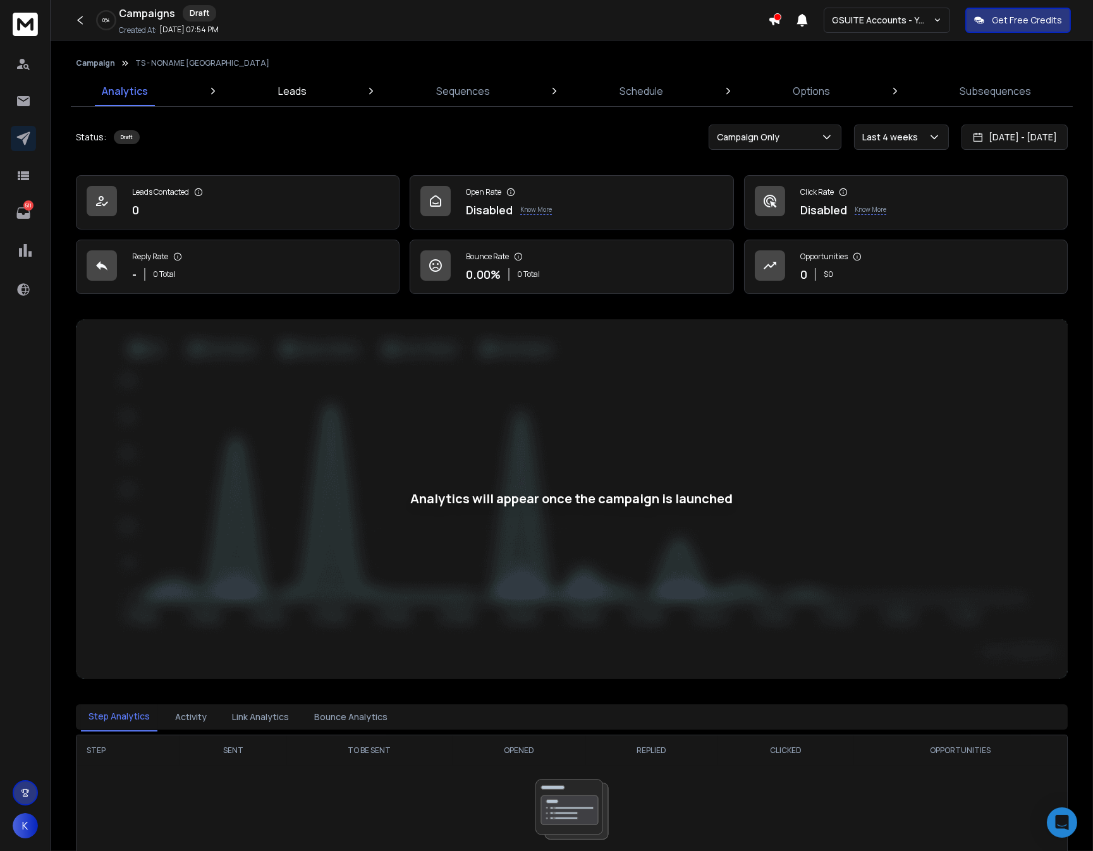
click at [288, 90] on p "Leads" at bounding box center [292, 90] width 28 height 15
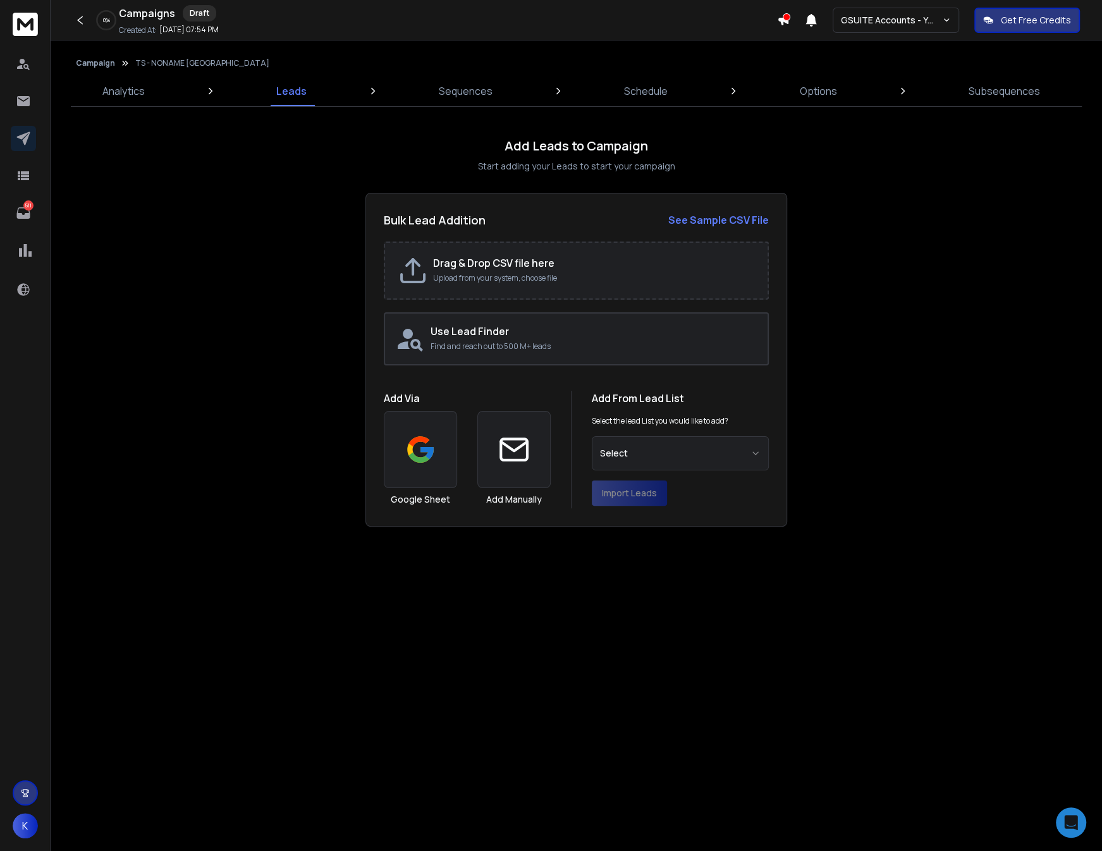
click at [441, 278] on p "Upload from your system, choose file" at bounding box center [594, 278] width 322 height 10
type input "**********"
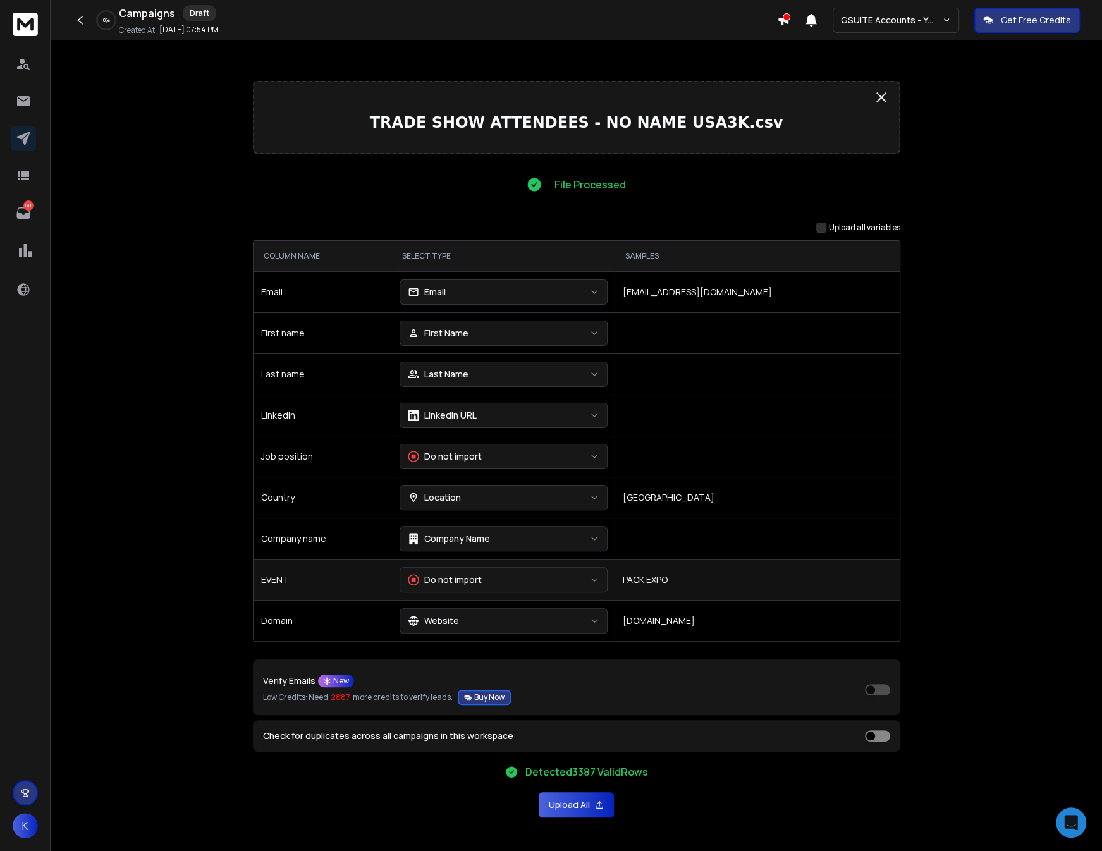
click at [495, 575] on button "Do not import" at bounding box center [504, 579] width 208 height 25
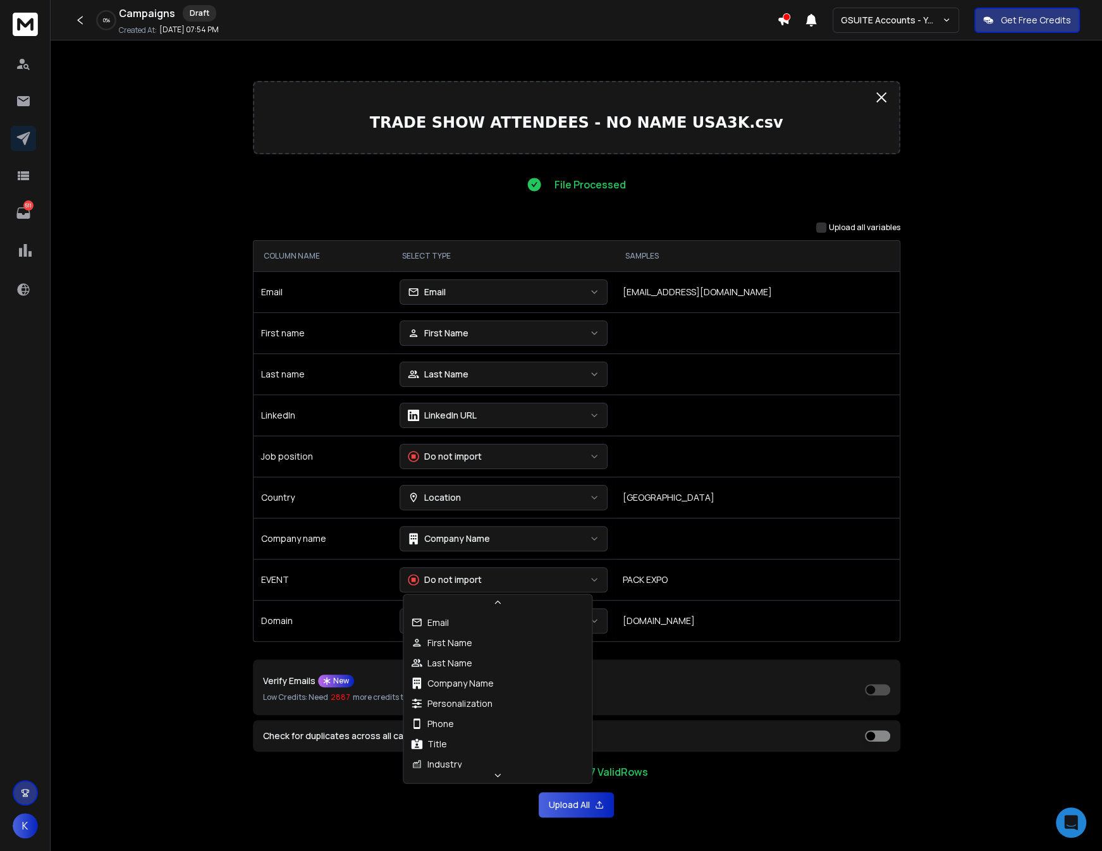
scroll to position [127, 0]
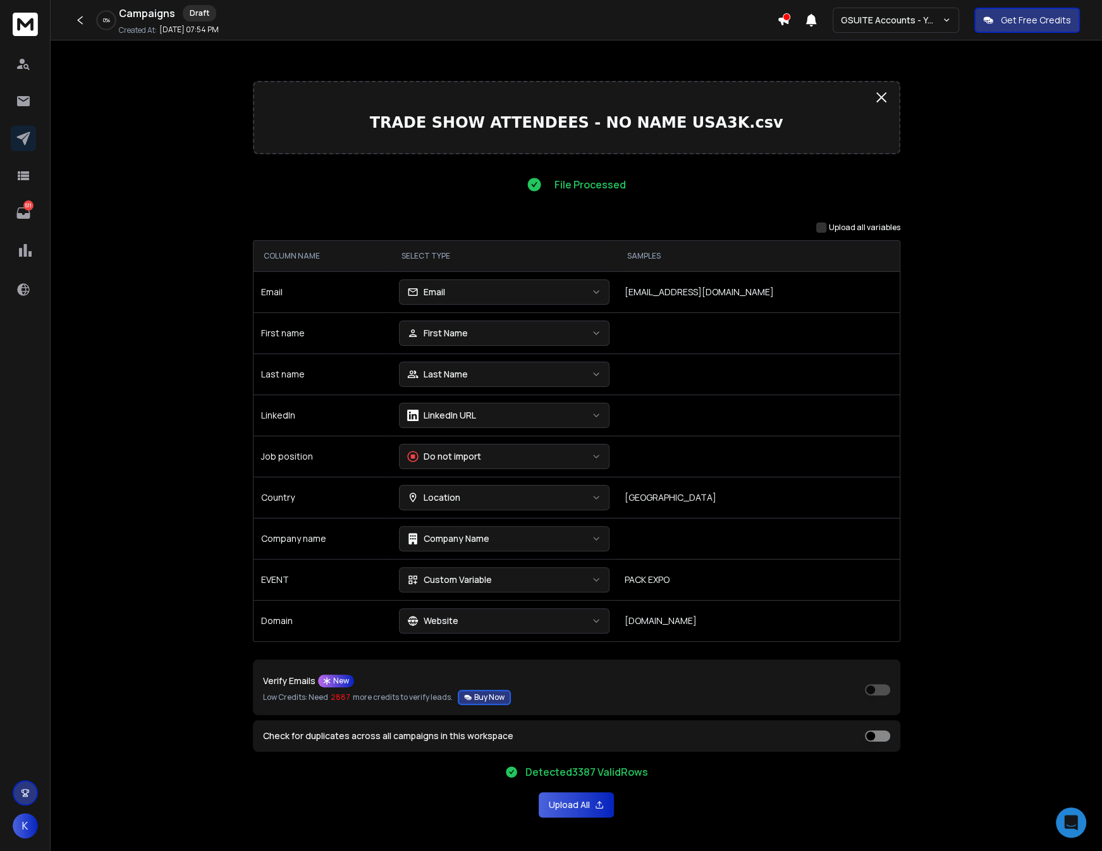
click at [572, 799] on button "Upload All" at bounding box center [576, 804] width 75 height 25
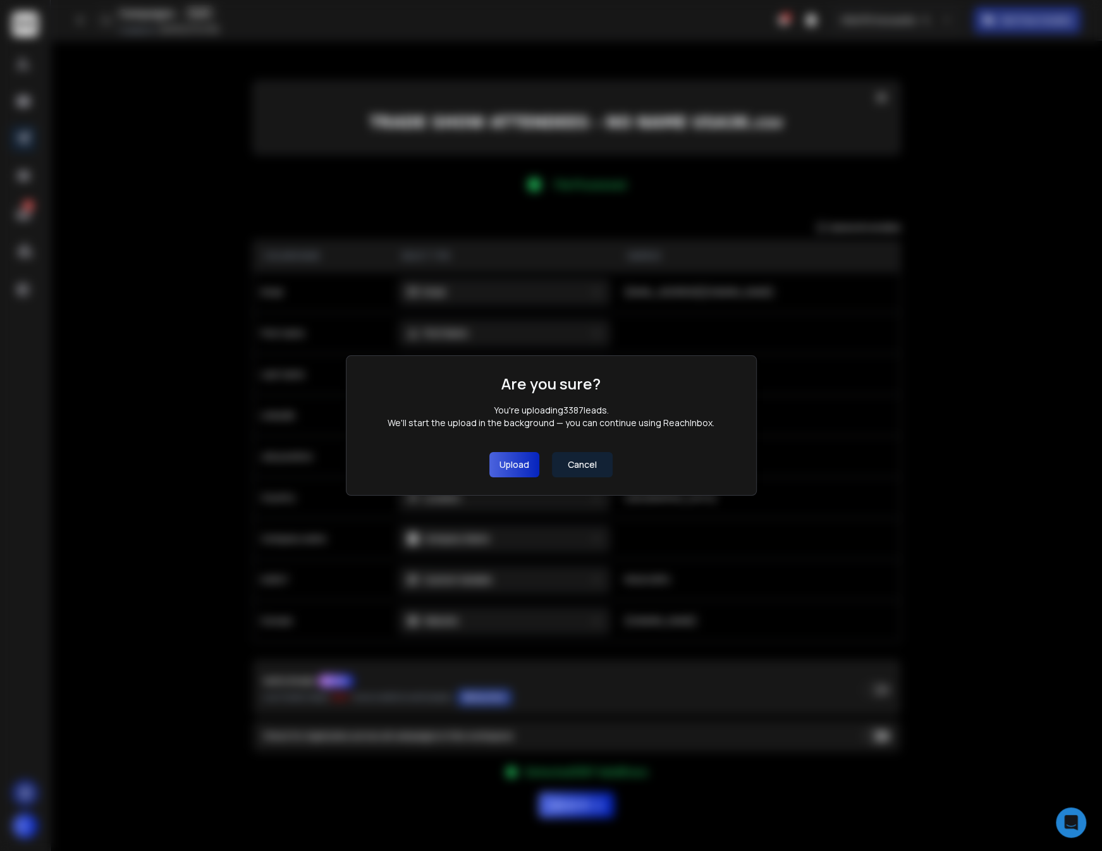
click at [517, 458] on button "Upload" at bounding box center [514, 464] width 50 height 25
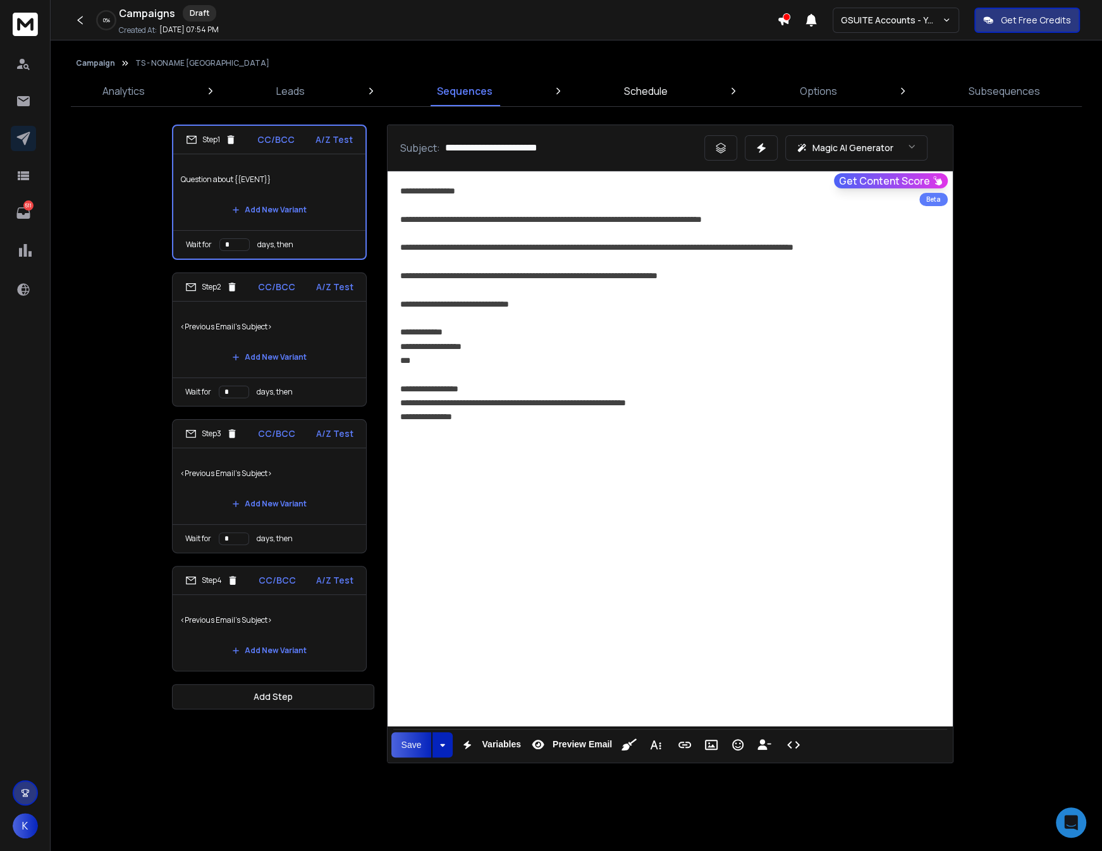
click at [654, 99] on link "Schedule" at bounding box center [645, 91] width 59 height 30
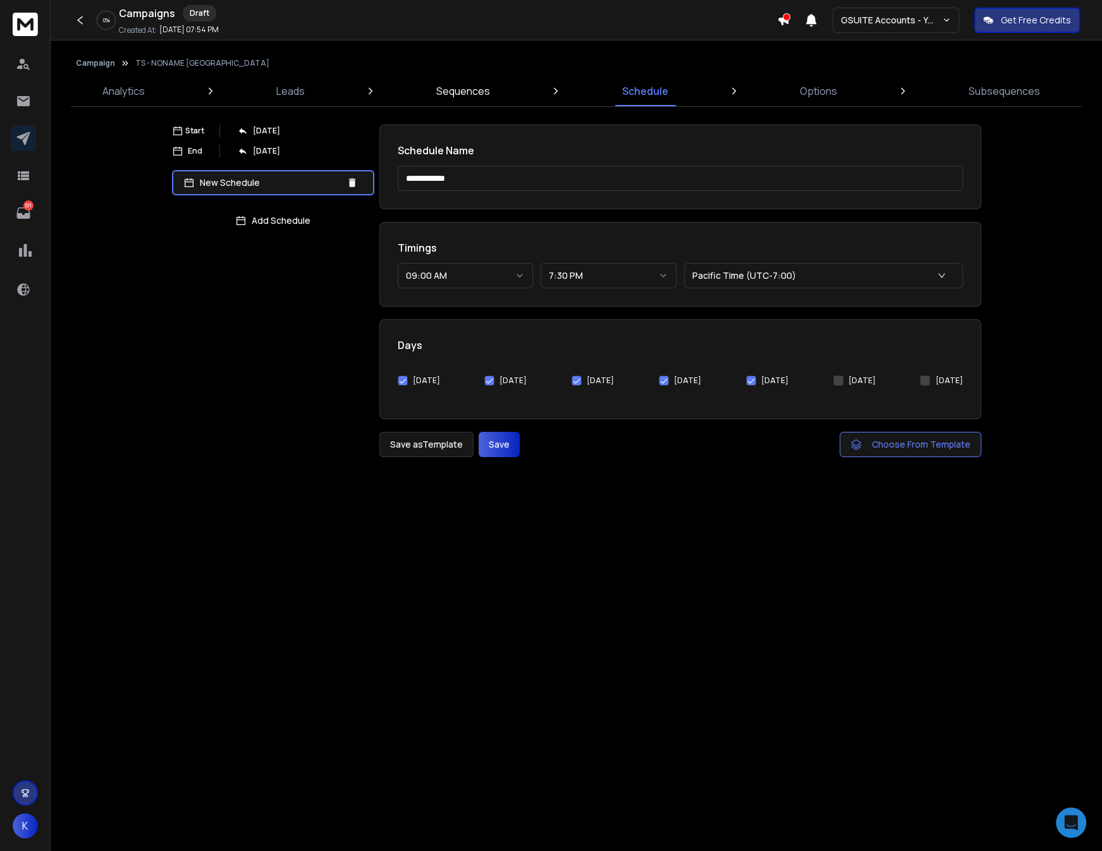
click at [477, 94] on p "Sequences" at bounding box center [463, 90] width 54 height 15
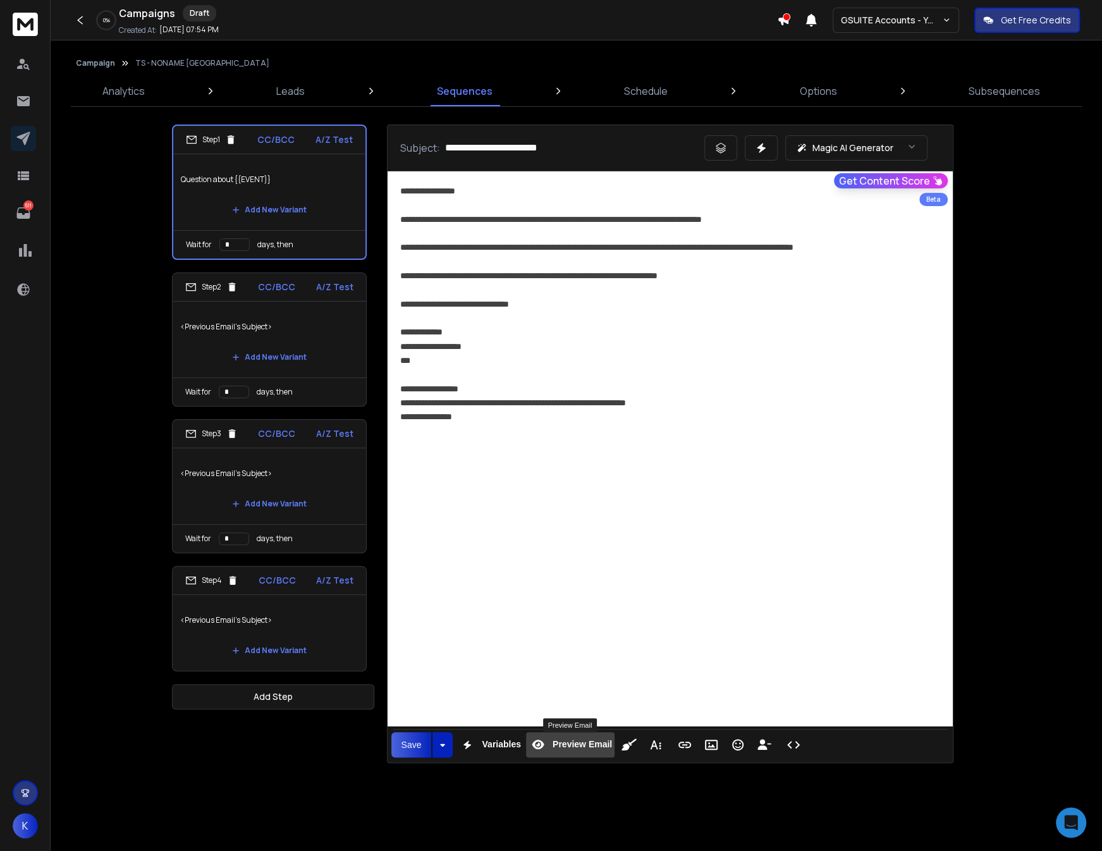
click at [570, 749] on span "Preview Email" at bounding box center [582, 744] width 64 height 11
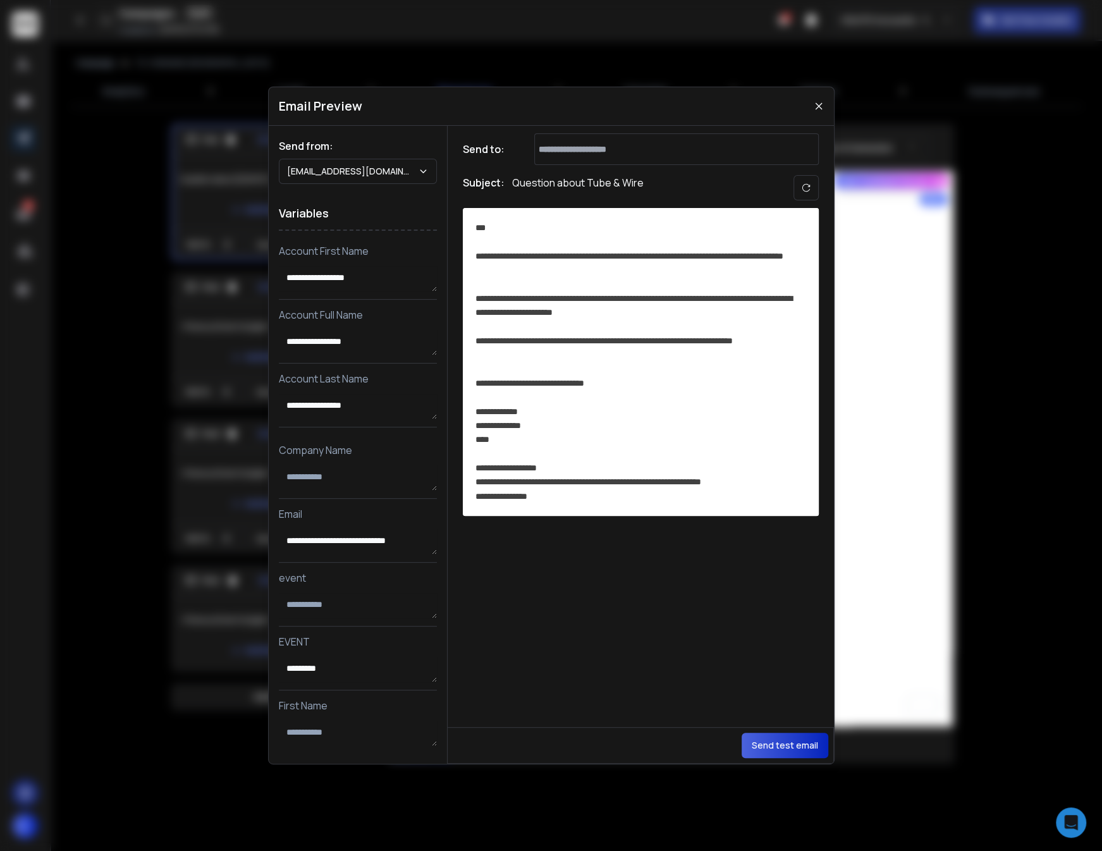
click at [816, 112] on div "Email Preview" at bounding box center [551, 106] width 565 height 38
click at [817, 108] on icon at bounding box center [819, 106] width 10 height 10
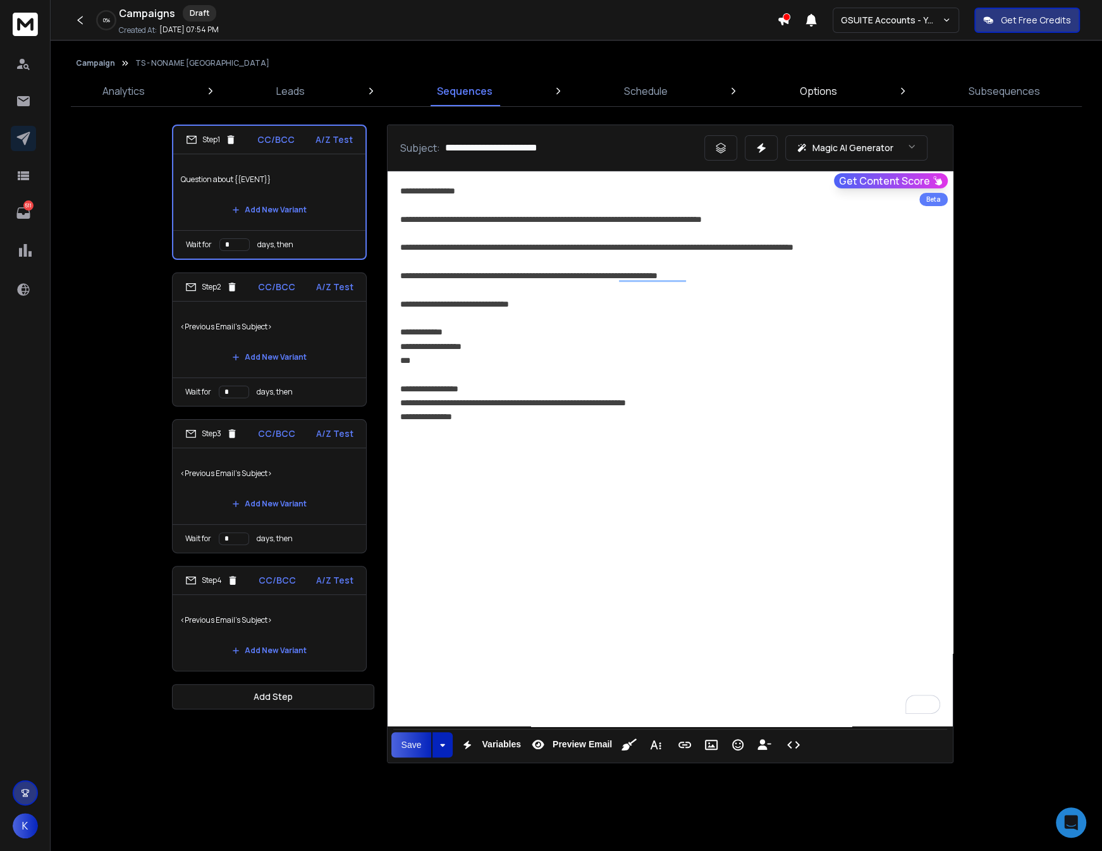
click at [820, 95] on p "Options" at bounding box center [817, 90] width 37 height 15
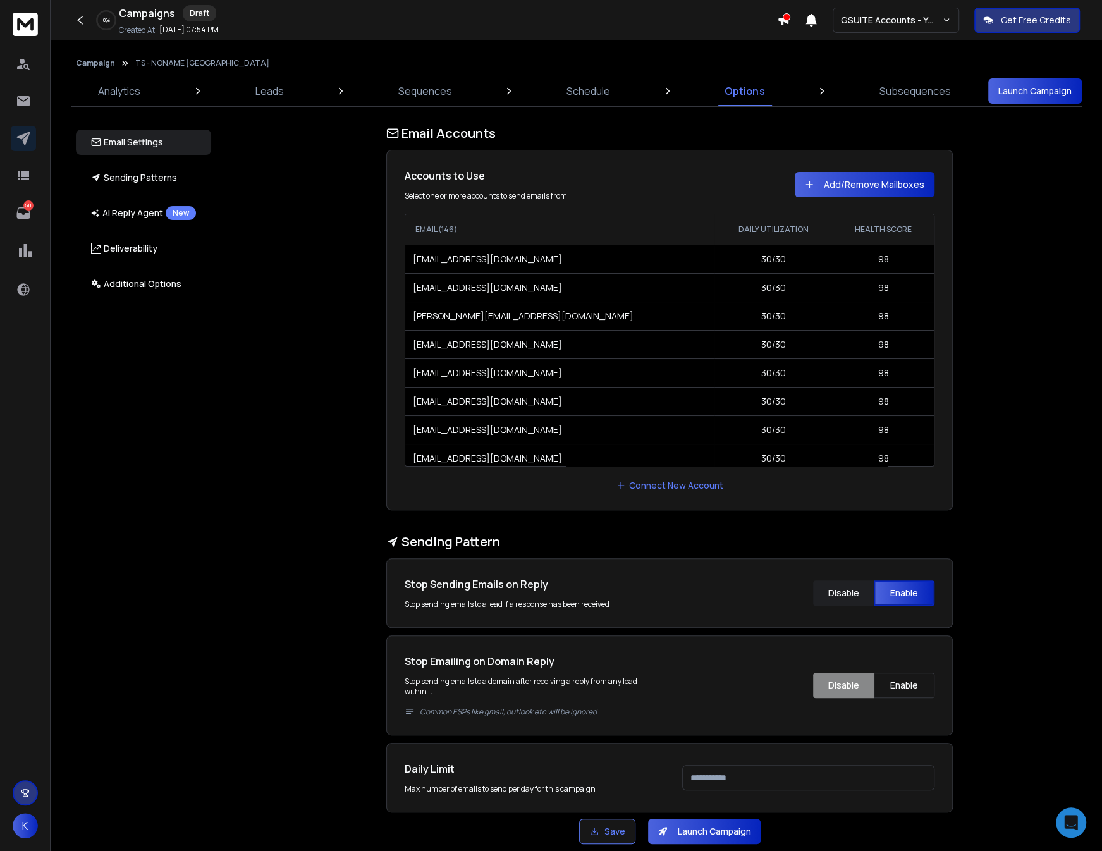
click at [1025, 99] on button "Launch Campaign" at bounding box center [1035, 90] width 94 height 25
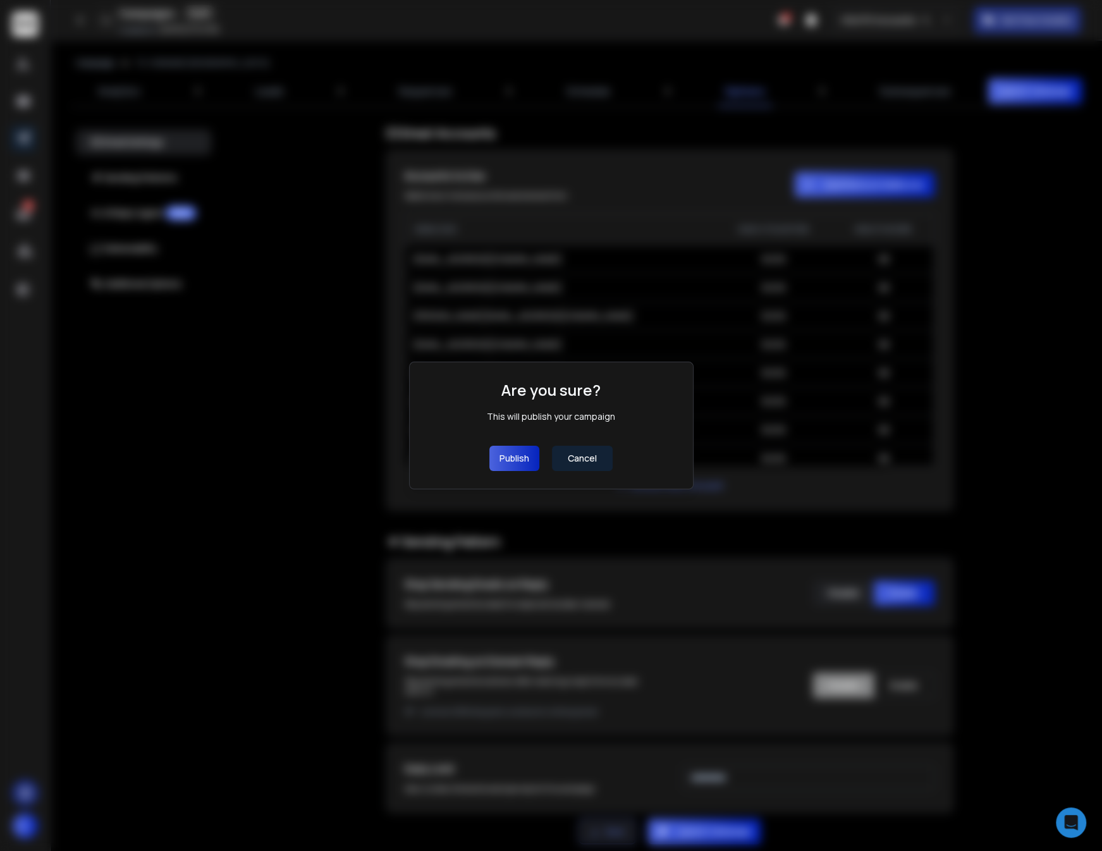
click at [514, 467] on button "Publish" at bounding box center [514, 458] width 50 height 25
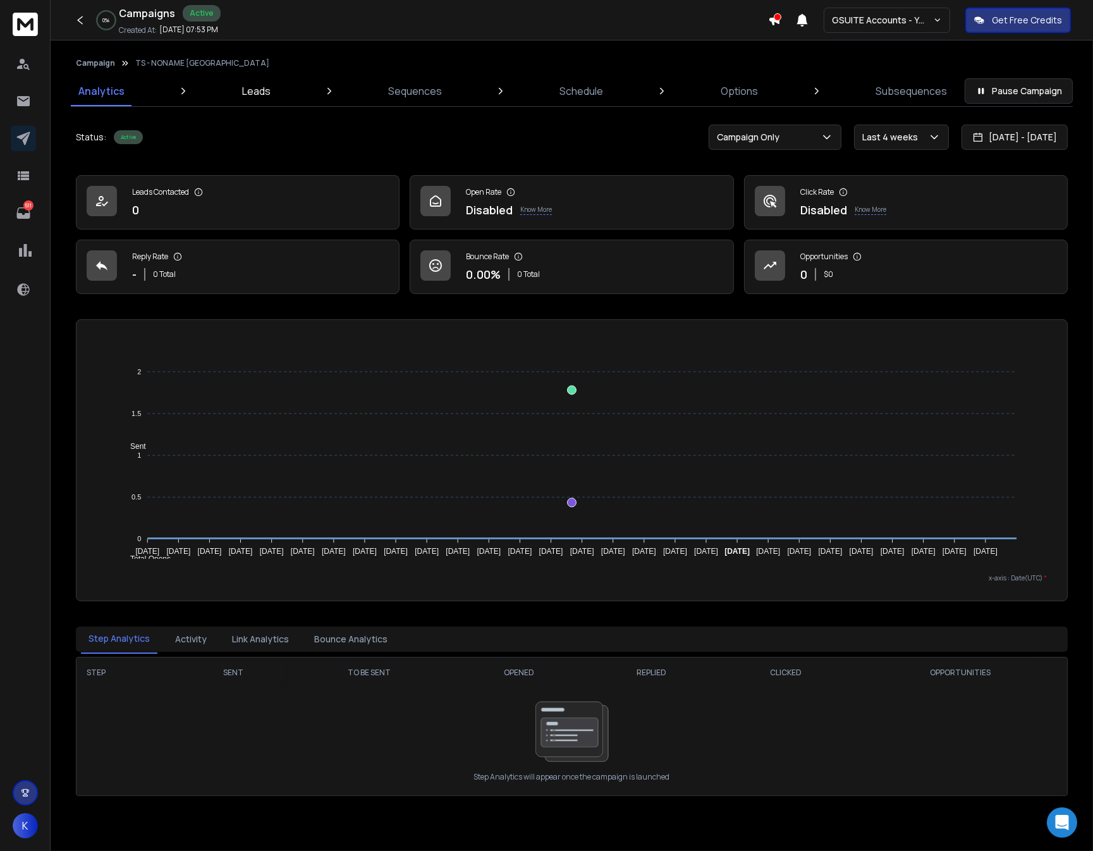
click at [264, 92] on p "Leads" at bounding box center [256, 90] width 28 height 15
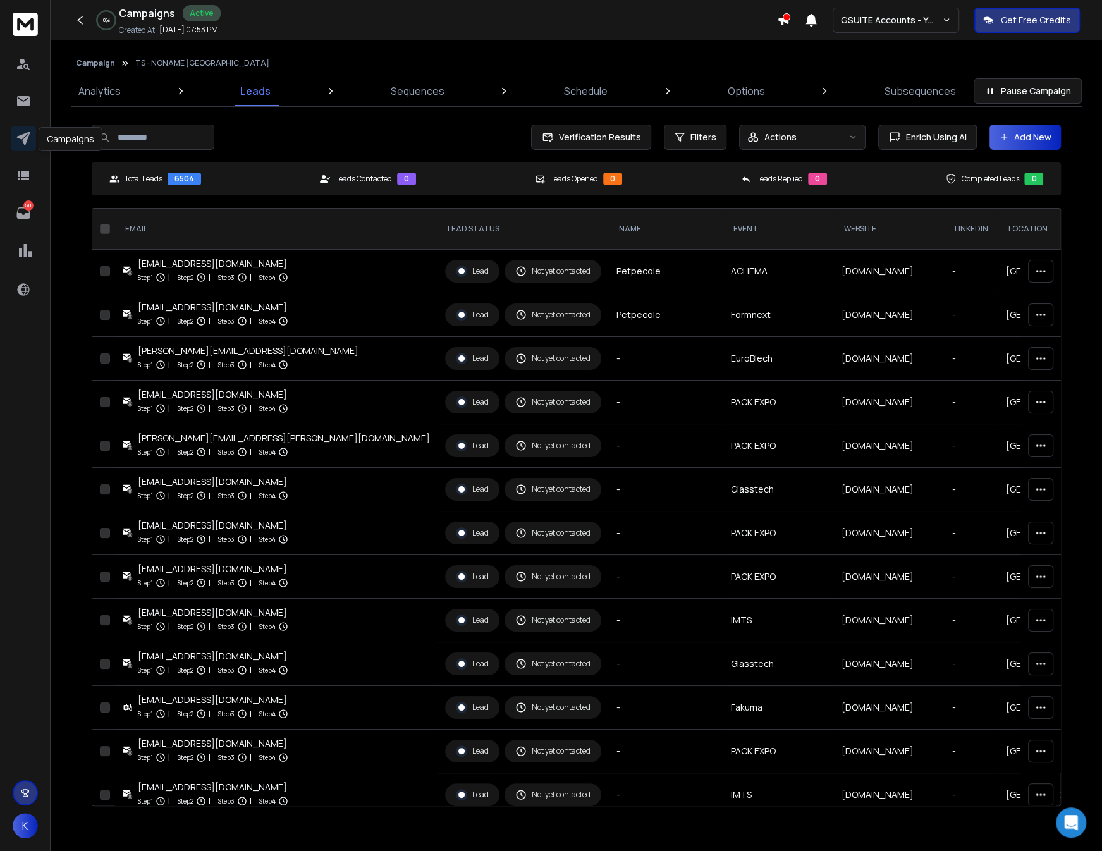
click at [27, 133] on icon at bounding box center [22, 138] width 13 height 13
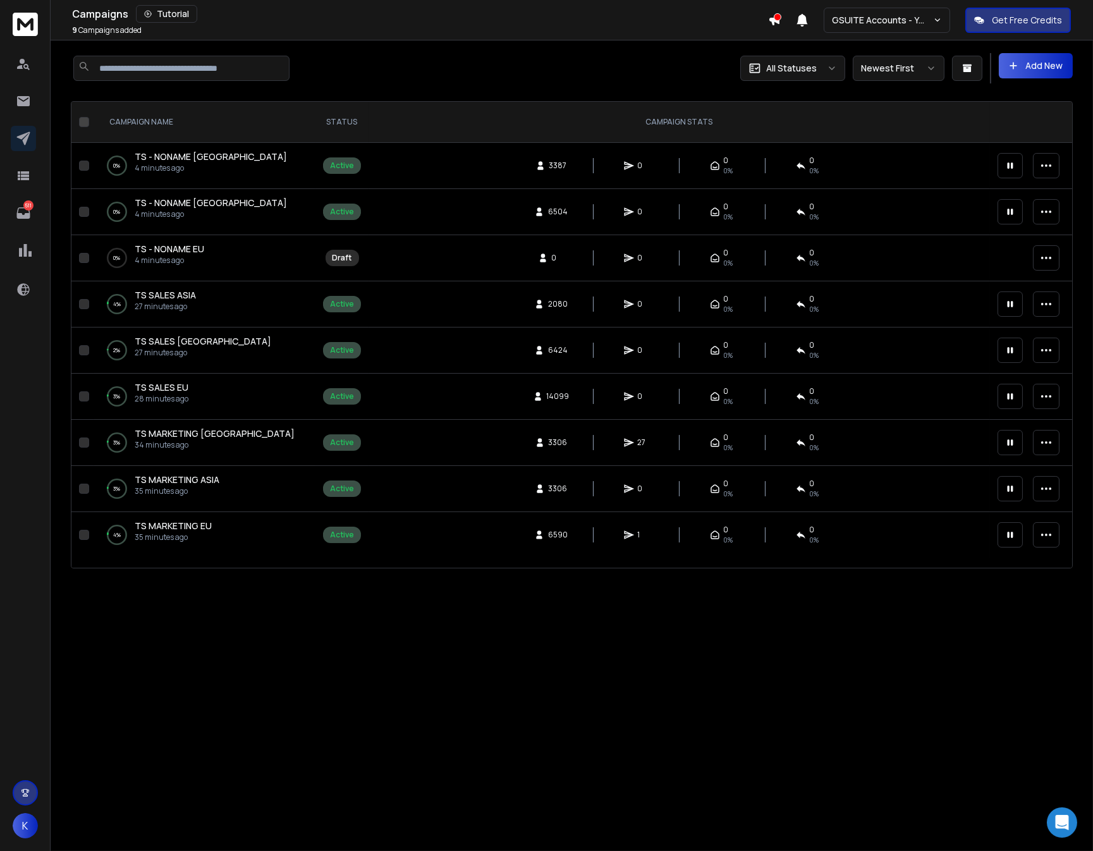
click at [204, 254] on div "0 % TS - NONAME EU 4 minutes ago" at bounding box center [205, 258] width 196 height 30
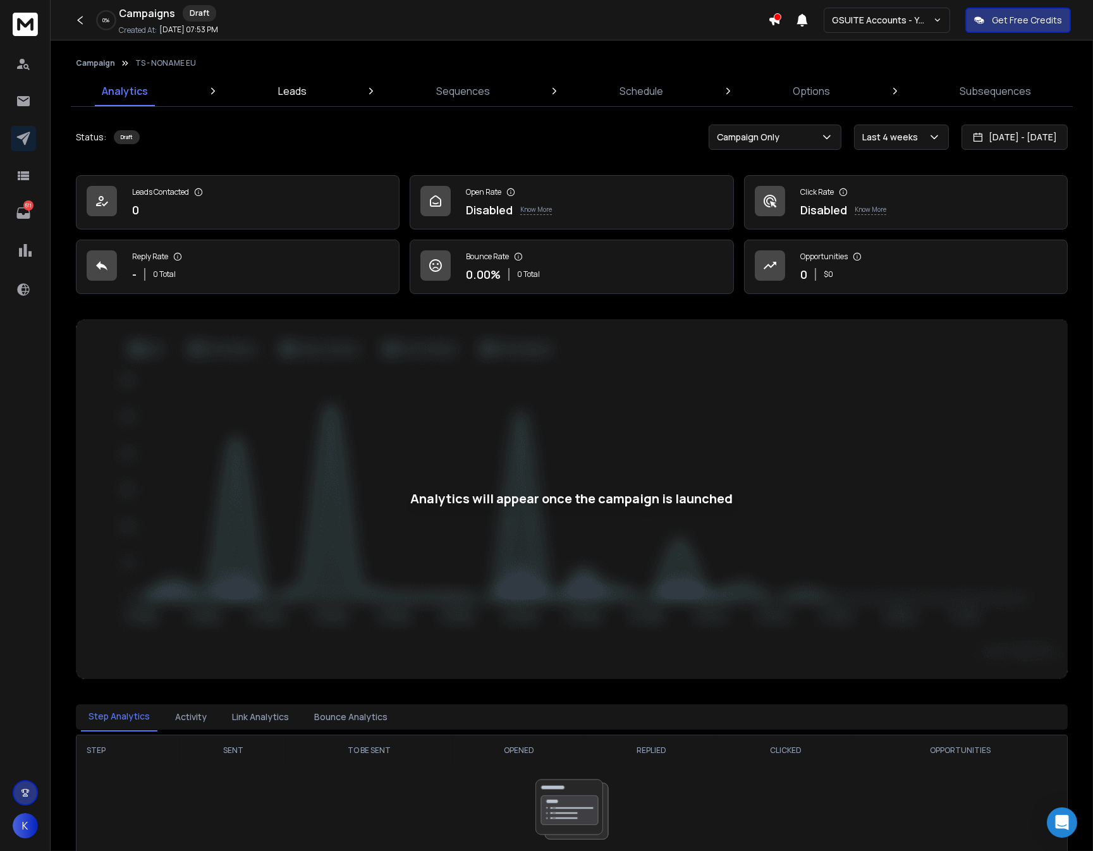
click at [286, 94] on p "Leads" at bounding box center [292, 90] width 28 height 15
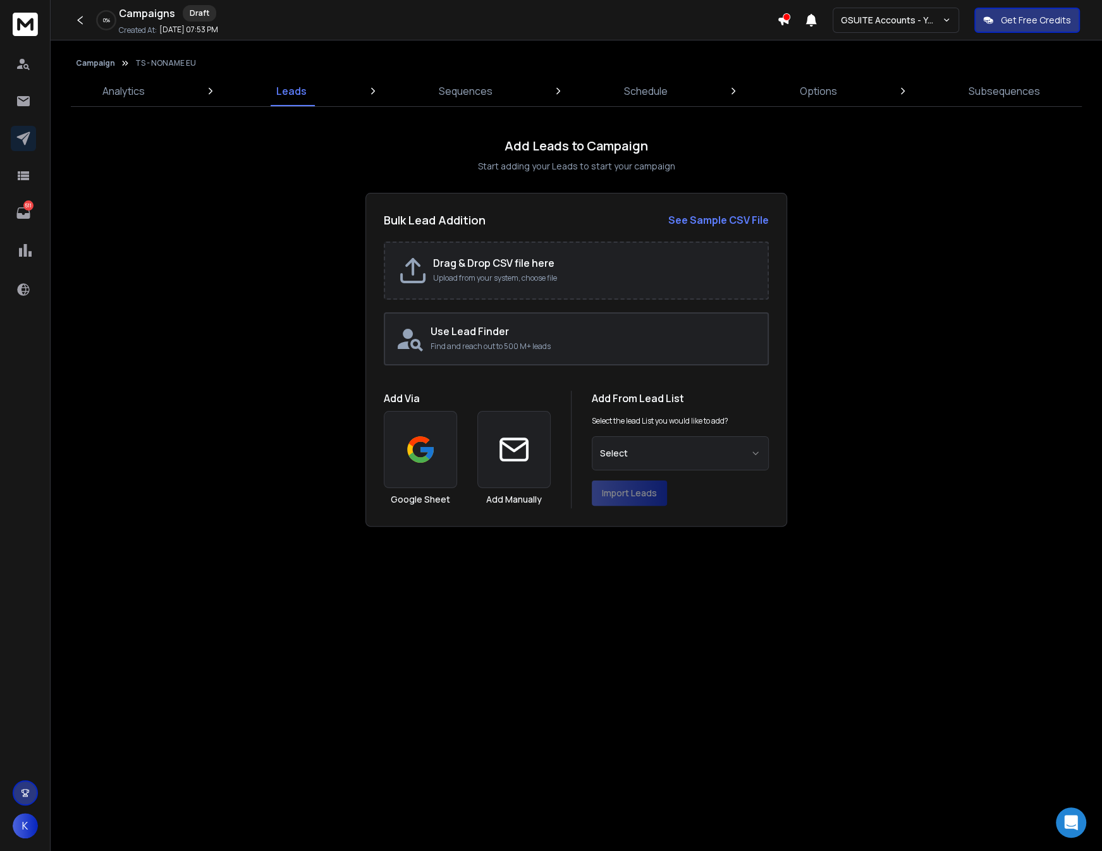
click at [458, 263] on h2 "Drag & Drop CSV file here" at bounding box center [594, 262] width 322 height 15
type input "**********"
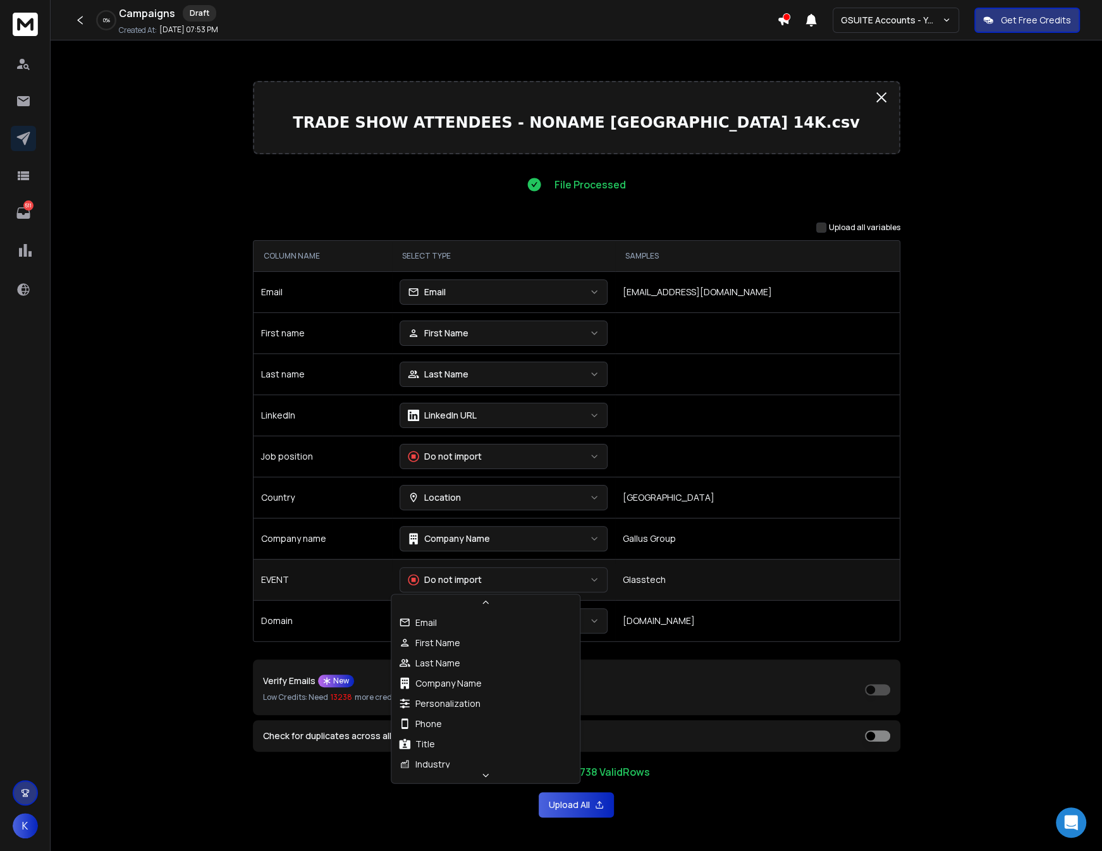
click at [435, 583] on div "Do not import" at bounding box center [445, 579] width 74 height 13
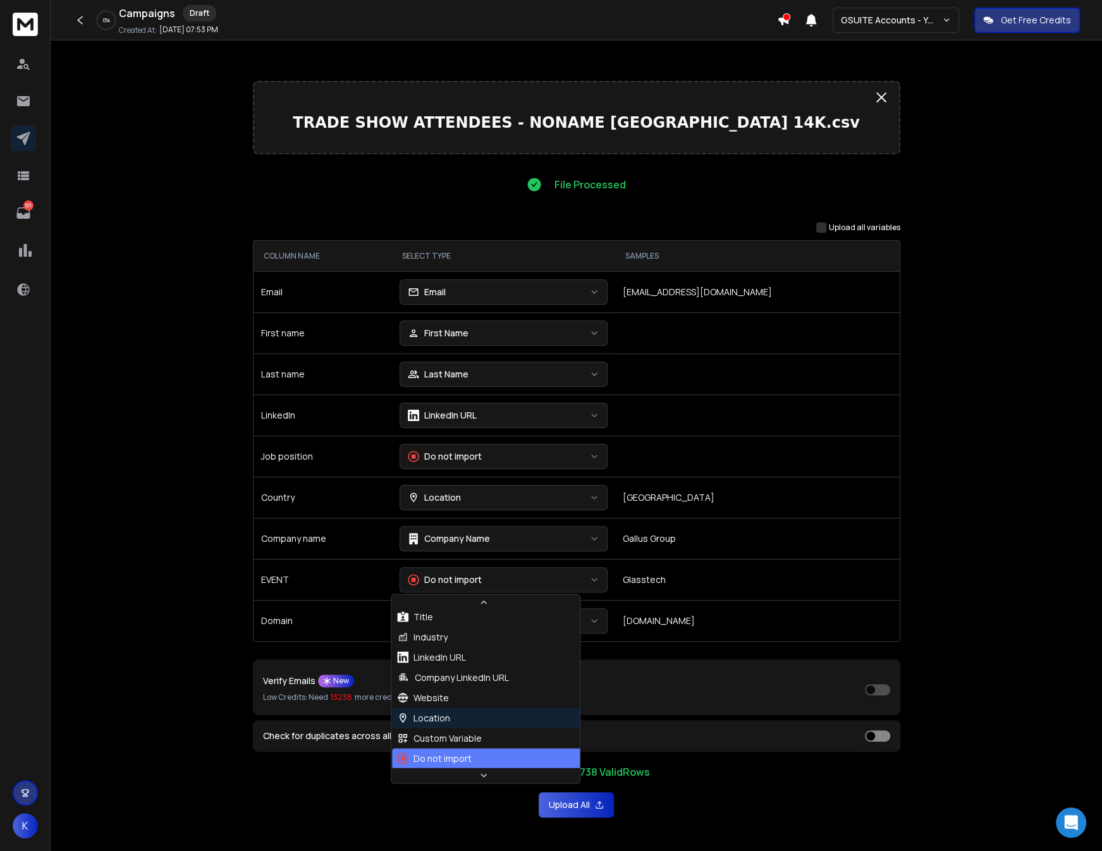
scroll to position [125, 0]
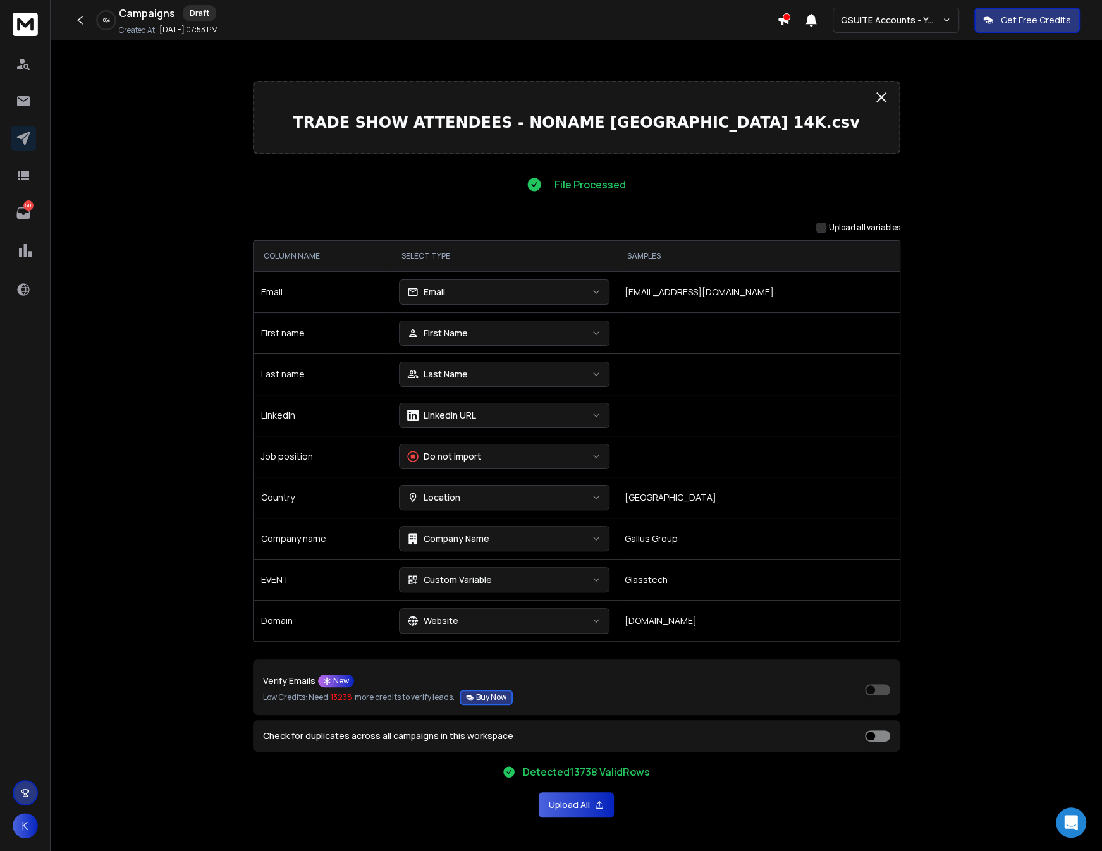
click at [577, 814] on button "Upload All" at bounding box center [576, 804] width 75 height 25
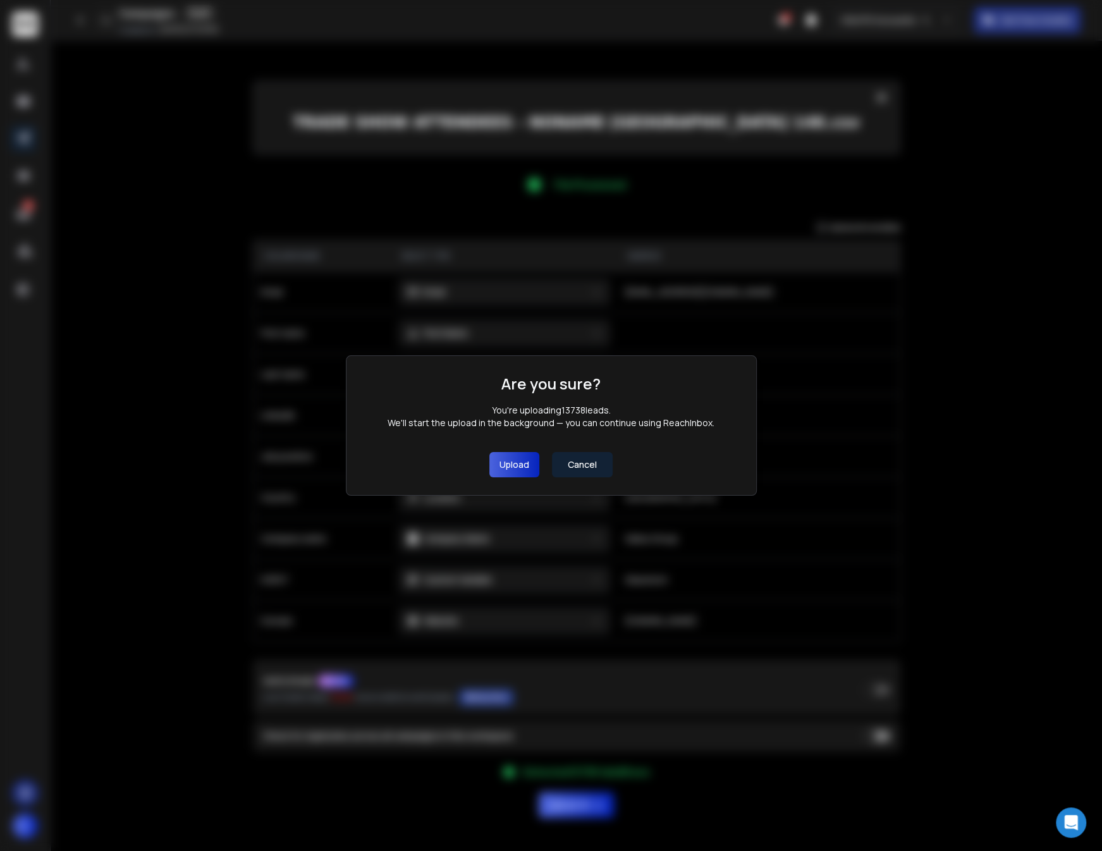
click at [507, 462] on button "Upload" at bounding box center [514, 464] width 50 height 25
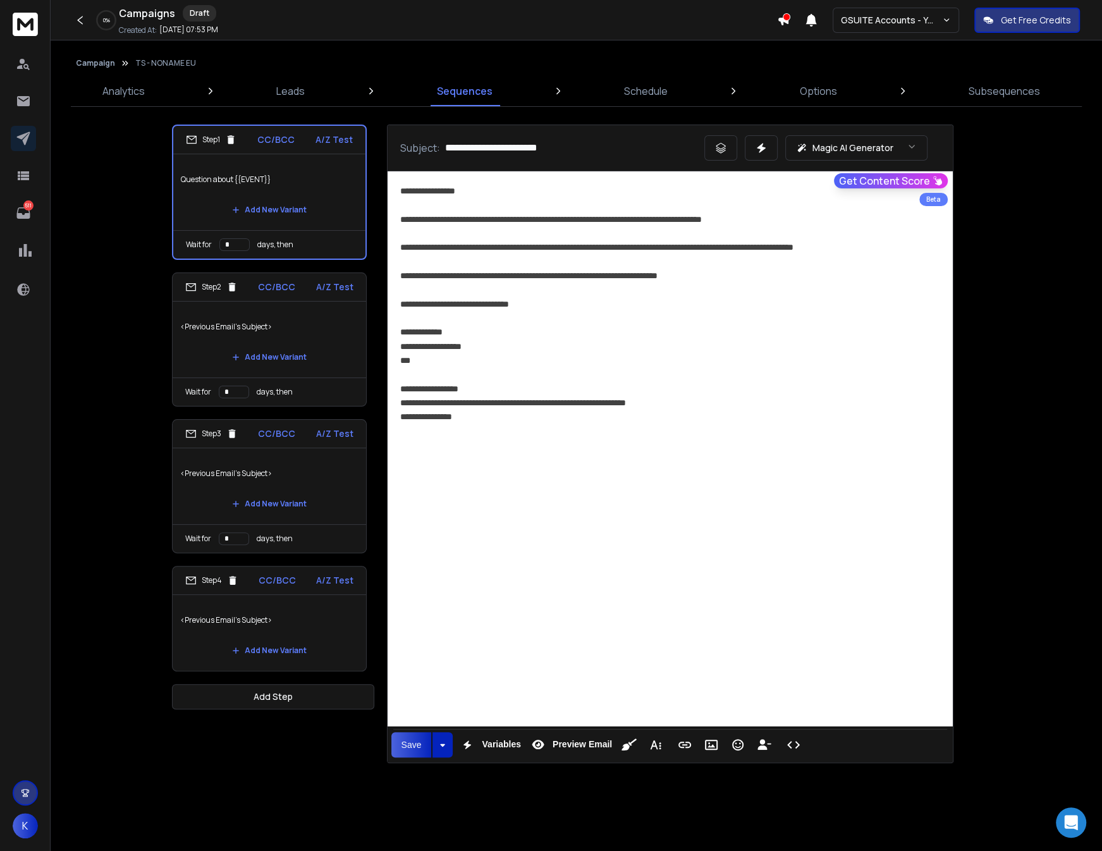
click at [594, 761] on div "Bold Italic Underline Clear Formatting Font Family Arial Georgia Impact Tahoma …" at bounding box center [670, 744] width 565 height 36
click at [590, 754] on div "Preview Email" at bounding box center [570, 744] width 89 height 21
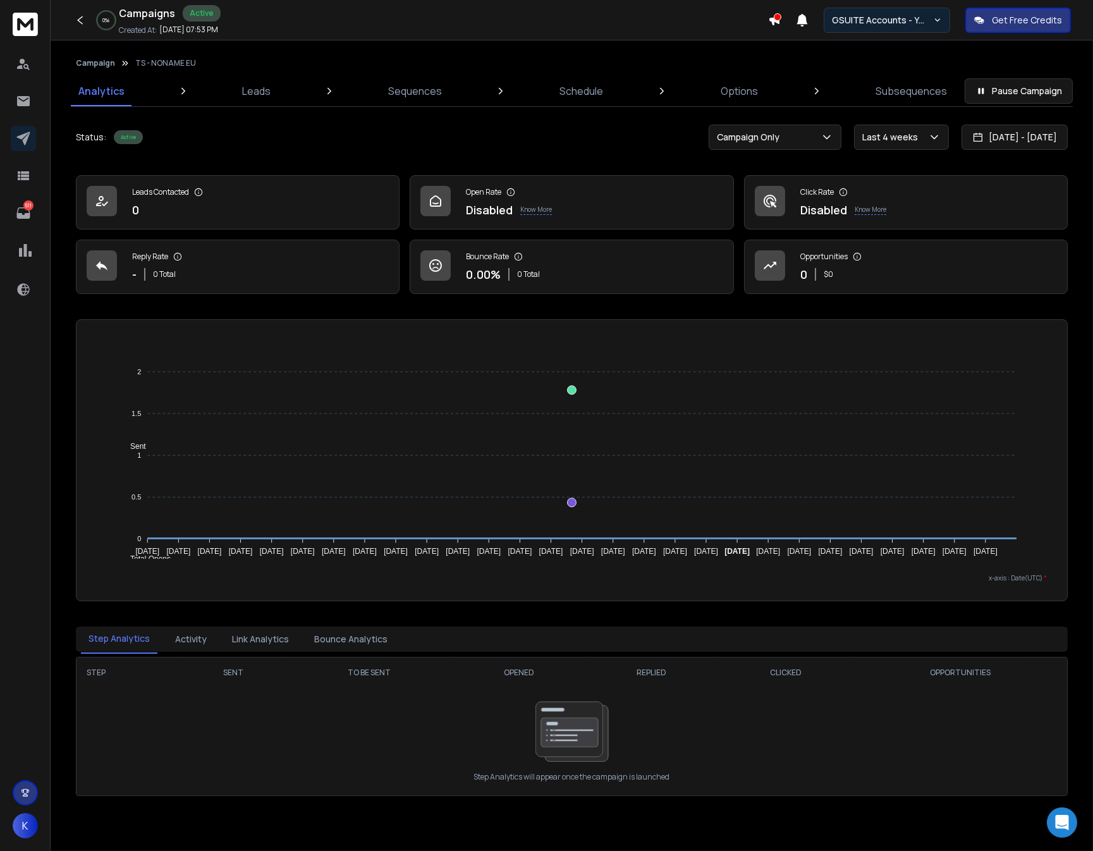
click at [889, 17] on p "GSUITE Accounts - YC outreach" at bounding box center [882, 20] width 101 height 13
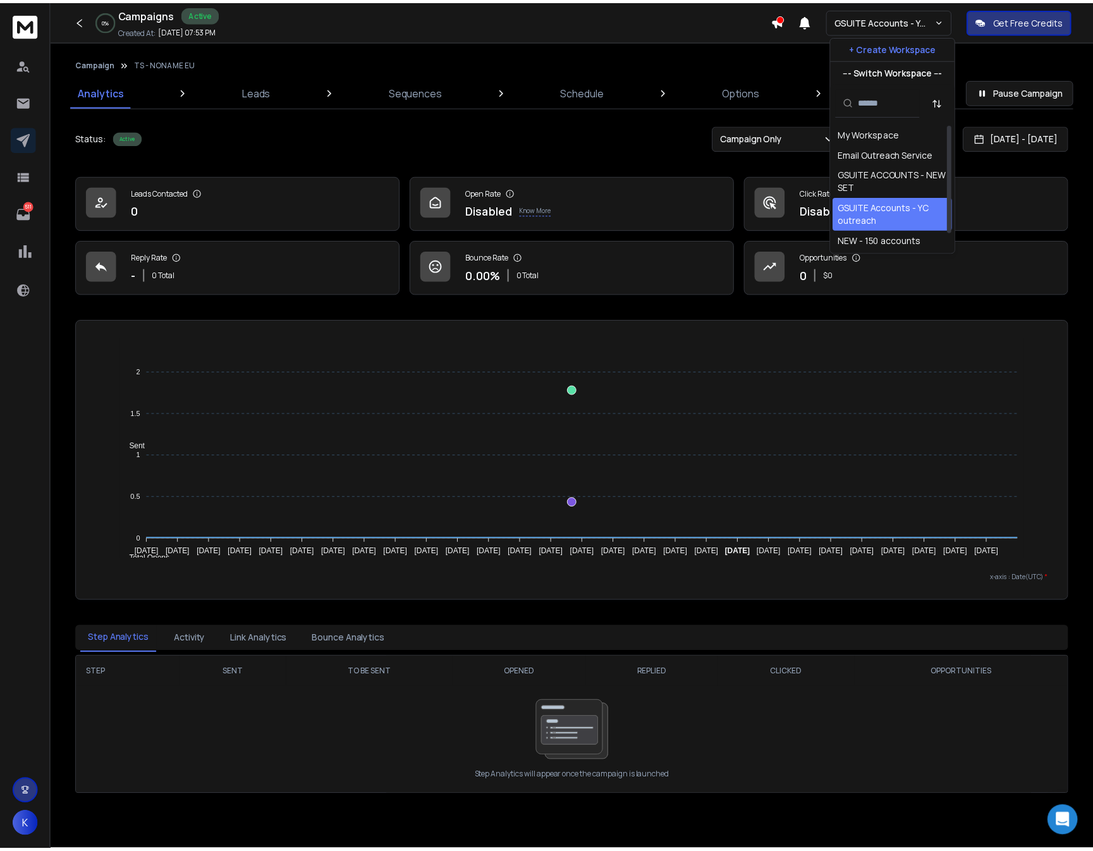
scroll to position [2, 0]
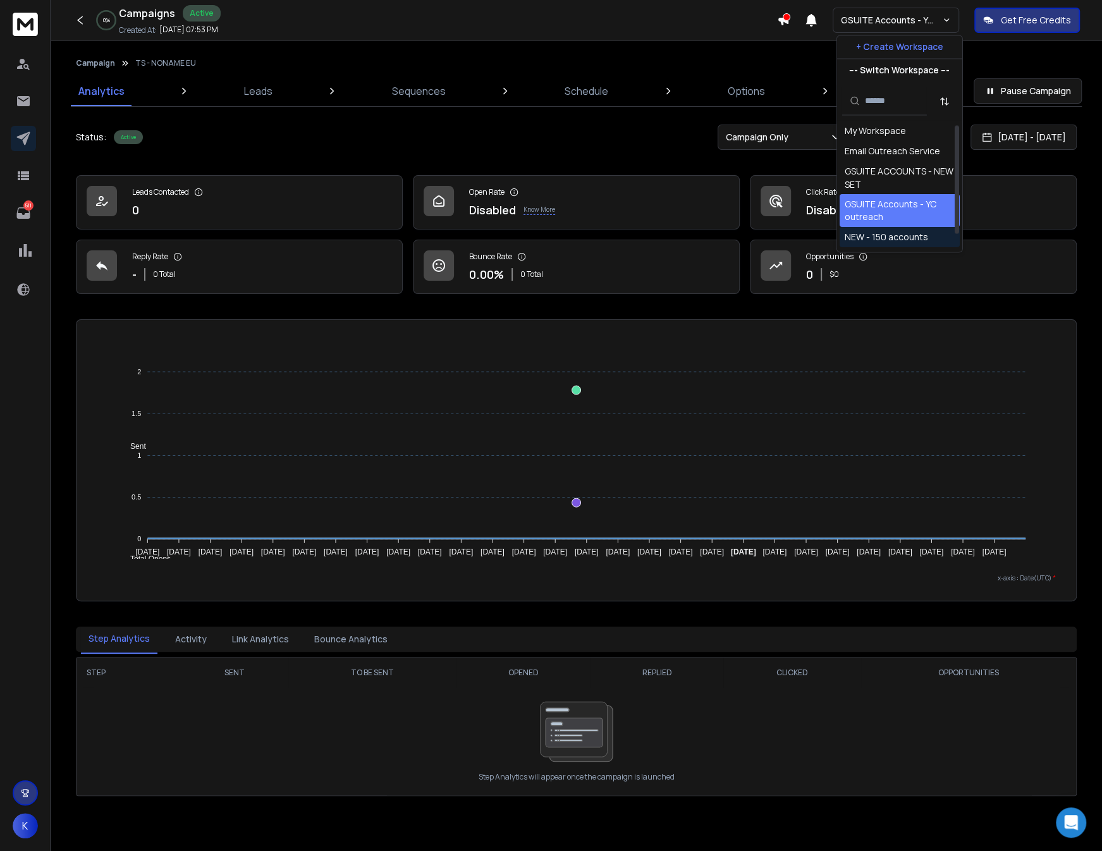
click at [897, 238] on div "NEW - 150 accounts" at bounding box center [886, 237] width 83 height 13
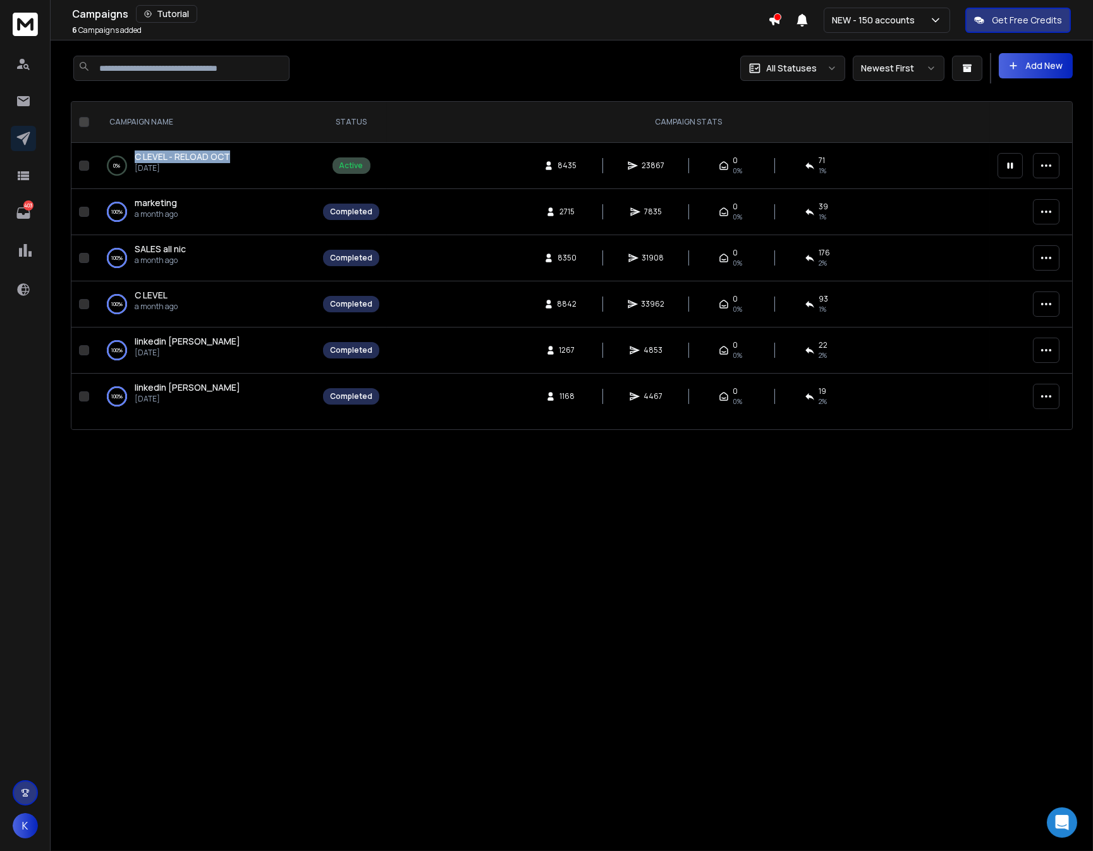
drag, startPoint x: 180, startPoint y: 166, endPoint x: 212, endPoint y: 169, distance: 32.4
click at [0, 0] on div "403 K Campaigns Tutorial 6 Campaigns added NEW - 150 accounts Get Free Credits …" at bounding box center [546, 458] width 1093 height 917
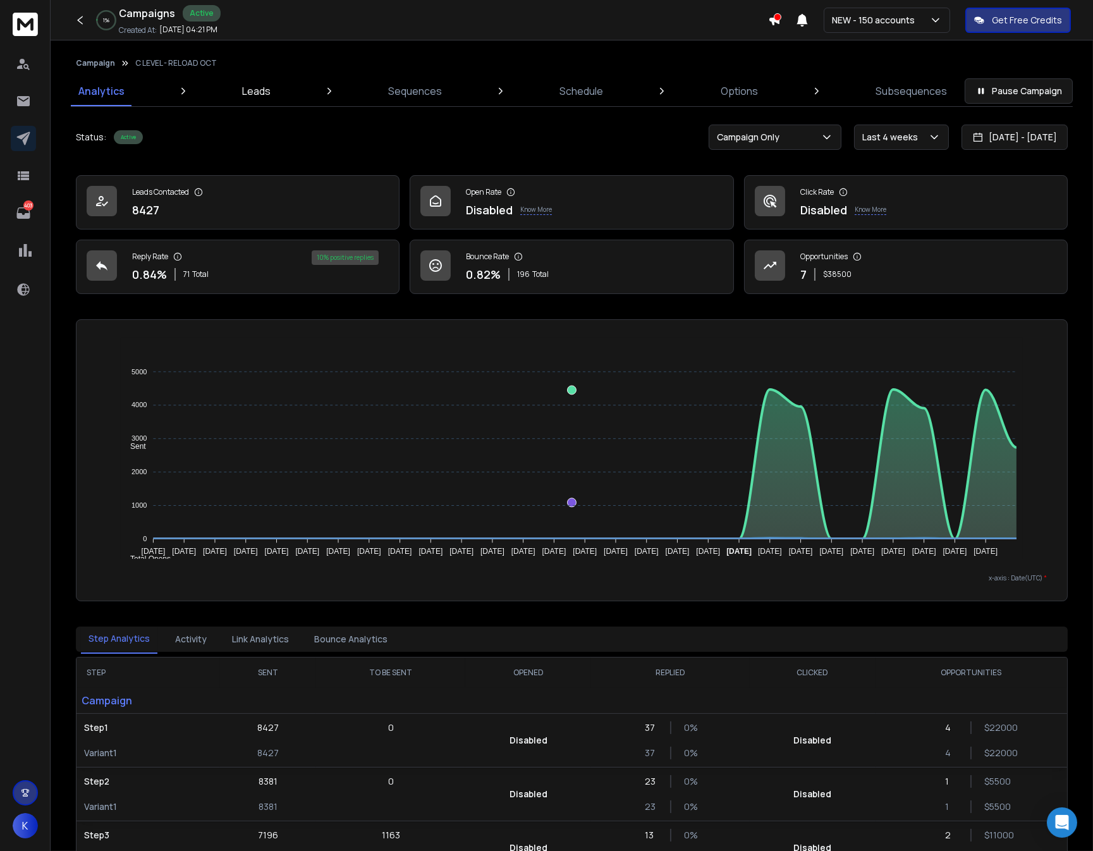
click at [263, 91] on p "Leads" at bounding box center [256, 90] width 28 height 15
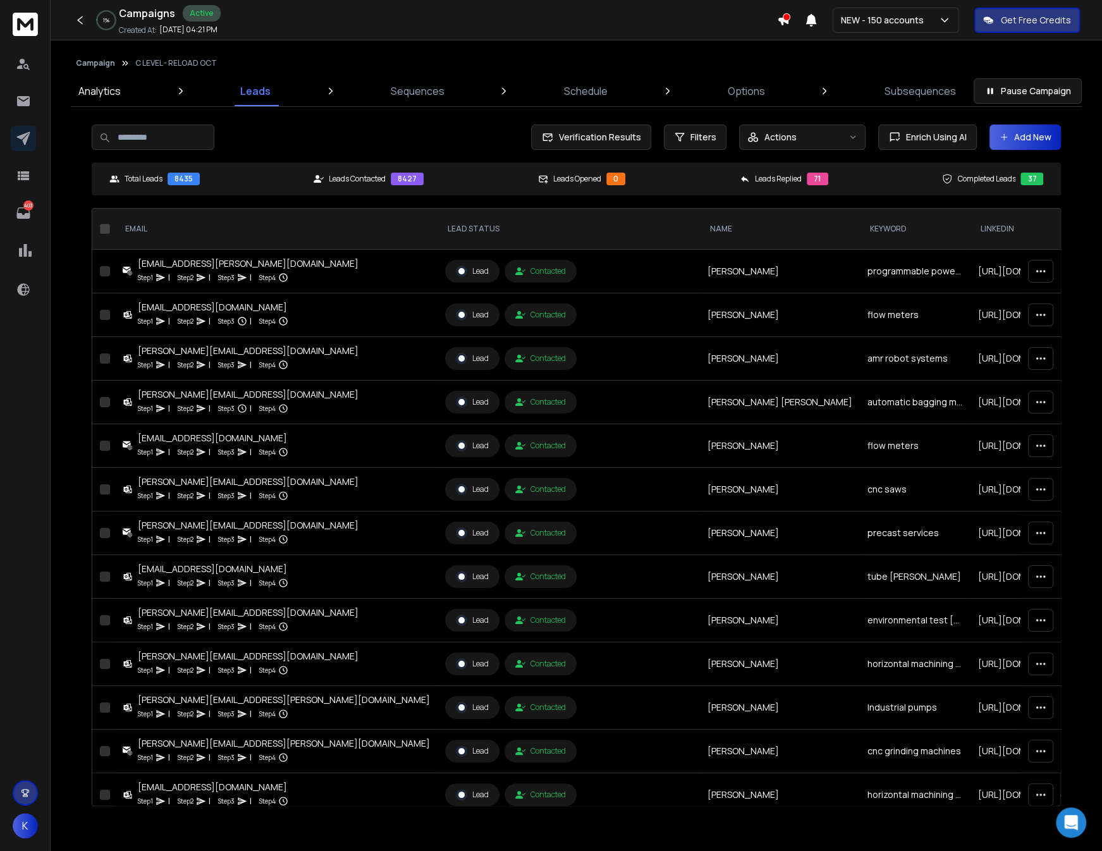
click at [119, 99] on link "Analytics" at bounding box center [100, 91] width 58 height 30
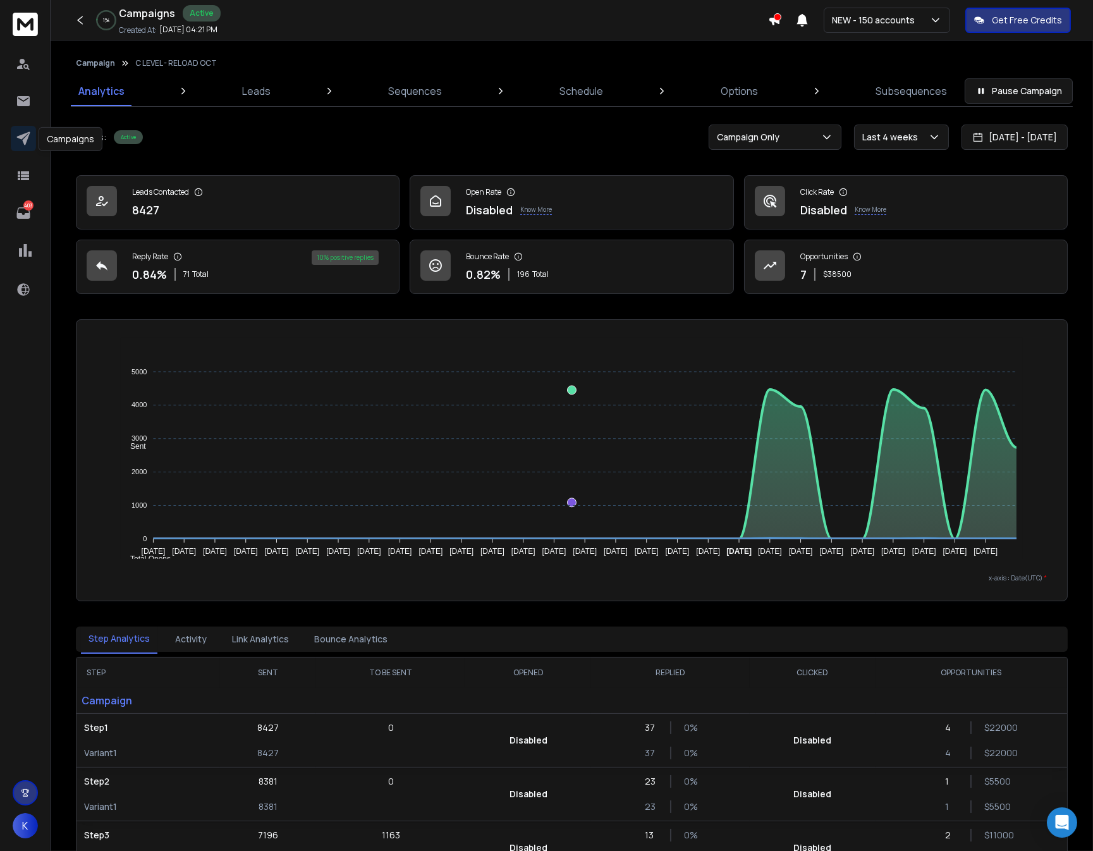
click at [26, 144] on icon at bounding box center [23, 138] width 15 height 15
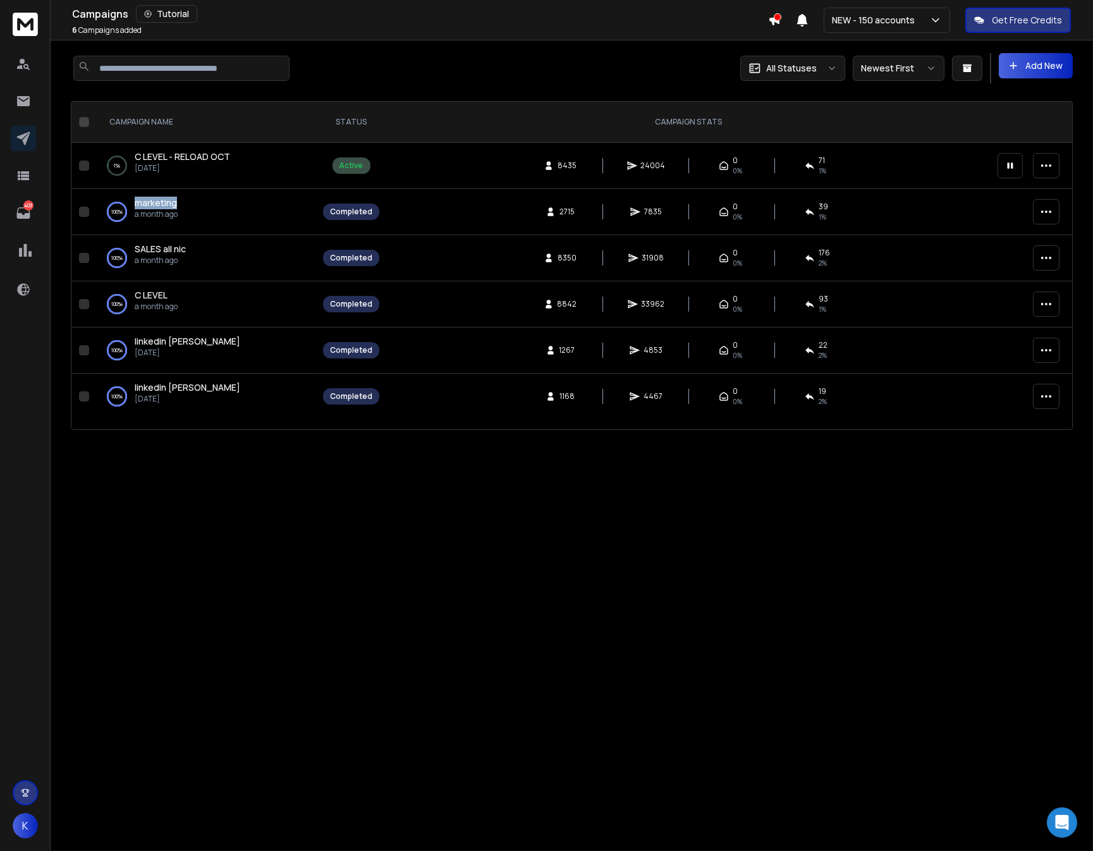
click at [80, 302] on button "button" at bounding box center [84, 304] width 10 height 10
click at [1044, 305] on icon "button" at bounding box center [1046, 304] width 13 height 13
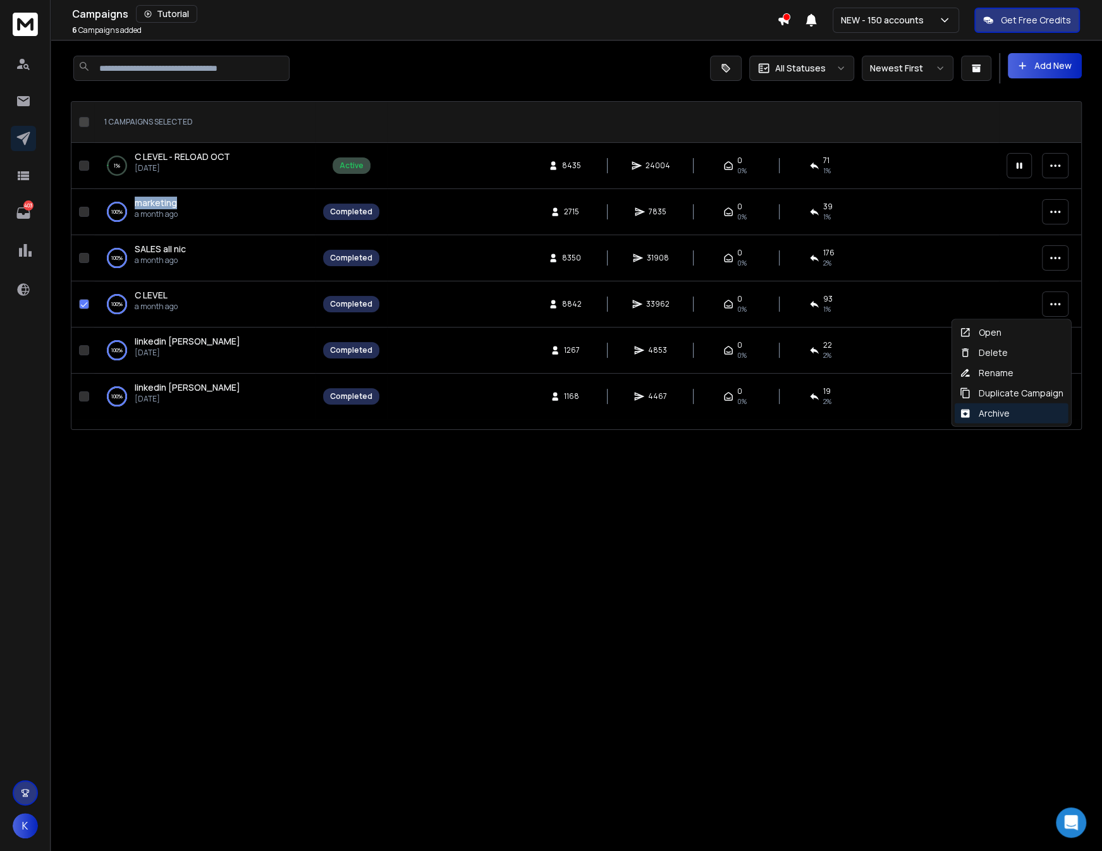
click at [996, 410] on div "Archive" at bounding box center [985, 413] width 50 height 13
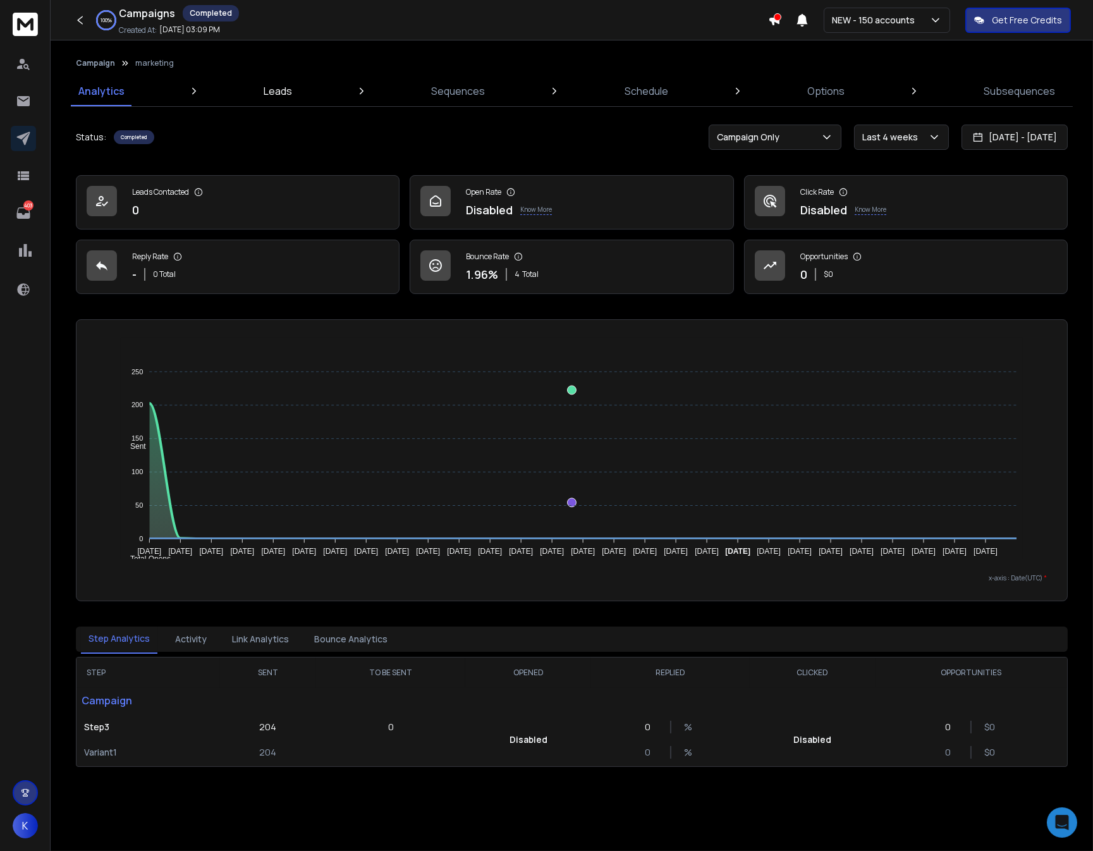
click at [297, 98] on link "Leads" at bounding box center [278, 91] width 44 height 30
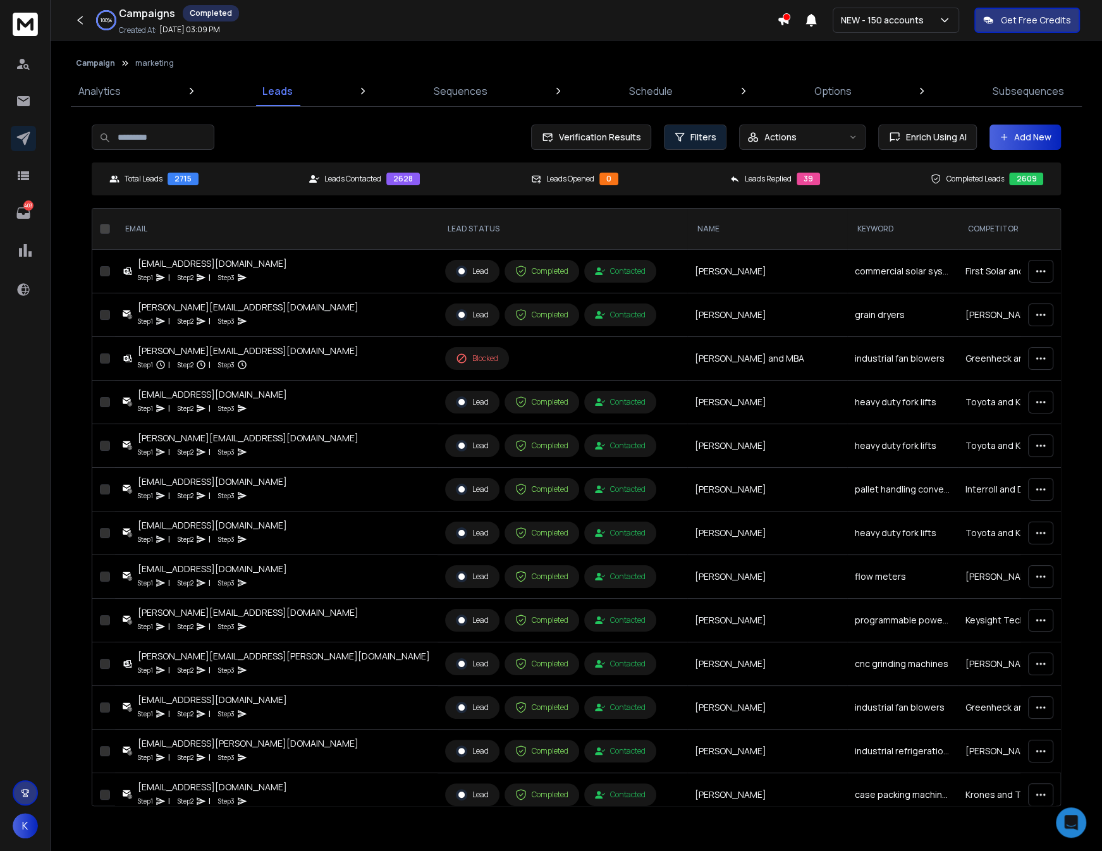
click at [702, 138] on span "Filters" at bounding box center [703, 137] width 26 height 13
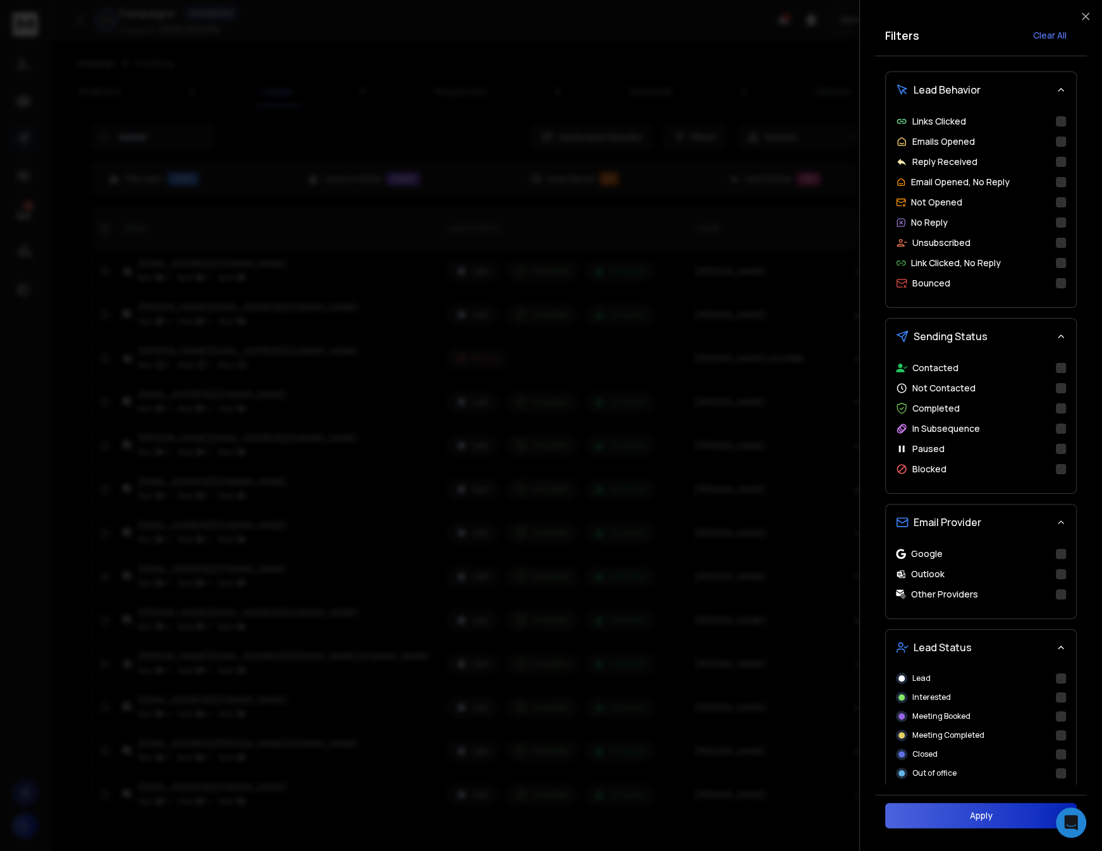
click at [1056, 283] on button "Bounced" at bounding box center [1061, 283] width 10 height 10
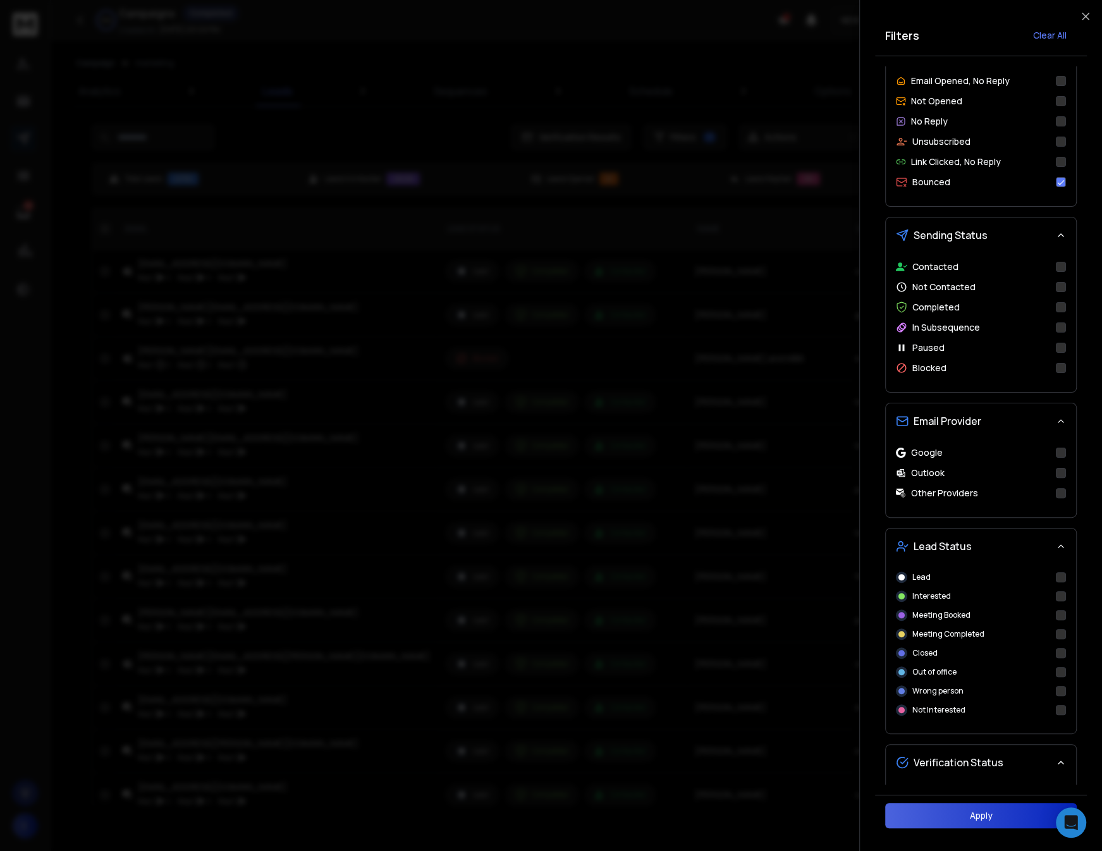
click at [1056, 592] on button "Interested" at bounding box center [1061, 596] width 10 height 10
click at [1056, 690] on person "Wrong person" at bounding box center [1061, 691] width 10 height 10
click at [1056, 710] on Interested "Not Interested" at bounding box center [1061, 710] width 10 height 10
click at [998, 818] on button "Apply" at bounding box center [981, 815] width 192 height 25
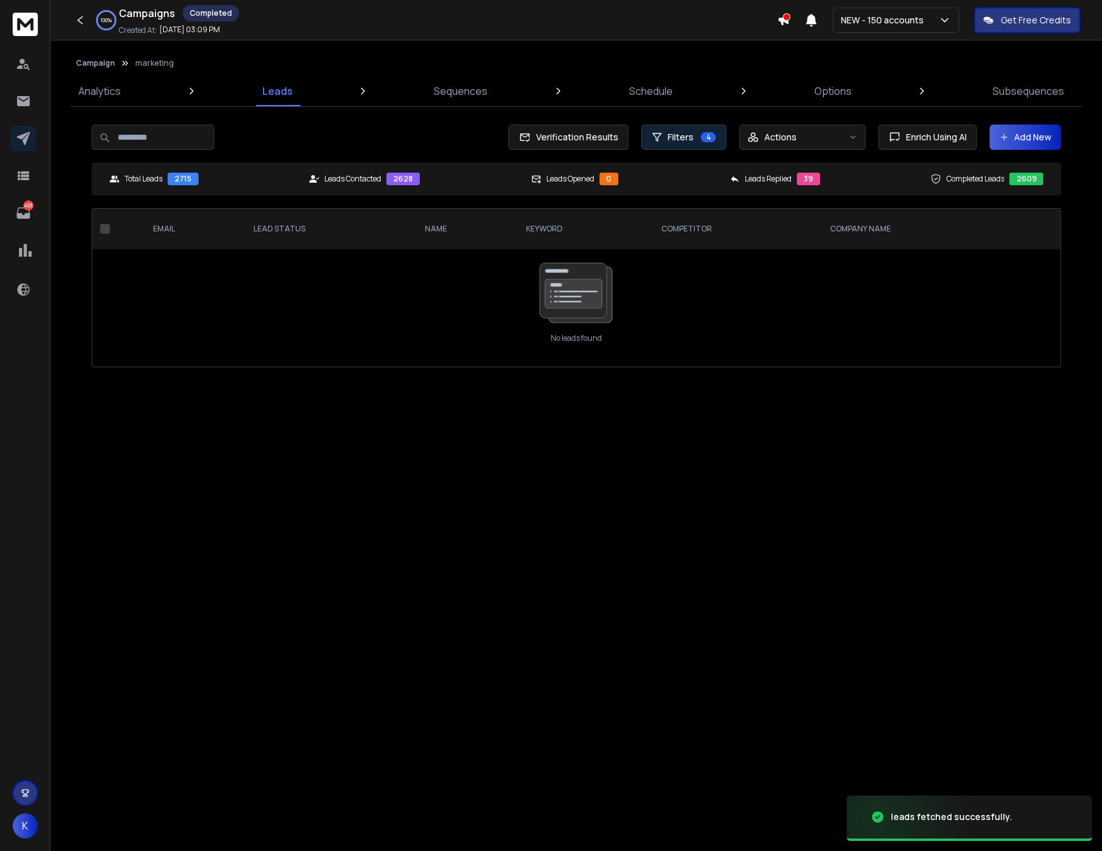
click at [695, 137] on button "Filters 4" at bounding box center [683, 137] width 85 height 25
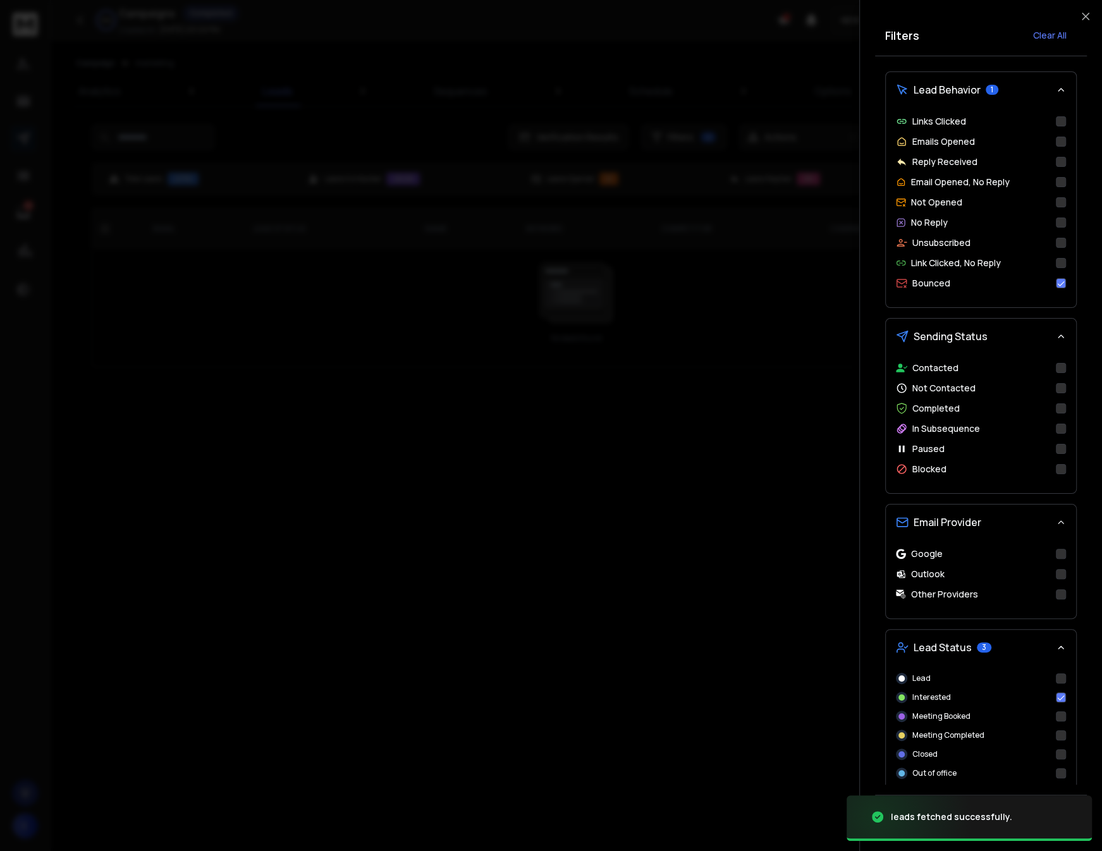
click at [1056, 286] on button "Bounced" at bounding box center [1061, 283] width 10 height 10
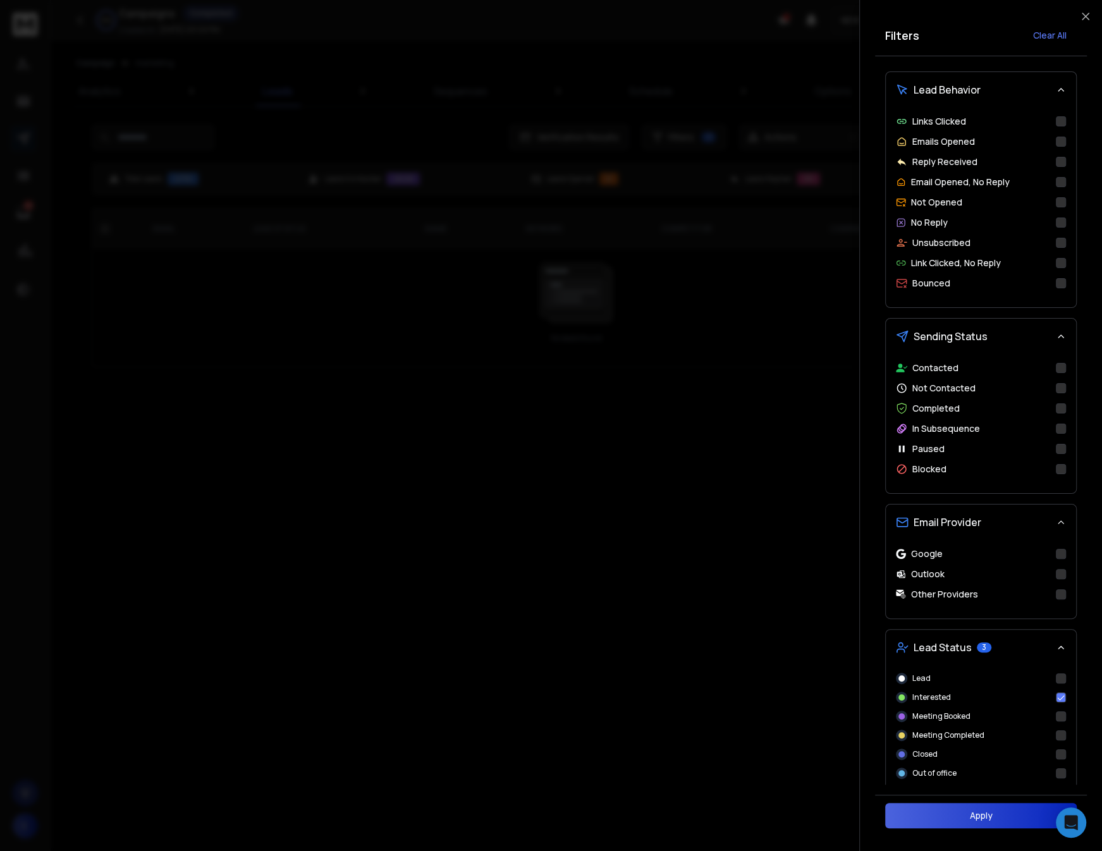
click at [990, 805] on button "Apply" at bounding box center [981, 815] width 192 height 25
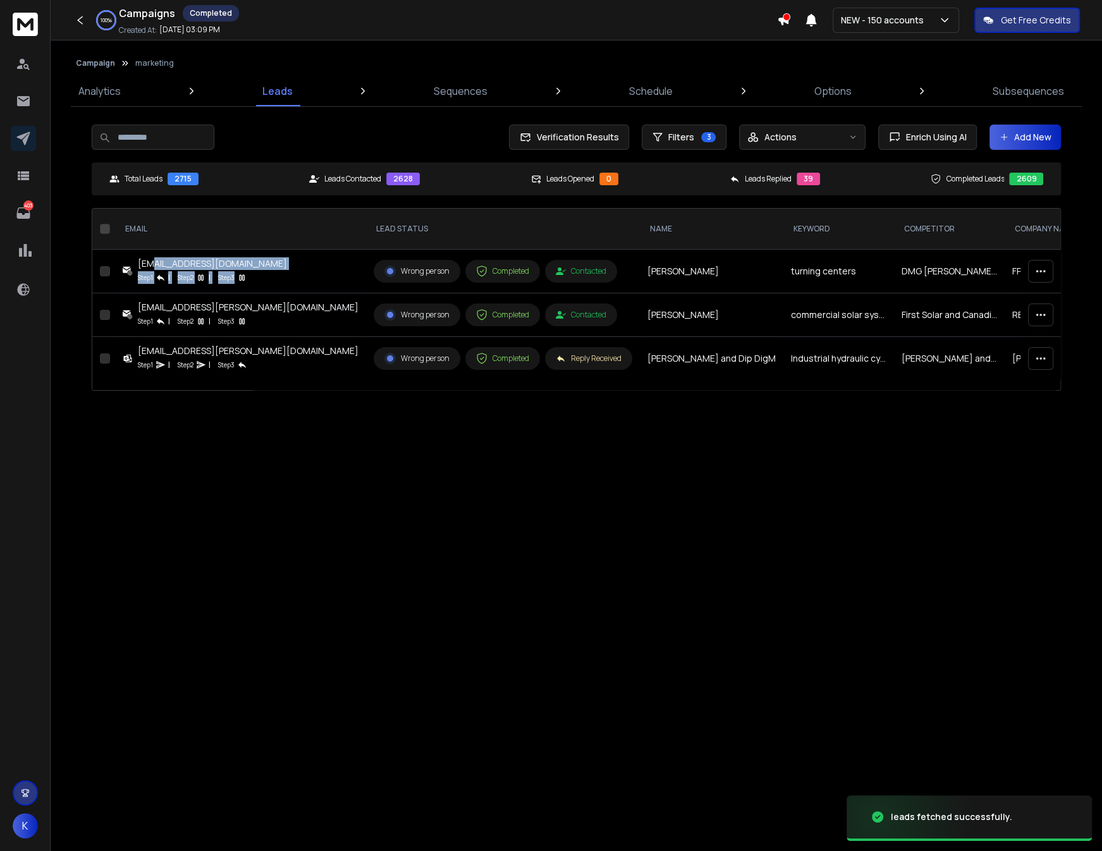
drag, startPoint x: 290, startPoint y: 260, endPoint x: 152, endPoint y: 258, distance: 137.8
click at [152, 258] on tr "alessia.zendron@fptindustrie.com Step 1 | Step 2 | Step 3 Wrong person Complete…" at bounding box center [615, 272] width 1047 height 44
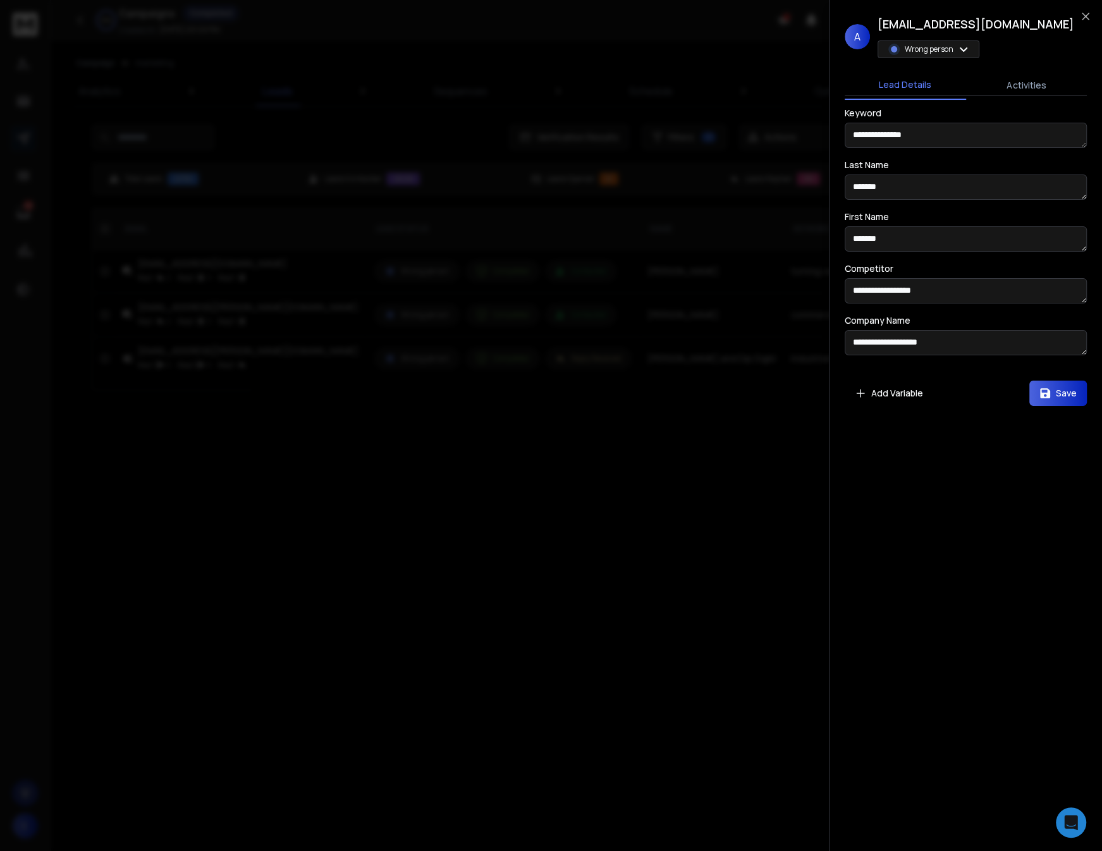
click at [889, 26] on h1 "alessia.zendron@fptindustrie.com" at bounding box center [976, 24] width 197 height 18
click at [1034, 27] on h1 "alessia.zendron@fptindustrie.com" at bounding box center [976, 24] width 197 height 18
click at [1049, 26] on h1 "alessia.zendron@fptindustrie.com" at bounding box center [976, 24] width 197 height 18
copy h1 "alessia.zendron@fptindustrie.com"
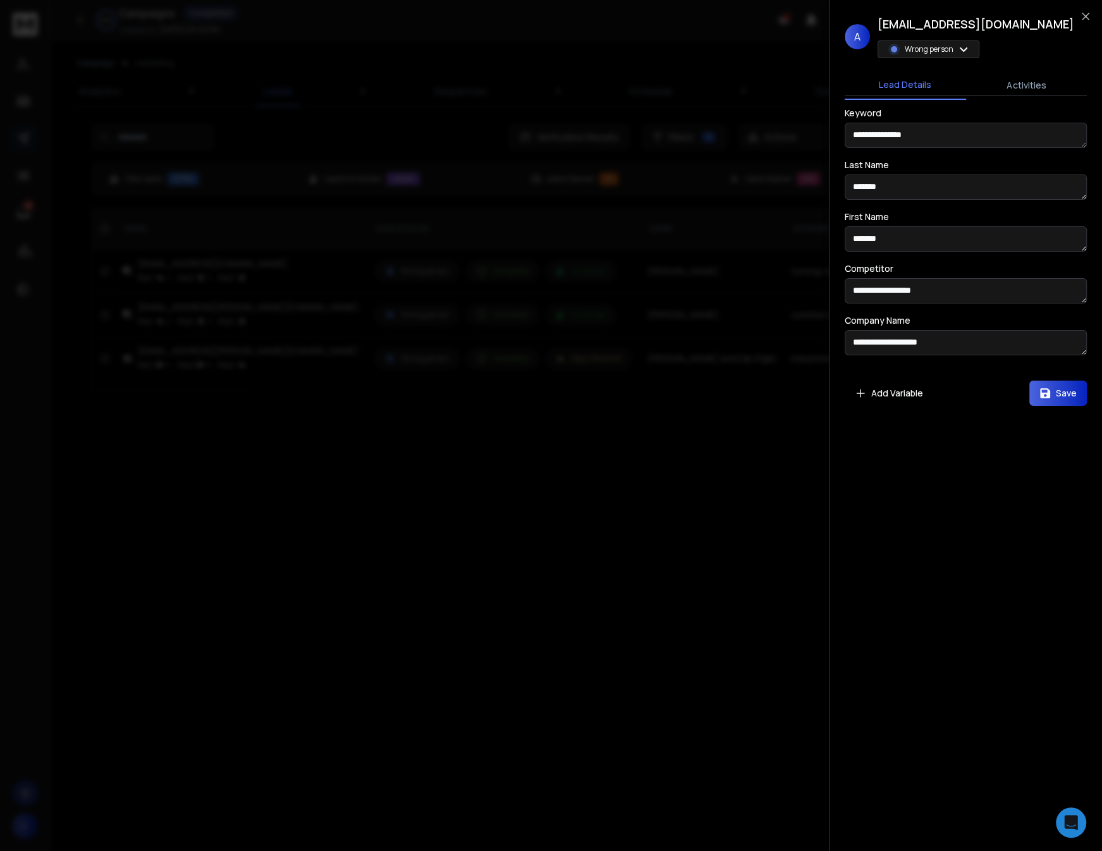
click at [683, 547] on div at bounding box center [551, 425] width 1102 height 851
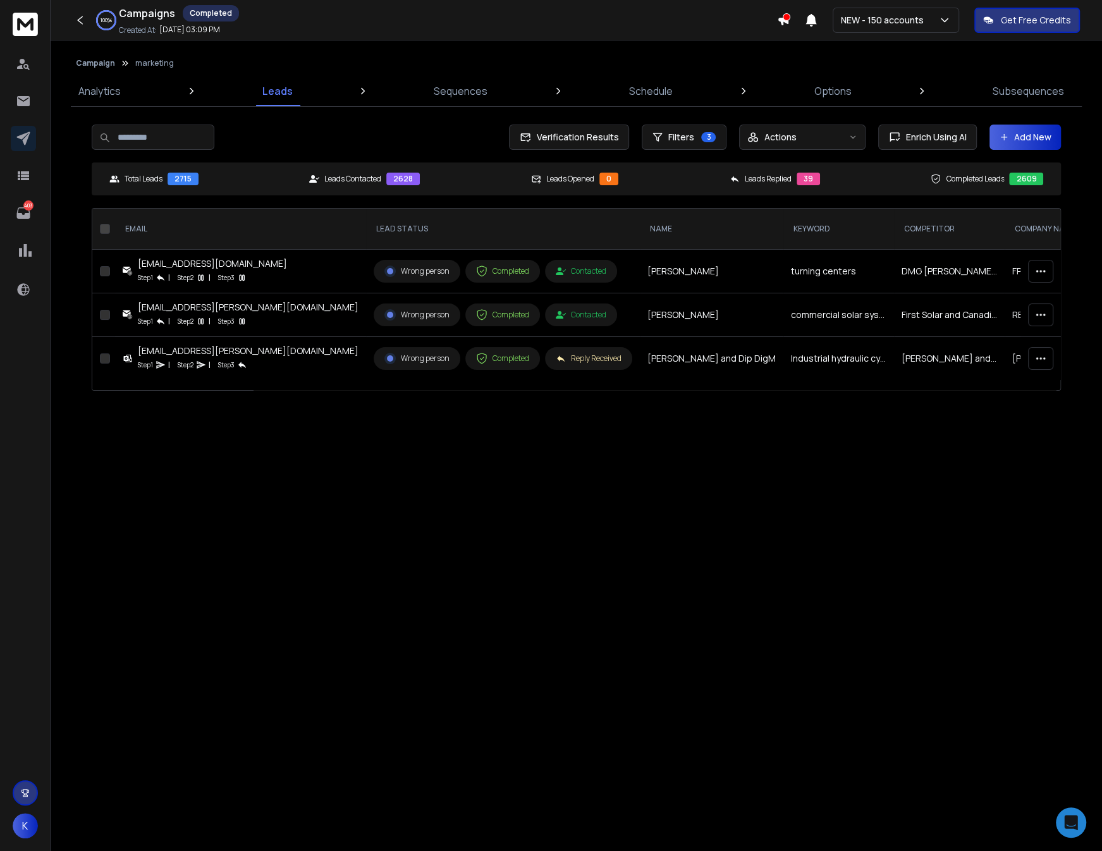
click at [148, 303] on div "anja.hesse@recgroup.com" at bounding box center [248, 307] width 221 height 13
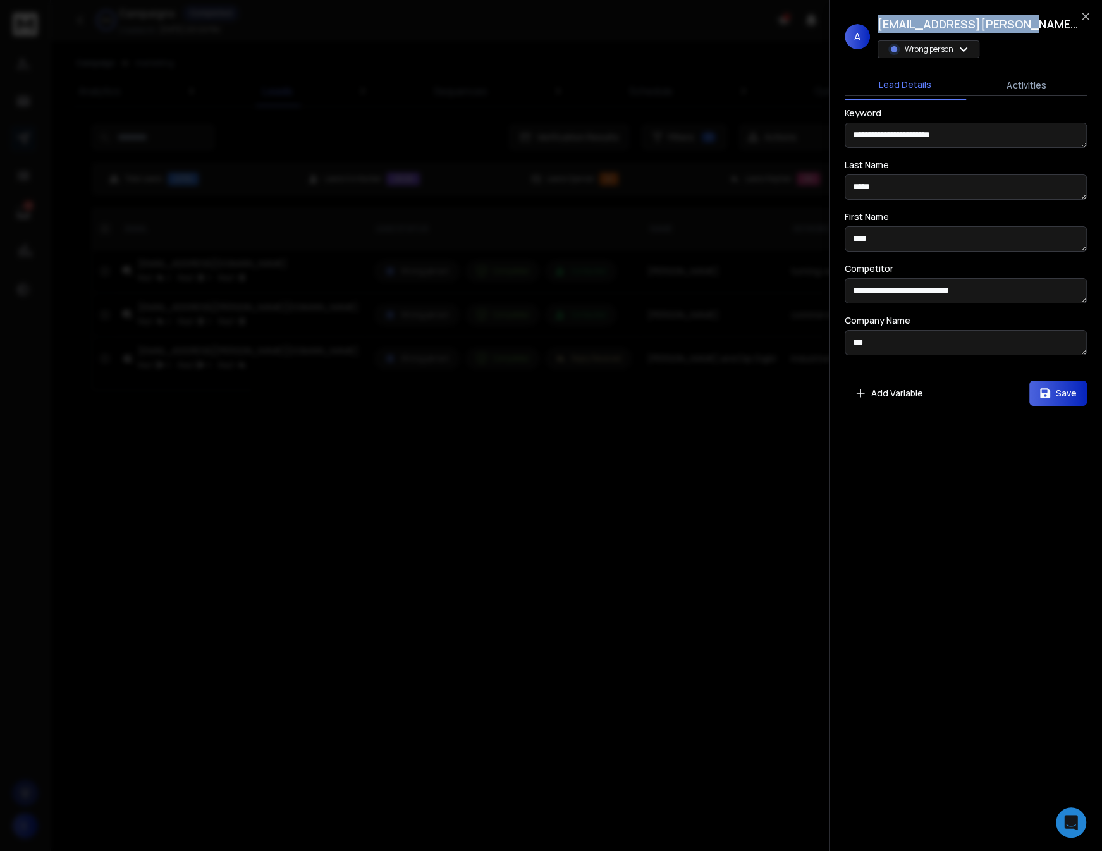
drag, startPoint x: 1048, startPoint y: 24, endPoint x: 861, endPoint y: 29, distance: 186.6
click at [861, 29] on div "A anja.hesse@recgroup.com Wrong person" at bounding box center [966, 36] width 242 height 43
copy div "anja.hesse@recgroup.com"
click at [262, 407] on div at bounding box center [551, 425] width 1102 height 851
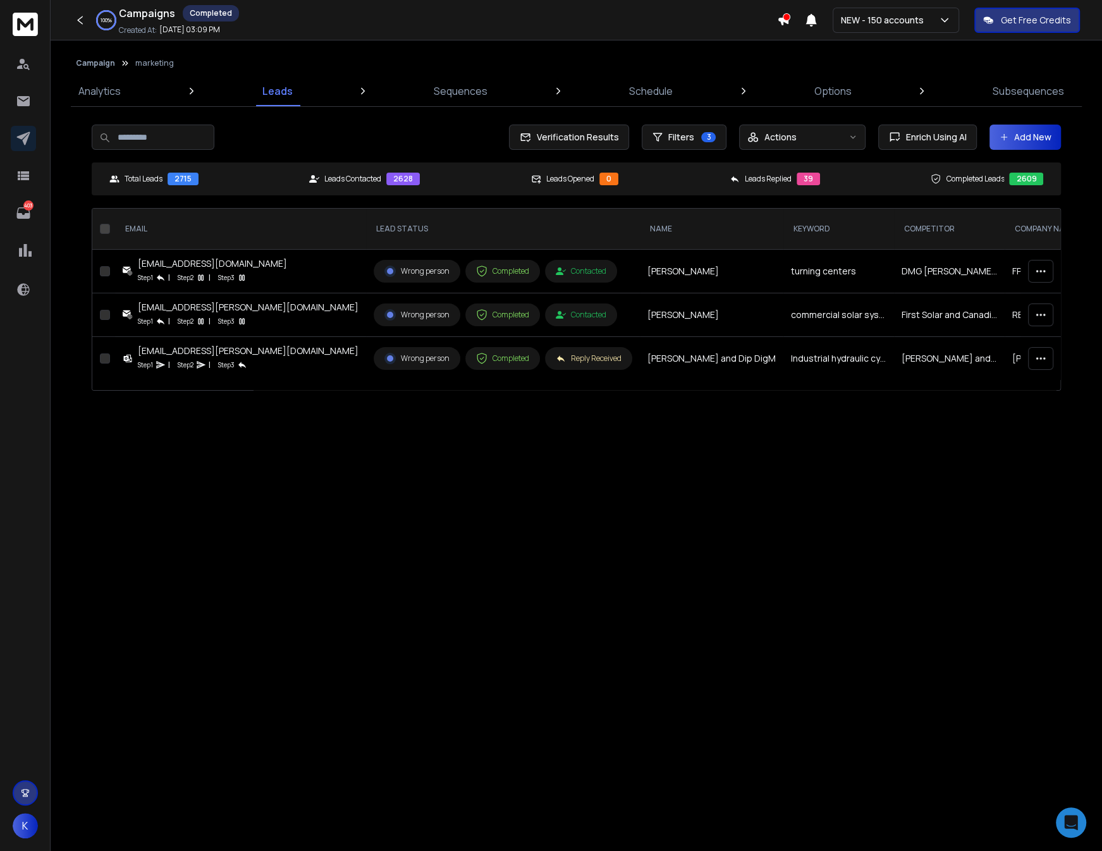
click at [193, 348] on div "spd@eaton.com" at bounding box center [248, 351] width 221 height 13
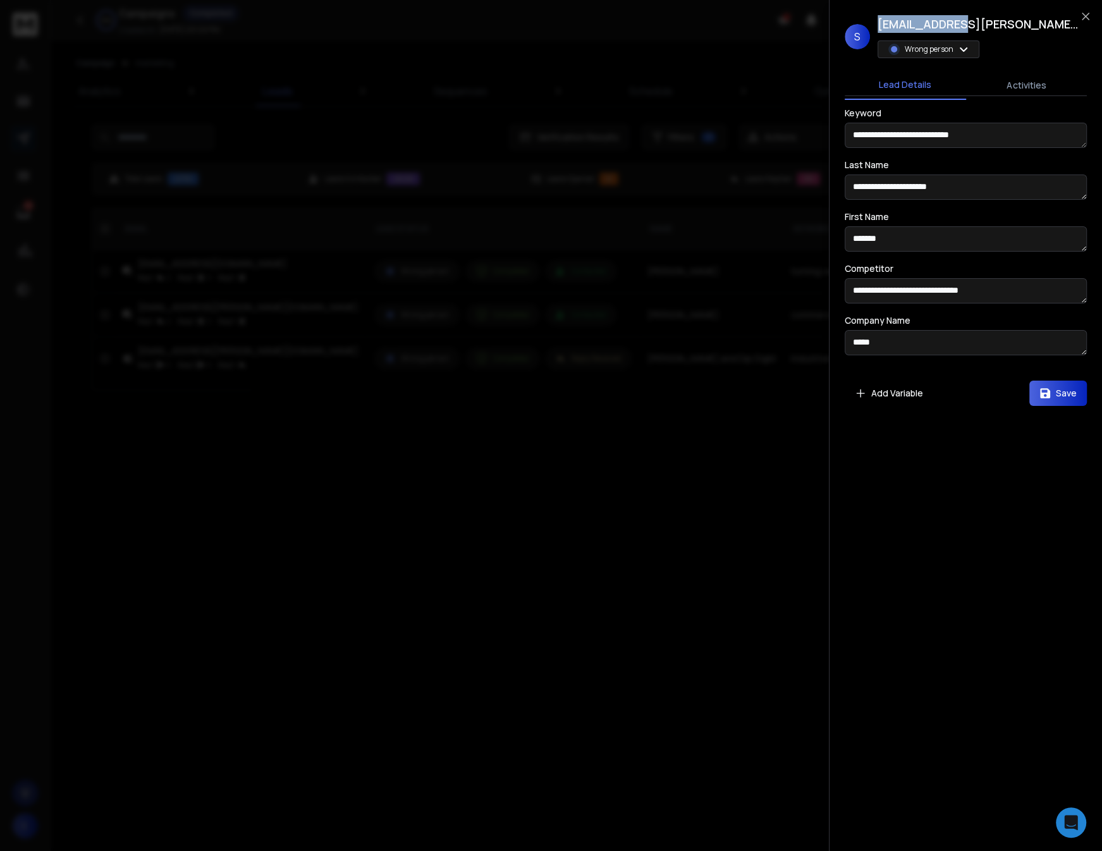
drag, startPoint x: 964, startPoint y: 25, endPoint x: 879, endPoint y: 27, distance: 85.4
click at [879, 27] on h1 "spd@eaton.com" at bounding box center [979, 24] width 202 height 18
copy h1 "spd@eaton.com"
click at [428, 505] on div at bounding box center [551, 425] width 1102 height 851
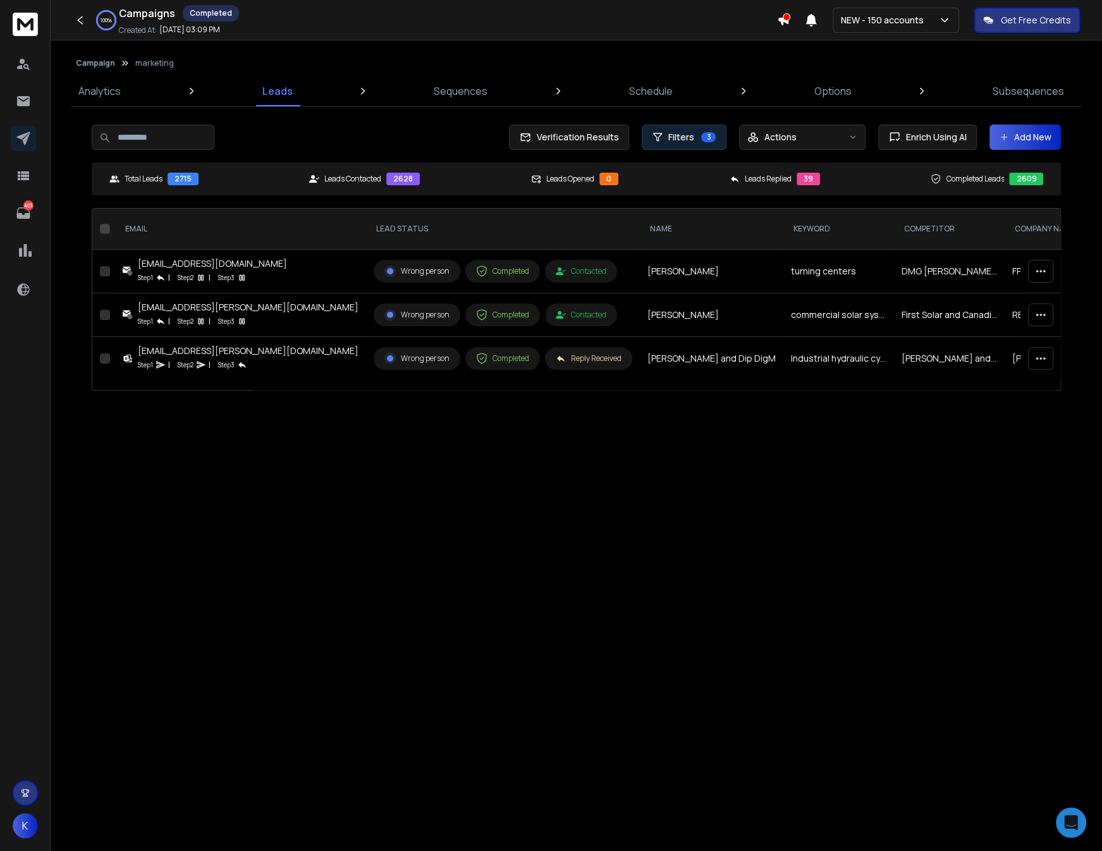
click at [712, 141] on button "Filters 3" at bounding box center [684, 137] width 85 height 25
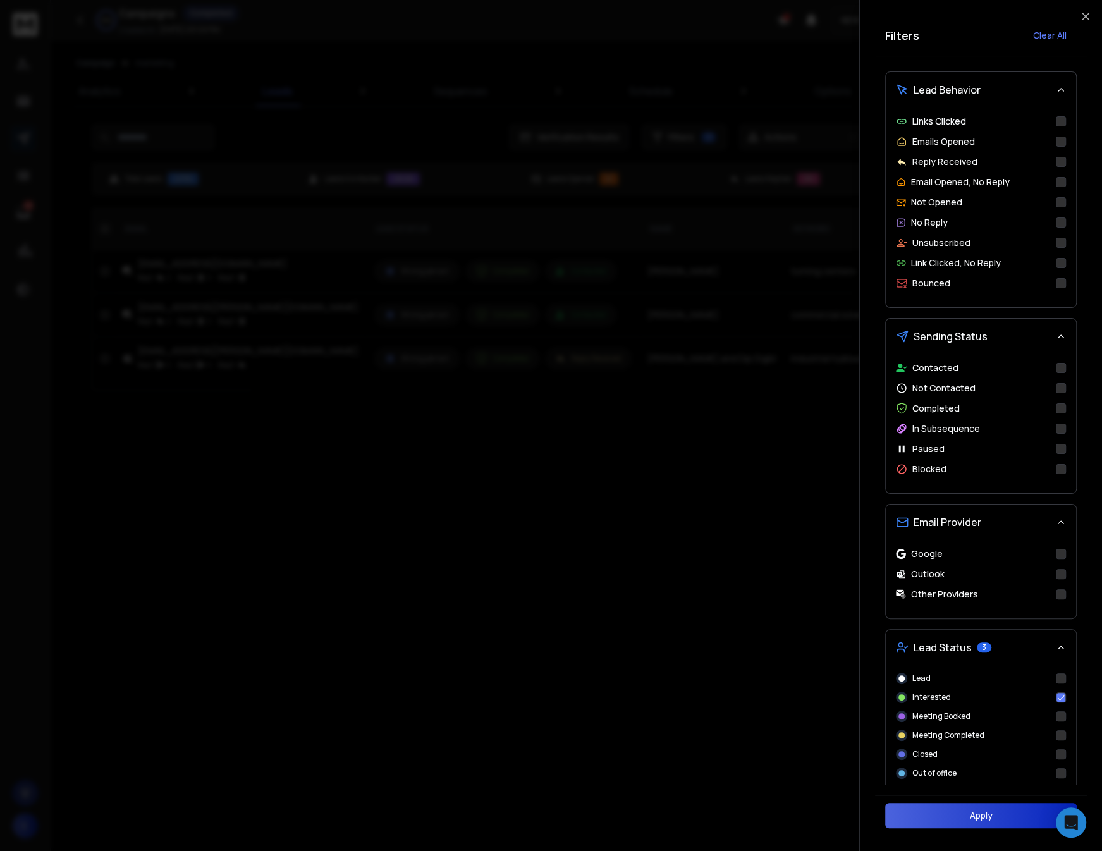
click at [1056, 695] on button "Interested" at bounding box center [1061, 697] width 10 height 10
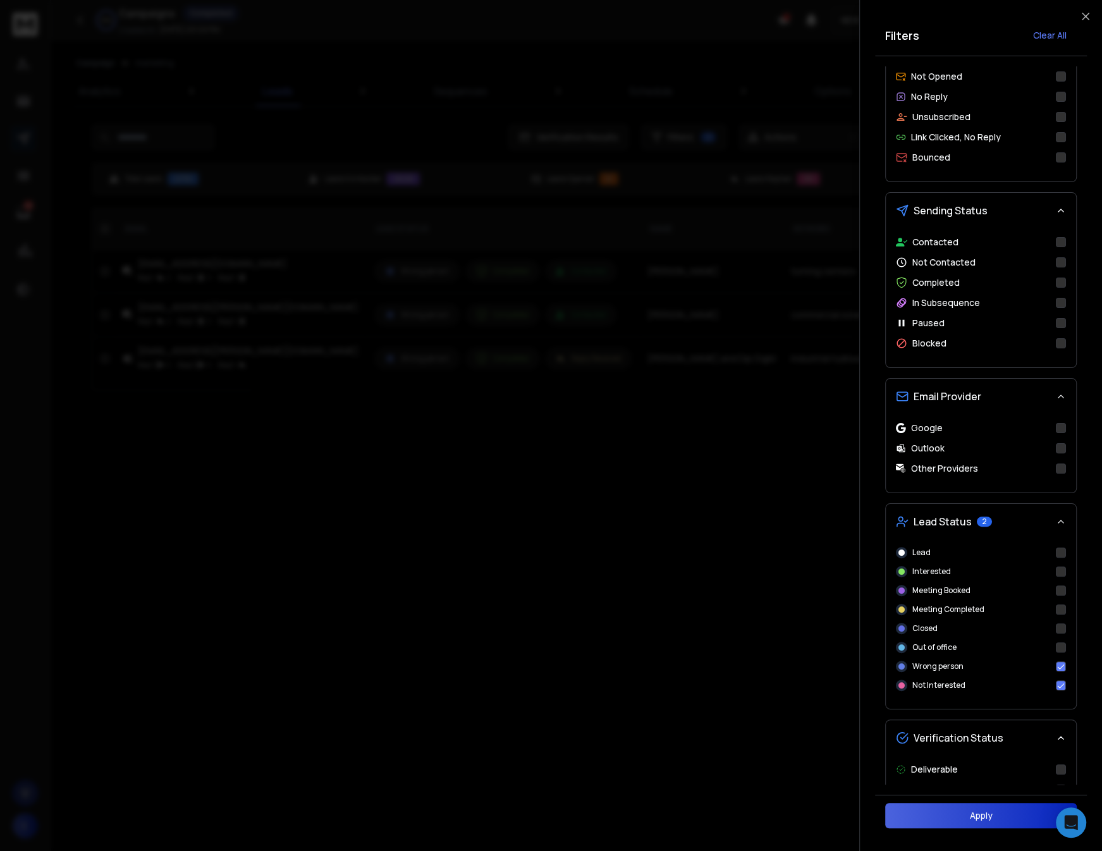
scroll to position [216, 0]
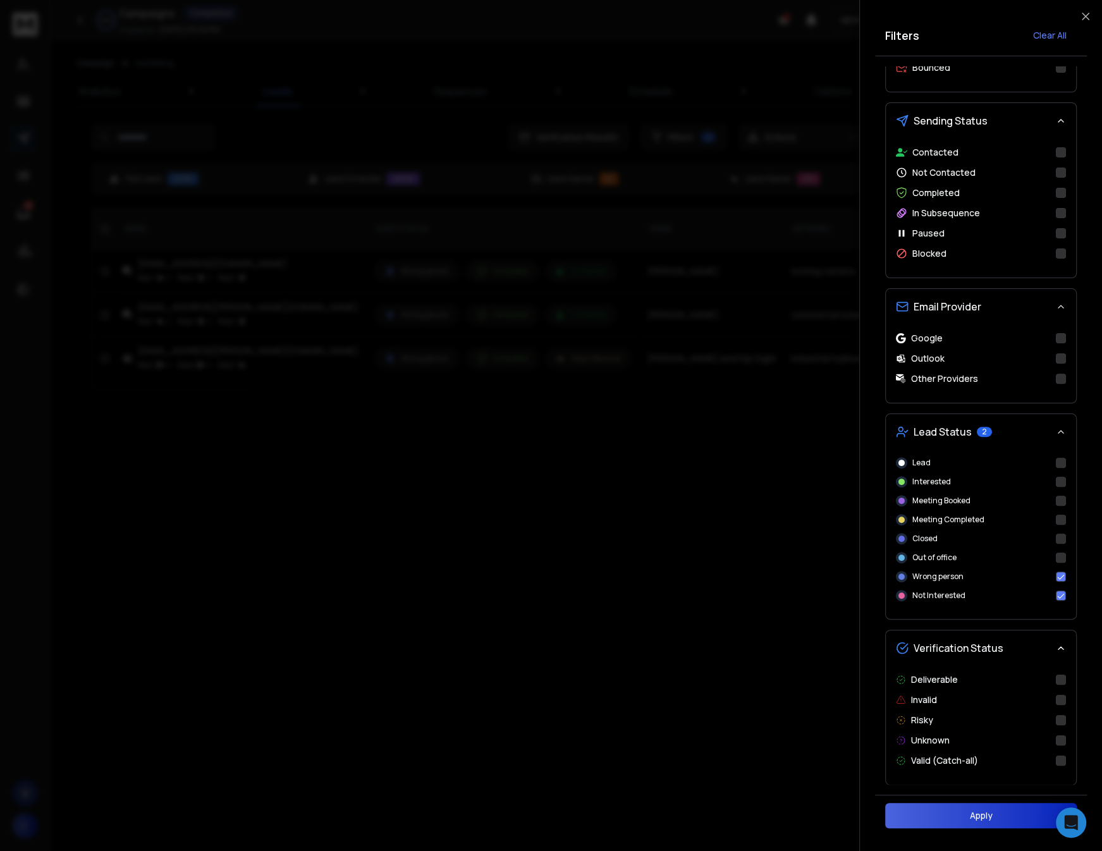
click at [1051, 598] on div "Lead Interested Meeting Booked Meeting Completed Closed Out of office Wrong per…" at bounding box center [981, 538] width 190 height 162
click at [1056, 590] on Interested "Not Interested" at bounding box center [1061, 595] width 10 height 10
click at [1051, 559] on div "Out of office" at bounding box center [981, 557] width 170 height 11
click at [1056, 572] on person "Wrong person" at bounding box center [1061, 577] width 10 height 10
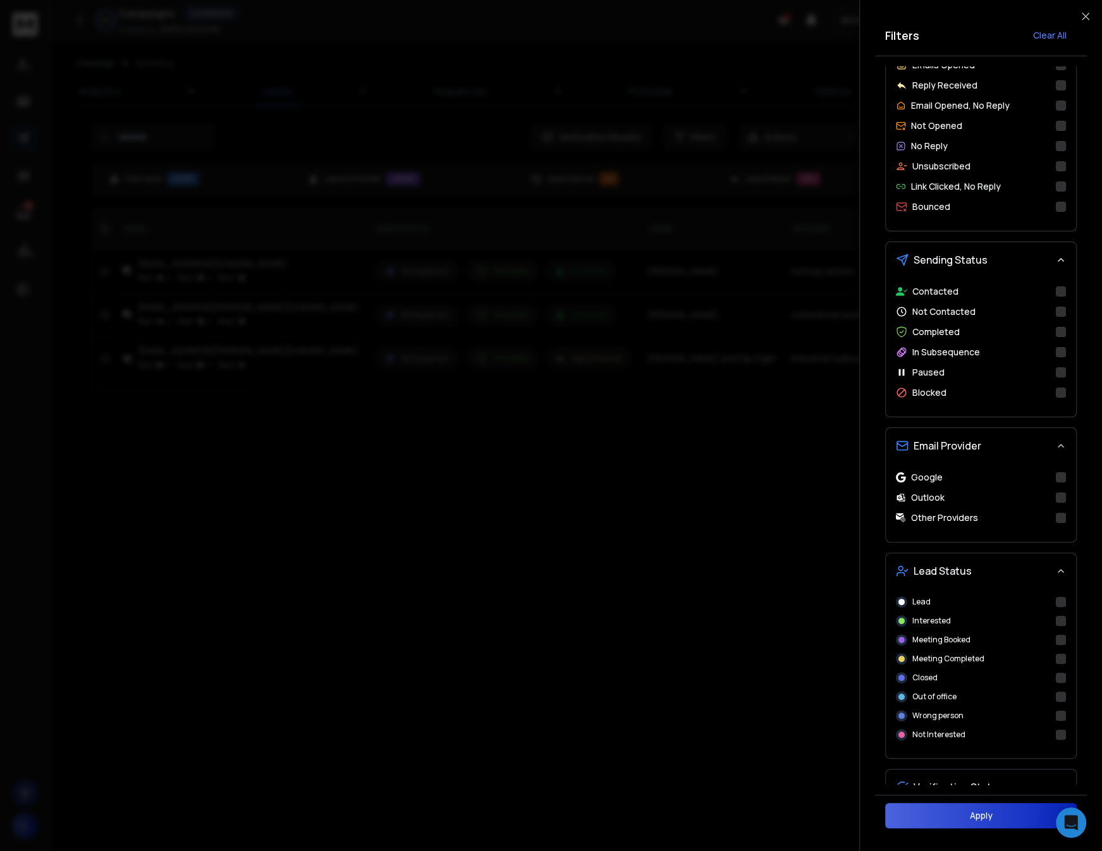
click at [1056, 207] on button "Bounced" at bounding box center [1061, 207] width 10 height 10
click at [957, 821] on button "Apply" at bounding box center [981, 815] width 192 height 25
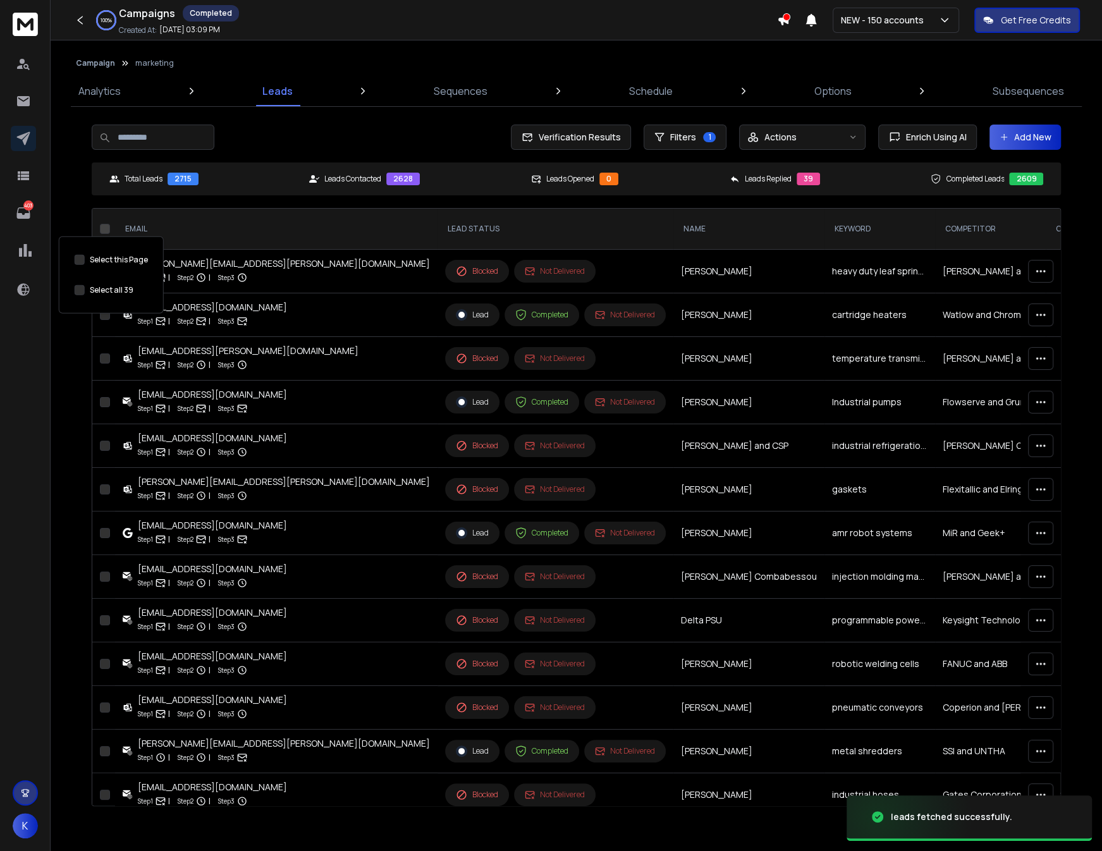
click at [94, 302] on div "Select all 39" at bounding box center [111, 290] width 73 height 25
click at [93, 296] on div "Select all 39" at bounding box center [111, 290] width 73 height 25
click at [88, 293] on div "Select all 39" at bounding box center [111, 290] width 73 height 10
click at [83, 293] on div "Select all 39" at bounding box center [111, 290] width 73 height 10
click at [83, 292] on button "Select this Page" at bounding box center [80, 290] width 10 height 10
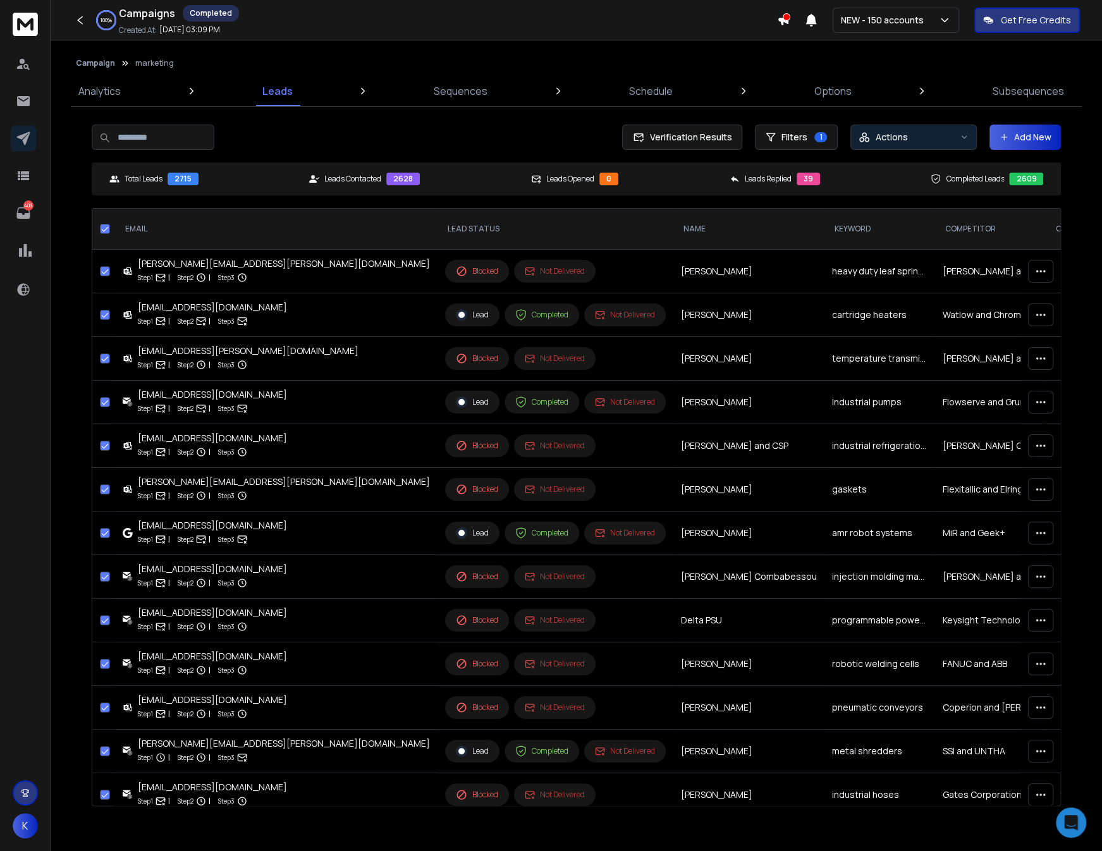
click at [878, 136] on p "Actions" at bounding box center [891, 137] width 32 height 13
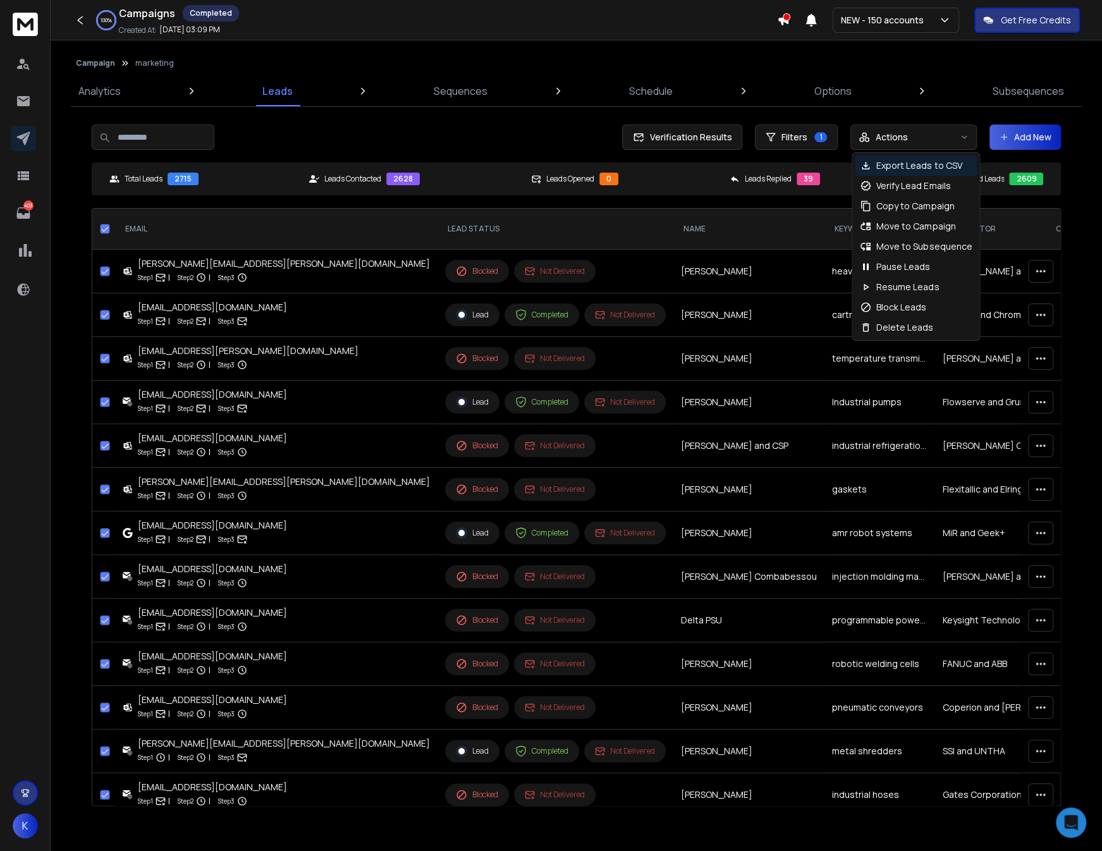
click at [888, 165] on p "Export Leads to CSV" at bounding box center [918, 165] width 85 height 13
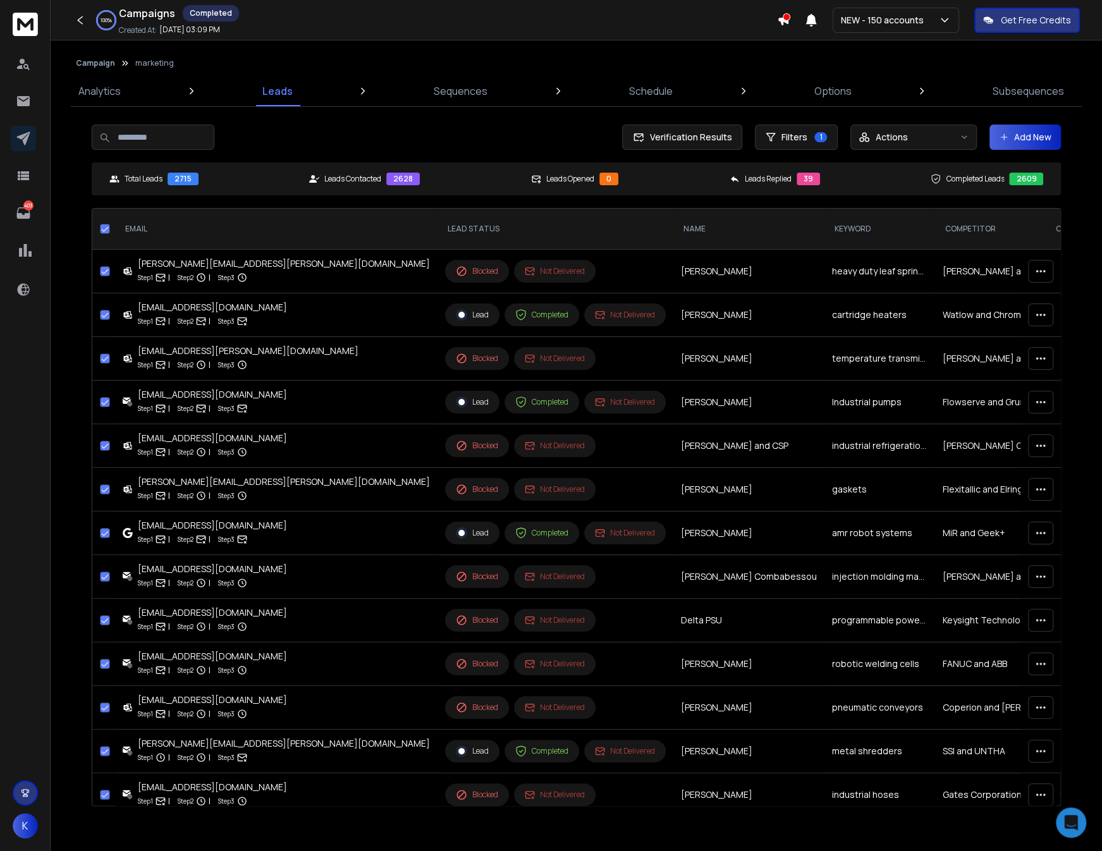
click at [29, 142] on icon at bounding box center [23, 138] width 15 height 15
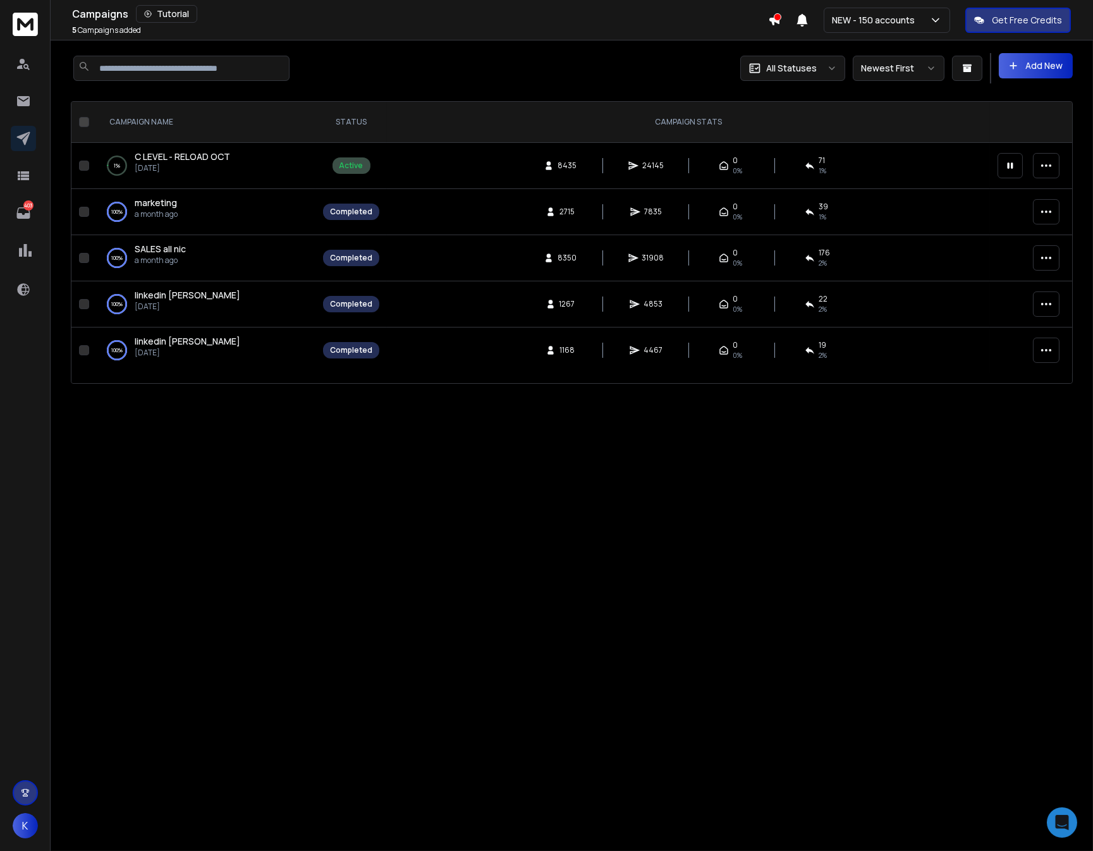
click at [161, 247] on span "SALES all nic" at bounding box center [160, 249] width 51 height 12
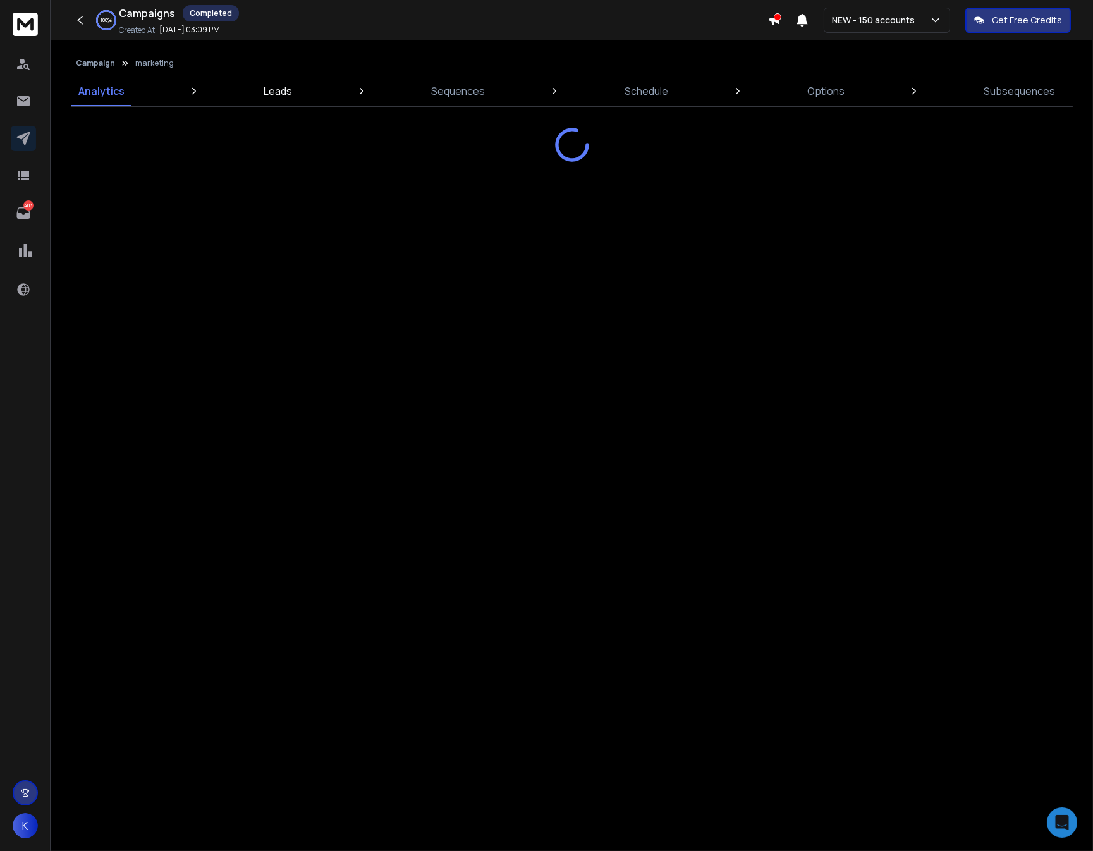
click at [280, 90] on p "Leads" at bounding box center [278, 90] width 28 height 15
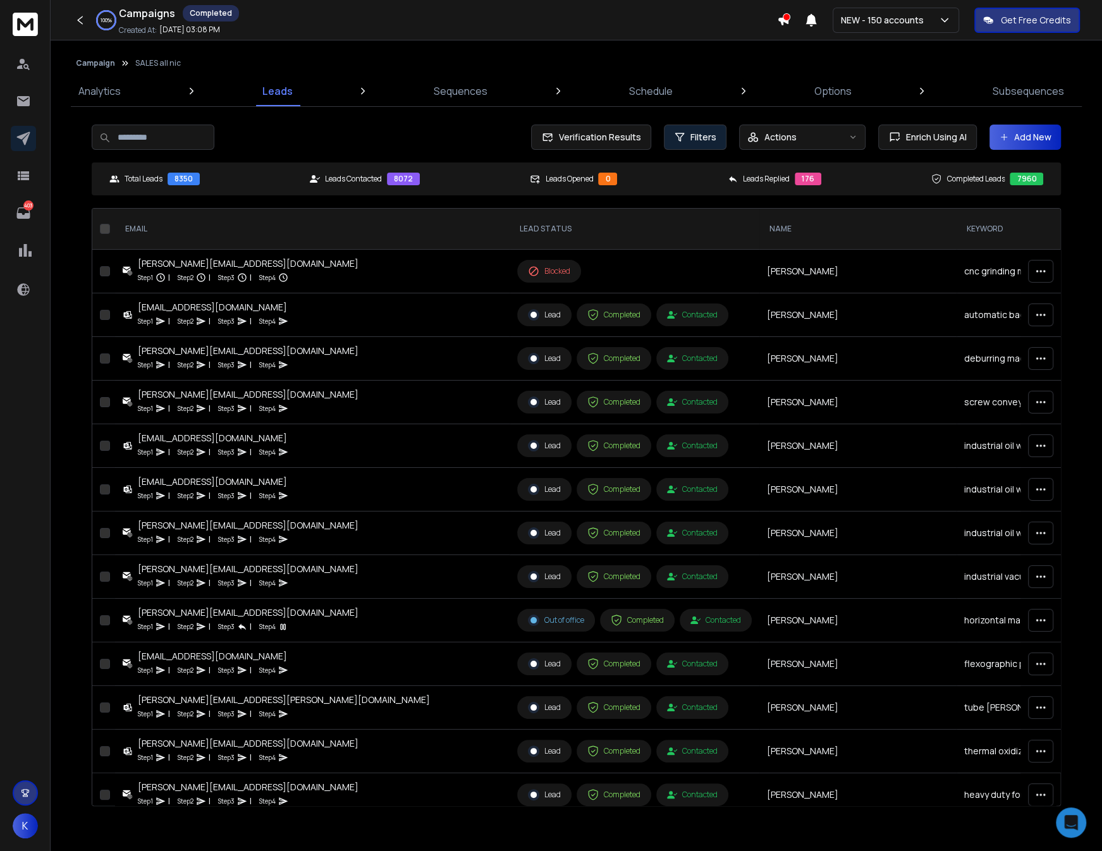
click at [683, 139] on icon "button" at bounding box center [680, 137] width 10 height 10
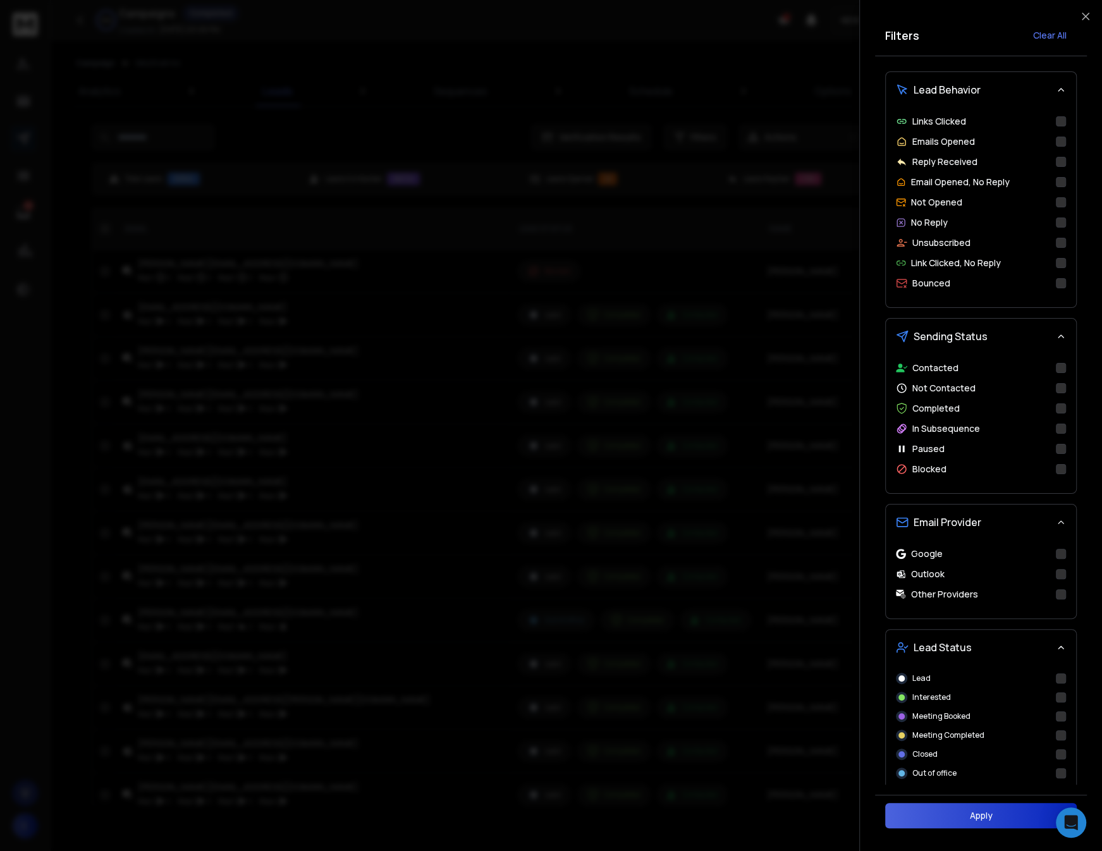
click at [1056, 288] on button "Bounced" at bounding box center [1061, 283] width 10 height 10
click at [974, 822] on button "Apply" at bounding box center [981, 815] width 192 height 25
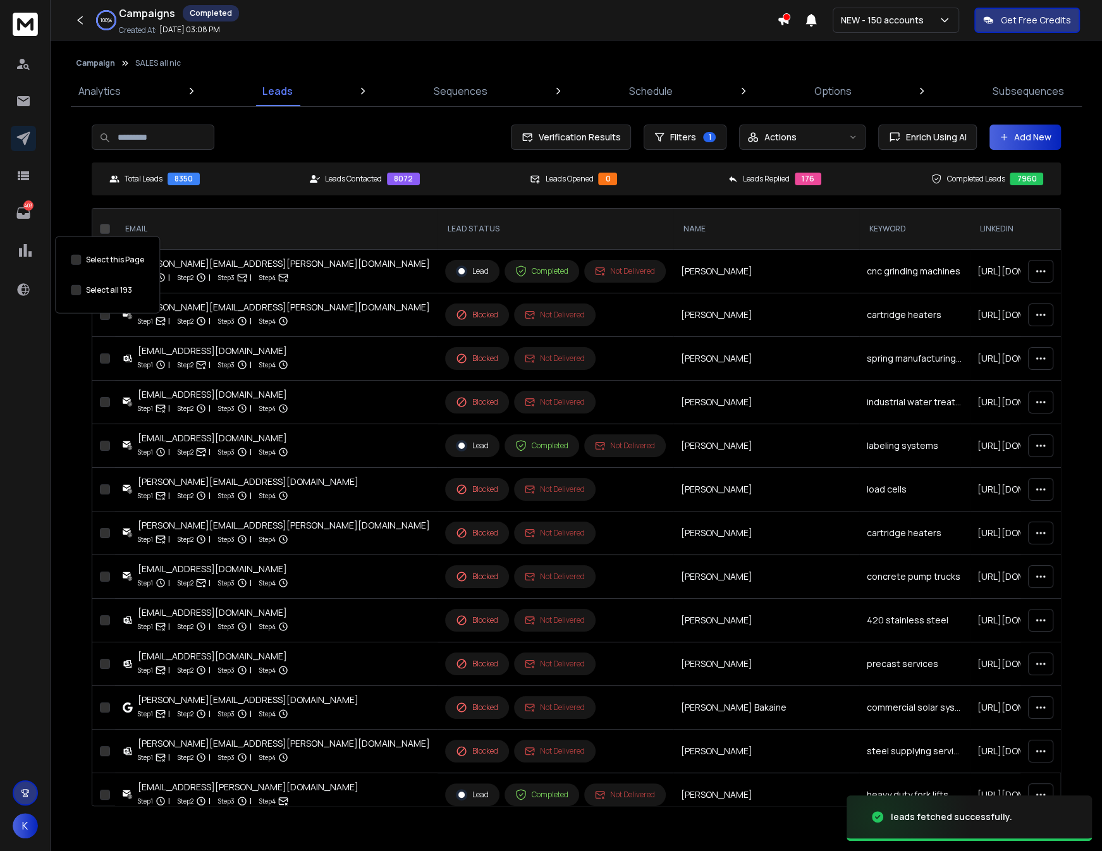
click at [83, 290] on div "Select all 193" at bounding box center [107, 290] width 73 height 10
click at [73, 290] on button "Select this Page" at bounding box center [76, 290] width 10 height 10
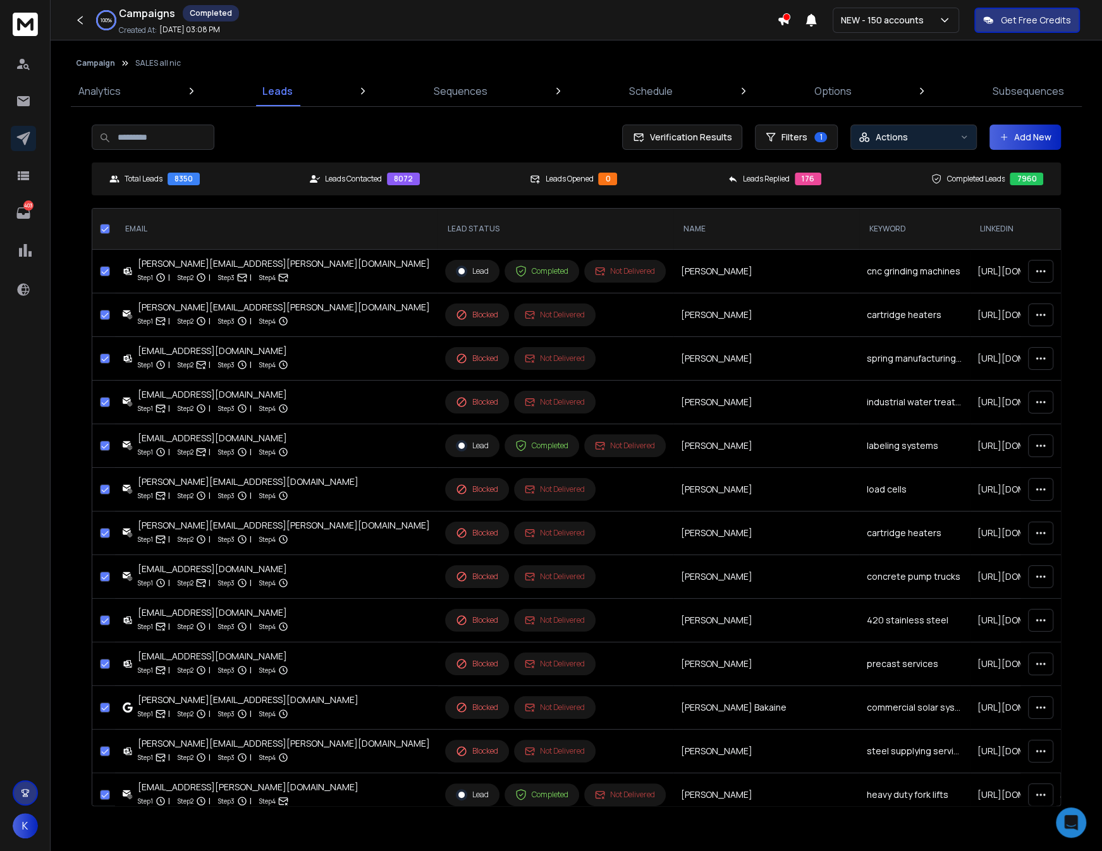
click at [875, 144] on button "Actions" at bounding box center [913, 137] width 126 height 25
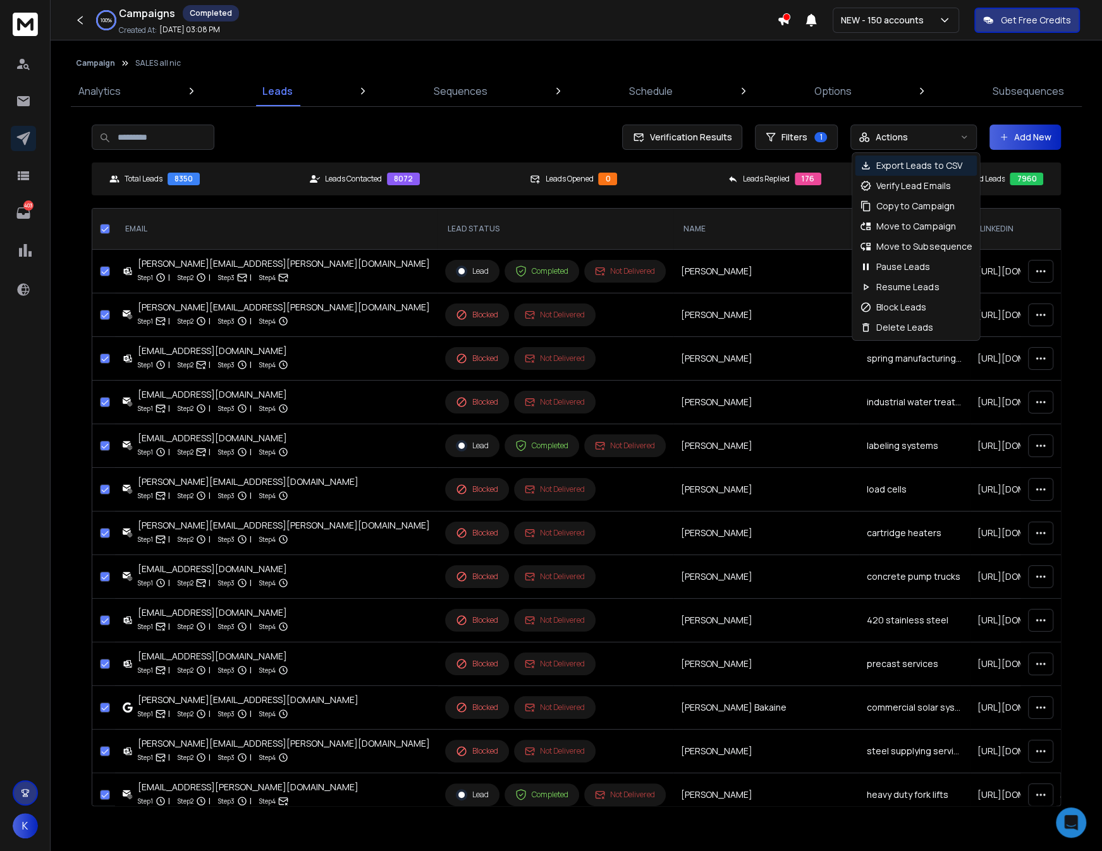
click at [896, 162] on p "Export Leads to CSV" at bounding box center [918, 165] width 85 height 13
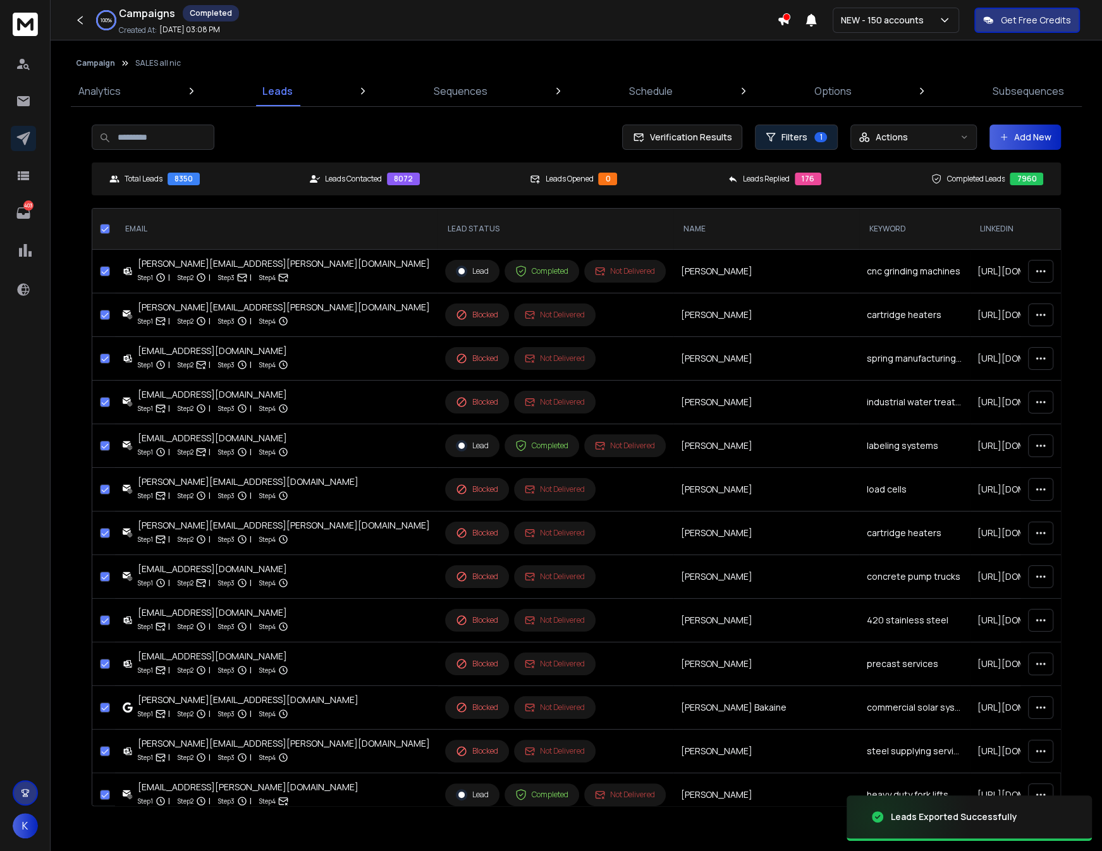
click at [824, 142] on button "Filters 1" at bounding box center [796, 137] width 83 height 25
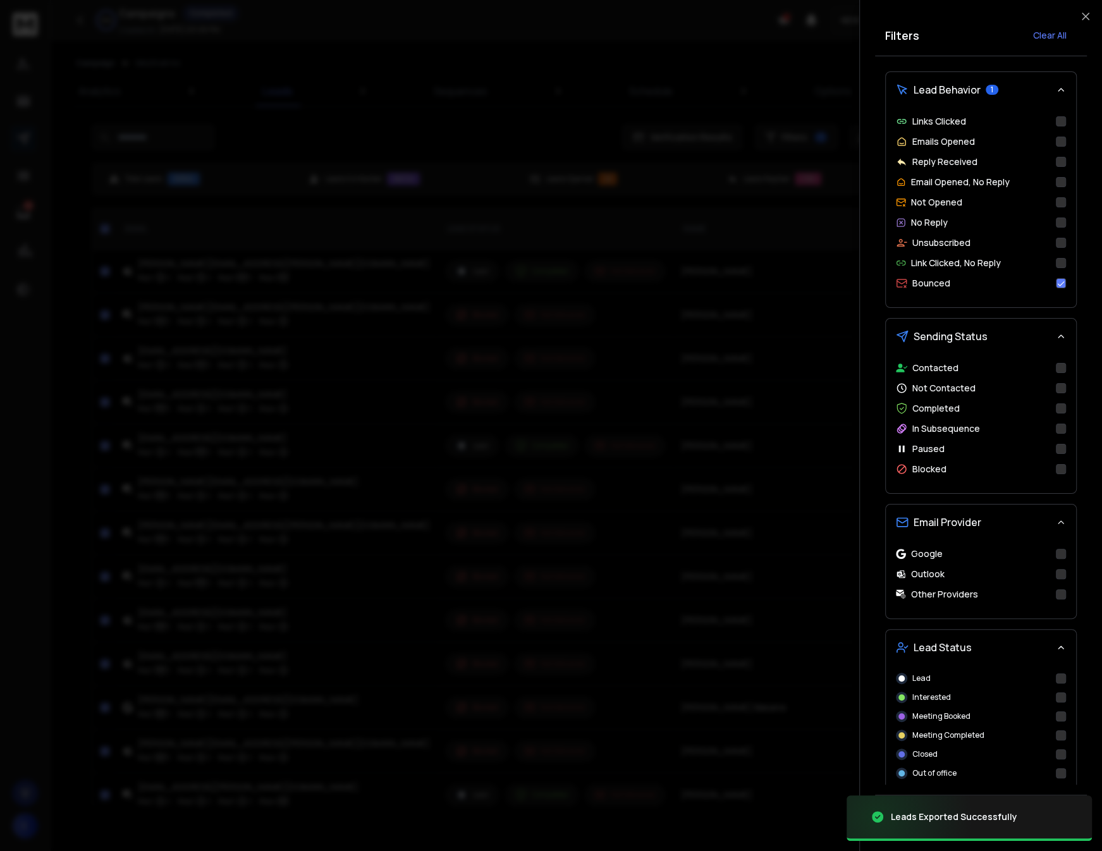
click at [1052, 288] on div "Bounced" at bounding box center [981, 283] width 170 height 13
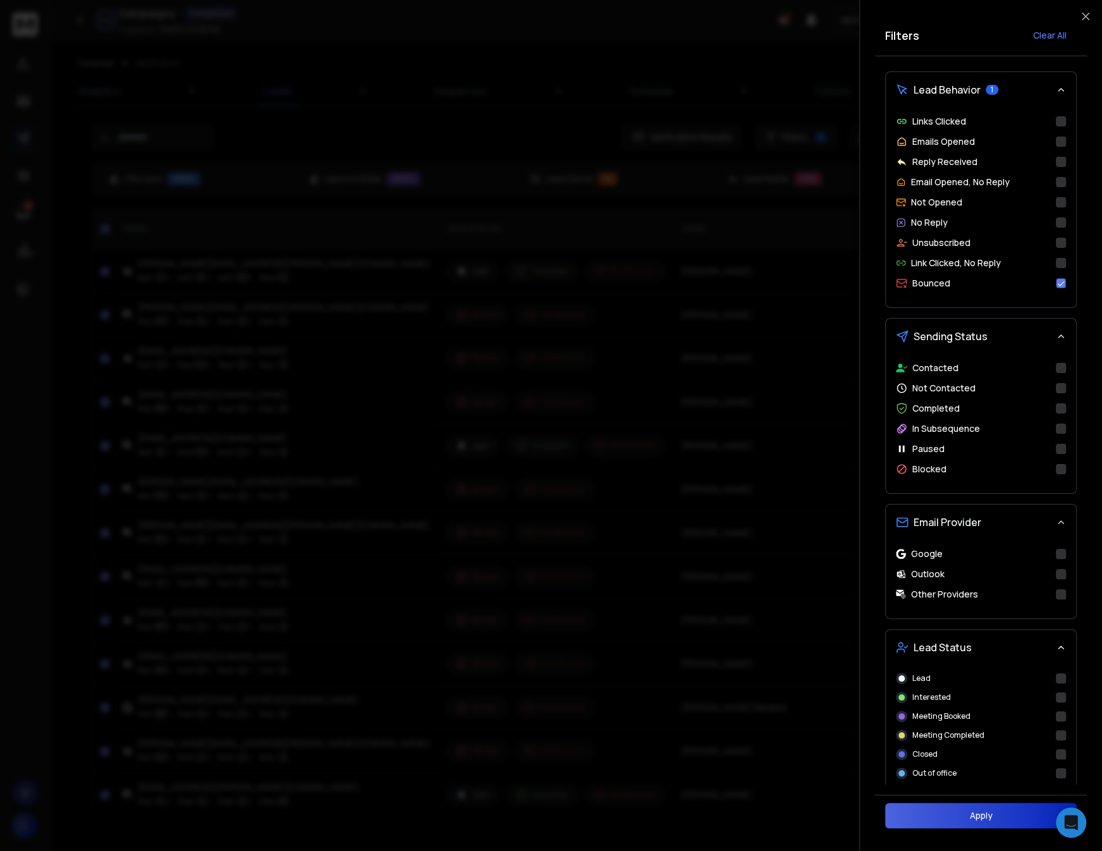
click at [1056, 285] on button "Bounced" at bounding box center [1061, 283] width 10 height 10
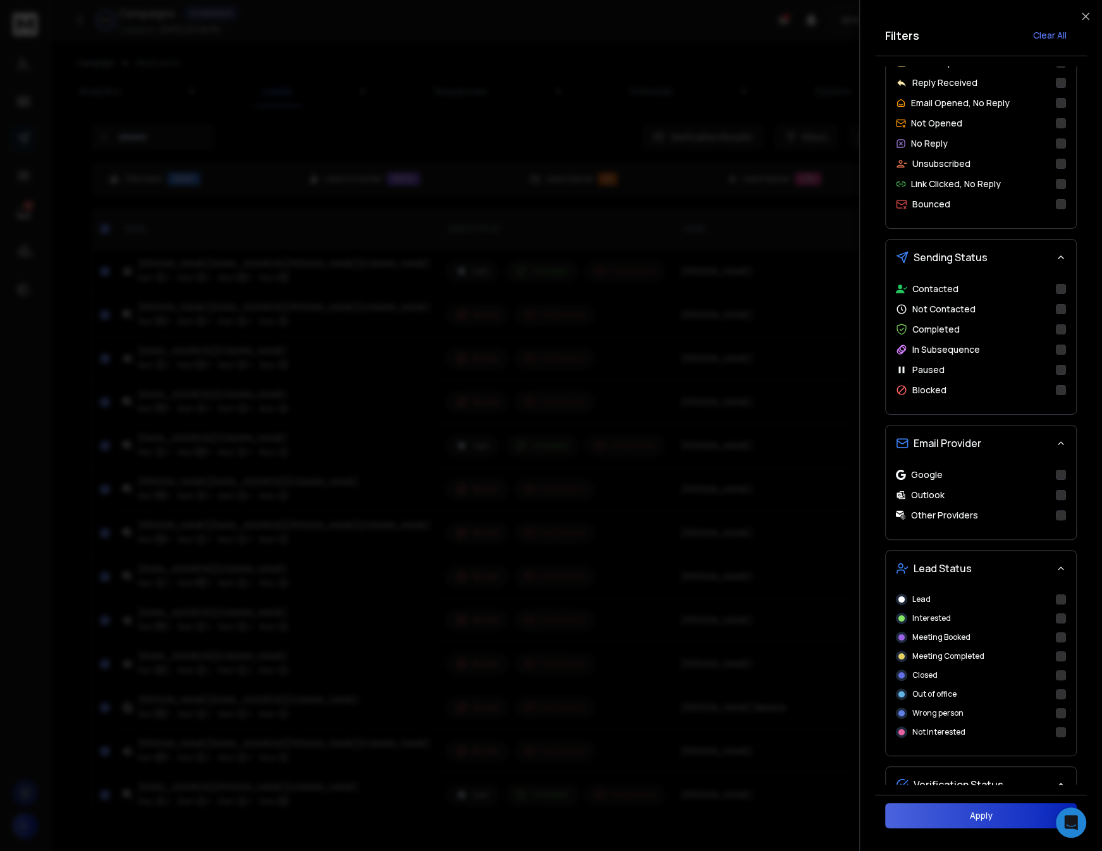
scroll to position [216, 0]
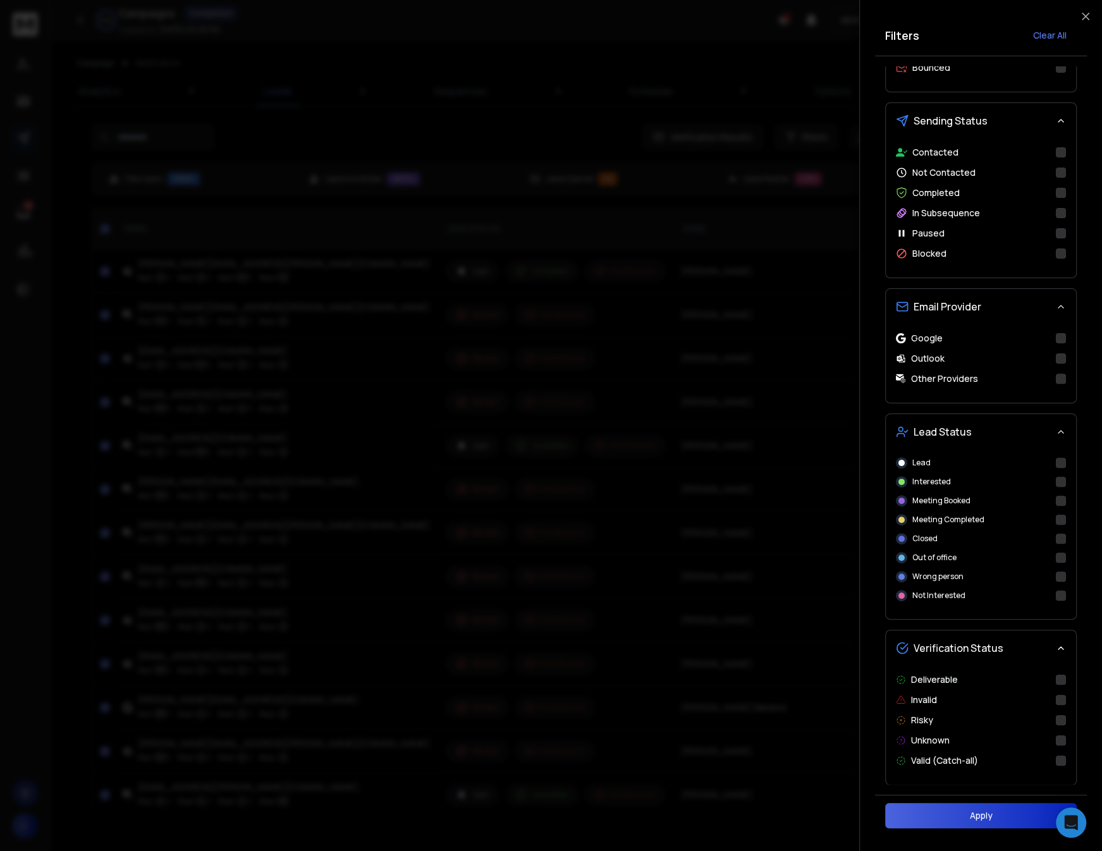
click at [1056, 483] on button "Interested" at bounding box center [1061, 482] width 10 height 10
click at [1056, 573] on person "Wrong person" at bounding box center [1061, 577] width 10 height 10
click at [1053, 599] on div "Lead Interested Meeting Booked Meeting Completed Closed Out of office Wrong per…" at bounding box center [981, 538] width 190 height 162
click at [1056, 595] on Interested "Not Interested" at bounding box center [1061, 595] width 10 height 10
click at [967, 821] on button "Apply" at bounding box center [981, 815] width 192 height 25
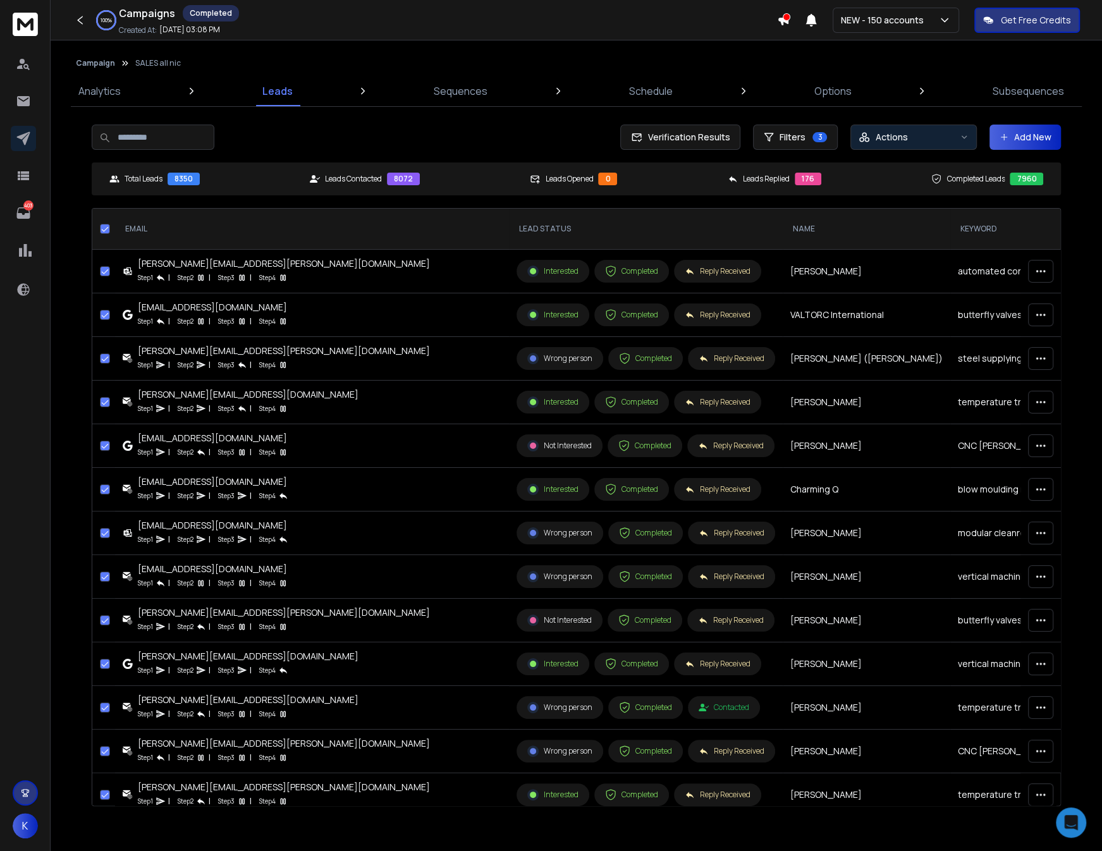
click at [889, 143] on button "Actions" at bounding box center [913, 137] width 126 height 25
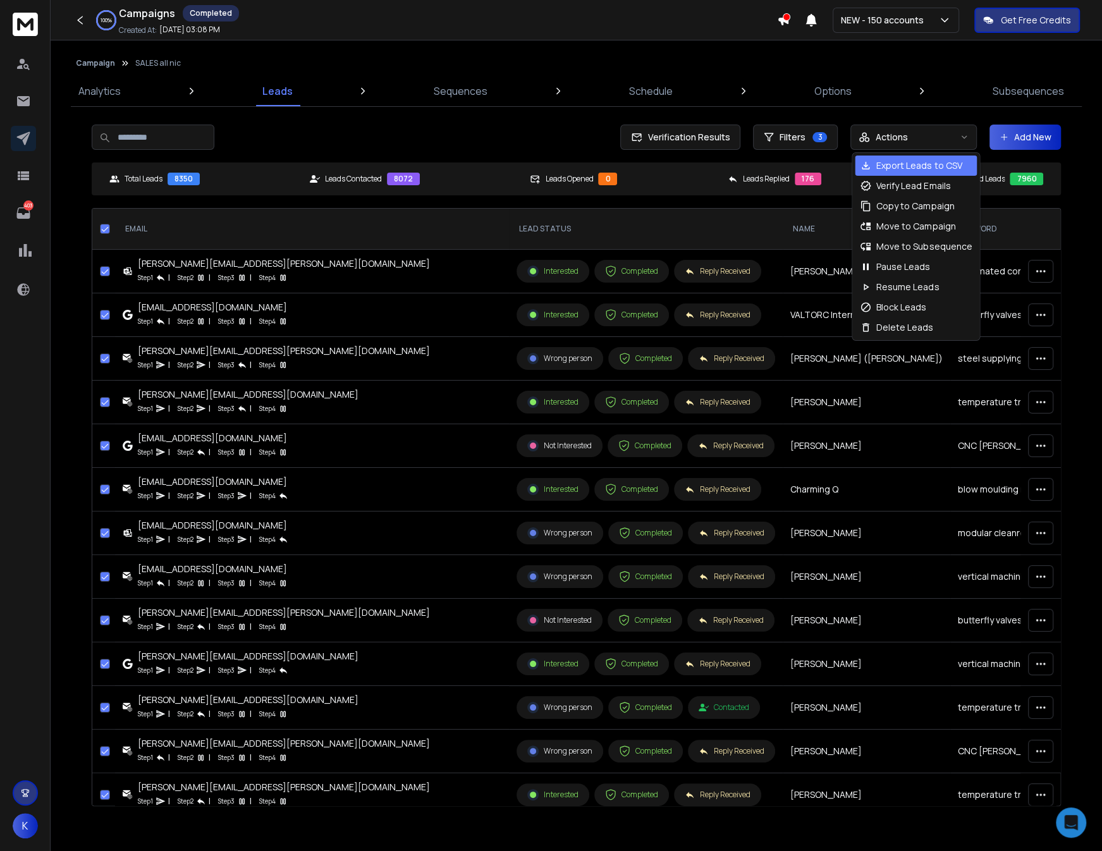
click at [886, 162] on p "Export Leads to CSV" at bounding box center [918, 165] width 85 height 13
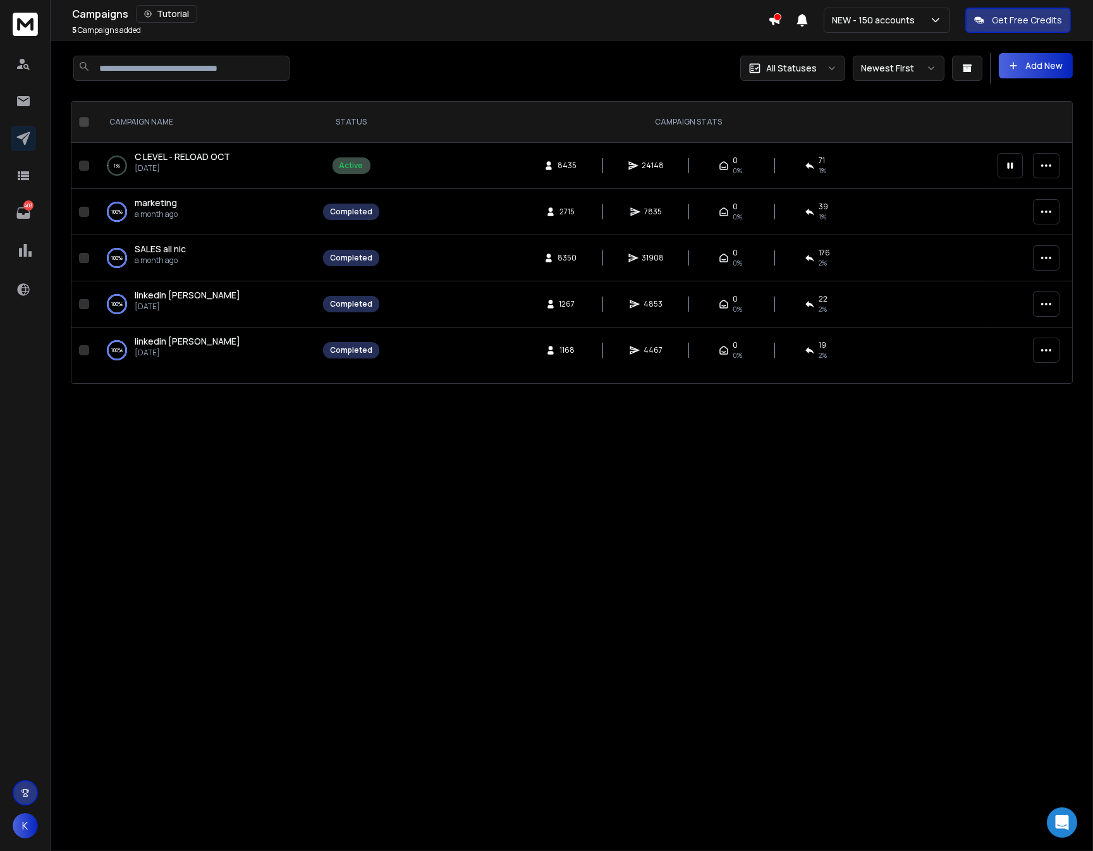
click at [1048, 212] on icon "button" at bounding box center [1046, 211] width 13 height 13
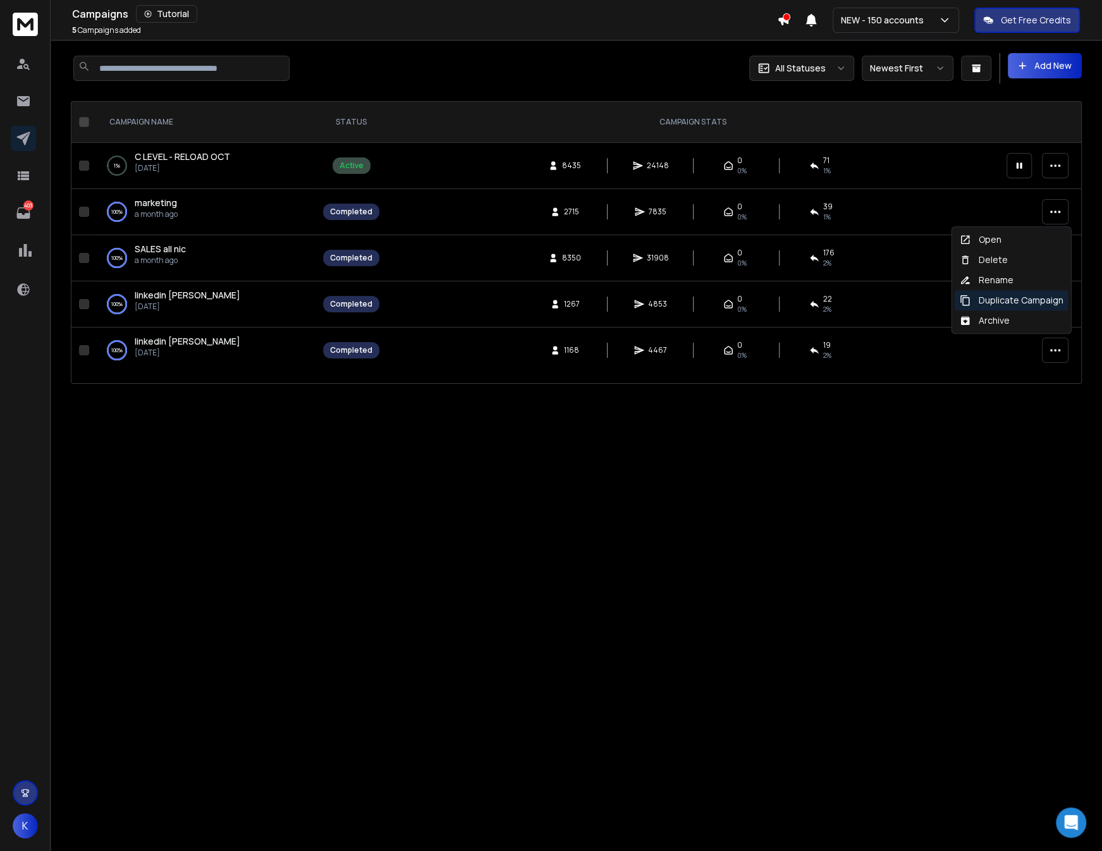
click at [992, 309] on div "Duplicate Campaign" at bounding box center [1012, 300] width 114 height 20
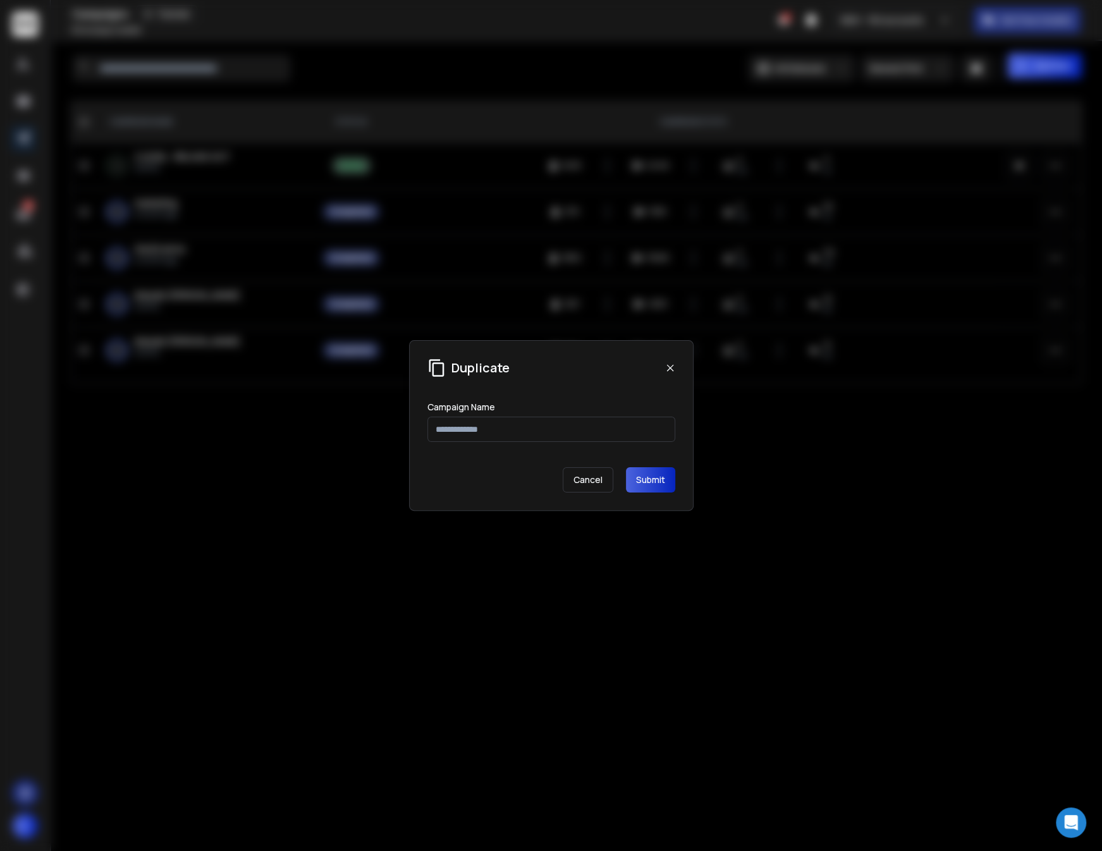
click at [609, 426] on input "text" at bounding box center [551, 429] width 248 height 25
type input "*********"
click at [626, 467] on button "Submit" at bounding box center [650, 479] width 49 height 25
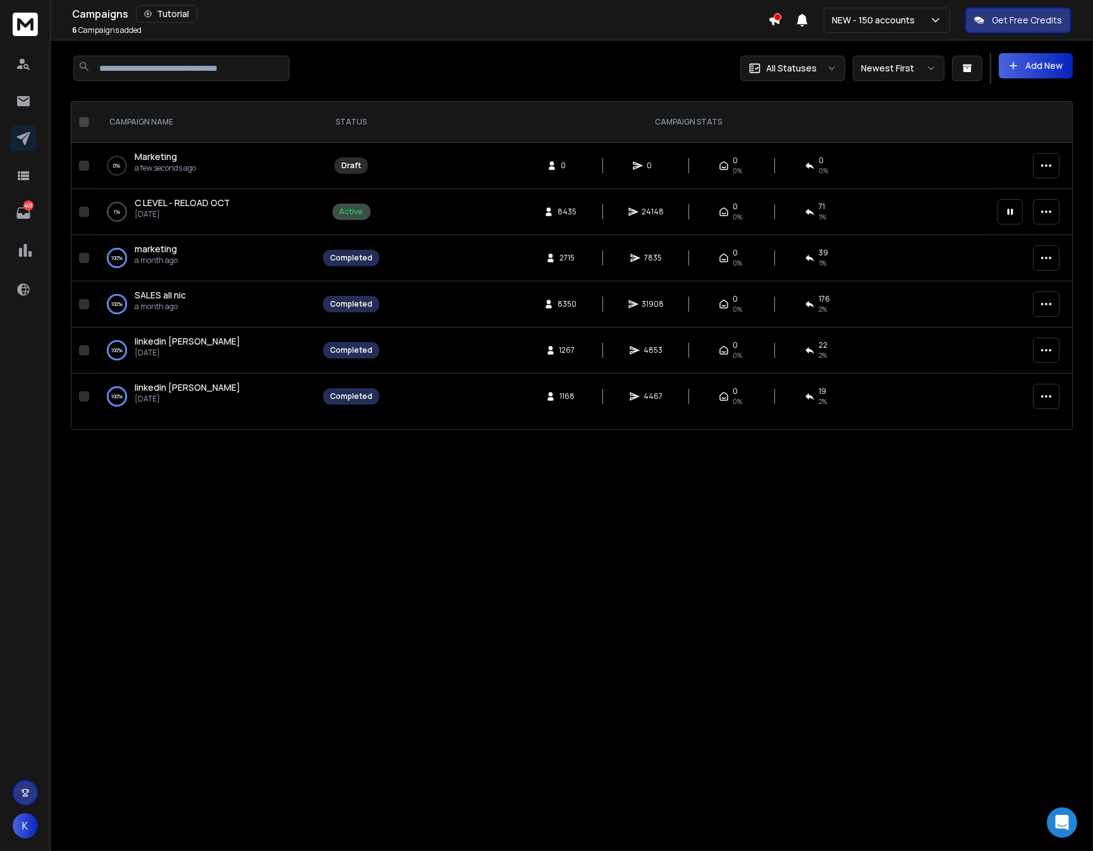
click at [162, 163] on p "a few seconds ago" at bounding box center [165, 168] width 61 height 10
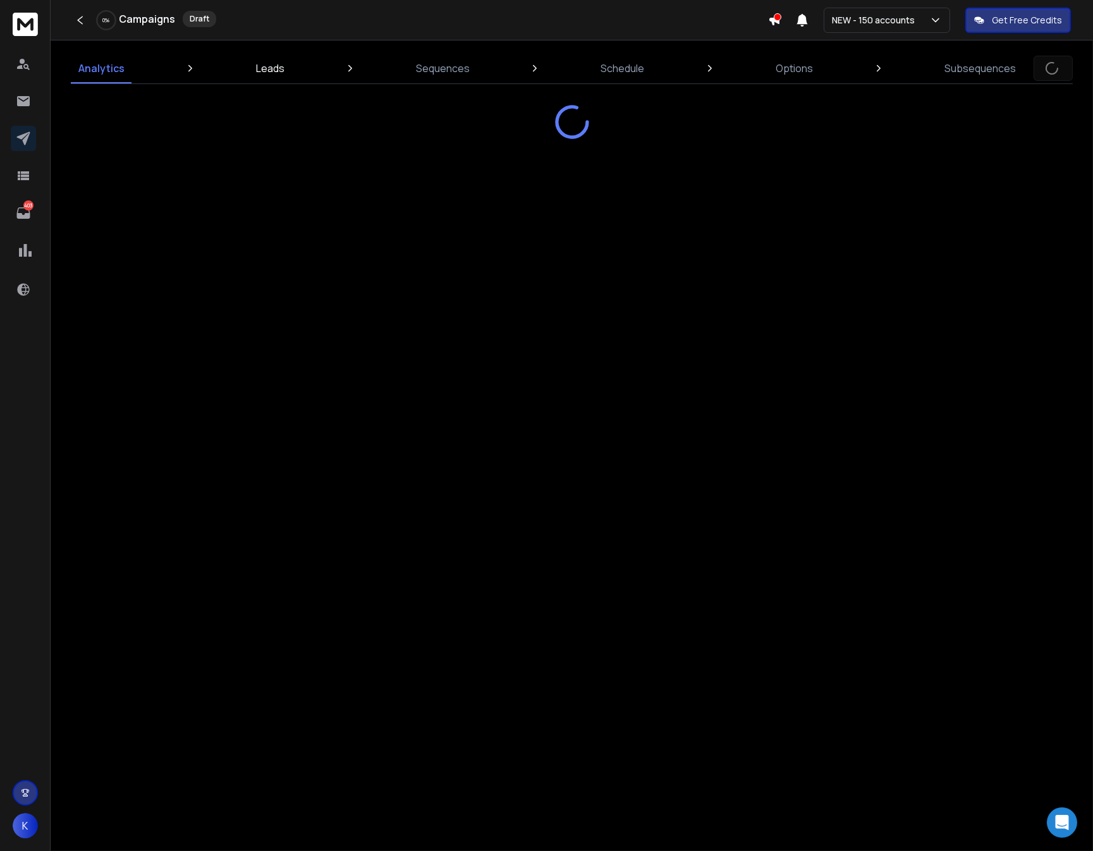
click at [278, 72] on p "Leads" at bounding box center [270, 68] width 28 height 15
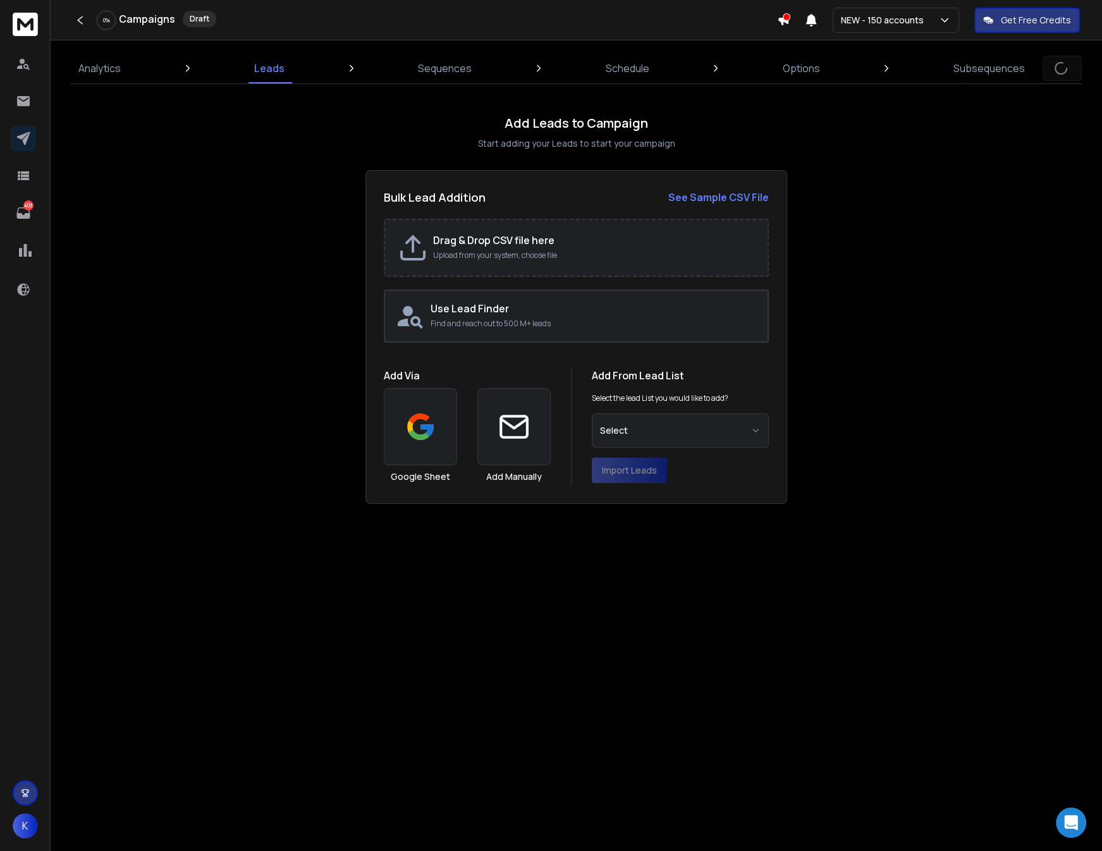
click at [467, 261] on div "Drag & Drop CSV file here Upload from your system, choose file" at bounding box center [594, 248] width 322 height 30
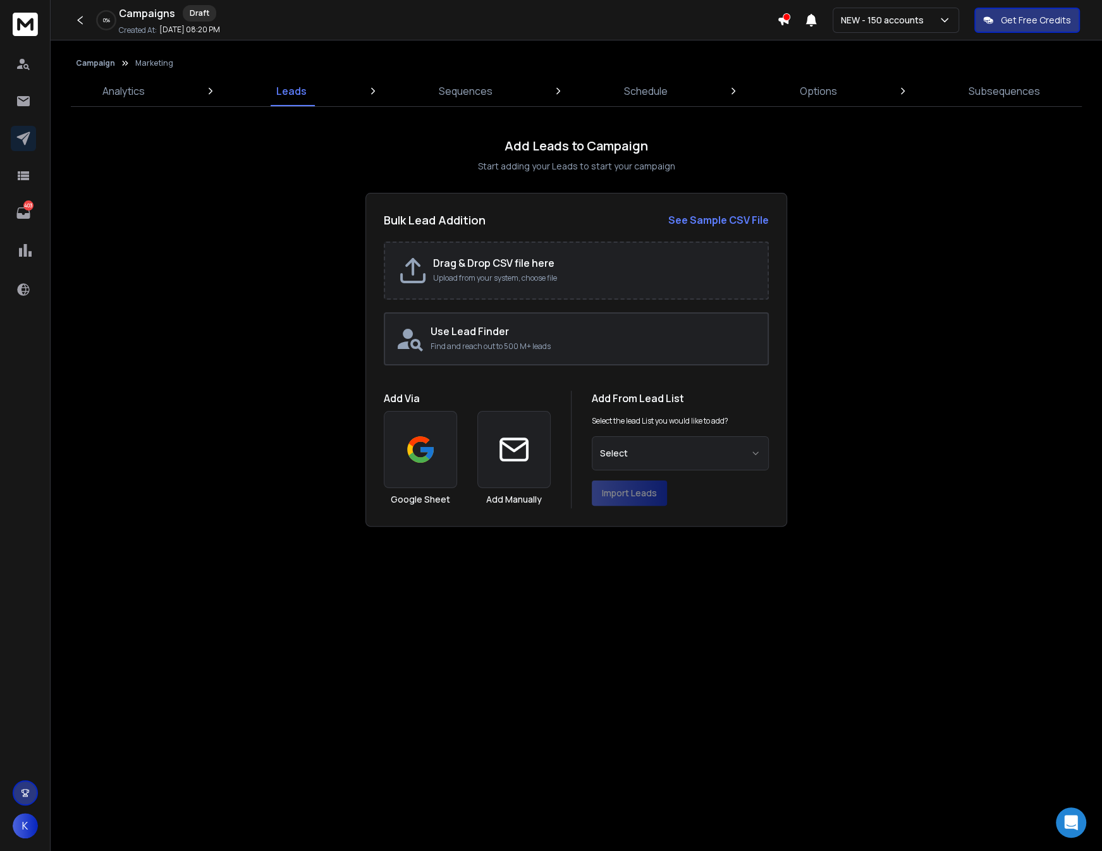
type input "**********"
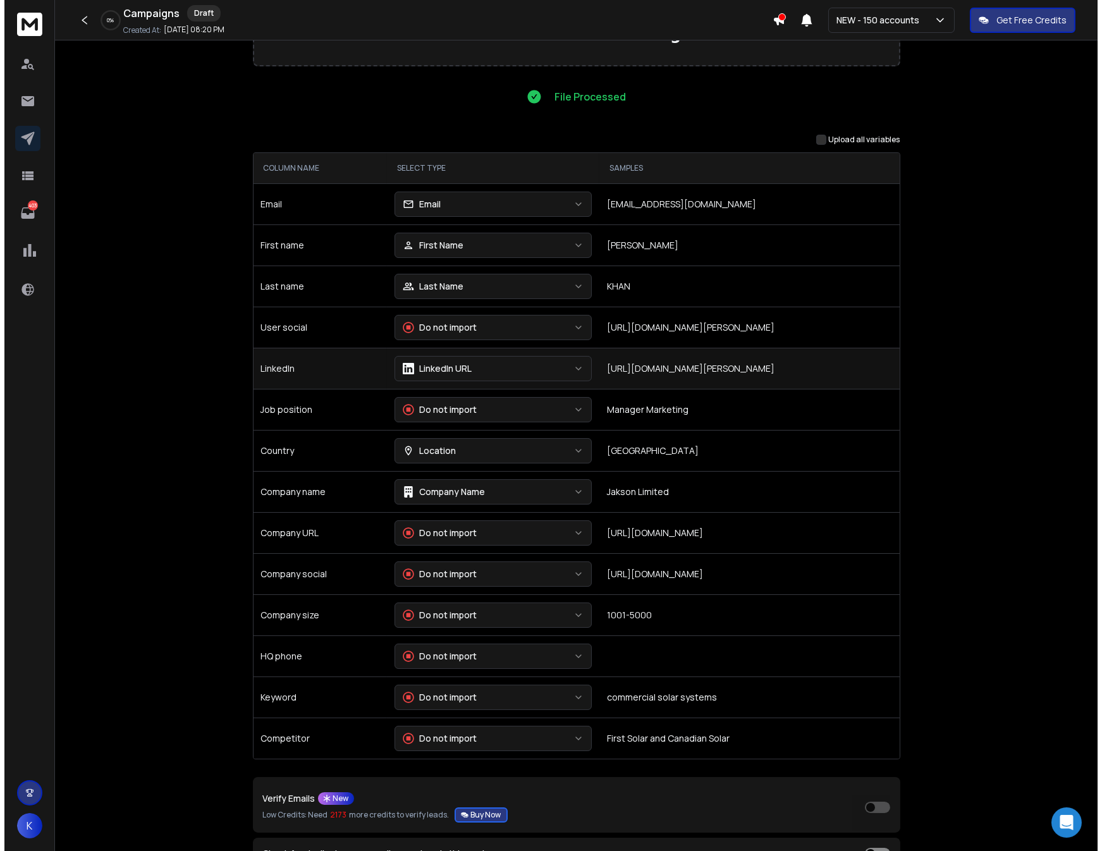
scroll to position [90, 0]
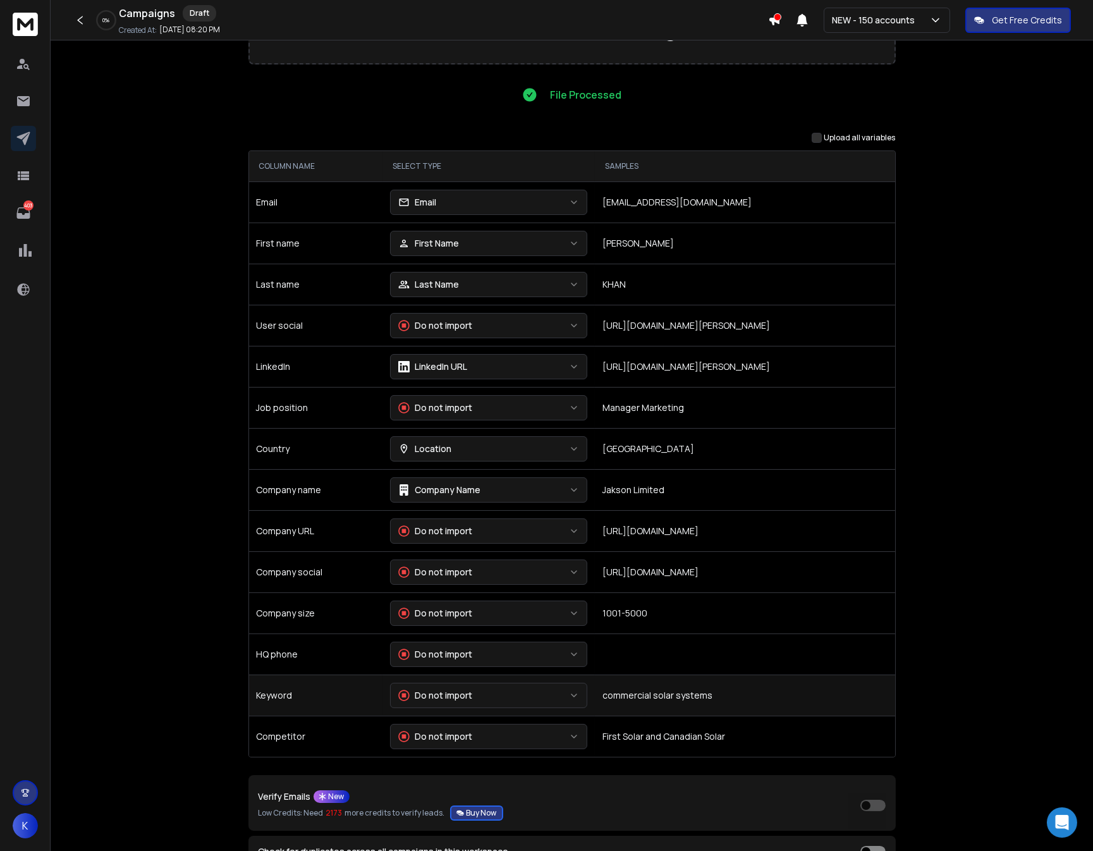
click at [465, 688] on button "Do not import" at bounding box center [488, 695] width 197 height 25
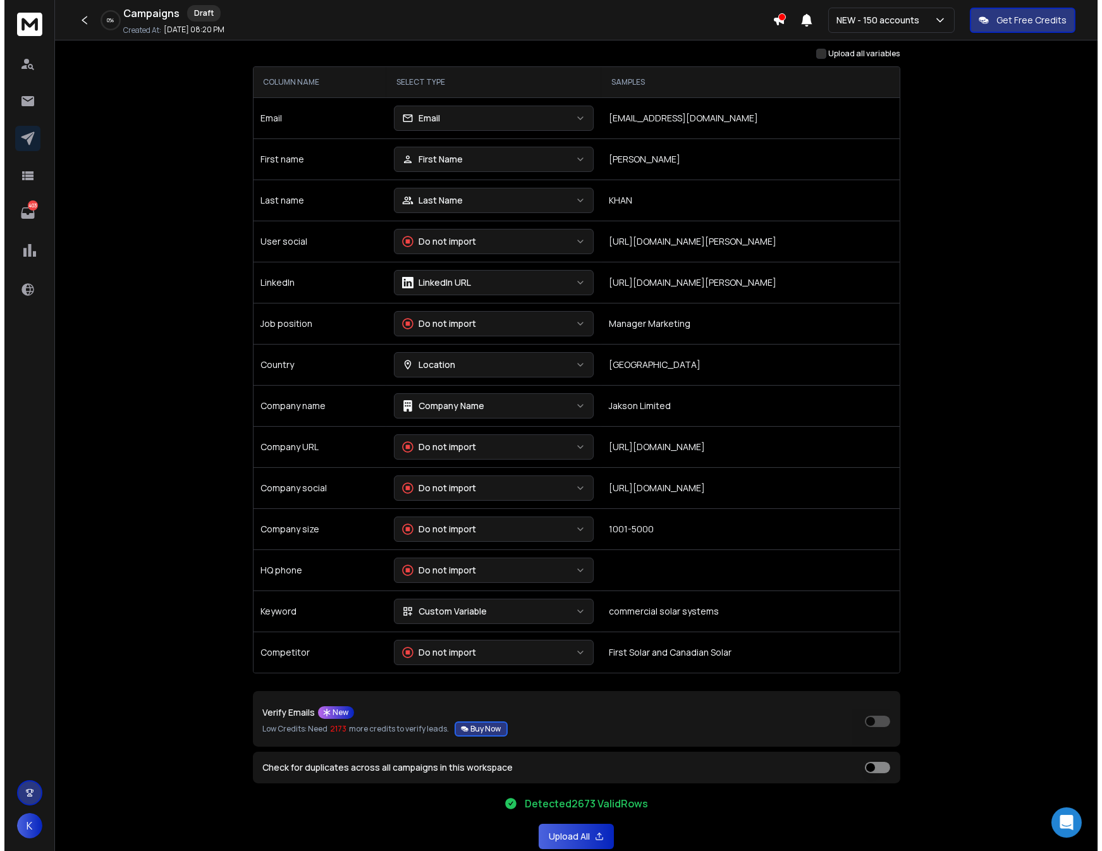
scroll to position [188, 0]
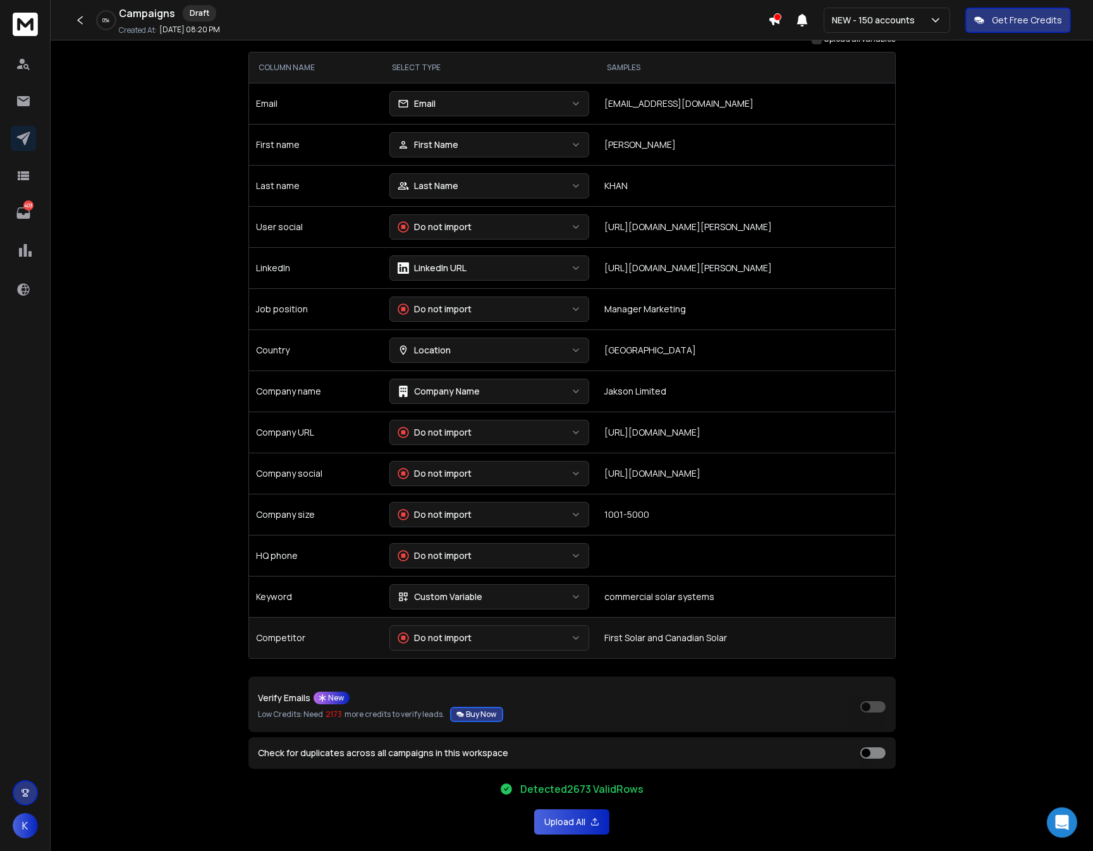
click at [493, 633] on button "Do not import" at bounding box center [489, 637] width 200 height 25
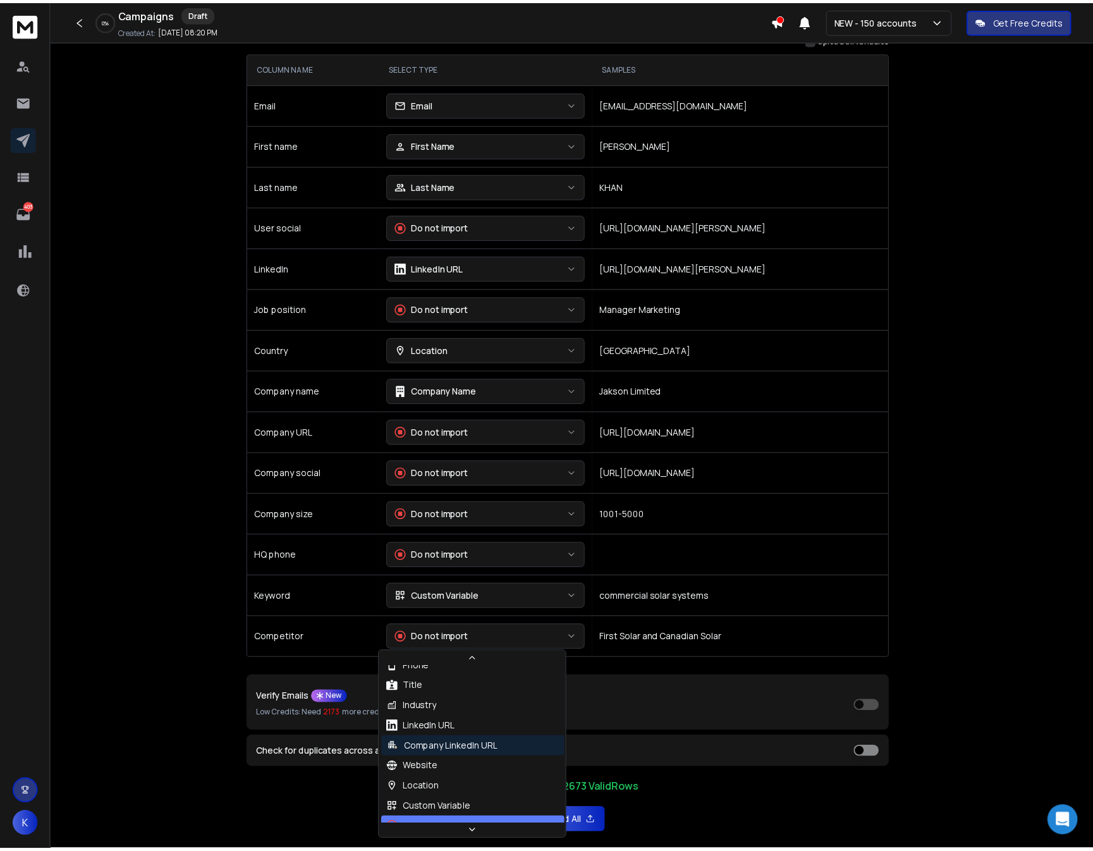
scroll to position [114, 0]
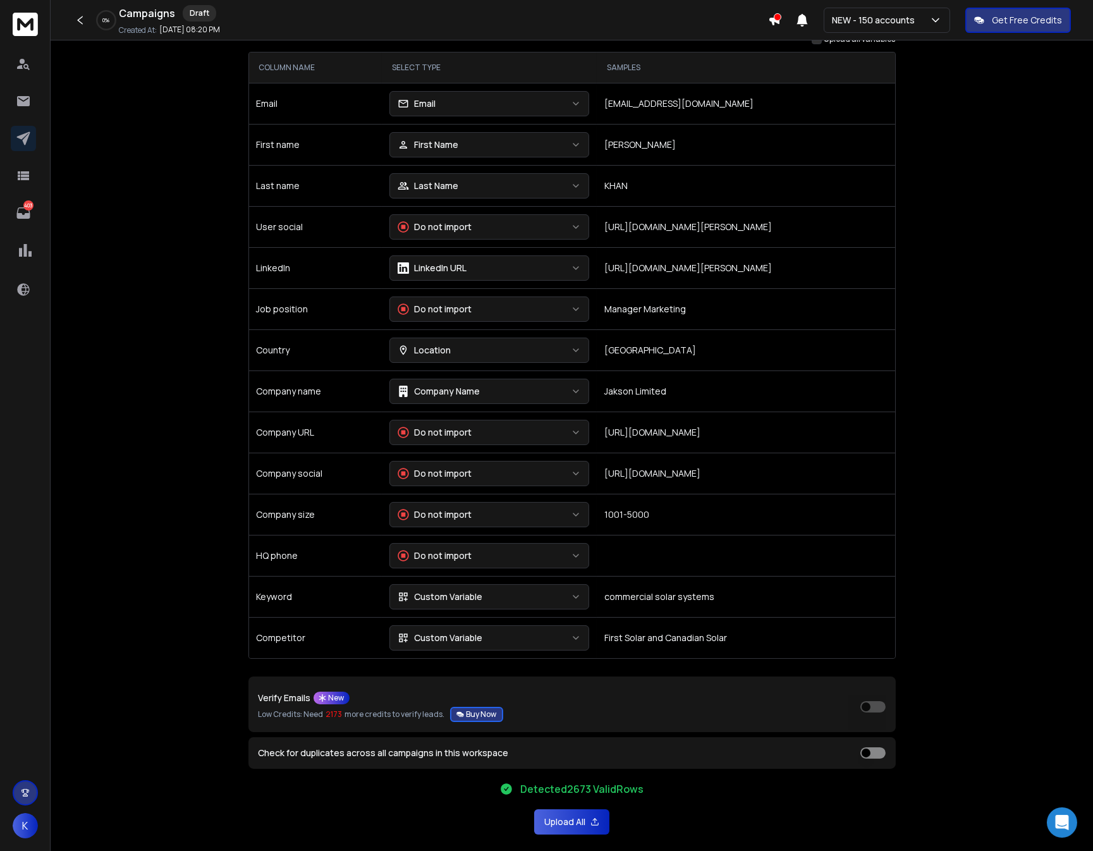
click at [562, 835] on div "ALL NICHES TOP - Marketing.csv File Processed Upload all variables COLUMN NAME …" at bounding box center [571, 374] width 647 height 962
click at [564, 829] on button "Upload All" at bounding box center [571, 821] width 75 height 25
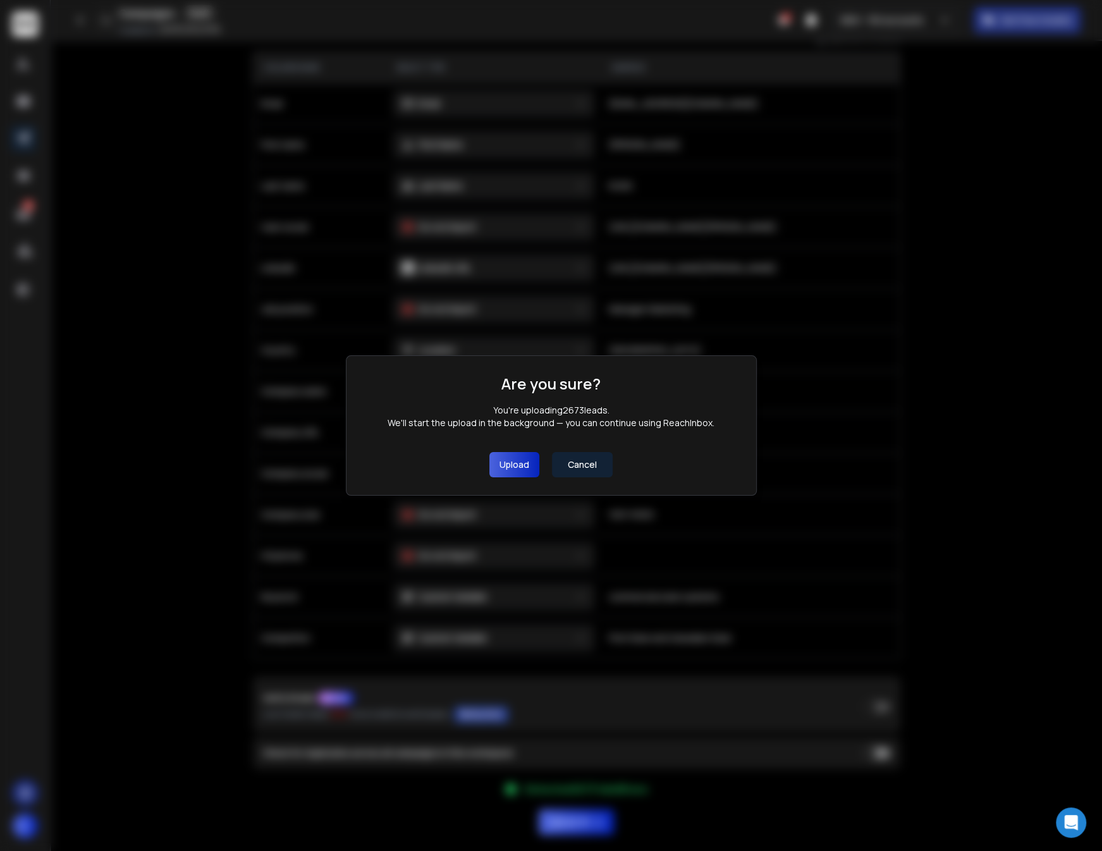
click at [508, 453] on button "Upload" at bounding box center [514, 464] width 50 height 25
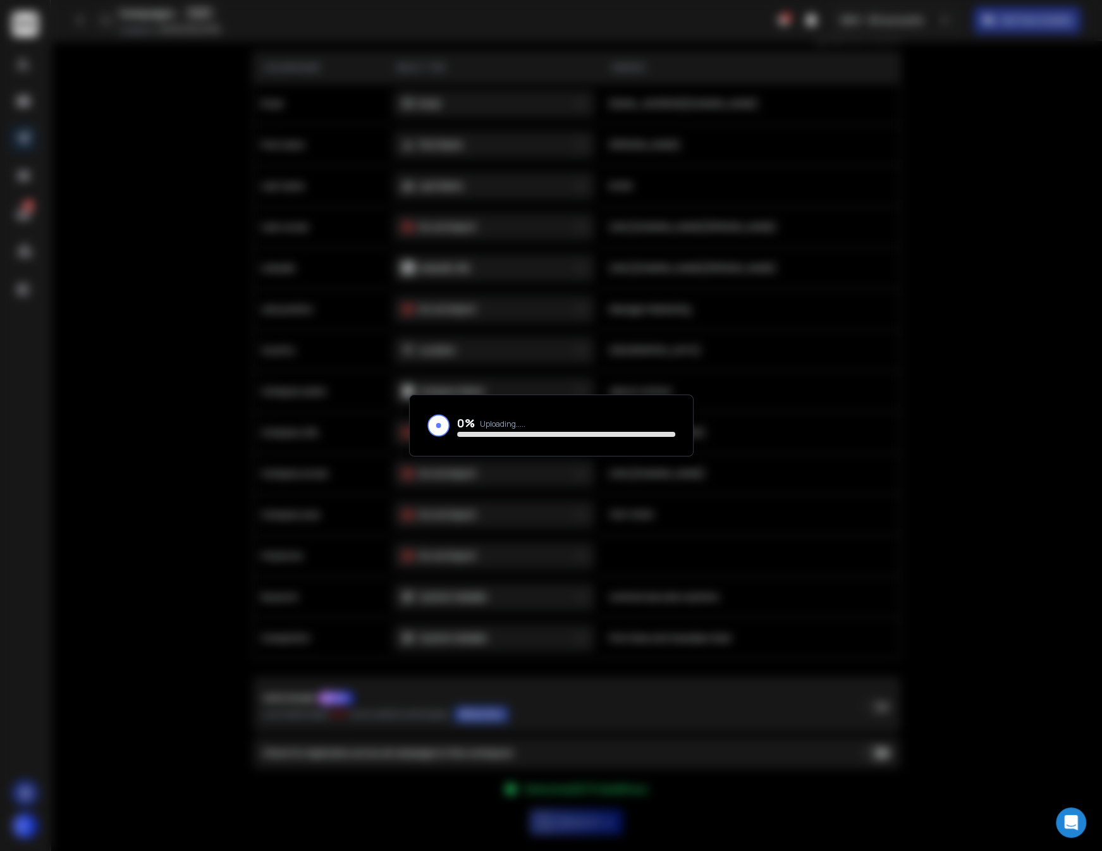
click at [509, 456] on div "0 % Uploading....." at bounding box center [551, 426] width 285 height 62
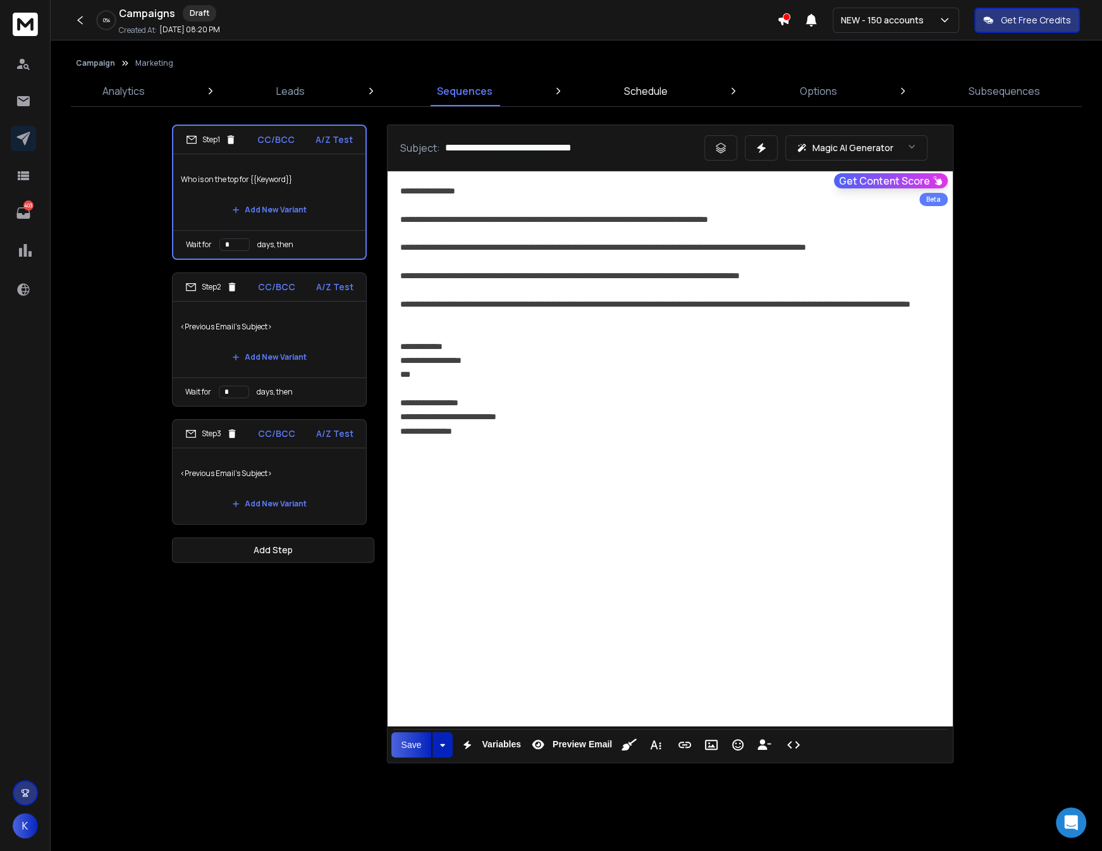
click at [672, 94] on link "Schedule" at bounding box center [645, 91] width 59 height 30
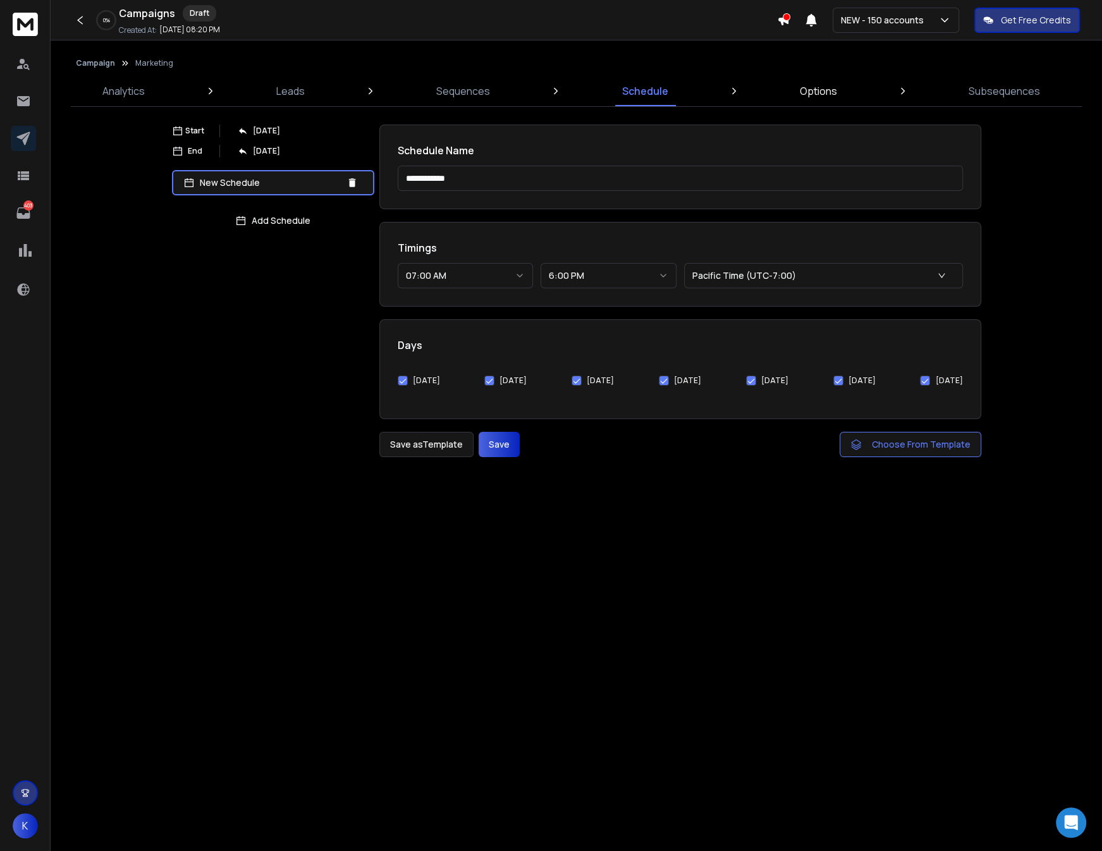
click at [819, 85] on p "Options" at bounding box center [818, 90] width 37 height 15
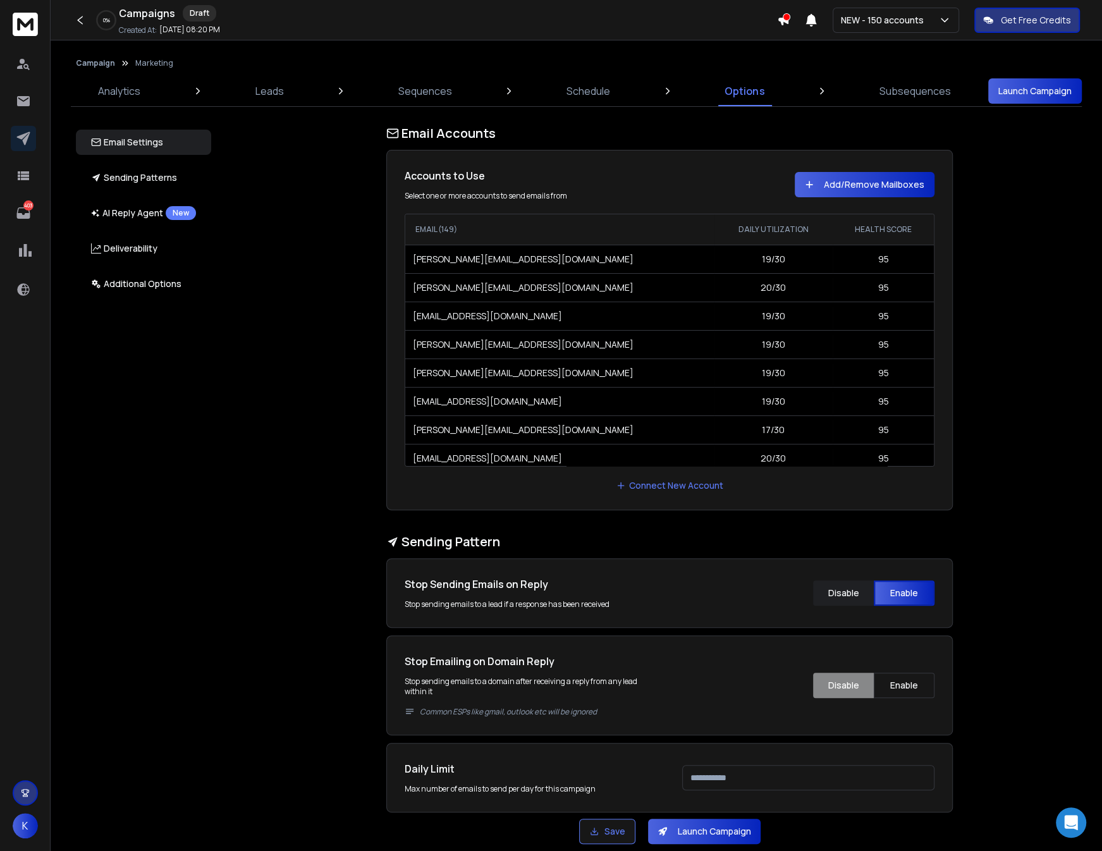
click at [691, 834] on button "Launch Campaign" at bounding box center [704, 831] width 113 height 25
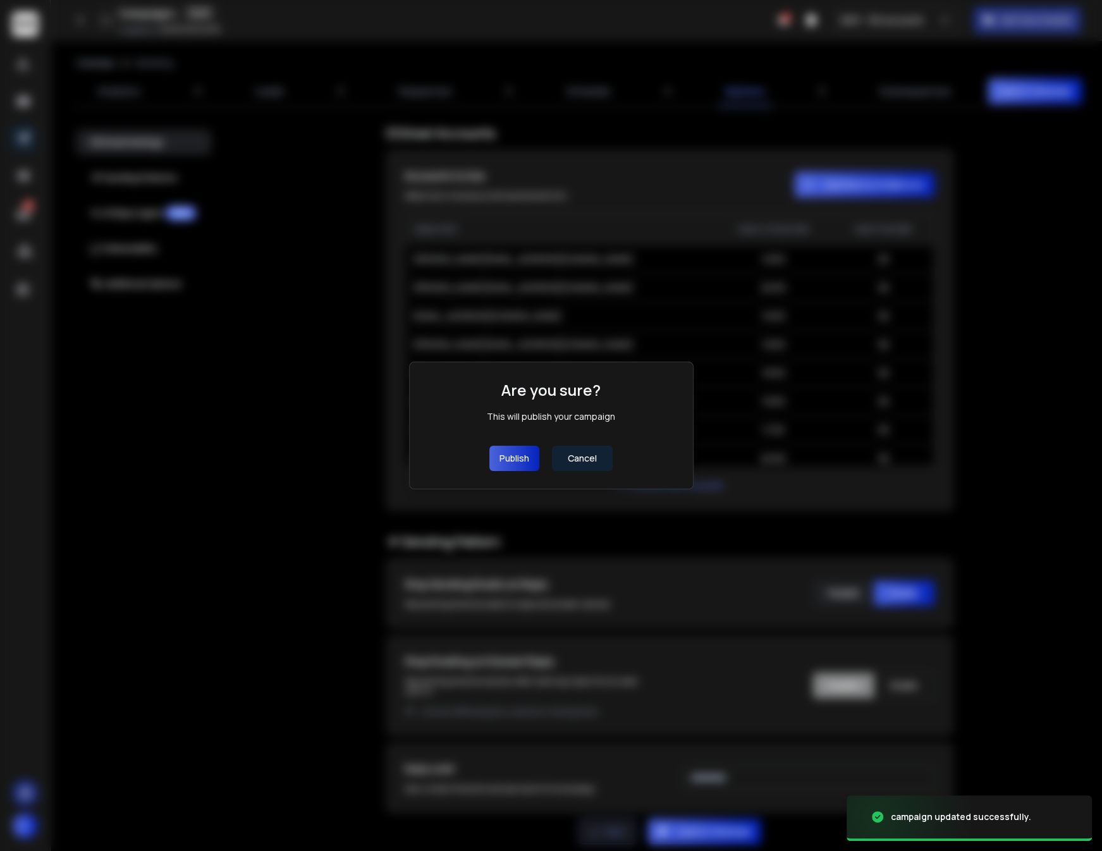
click at [524, 460] on button "Publish" at bounding box center [514, 458] width 50 height 25
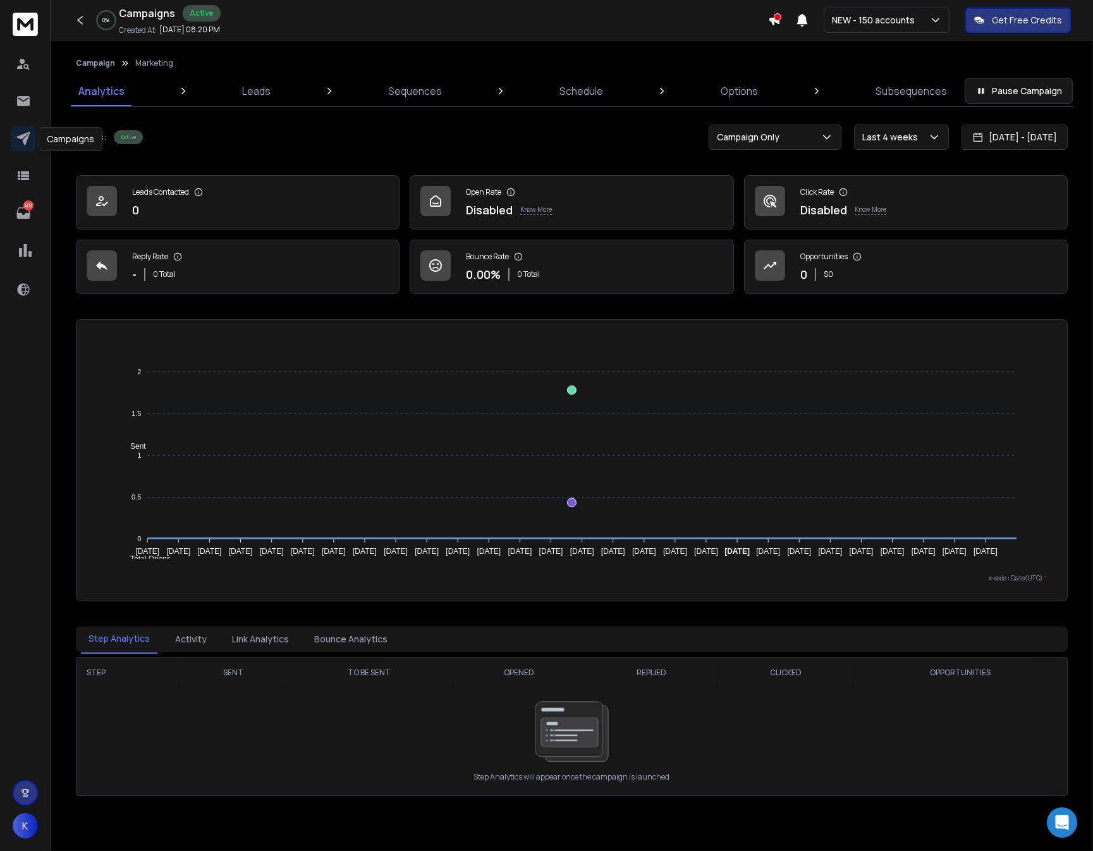
click at [23, 144] on icon at bounding box center [22, 138] width 13 height 13
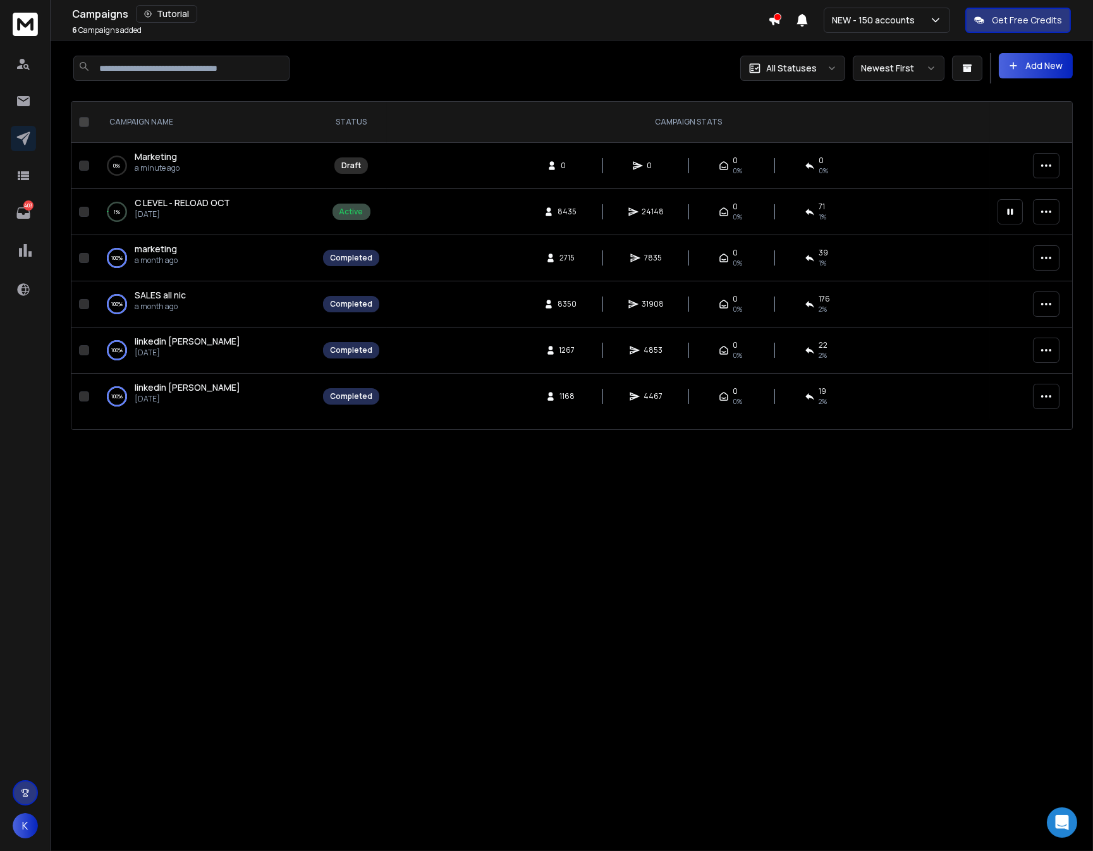
click at [1049, 307] on icon "button" at bounding box center [1046, 304] width 13 height 13
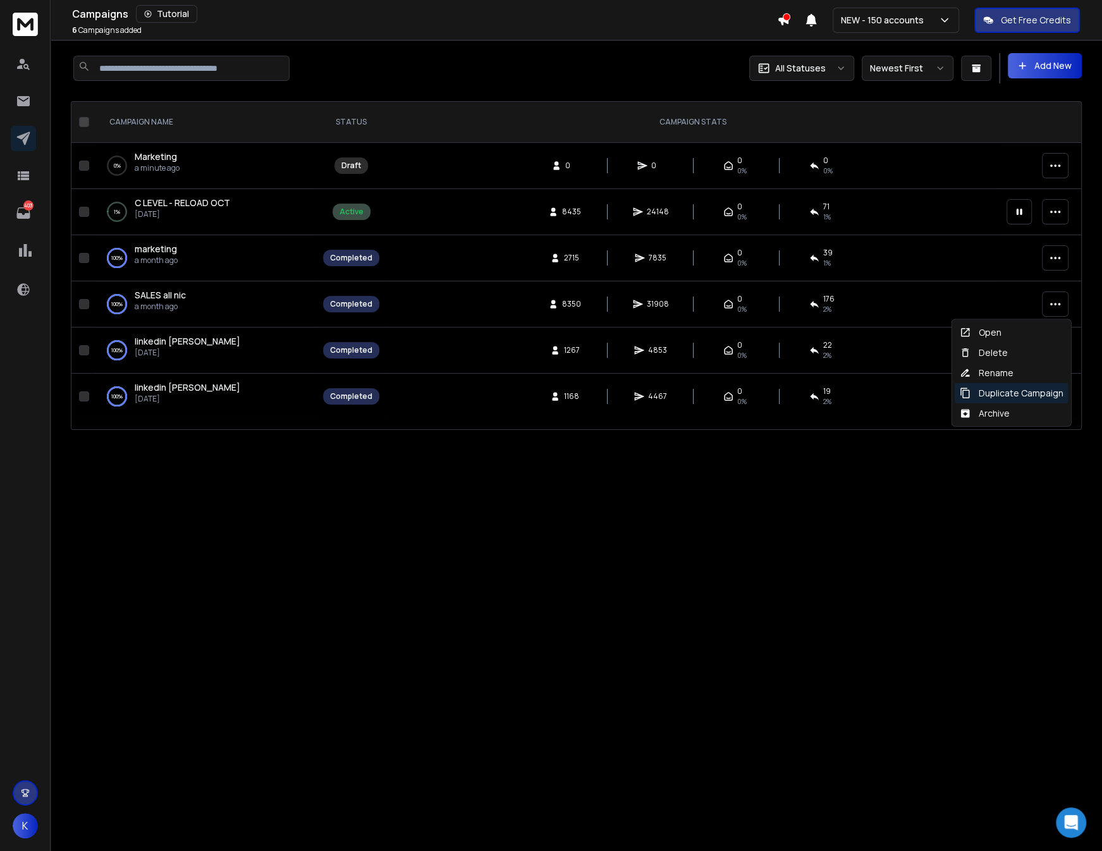
click at [1026, 395] on div "Duplicate Campaign" at bounding box center [1012, 393] width 104 height 13
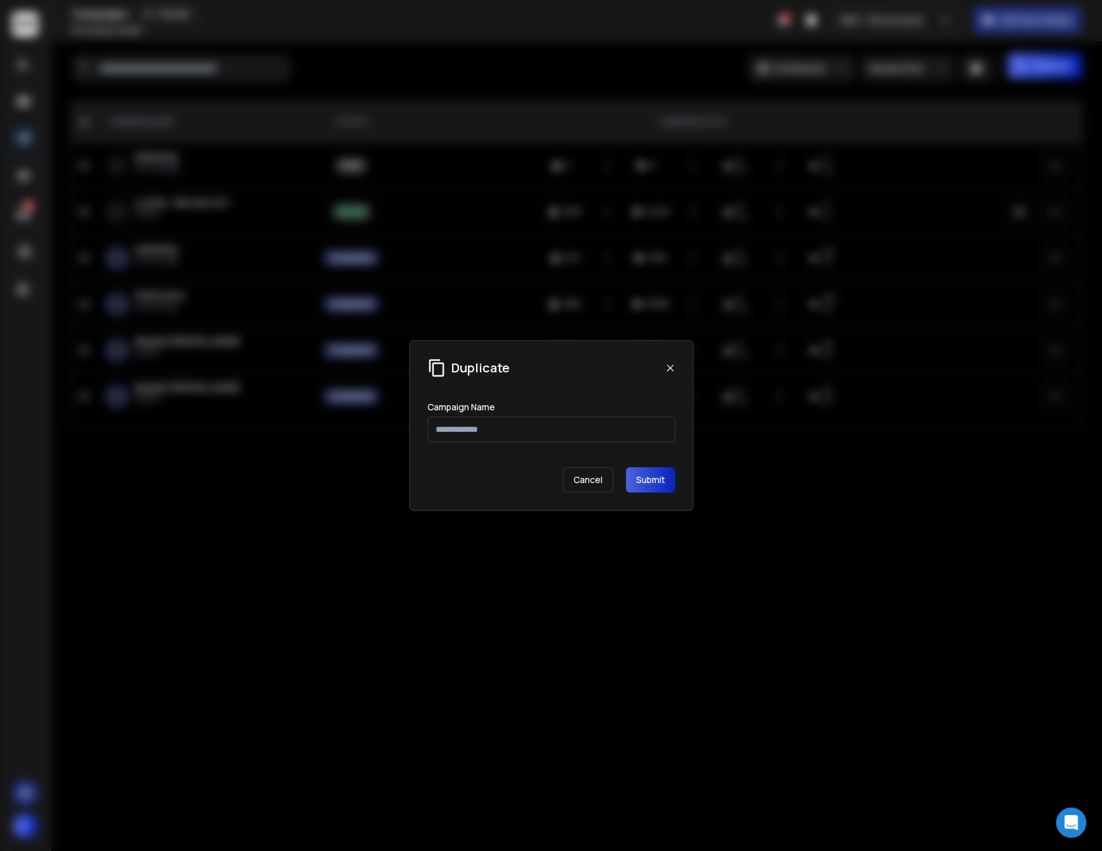
click at [624, 440] on input "text" at bounding box center [551, 429] width 248 height 25
type input "*****"
click at [644, 479] on button "Submit" at bounding box center [650, 479] width 49 height 25
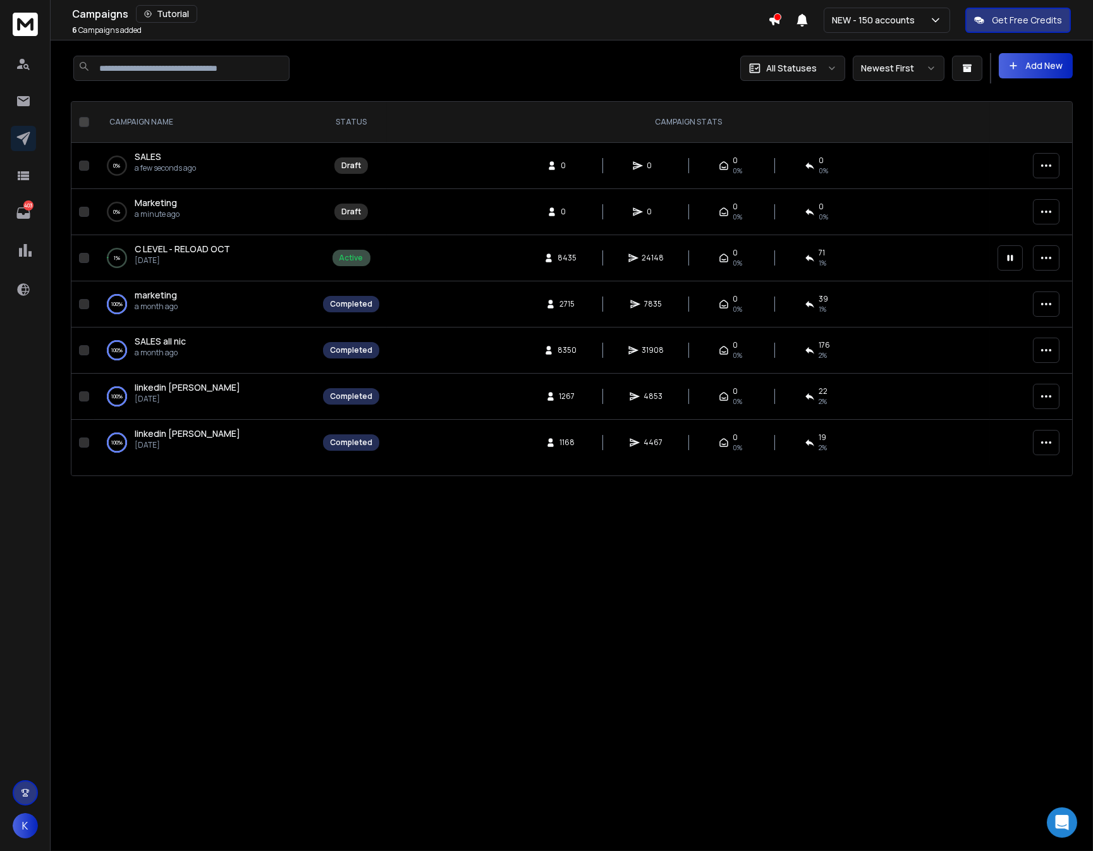
click at [154, 155] on span "SALES" at bounding box center [148, 156] width 27 height 12
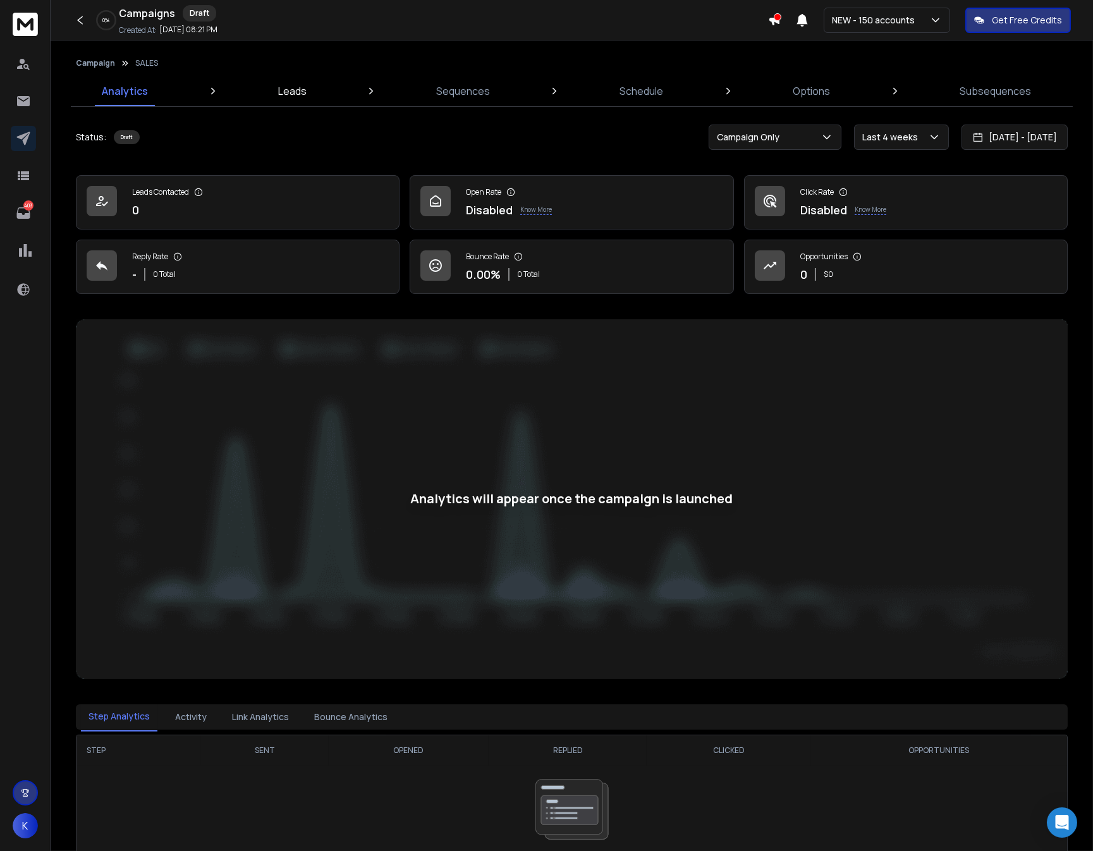
click at [281, 92] on p "Leads" at bounding box center [292, 90] width 28 height 15
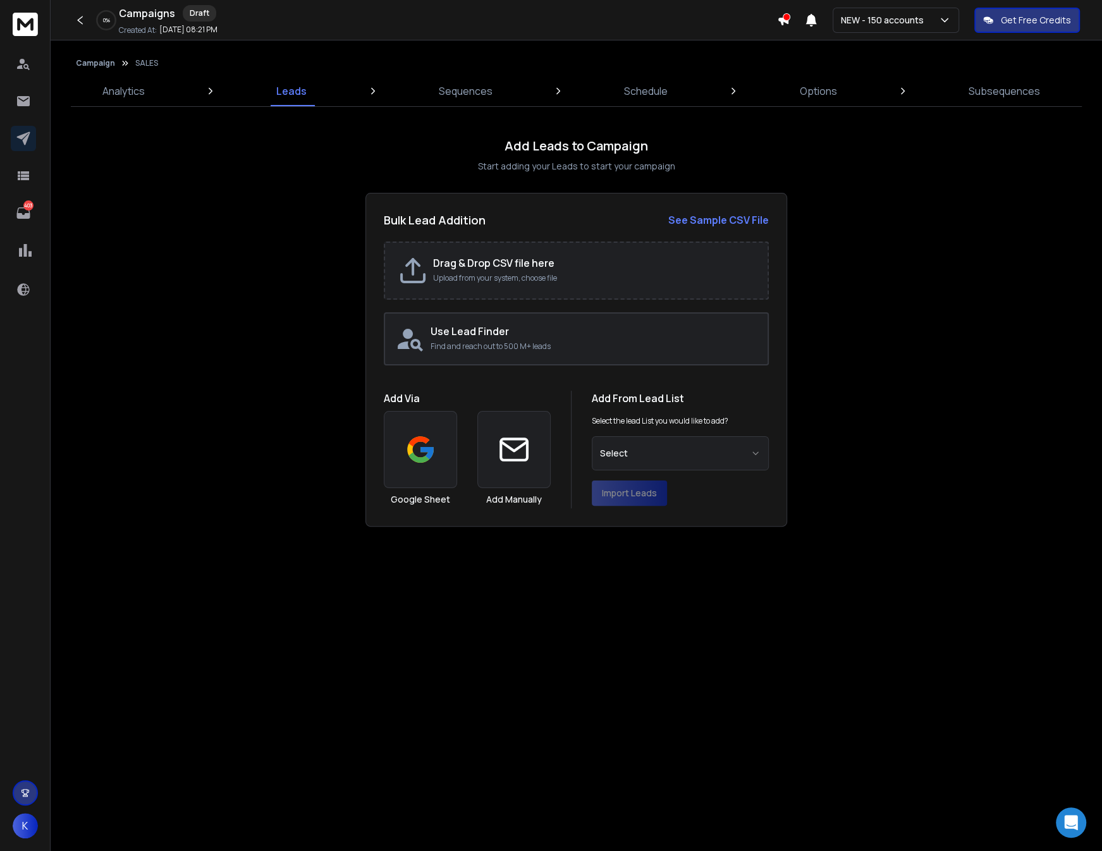
click at [430, 286] on div "Drag & Drop CSV file here Upload from your system, choose file" at bounding box center [576, 271] width 385 height 58
type input "**********"
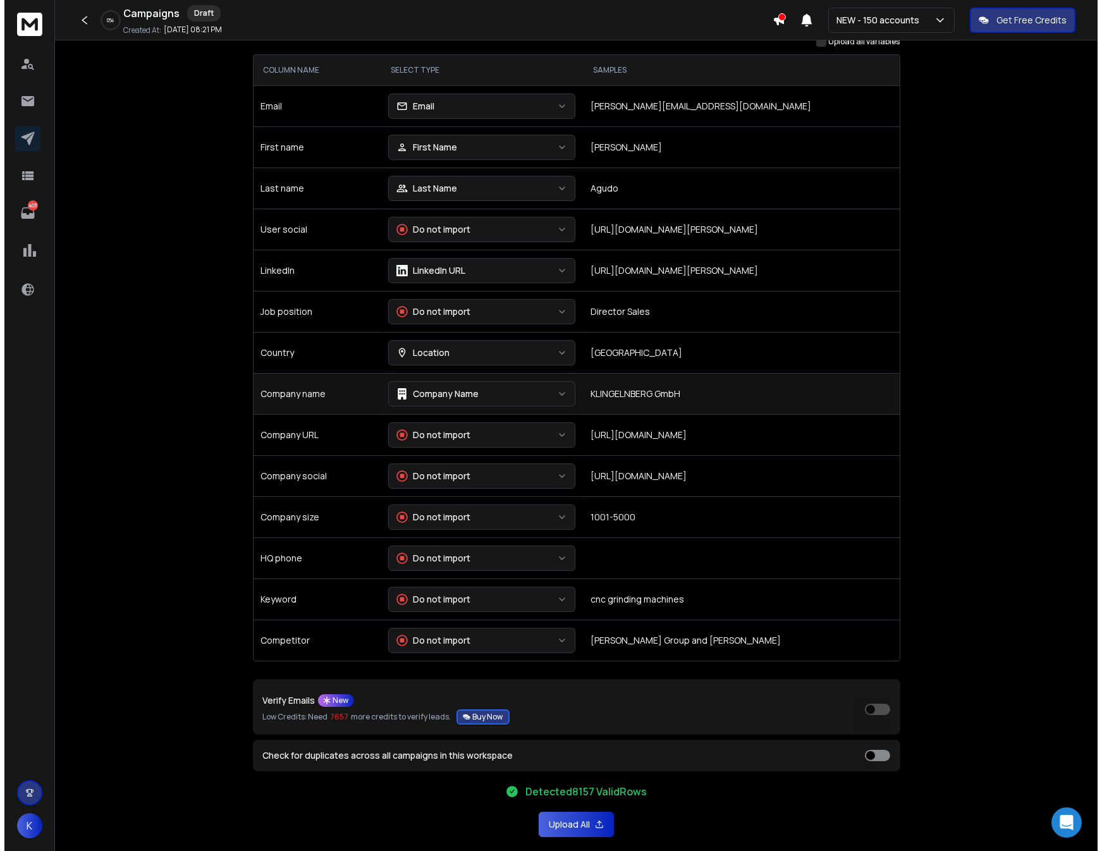
scroll to position [190, 0]
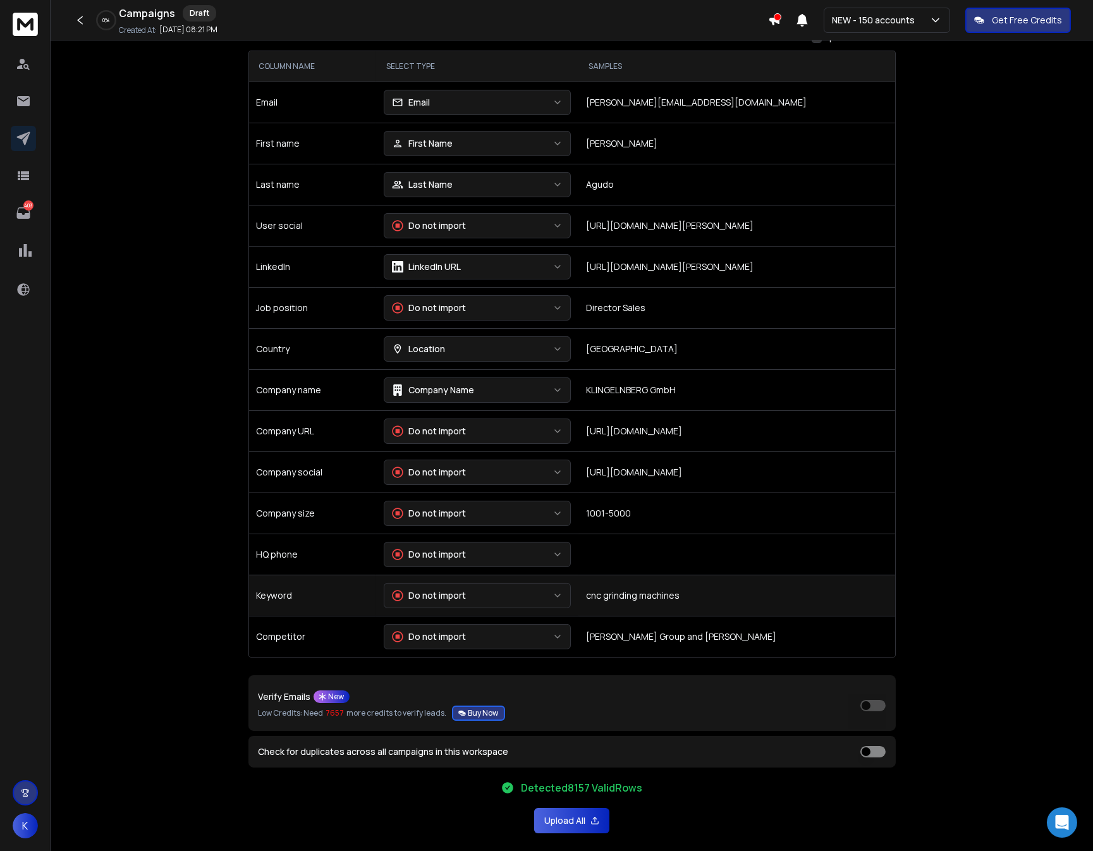
click at [421, 585] on button "Do not import" at bounding box center [477, 595] width 187 height 25
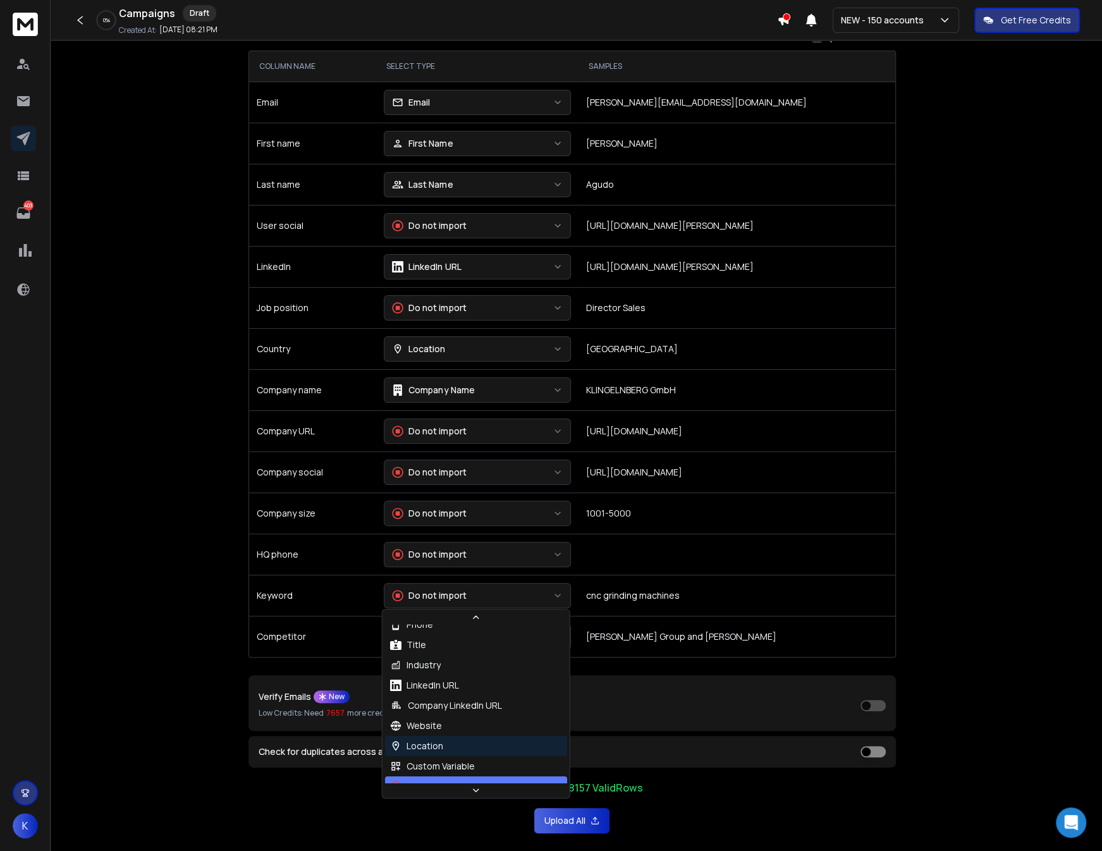
scroll to position [114, 0]
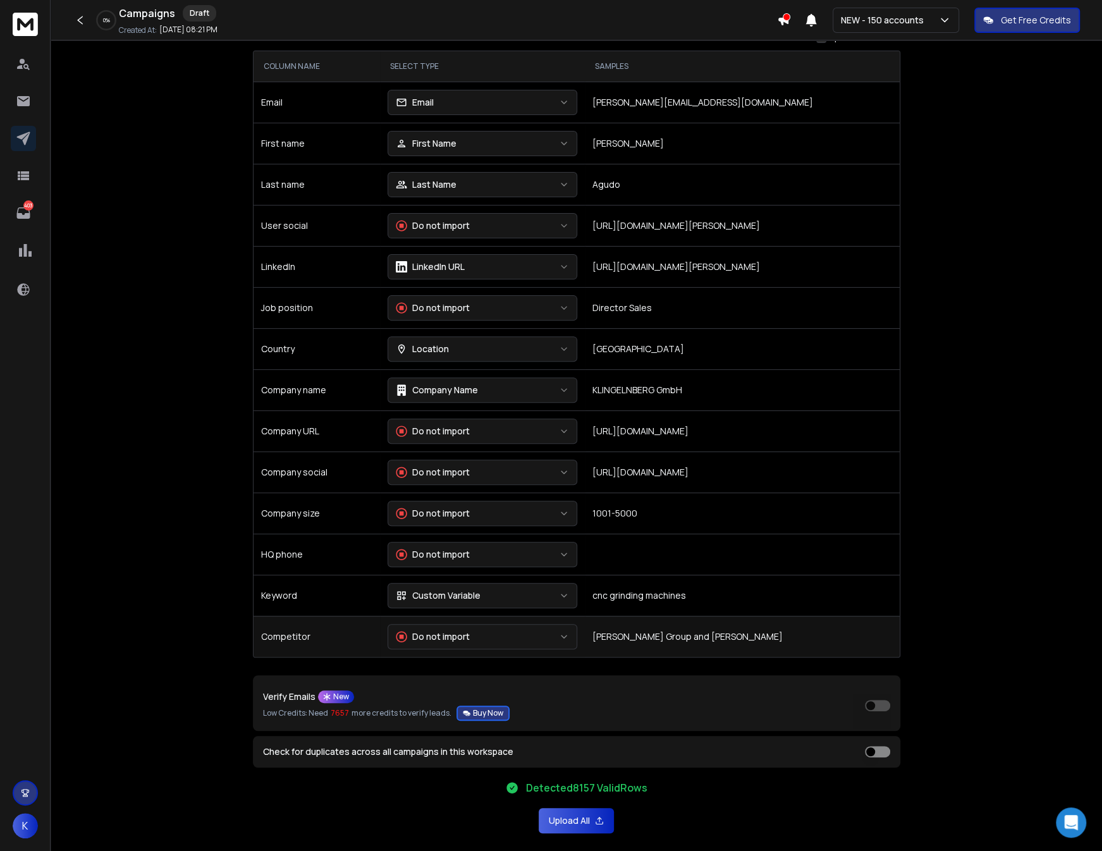
click at [437, 639] on div "Do not import" at bounding box center [433, 636] width 74 height 13
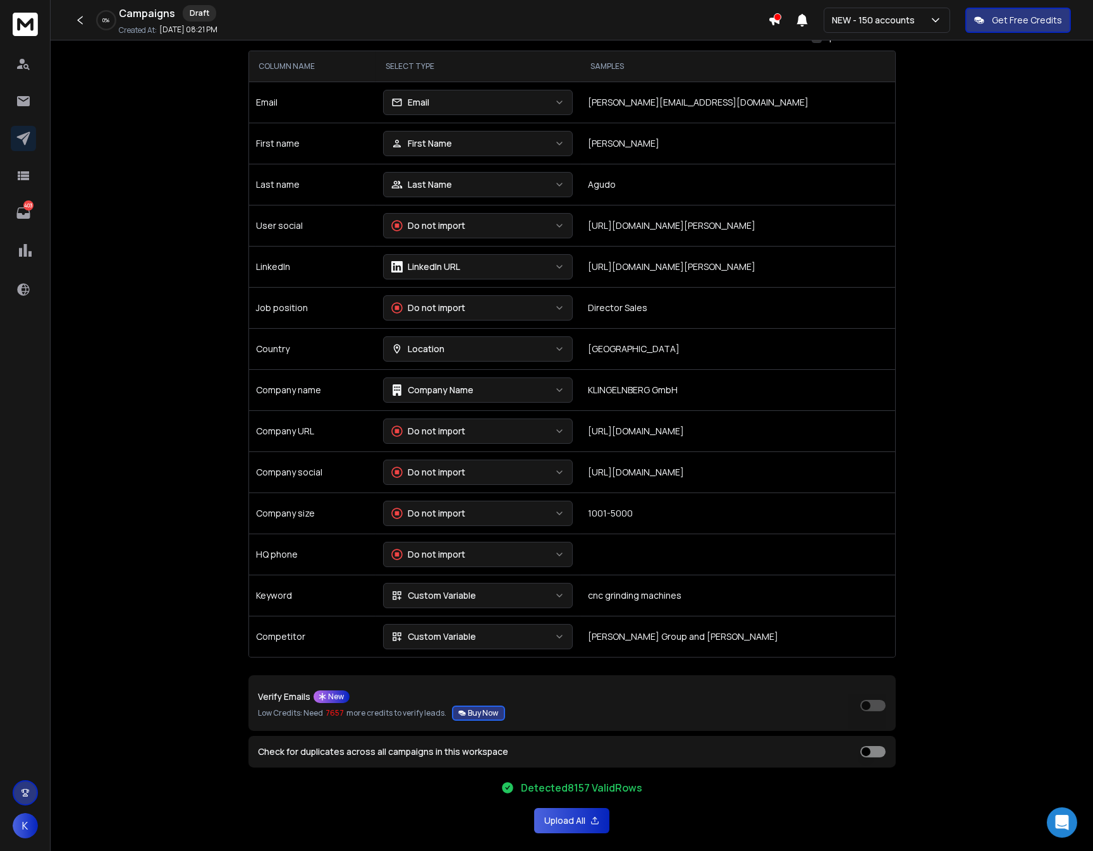
click at [559, 819] on button "Upload All" at bounding box center [571, 820] width 75 height 25
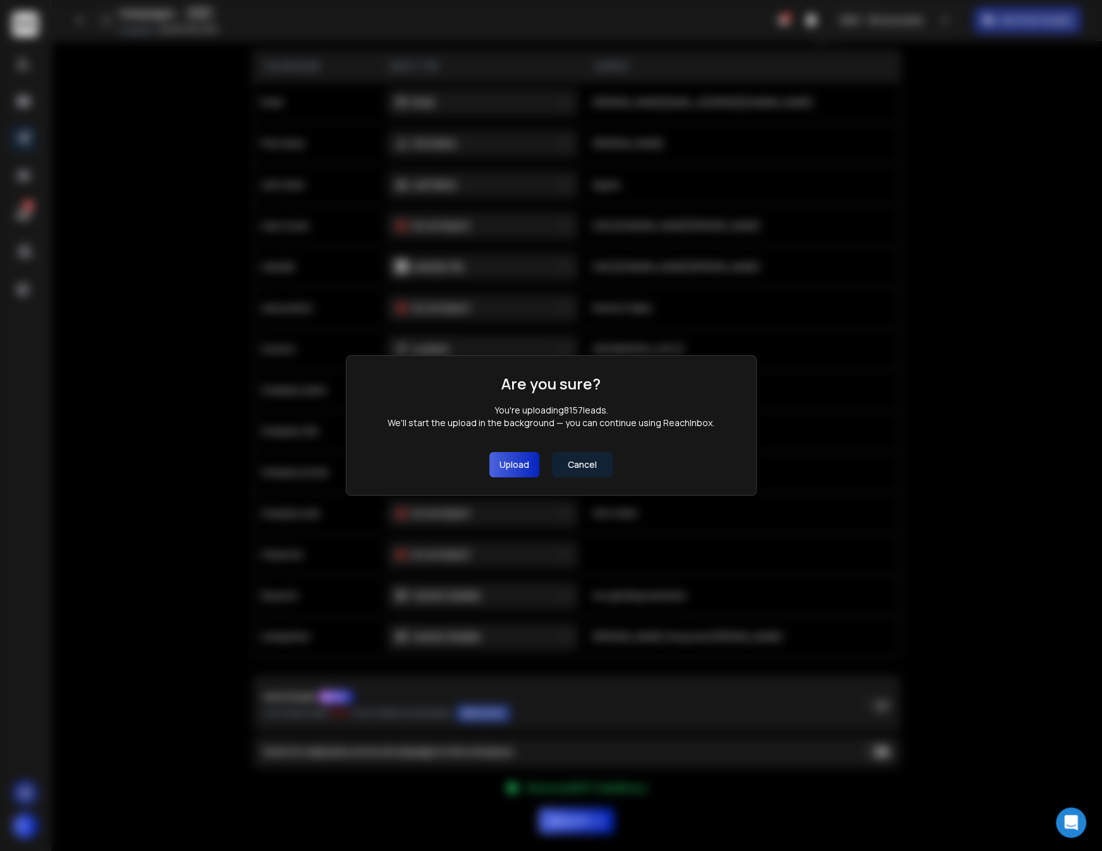
click at [521, 467] on button "Upload" at bounding box center [514, 464] width 50 height 25
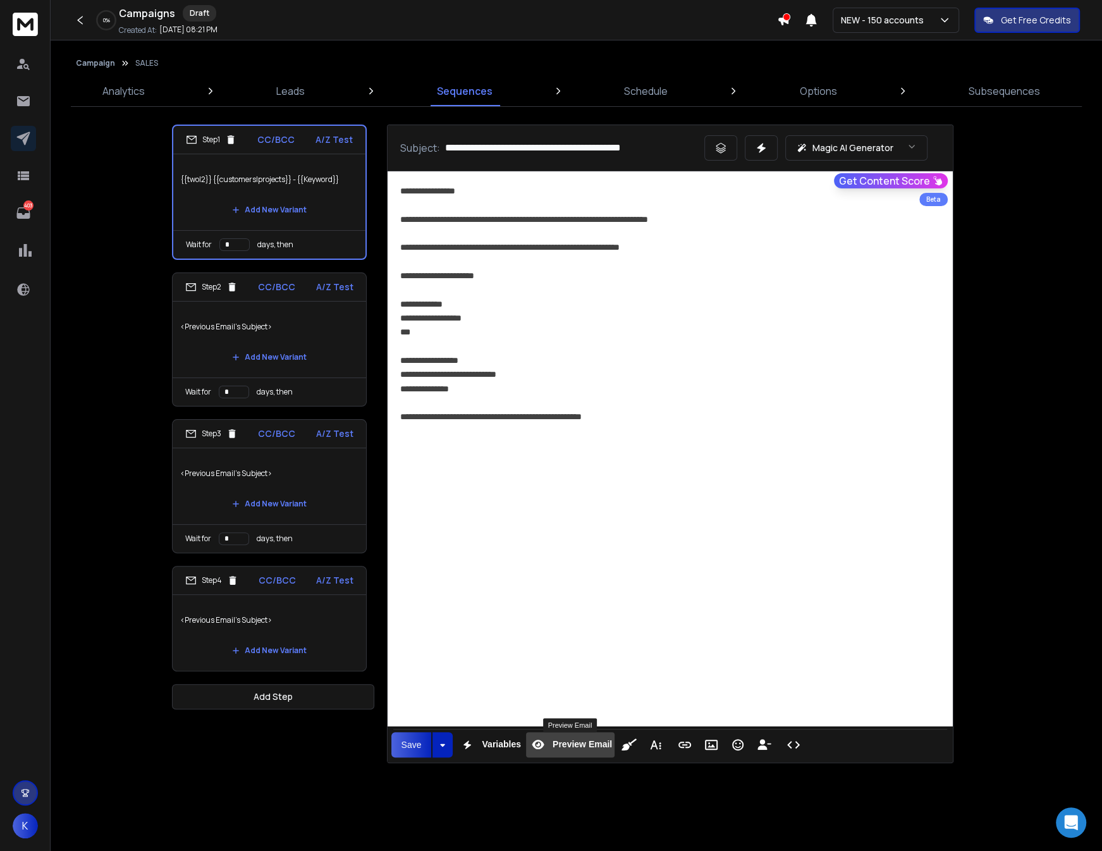
click at [586, 742] on span "Preview Email" at bounding box center [582, 744] width 64 height 11
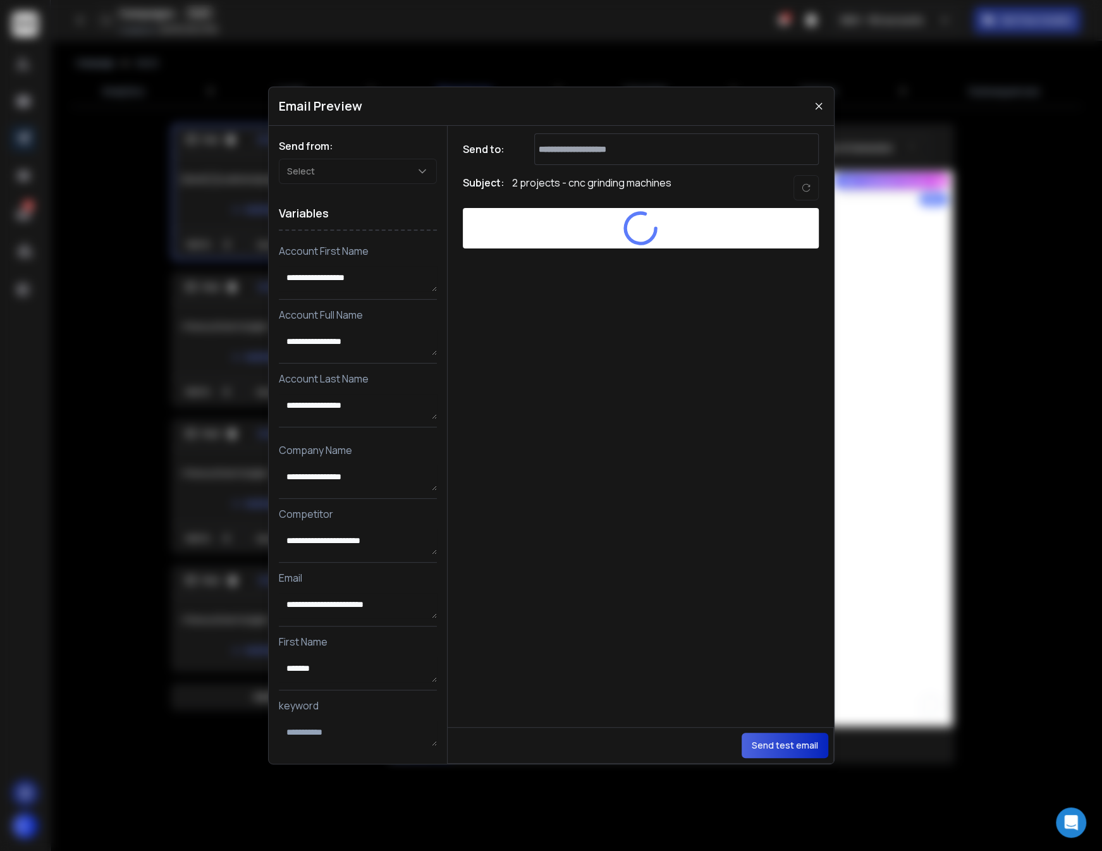
type textarea "**********"
type textarea "****"
type textarea "**********"
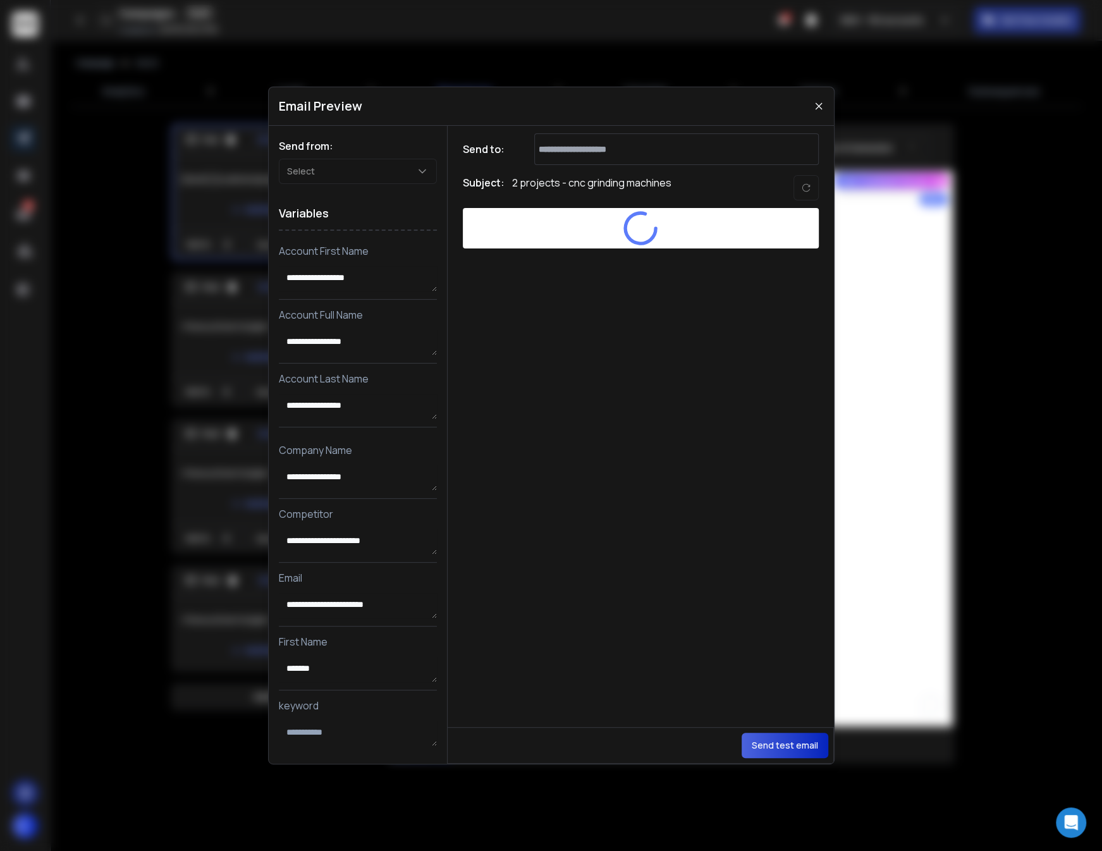
type textarea "*********"
type textarea "**********"
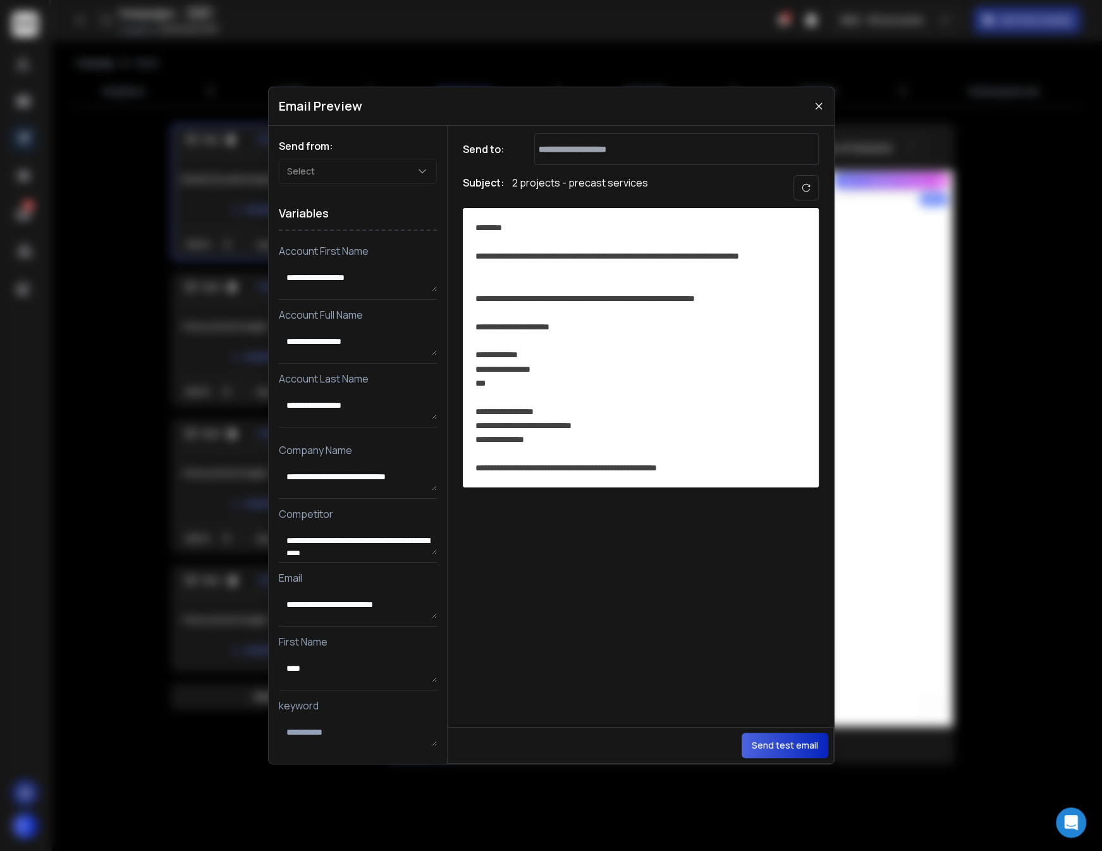
type textarea "********"
type textarea "**********"
type textarea "*****"
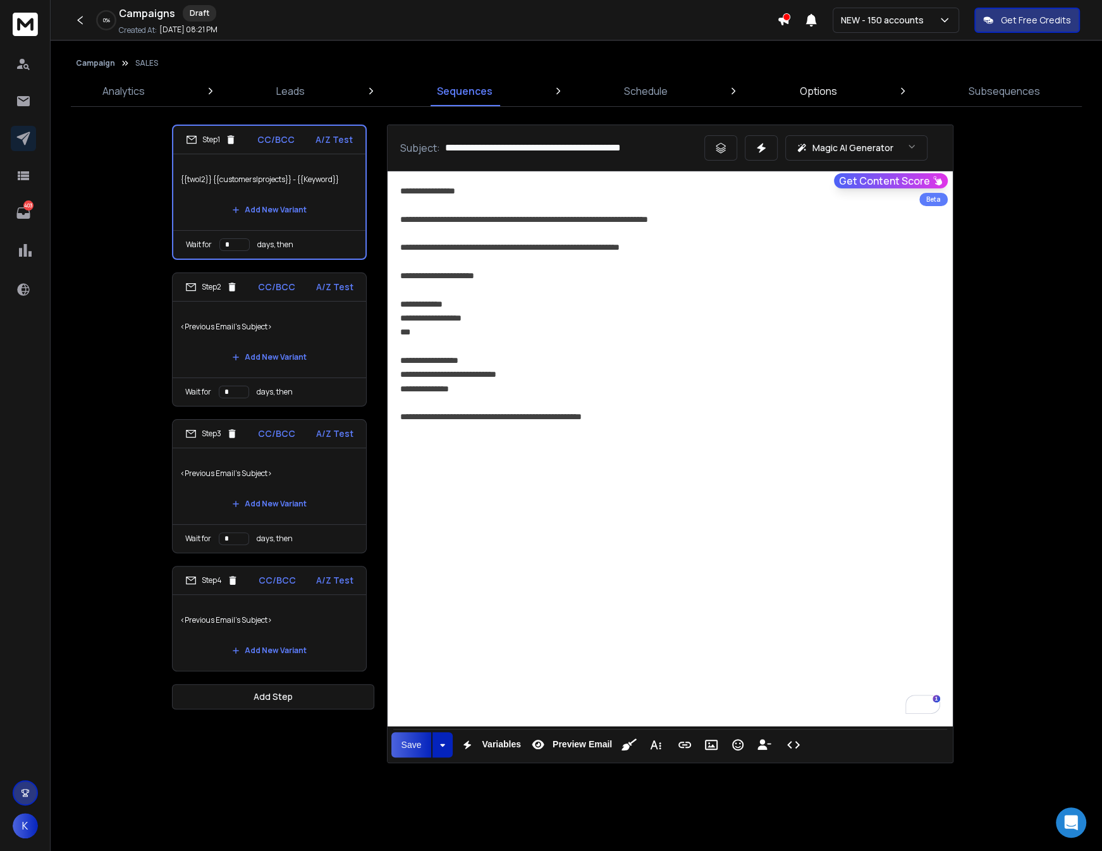
click at [832, 90] on p "Options" at bounding box center [817, 90] width 37 height 15
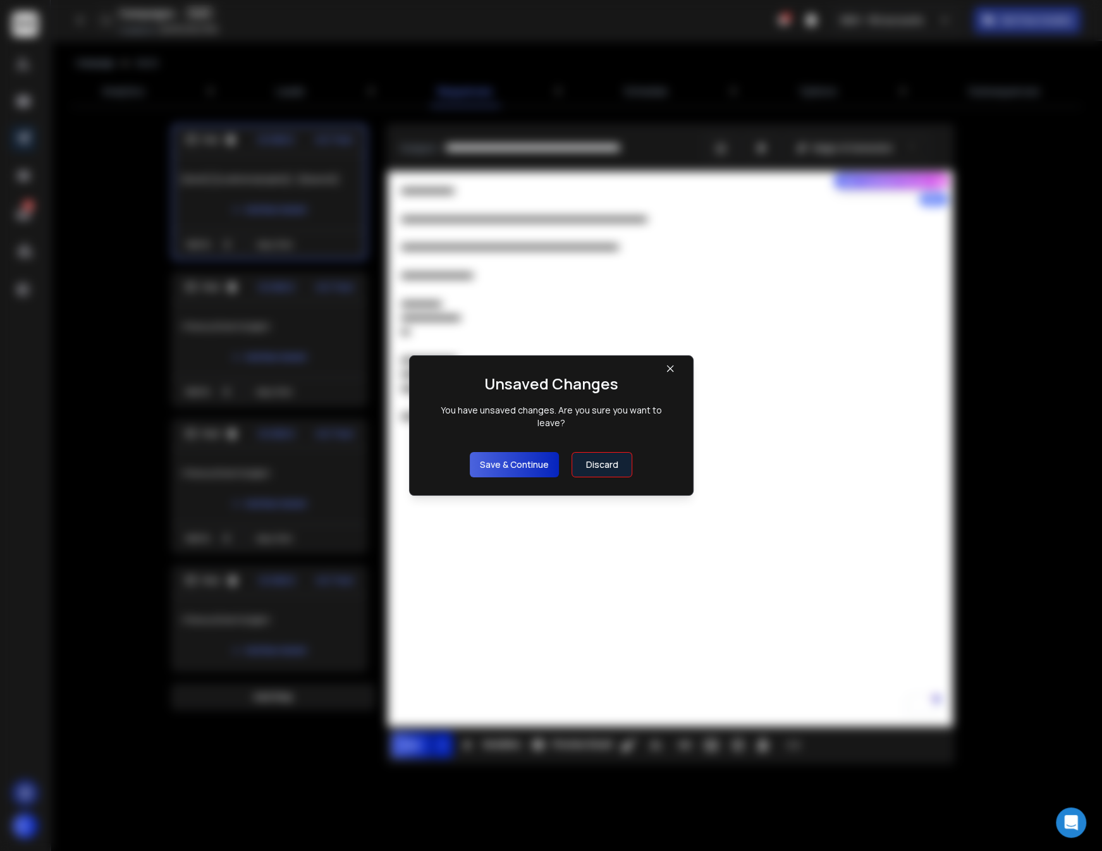
click at [517, 457] on button "Save & Continue" at bounding box center [514, 464] width 89 height 25
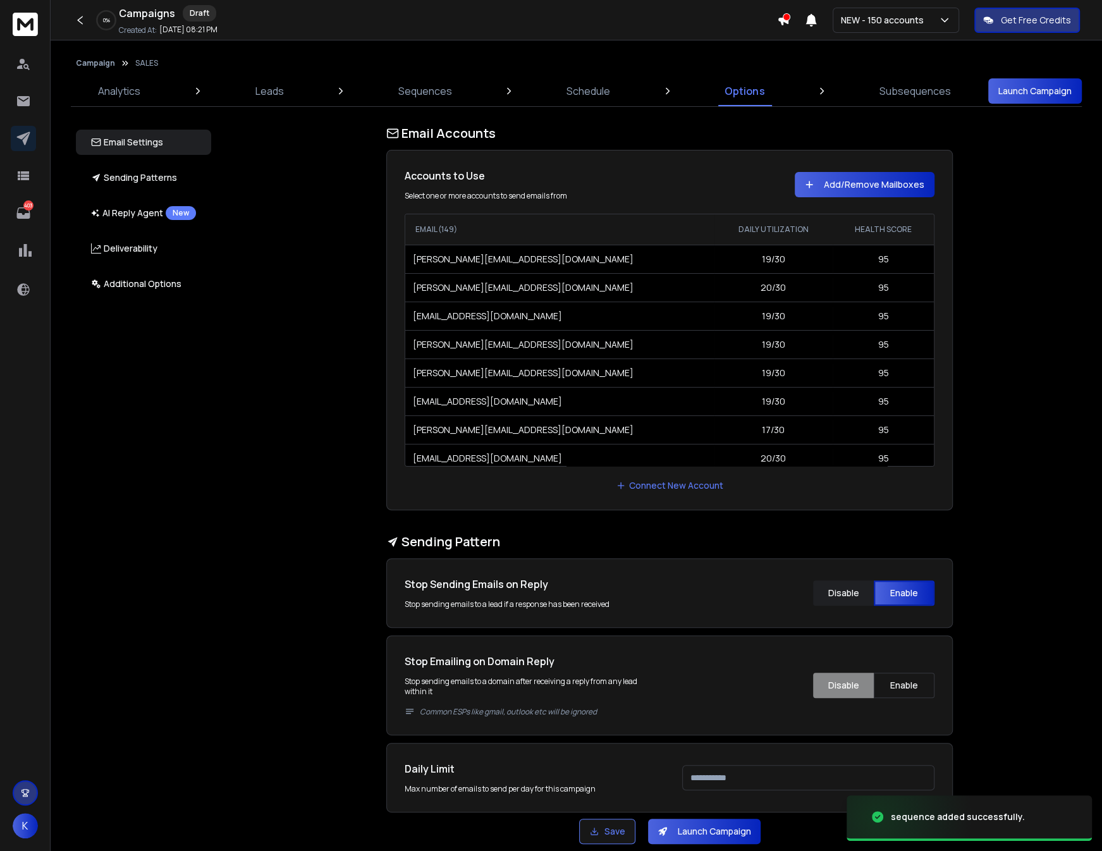
click at [1009, 101] on button "Launch Campaign" at bounding box center [1035, 90] width 94 height 25
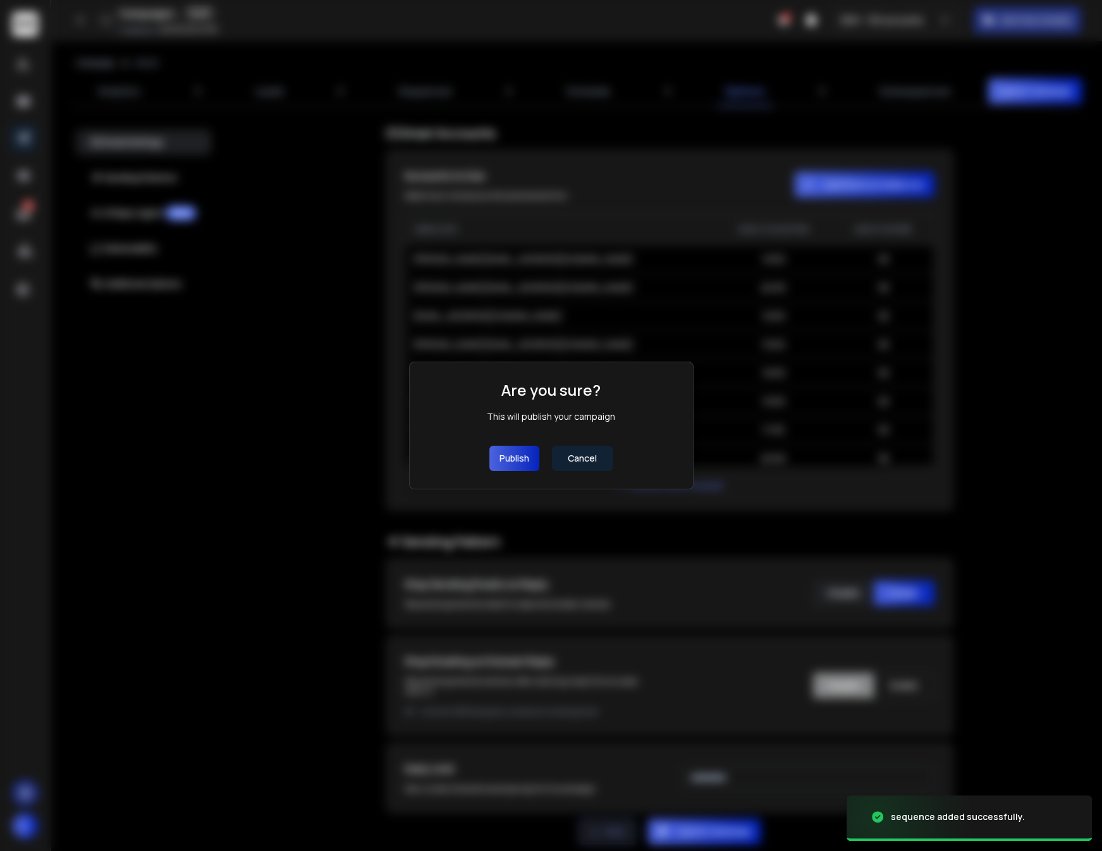
click at [499, 459] on button "Publish" at bounding box center [514, 458] width 50 height 25
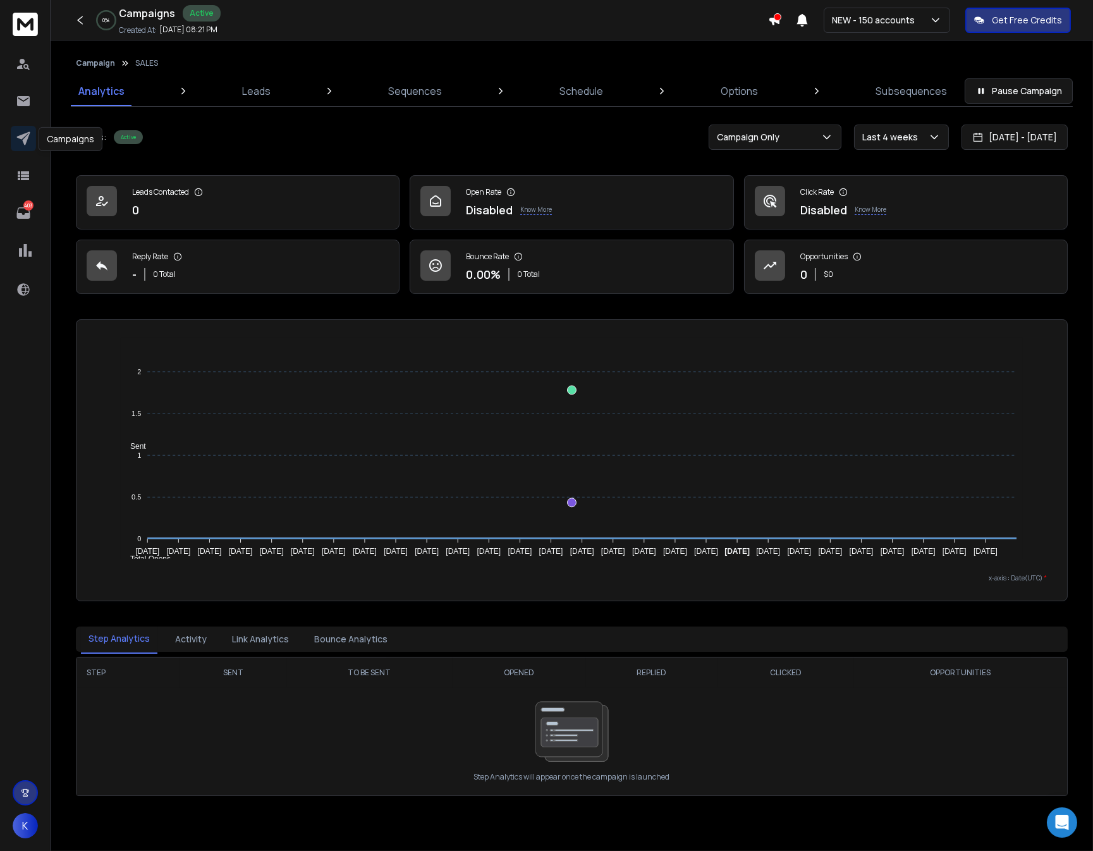
click at [17, 143] on icon at bounding box center [23, 138] width 15 height 15
